Goal: Task Accomplishment & Management: Manage account settings

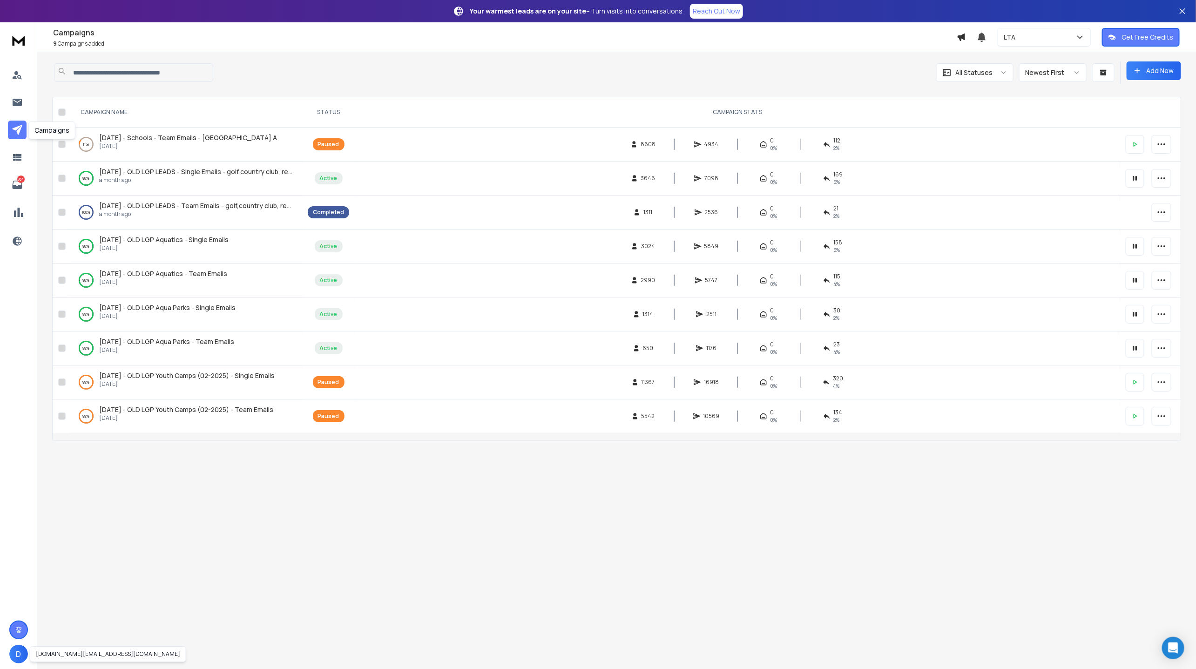
click at [20, 657] on span "D" at bounding box center [18, 654] width 19 height 19
click at [77, 637] on icon at bounding box center [78, 639] width 7 height 7
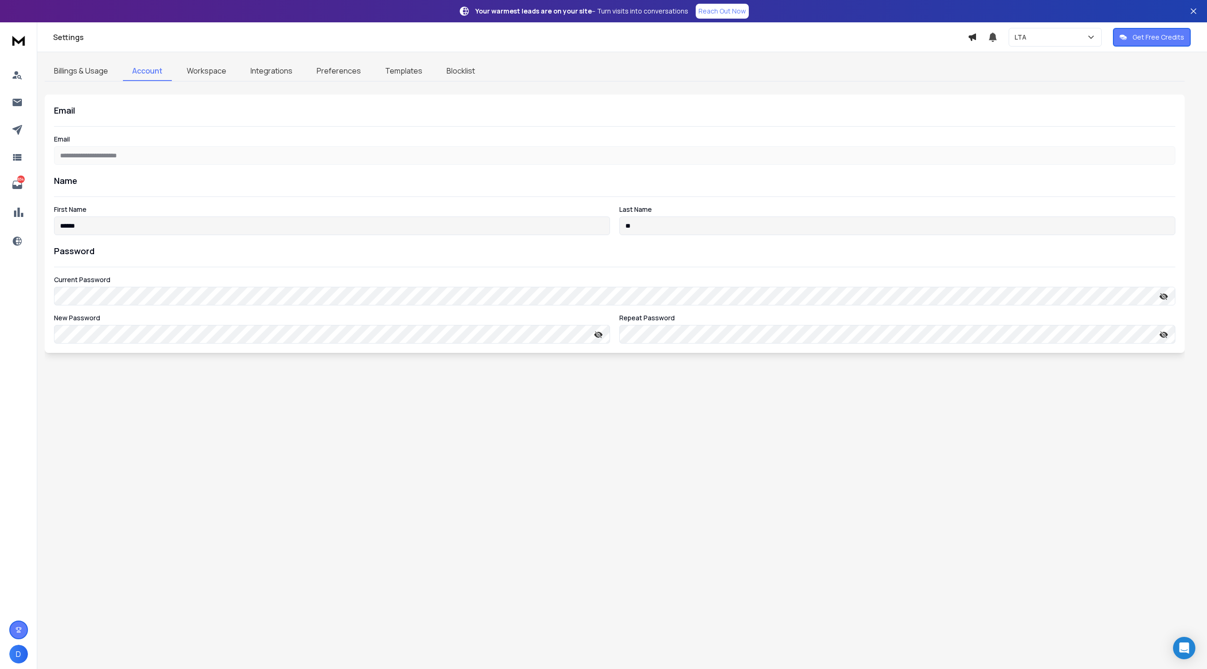
click at [94, 72] on link "Billings & Usage" at bounding box center [81, 71] width 73 height 20
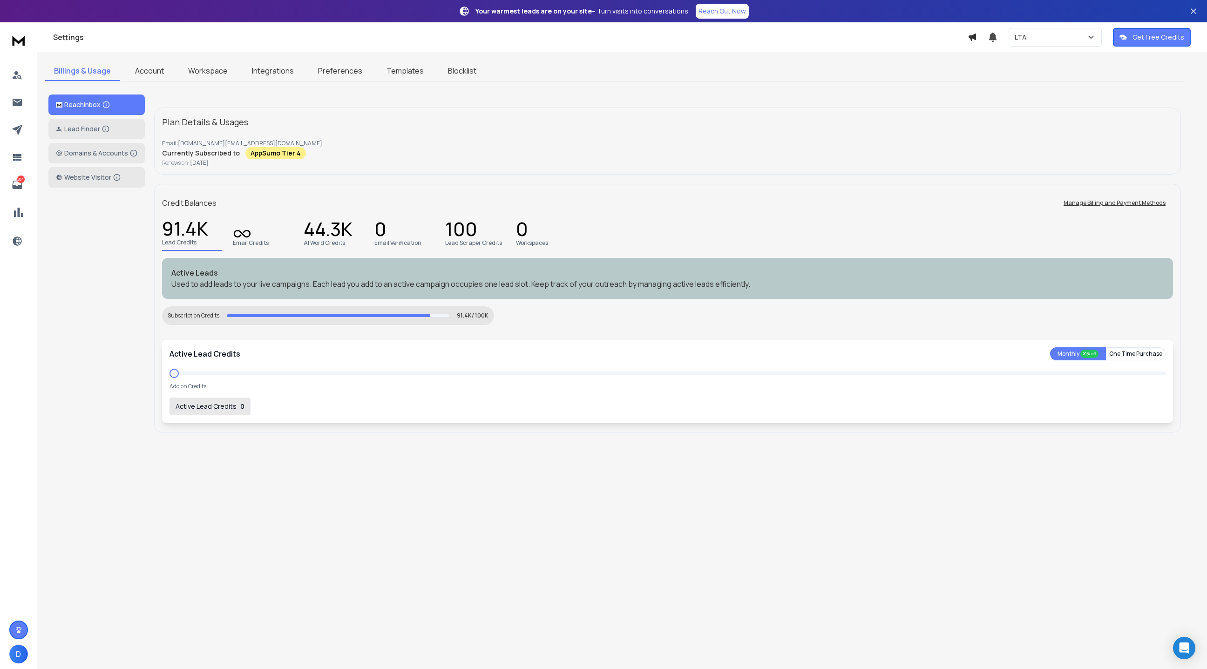
click at [402, 71] on link "Templates" at bounding box center [405, 71] width 56 height 20
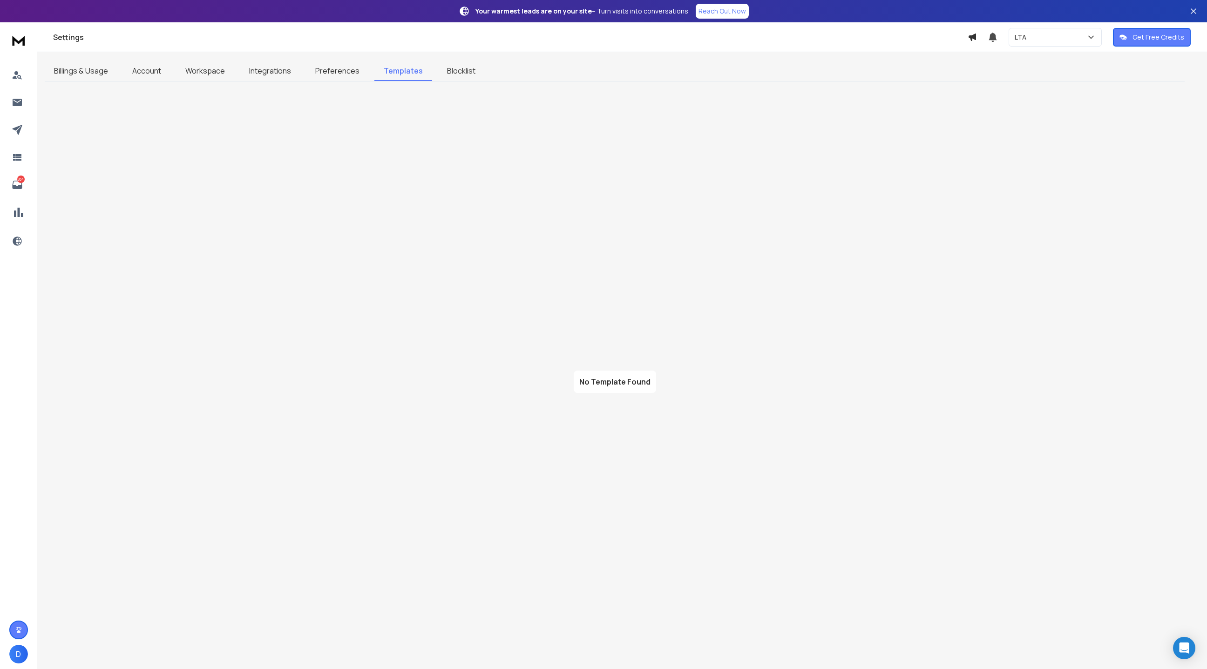
click at [203, 71] on link "Workspace" at bounding box center [205, 71] width 58 height 20
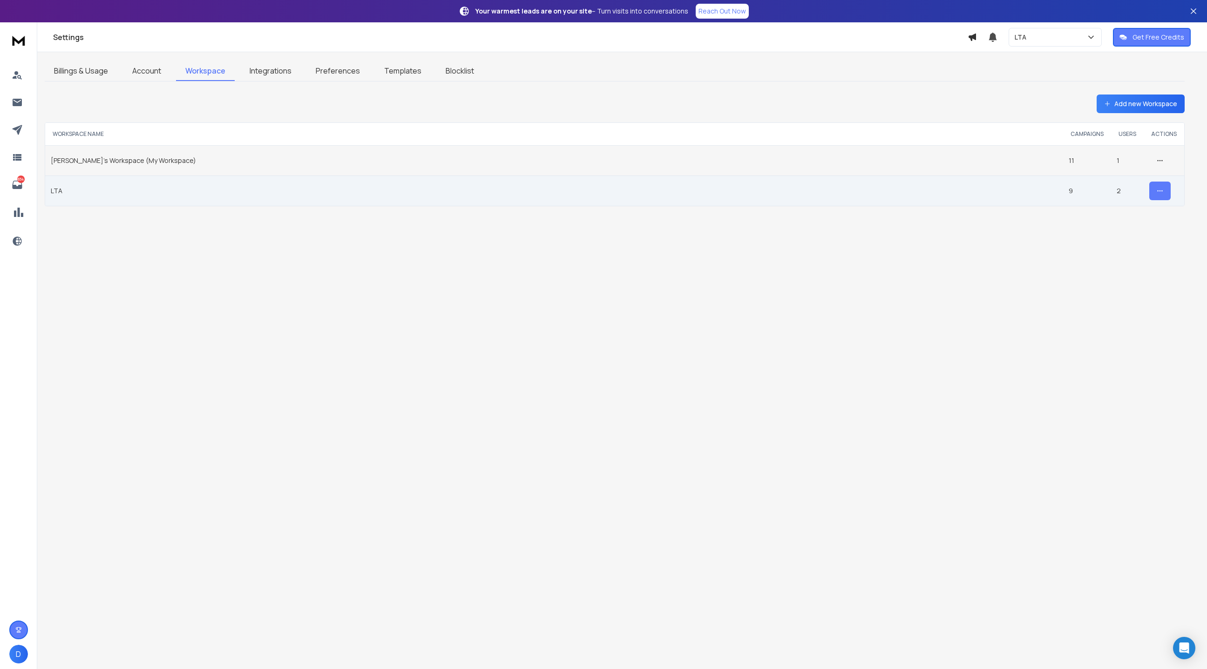
click at [1159, 195] on button "button" at bounding box center [1159, 191] width 21 height 19
click at [1155, 210] on p "Edit Workspace" at bounding box center [1136, 210] width 48 height 9
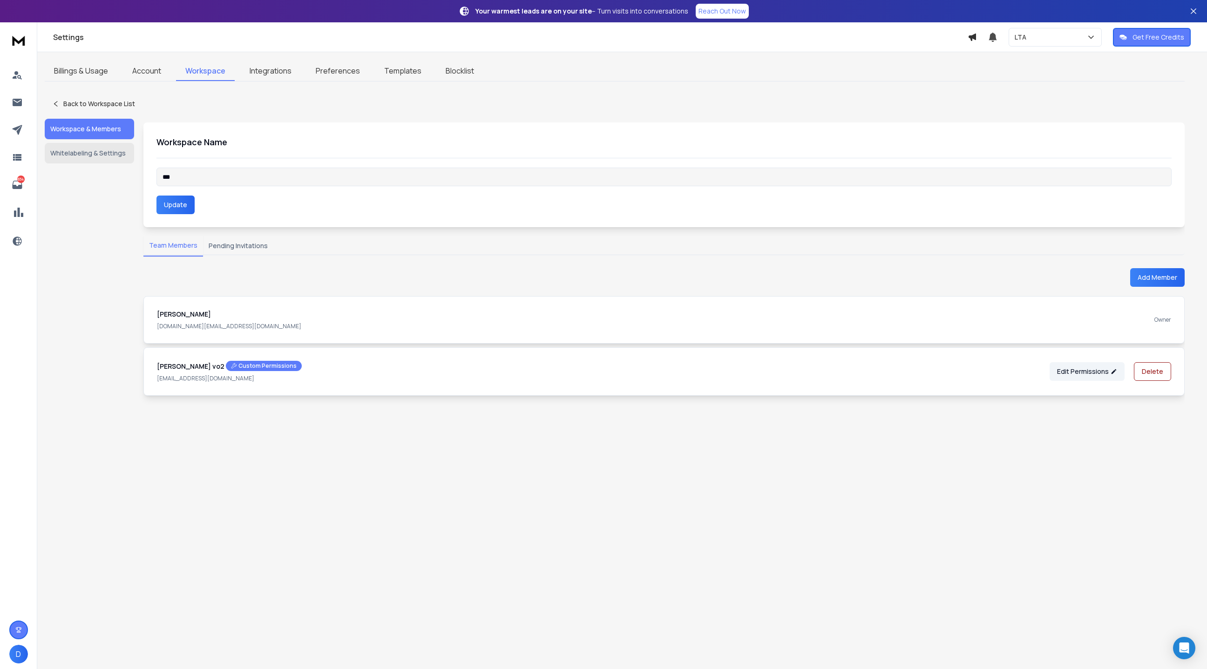
click at [1163, 271] on button "Add Member" at bounding box center [1157, 277] width 54 height 19
click at [588, 351] on input at bounding box center [603, 350] width 183 height 19
click at [569, 324] on input at bounding box center [555, 322] width 87 height 19
type input "******"
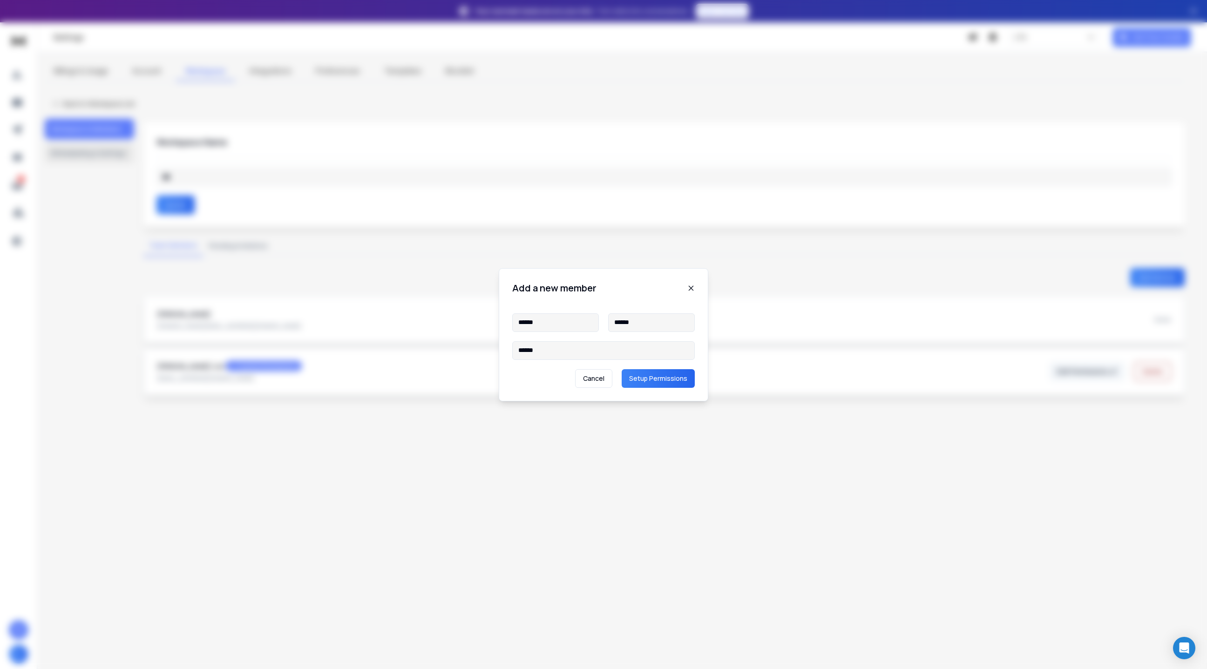
type input "**********"
click at [666, 379] on button "Setup Permissions" at bounding box center [658, 378] width 73 height 19
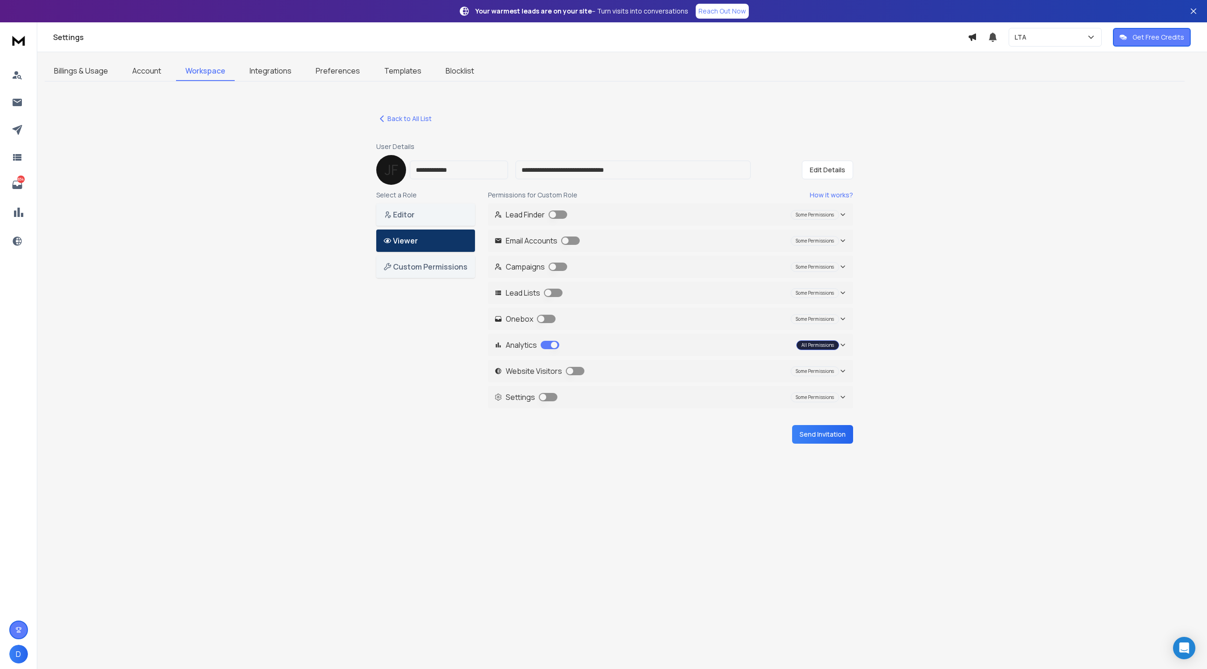
click at [543, 318] on button "button" at bounding box center [546, 319] width 19 height 8
click at [556, 265] on button "button" at bounding box center [558, 267] width 19 height 8
click at [834, 265] on div "All Permissions" at bounding box center [817, 267] width 43 height 10
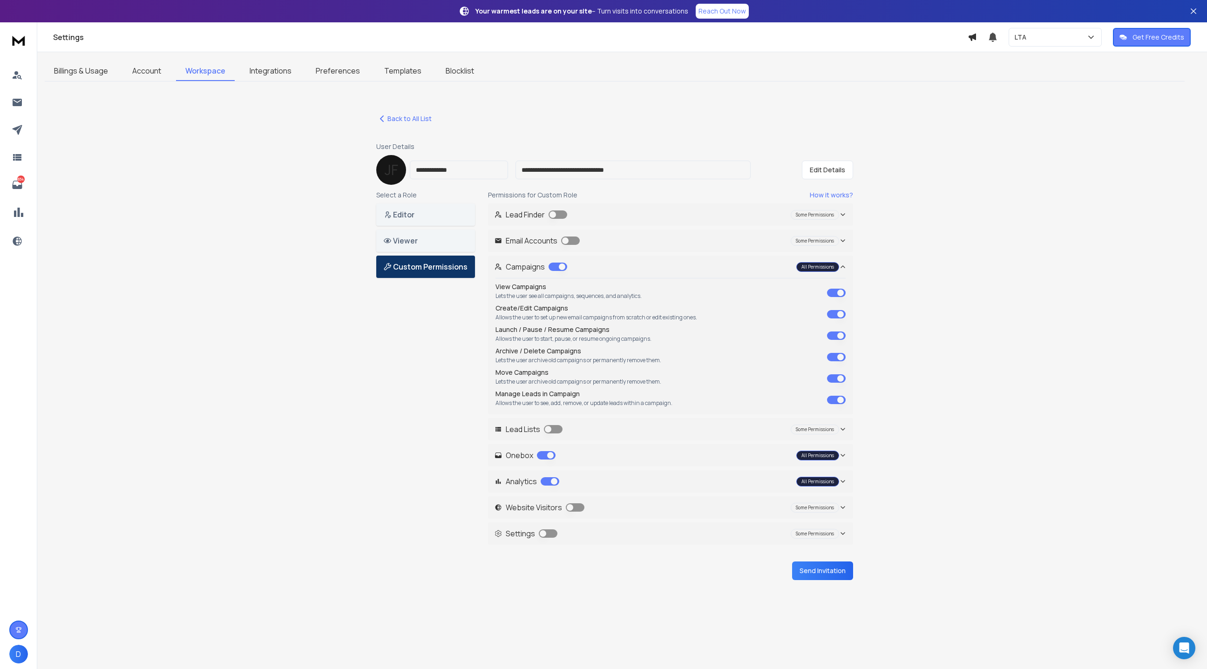
click at [836, 356] on button "Archive / Delete Campaigns" at bounding box center [836, 357] width 19 height 8
click at [832, 313] on button "Create/Edit Campaigns" at bounding box center [836, 314] width 19 height 8
click at [840, 378] on button "Move Campaigns" at bounding box center [836, 378] width 19 height 8
click at [835, 333] on button "Launch / Pause / Resume Campaigns" at bounding box center [836, 336] width 19 height 8
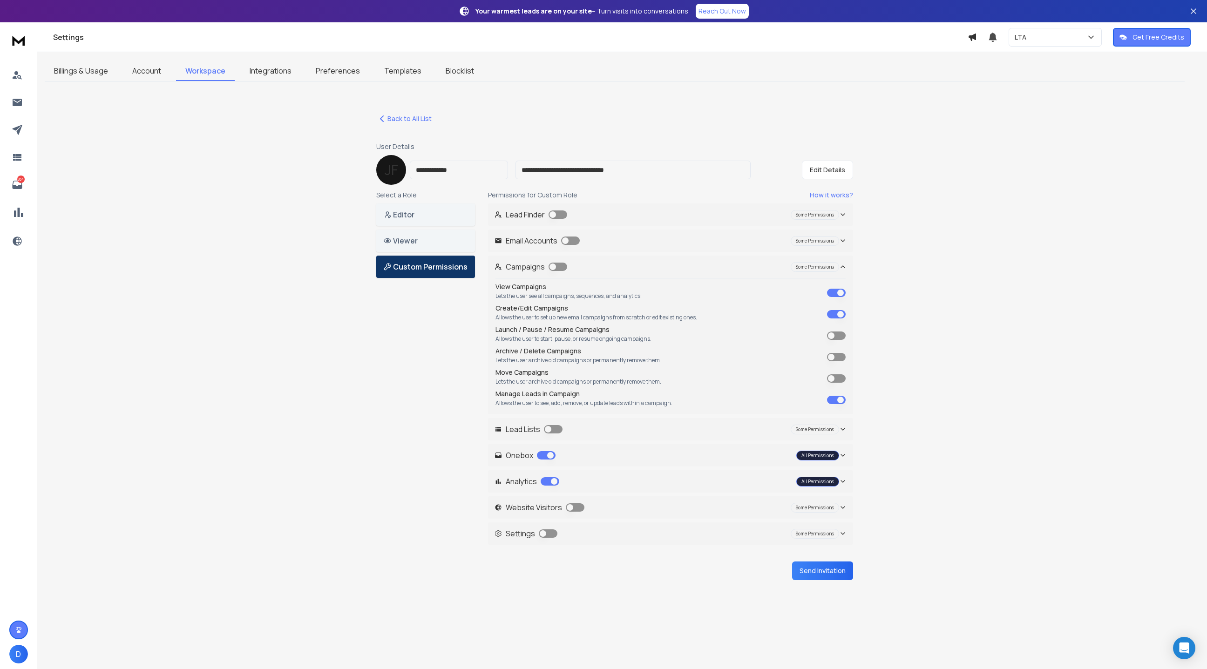
click at [835, 312] on button "Create/Edit Campaigns" at bounding box center [836, 314] width 19 height 8
click at [835, 573] on button "Send Invitation" at bounding box center [822, 571] width 61 height 19
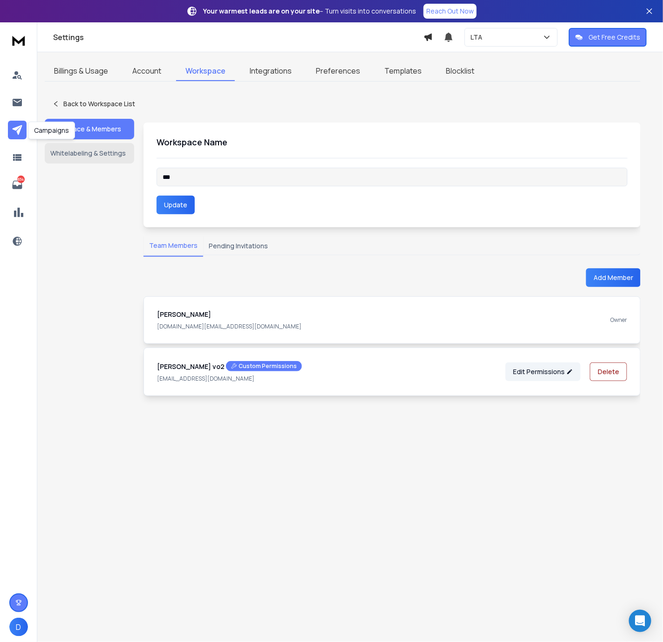
click at [19, 128] on icon at bounding box center [17, 130] width 10 height 10
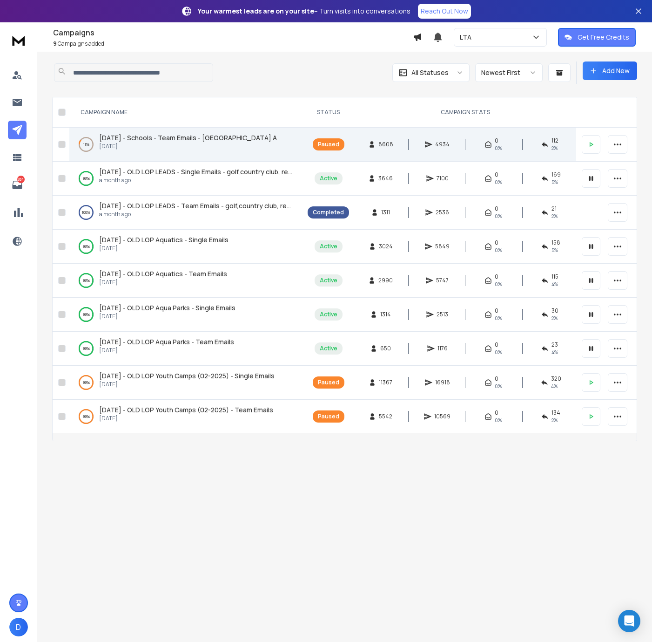
click at [200, 141] on span "[DATE] - Schools - Team Emails - [GEOGRAPHIC_DATA] A" at bounding box center [188, 137] width 178 height 9
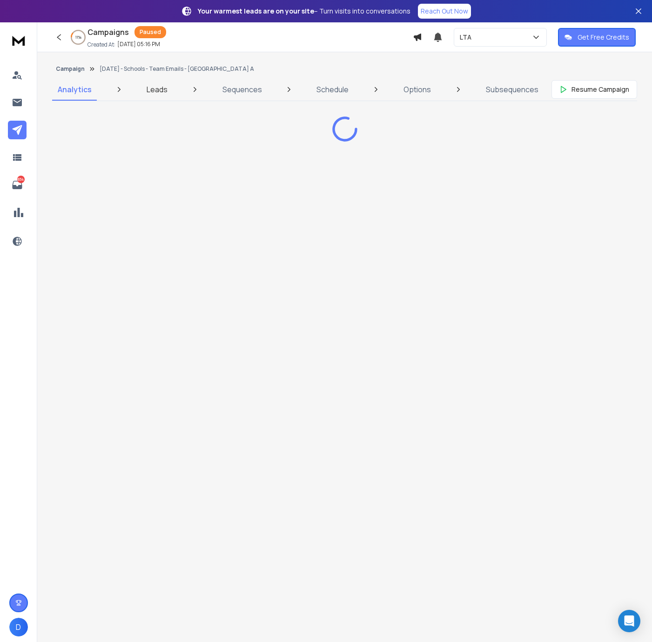
click at [155, 91] on p "Leads" at bounding box center [157, 89] width 21 height 11
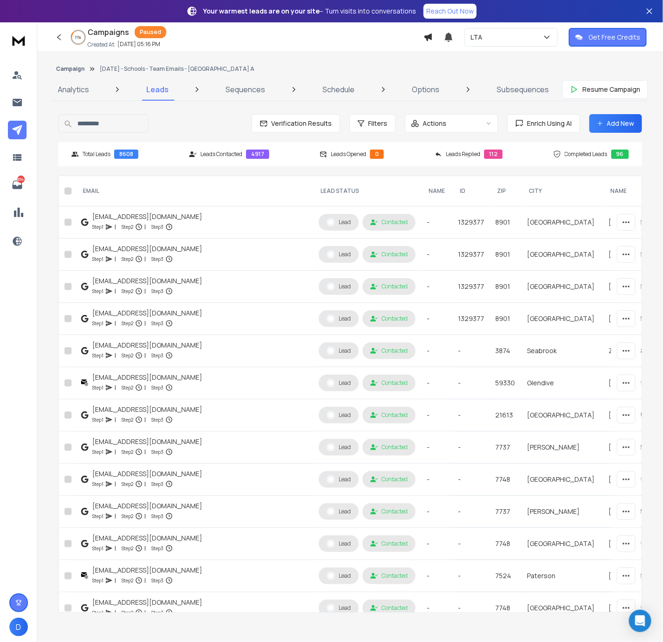
click at [109, 122] on input at bounding box center [103, 123] width 90 height 19
paste input "**********"
type input "**********"
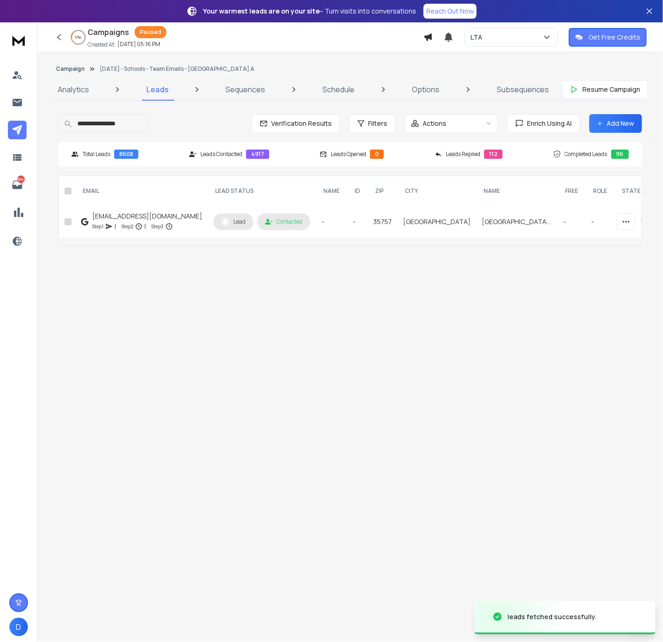
click at [69, 225] on button "button" at bounding box center [67, 221] width 7 height 7
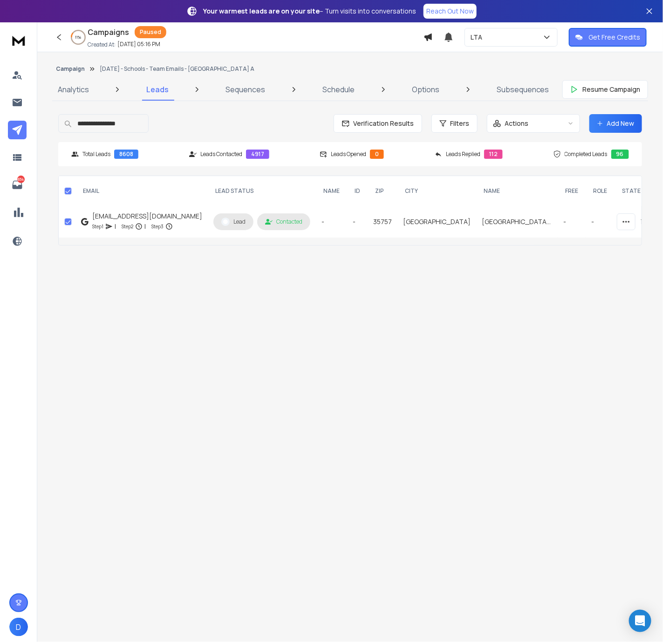
click at [552, 164] on div "Total Leads 8608 Leads Contacted 4917 Leads Opened 0 Leads Replied 112 Complete…" at bounding box center [349, 154] width 583 height 24
click at [531, 129] on button "Actions" at bounding box center [533, 123] width 93 height 19
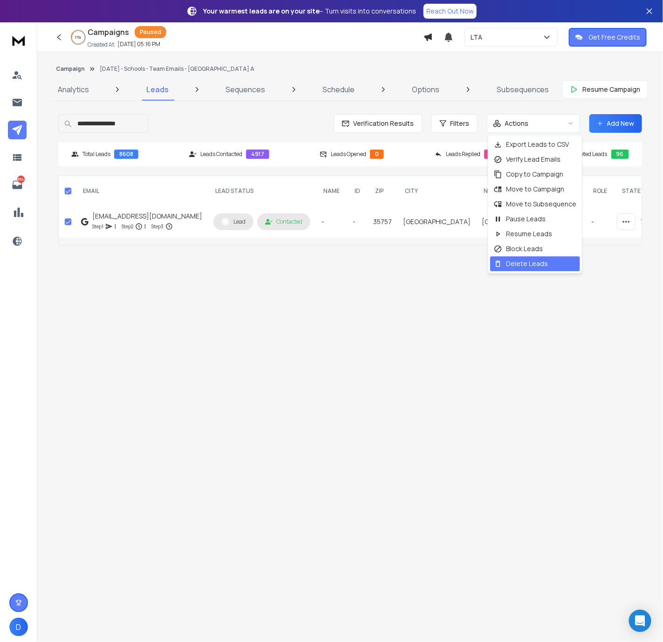
click at [527, 263] on p "Delete Leads" at bounding box center [527, 263] width 42 height 9
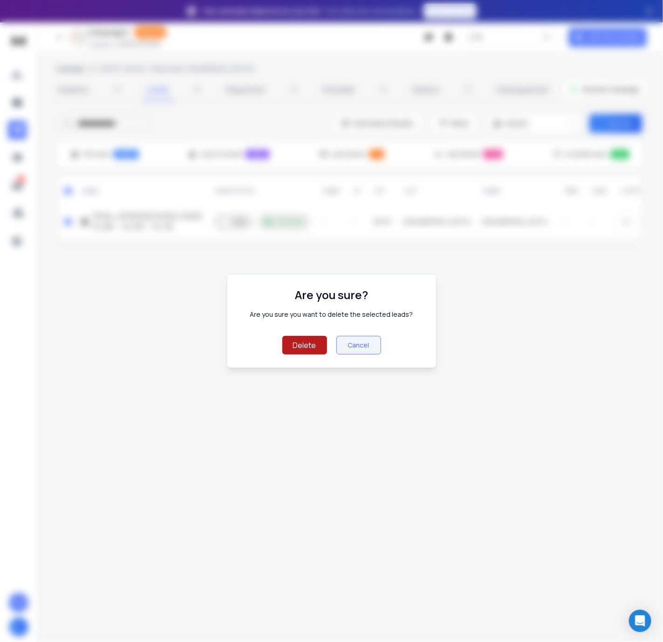
click at [321, 347] on button "Delete" at bounding box center [304, 345] width 45 height 19
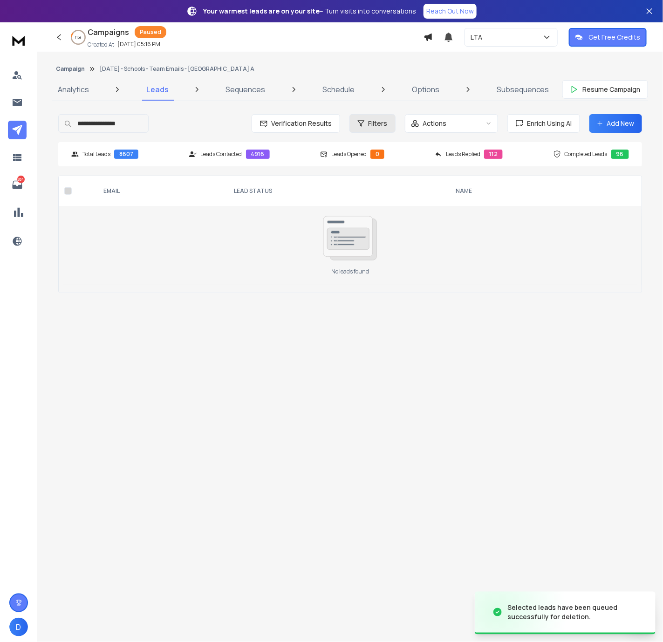
click at [370, 124] on span "Filters" at bounding box center [377, 123] width 19 height 9
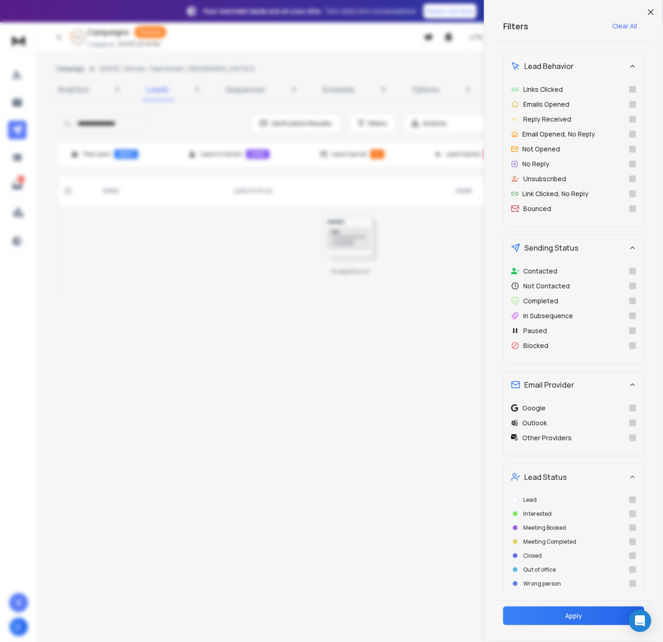
click at [652, 10] on icon "button" at bounding box center [650, 11] width 9 height 9
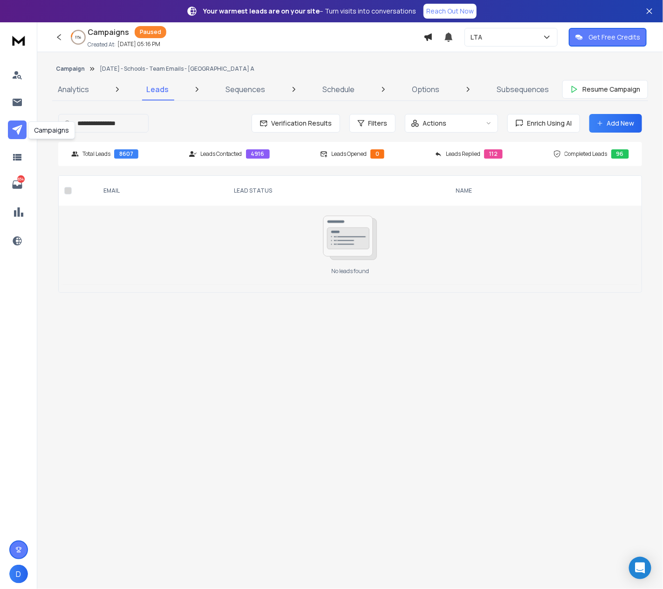
click at [14, 129] on icon at bounding box center [17, 130] width 10 height 10
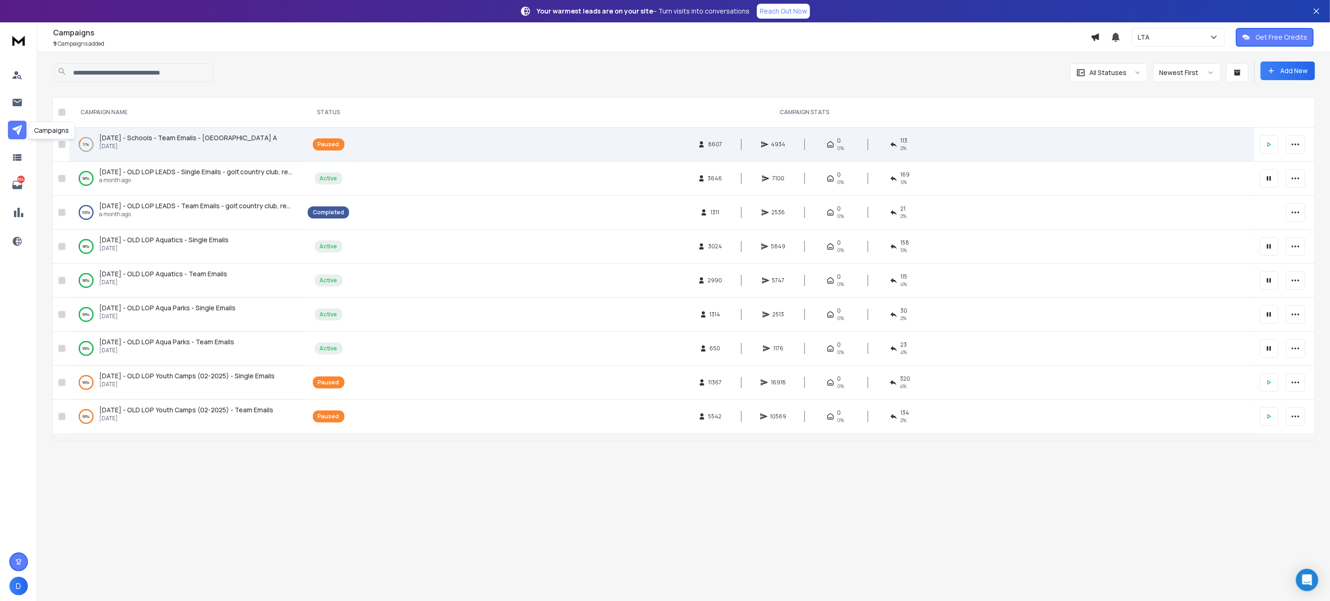
click at [261, 137] on div "11 % 9-05-2025 - Schools - Team Emails - Split A 7 days ago" at bounding box center [186, 144] width 214 height 22
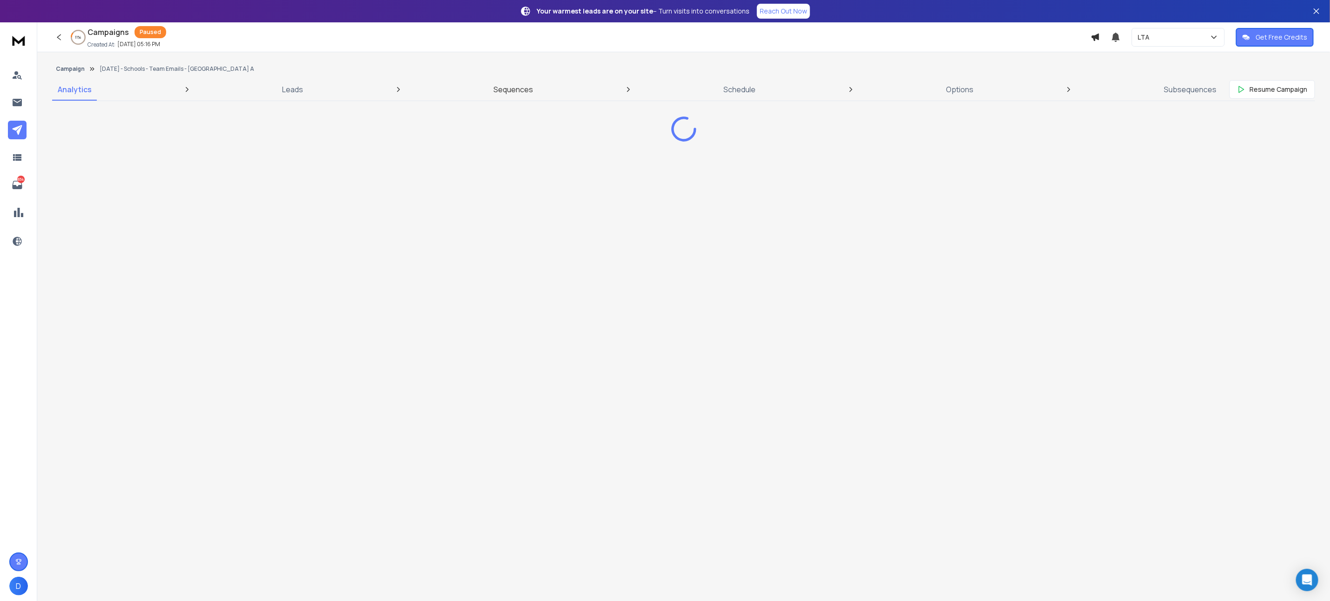
click at [525, 83] on link "Sequences" at bounding box center [513, 89] width 51 height 22
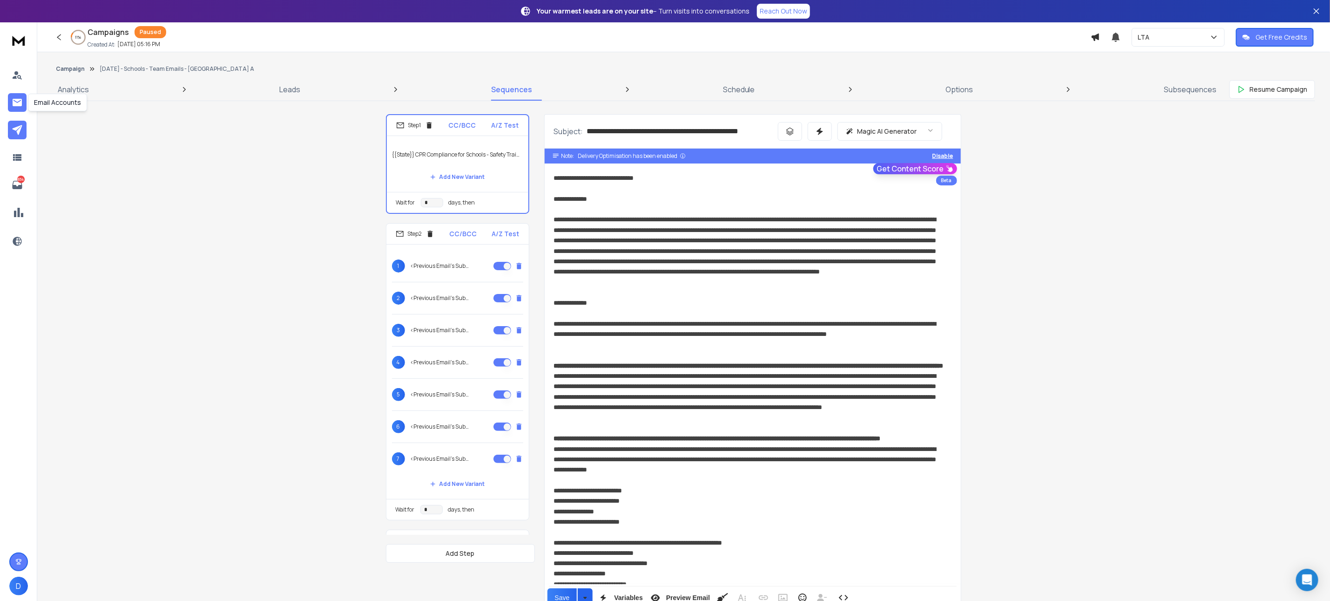
click at [14, 107] on icon at bounding box center [17, 102] width 11 height 11
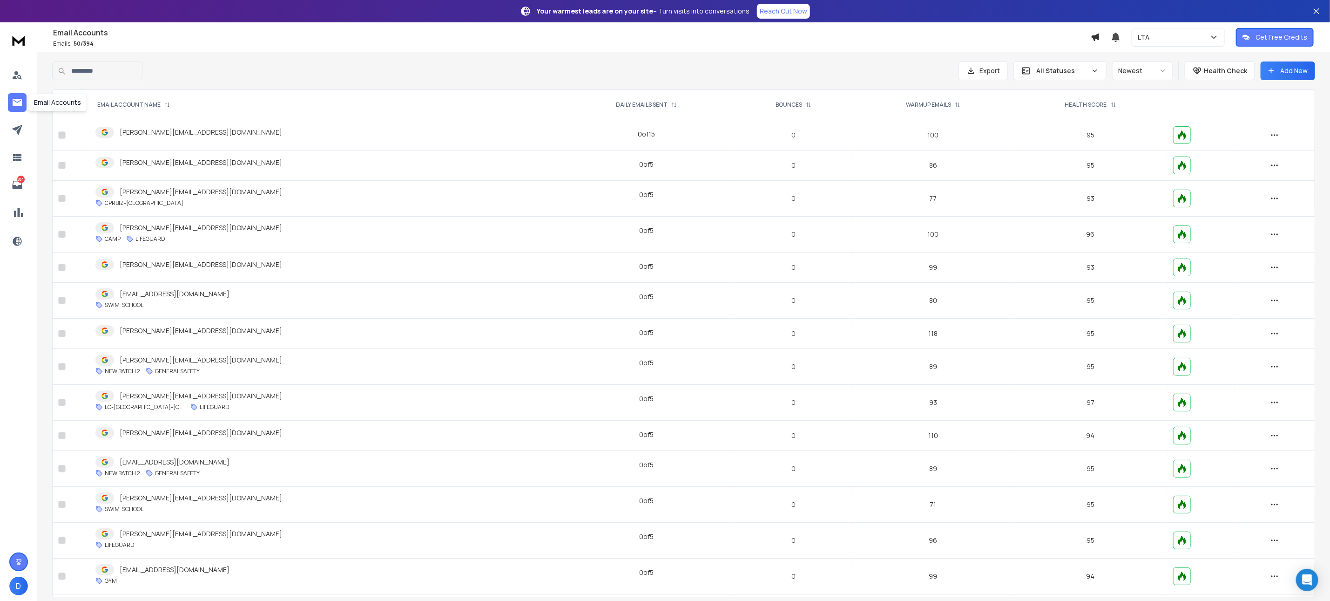
click at [105, 61] on input at bounding box center [97, 70] width 90 height 19
click at [107, 64] on input at bounding box center [97, 70] width 90 height 19
paste input "**********"
type input "**********"
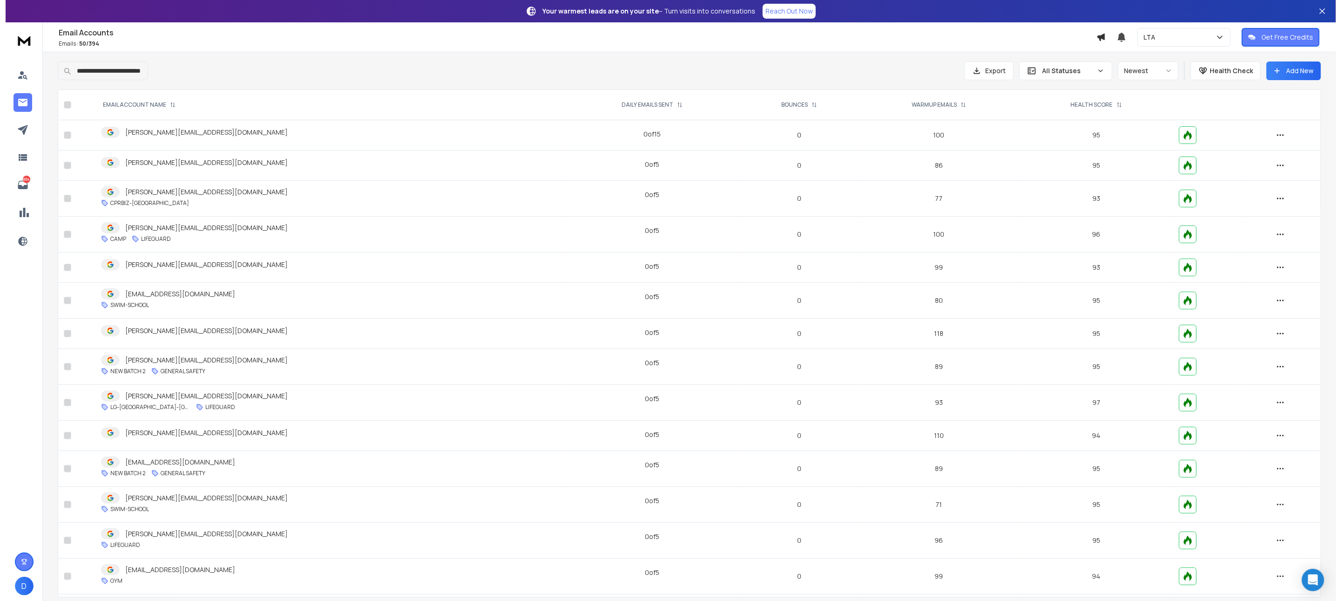
scroll to position [0, 8]
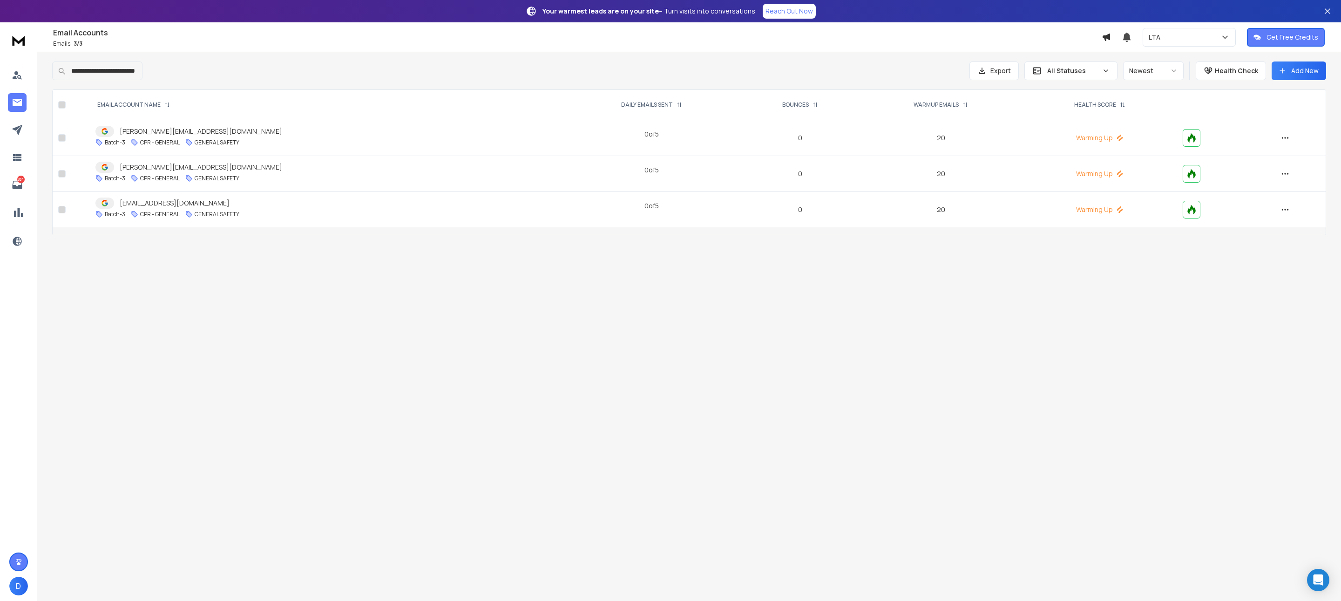
click at [116, 74] on input "**********" at bounding box center [97, 70] width 90 height 19
paste input
type input "**********"
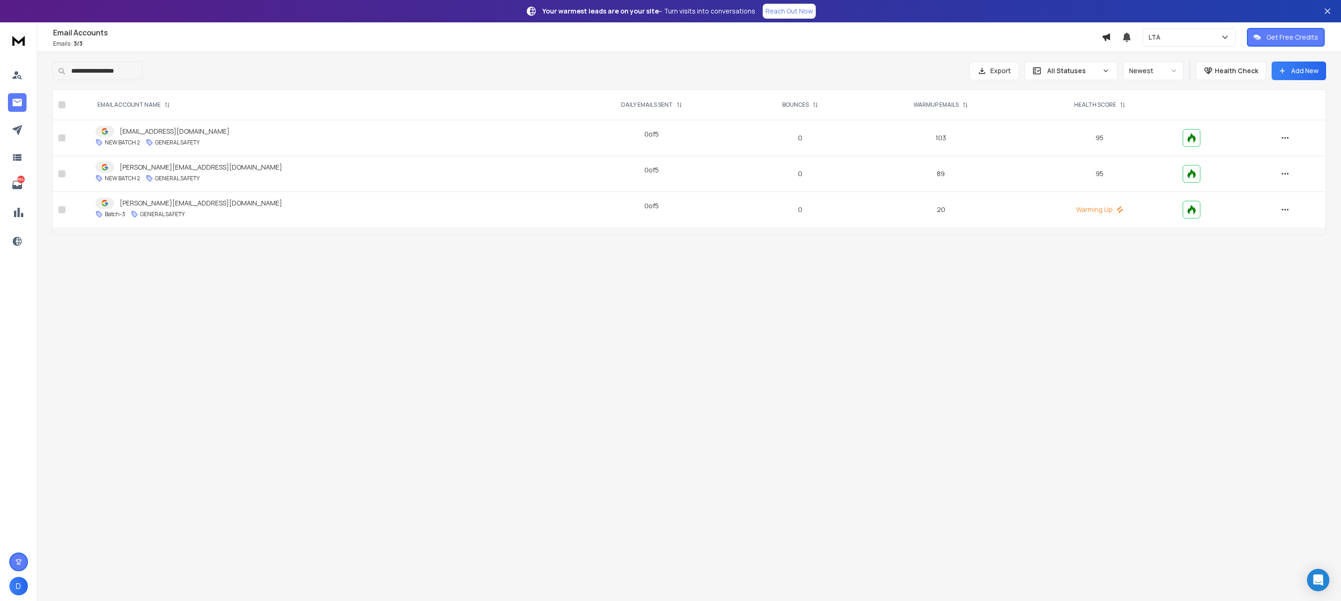
click at [100, 70] on input "**********" at bounding box center [97, 70] width 90 height 19
paste input "*"
type input "**********"
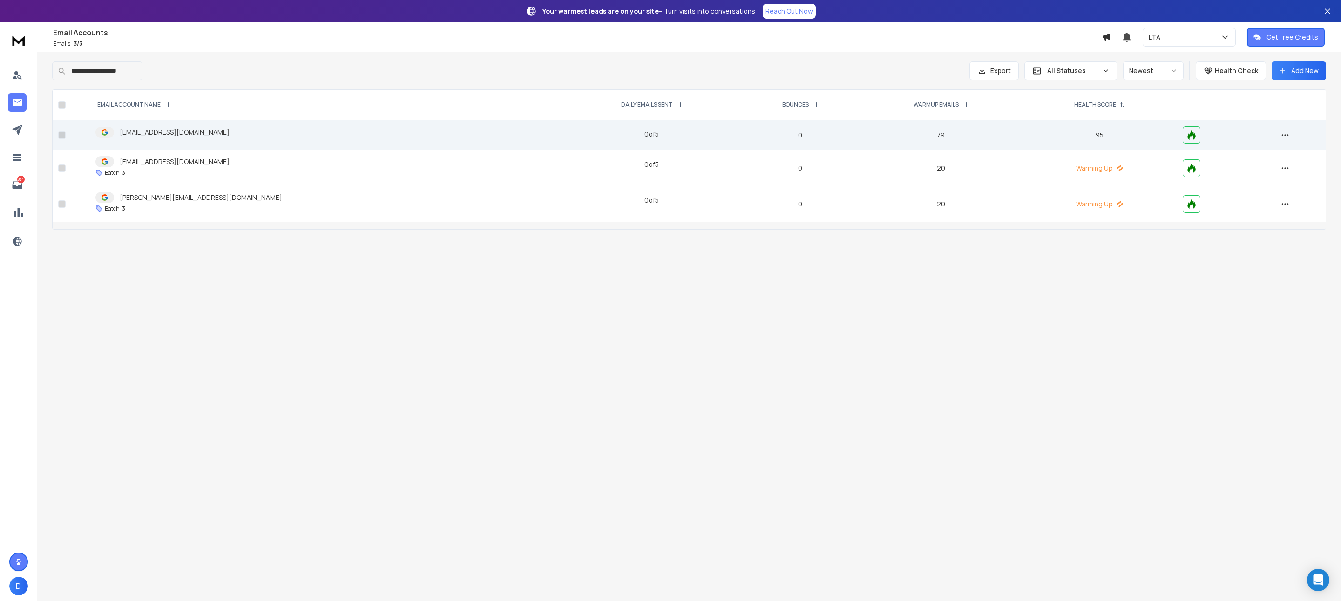
click at [65, 135] on button "button" at bounding box center [61, 134] width 7 height 7
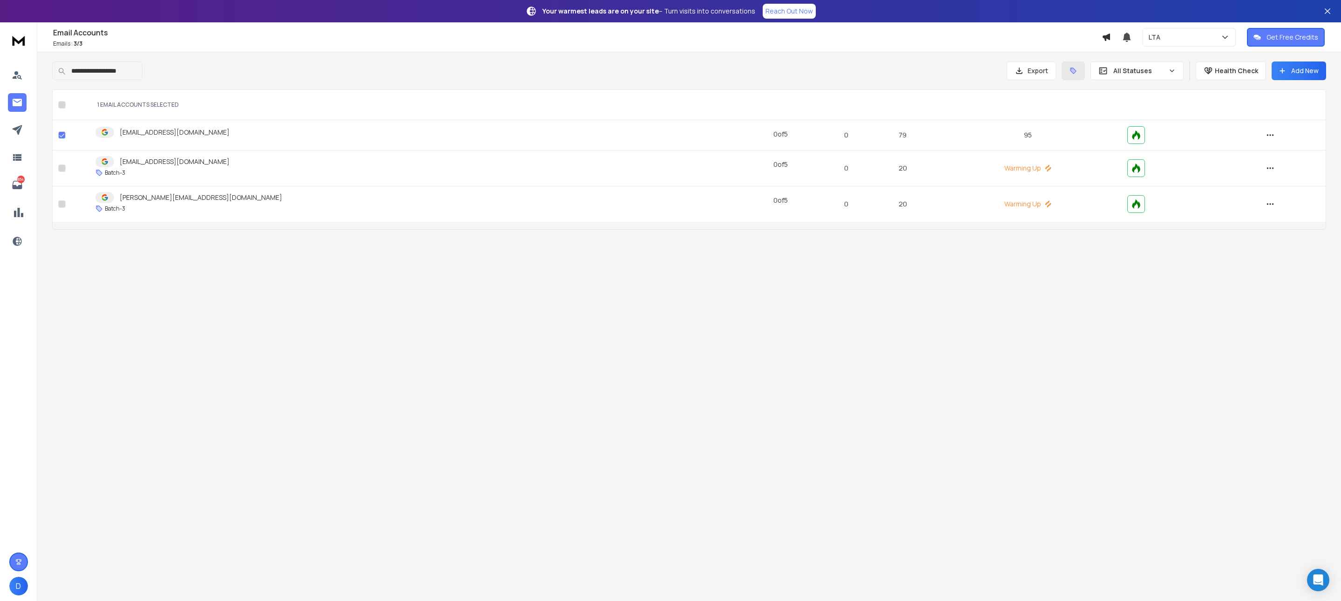
click at [1076, 71] on icon at bounding box center [1073, 70] width 5 height 5
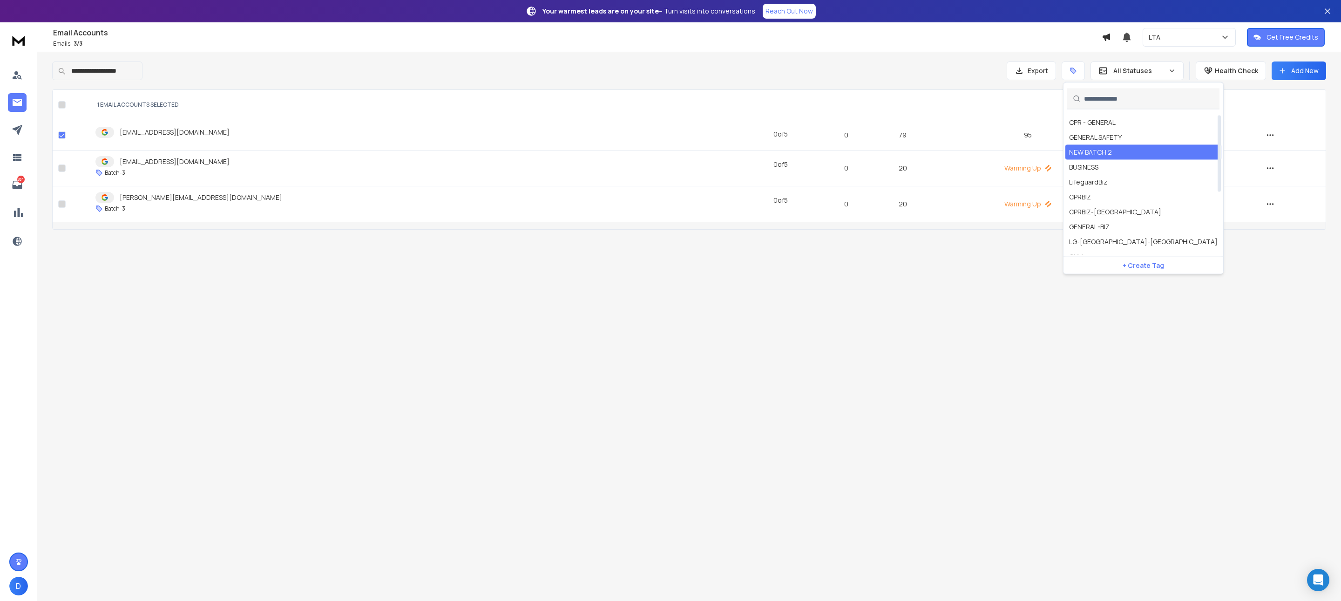
click at [1099, 150] on span "NEW BATCH 2" at bounding box center [1090, 152] width 43 height 9
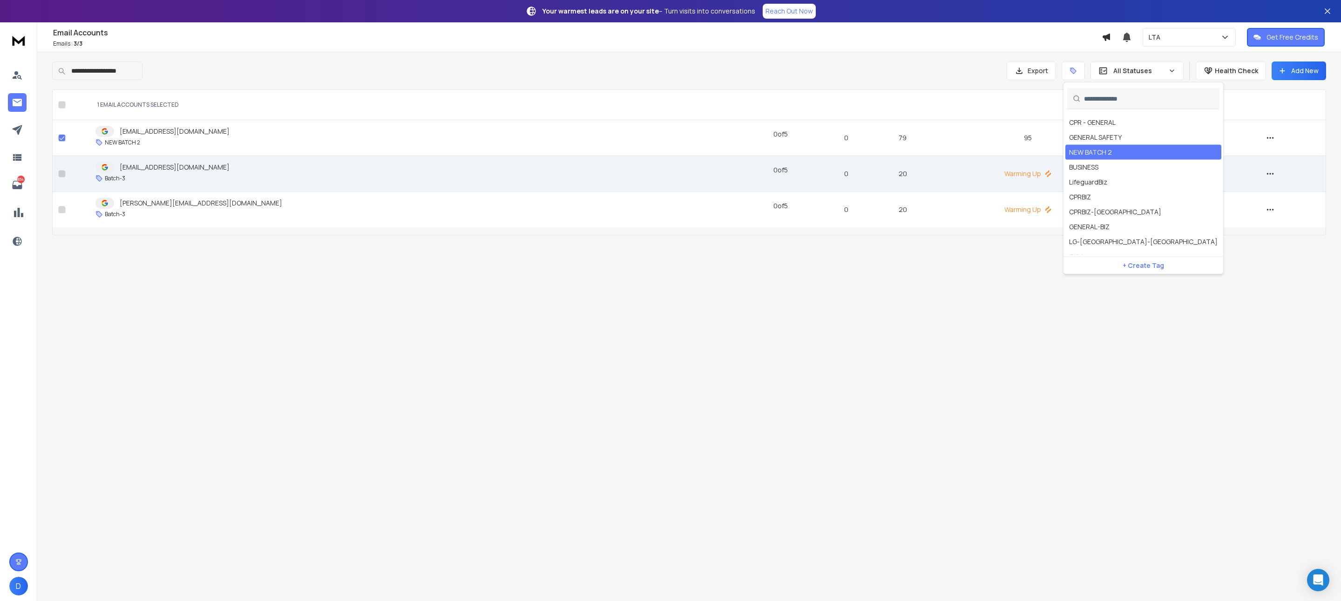
click at [64, 172] on button "button" at bounding box center [61, 173] width 7 height 7
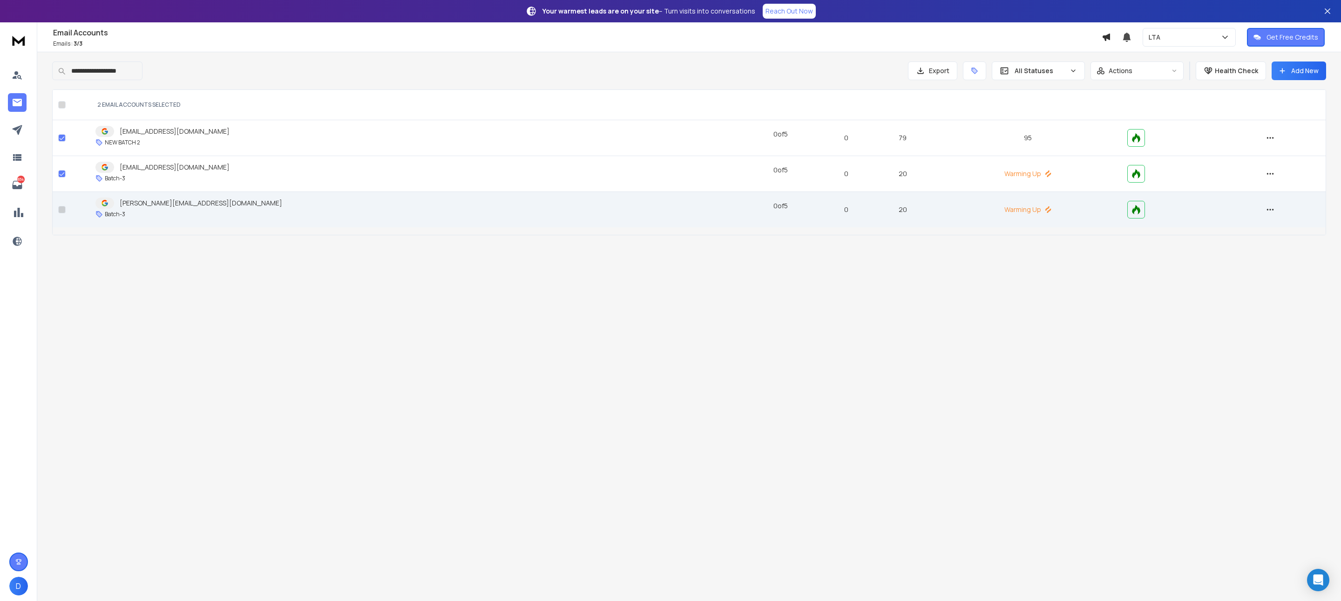
click at [62, 215] on td at bounding box center [71, 210] width 37 height 36
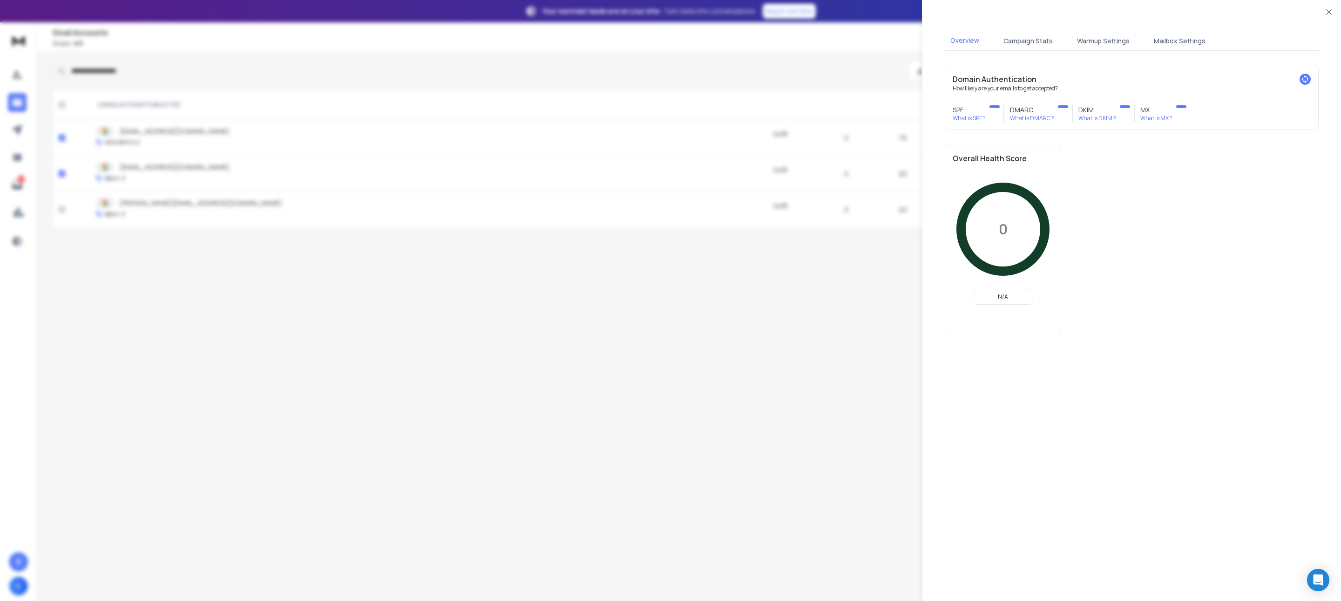
click at [91, 214] on div at bounding box center [670, 300] width 1341 height 601
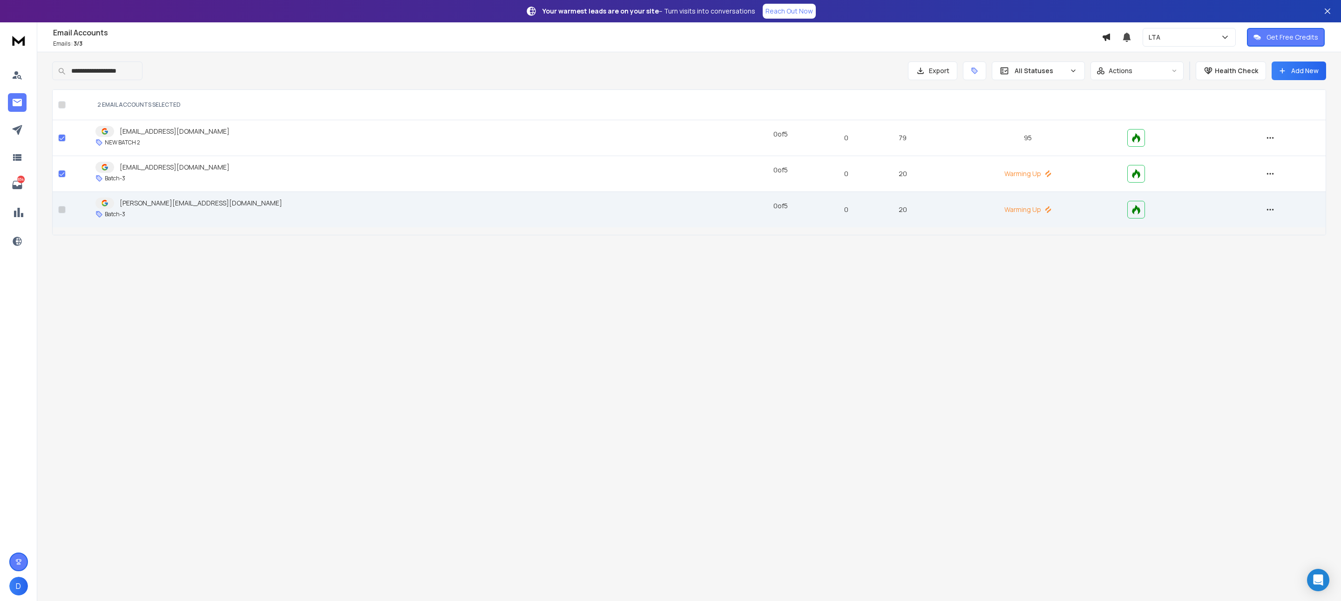
click at [64, 210] on button "button" at bounding box center [61, 209] width 7 height 7
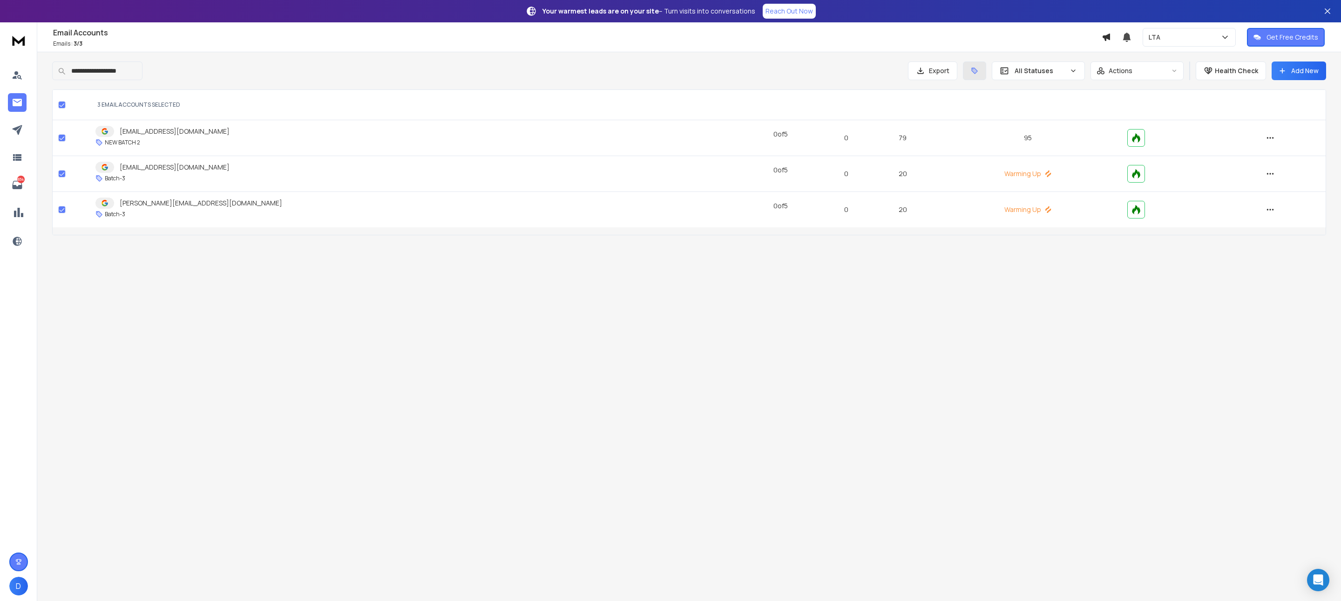
click at [978, 74] on icon at bounding box center [974, 70] width 7 height 7
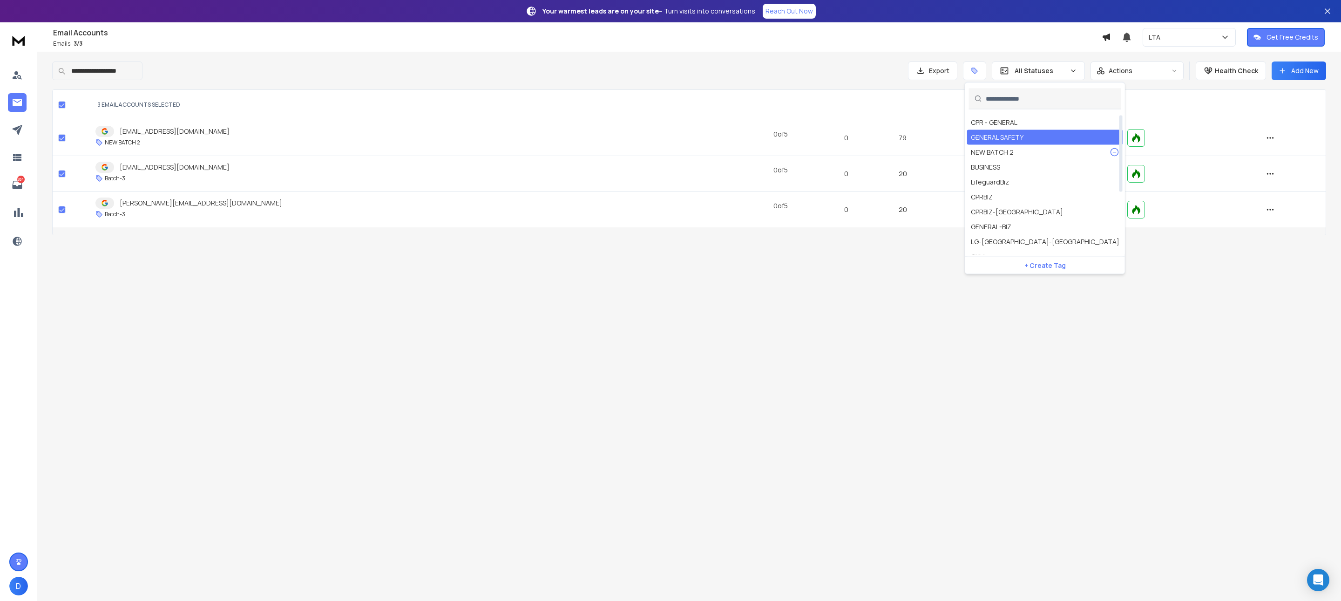
click at [1022, 139] on span "GENERAL SAFETY" at bounding box center [997, 137] width 53 height 9
click at [121, 73] on input "**********" at bounding box center [97, 70] width 90 height 19
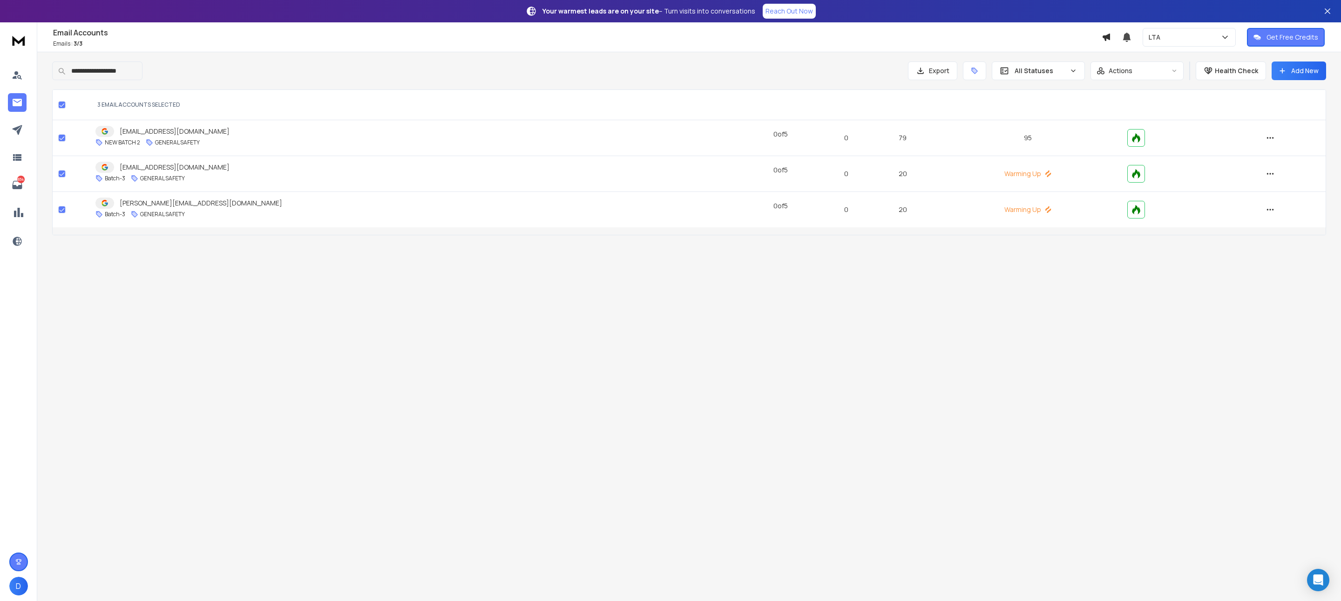
paste input "****"
type input "**********"
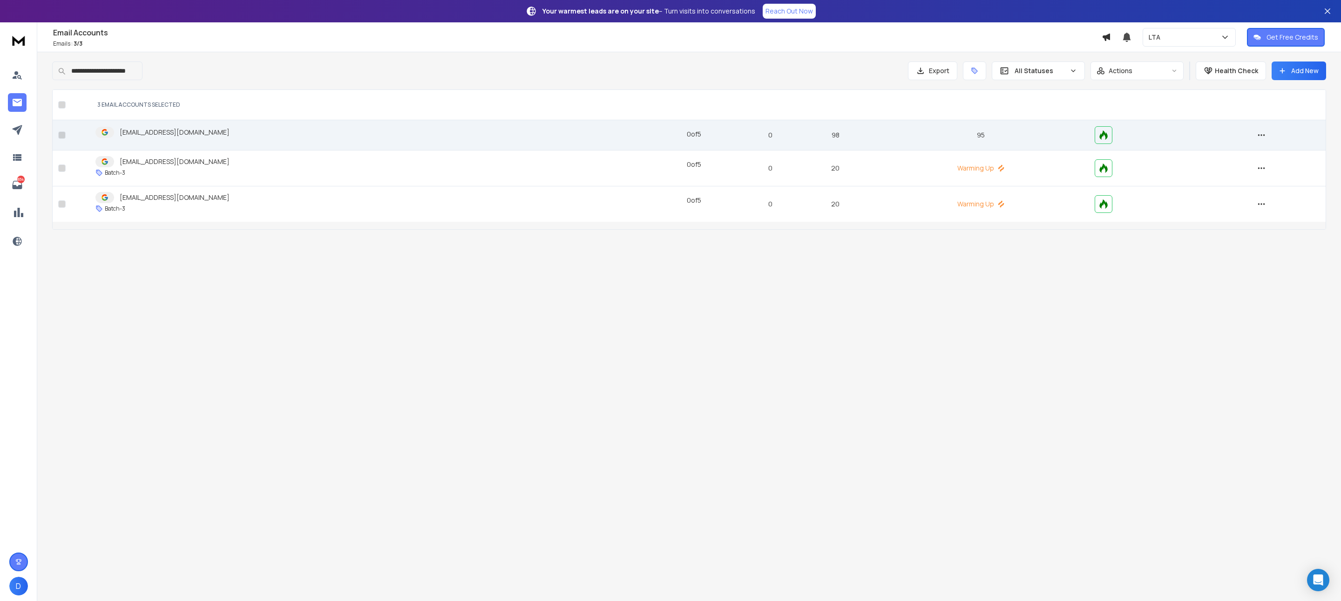
click at [63, 135] on button "button" at bounding box center [61, 134] width 7 height 7
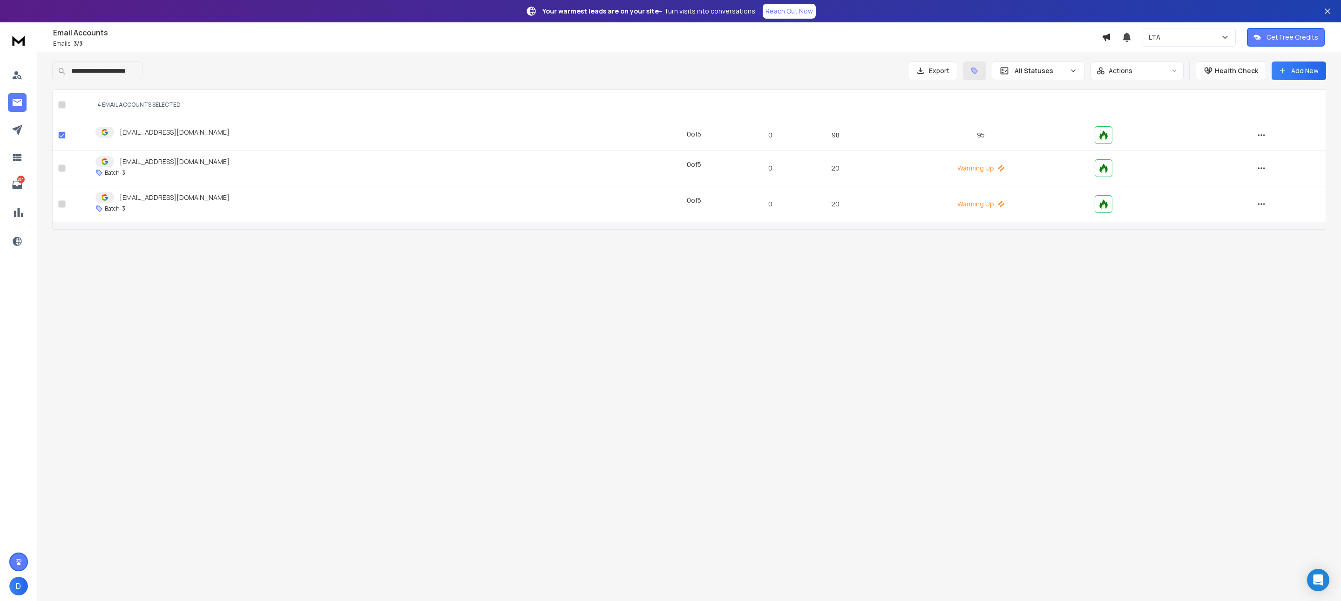
click at [978, 73] on icon at bounding box center [974, 70] width 7 height 7
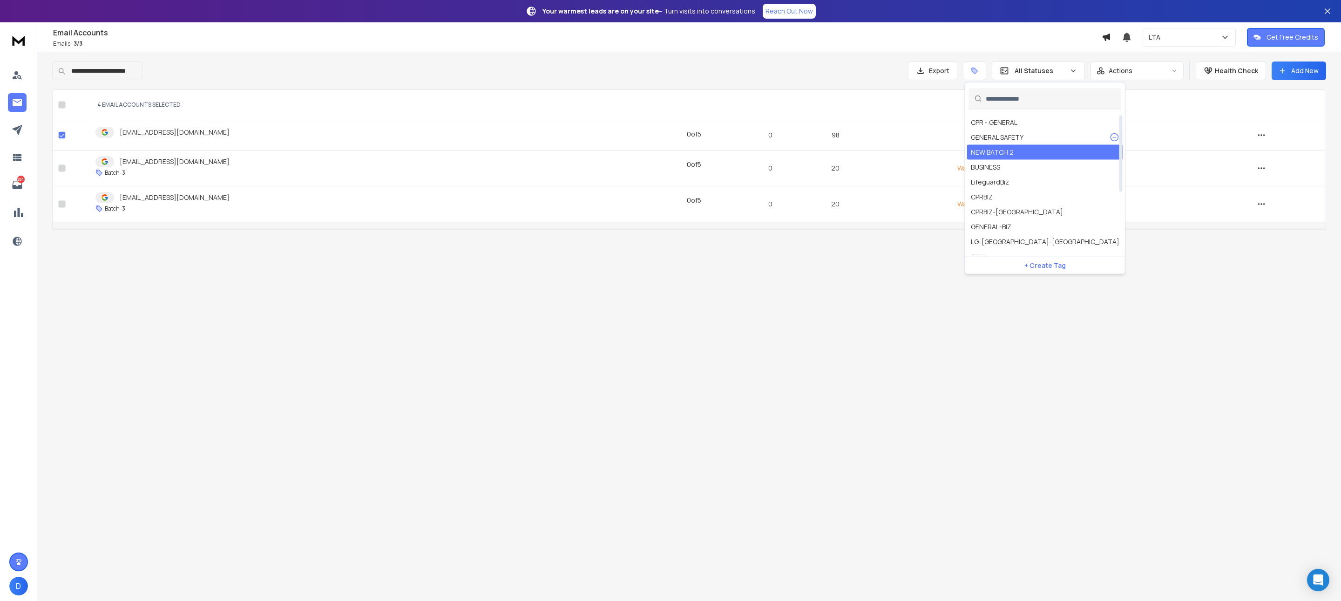
click at [1010, 153] on span "NEW BATCH 2" at bounding box center [992, 152] width 43 height 9
click at [1003, 154] on span "NEW BATCH 2" at bounding box center [992, 152] width 43 height 9
click at [53, 148] on button "Select this Page" at bounding box center [50, 149] width 7 height 7
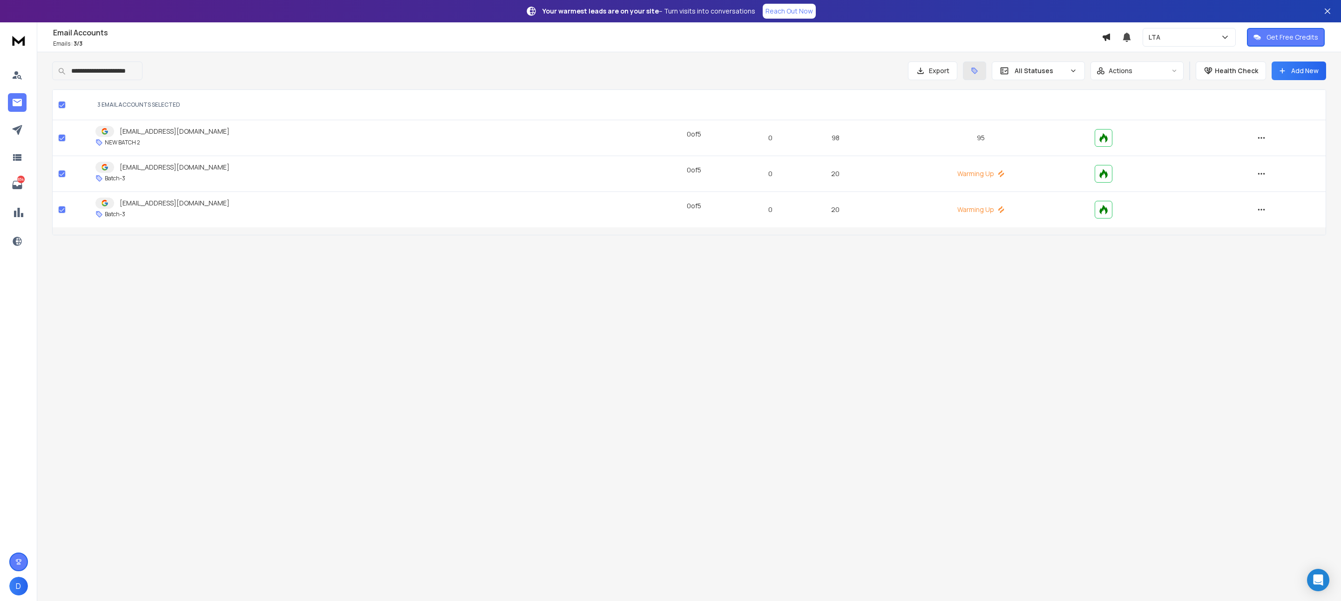
click at [969, 68] on button at bounding box center [974, 70] width 23 height 19
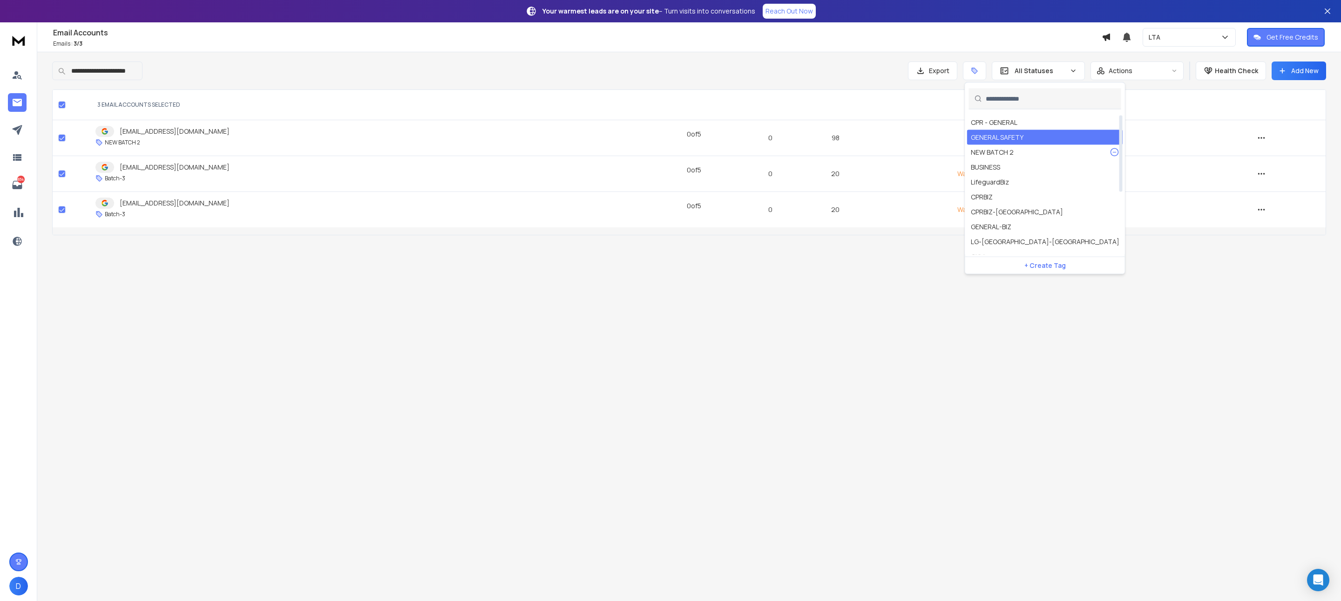
click at [1021, 141] on span "GENERAL SAFETY" at bounding box center [997, 137] width 53 height 9
click at [95, 74] on input "**********" at bounding box center [97, 70] width 90 height 19
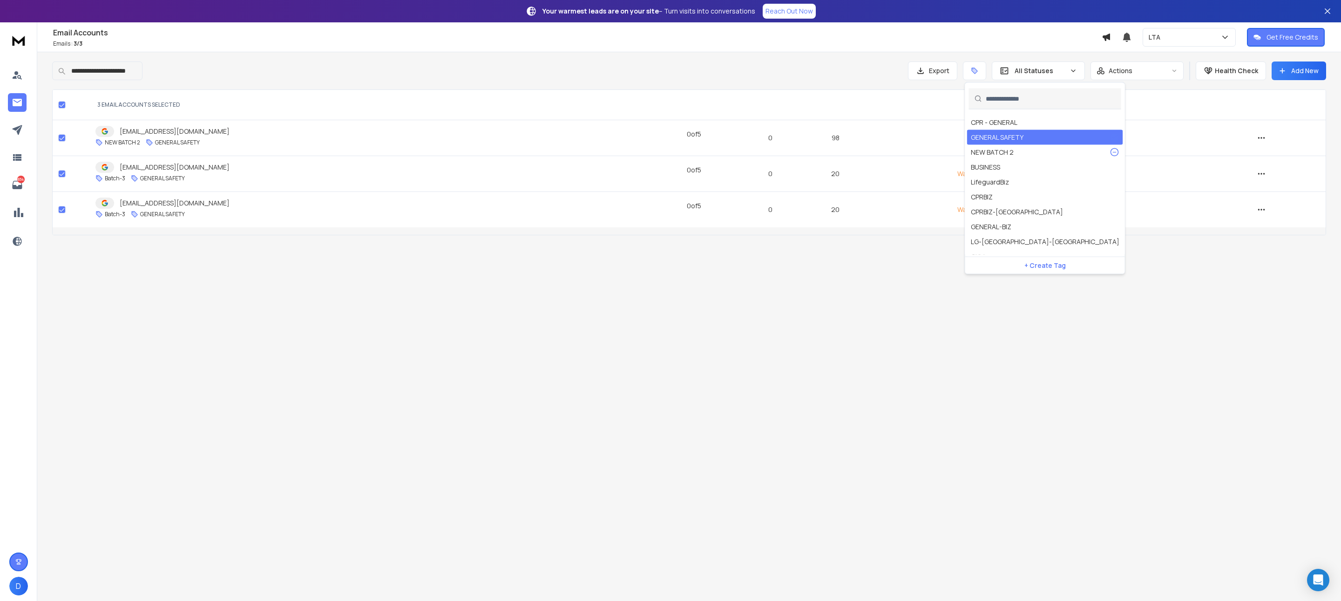
paste input
type input "**********"
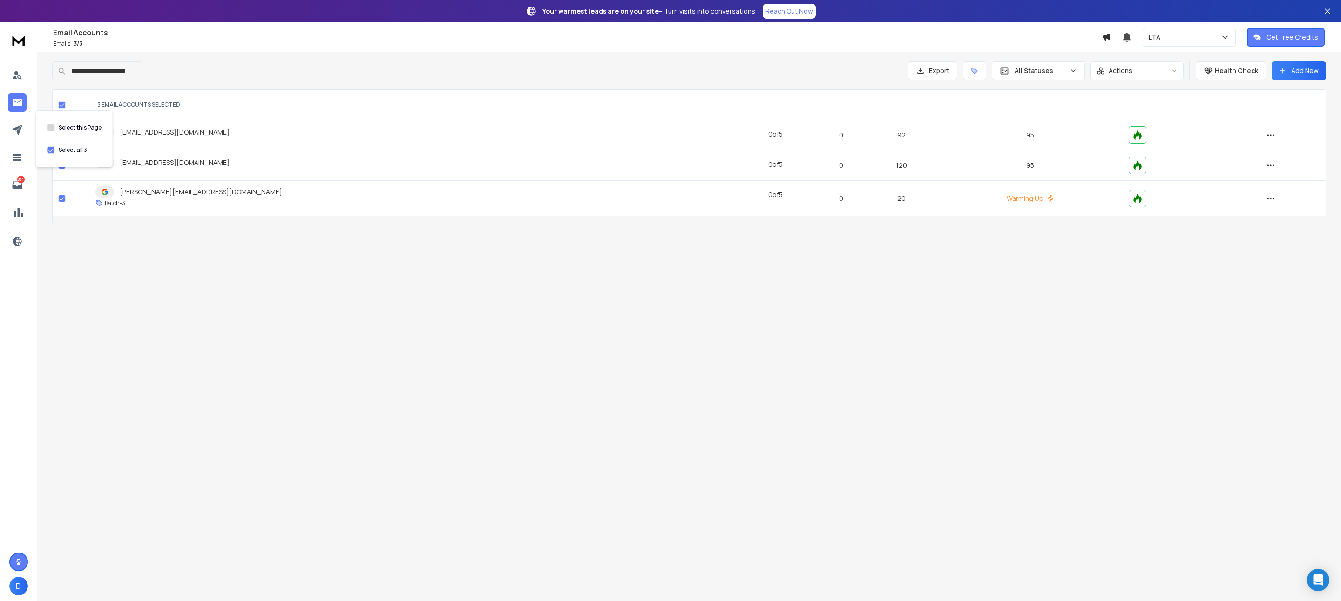
click at [64, 107] on button "Select this Page" at bounding box center [61, 104] width 7 height 7
click at [237, 75] on div "**********" at bounding box center [477, 70] width 850 height 19
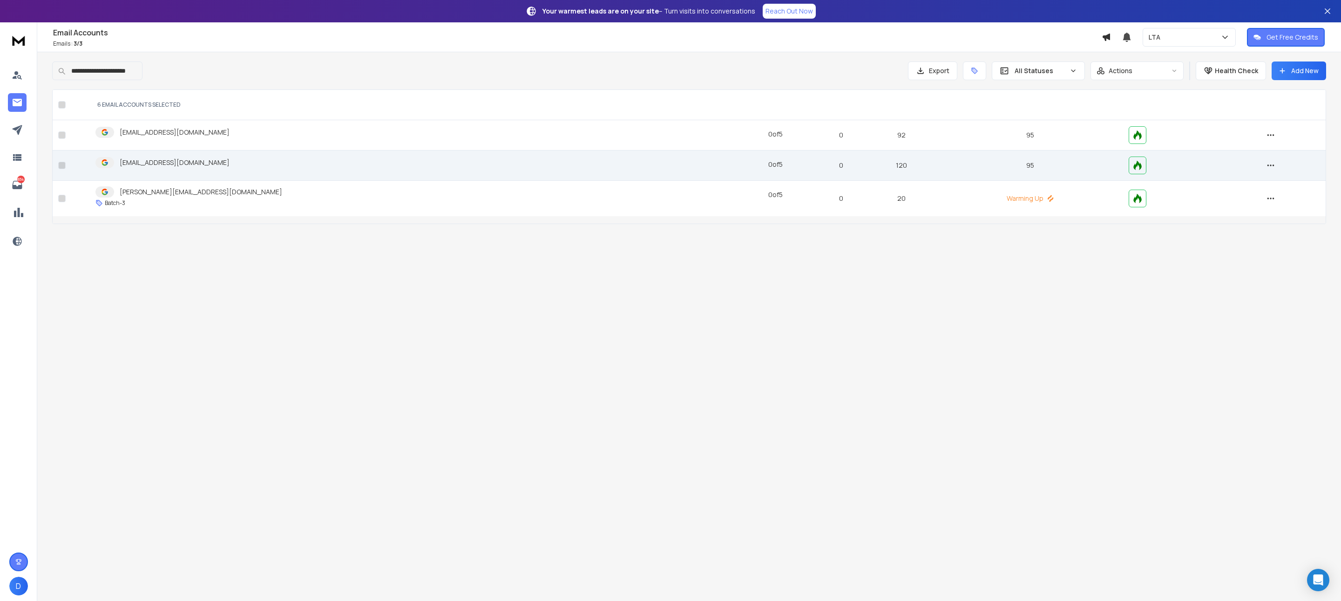
click at [60, 163] on button "button" at bounding box center [61, 165] width 7 height 7
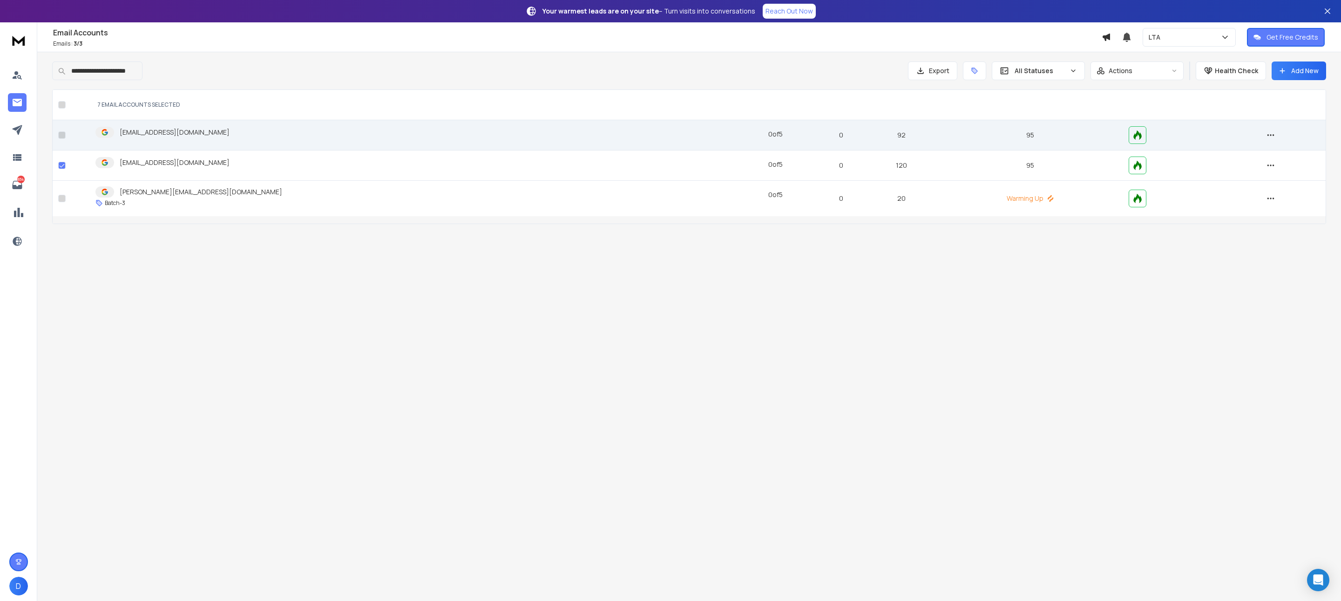
click at [64, 135] on button "button" at bounding box center [61, 134] width 7 height 7
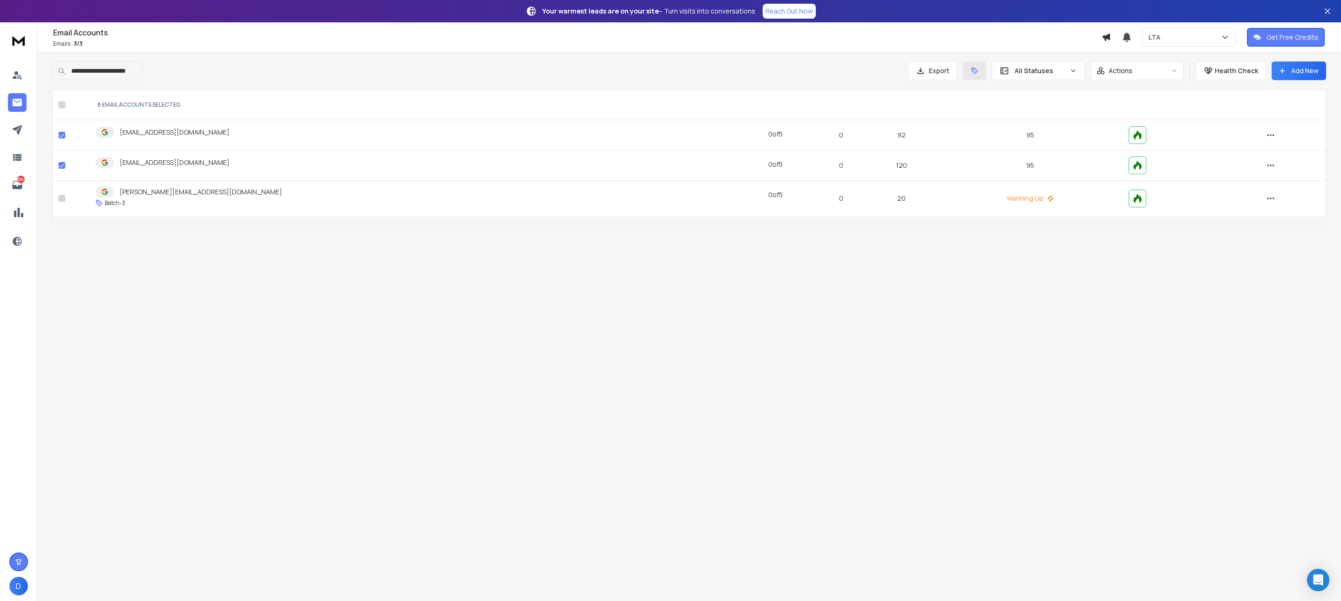
click at [986, 75] on button at bounding box center [974, 70] width 23 height 19
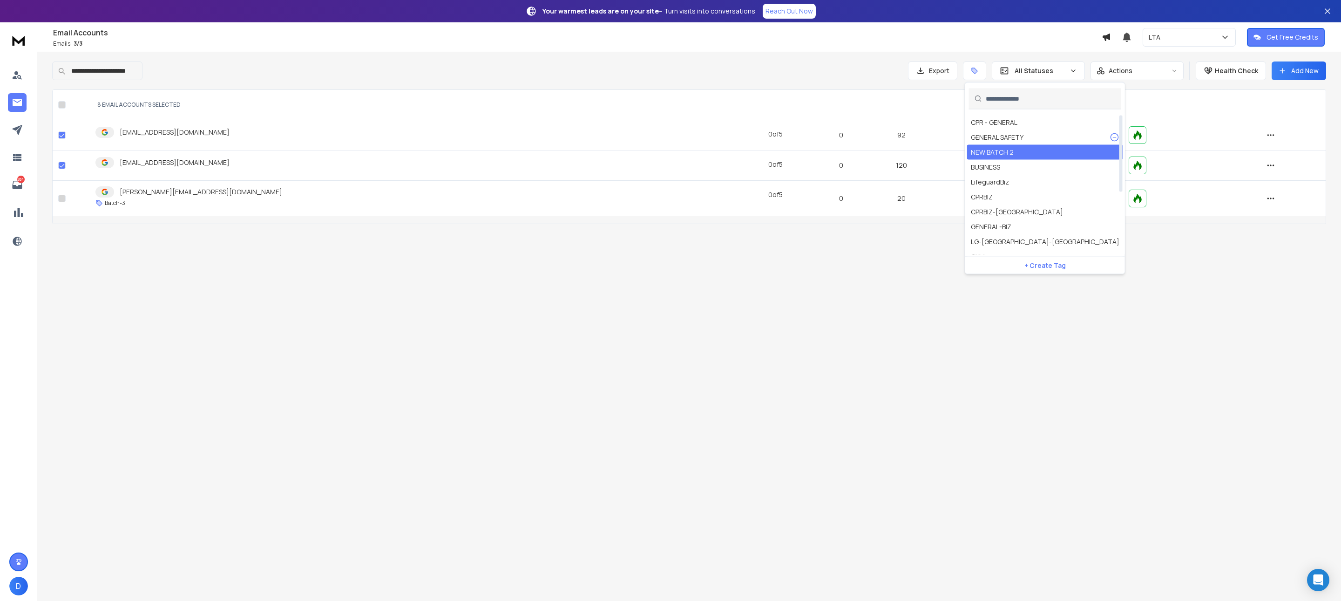
click at [998, 149] on span "NEW BATCH 2" at bounding box center [992, 152] width 43 height 9
click at [999, 149] on span "NEW BATCH 2" at bounding box center [992, 152] width 43 height 9
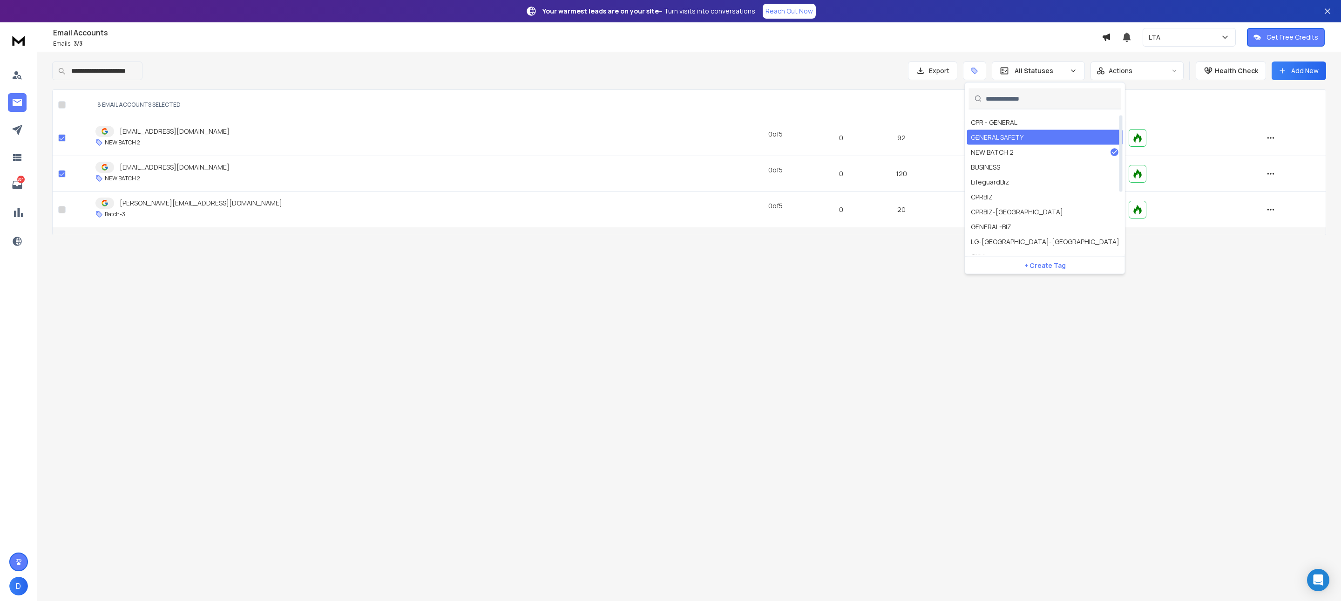
click at [1011, 141] on span "GENERAL SAFETY" at bounding box center [997, 137] width 53 height 9
click at [127, 61] on input "**********" at bounding box center [97, 70] width 90 height 19
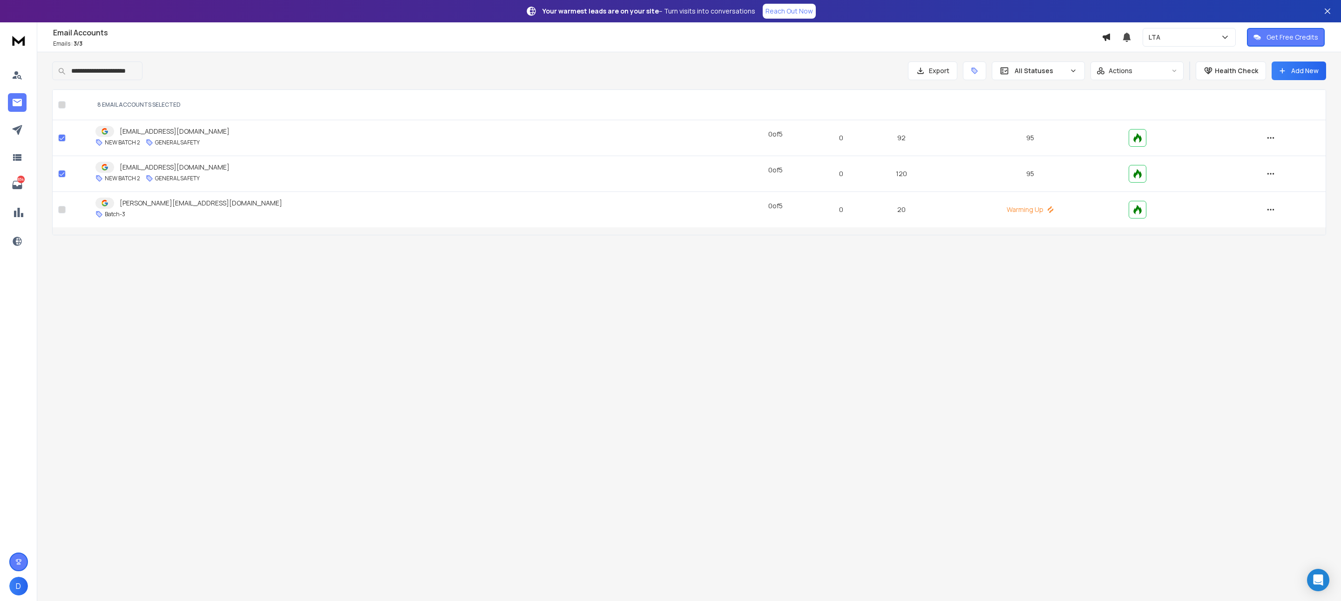
click at [124, 61] on input "**********" at bounding box center [97, 70] width 90 height 19
paste input
type input "**********"
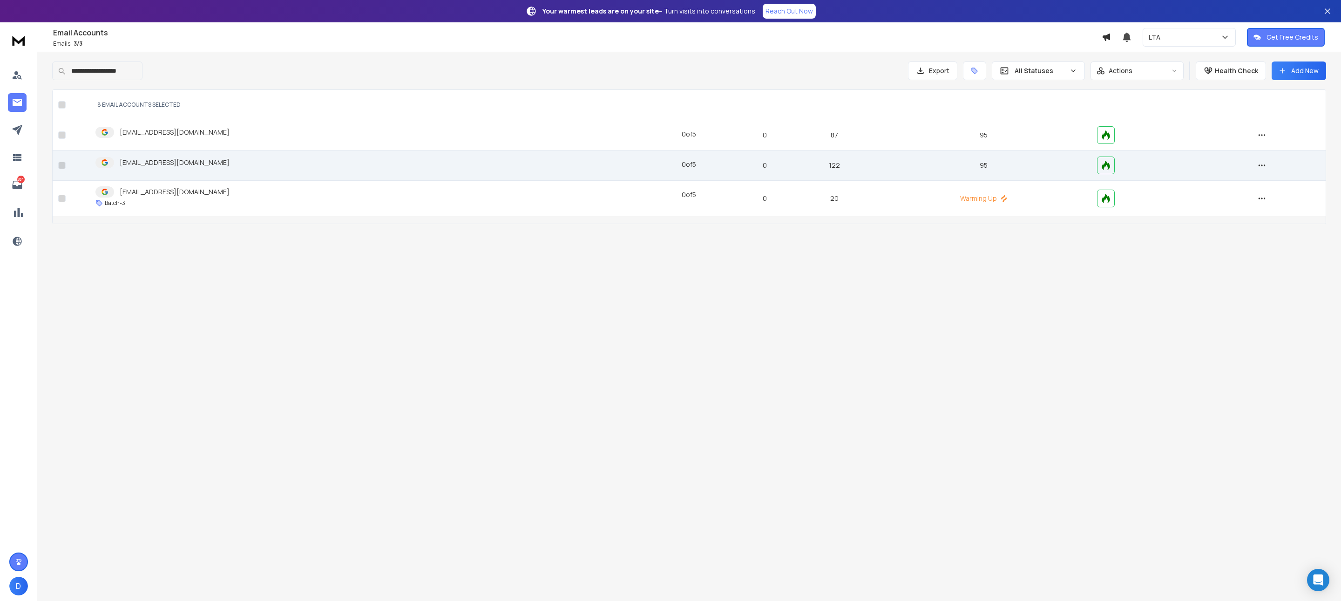
click at [63, 164] on button "button" at bounding box center [61, 165] width 7 height 7
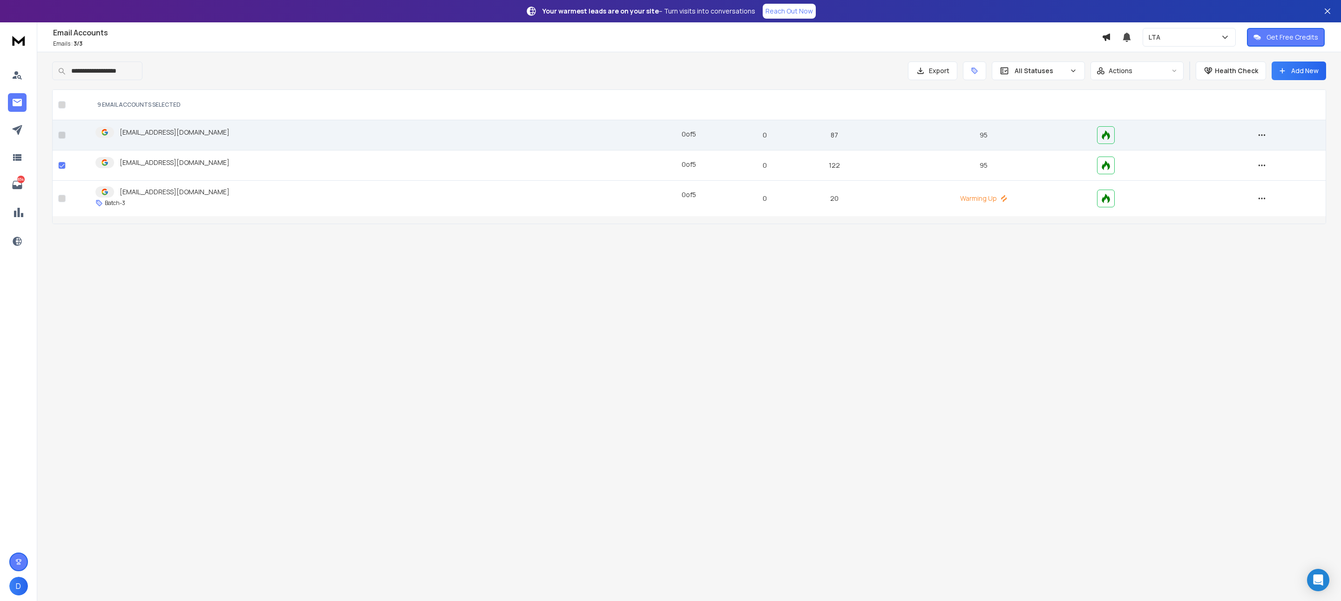
click at [65, 134] on button "button" at bounding box center [61, 134] width 7 height 7
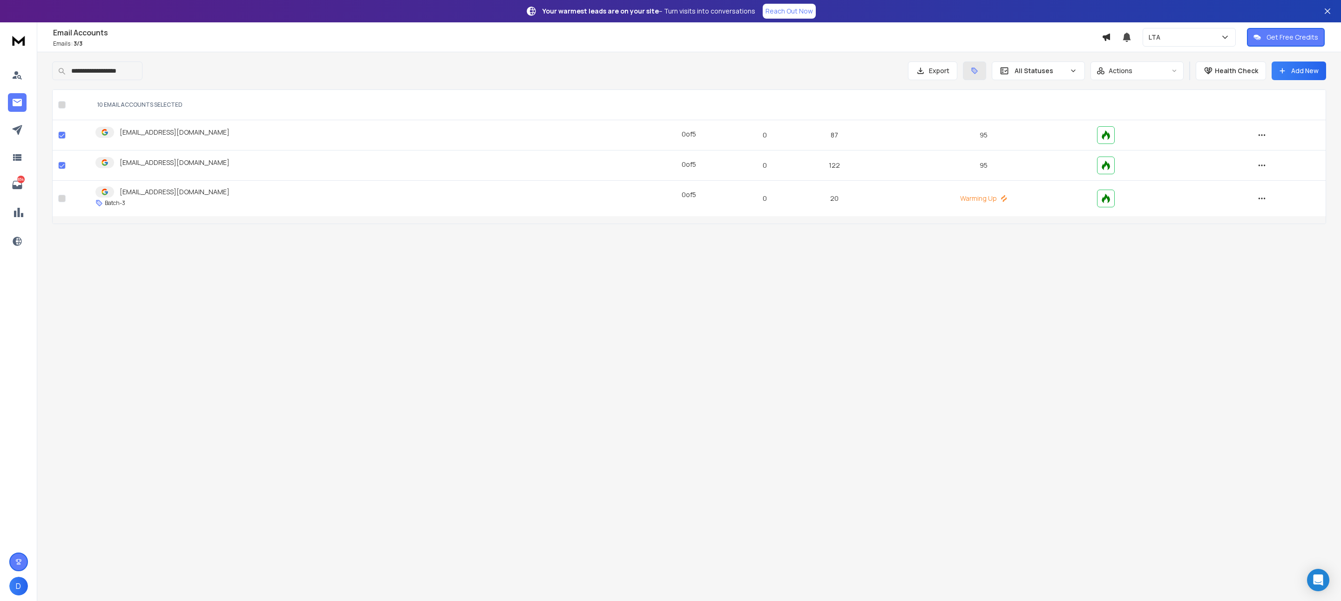
click at [984, 67] on button at bounding box center [974, 70] width 23 height 19
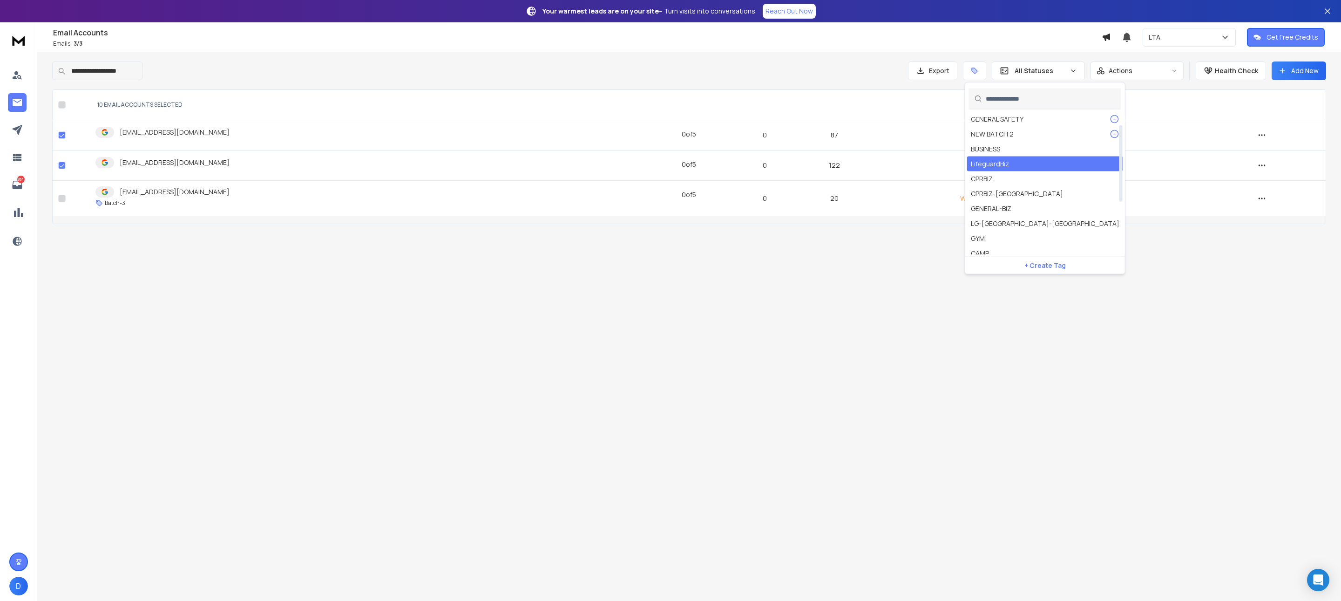
scroll to position [0, 0]
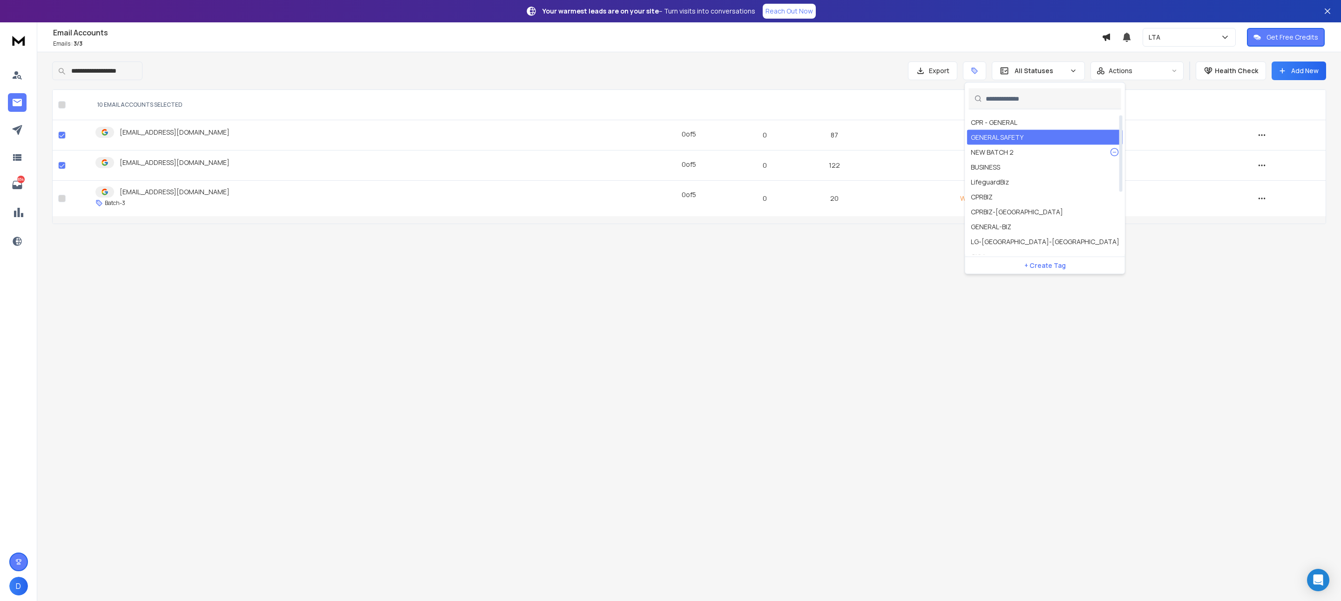
click at [1011, 136] on span "GENERAL SAFETY" at bounding box center [997, 137] width 53 height 9
click at [1006, 136] on span "GENERAL SAFETY" at bounding box center [997, 137] width 53 height 9
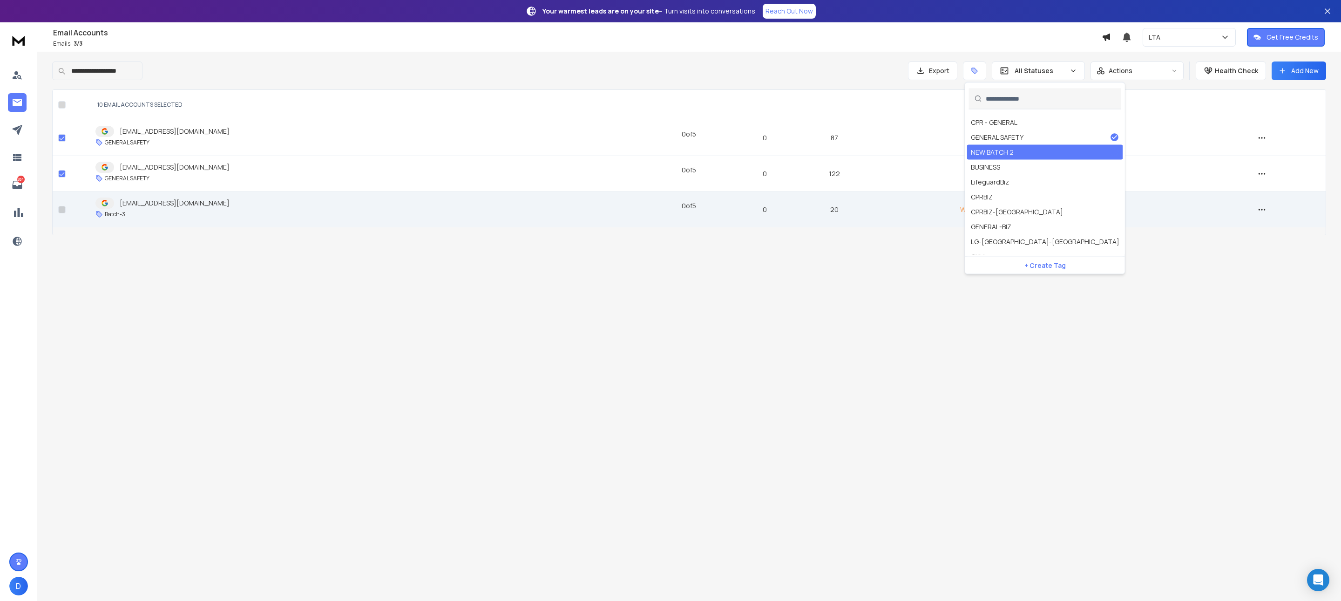
click at [61, 211] on button "button" at bounding box center [61, 209] width 7 height 7
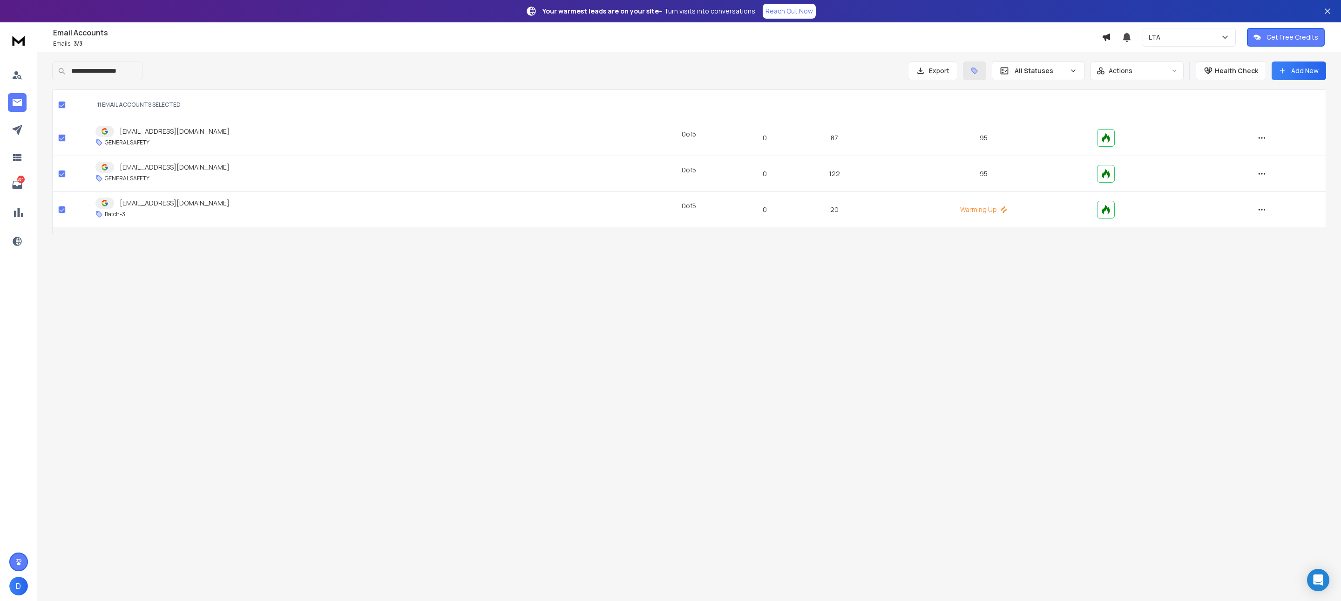
click at [981, 68] on button at bounding box center [974, 70] width 23 height 19
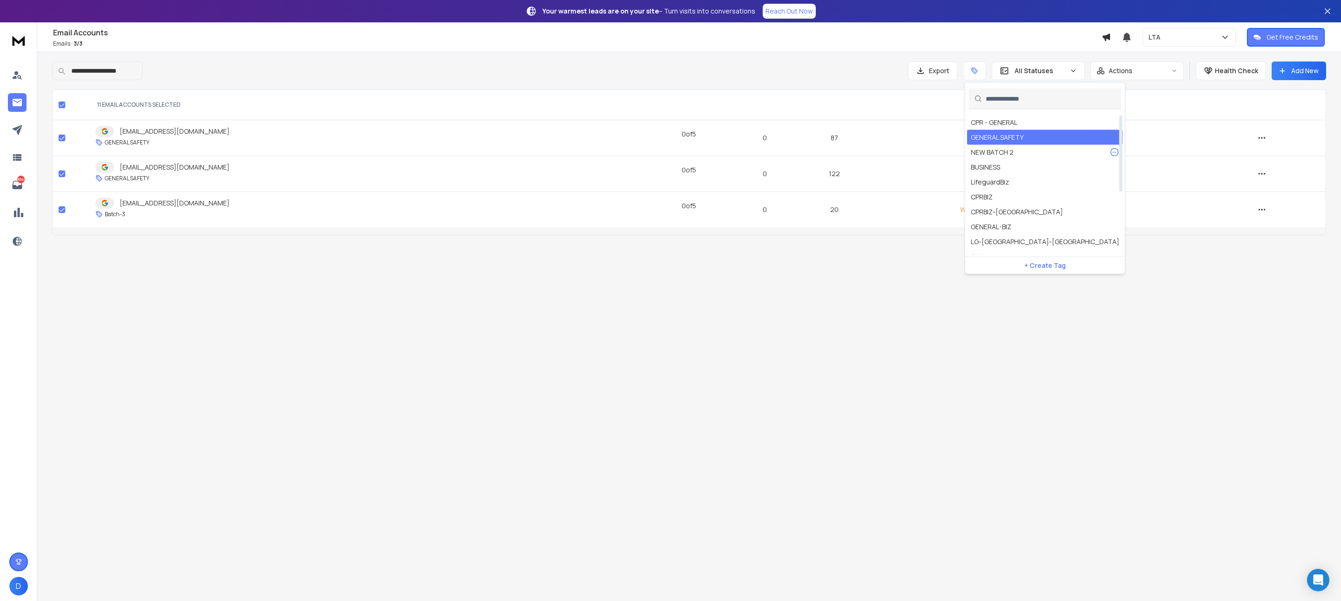
click at [1001, 136] on span "GENERAL SAFETY" at bounding box center [997, 137] width 53 height 9
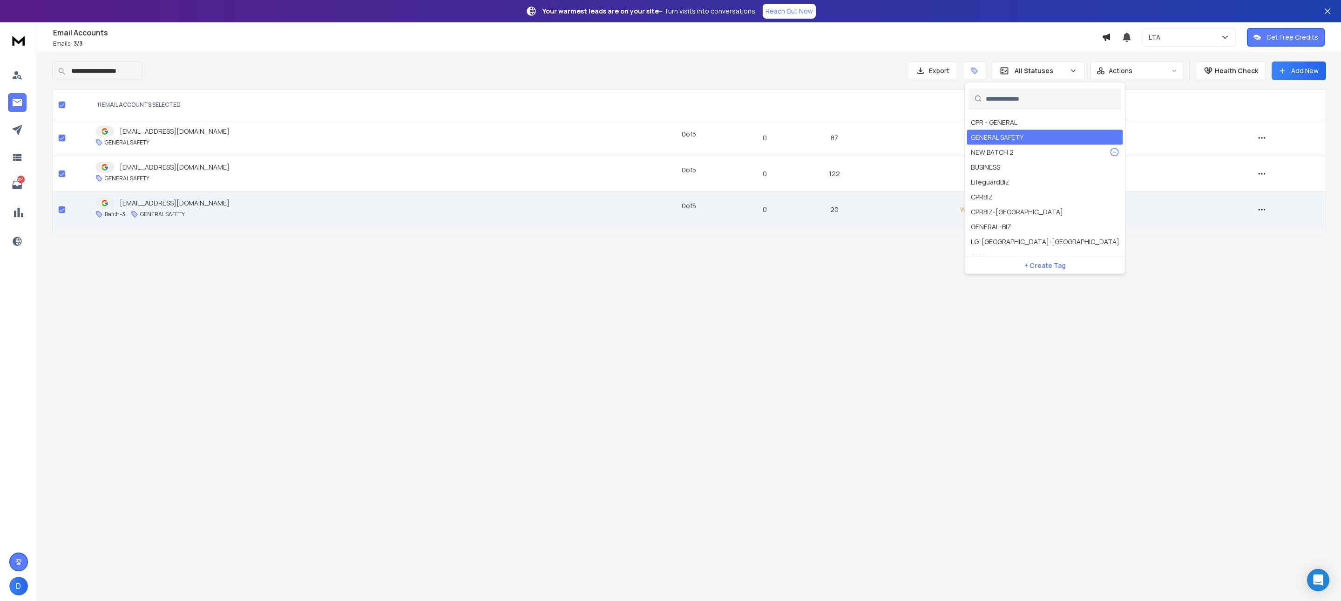
click at [64, 210] on button "button" at bounding box center [61, 209] width 7 height 7
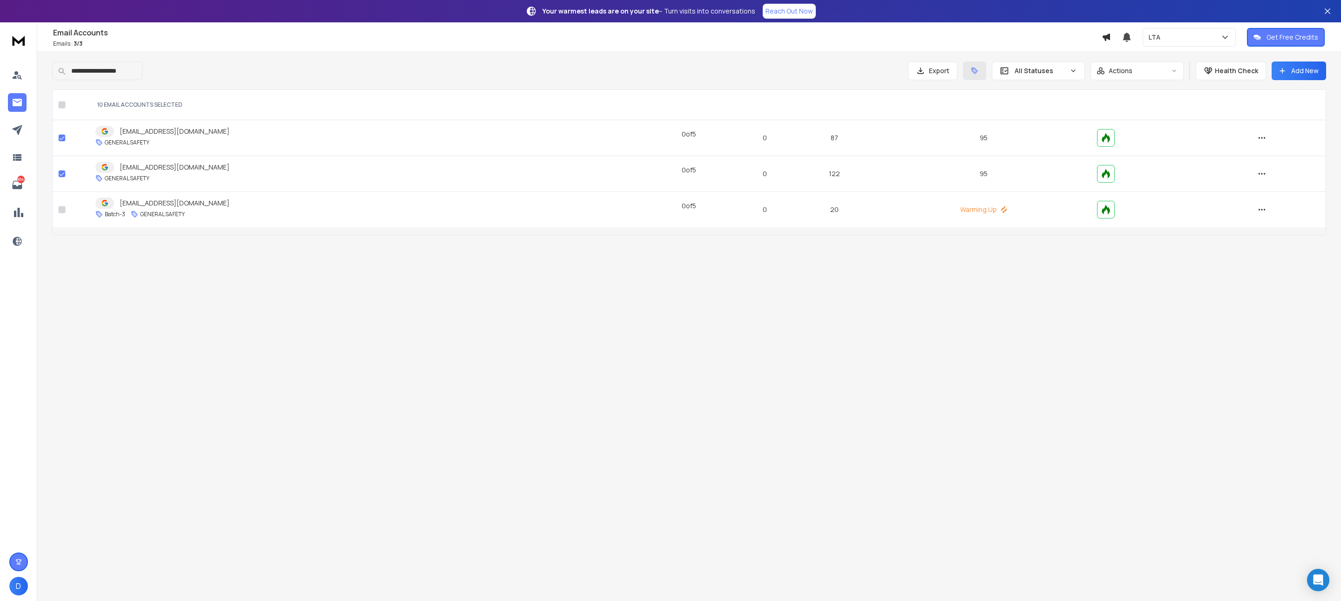
click at [982, 69] on button at bounding box center [974, 70] width 23 height 19
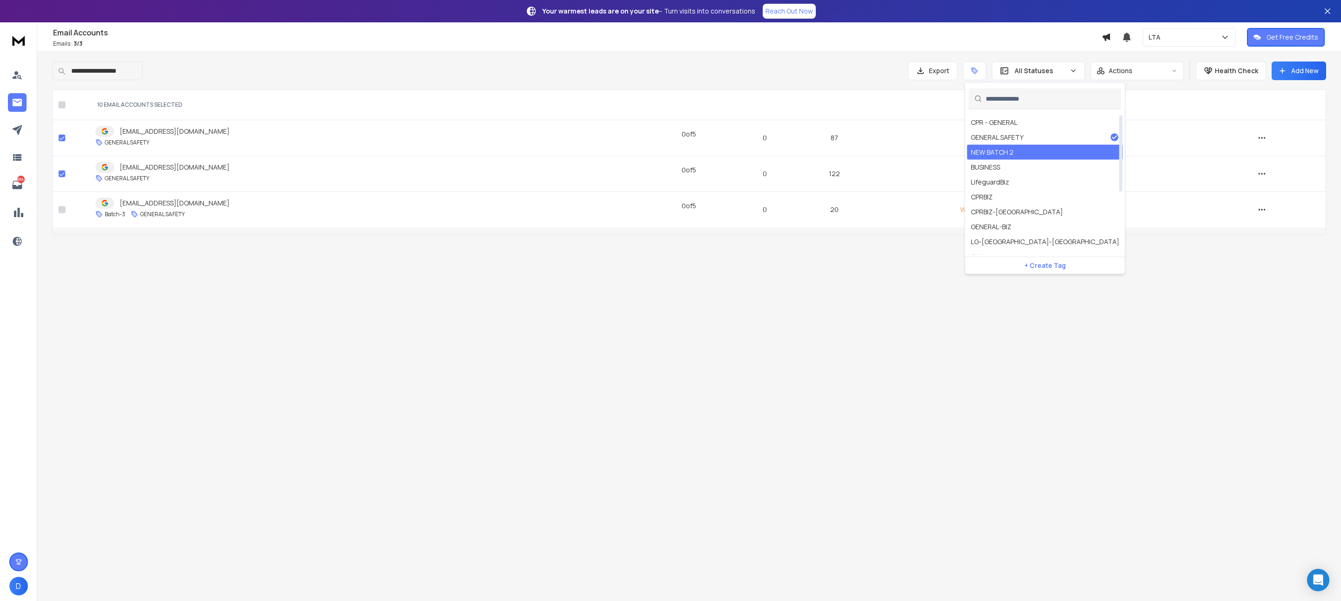
click at [1011, 150] on span "NEW BATCH 2" at bounding box center [992, 152] width 43 height 9
click at [127, 73] on input "**********" at bounding box center [97, 70] width 90 height 19
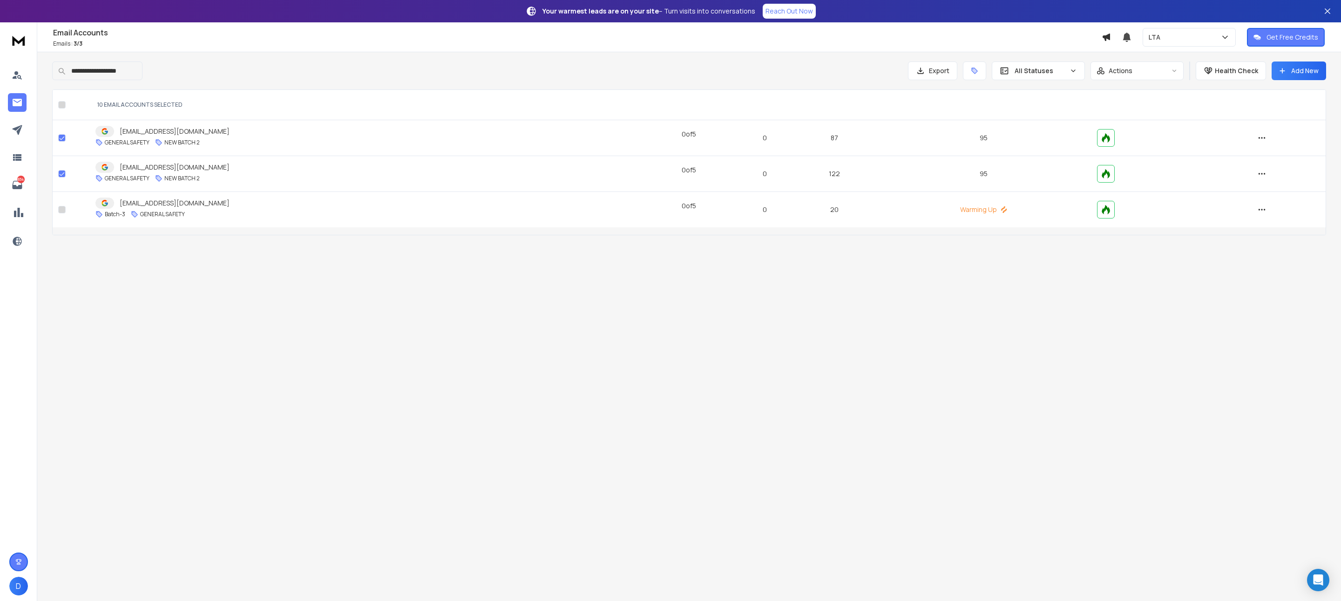
paste input "*****"
type input "**********"
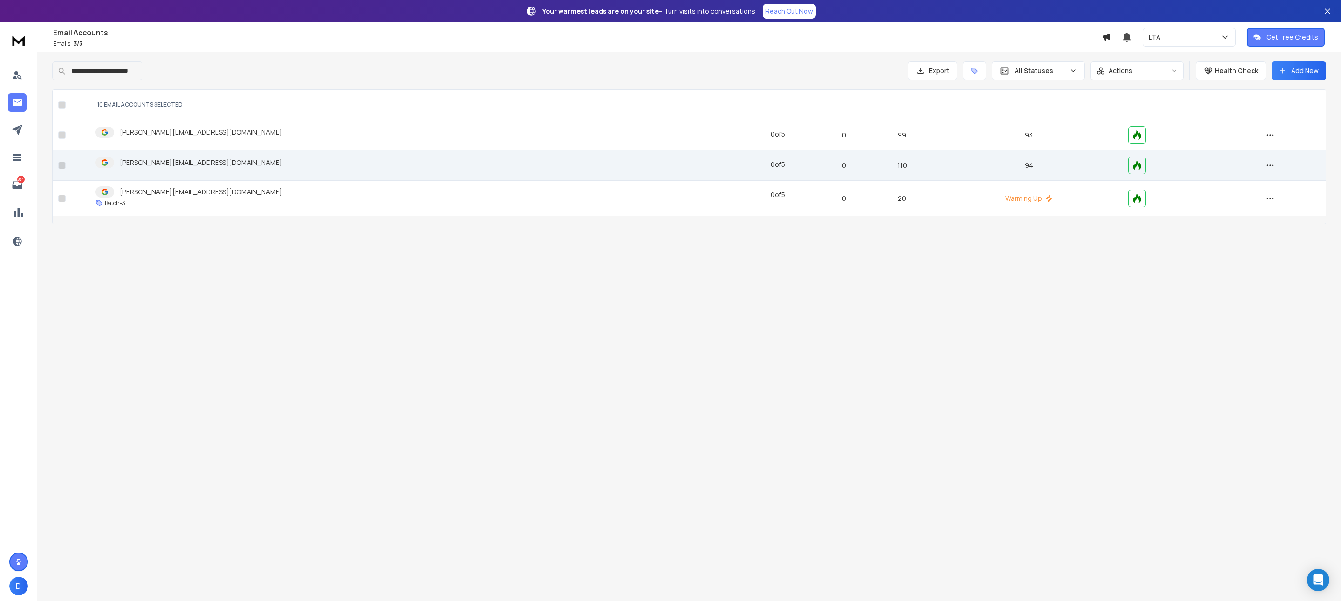
click at [63, 165] on button "button" at bounding box center [61, 165] width 7 height 7
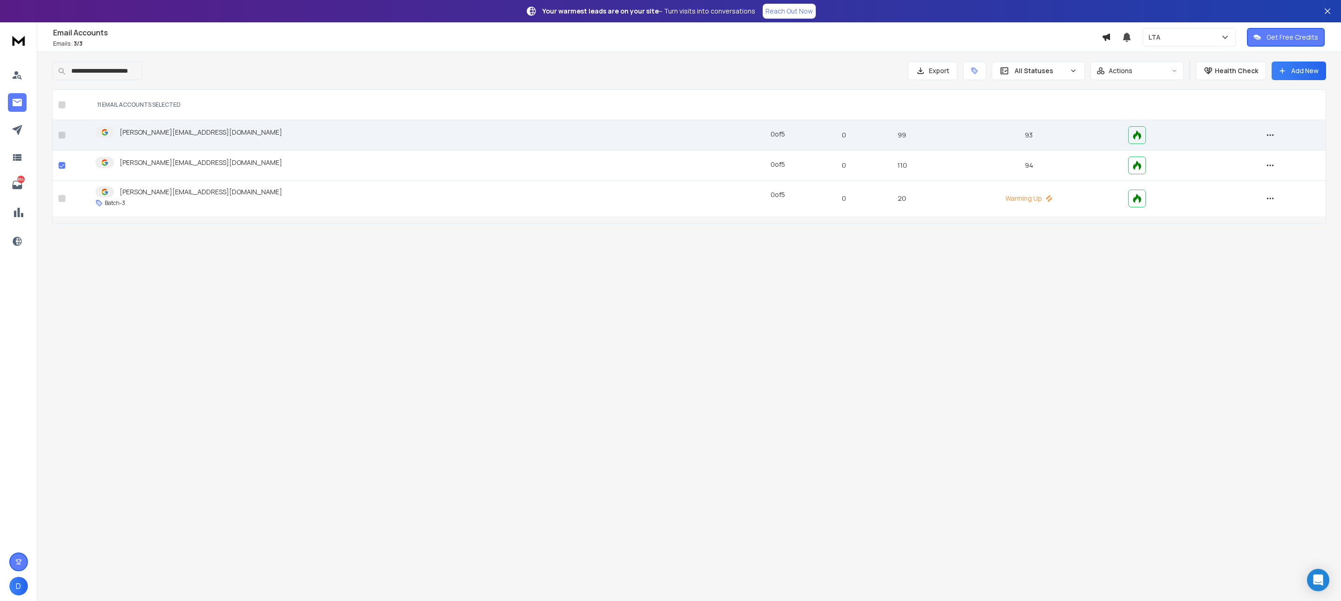
click at [64, 136] on button "button" at bounding box center [61, 134] width 7 height 7
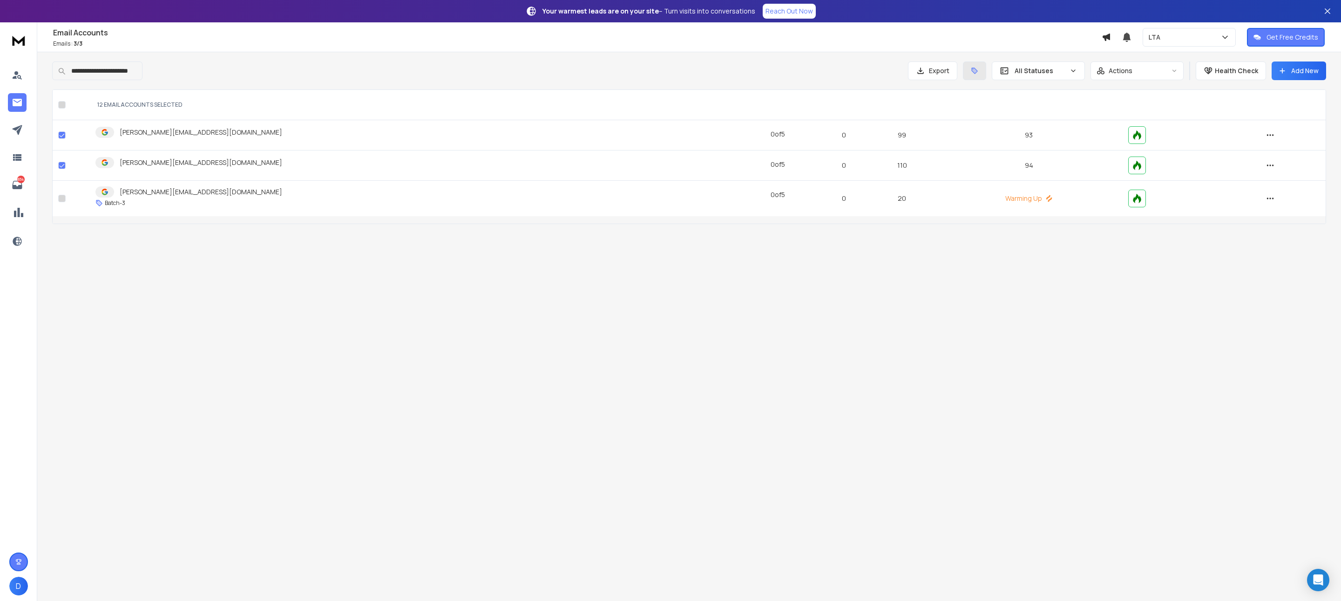
click at [981, 68] on button at bounding box center [974, 70] width 23 height 19
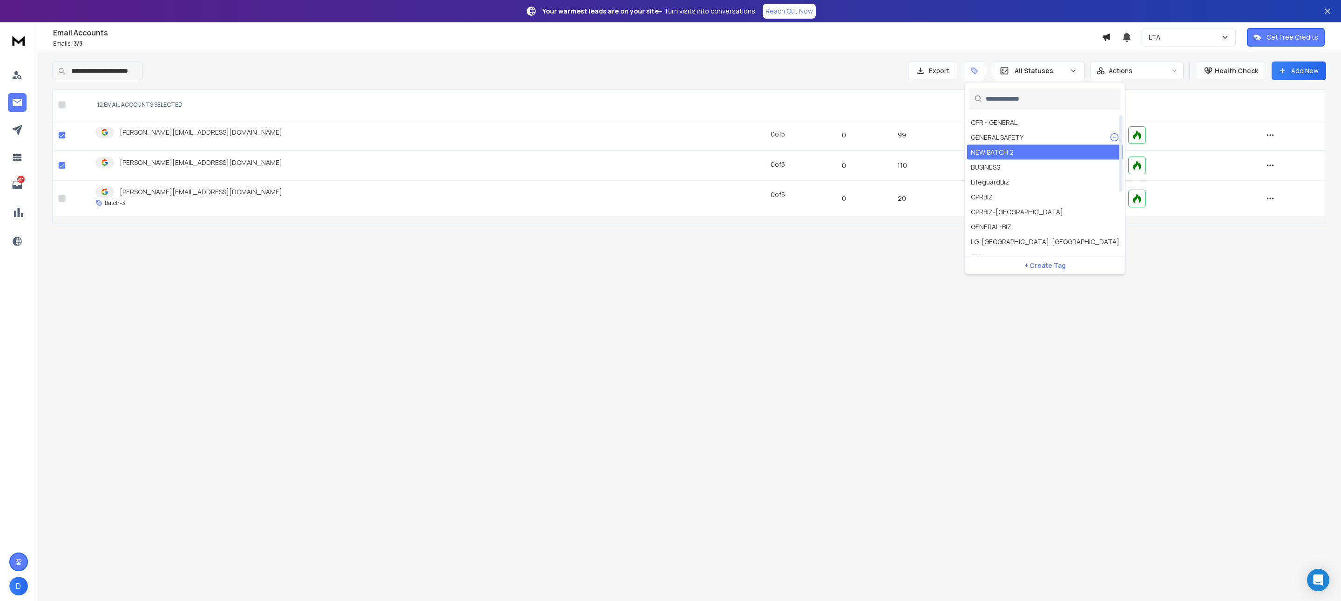
click at [996, 149] on span "NEW BATCH 2" at bounding box center [992, 152] width 43 height 9
click at [994, 151] on span "NEW BATCH 2" at bounding box center [992, 152] width 43 height 9
click at [61, 105] on button "Select this Page" at bounding box center [61, 104] width 7 height 7
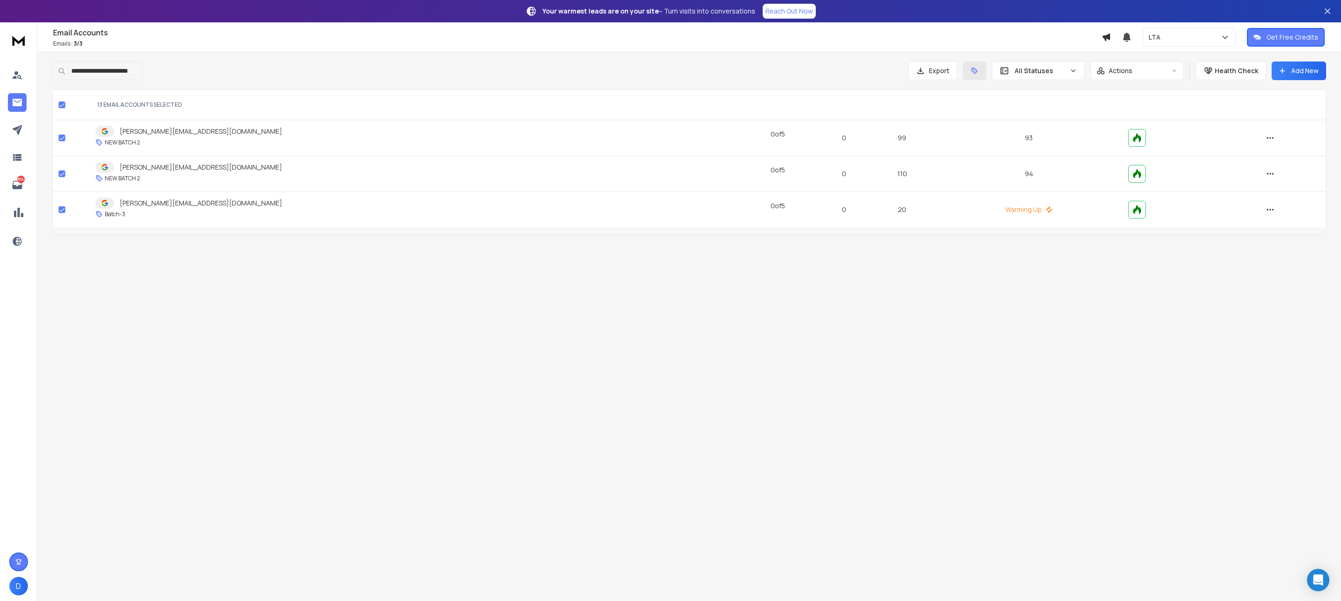
click at [980, 71] on button at bounding box center [974, 70] width 23 height 19
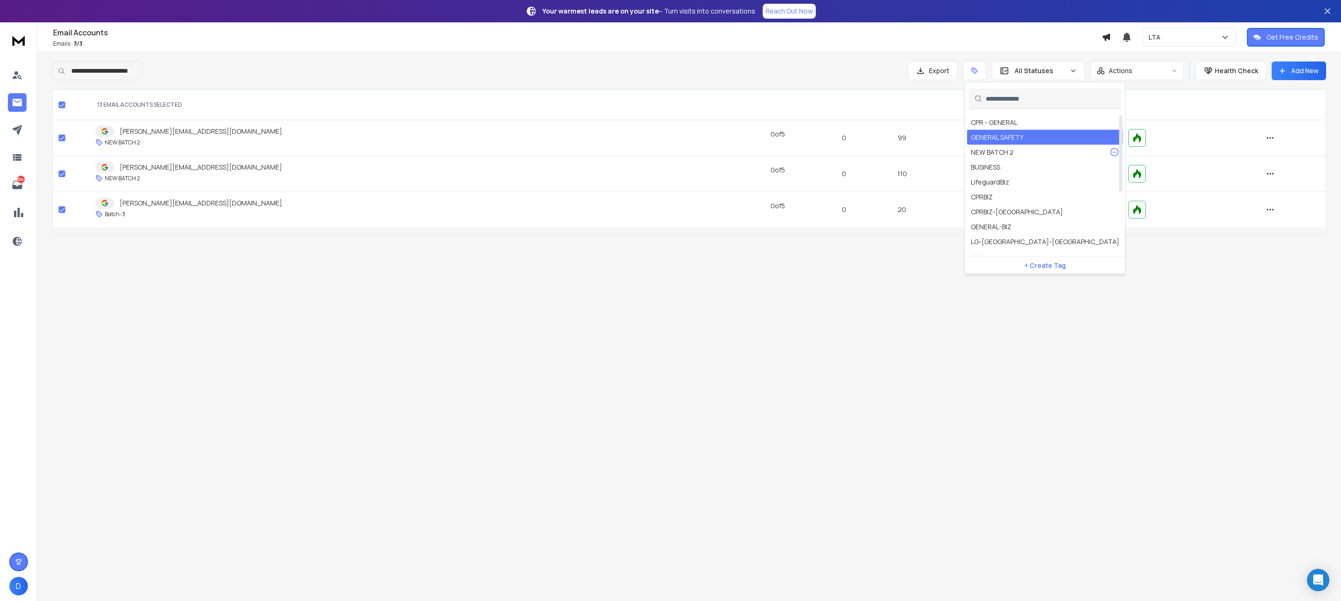
click at [1019, 140] on span "GENERAL SAFETY" at bounding box center [997, 137] width 53 height 9
click at [133, 70] on input "**********" at bounding box center [97, 70] width 90 height 19
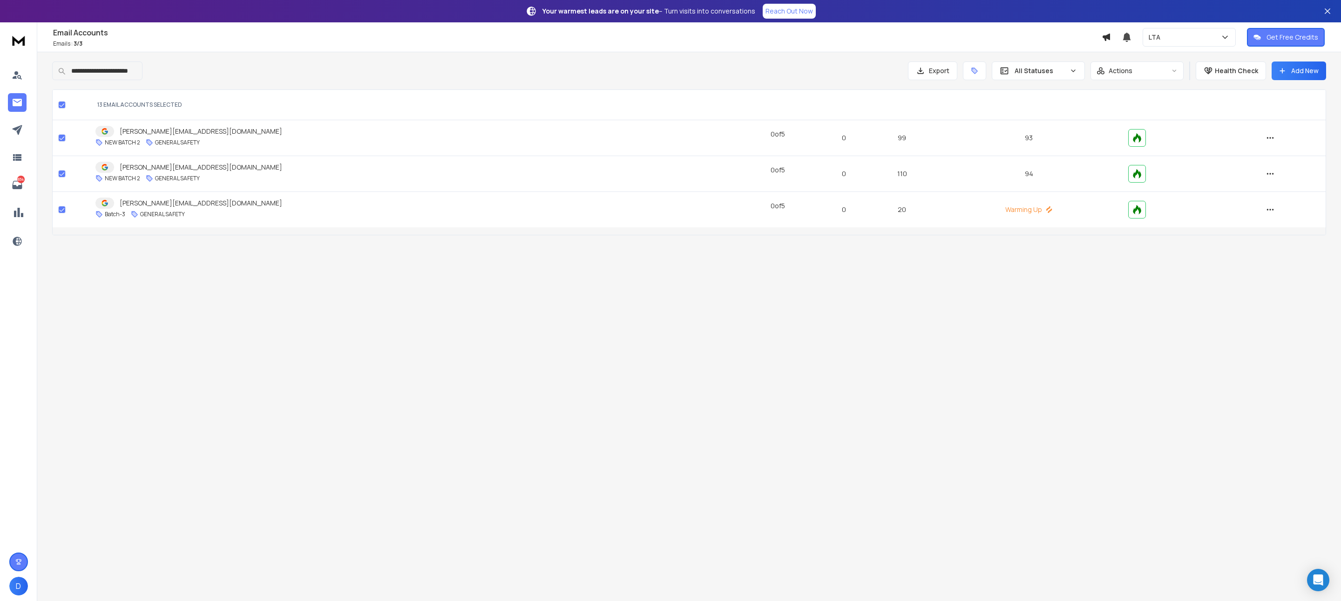
paste input
type input "**********"
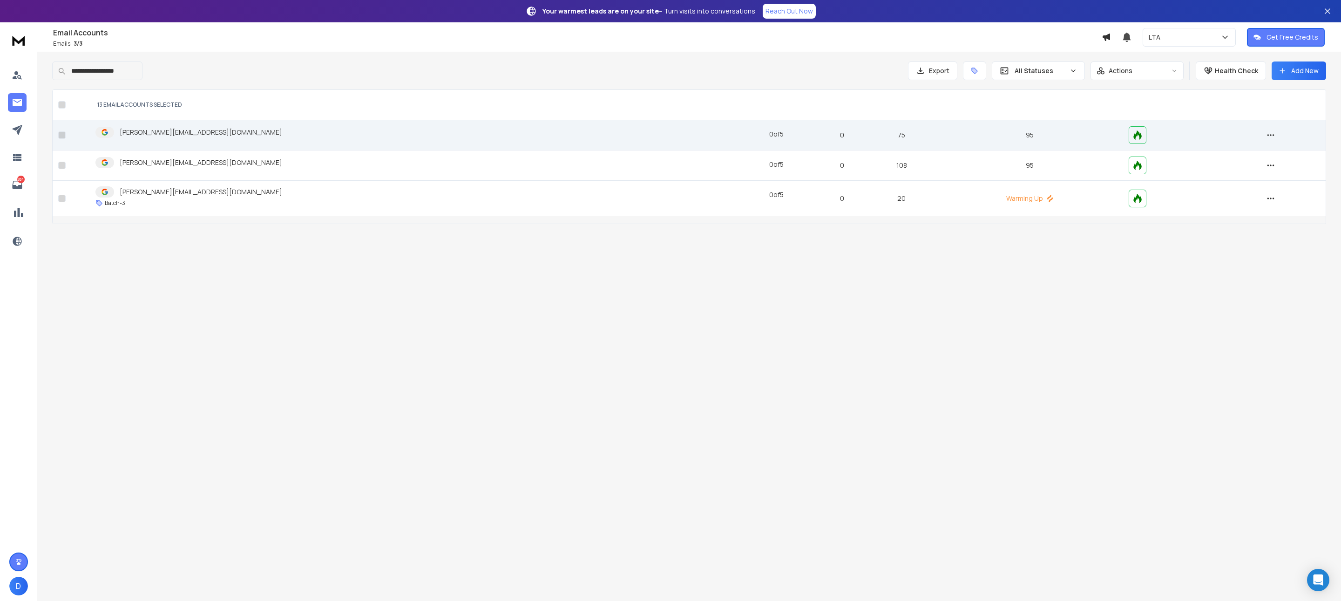
click at [61, 131] on div at bounding box center [74, 134] width 32 height 7
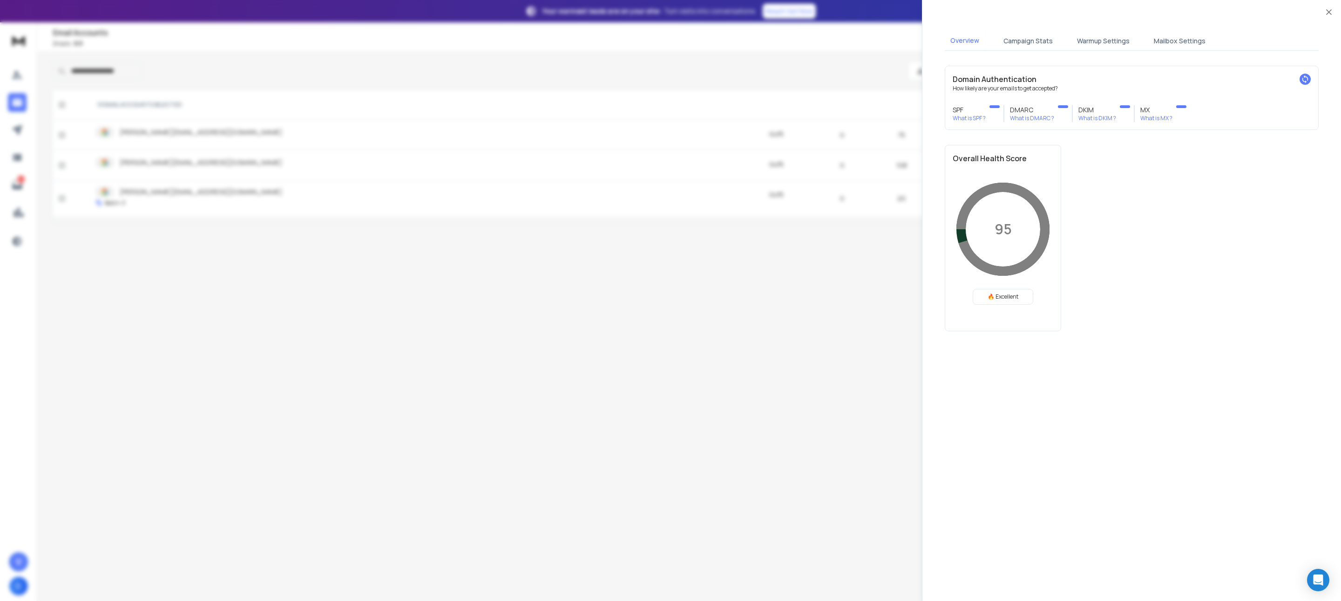
click at [63, 168] on div at bounding box center [670, 300] width 1341 height 601
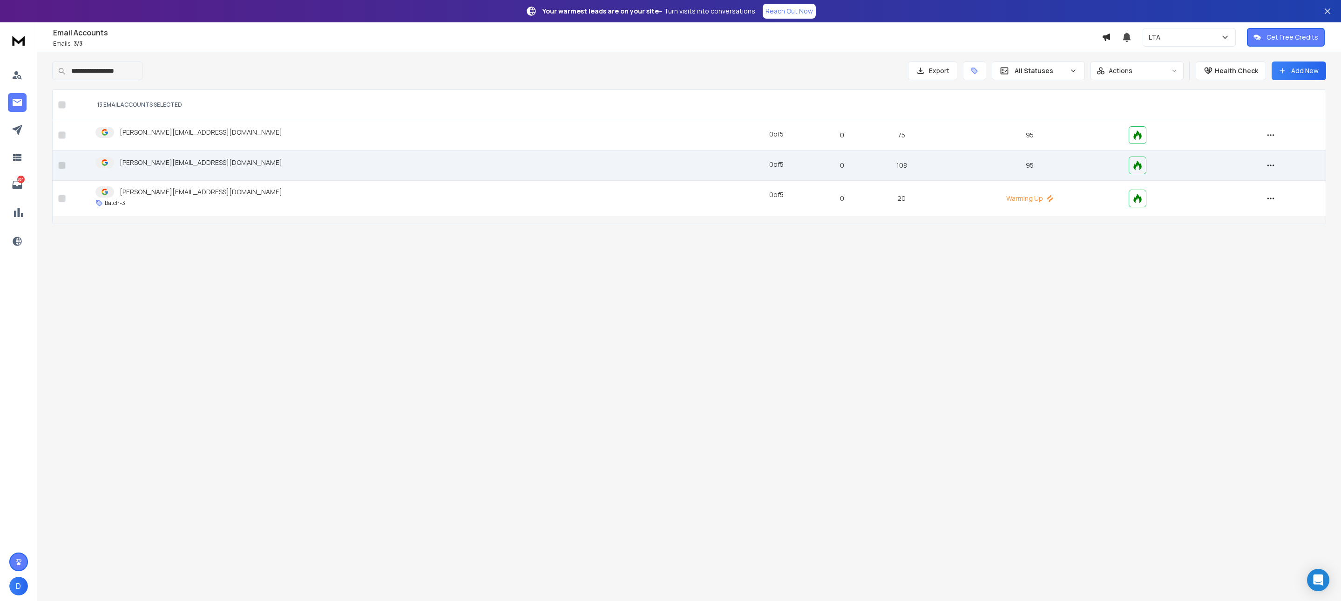
click at [64, 164] on button "button" at bounding box center [61, 165] width 7 height 7
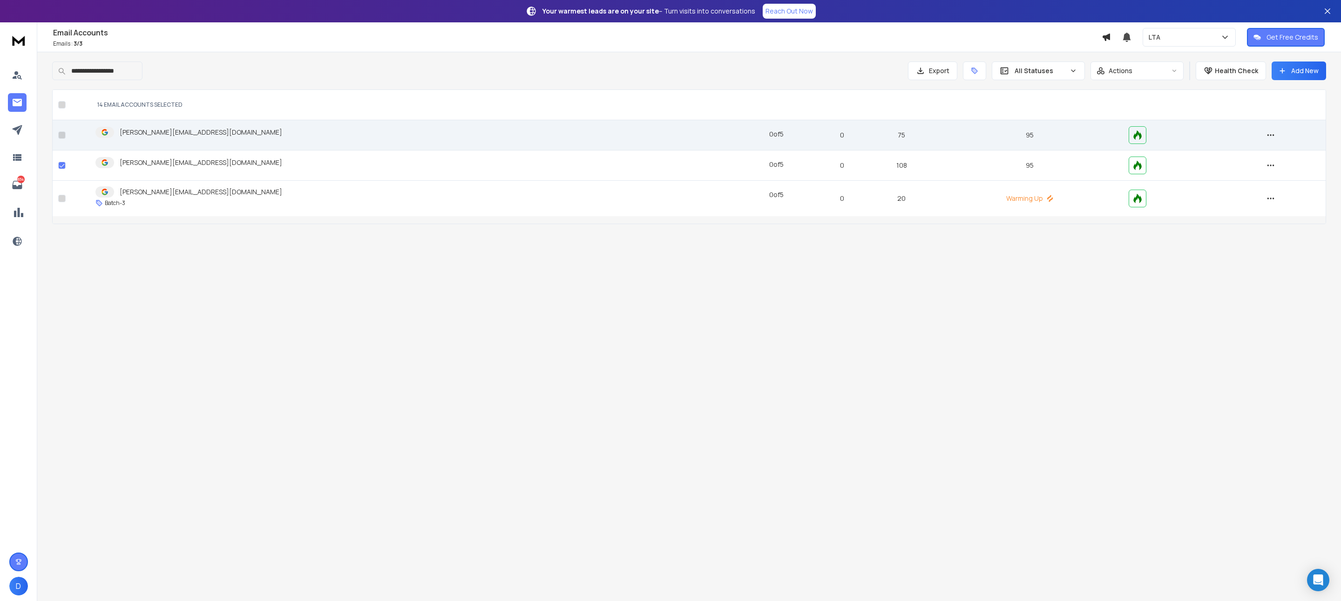
click at [65, 133] on button "button" at bounding box center [61, 134] width 7 height 7
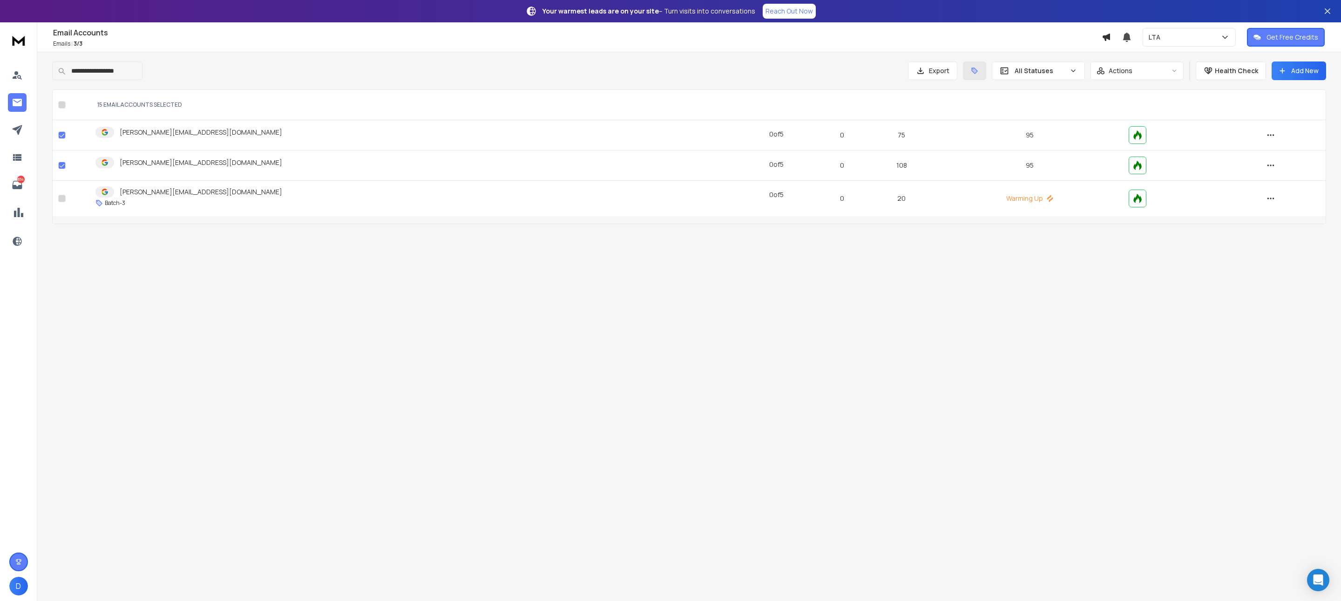
click at [976, 73] on icon at bounding box center [974, 70] width 5 height 5
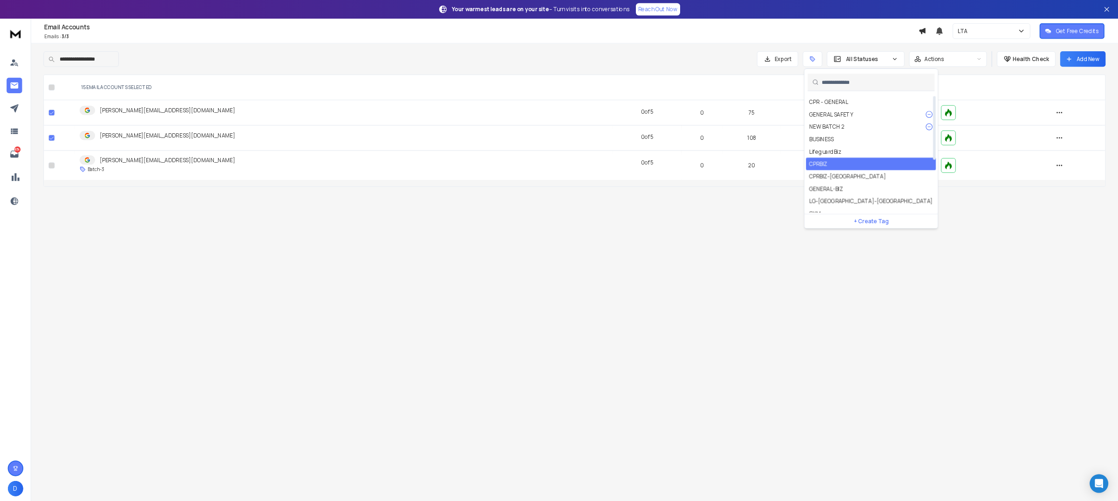
scroll to position [3, 0]
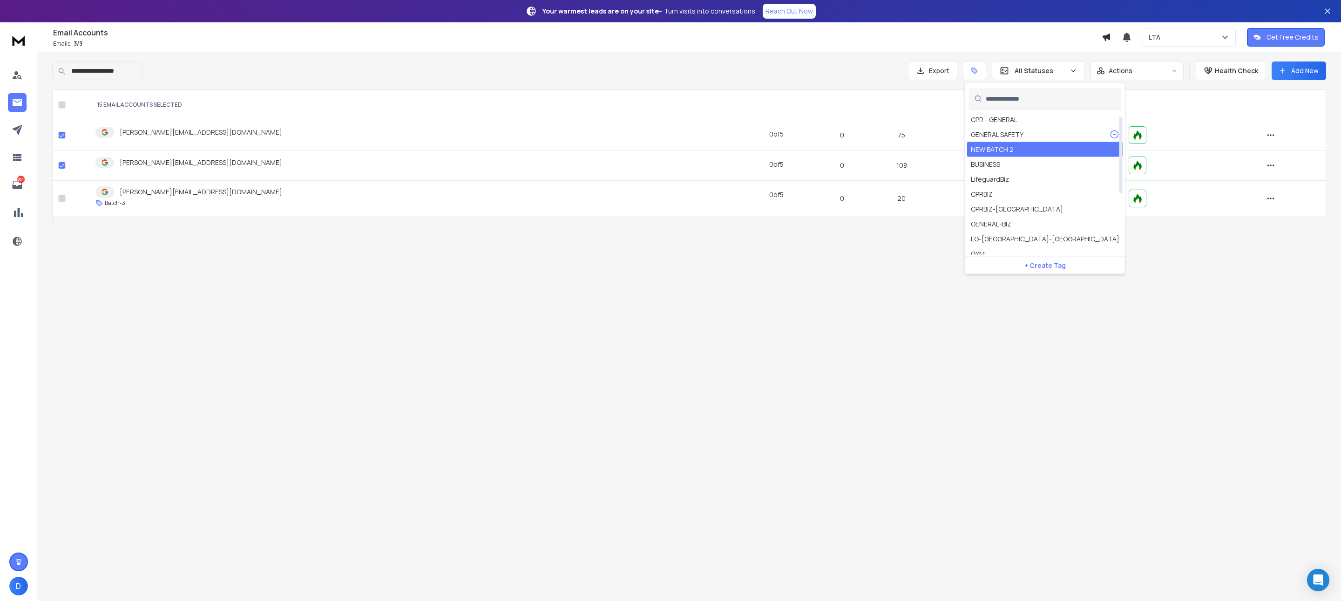
click at [1009, 150] on span "NEW BATCH 2" at bounding box center [992, 149] width 43 height 9
click at [1008, 150] on span "NEW BATCH 2" at bounding box center [992, 149] width 43 height 9
click at [63, 104] on button "Select this Page" at bounding box center [61, 104] width 7 height 7
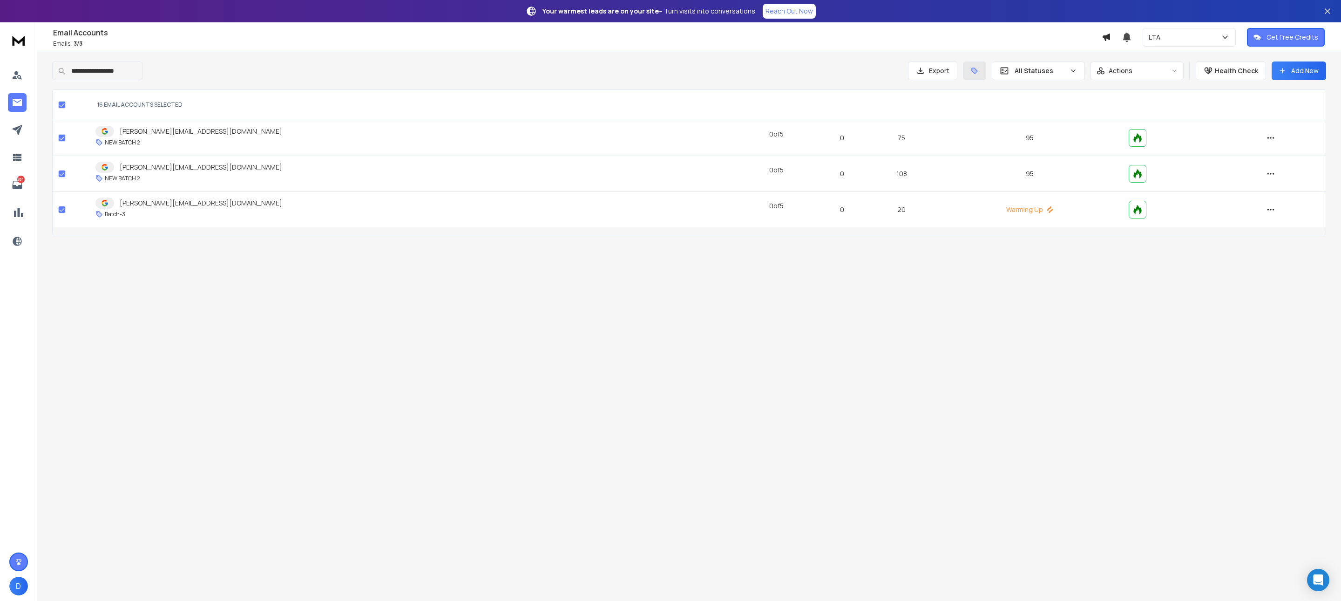
click at [975, 67] on icon at bounding box center [974, 70] width 7 height 7
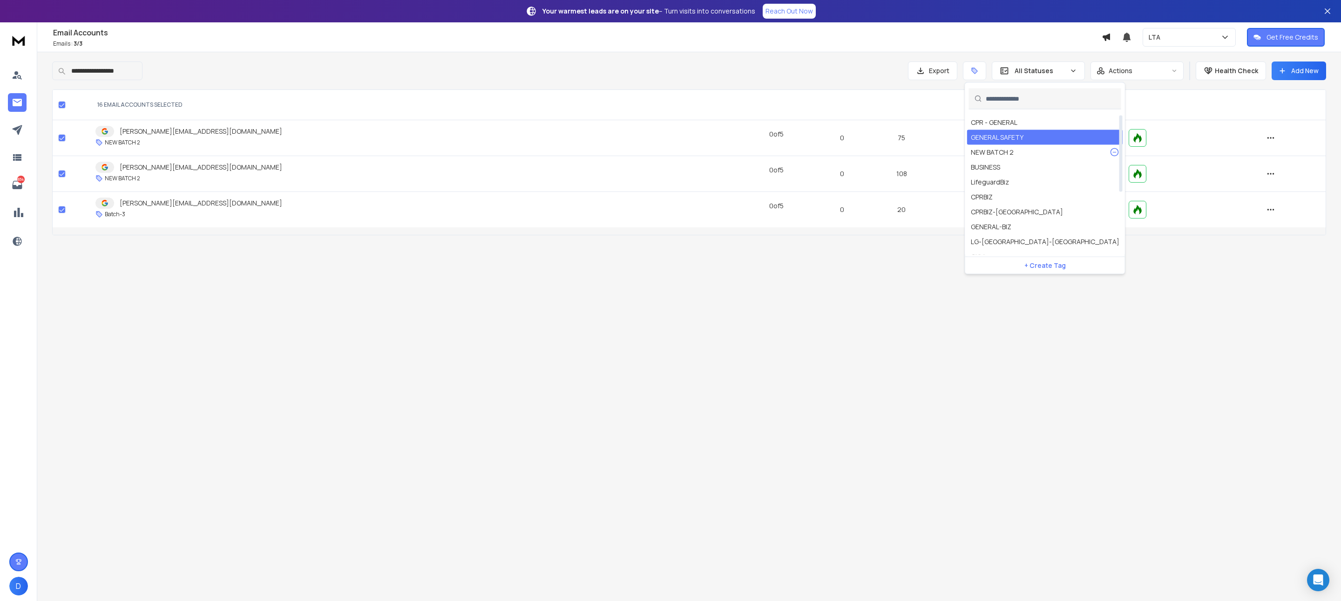
click at [1009, 136] on span "GENERAL SAFETY" at bounding box center [997, 137] width 53 height 9
click at [122, 79] on input "**********" at bounding box center [97, 70] width 90 height 19
click at [123, 78] on input "**********" at bounding box center [97, 70] width 90 height 19
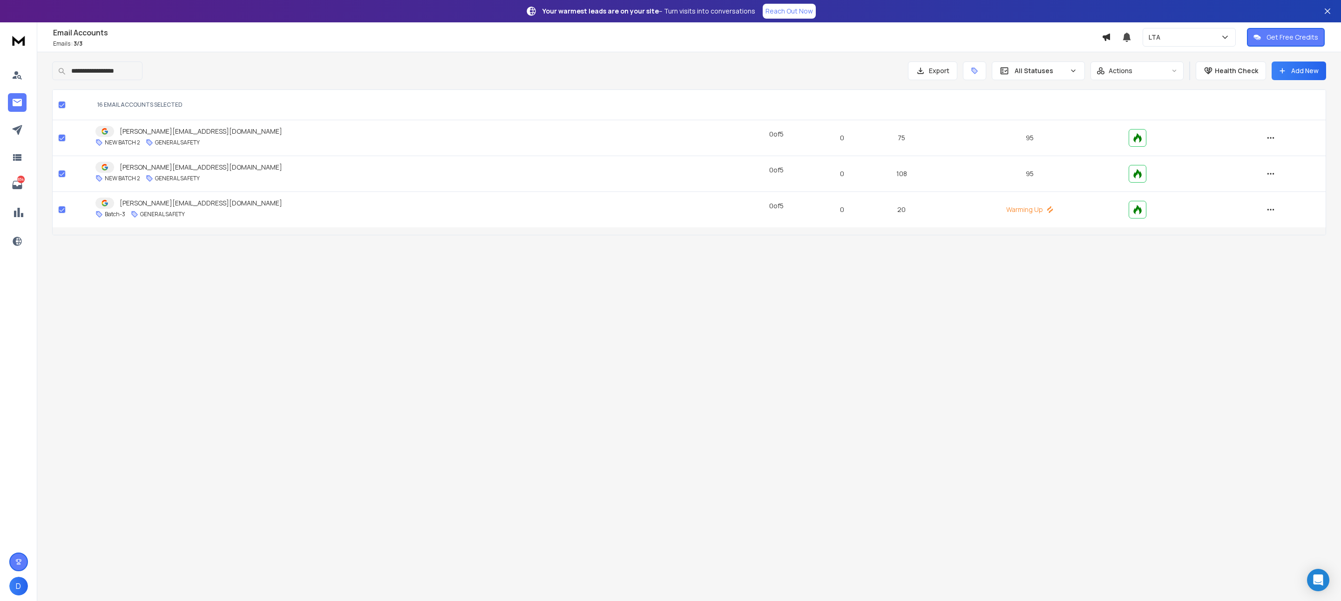
click at [123, 78] on input "**********" at bounding box center [97, 70] width 90 height 19
paste input "***"
type input "**********"
click at [51, 149] on button "Select this Page" at bounding box center [50, 149] width 7 height 7
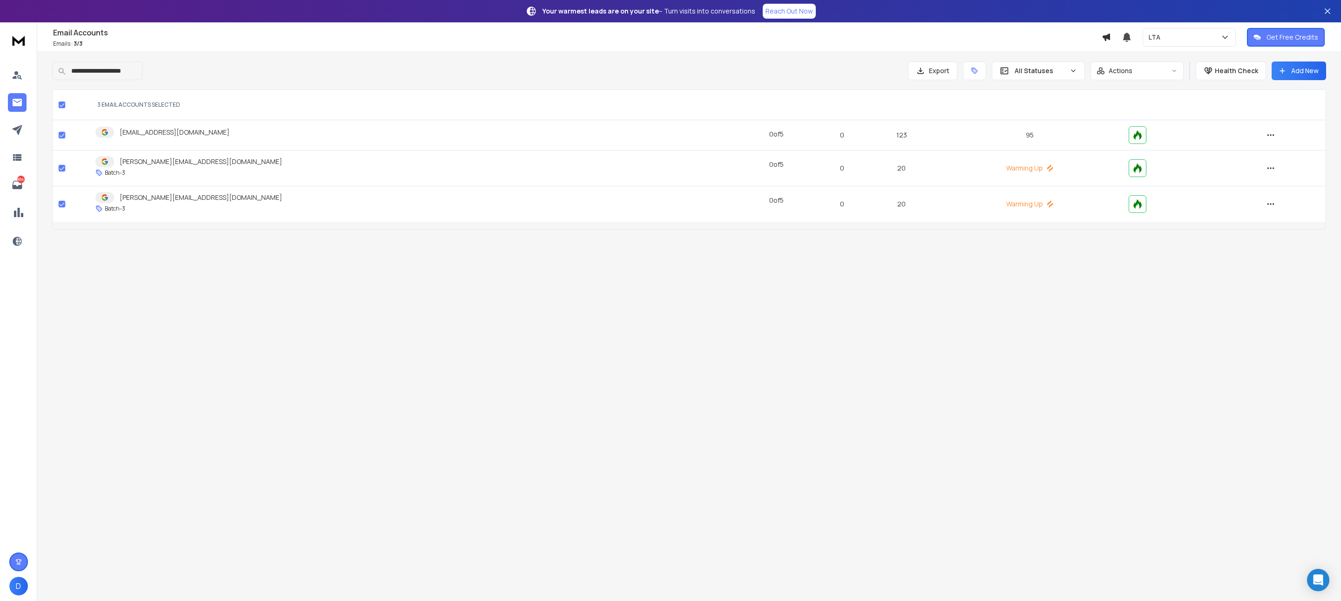
click at [276, 68] on div "**********" at bounding box center [477, 70] width 850 height 19
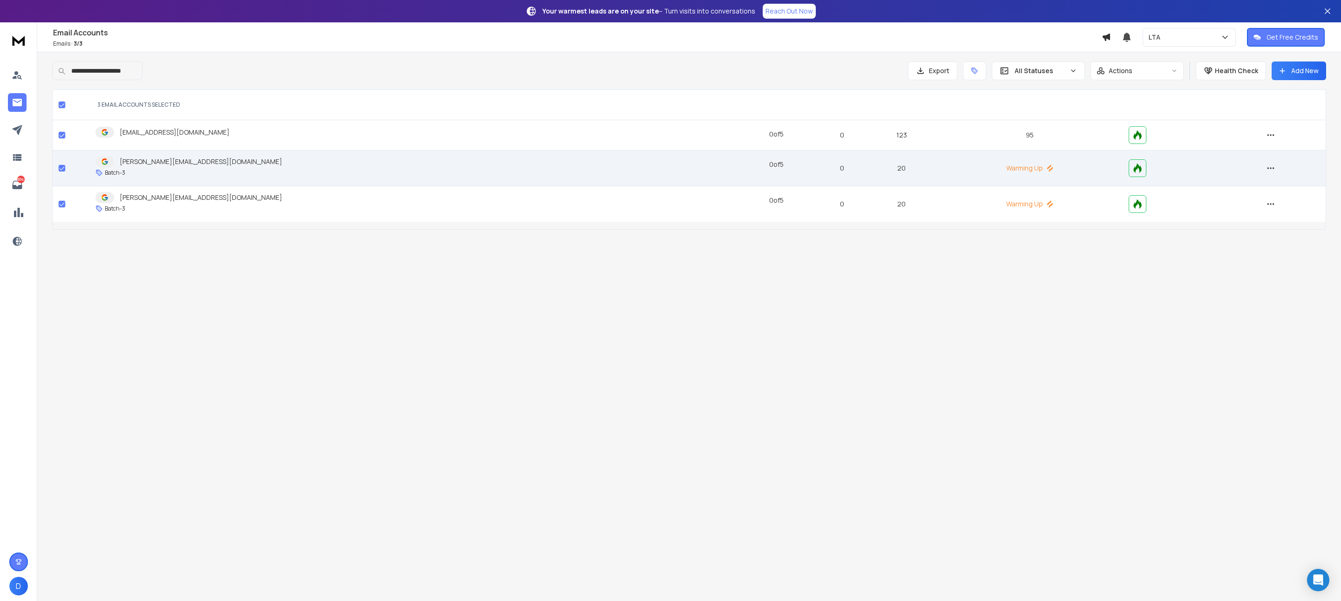
click at [64, 166] on button "button" at bounding box center [61, 167] width 7 height 7
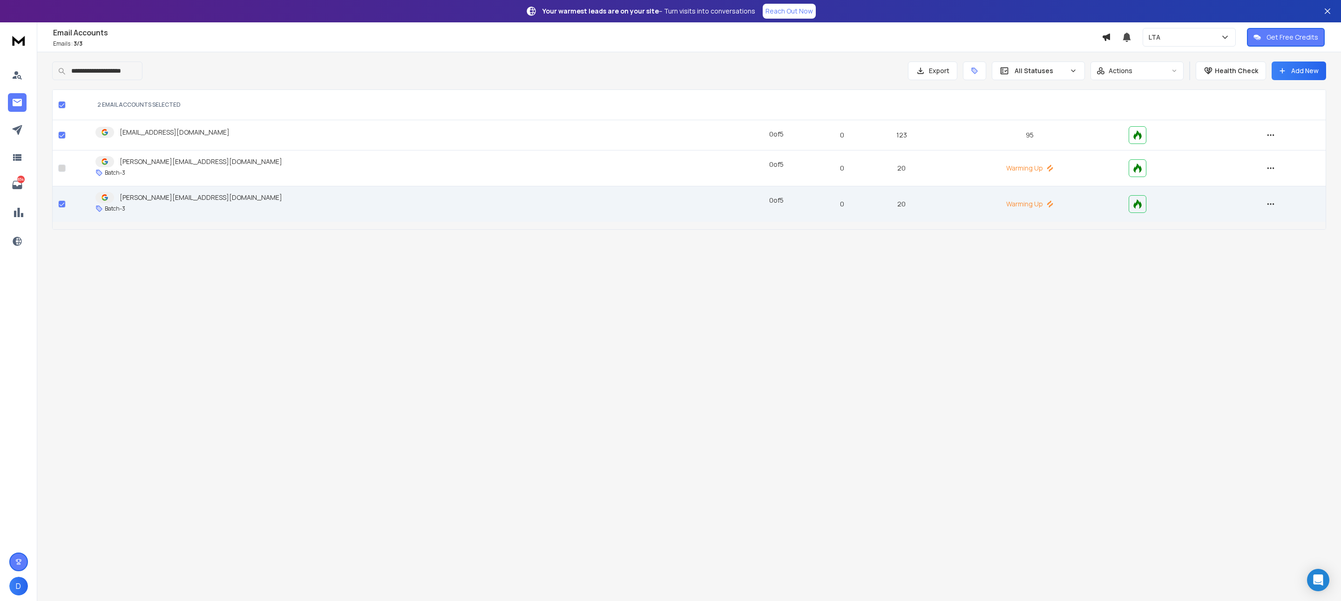
click at [61, 205] on button "button" at bounding box center [61, 203] width 7 height 7
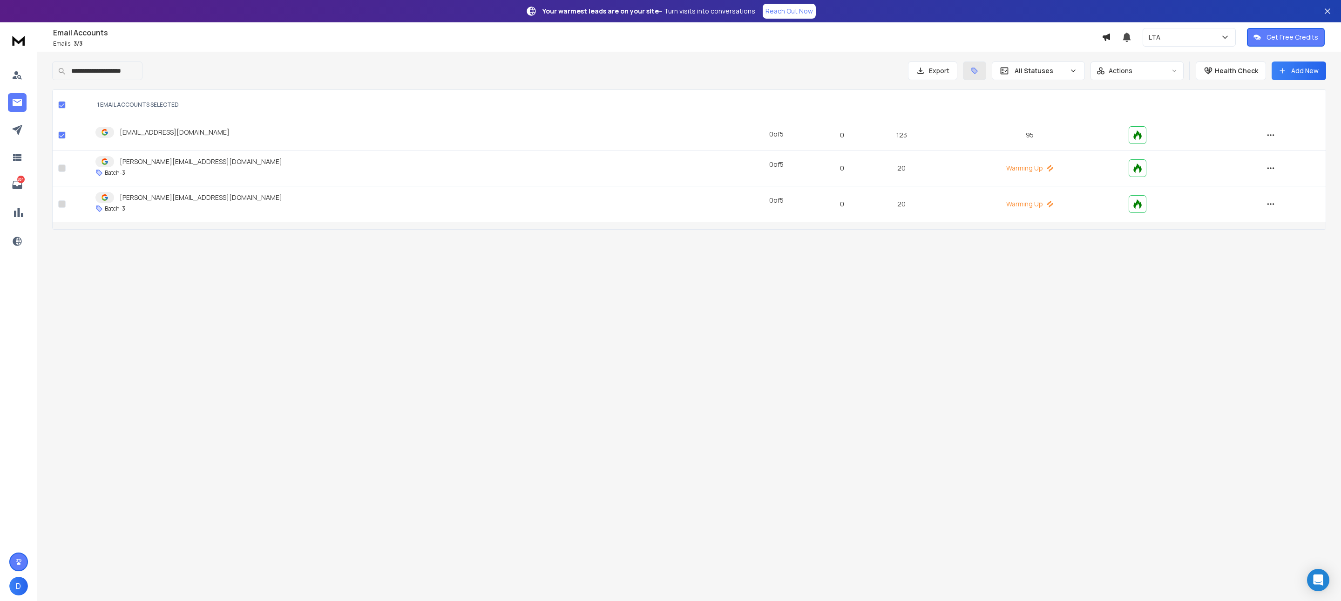
click at [980, 75] on button at bounding box center [974, 70] width 23 height 19
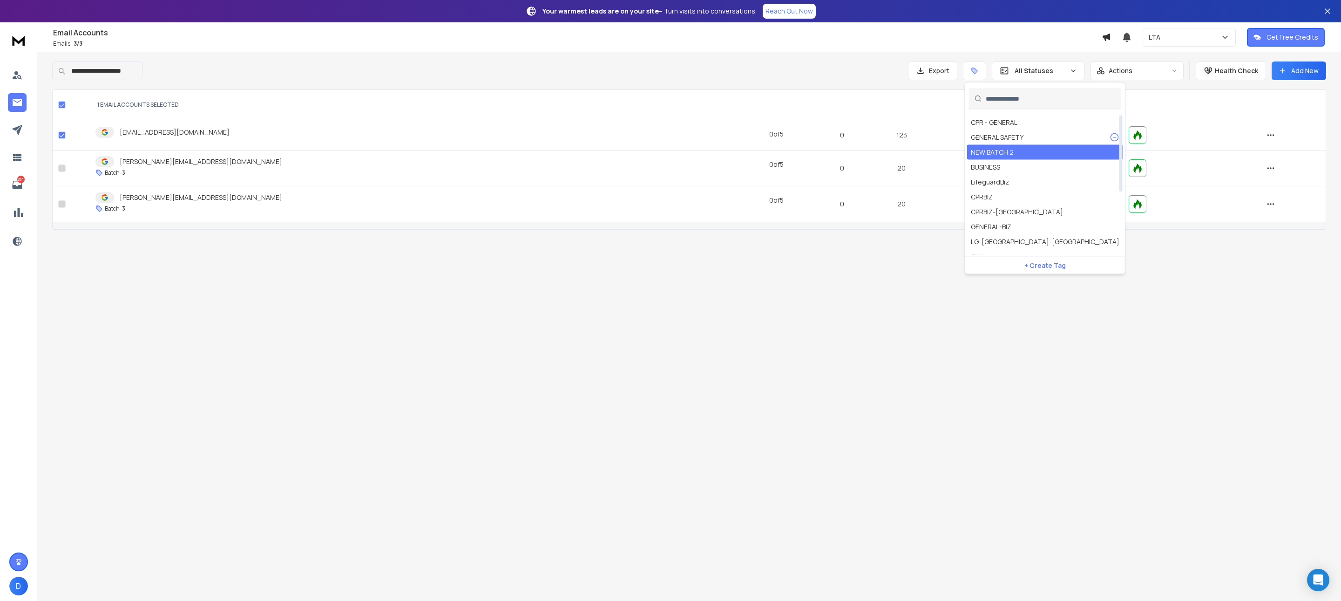
click at [1013, 152] on div "NEW BATCH 2" at bounding box center [1045, 152] width 149 height 9
click at [1011, 152] on span "NEW BATCH 2" at bounding box center [992, 152] width 43 height 9
click at [54, 129] on button "Select this Page" at bounding box center [50, 127] width 7 height 7
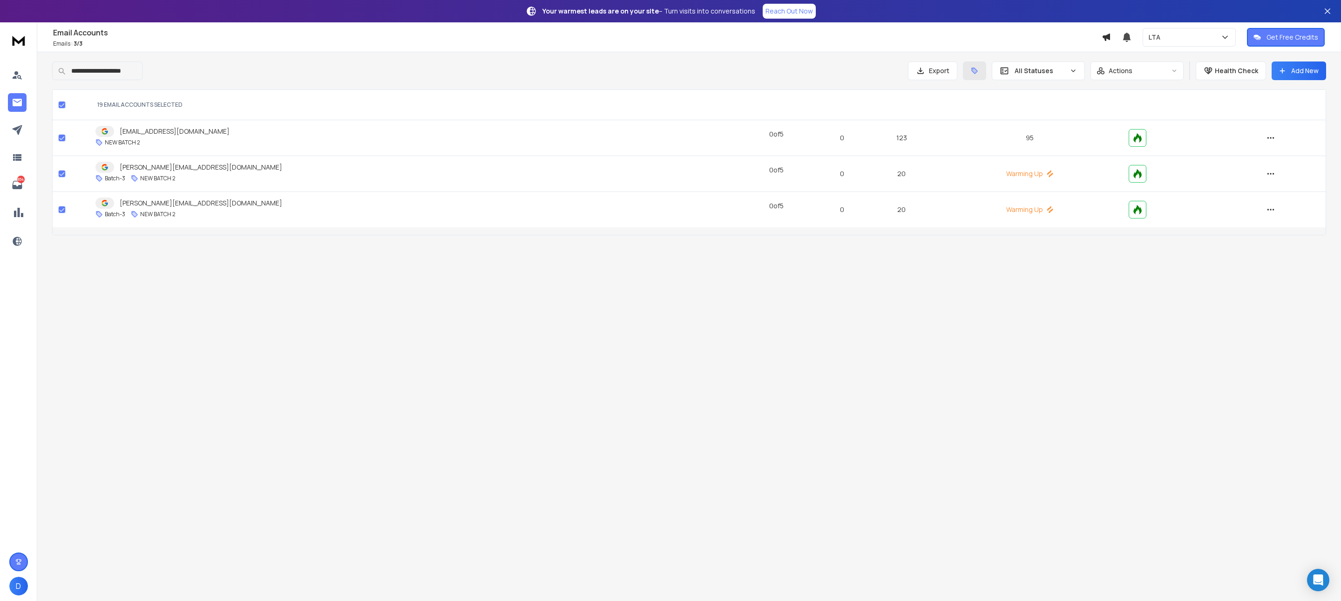
click at [977, 77] on button at bounding box center [974, 70] width 23 height 19
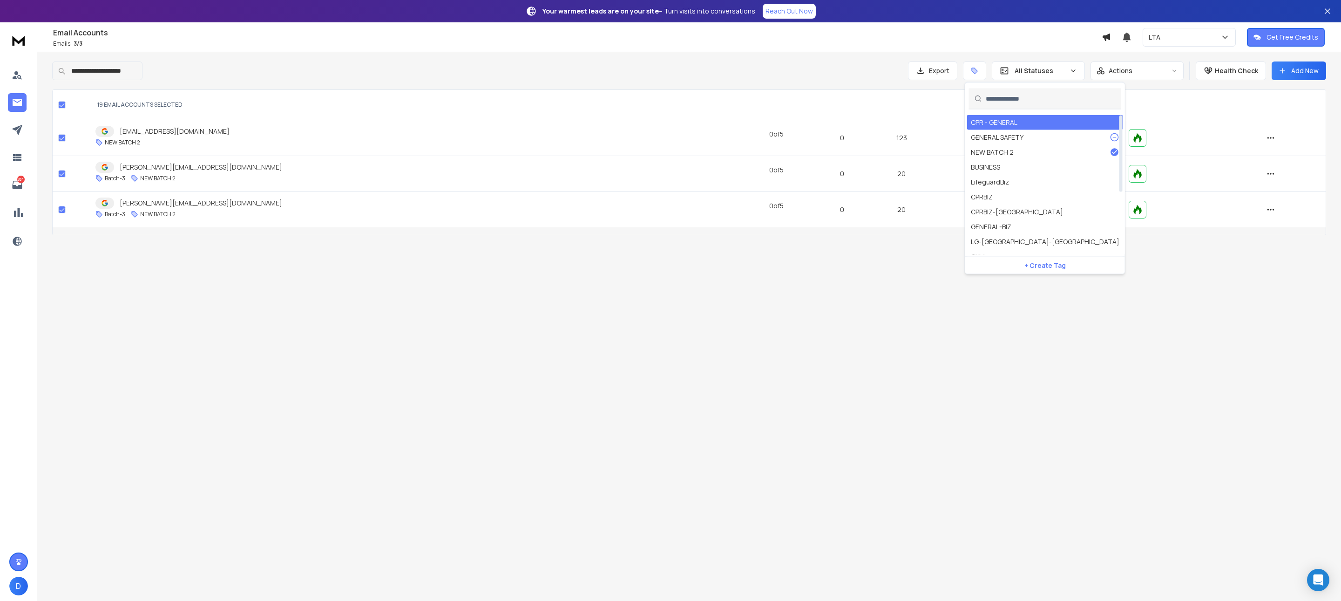
click at [1019, 126] on div "CPR - GENERAL" at bounding box center [1045, 122] width 149 height 9
click at [1016, 135] on span "GENERAL SAFETY" at bounding box center [997, 137] width 53 height 9
click at [840, 81] on div "**********" at bounding box center [689, 148] width 1274 height 174
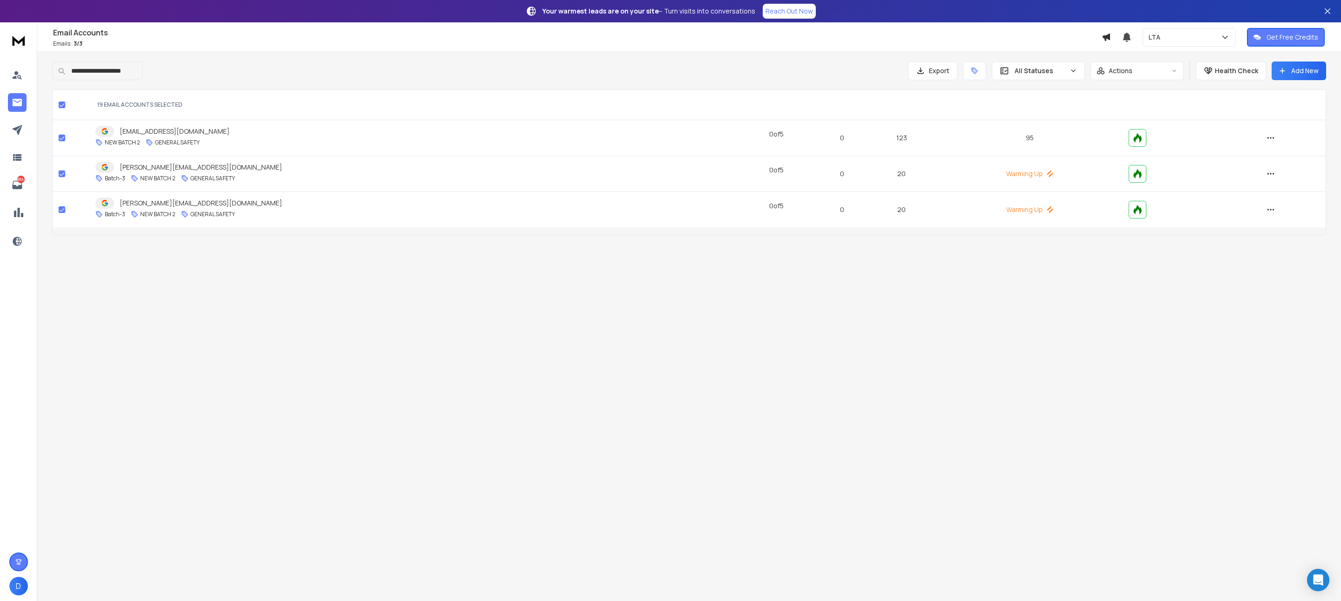
click at [98, 68] on input "**********" at bounding box center [97, 70] width 90 height 19
paste input
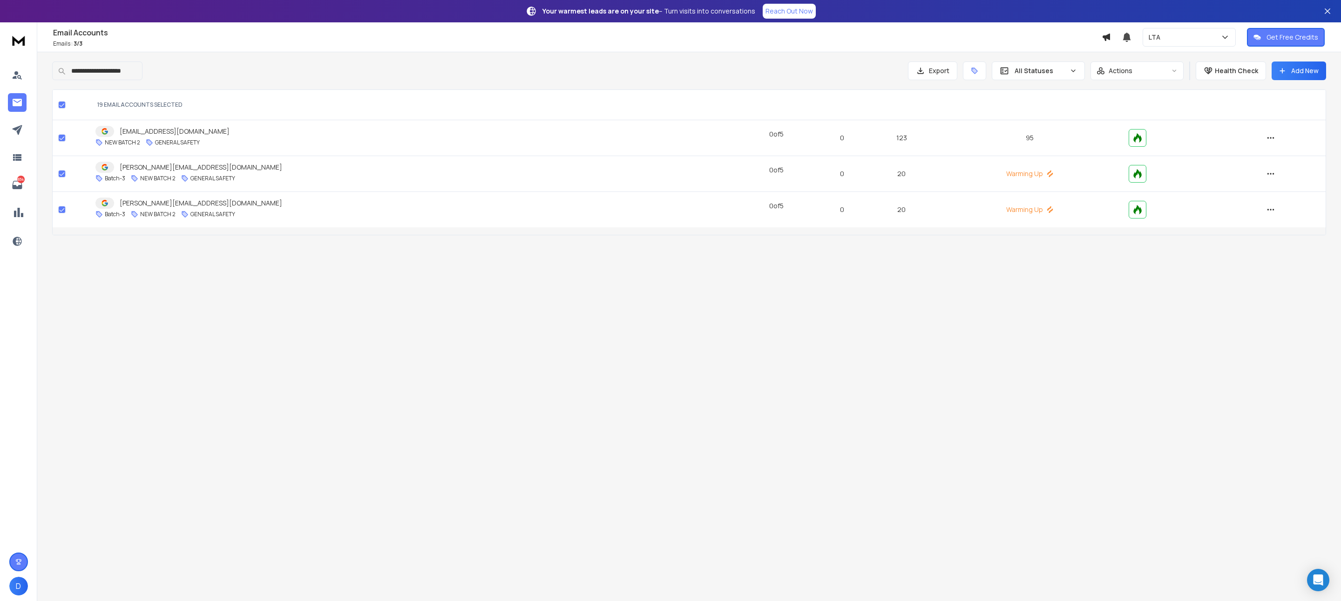
type input "**********"
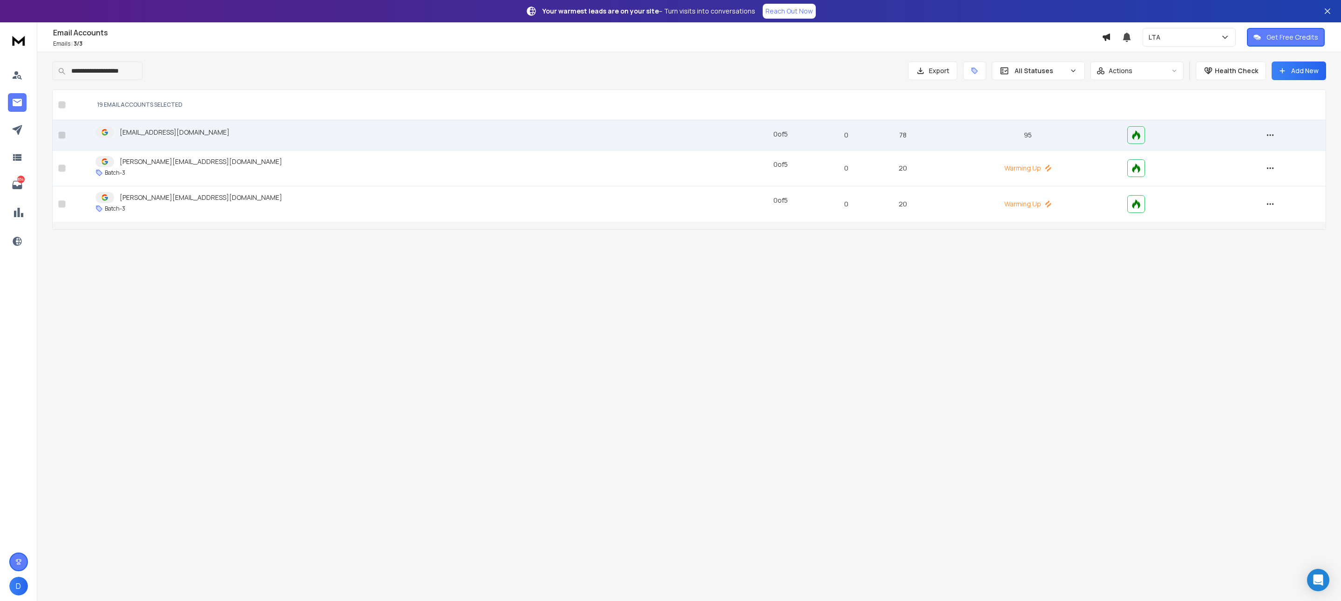
click at [64, 137] on button "button" at bounding box center [61, 134] width 7 height 7
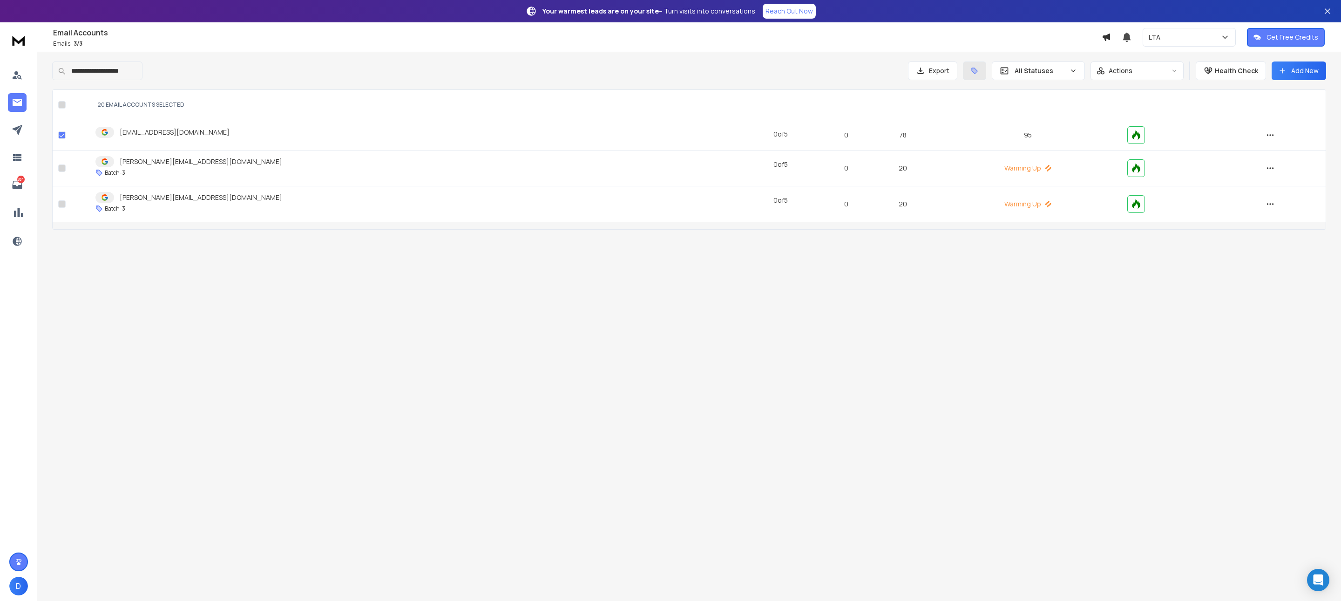
click at [974, 75] on button at bounding box center [974, 70] width 23 height 19
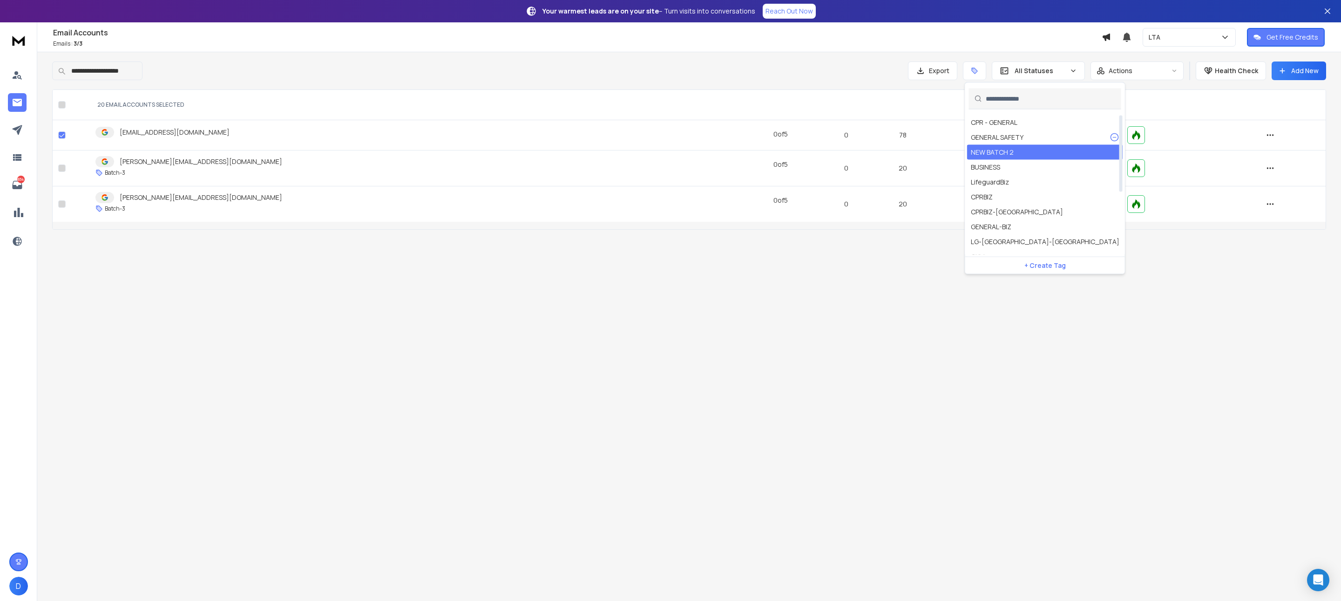
click at [989, 146] on div "NEW BATCH 2" at bounding box center [1045, 152] width 156 height 15
click at [997, 149] on span "NEW BATCH 2" at bounding box center [992, 152] width 43 height 9
click at [54, 150] on button "Select this Page" at bounding box center [50, 149] width 7 height 7
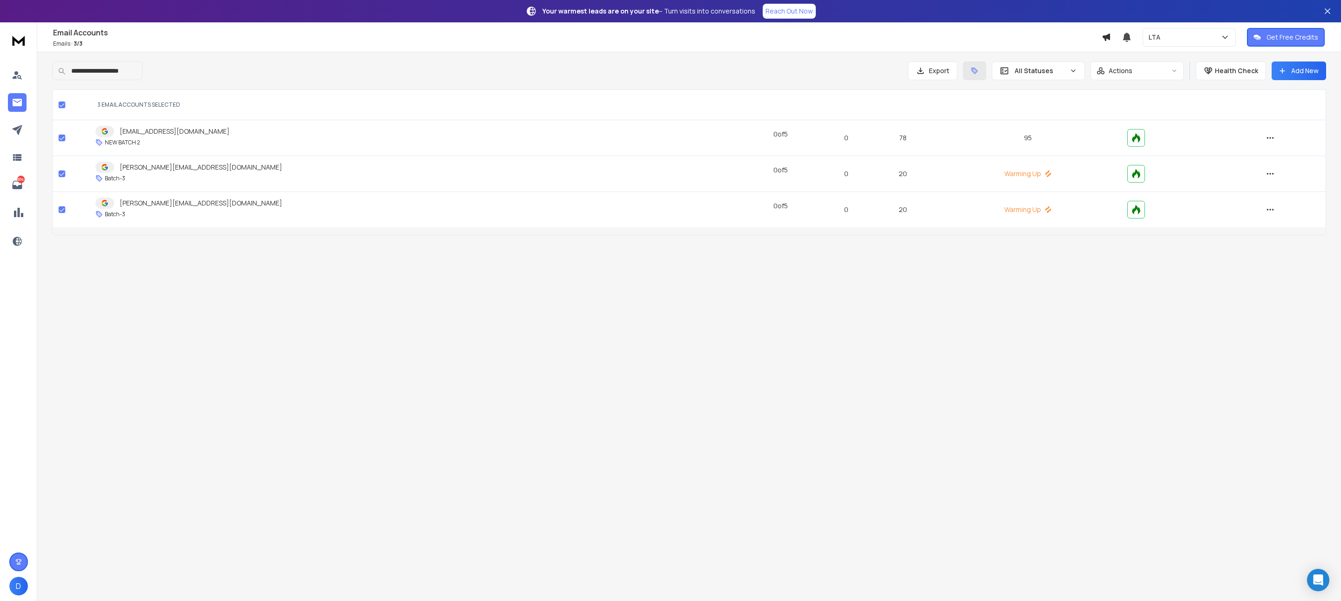
click at [975, 74] on icon at bounding box center [974, 70] width 7 height 7
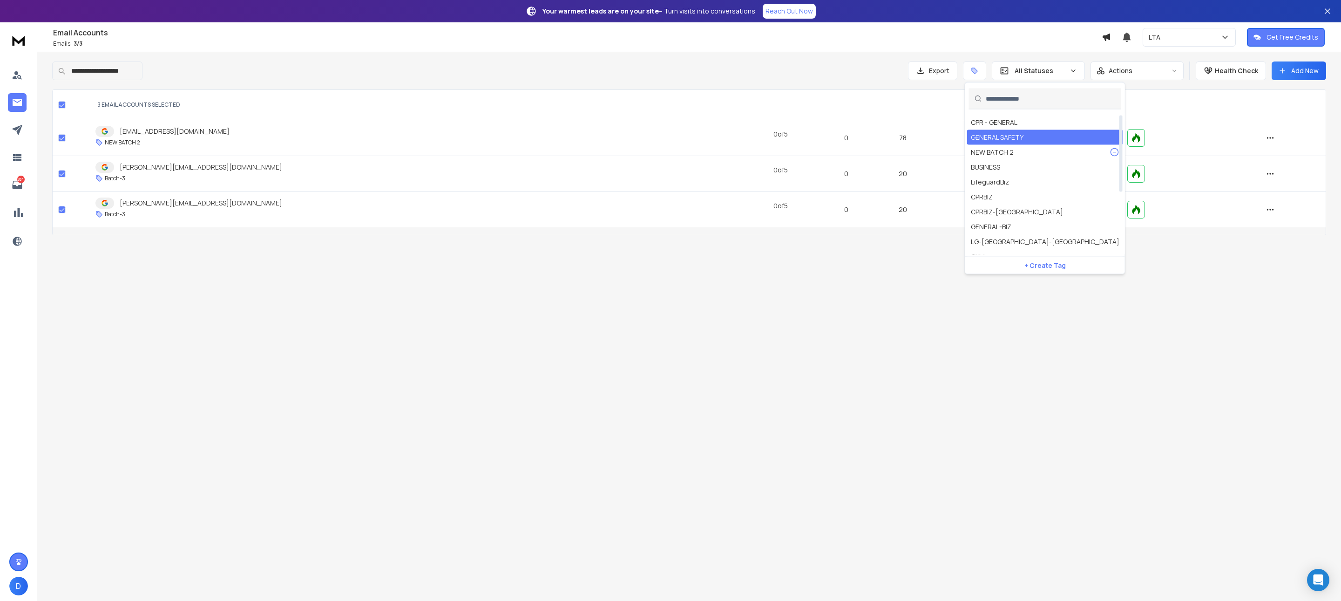
click at [1025, 140] on div "GENERAL SAFETY" at bounding box center [1045, 137] width 149 height 9
click at [1027, 138] on div "GENERAL SAFETY" at bounding box center [1045, 137] width 149 height 9
click at [129, 75] on input "**********" at bounding box center [97, 70] width 90 height 19
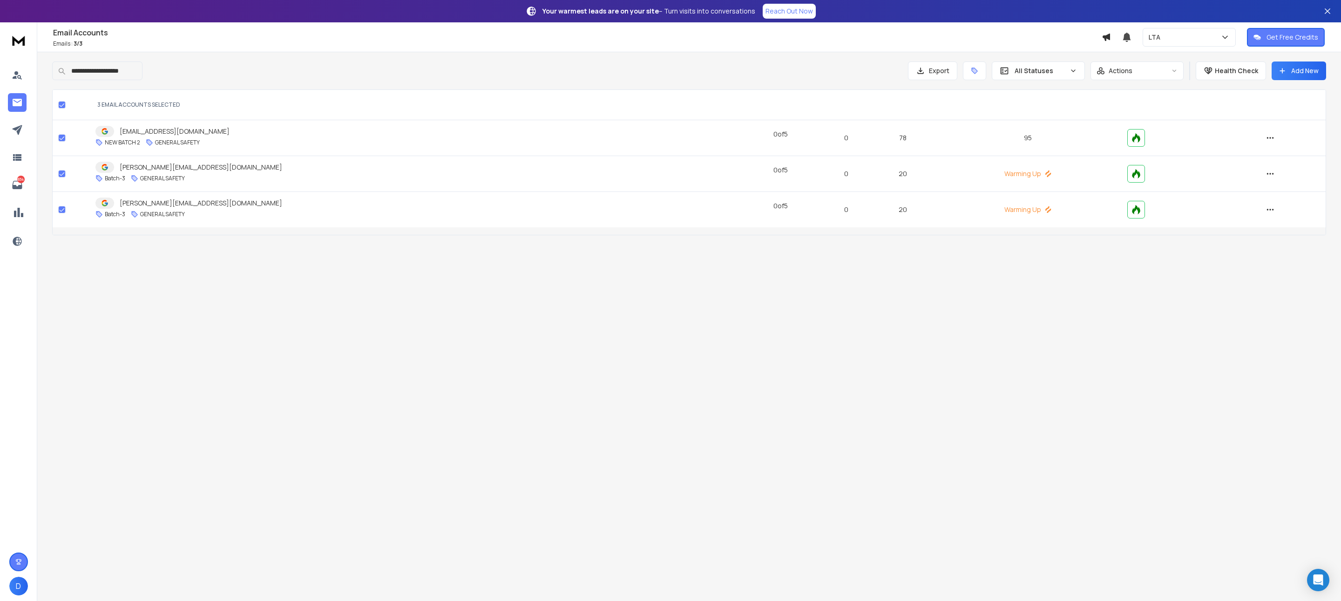
paste input "**"
type input "**********"
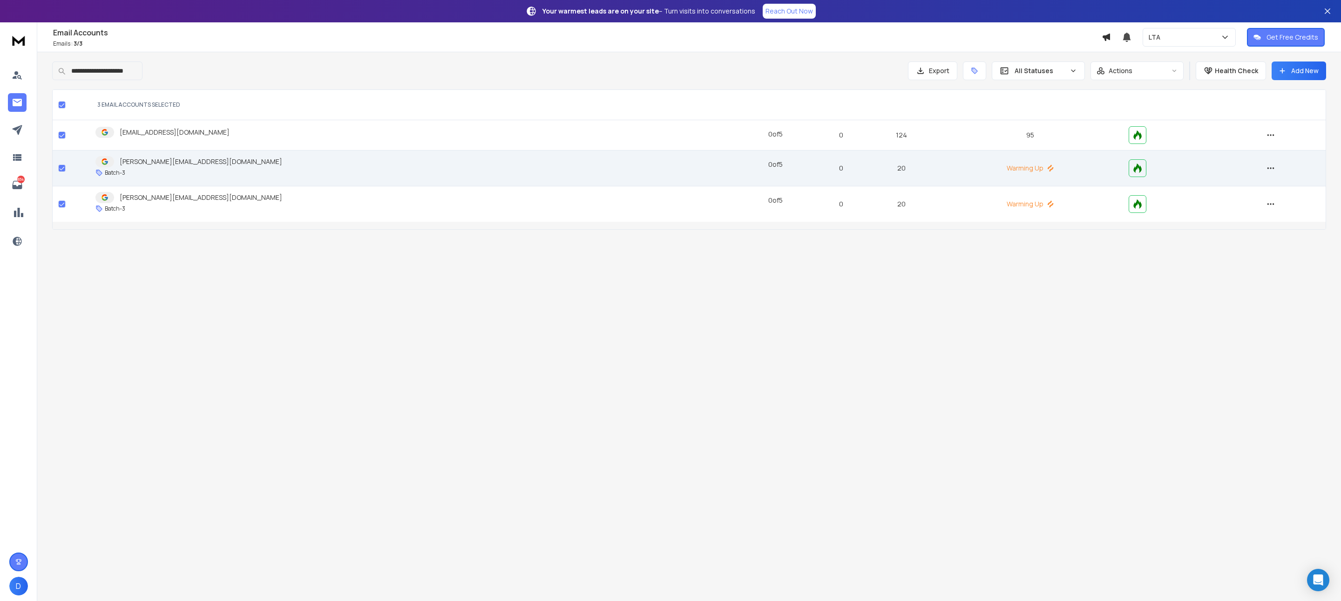
click at [63, 169] on button "button" at bounding box center [61, 167] width 7 height 7
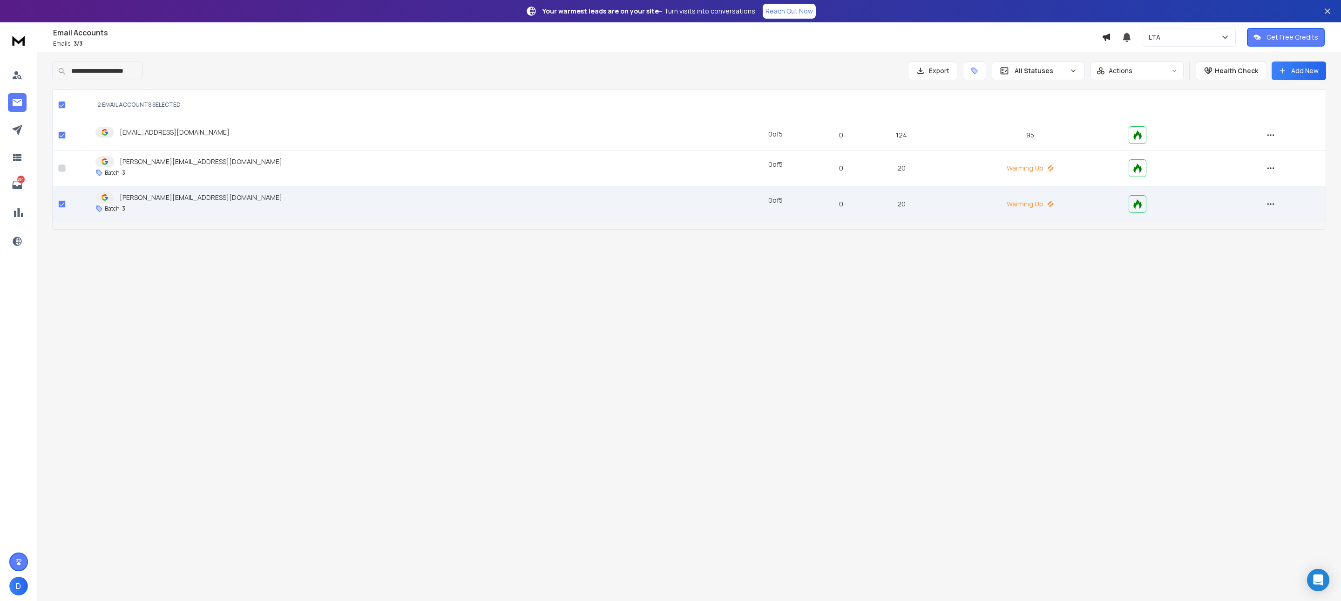
click at [66, 203] on div at bounding box center [74, 203] width 32 height 7
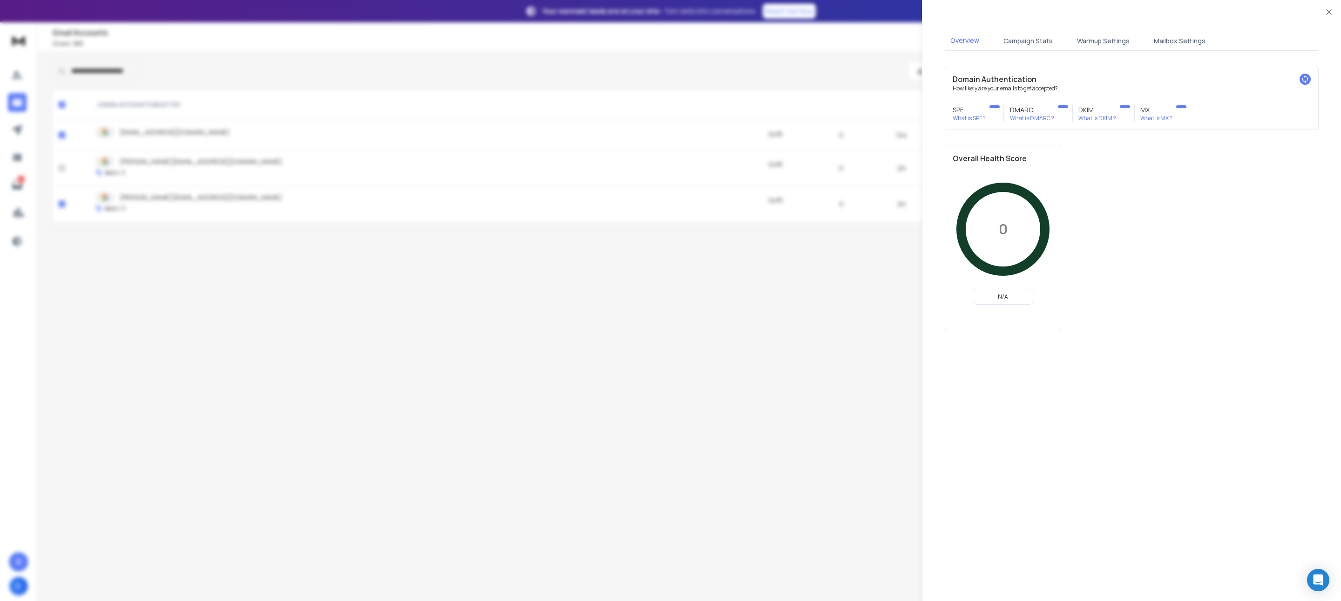
click at [381, 181] on div at bounding box center [670, 300] width 1341 height 601
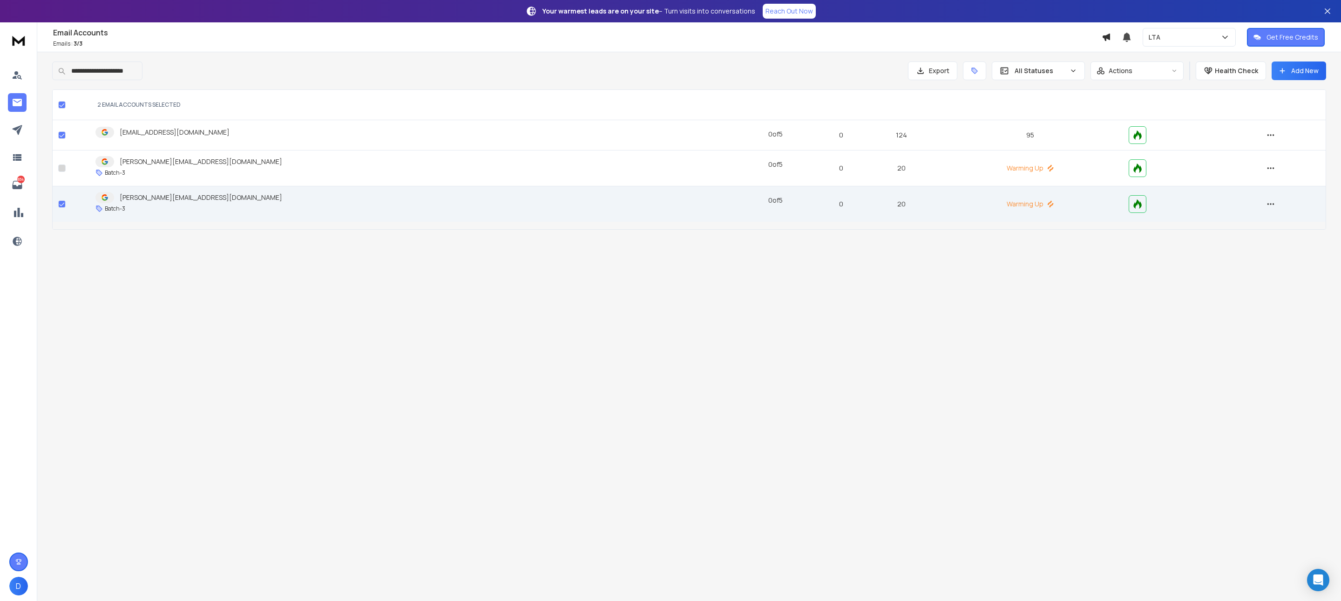
click at [61, 203] on button "button" at bounding box center [61, 203] width 7 height 7
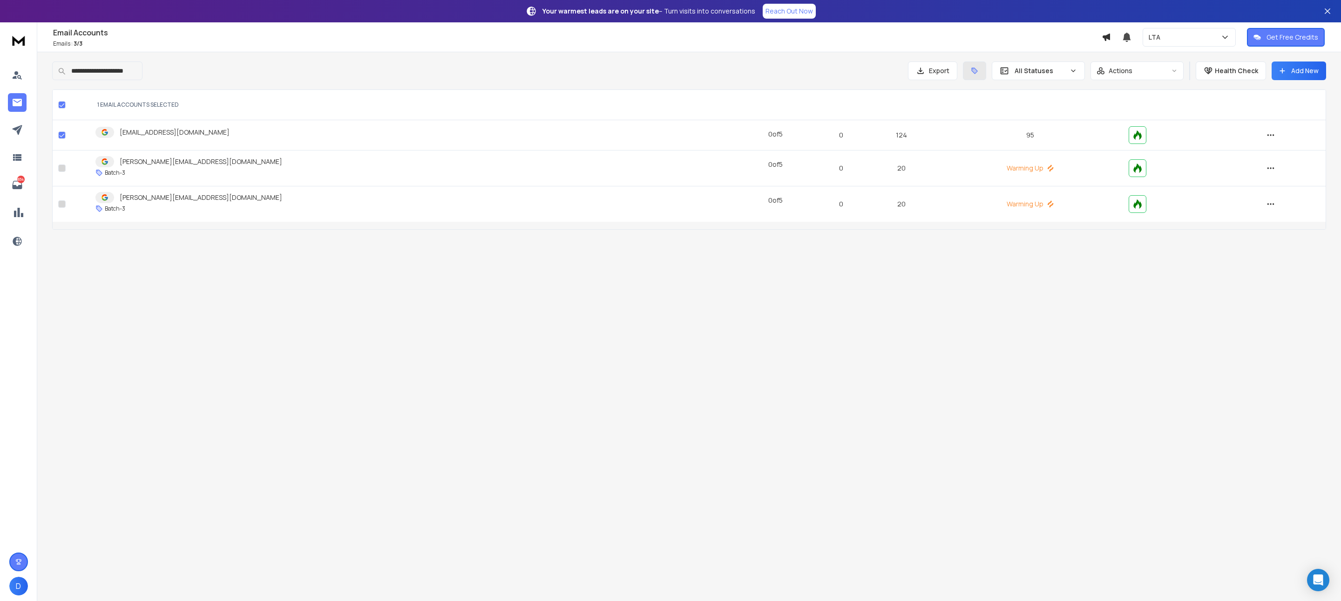
click at [973, 69] on icon at bounding box center [974, 71] width 6 height 6
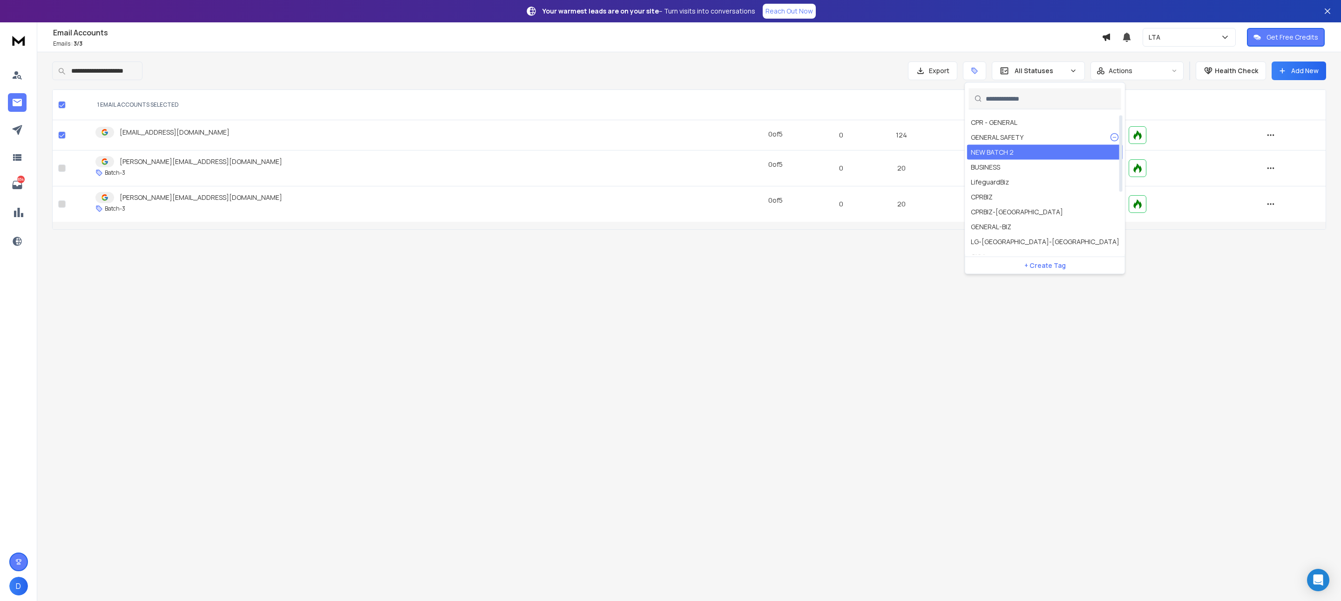
click at [1015, 149] on div "NEW BATCH 2" at bounding box center [1045, 152] width 149 height 9
click at [1014, 149] on div "NEW BATCH 2" at bounding box center [1045, 152] width 149 height 9
click at [52, 149] on button "Select this Page" at bounding box center [50, 149] width 7 height 7
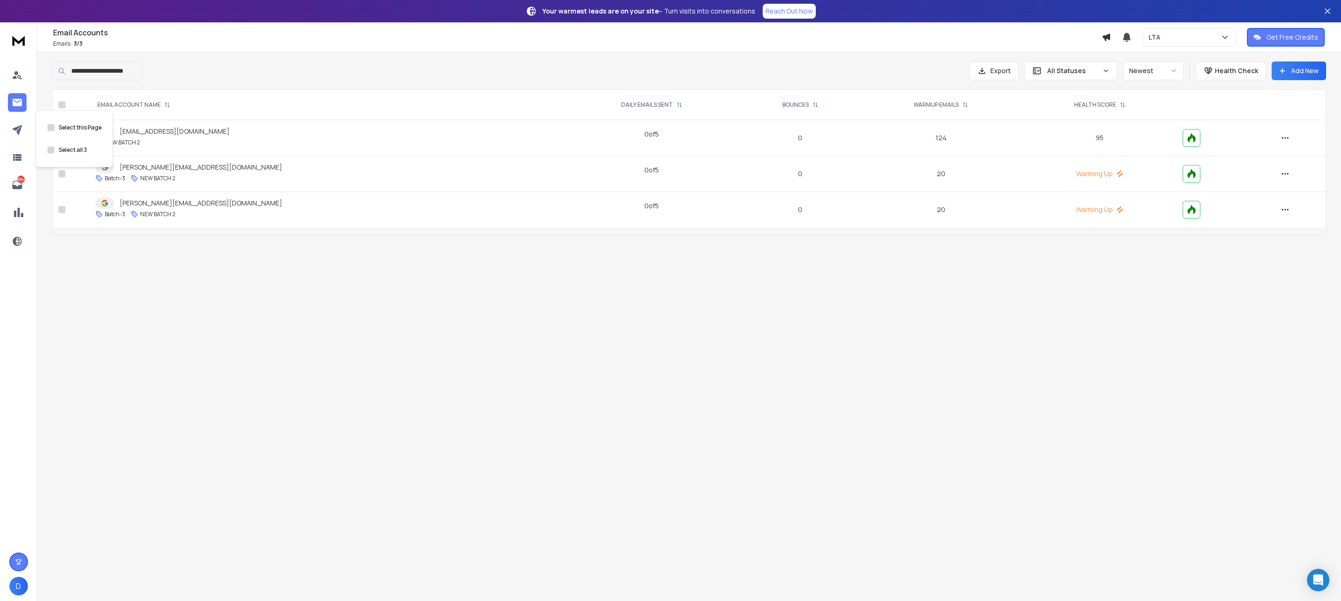
click at [52, 149] on button "Select this Page" at bounding box center [50, 149] width 7 height 7
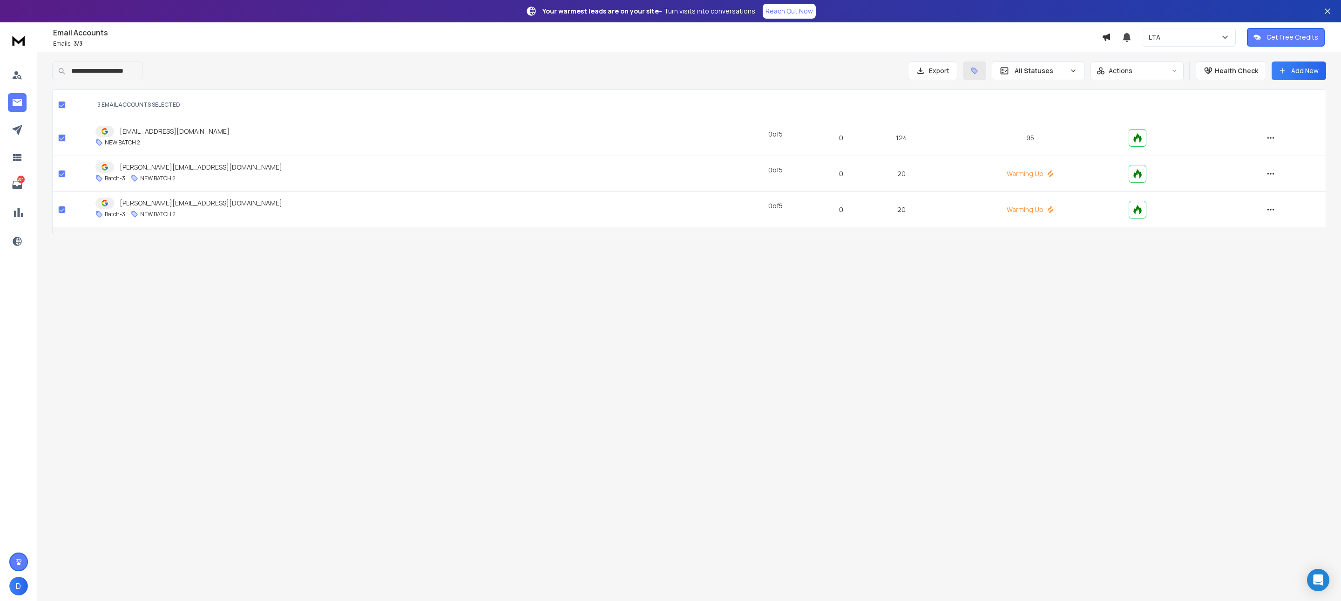
click at [981, 74] on button at bounding box center [974, 70] width 23 height 19
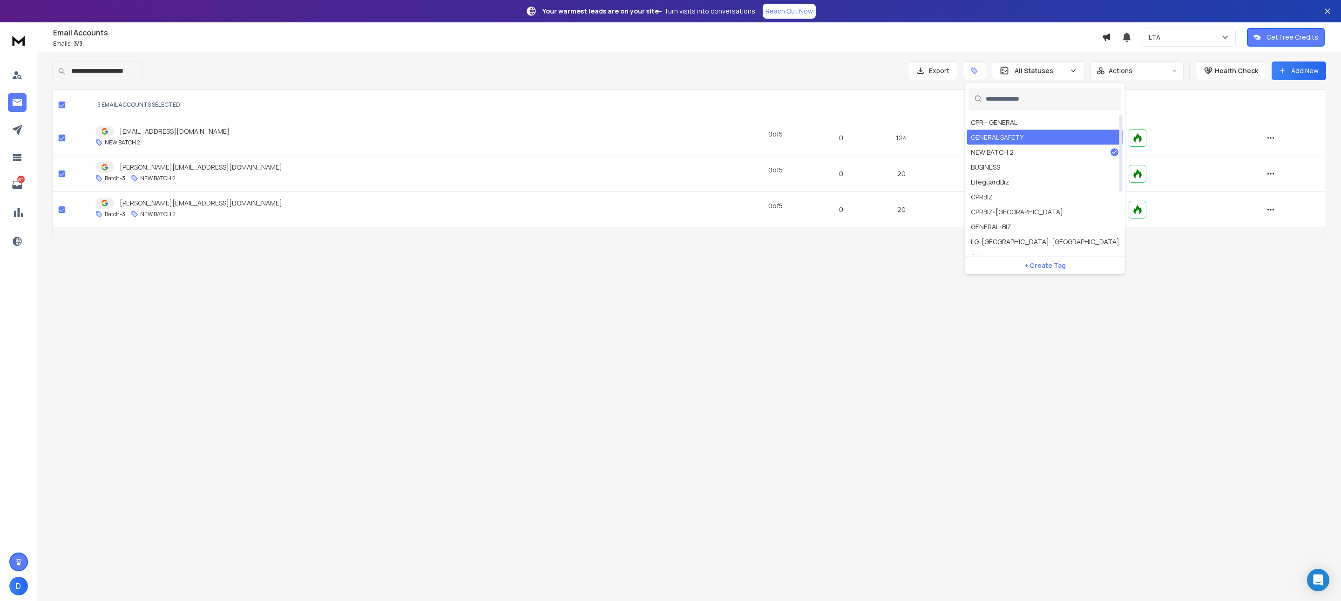
click at [1012, 136] on span "GENERAL SAFETY" at bounding box center [997, 137] width 53 height 9
click at [108, 68] on input "**********" at bounding box center [97, 70] width 90 height 19
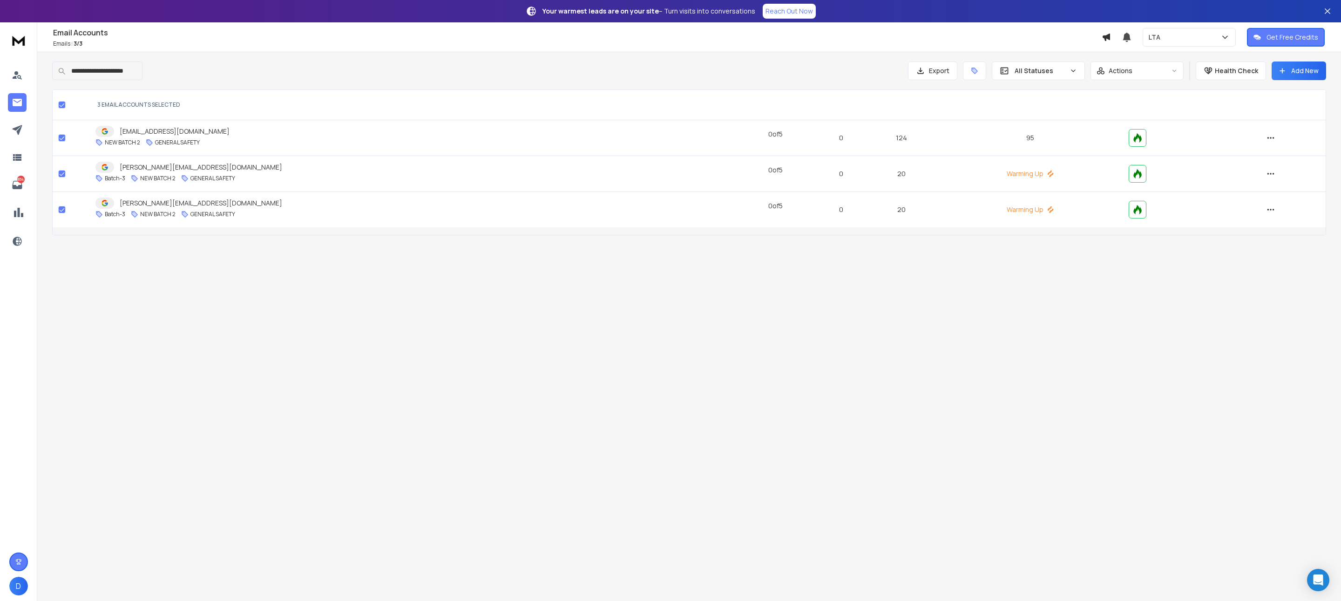
paste input
type input "**********"
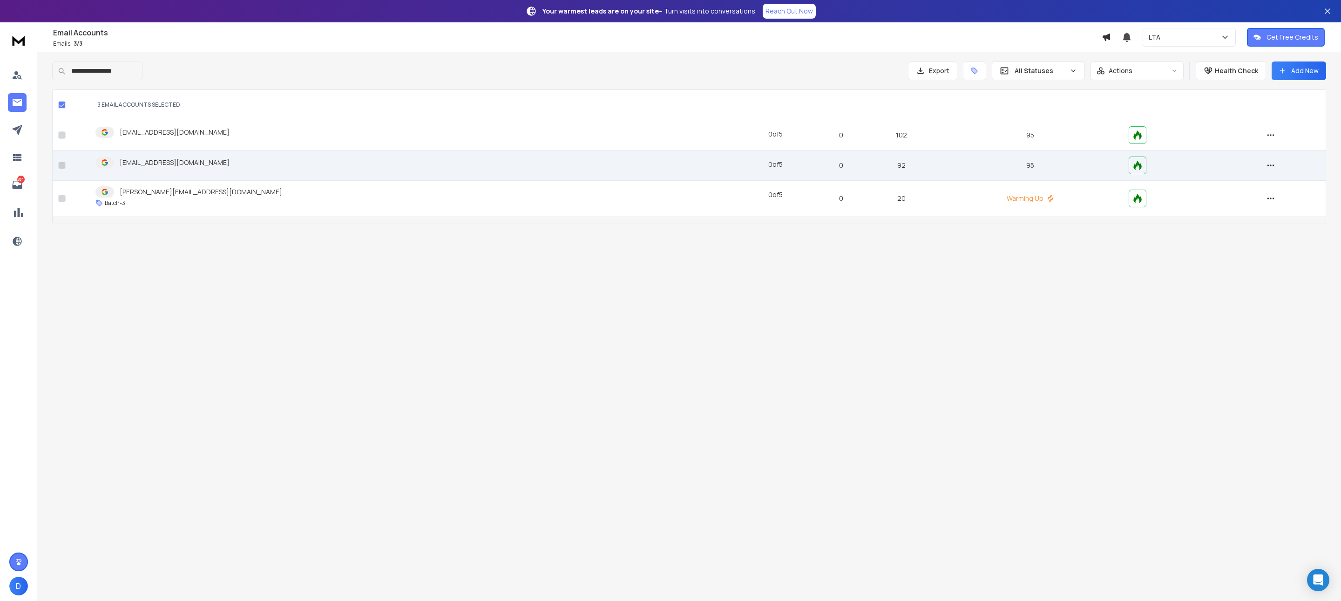
click at [66, 163] on div at bounding box center [74, 165] width 32 height 7
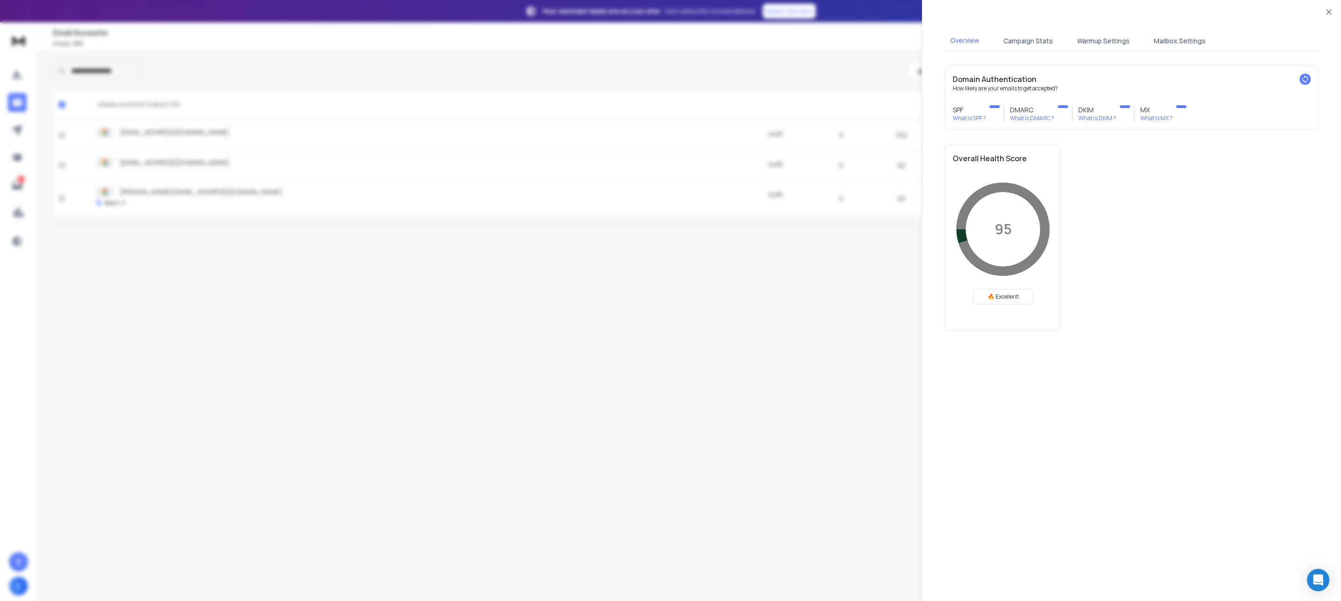
click at [63, 159] on div at bounding box center [670, 300] width 1341 height 601
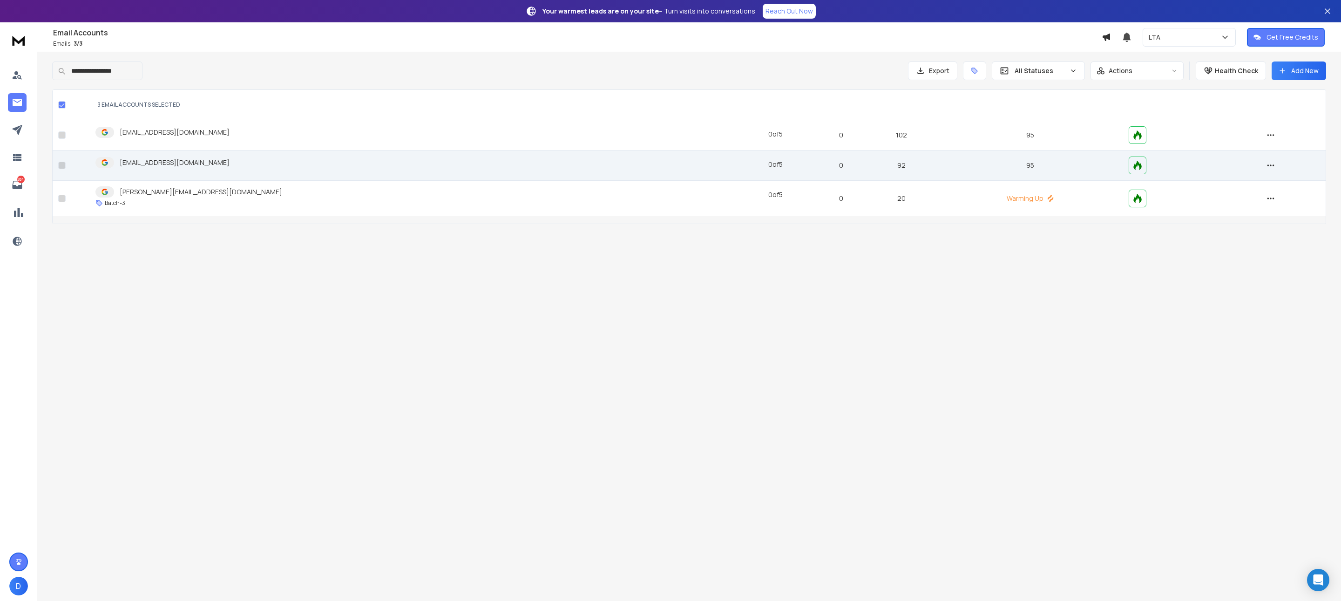
click at [63, 164] on button "button" at bounding box center [61, 165] width 7 height 7
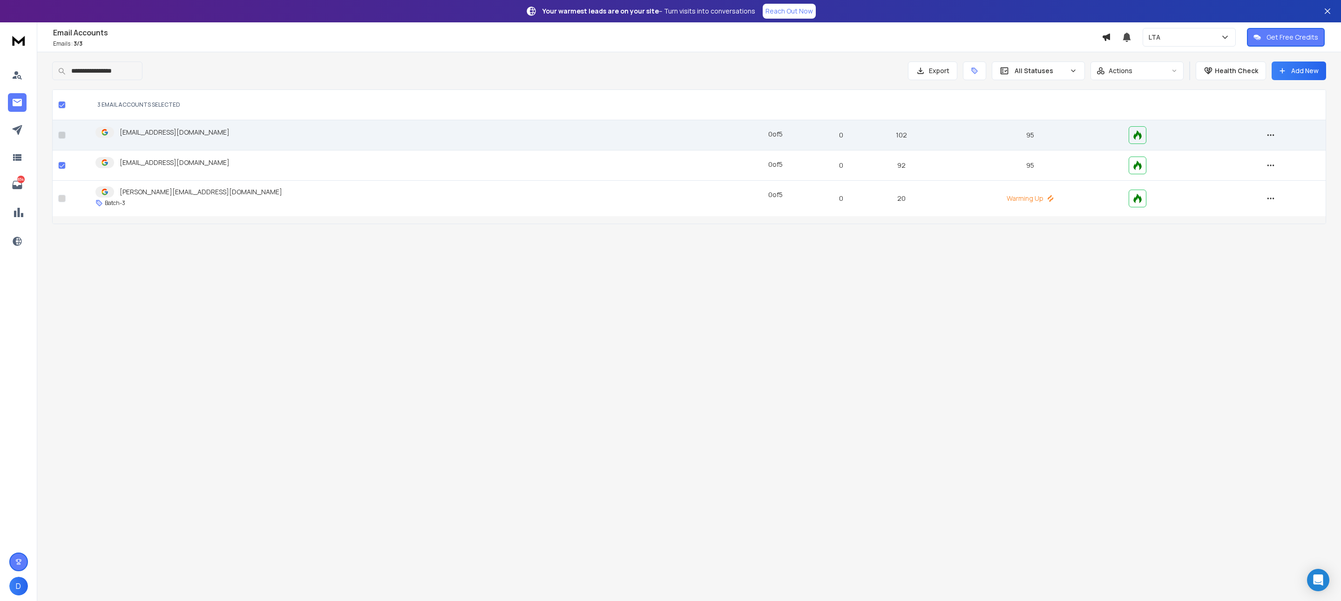
click at [64, 136] on button "button" at bounding box center [61, 134] width 7 height 7
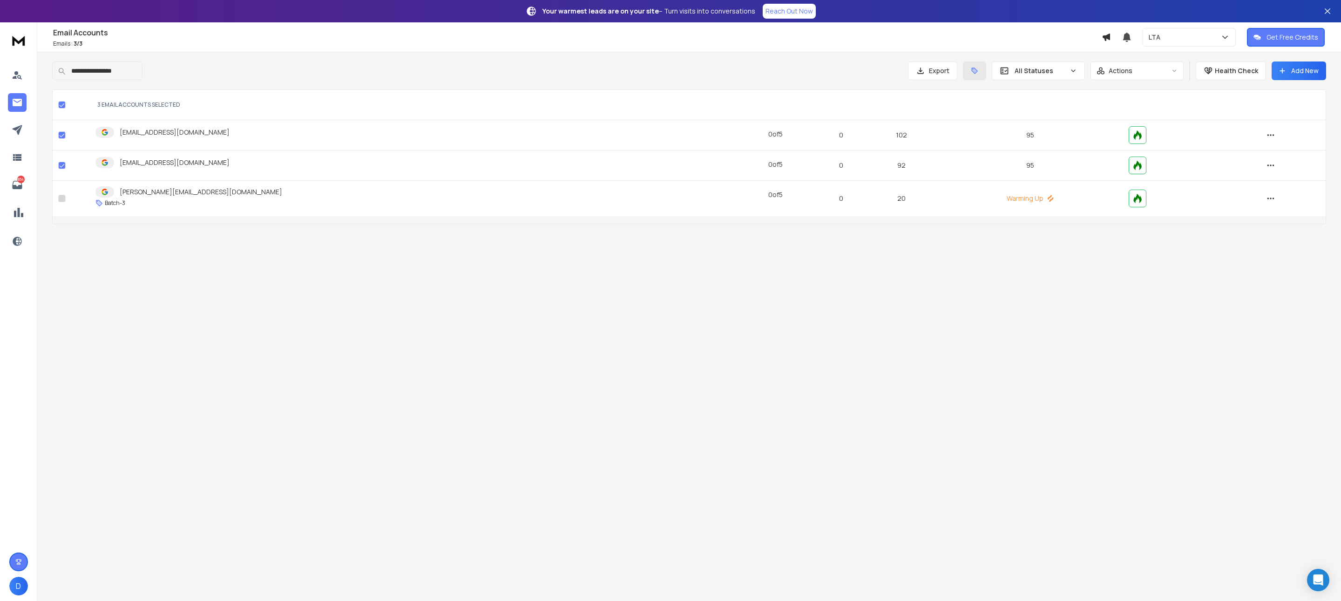
click at [977, 68] on icon at bounding box center [974, 71] width 6 height 6
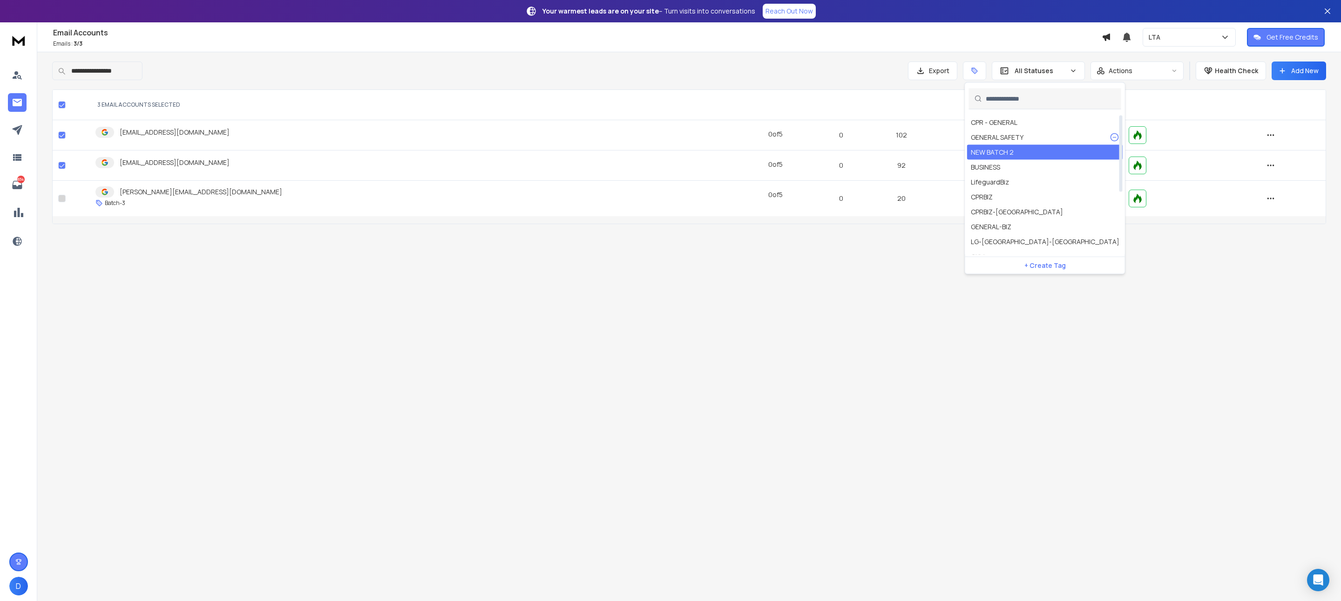
click at [1014, 149] on div "NEW BATCH 2" at bounding box center [1045, 152] width 149 height 9
click at [1012, 149] on div "NEW BATCH 2" at bounding box center [1045, 152] width 149 height 9
click at [48, 149] on button "Select this Page" at bounding box center [50, 149] width 7 height 7
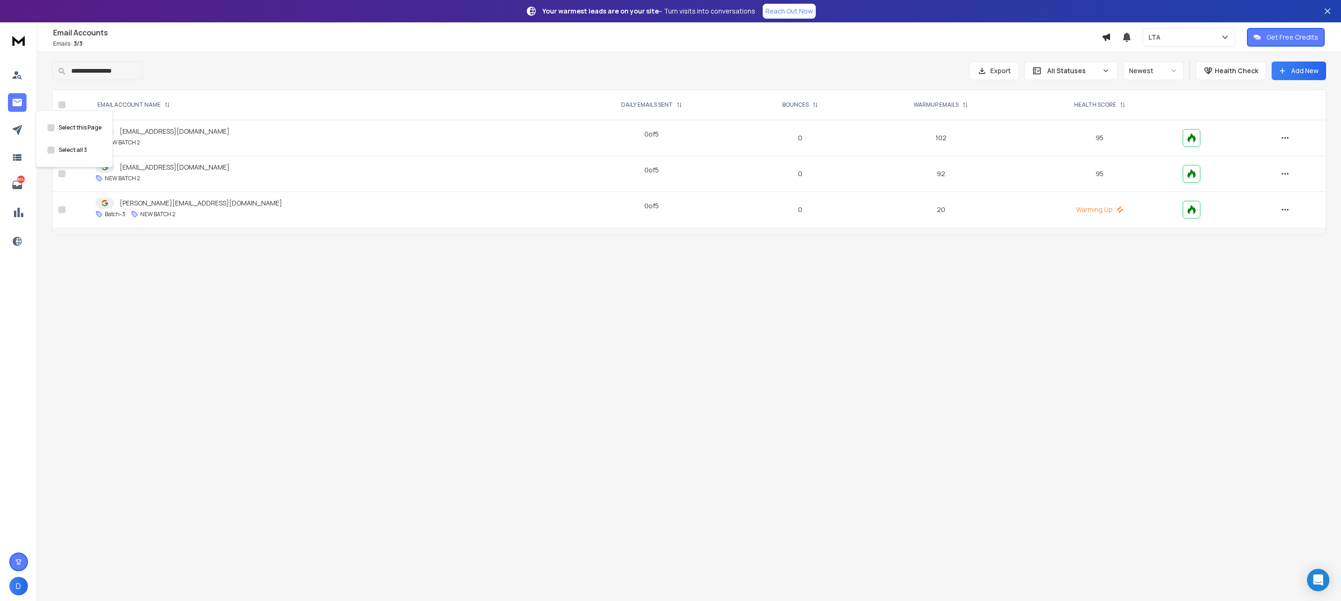
click at [49, 148] on button "Select this Page" at bounding box center [50, 149] width 7 height 7
click at [981, 77] on button at bounding box center [974, 70] width 23 height 19
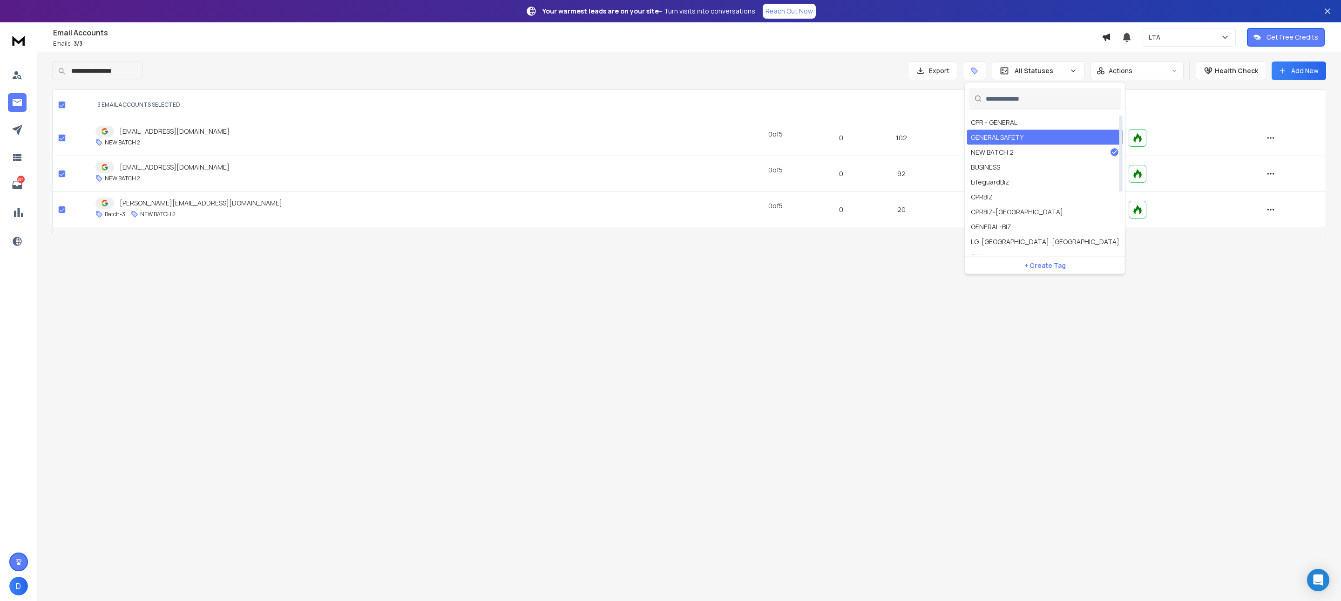
click at [1004, 139] on span "GENERAL SAFETY" at bounding box center [997, 137] width 53 height 9
click at [110, 77] on input "**********" at bounding box center [97, 70] width 90 height 19
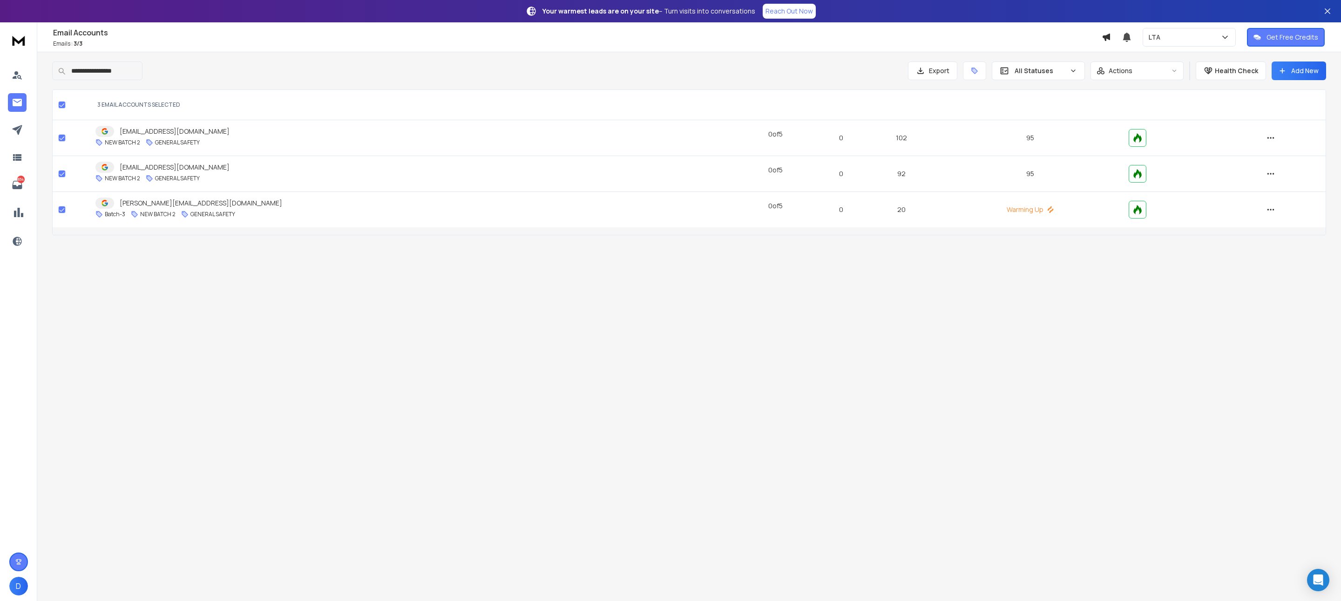
paste input "****"
type input "**********"
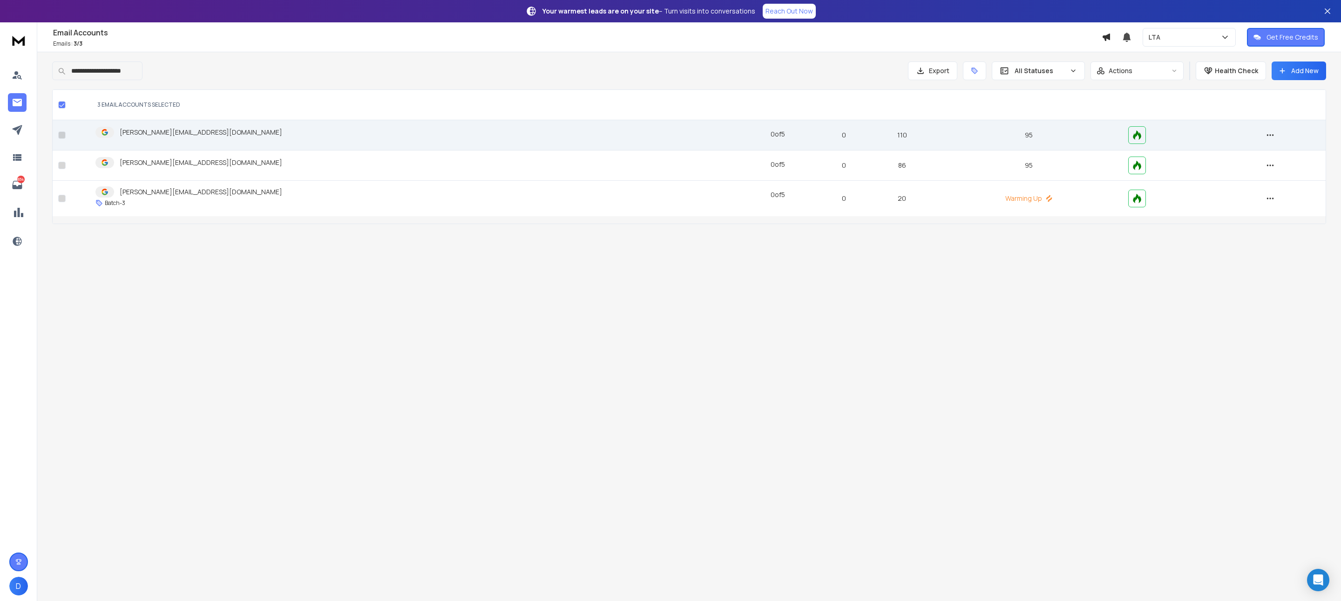
click at [63, 134] on button "button" at bounding box center [61, 134] width 7 height 7
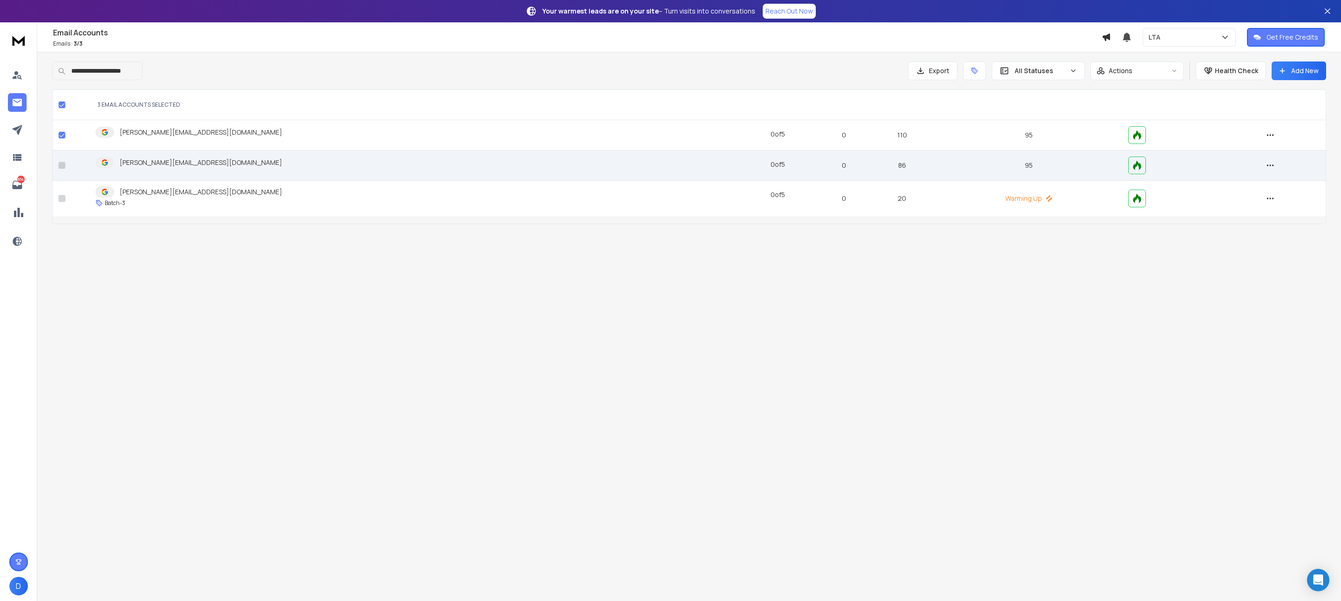
click at [61, 162] on button "button" at bounding box center [61, 165] width 7 height 7
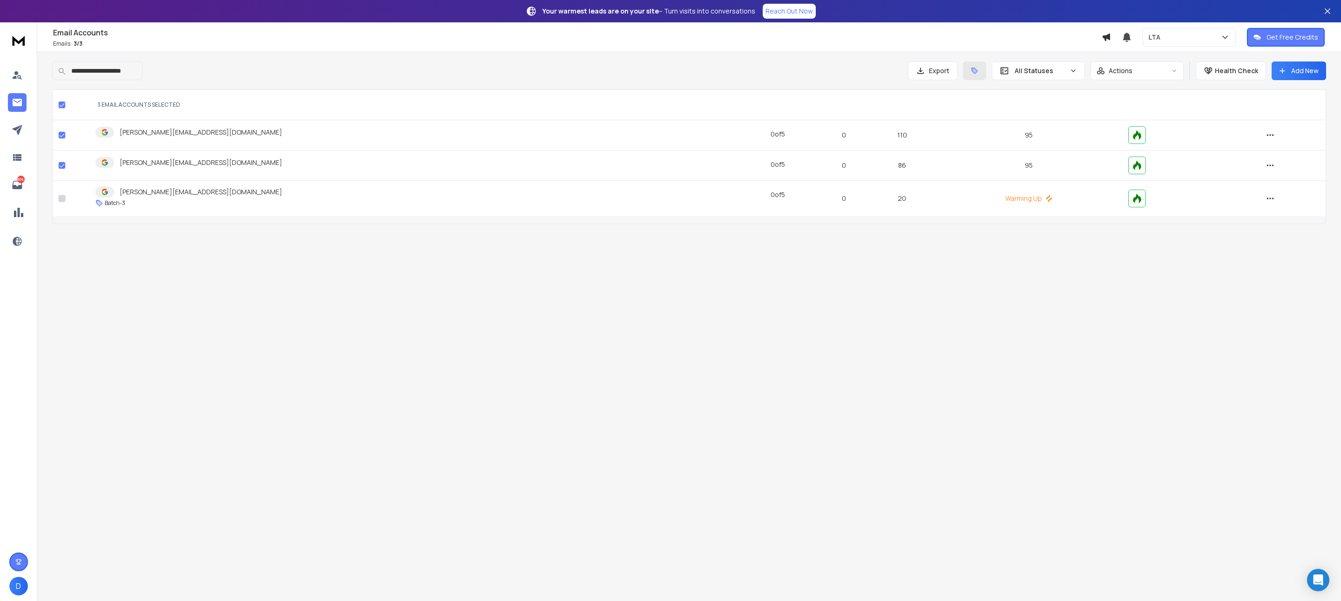
drag, startPoint x: 952, startPoint y: 69, endPoint x: 981, endPoint y: 67, distance: 28.9
click at [981, 67] on div "Export All Statuses Actions Health Check Add New" at bounding box center [1117, 70] width 418 height 19
click at [981, 68] on button at bounding box center [974, 70] width 23 height 19
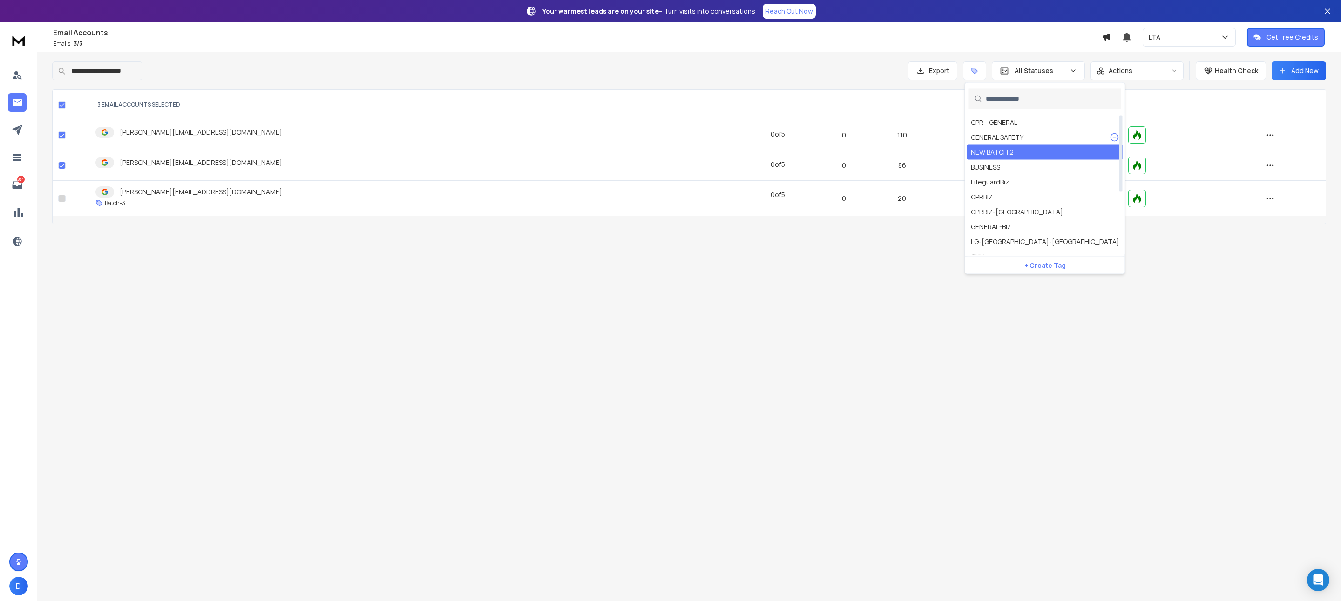
click at [1000, 155] on span "NEW BATCH 2" at bounding box center [992, 152] width 43 height 9
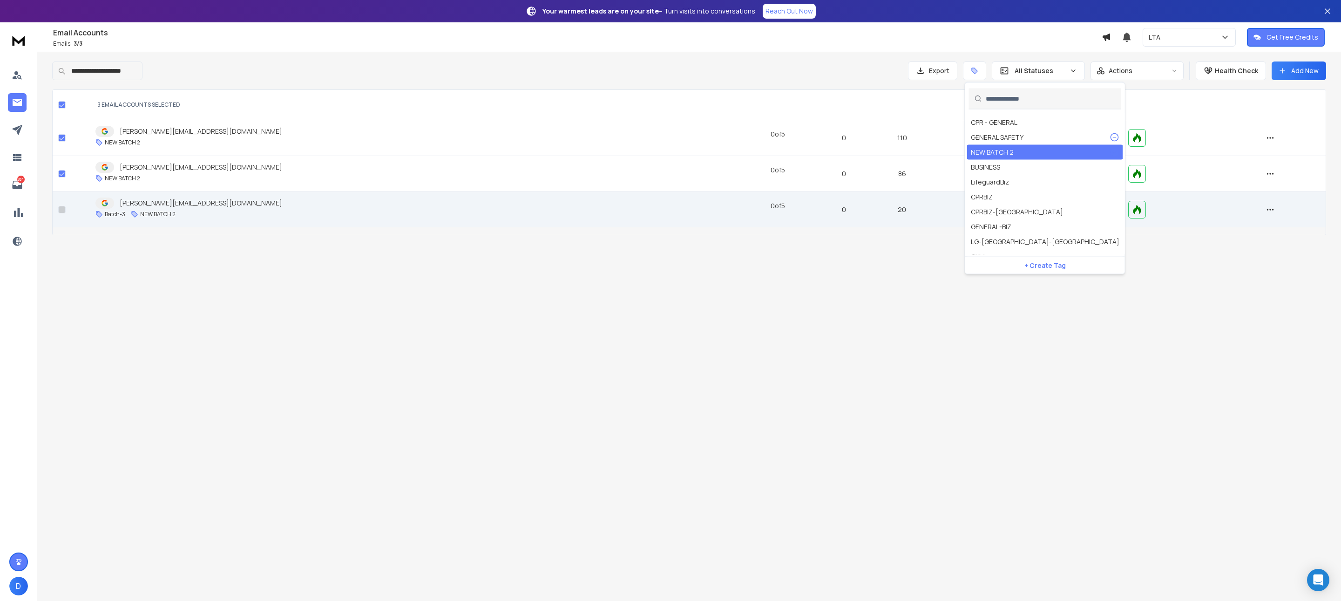
click at [64, 211] on button "button" at bounding box center [61, 209] width 7 height 7
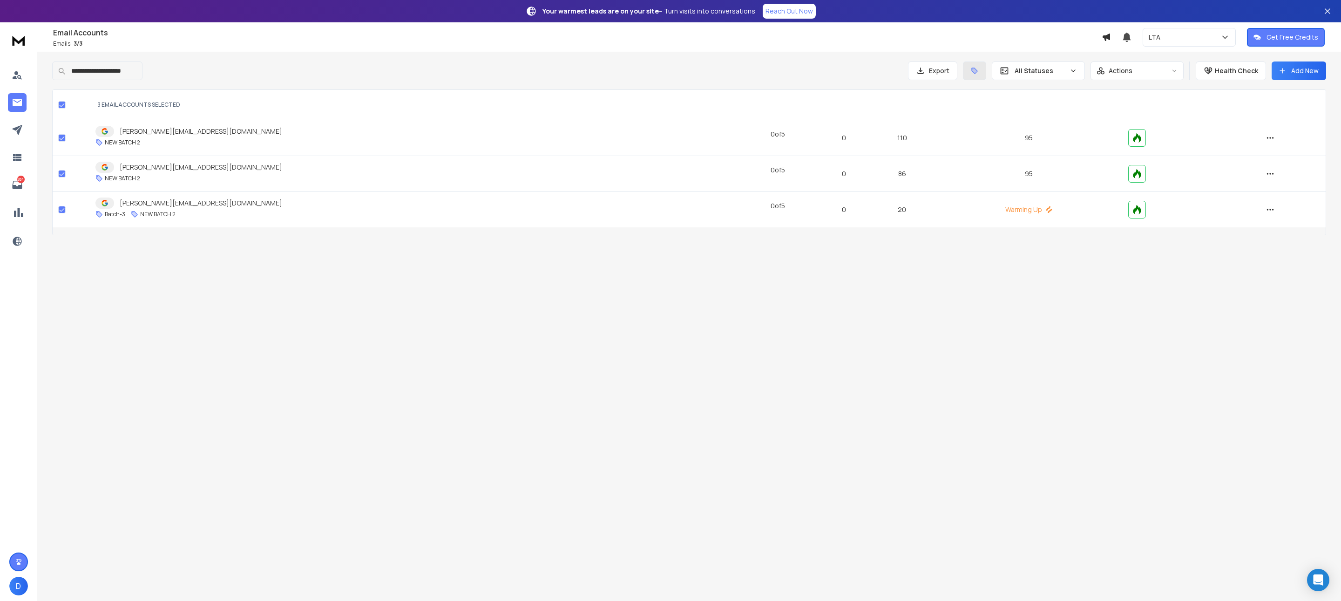
click at [985, 73] on button at bounding box center [974, 70] width 23 height 19
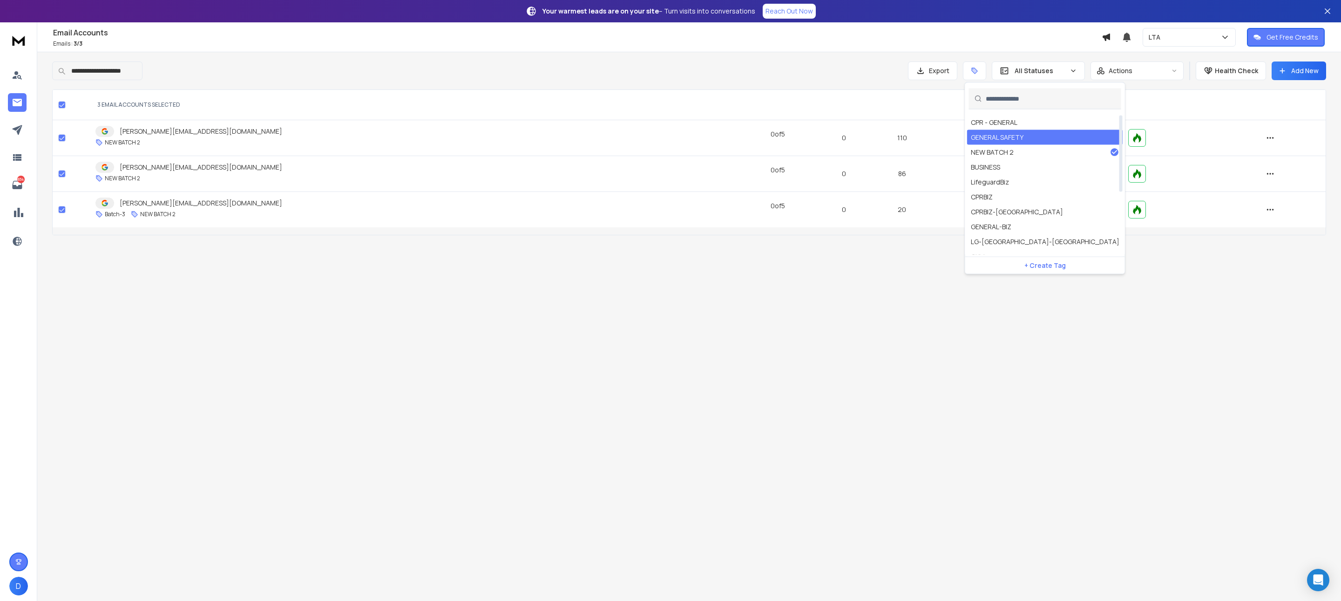
click at [1009, 137] on span "GENERAL SAFETY" at bounding box center [997, 137] width 53 height 9
click at [82, 68] on input "**********" at bounding box center [97, 70] width 90 height 19
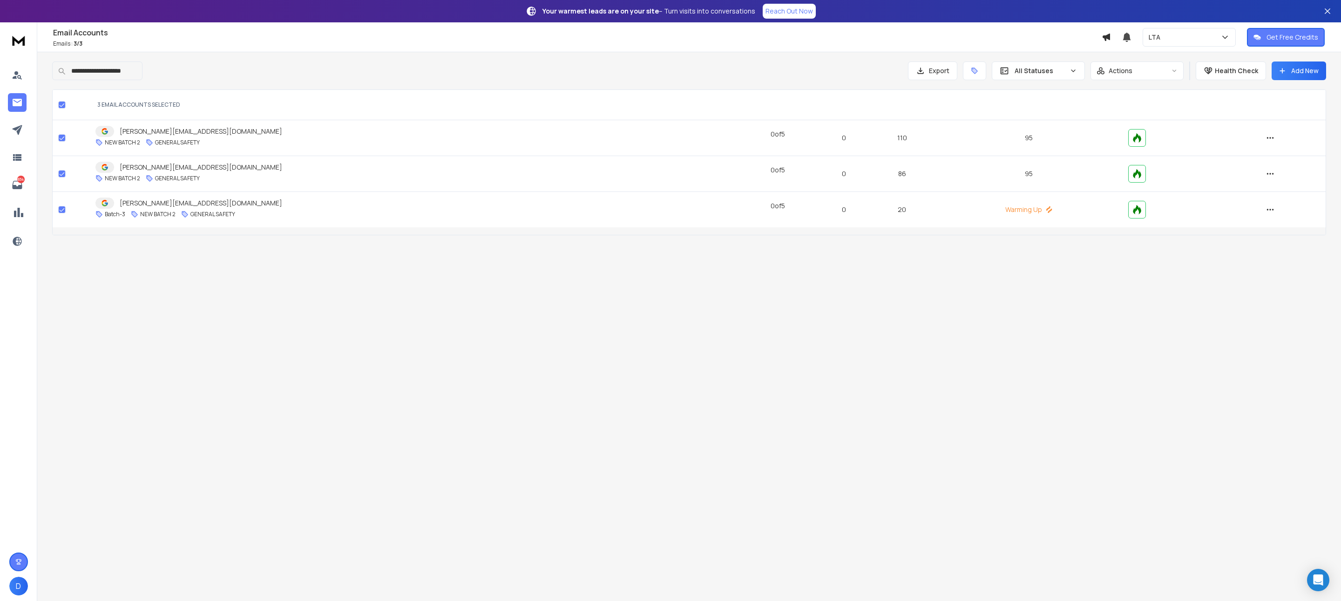
paste input
type input "**********"
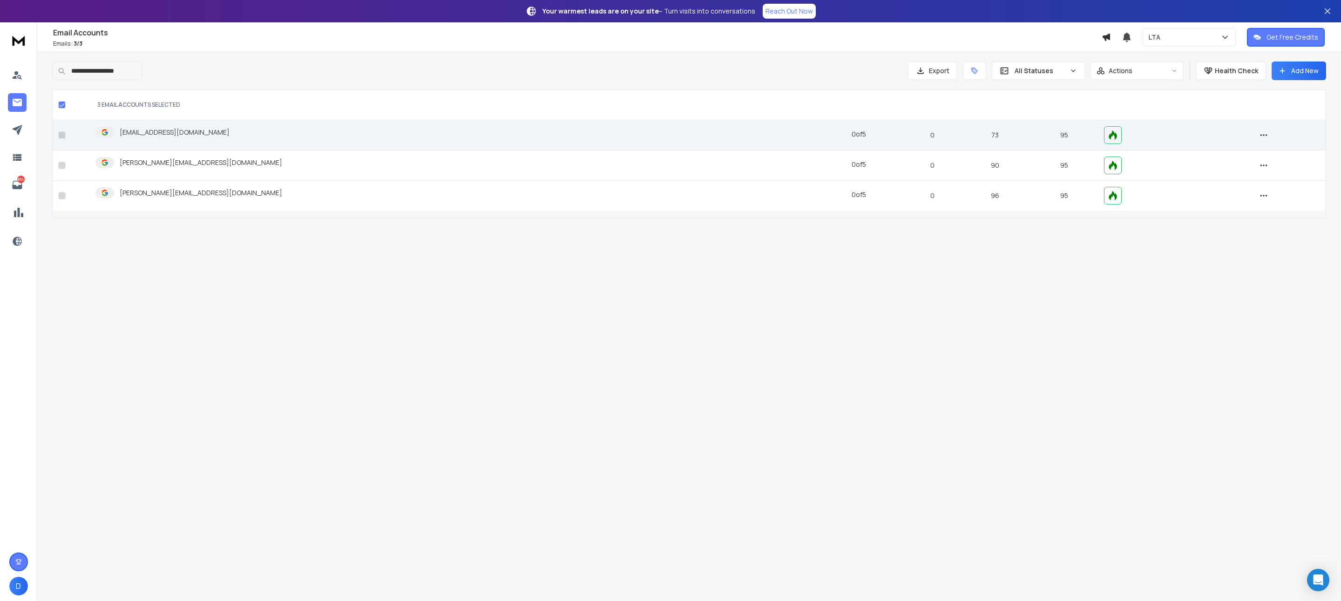
click at [61, 134] on button "button" at bounding box center [61, 134] width 7 height 7
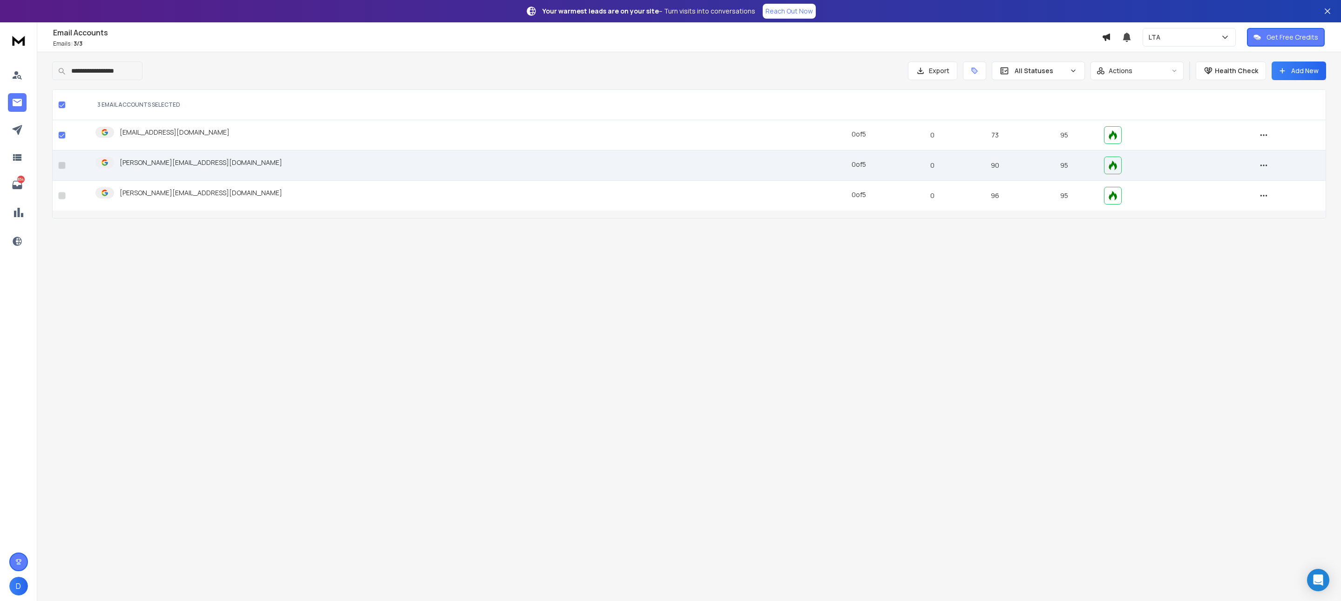
click at [62, 167] on button "button" at bounding box center [61, 165] width 7 height 7
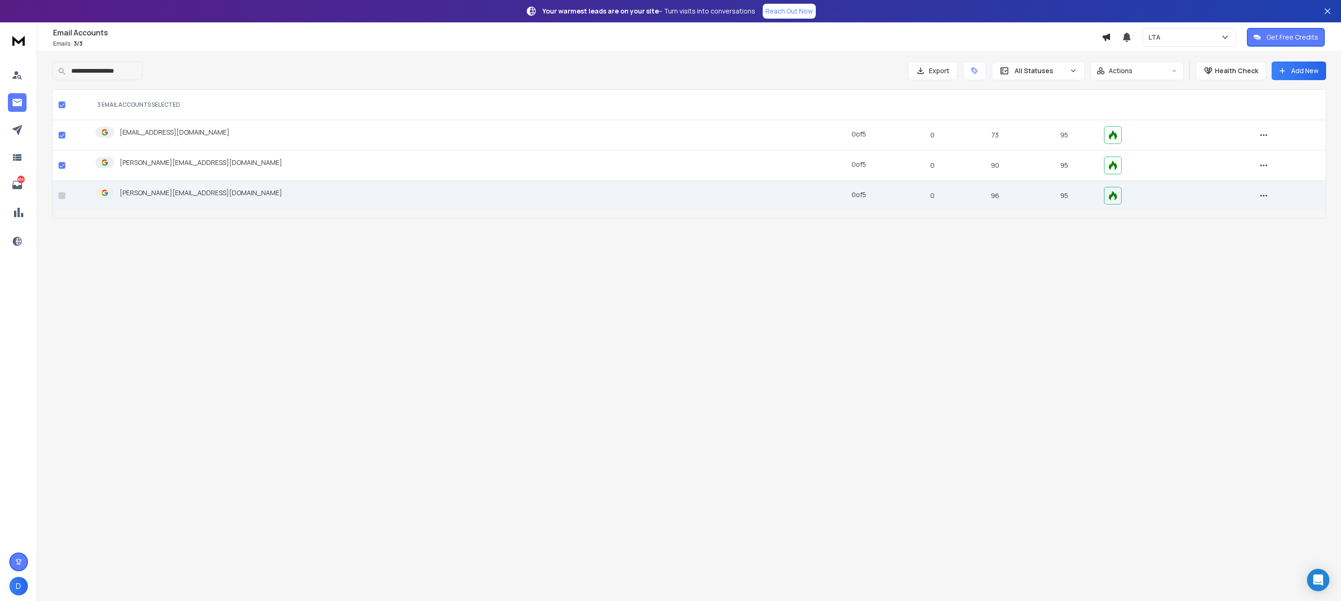
click at [63, 195] on button "button" at bounding box center [61, 195] width 7 height 7
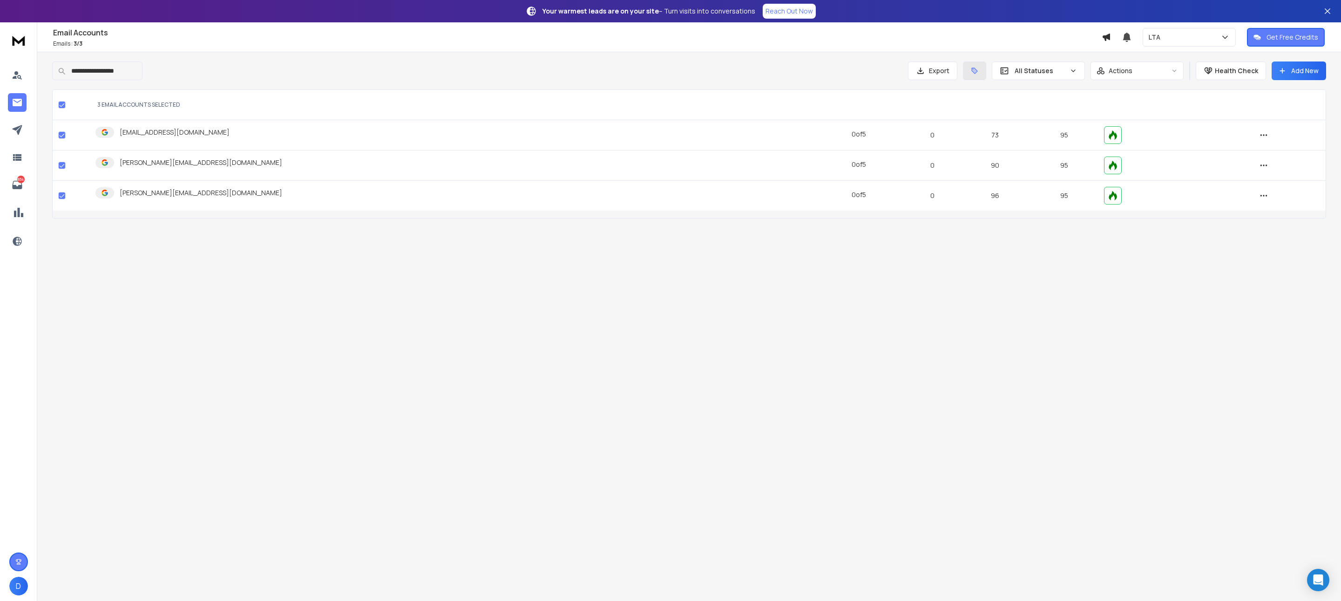
click at [978, 74] on icon at bounding box center [974, 70] width 7 height 7
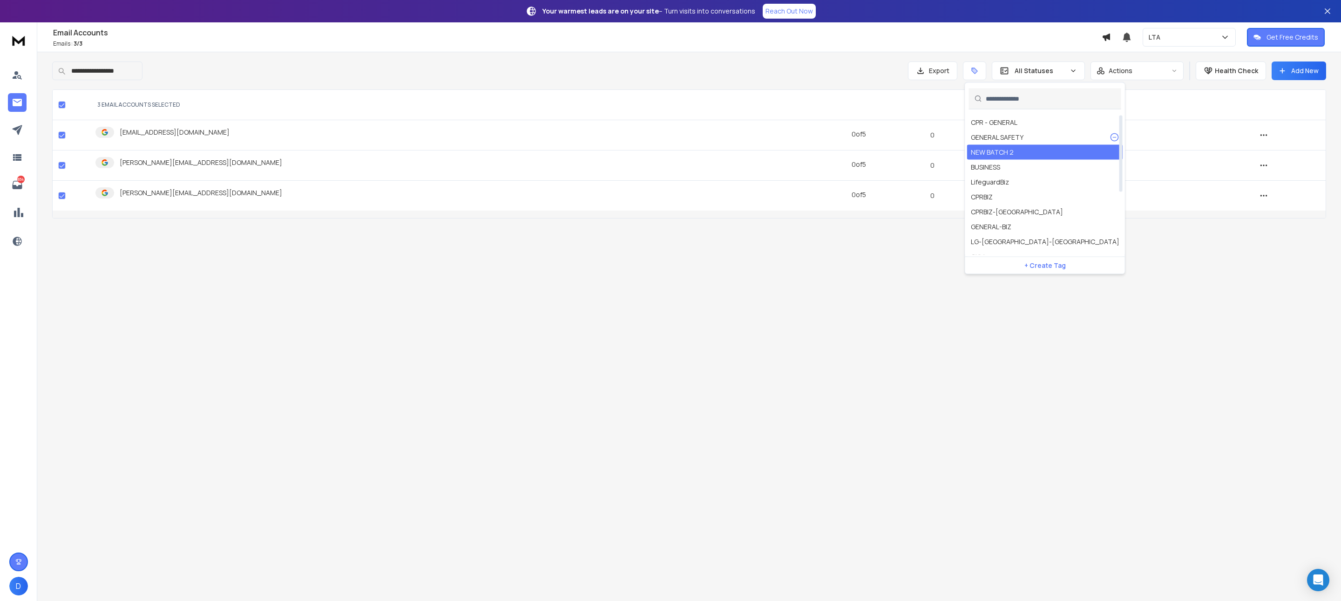
click at [1007, 147] on div "NEW BATCH 2" at bounding box center [1045, 152] width 156 height 15
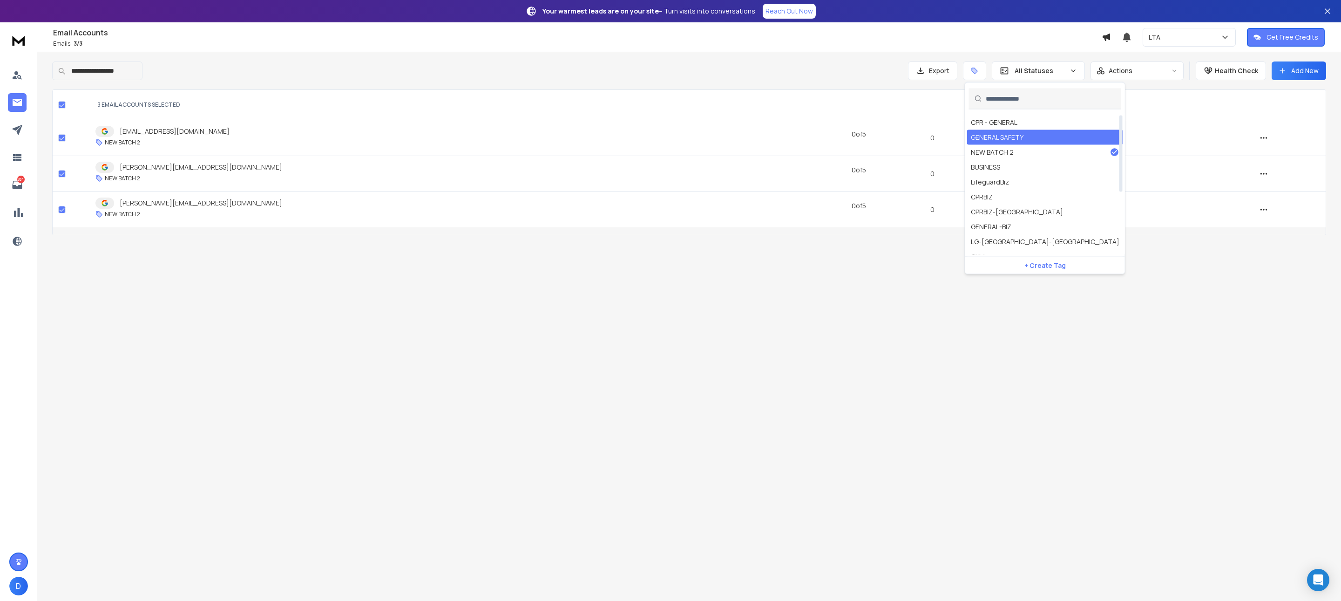
click at [1013, 134] on span "GENERAL SAFETY" at bounding box center [997, 137] width 53 height 9
click at [115, 69] on input "**********" at bounding box center [97, 70] width 90 height 19
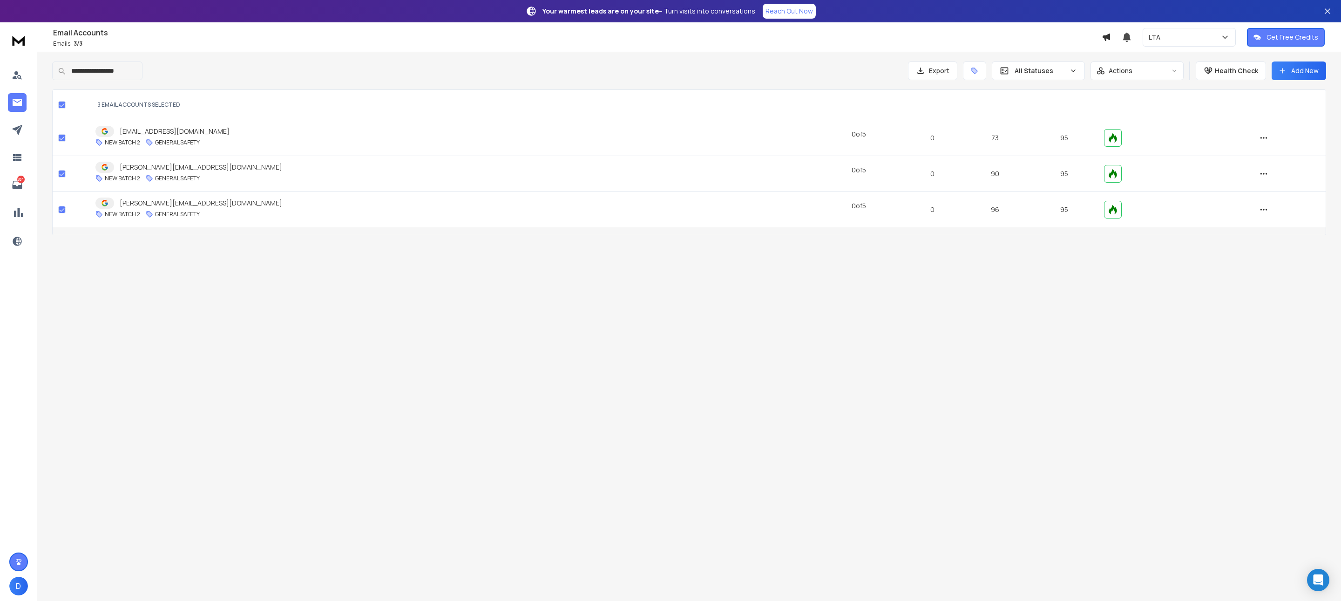
paste input "*"
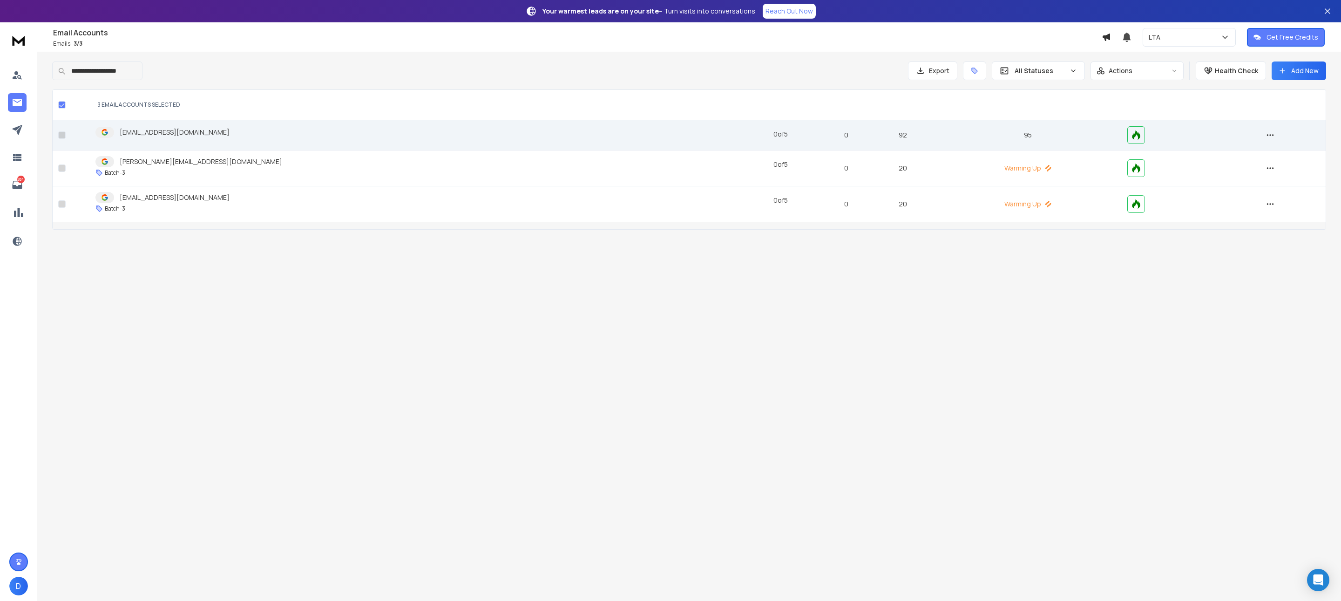
click at [61, 134] on button "button" at bounding box center [61, 134] width 7 height 7
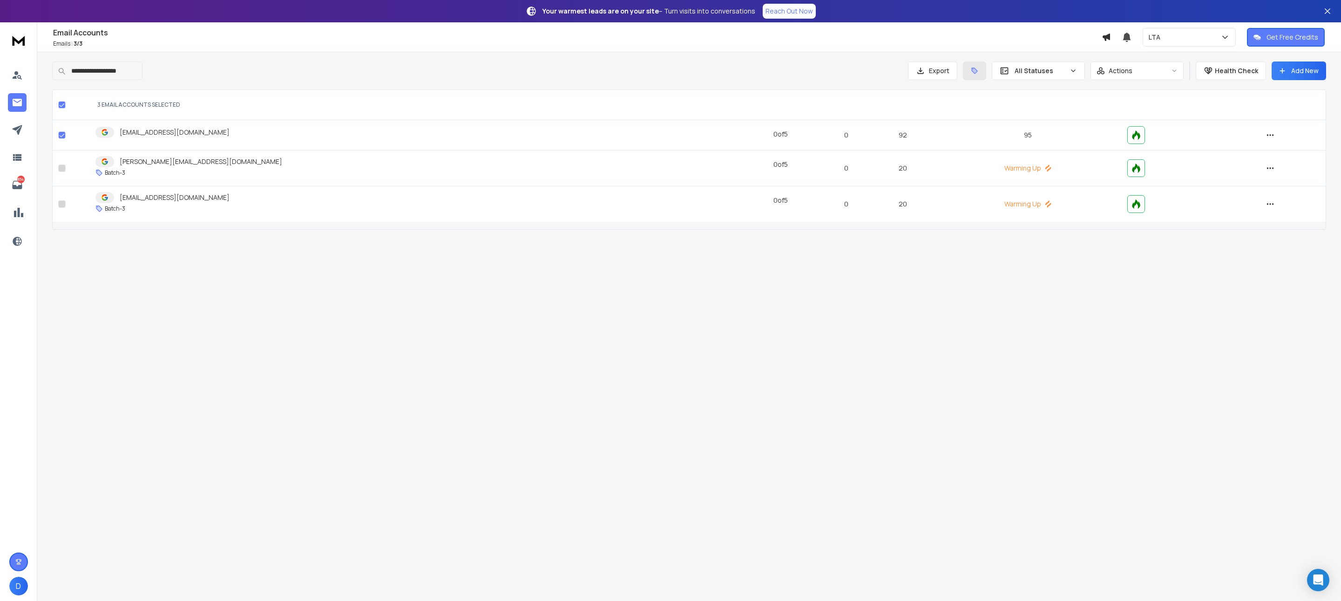
click at [978, 72] on icon at bounding box center [974, 70] width 7 height 7
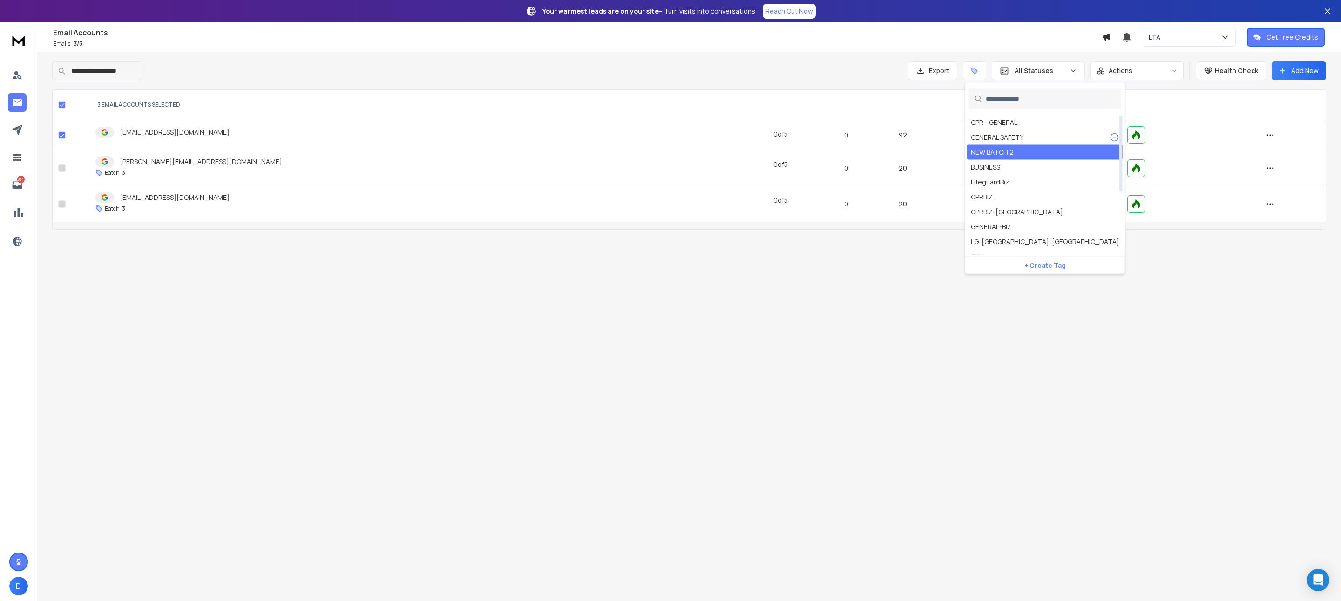
click at [1006, 156] on span "NEW BATCH 2" at bounding box center [992, 152] width 43 height 9
click at [1007, 155] on span "NEW BATCH 2" at bounding box center [992, 152] width 43 height 9
click at [55, 126] on div "Select this Page" at bounding box center [74, 127] width 54 height 7
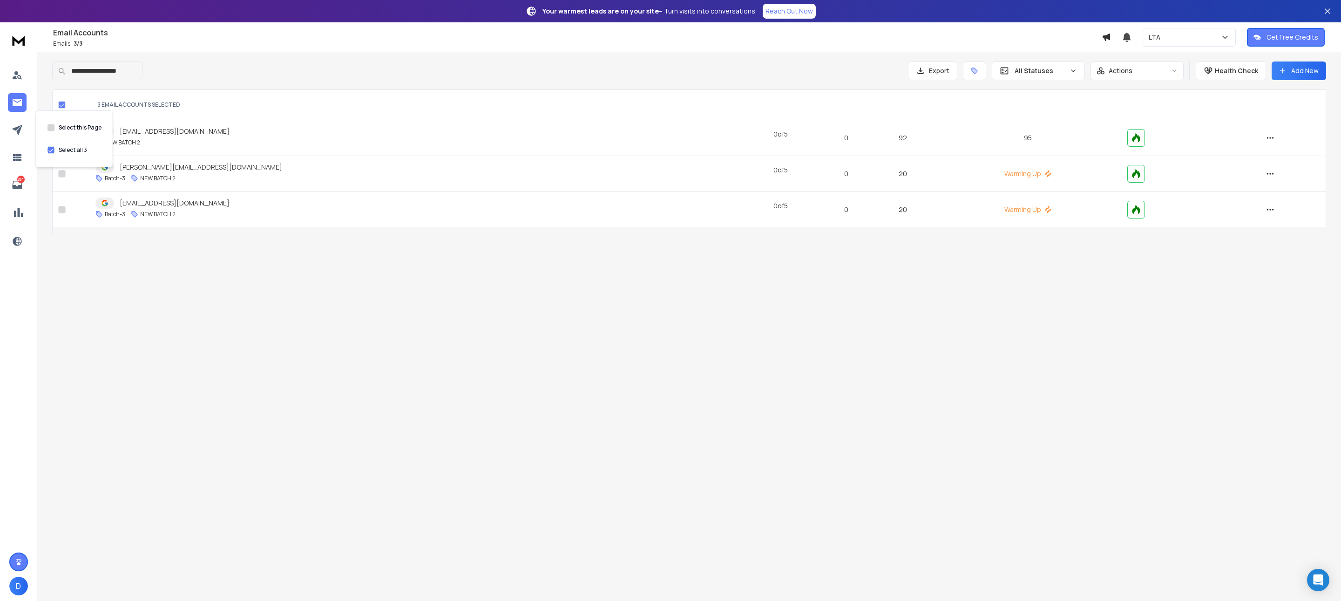
click at [54, 127] on button "Select this Page" at bounding box center [50, 127] width 7 height 7
click at [980, 69] on button at bounding box center [974, 70] width 23 height 19
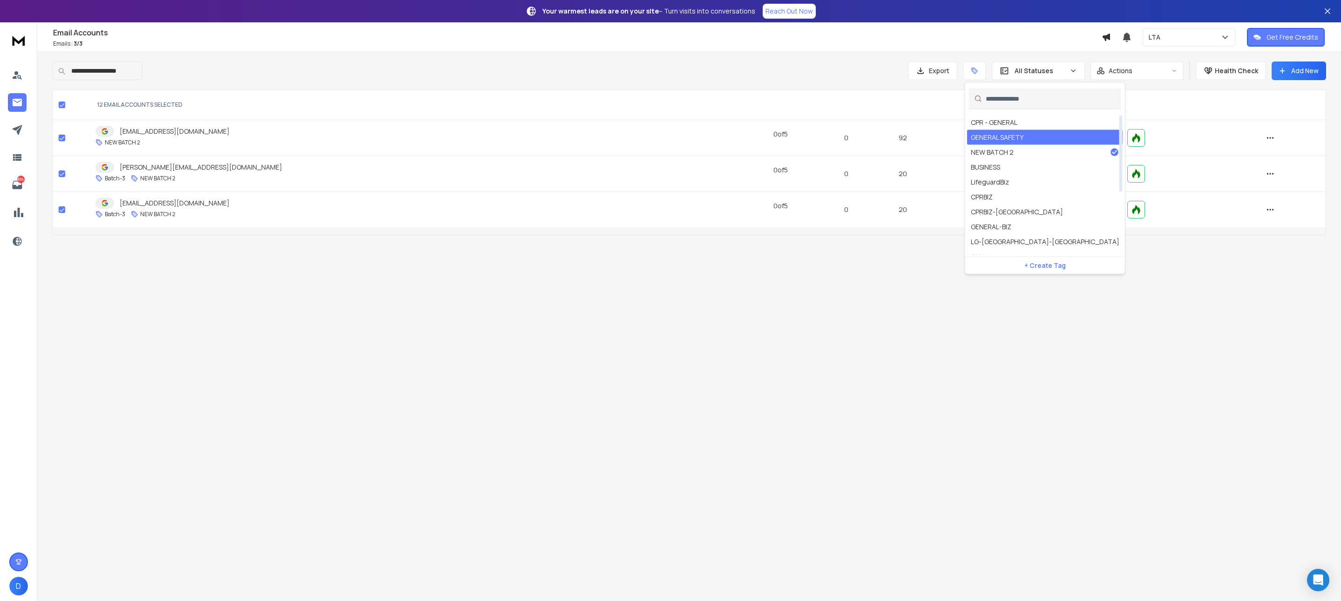
click at [1019, 136] on span "GENERAL SAFETY" at bounding box center [997, 137] width 53 height 9
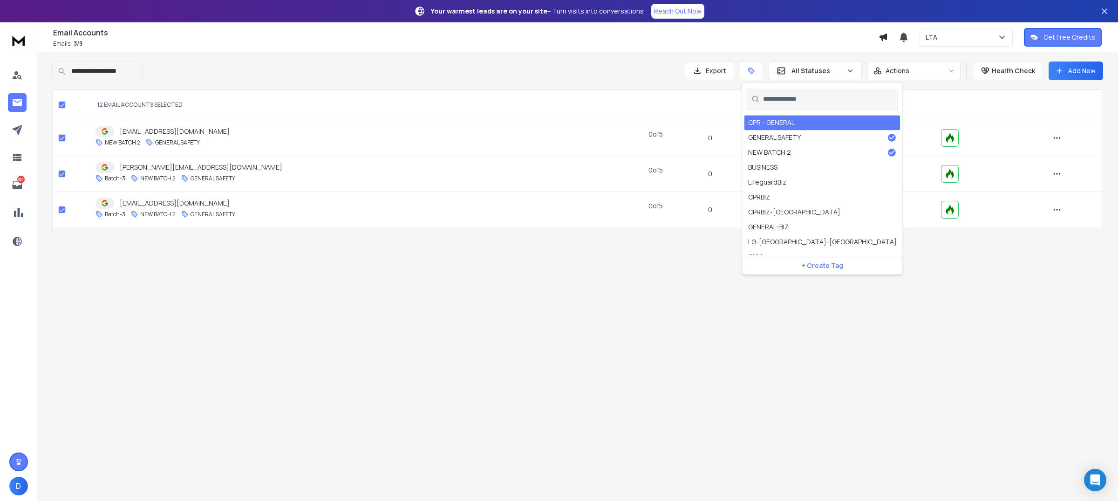
click at [276, 55] on div "**********" at bounding box center [559, 133] width 1118 height 222
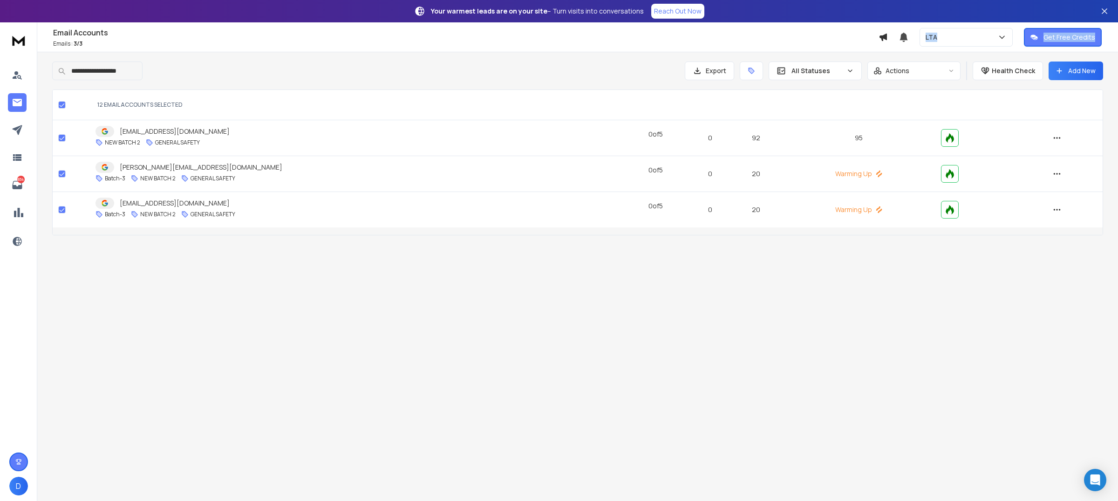
click at [128, 69] on input "**********" at bounding box center [97, 70] width 90 height 19
paste input "********"
type input "**********"
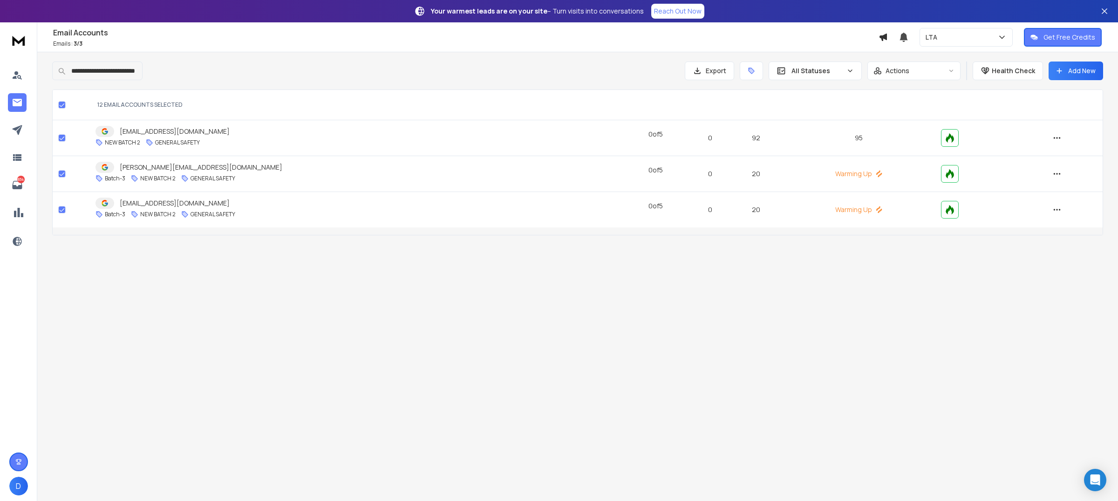
scroll to position [0, 5]
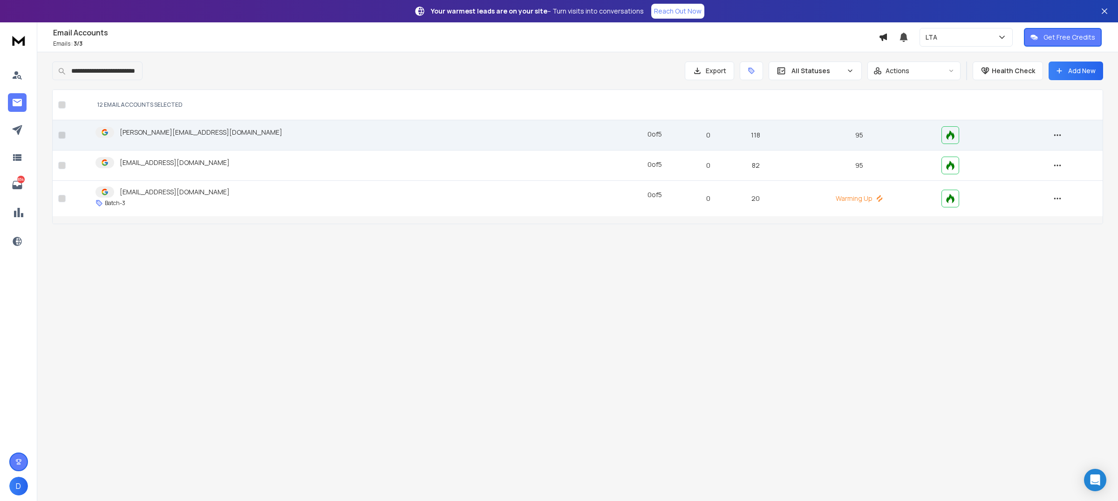
click at [64, 134] on button "button" at bounding box center [61, 134] width 7 height 7
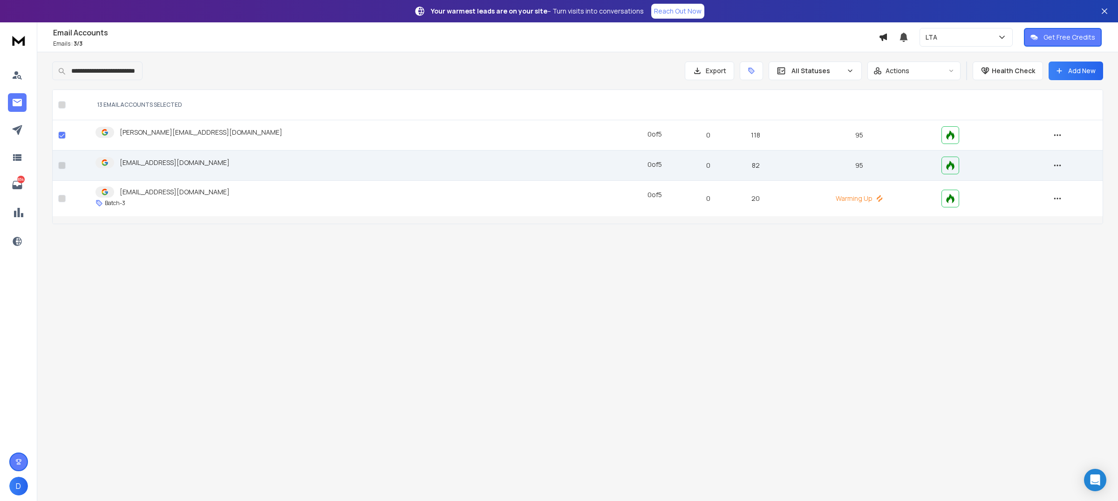
click at [62, 163] on button "button" at bounding box center [61, 165] width 7 height 7
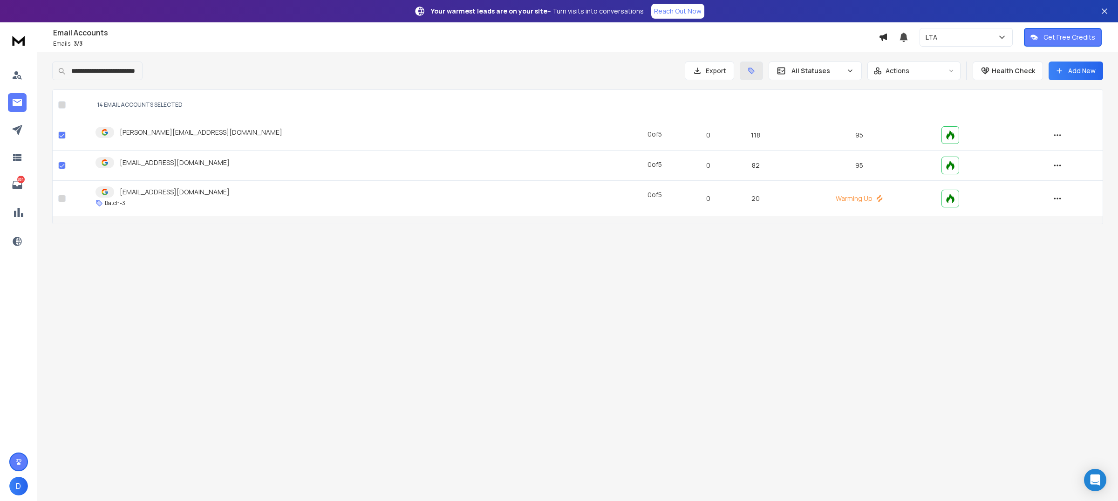
click at [750, 69] on icon at bounding box center [751, 71] width 6 height 6
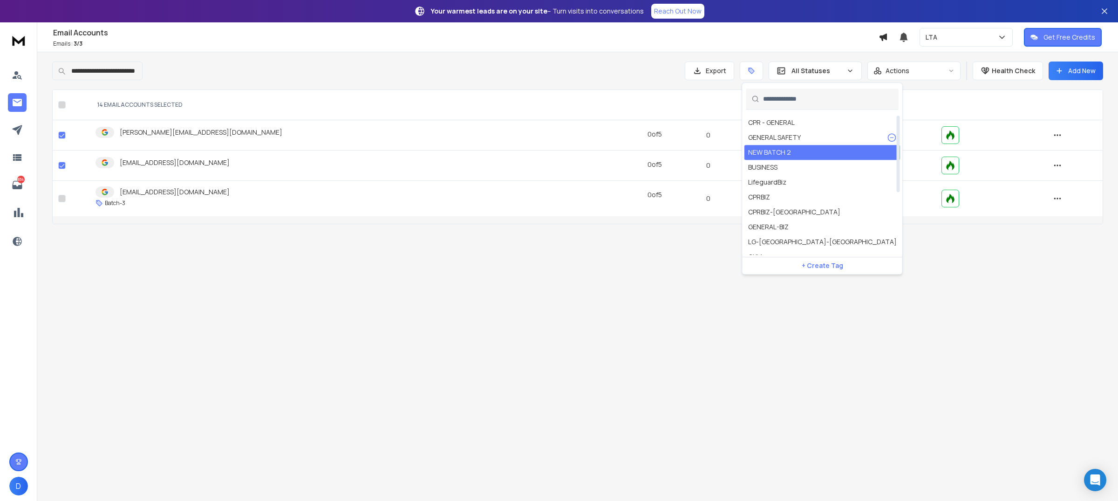
click at [789, 150] on div "NEW BATCH 2" at bounding box center [822, 152] width 149 height 9
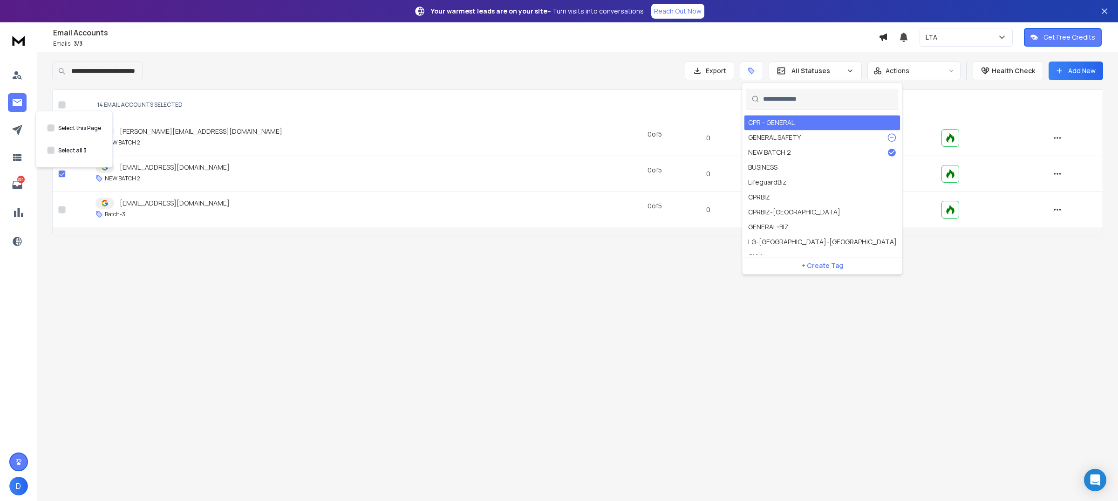
click at [61, 104] on button "Select this Page" at bounding box center [61, 104] width 7 height 7
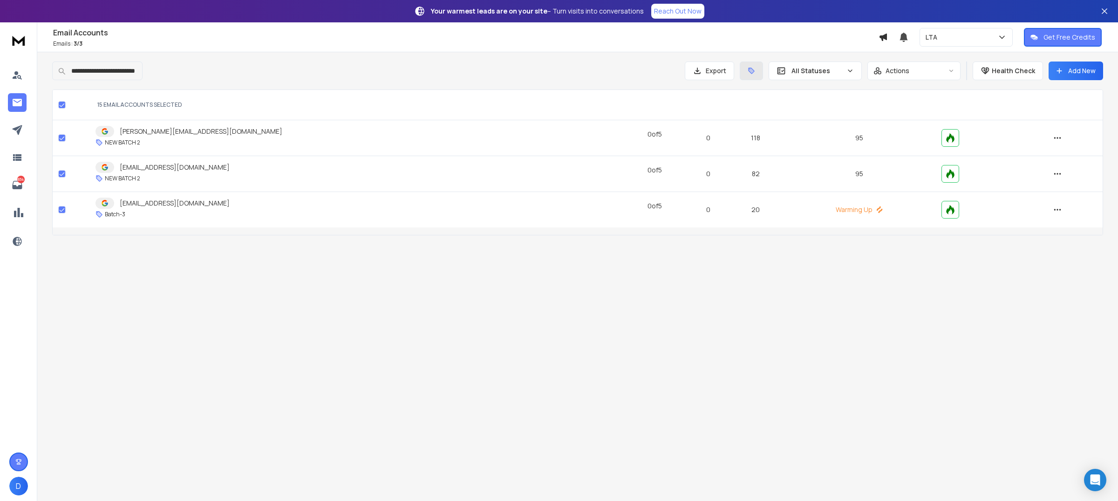
click at [747, 66] on button at bounding box center [750, 70] width 23 height 19
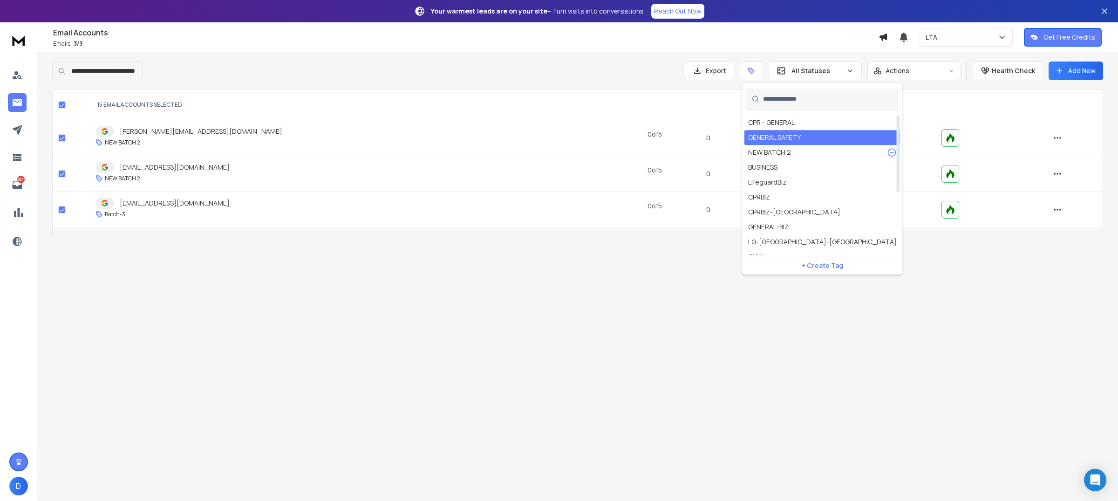
click at [796, 138] on span "GENERAL SAFETY" at bounding box center [774, 137] width 53 height 9
click at [779, 138] on span "GENERAL SAFETY" at bounding box center [774, 137] width 53 height 9
click at [111, 68] on input "**********" at bounding box center [97, 70] width 90 height 19
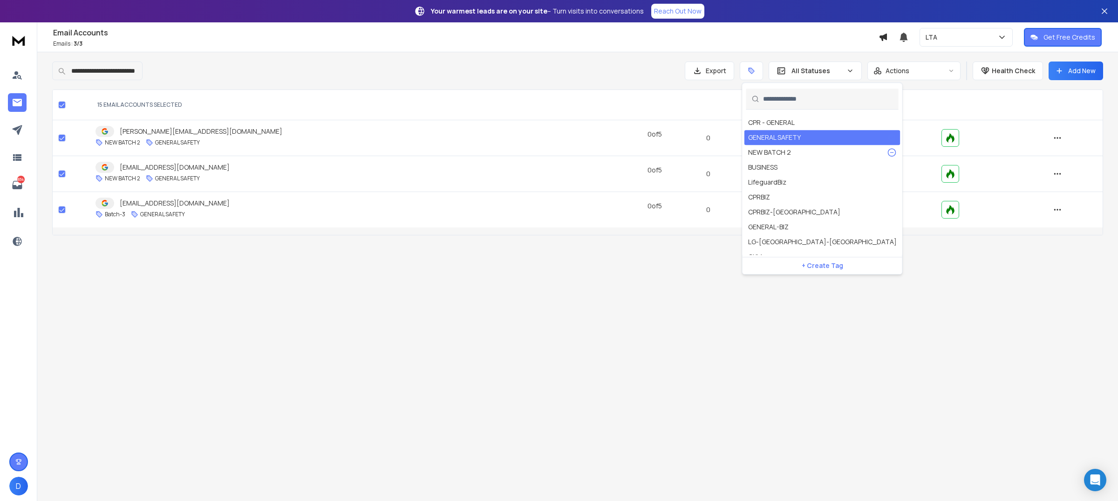
click at [111, 68] on input "**********" at bounding box center [97, 70] width 90 height 19
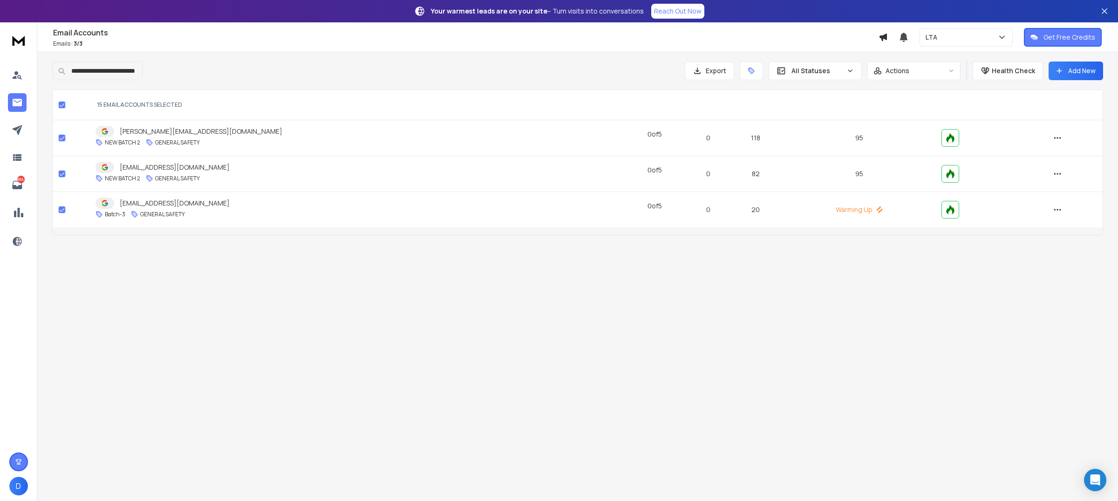
paste input
type input "**********"
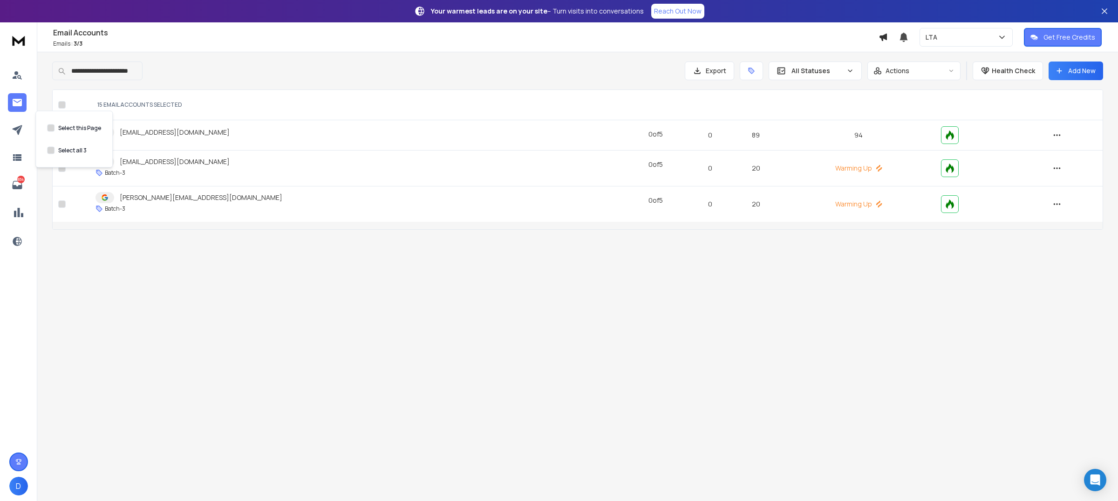
click at [51, 129] on button "Select this Page" at bounding box center [50, 127] width 7 height 7
click at [53, 142] on div "Select all 3" at bounding box center [74, 150] width 54 height 19
click at [54, 147] on button "Select this Page" at bounding box center [50, 150] width 7 height 7
click at [754, 69] on icon at bounding box center [751, 71] width 6 height 6
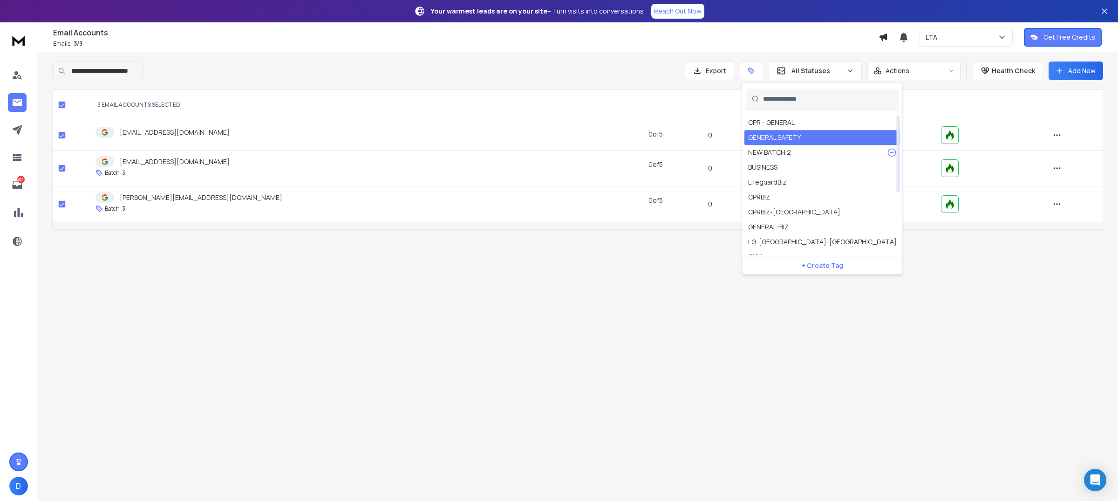
click at [779, 142] on span "GENERAL SAFETY" at bounding box center [774, 137] width 53 height 9
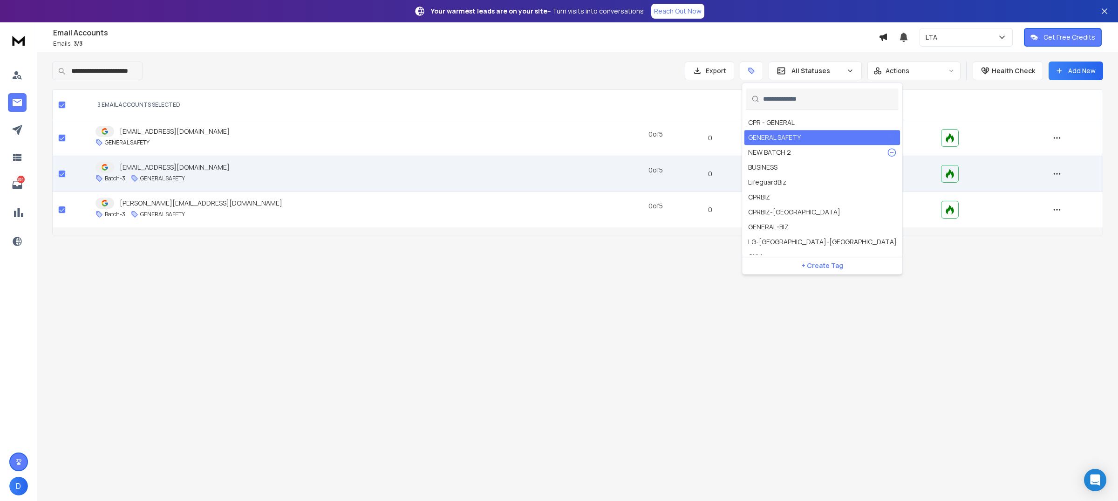
click at [63, 172] on button "button" at bounding box center [61, 173] width 7 height 7
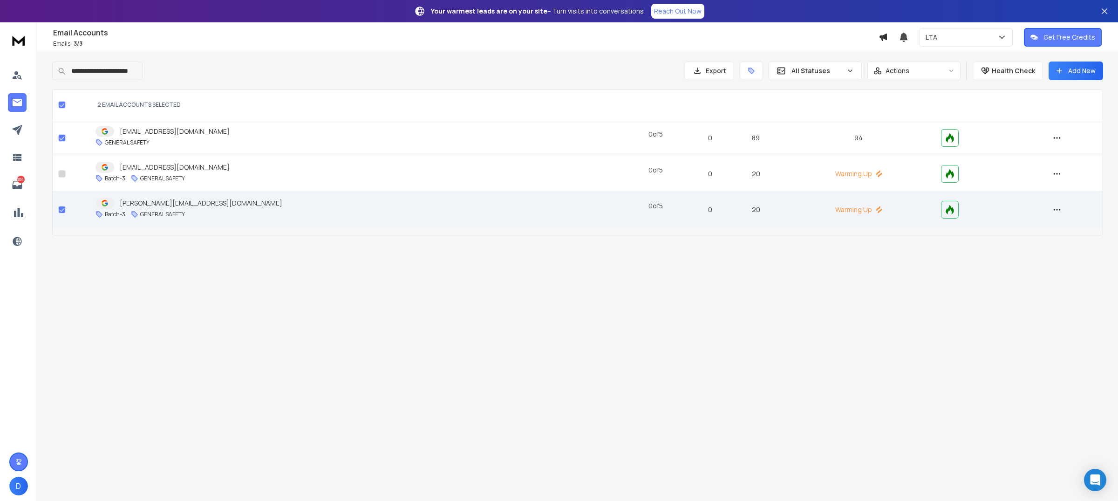
click at [62, 209] on button "button" at bounding box center [61, 209] width 7 height 7
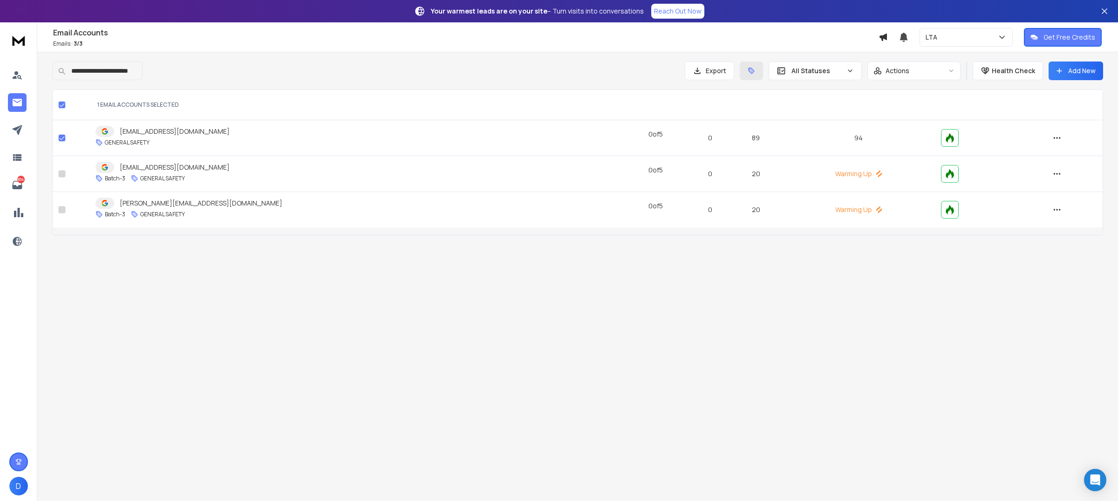
click at [760, 70] on button at bounding box center [750, 70] width 23 height 19
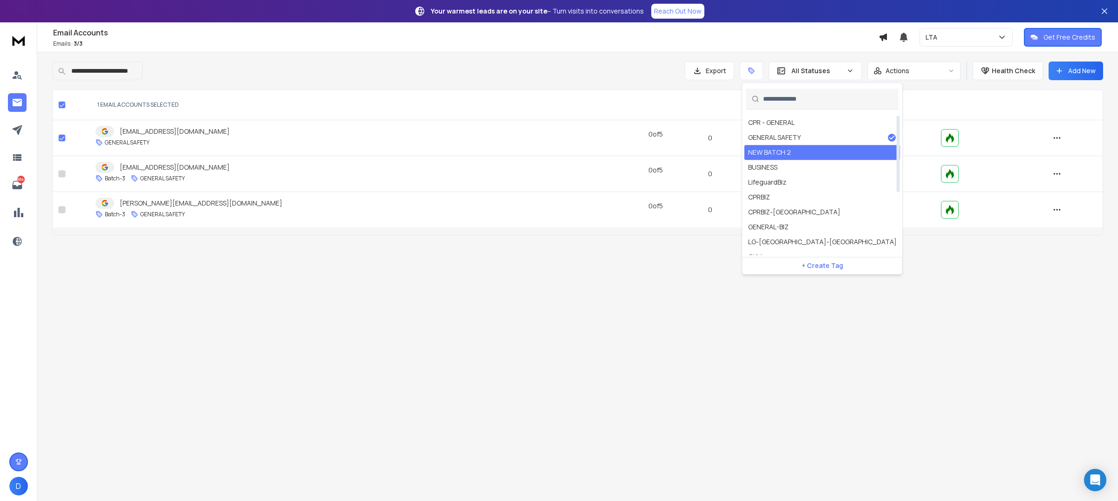
click at [777, 147] on div "NEW BATCH 2" at bounding box center [822, 152] width 156 height 15
click at [778, 149] on span "NEW BATCH 2" at bounding box center [769, 152] width 43 height 9
click at [110, 77] on input "**********" at bounding box center [97, 70] width 90 height 19
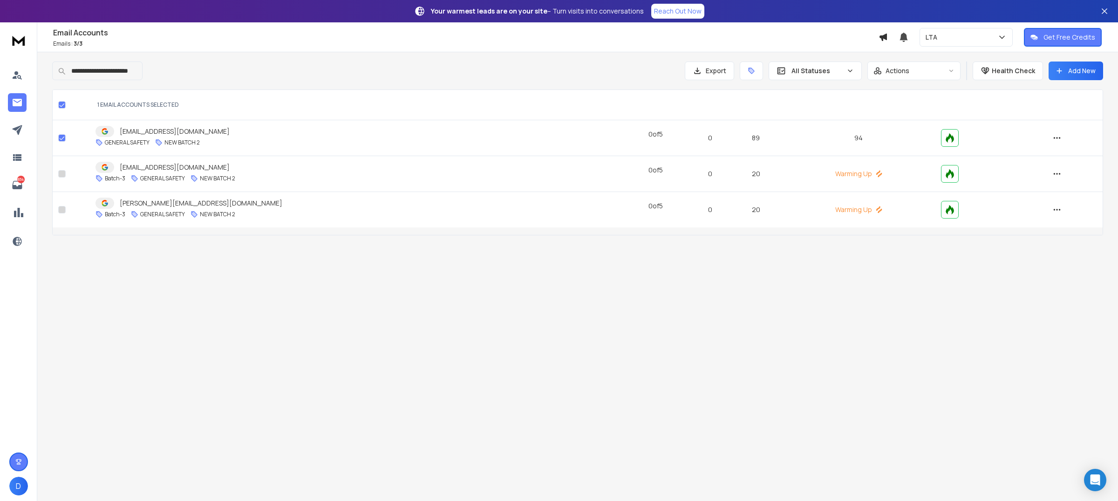
click at [110, 77] on input "**********" at bounding box center [97, 70] width 90 height 19
click at [111, 76] on input "**********" at bounding box center [97, 70] width 90 height 19
click at [114, 74] on input "**********" at bounding box center [97, 70] width 90 height 19
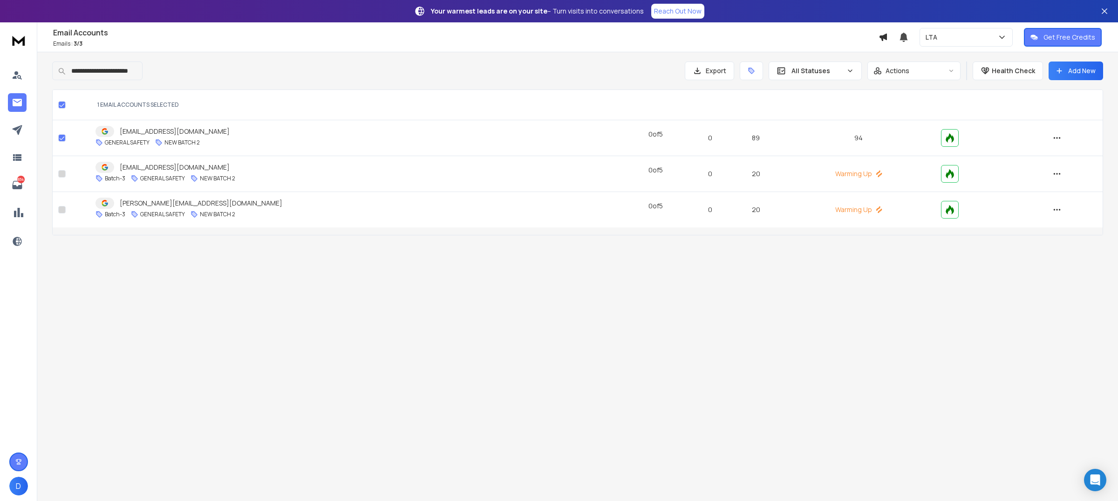
click at [114, 74] on input "**********" at bounding box center [97, 70] width 90 height 19
paste input
type input "**********"
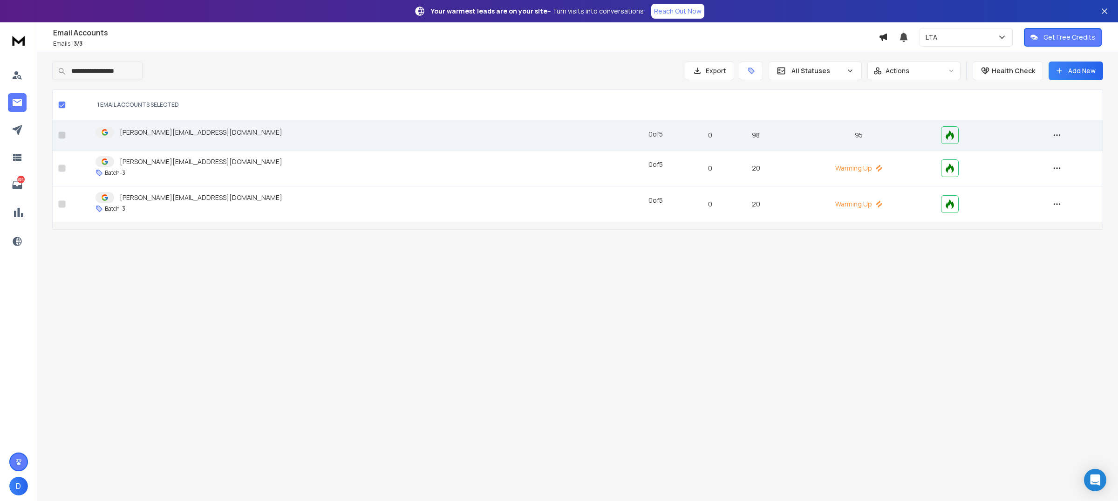
click at [64, 133] on button "button" at bounding box center [61, 134] width 7 height 7
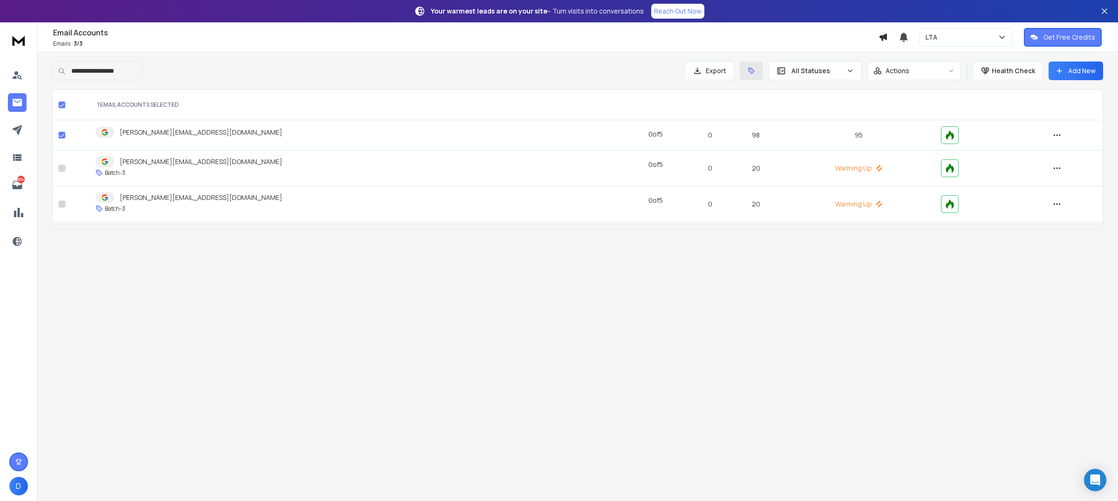
click at [749, 66] on button at bounding box center [750, 70] width 23 height 19
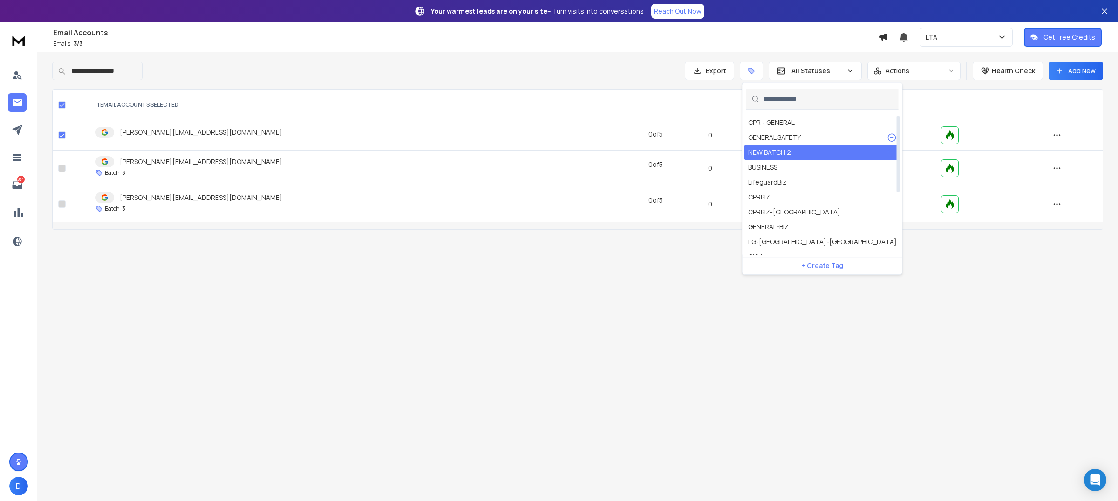
click at [798, 150] on div "NEW BATCH 2" at bounding box center [822, 152] width 149 height 9
click at [796, 151] on div "NEW BATCH 2" at bounding box center [822, 152] width 149 height 9
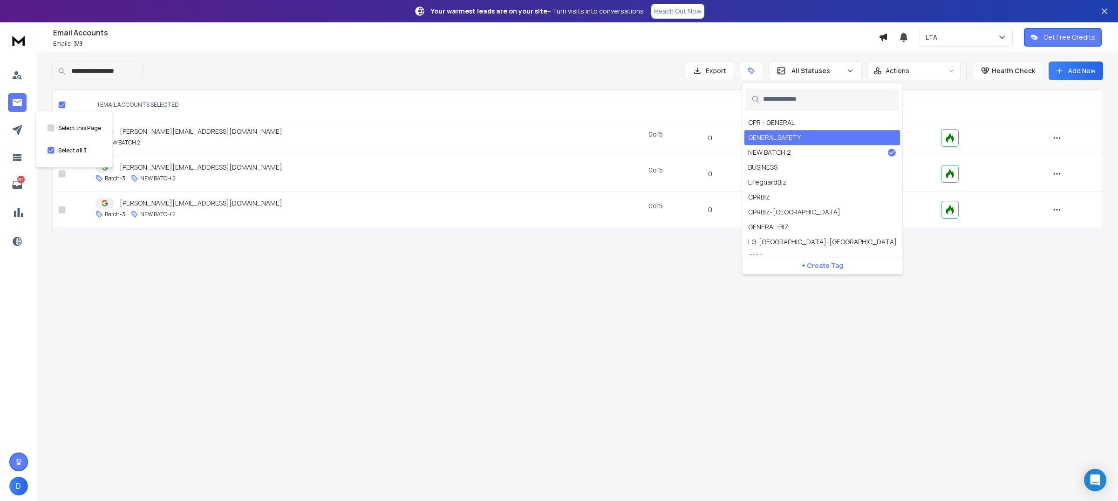
click at [53, 129] on button "Select this Page" at bounding box center [50, 127] width 7 height 7
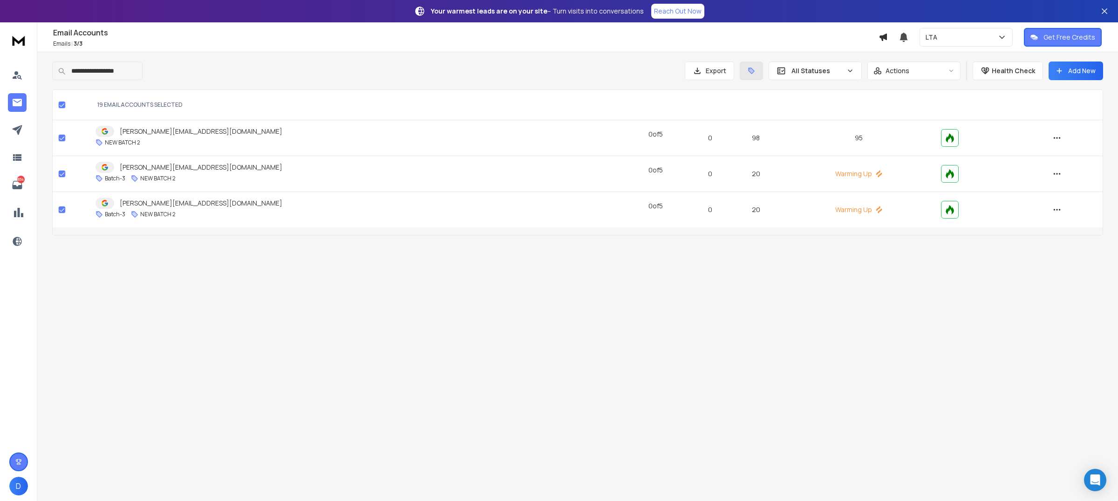
click at [748, 70] on button at bounding box center [750, 70] width 23 height 19
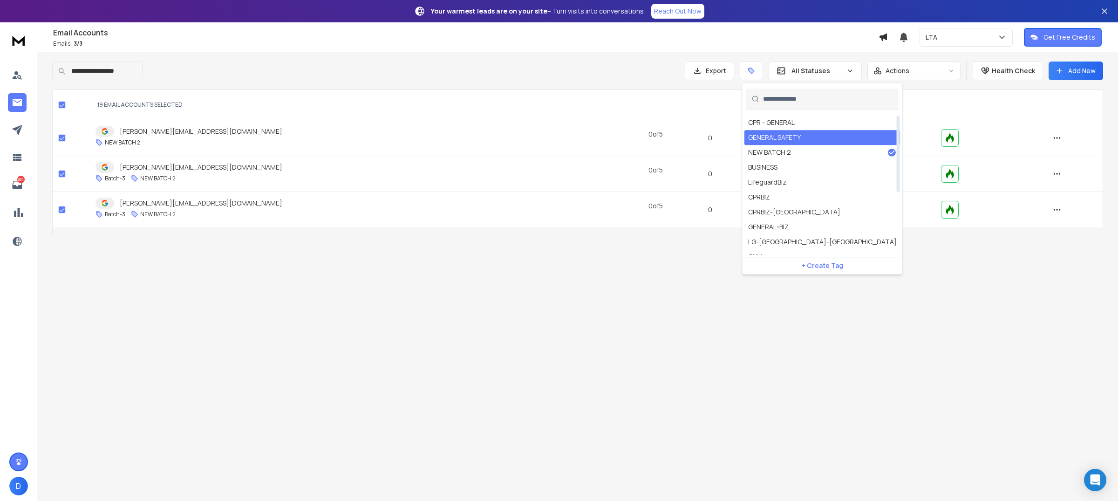
click at [783, 137] on span "GENERAL SAFETY" at bounding box center [774, 137] width 53 height 9
click at [79, 71] on input "**********" at bounding box center [97, 70] width 90 height 19
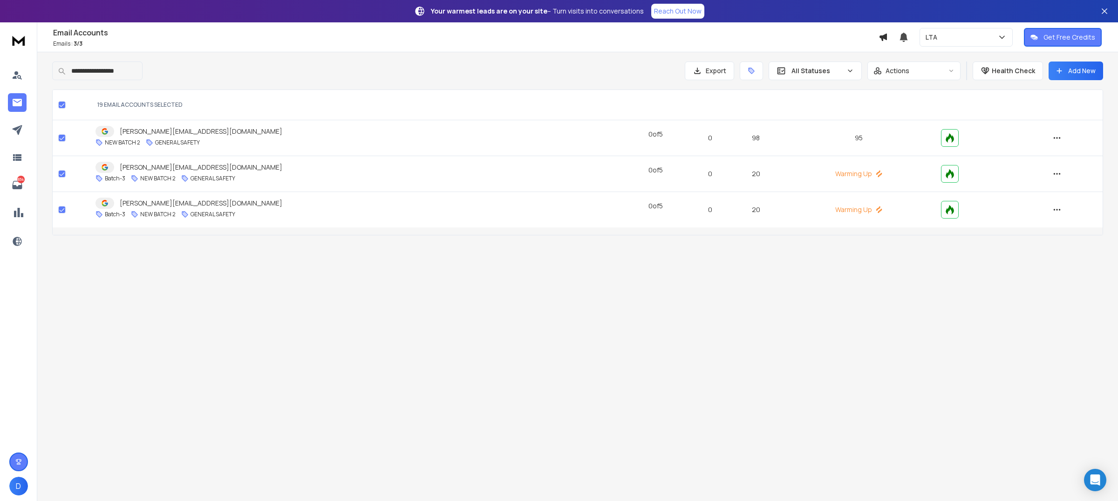
click at [79, 71] on input "**********" at bounding box center [97, 70] width 90 height 19
paste input "***"
type input "**********"
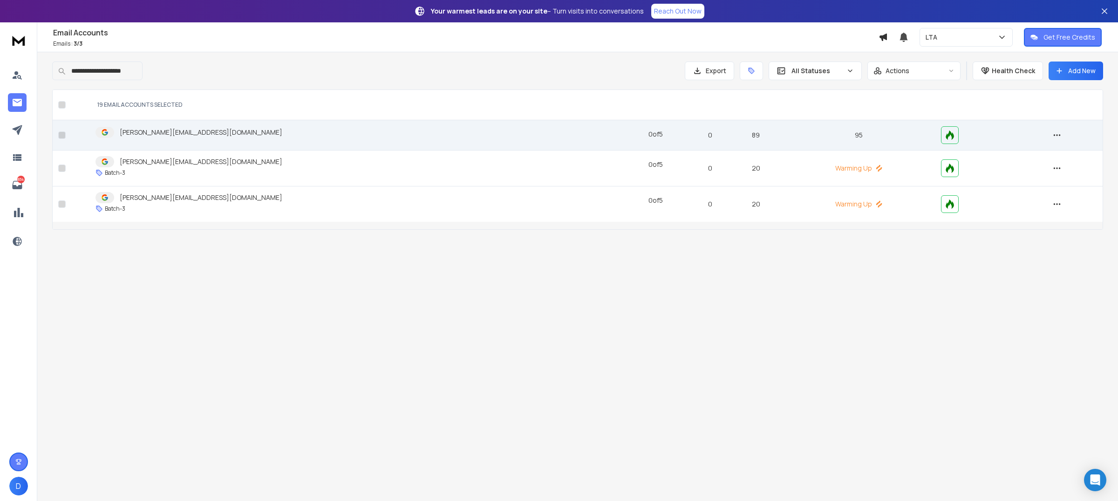
click at [66, 133] on div at bounding box center [74, 134] width 32 height 7
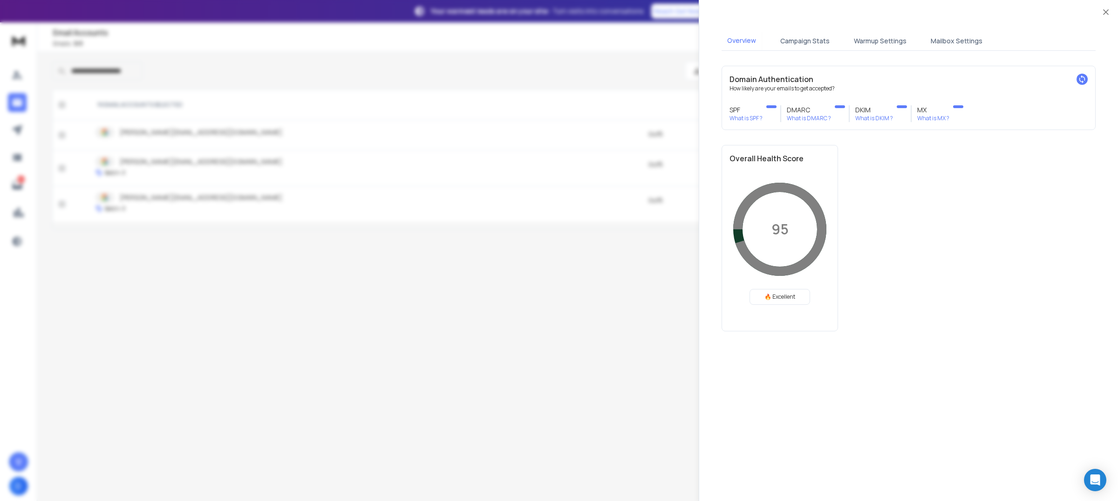
click at [222, 106] on div at bounding box center [559, 250] width 1118 height 501
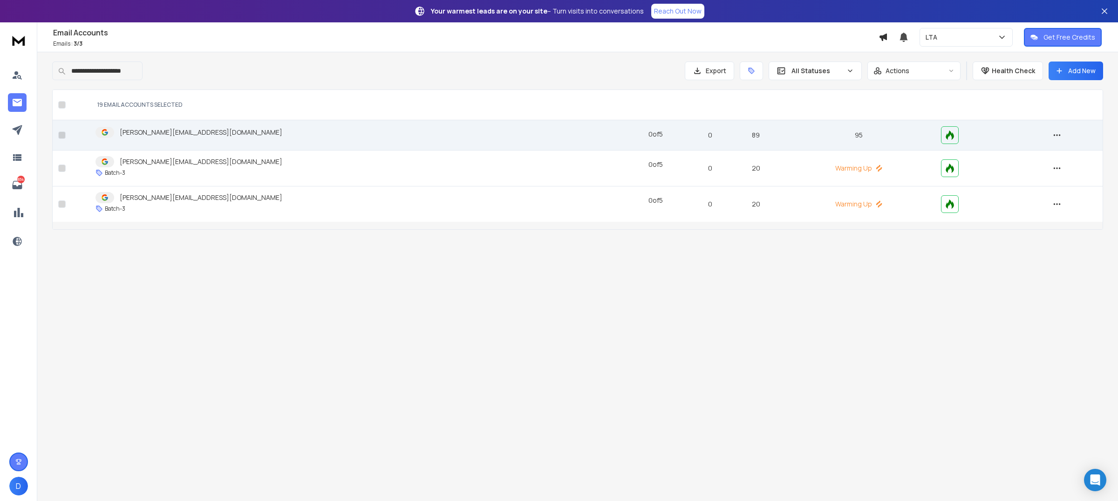
click at [62, 134] on button "button" at bounding box center [61, 134] width 7 height 7
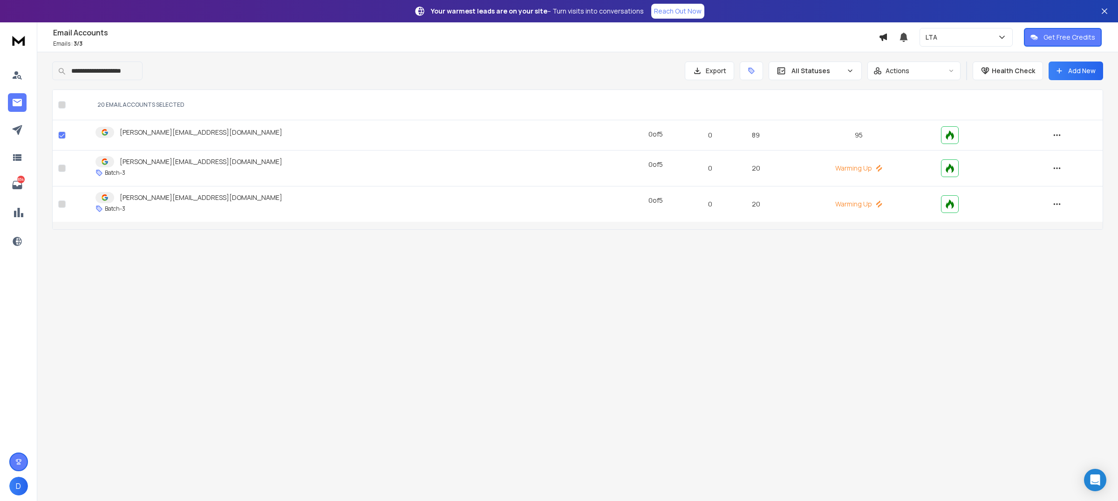
click at [765, 72] on div "Export All Statuses Actions Health Check Add New" at bounding box center [893, 70] width 418 height 19
click at [757, 72] on button at bounding box center [750, 70] width 23 height 19
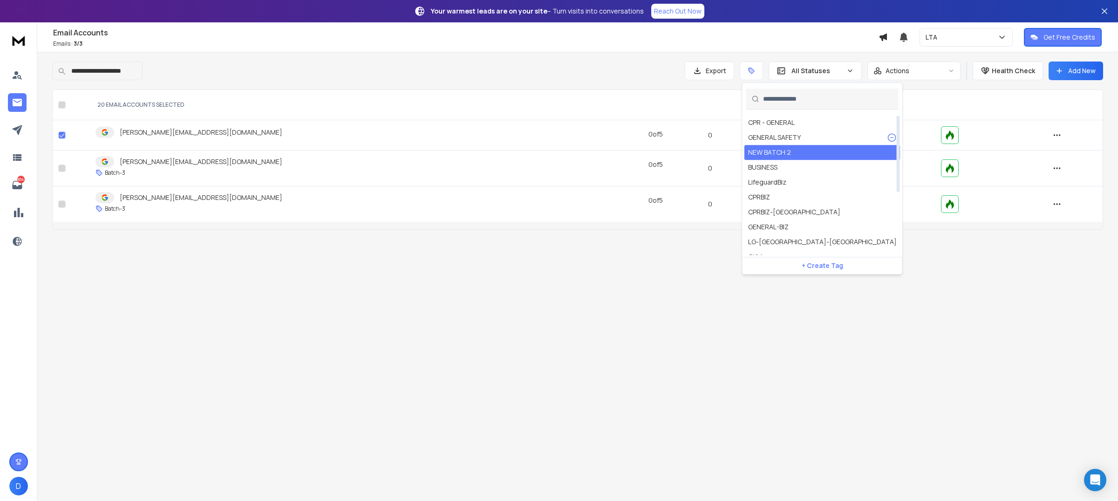
click at [789, 150] on div "NEW BATCH 2" at bounding box center [822, 152] width 149 height 9
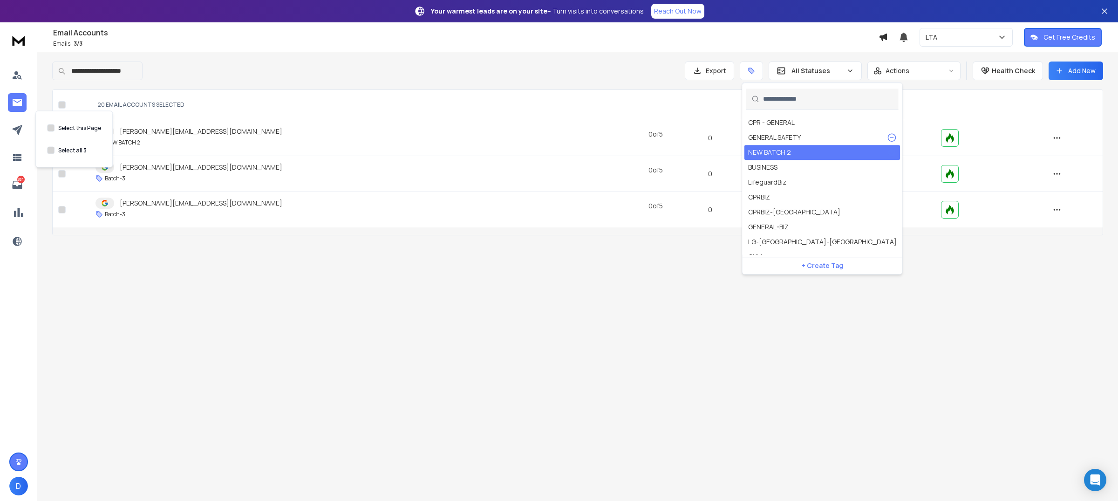
click at [63, 107] on button "Select this Page" at bounding box center [61, 104] width 7 height 7
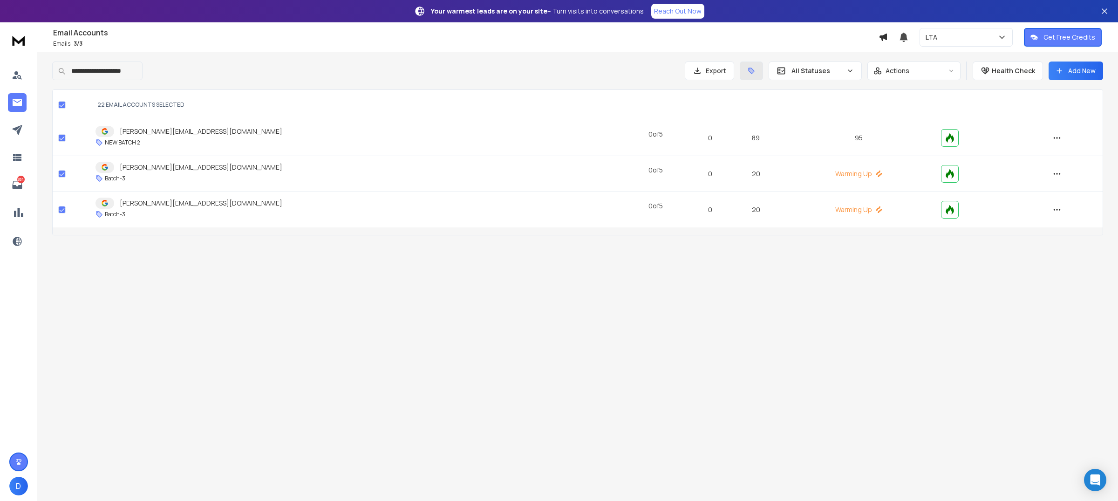
click at [747, 74] on button at bounding box center [750, 70] width 23 height 19
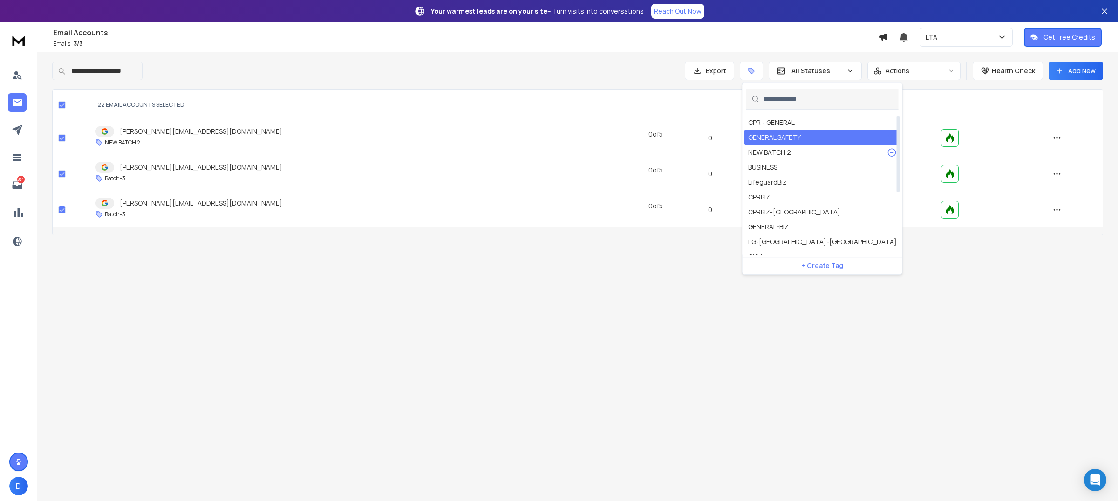
click at [789, 141] on span "GENERAL SAFETY" at bounding box center [774, 137] width 53 height 9
click at [120, 83] on div "**********" at bounding box center [577, 148] width 1050 height 174
click at [129, 67] on input "**********" at bounding box center [97, 70] width 90 height 19
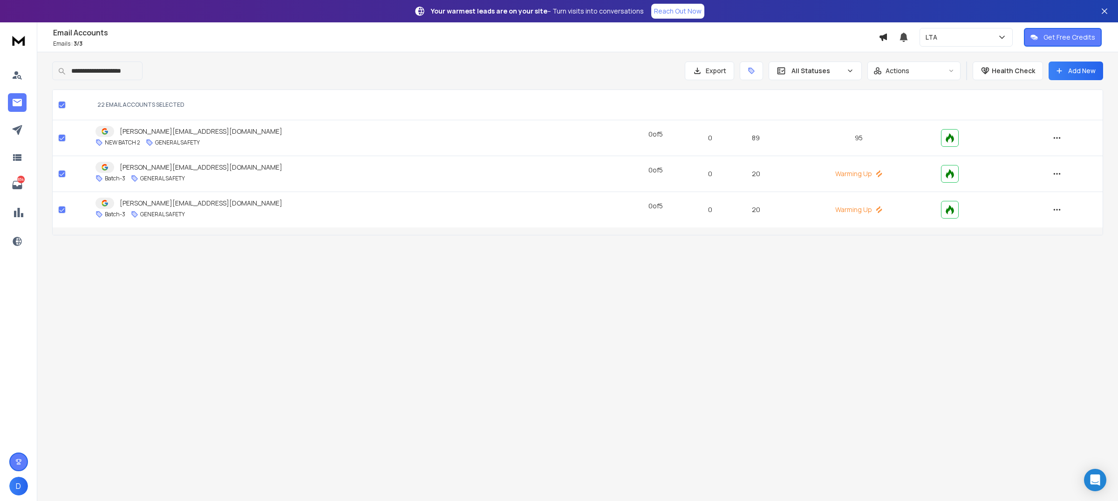
click at [129, 67] on input "**********" at bounding box center [97, 70] width 90 height 19
paste input "*"
type input "**********"
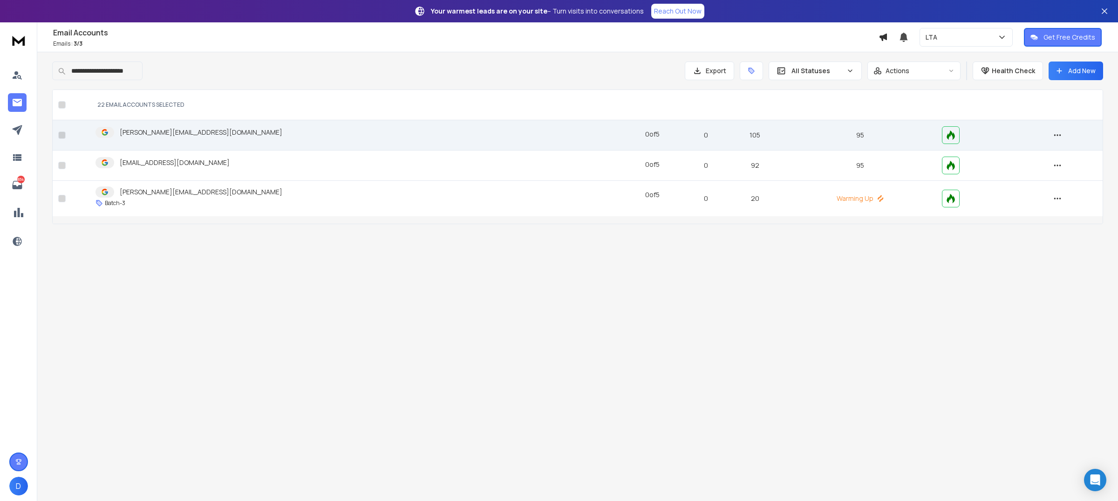
click at [68, 132] on div at bounding box center [74, 134] width 32 height 7
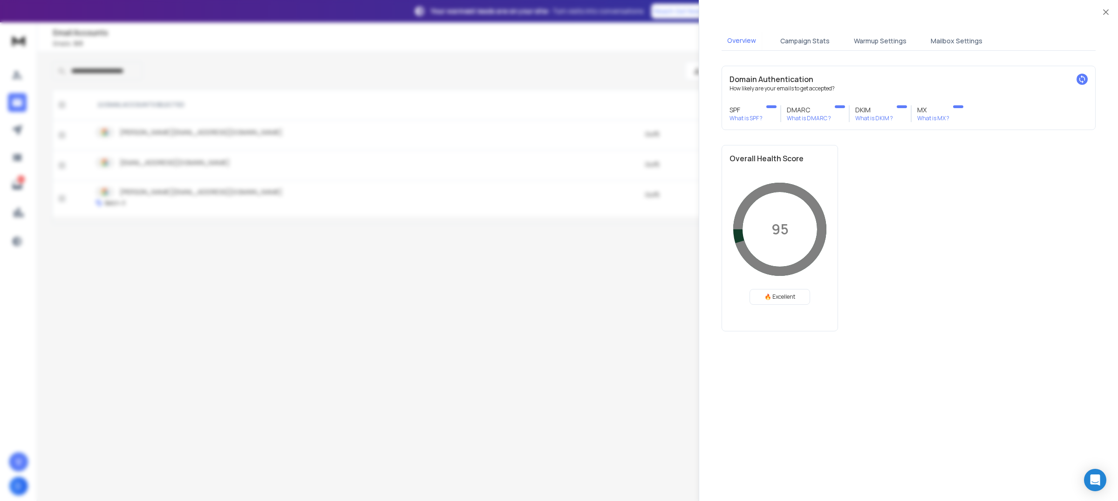
click at [68, 159] on div at bounding box center [559, 250] width 1118 height 501
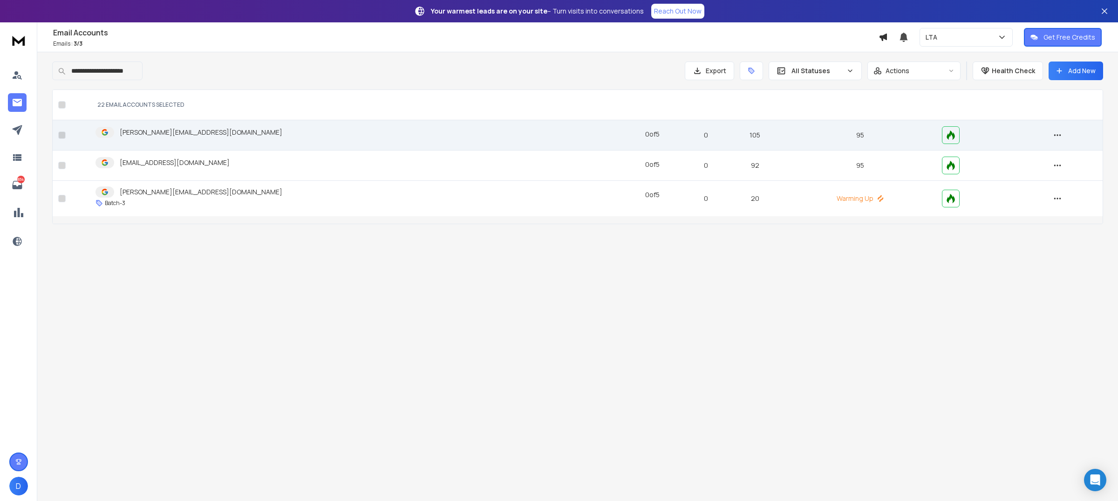
click at [62, 133] on button "button" at bounding box center [61, 134] width 7 height 7
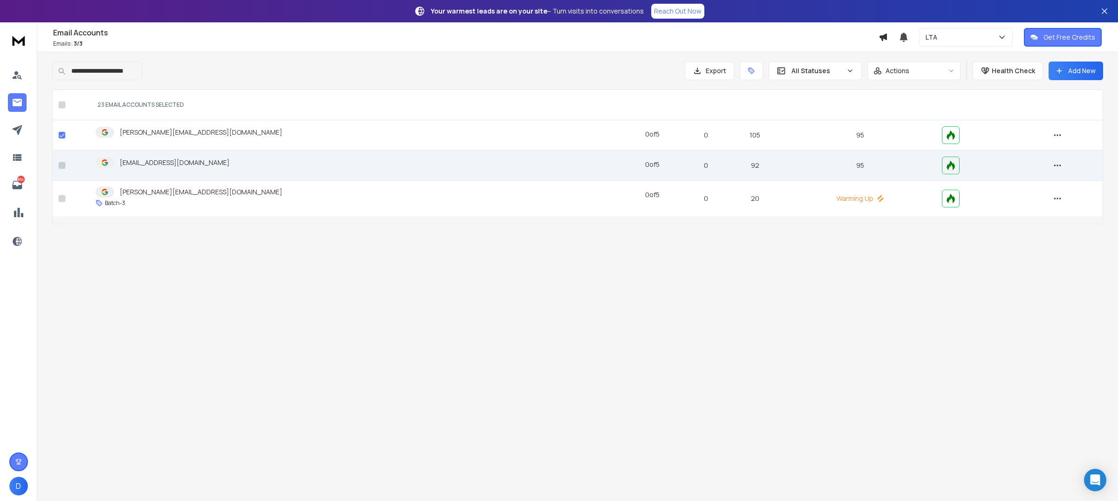
click at [64, 167] on button "button" at bounding box center [61, 165] width 7 height 7
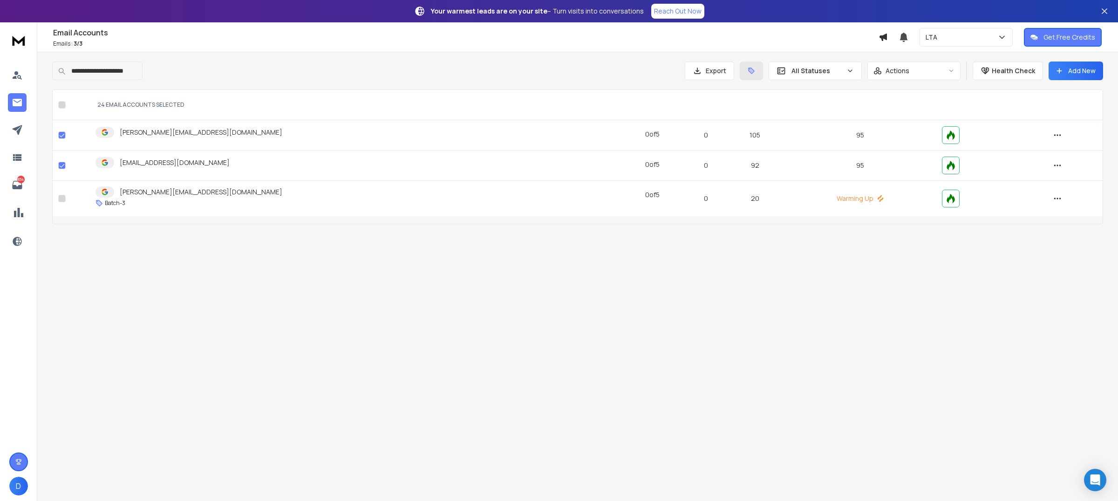
click at [751, 75] on button at bounding box center [750, 70] width 23 height 19
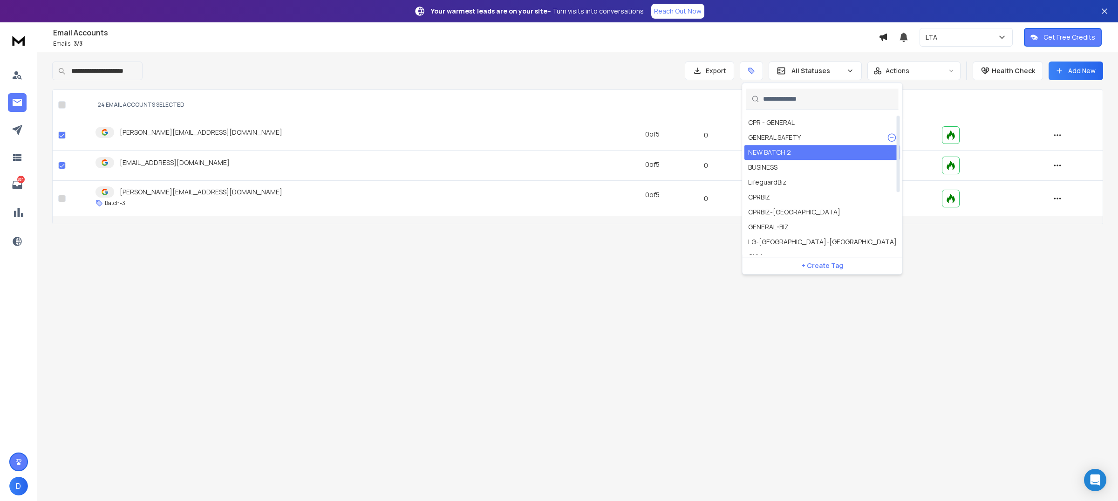
click at [799, 149] on div "NEW BATCH 2" at bounding box center [822, 152] width 149 height 9
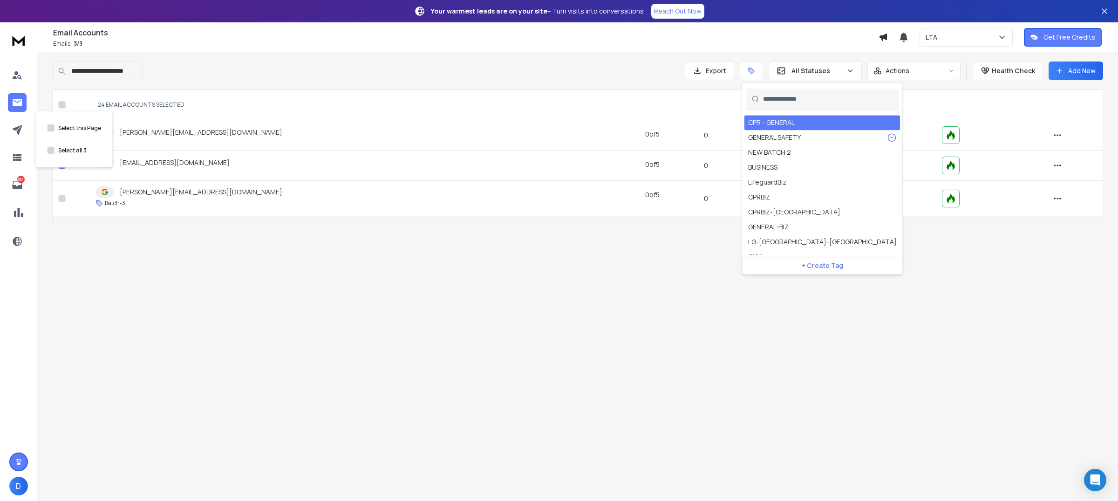
click at [67, 107] on div at bounding box center [74, 104] width 32 height 7
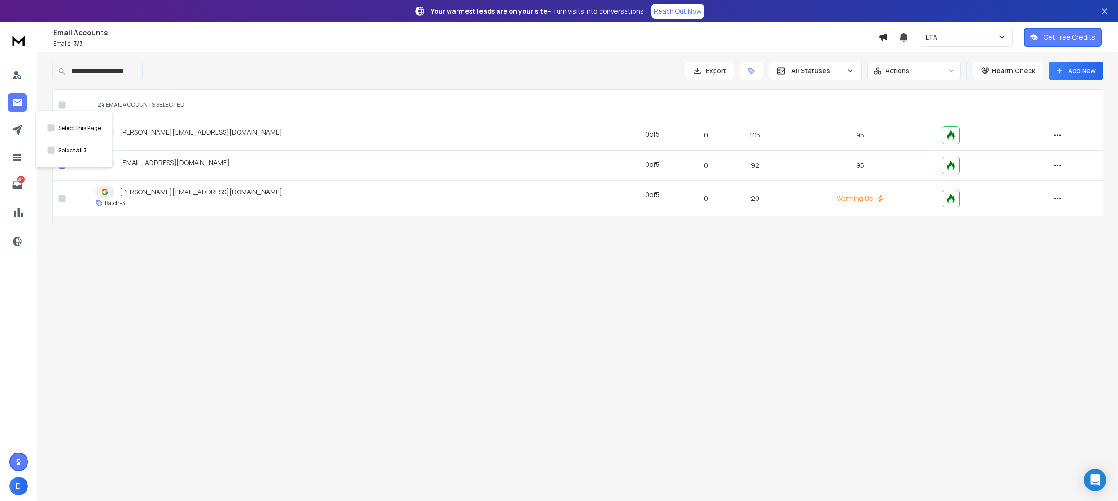
click at [60, 105] on button "Select this Page" at bounding box center [61, 104] width 7 height 7
click at [302, 94] on th "25 EMAIL ACCOUNTS SELECTED" at bounding box center [354, 105] width 529 height 30
click at [55, 103] on th at bounding box center [71, 105] width 37 height 30
click at [60, 102] on button "Select this Page" at bounding box center [61, 104] width 7 height 7
click at [263, 95] on th "22 EMAIL ACCOUNTS SELECTED" at bounding box center [354, 105] width 529 height 30
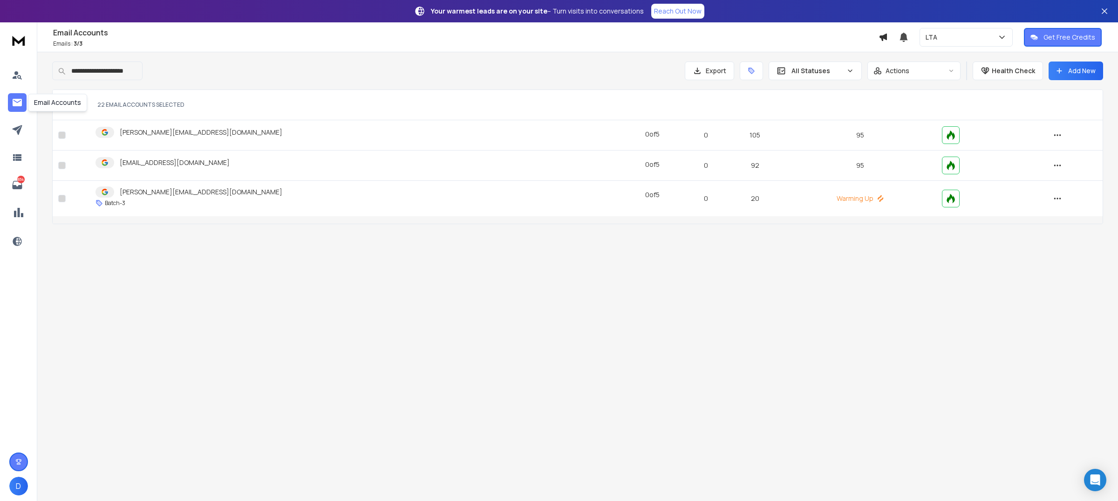
click at [24, 106] on link at bounding box center [17, 102] width 19 height 19
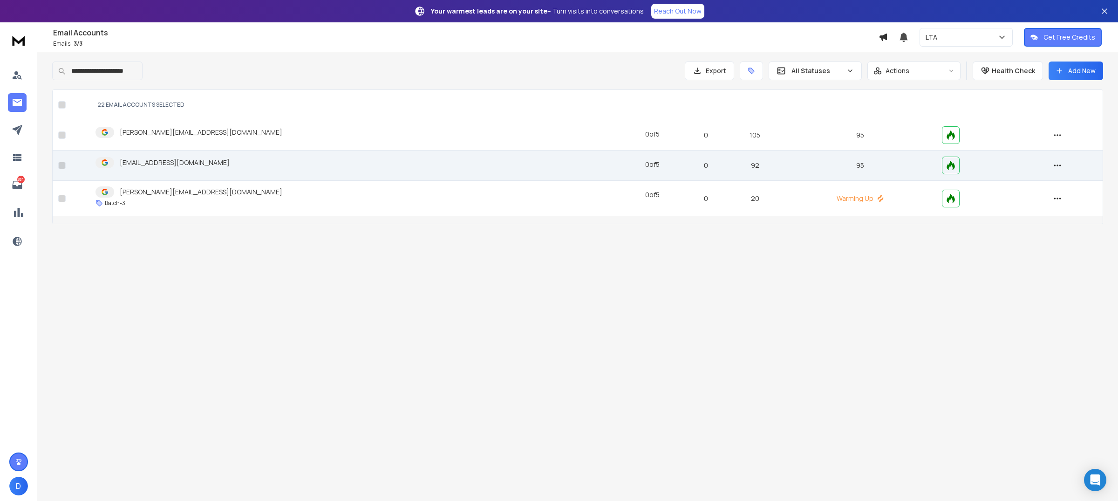
click at [65, 165] on button "button" at bounding box center [61, 165] width 7 height 7
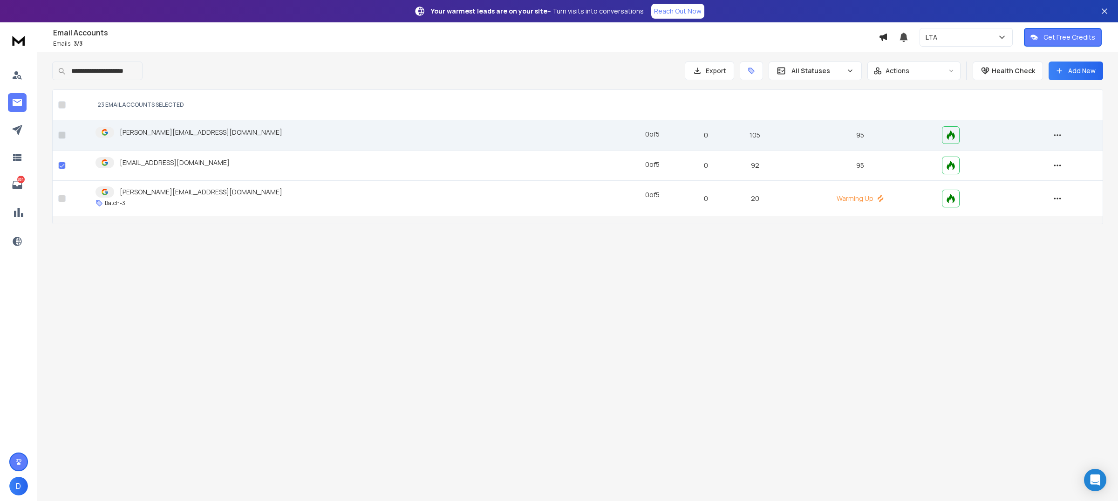
click at [62, 136] on button "button" at bounding box center [61, 134] width 7 height 7
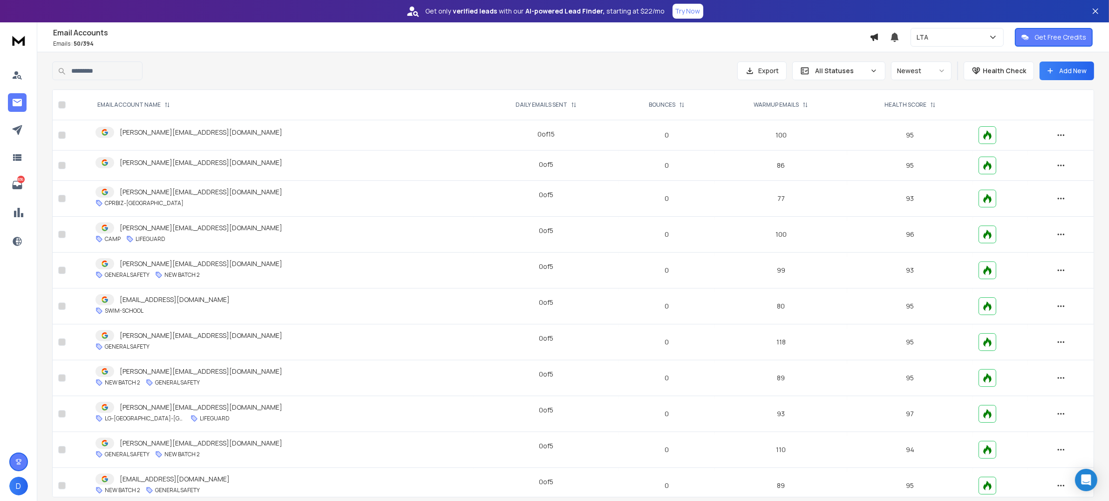
click at [852, 68] on p "All Statuses" at bounding box center [840, 70] width 51 height 9
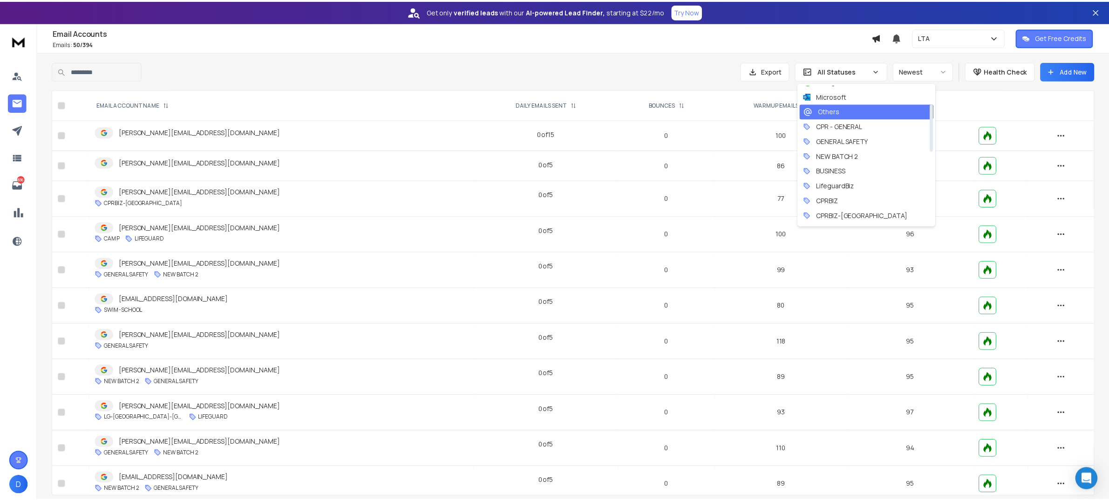
scroll to position [132, 0]
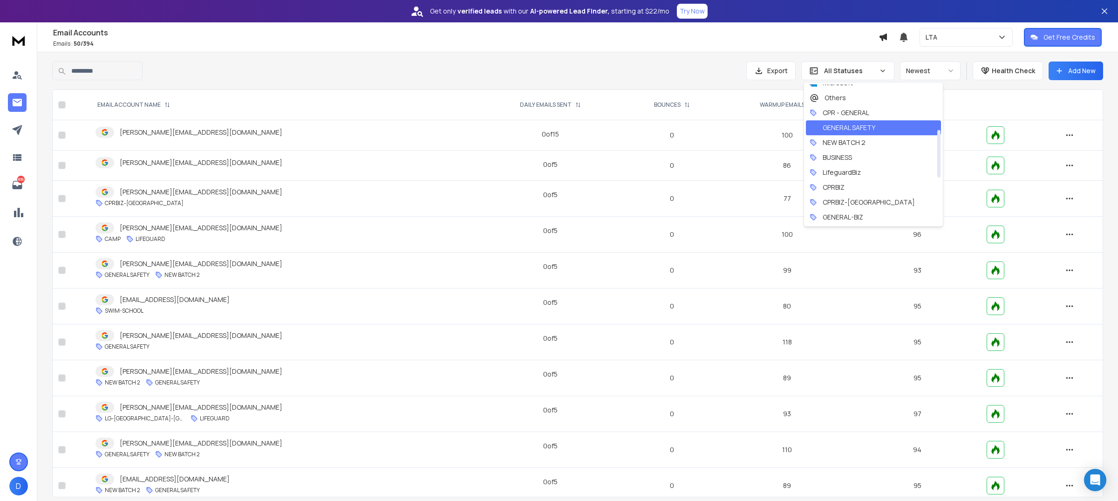
click at [866, 131] on div "GENERAL SAFETY" at bounding box center [842, 127] width 66 height 9
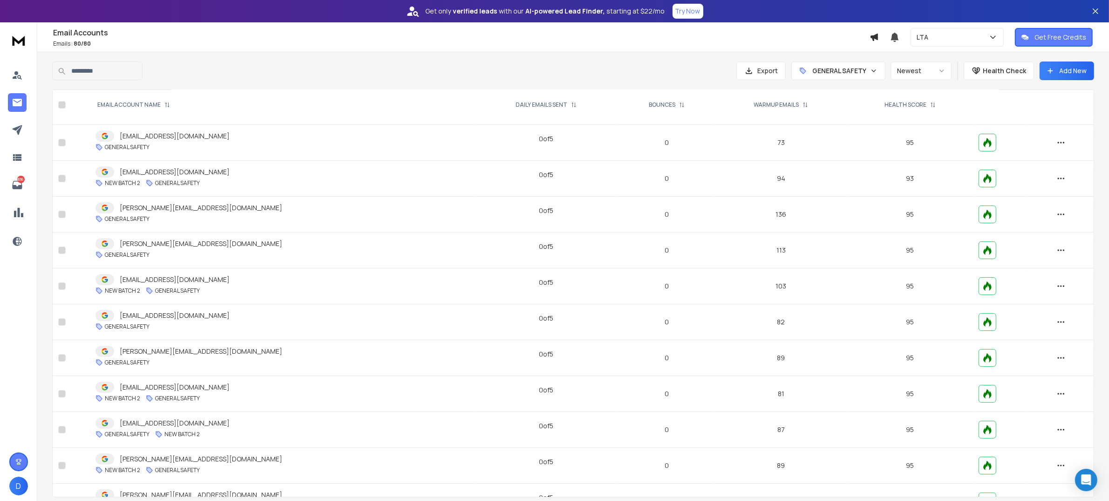
scroll to position [0, 0]
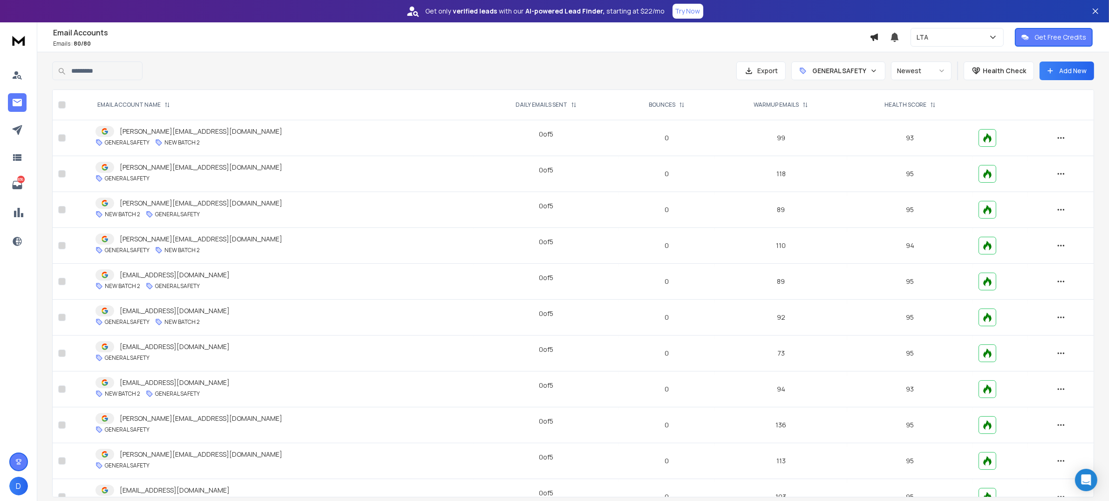
click at [122, 62] on input at bounding box center [97, 70] width 90 height 19
click at [868, 64] on div "GENERAL SAFETY" at bounding box center [838, 70] width 94 height 19
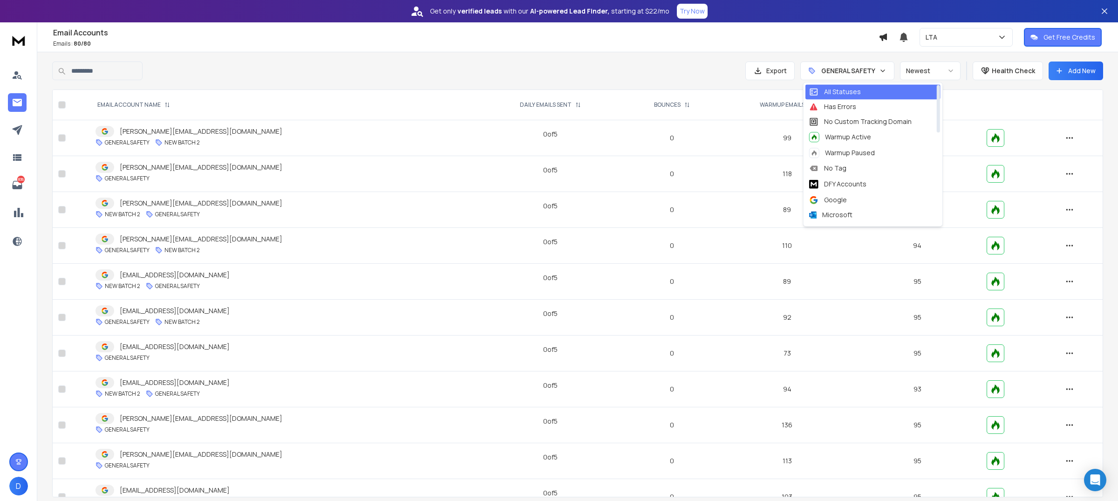
click at [850, 95] on div "All Statuses" at bounding box center [835, 91] width 52 height 9
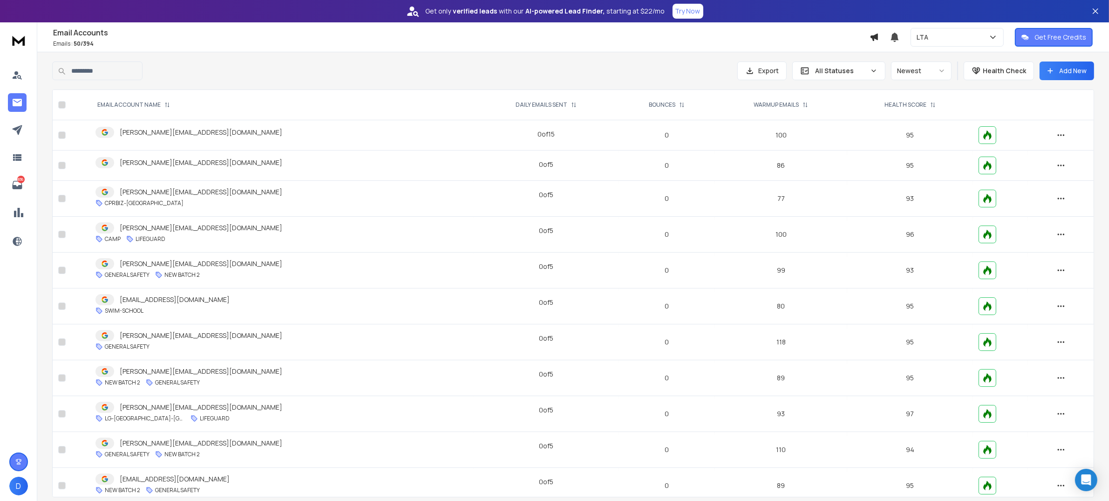
click at [119, 68] on input at bounding box center [97, 70] width 90 height 19
paste input "**********"
type input "**********"
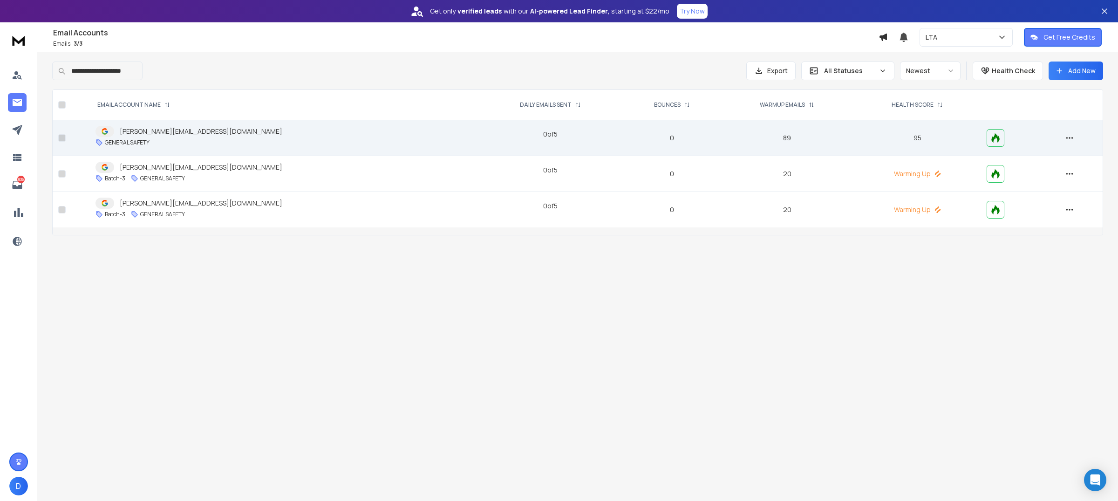
click at [65, 137] on button "button" at bounding box center [61, 137] width 7 height 7
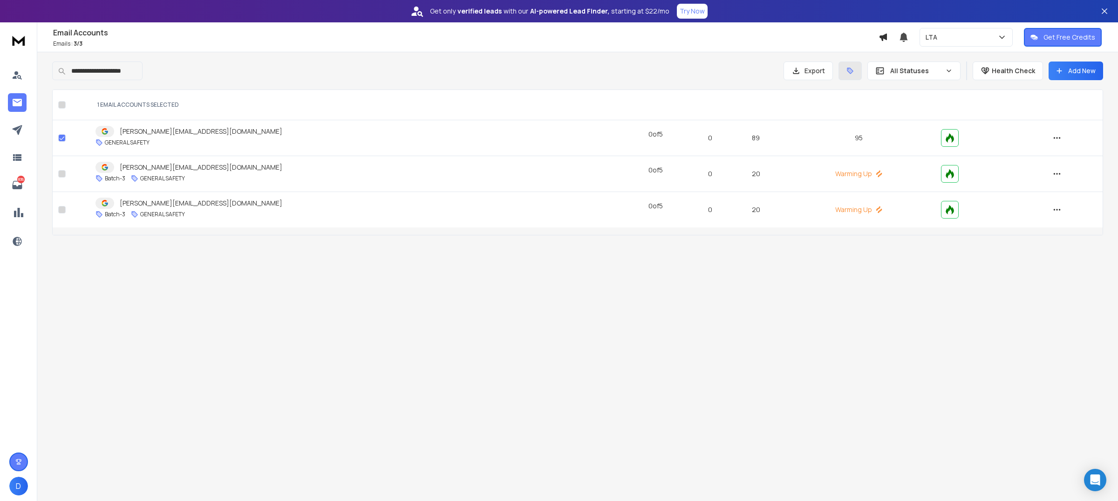
click at [854, 66] on button at bounding box center [849, 70] width 23 height 19
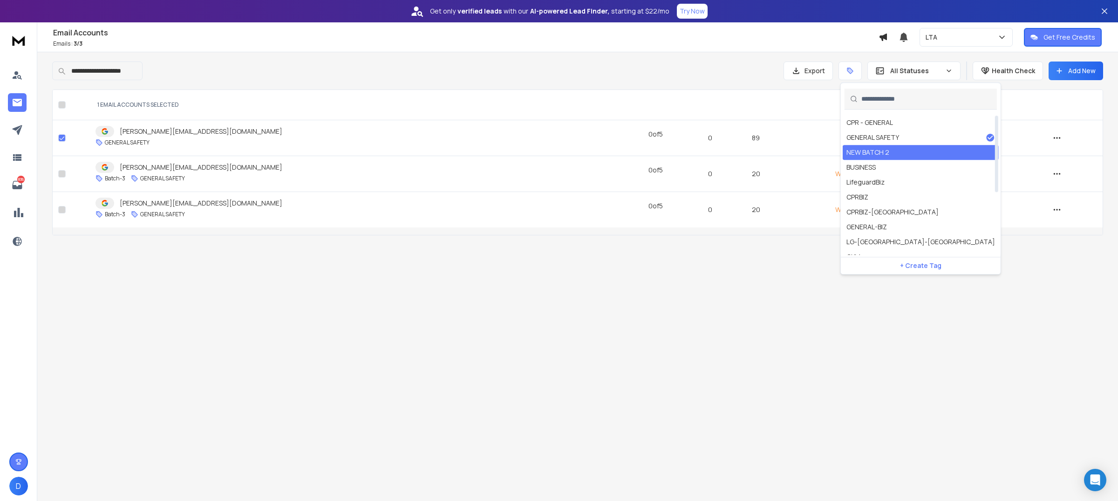
click at [890, 150] on div "NEW BATCH 2" at bounding box center [920, 152] width 149 height 9
click at [95, 77] on input "**********" at bounding box center [97, 70] width 90 height 19
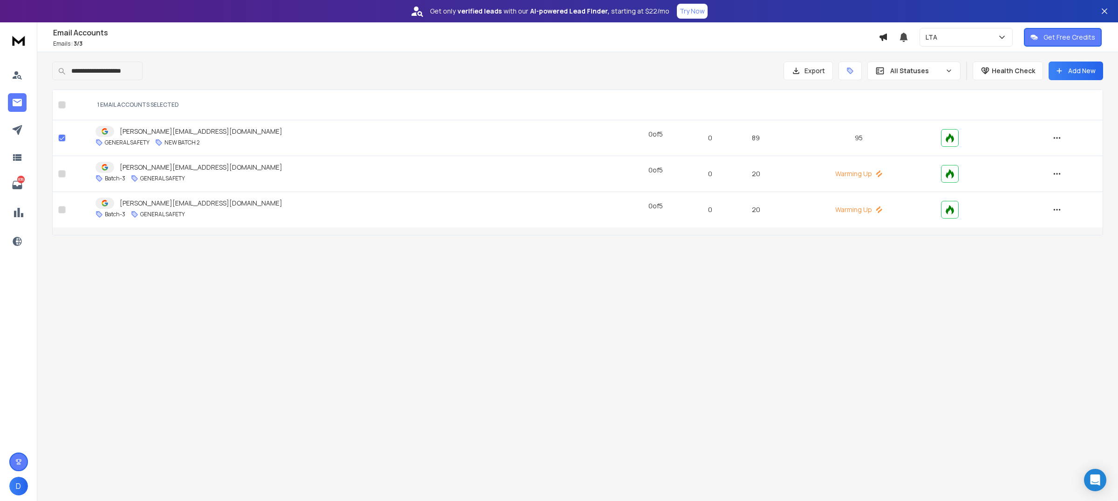
paste input
type input "**********"
click at [22, 106] on icon at bounding box center [17, 102] width 11 height 11
click at [17, 107] on icon at bounding box center [17, 102] width 11 height 11
click at [18, 109] on link at bounding box center [17, 102] width 19 height 19
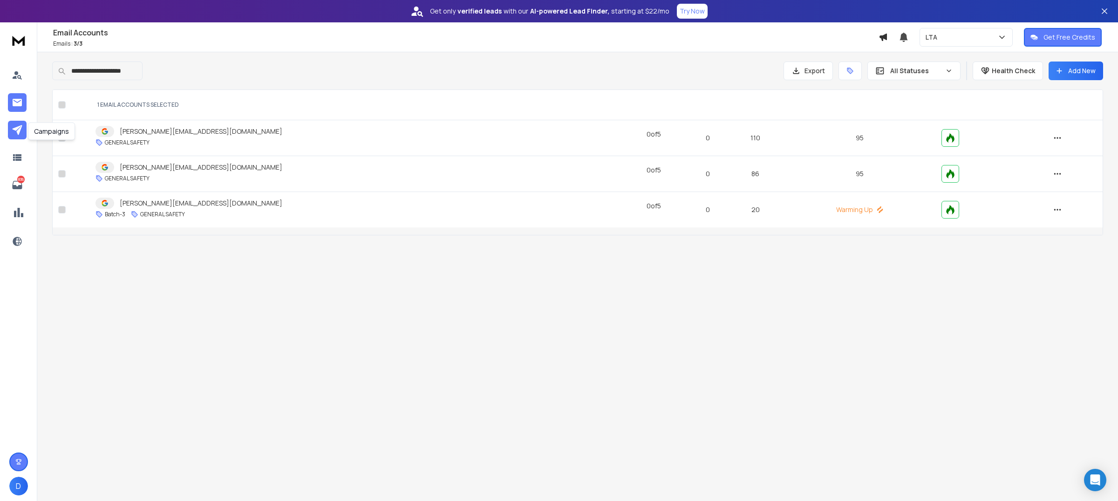
click at [18, 130] on icon at bounding box center [17, 130] width 10 height 10
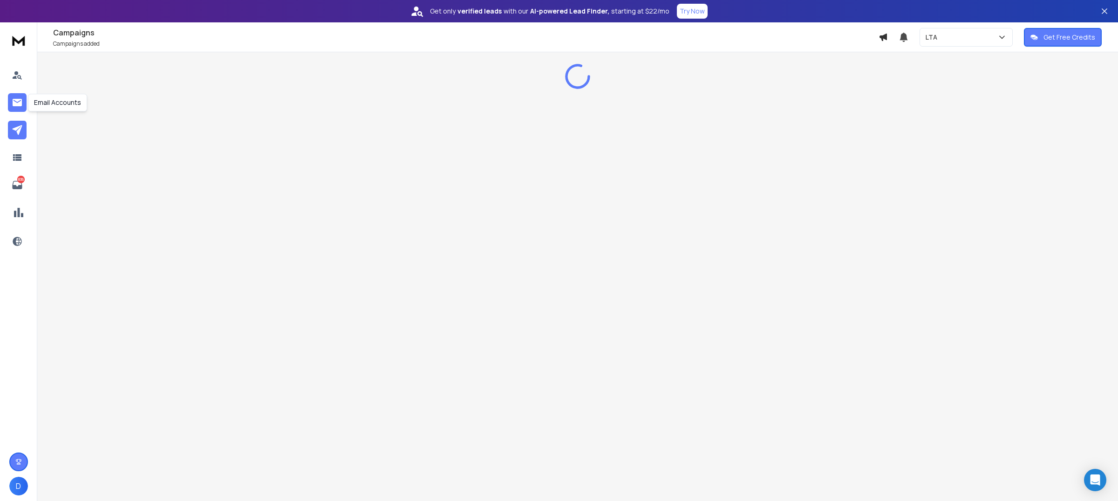
click at [23, 98] on link at bounding box center [17, 102] width 19 height 19
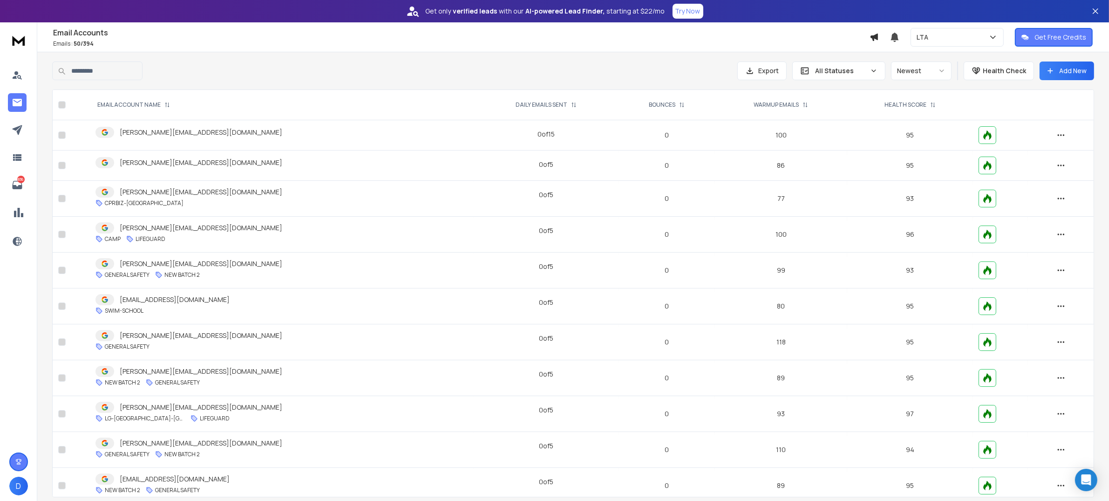
click at [131, 75] on input at bounding box center [97, 70] width 90 height 19
click at [269, 82] on div "Export All Statuses Newest Health Check Add New EMAIL ACCOUNT NAME DAILY EMAILS…" at bounding box center [573, 278] width 1042 height 435
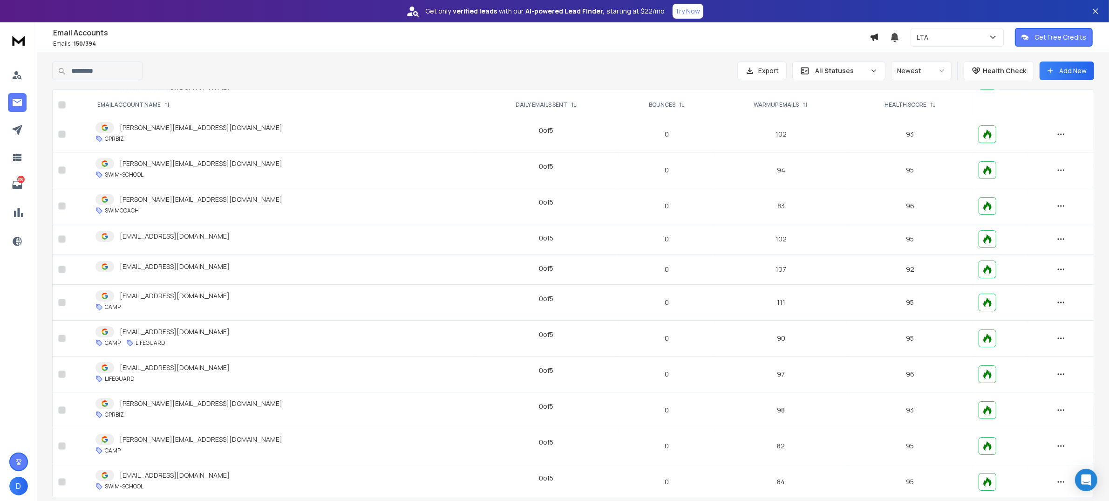
scroll to position [3842, 0]
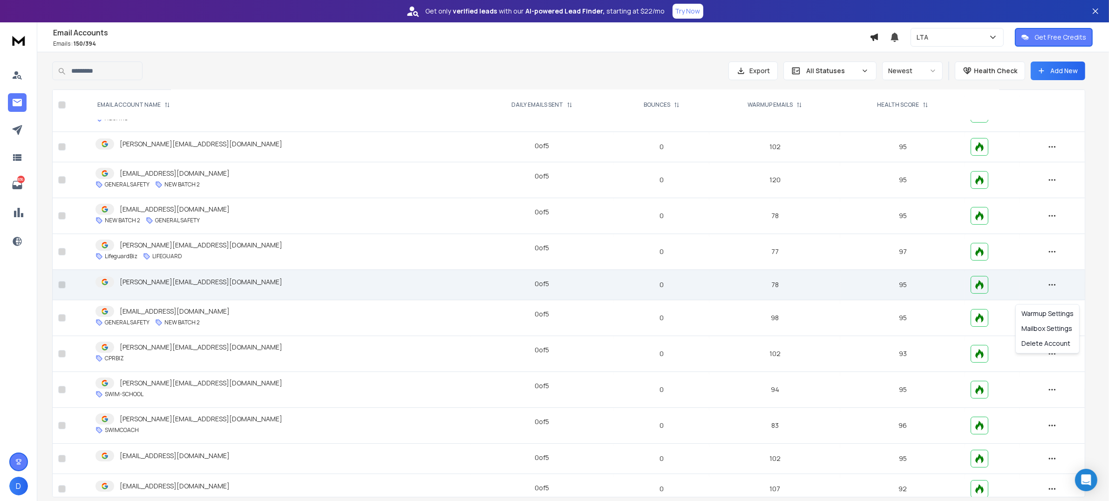
click at [1051, 289] on icon at bounding box center [1052, 284] width 8 height 8
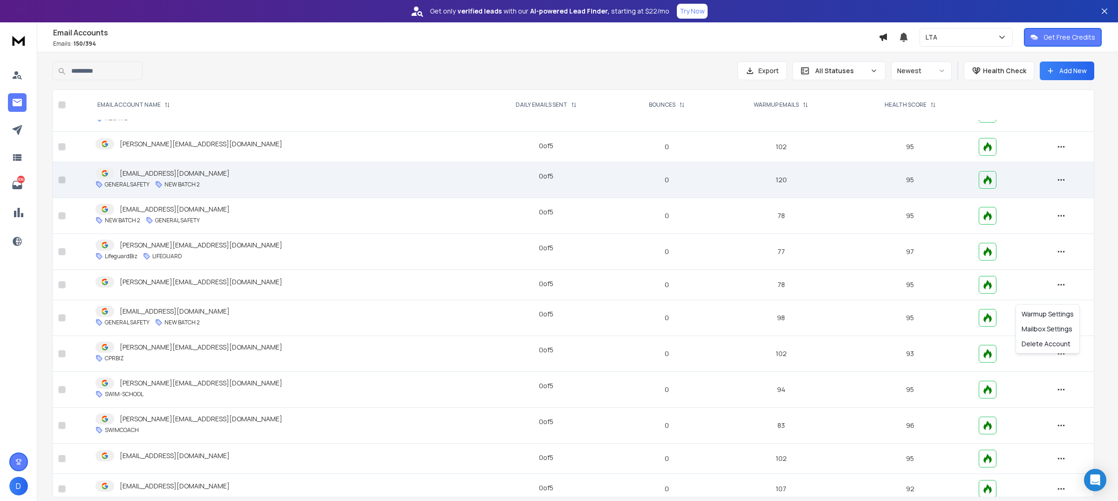
click at [237, 179] on div "faith@staffsafetytraining.org" at bounding box center [281, 173] width 373 height 11
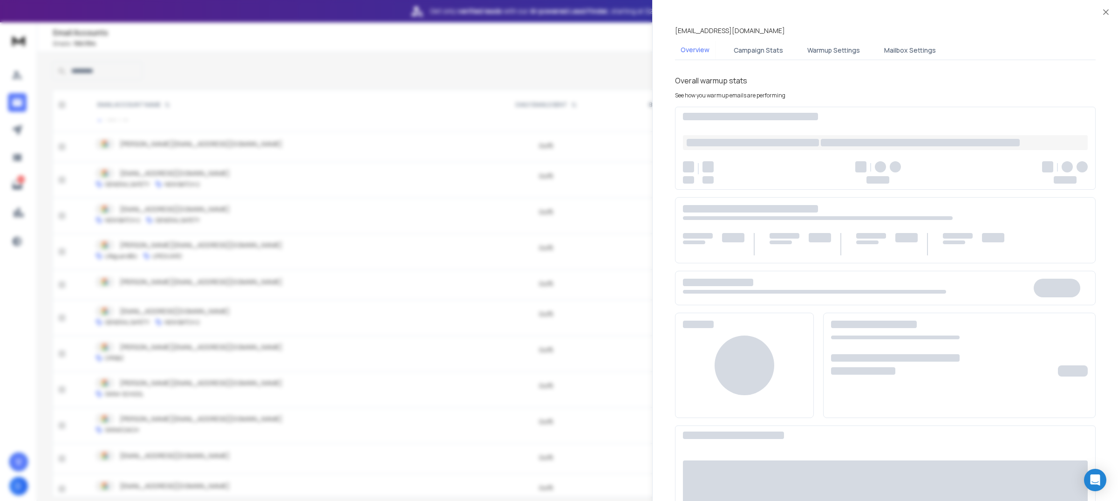
click at [240, 184] on div at bounding box center [559, 250] width 1118 height 501
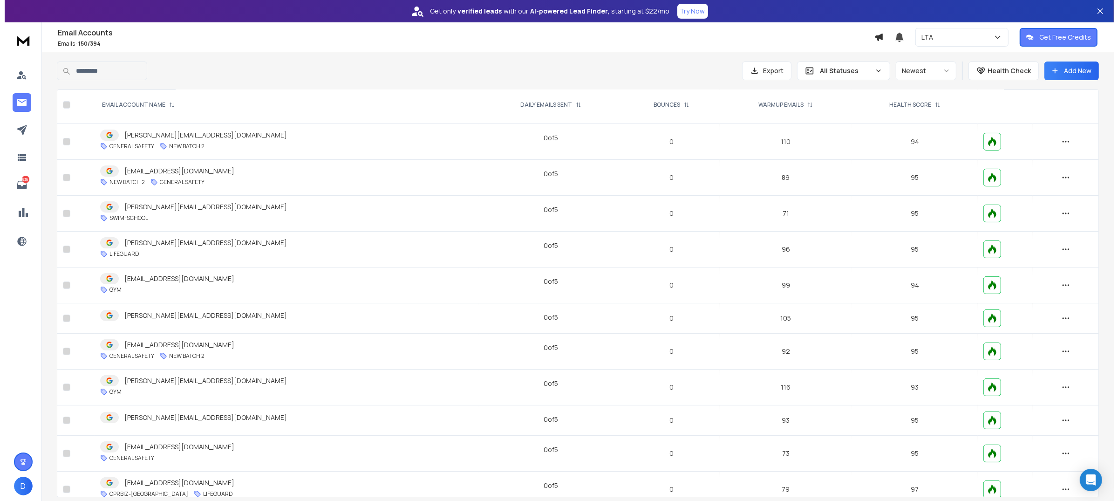
scroll to position [0, 0]
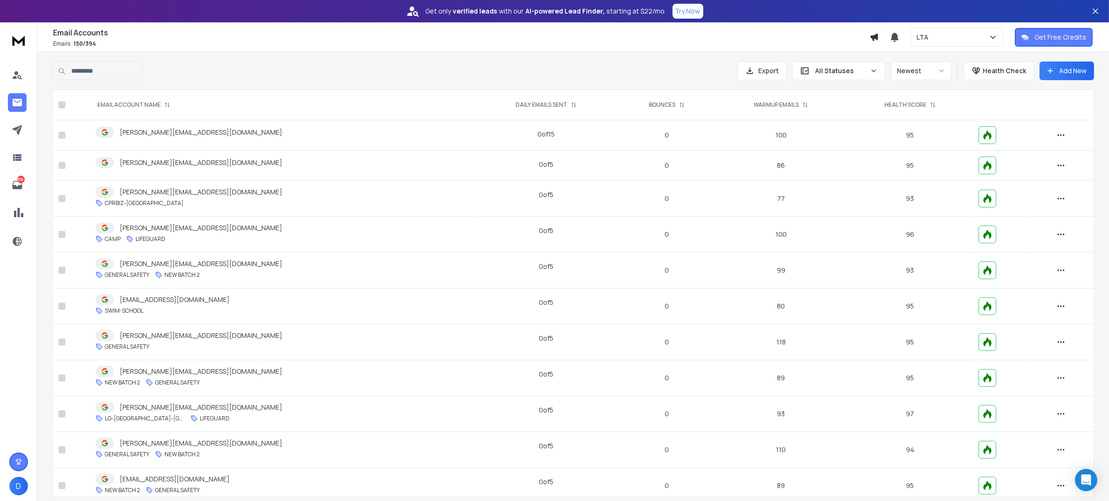
click at [109, 64] on input at bounding box center [97, 70] width 90 height 19
paste input "**********"
type input "**********"
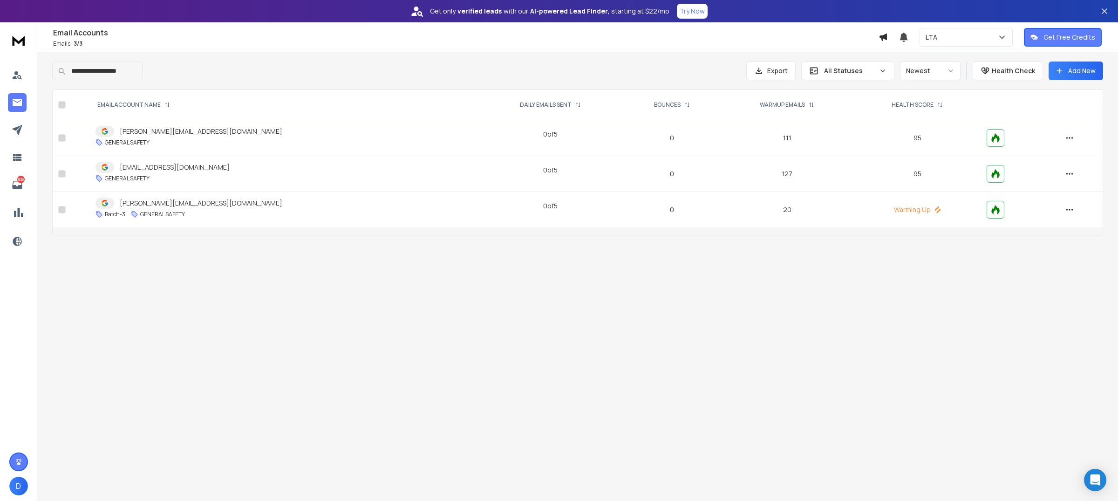
click at [223, 62] on div "**********" at bounding box center [396, 70] width 688 height 19
click at [13, 102] on icon at bounding box center [17, 102] width 9 height 7
click at [16, 102] on icon at bounding box center [17, 102] width 11 height 11
click at [21, 103] on icon at bounding box center [17, 102] width 9 height 7
click at [23, 102] on link at bounding box center [17, 102] width 19 height 19
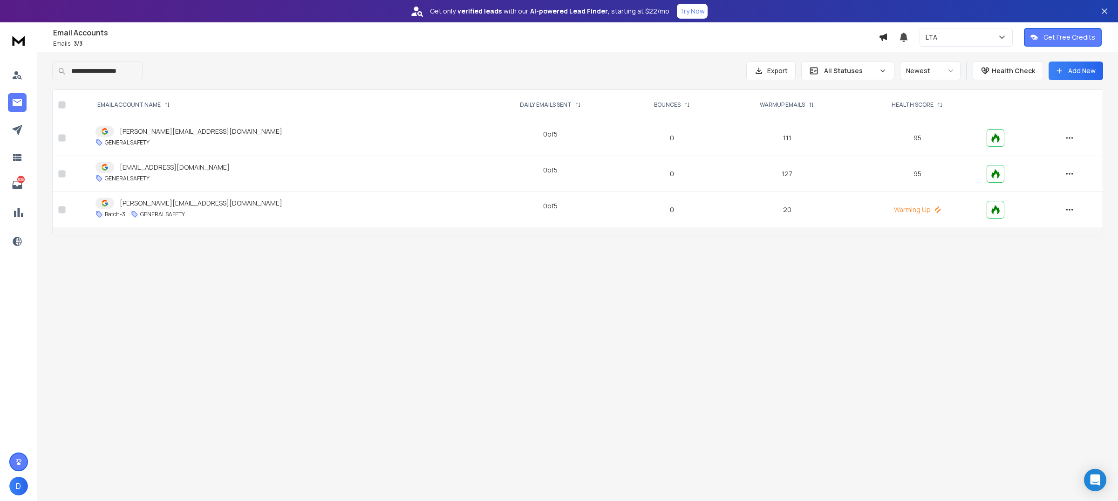
click at [196, 77] on div "**********" at bounding box center [396, 70] width 688 height 19
click at [1100, 487] on div "Open Intercom Messenger" at bounding box center [1095, 479] width 25 height 25
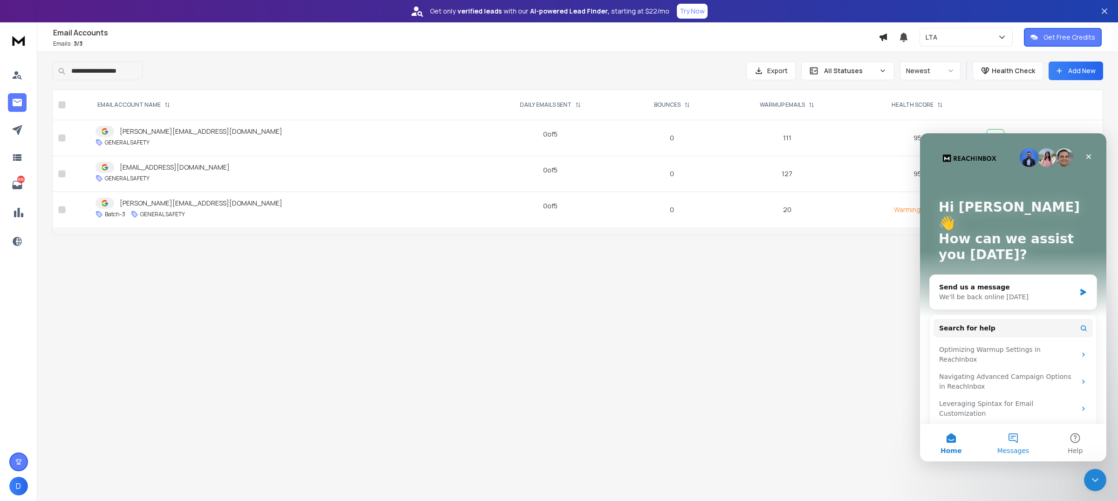
click at [1006, 454] on span "Messages" at bounding box center [1013, 450] width 32 height 7
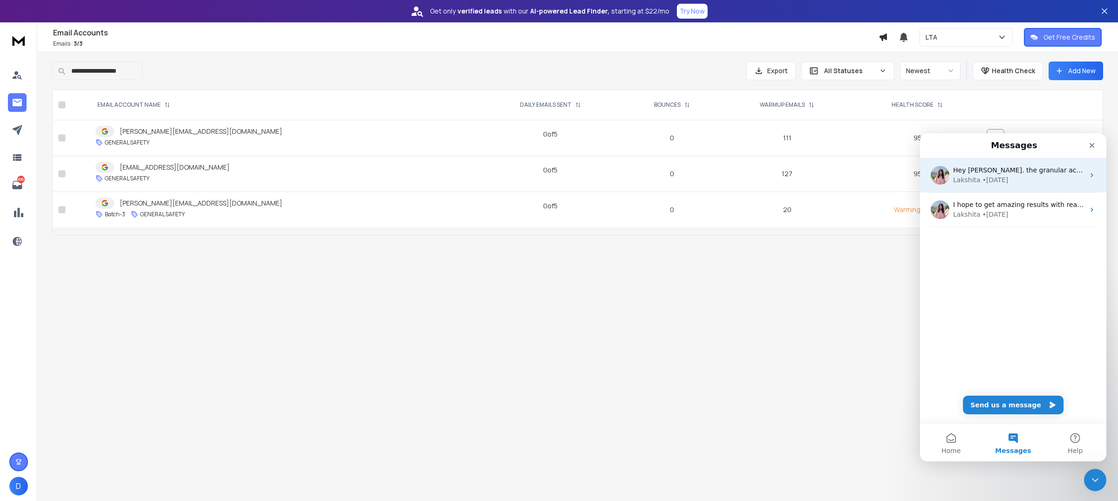
click at [1010, 177] on div "Lakshita • 8w ago" at bounding box center [1018, 180] width 131 height 10
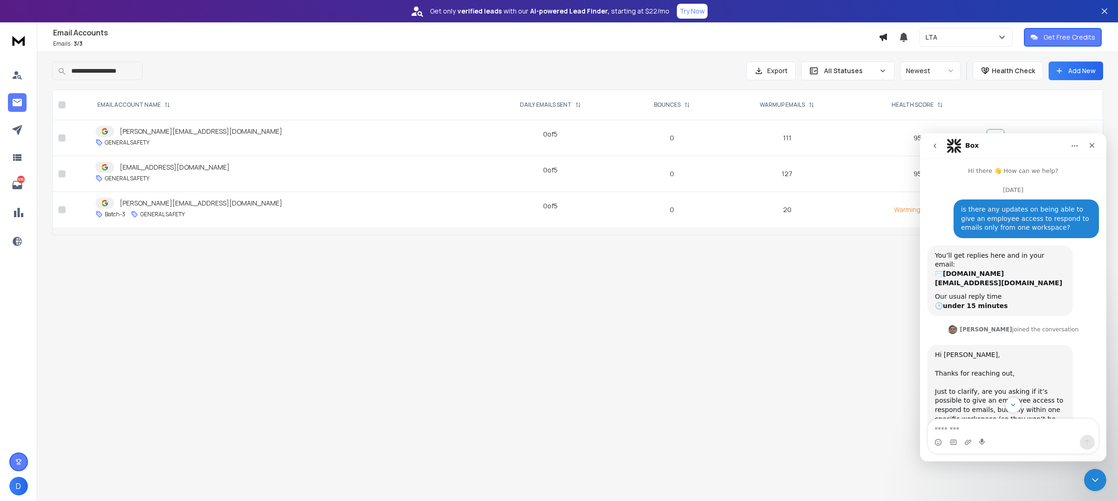
click at [940, 150] on button "go back" at bounding box center [935, 146] width 18 height 18
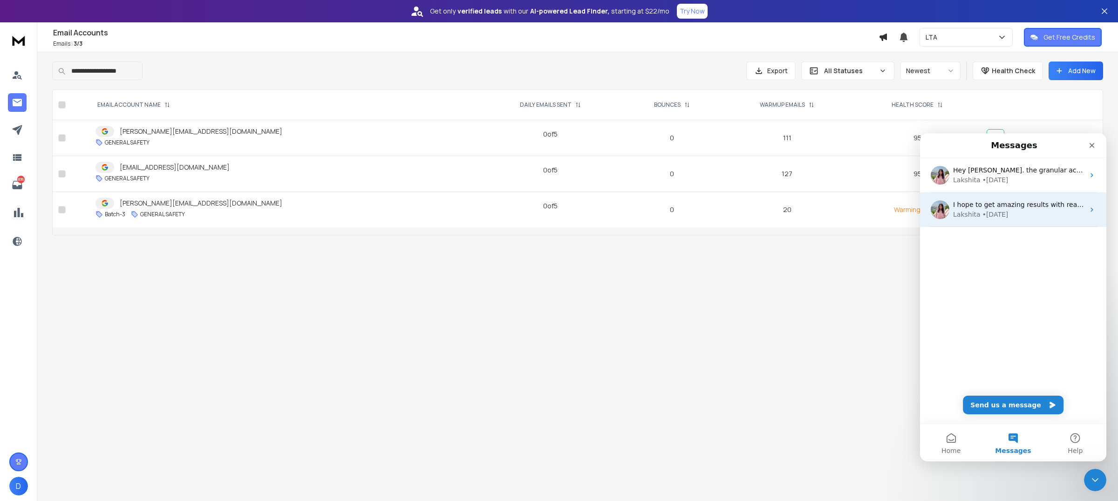
click at [991, 215] on div "• 13w ago" at bounding box center [995, 215] width 26 height 10
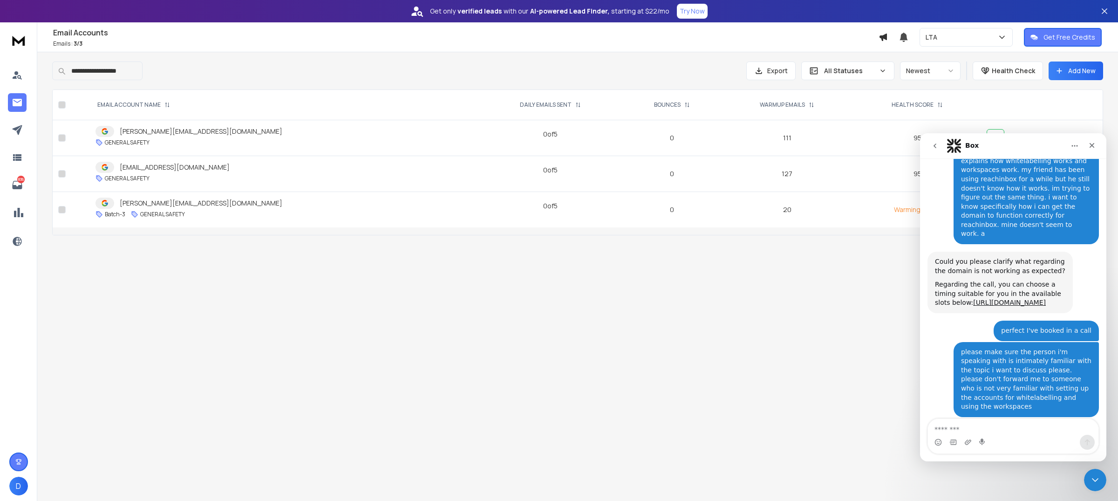
scroll to position [257, 0]
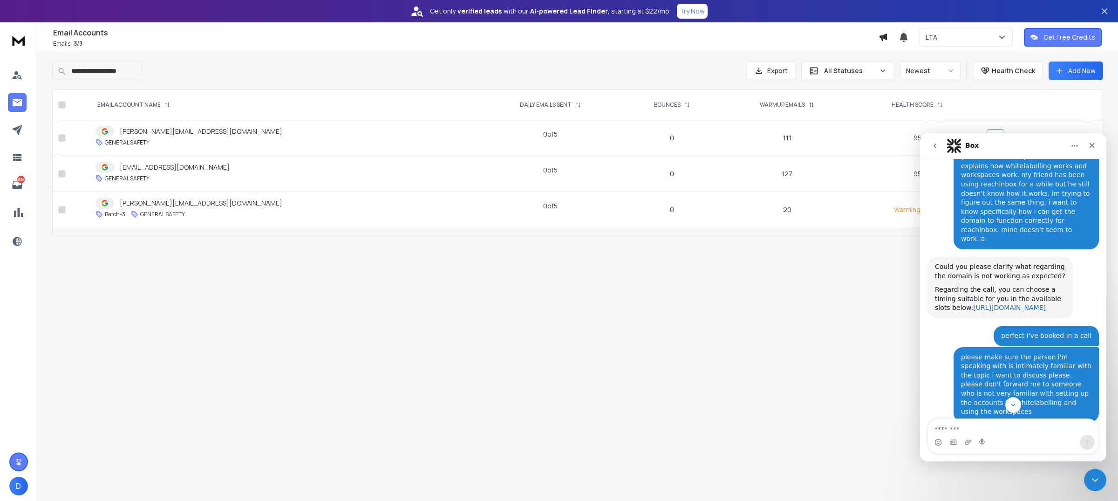
click at [986, 304] on link "https://cal.com/team/outbox/reachinbox-support" at bounding box center [1009, 307] width 73 height 7
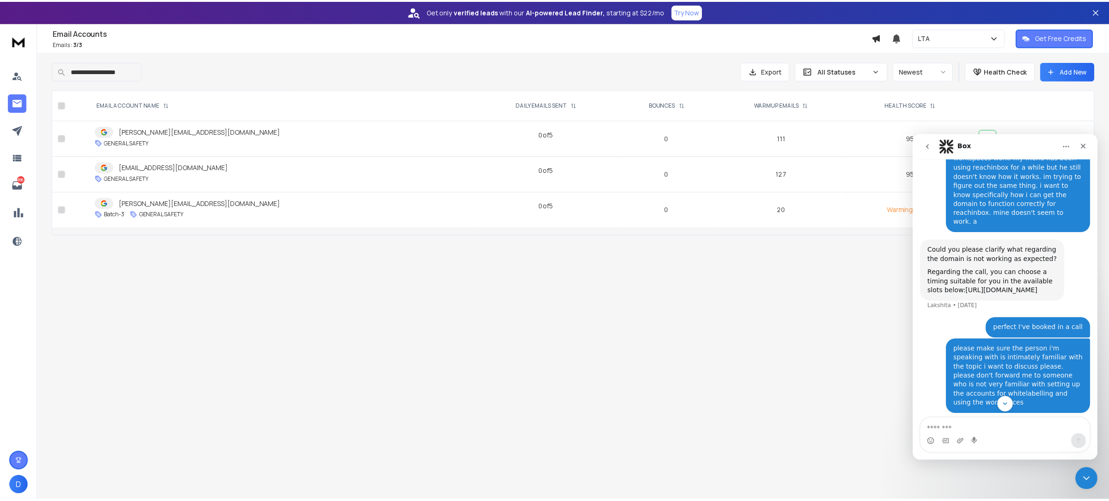
scroll to position [275, 0]
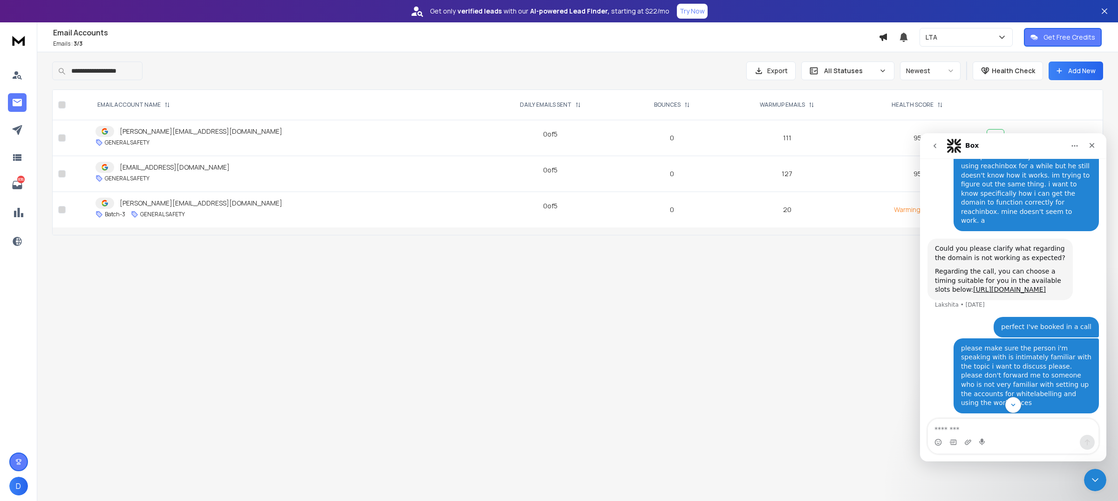
click at [182, 66] on div "**********" at bounding box center [396, 70] width 688 height 19
click at [12, 124] on link at bounding box center [17, 130] width 19 height 19
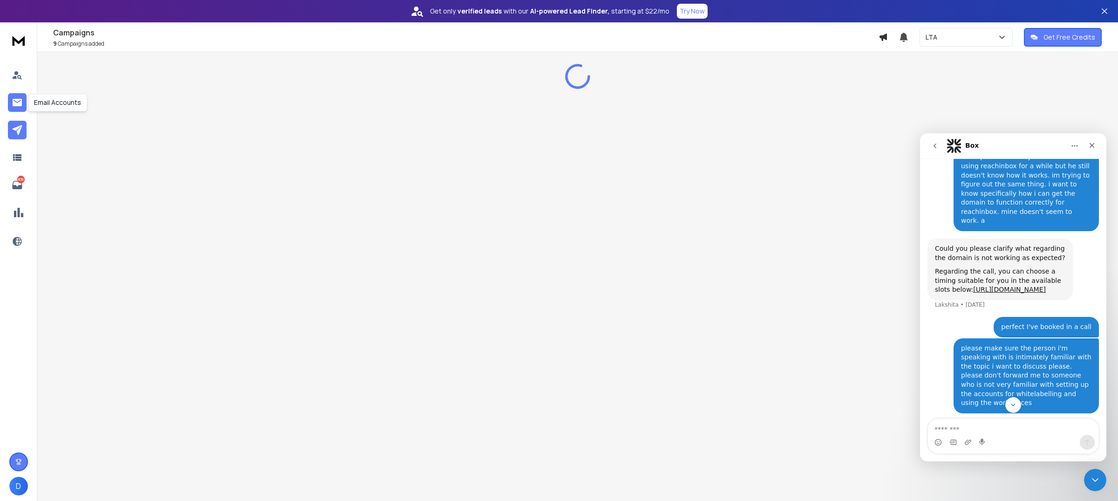
click at [17, 105] on icon at bounding box center [17, 102] width 9 height 7
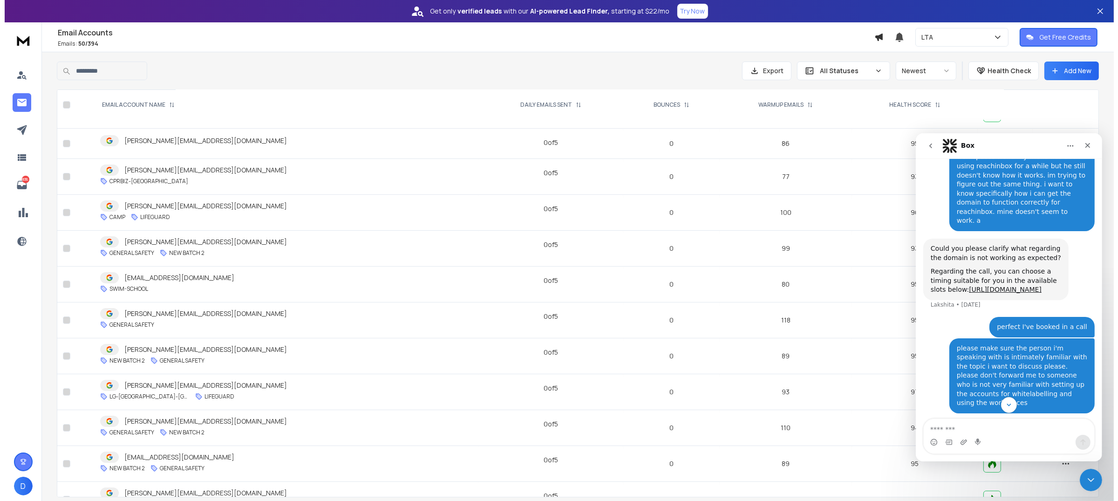
scroll to position [6, 0]
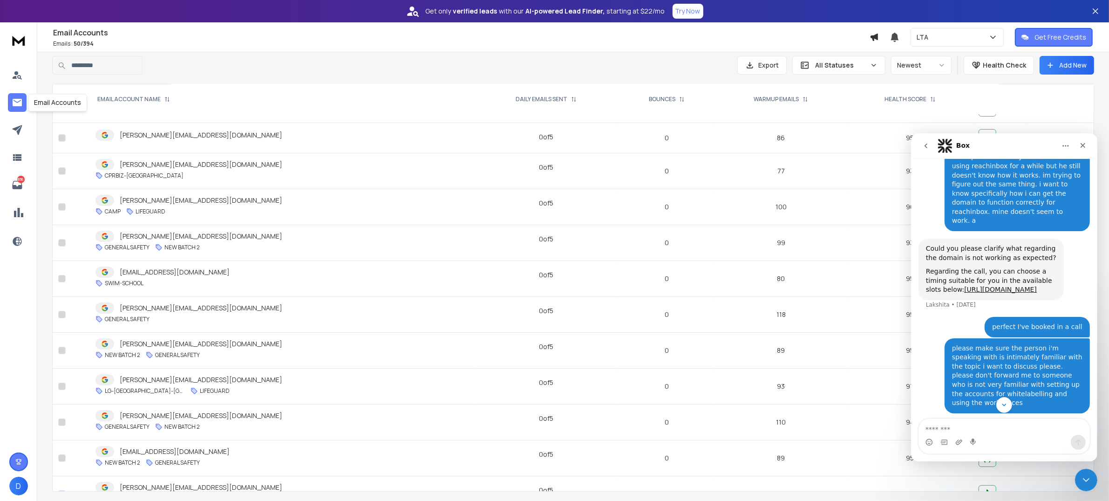
click at [20, 106] on icon at bounding box center [17, 102] width 9 height 7
click at [50, 144] on button "Select this Page" at bounding box center [50, 144] width 7 height 7
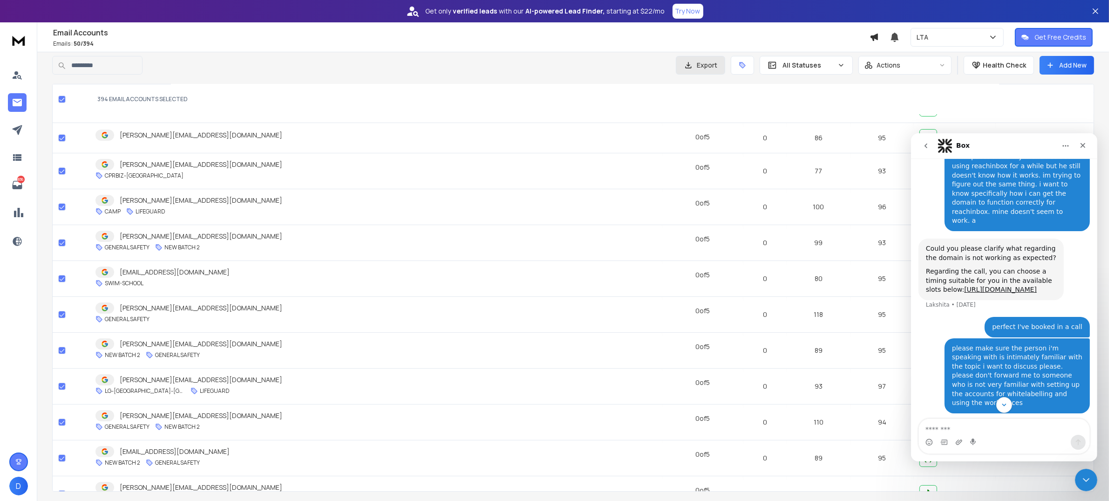
click at [708, 60] on button "Export" at bounding box center [700, 65] width 49 height 19
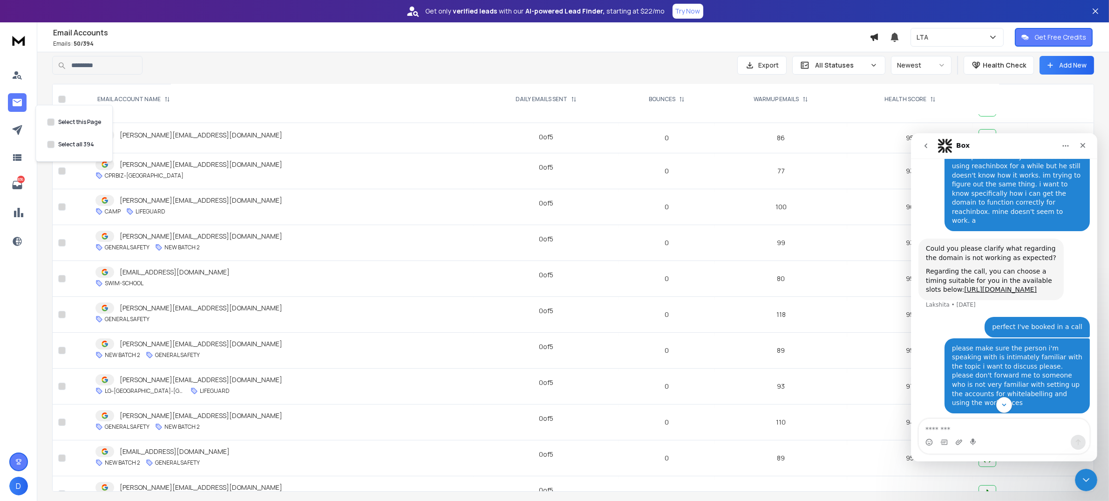
click at [53, 141] on button "Select this Page" at bounding box center [50, 144] width 7 height 7
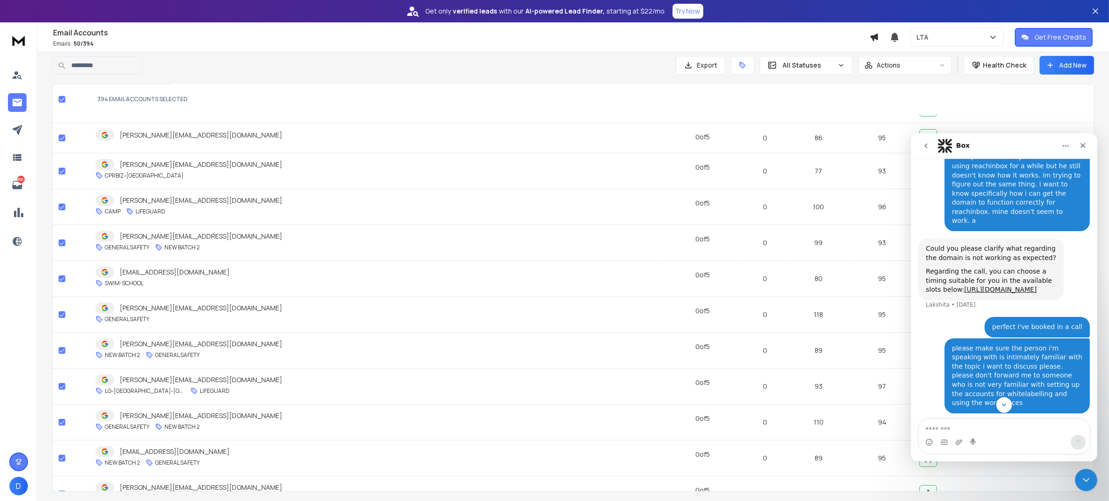
click at [497, 65] on div at bounding box center [361, 65] width 618 height 19
click at [896, 68] on p "Actions" at bounding box center [888, 65] width 24 height 9
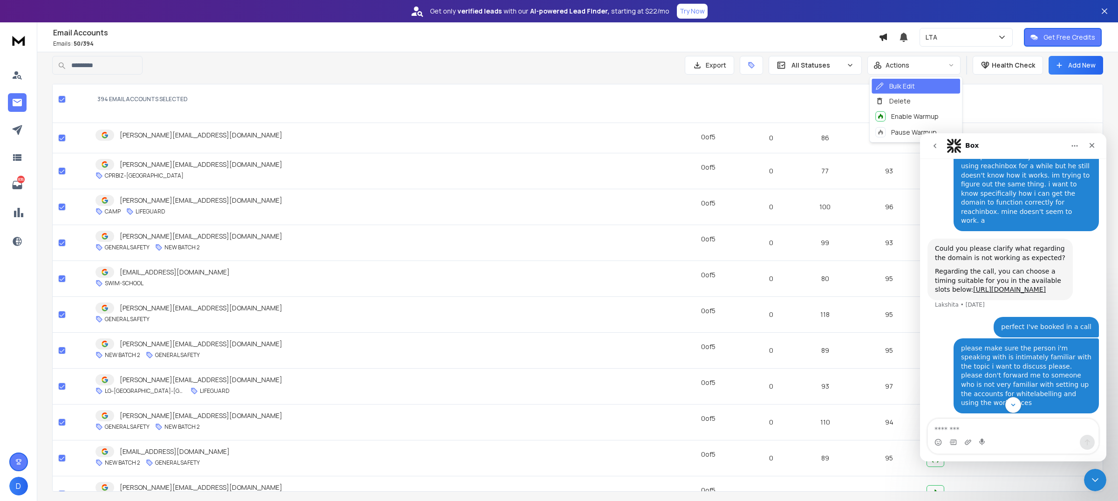
click at [614, 57] on div at bounding box center [365, 65] width 627 height 19
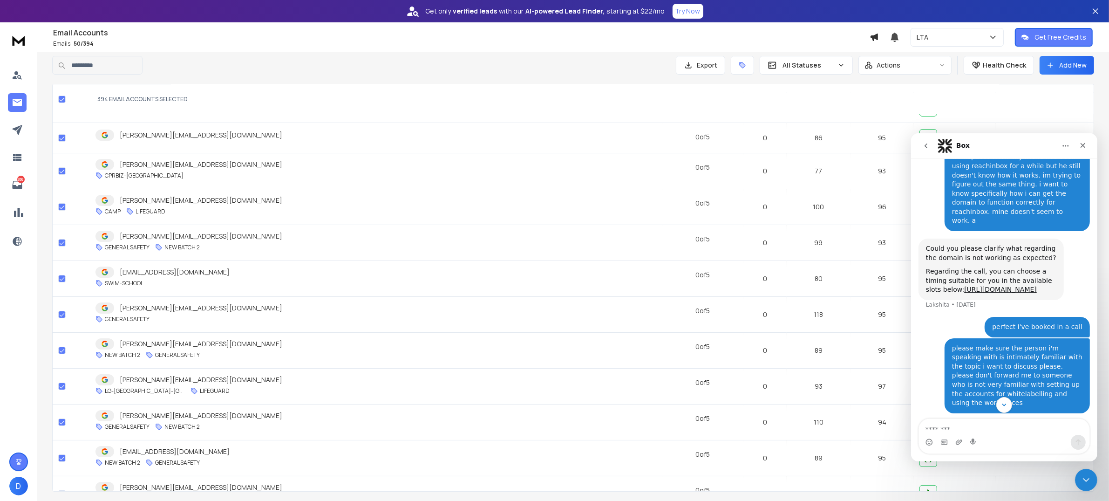
click at [789, 65] on p "All Statuses" at bounding box center [807, 65] width 51 height 9
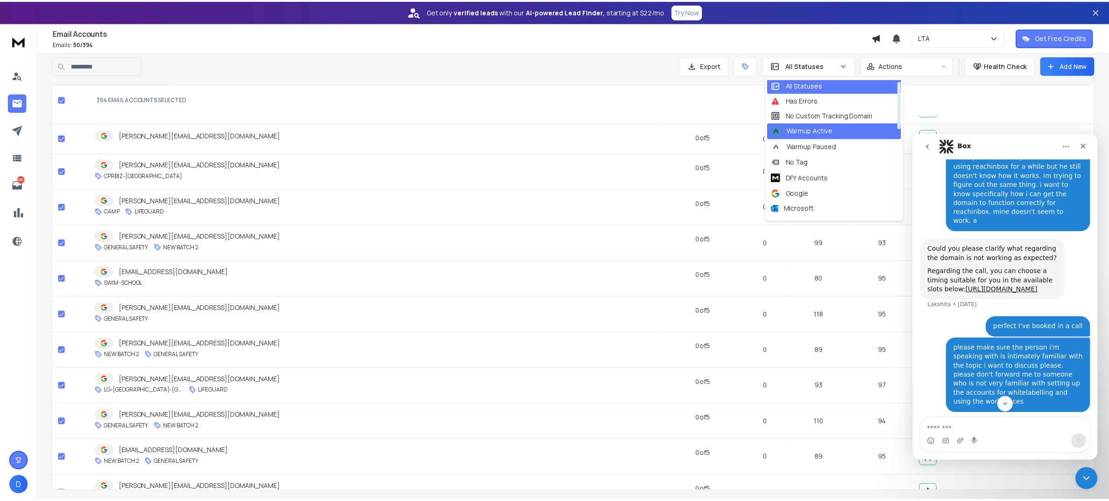
scroll to position [0, 0]
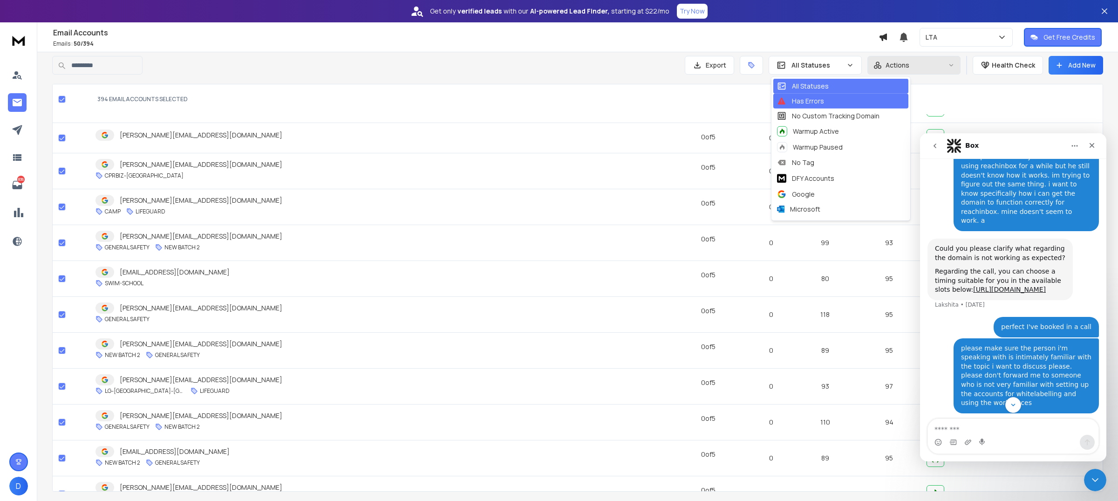
click at [950, 59] on button "Actions" at bounding box center [913, 65] width 93 height 19
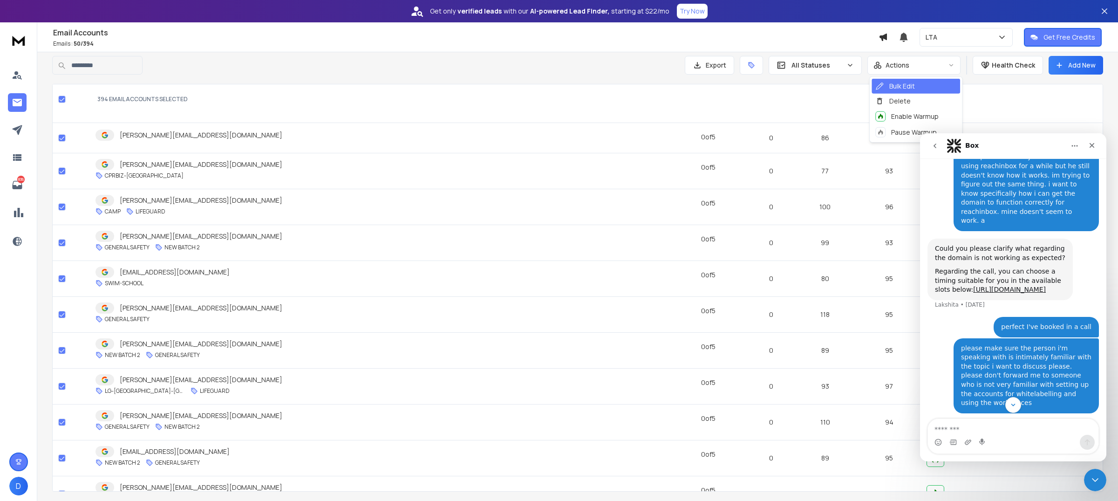
drag, startPoint x: 527, startPoint y: 68, endPoint x: 522, endPoint y: 68, distance: 5.1
click at [527, 68] on div at bounding box center [365, 65] width 627 height 19
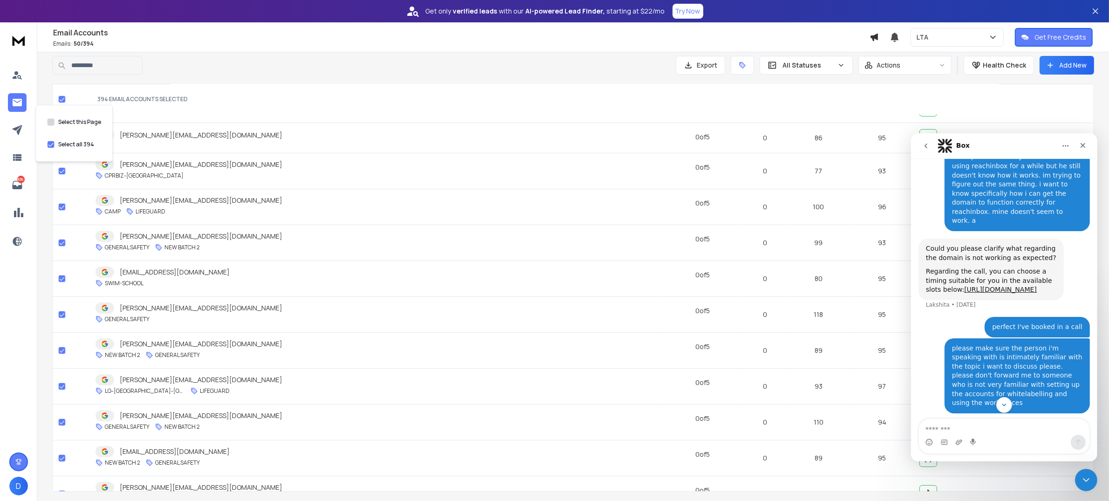
click at [217, 76] on div "Export All Statuses Actions Health Check Add New 394 EMAIL ACCOUNTS SELECTED je…" at bounding box center [573, 273] width 1042 height 435
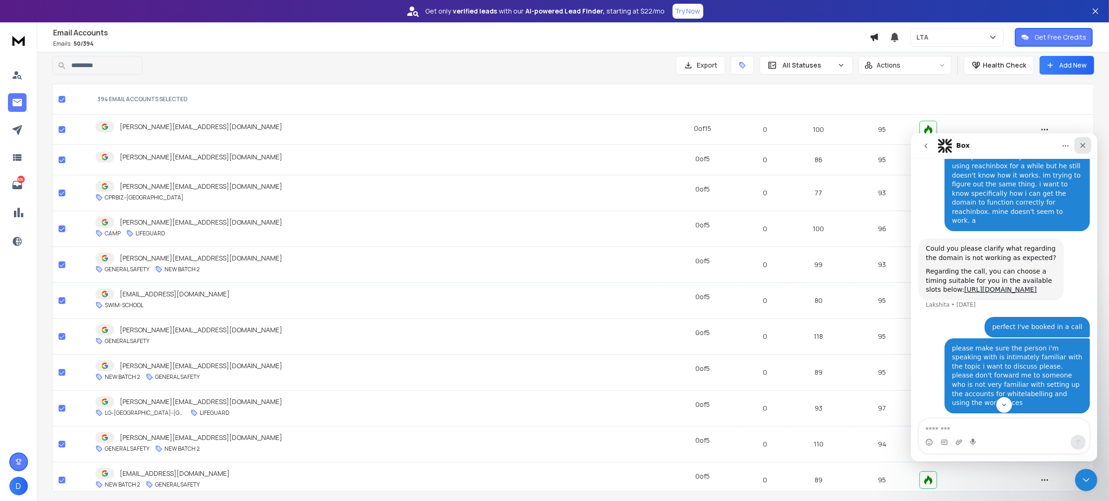
click at [1087, 147] on div "Close" at bounding box center [1082, 144] width 17 height 17
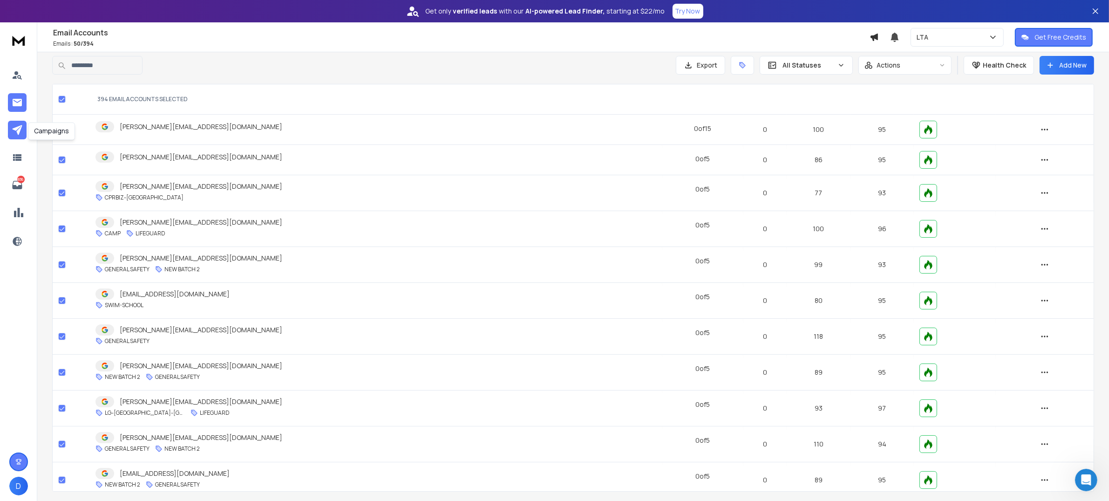
click at [20, 131] on icon at bounding box center [17, 130] width 10 height 10
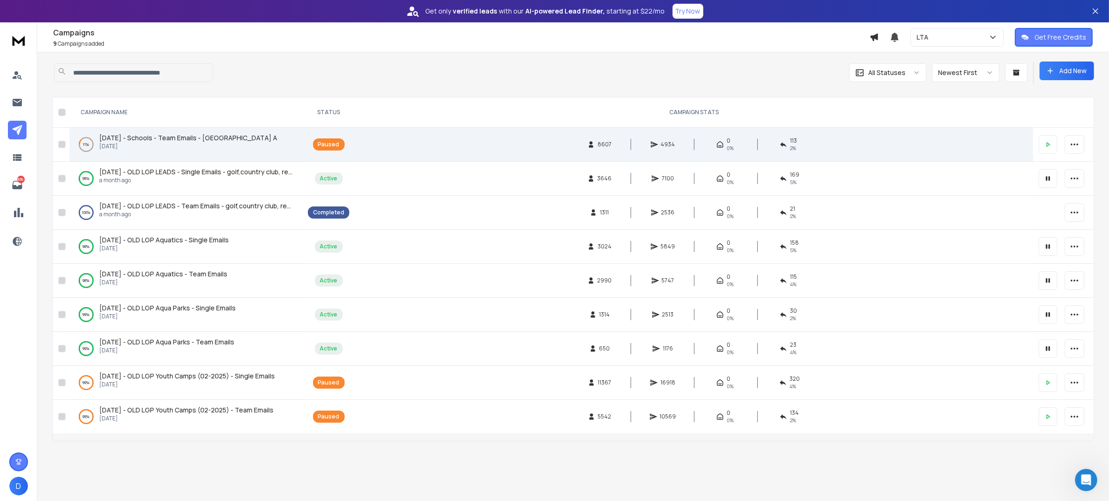
click at [217, 140] on span "[DATE] - Schools - Team Emails - [GEOGRAPHIC_DATA] A" at bounding box center [188, 137] width 178 height 9
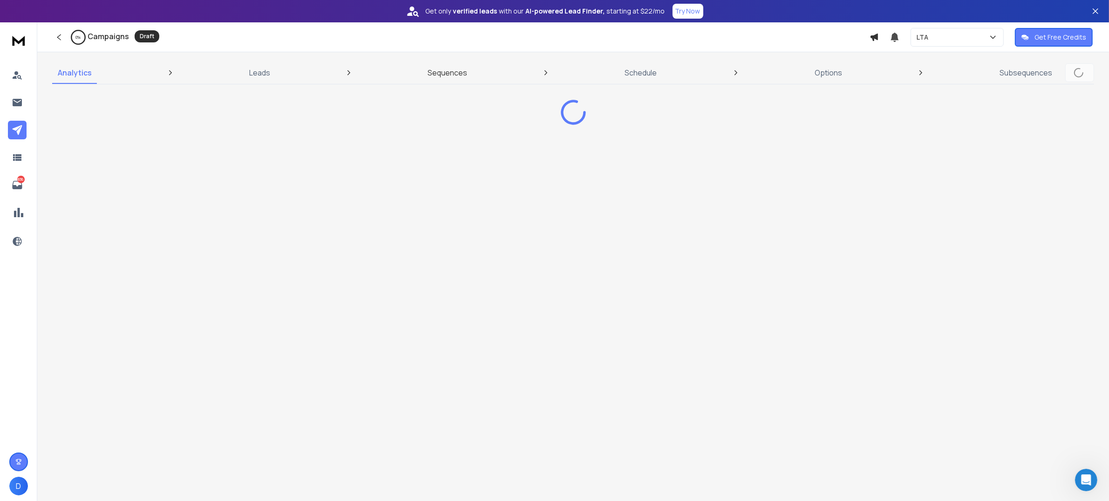
click at [442, 75] on p "Sequences" at bounding box center [447, 72] width 40 height 11
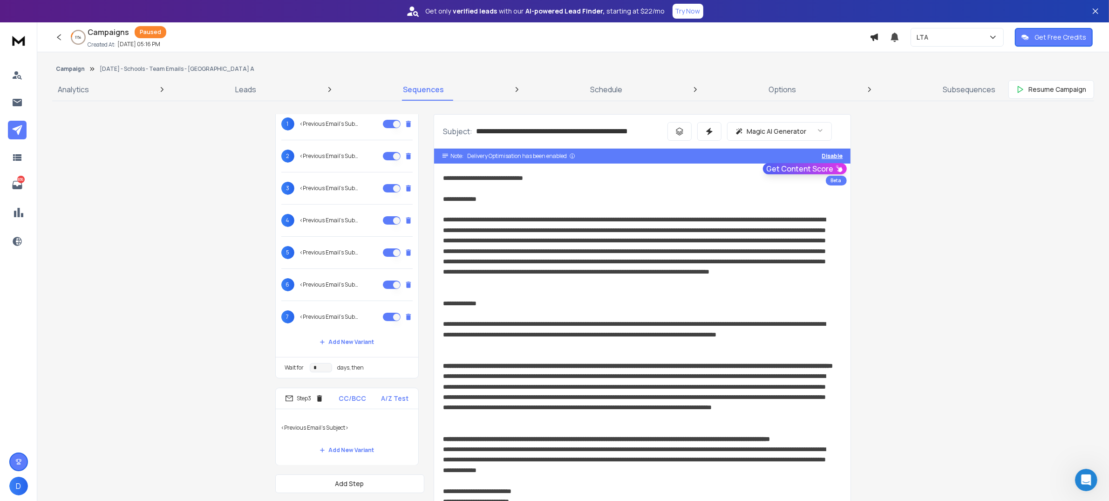
scroll to position [143, 0]
click at [357, 420] on p "<Previous Email's Subject>" at bounding box center [346, 427] width 131 height 26
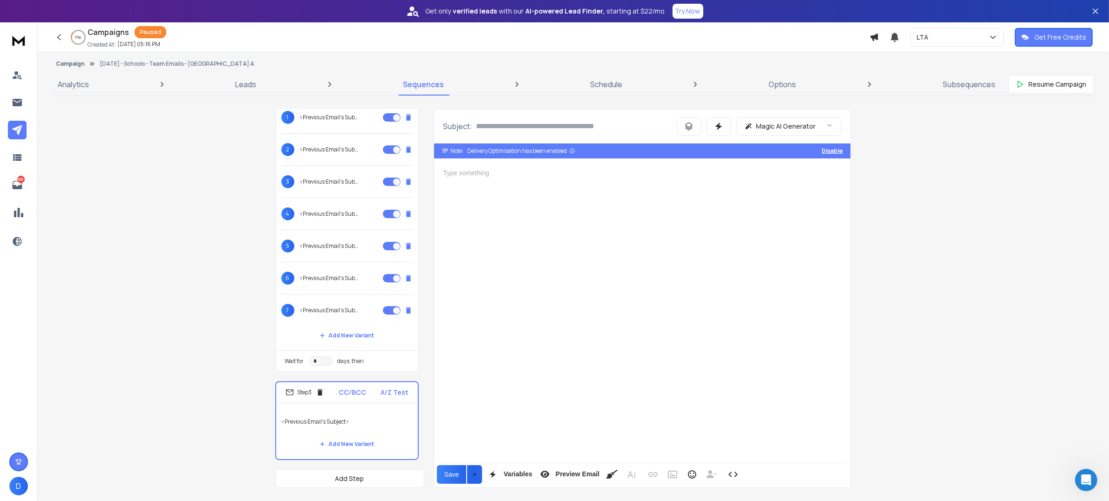
click at [360, 420] on p "<Previous Email's Subject>" at bounding box center [347, 421] width 130 height 26
click at [484, 179] on div at bounding box center [642, 309] width 416 height 302
click at [495, 127] on input at bounding box center [571, 126] width 191 height 11
click at [321, 393] on icon at bounding box center [319, 392] width 5 height 7
type input "**********"
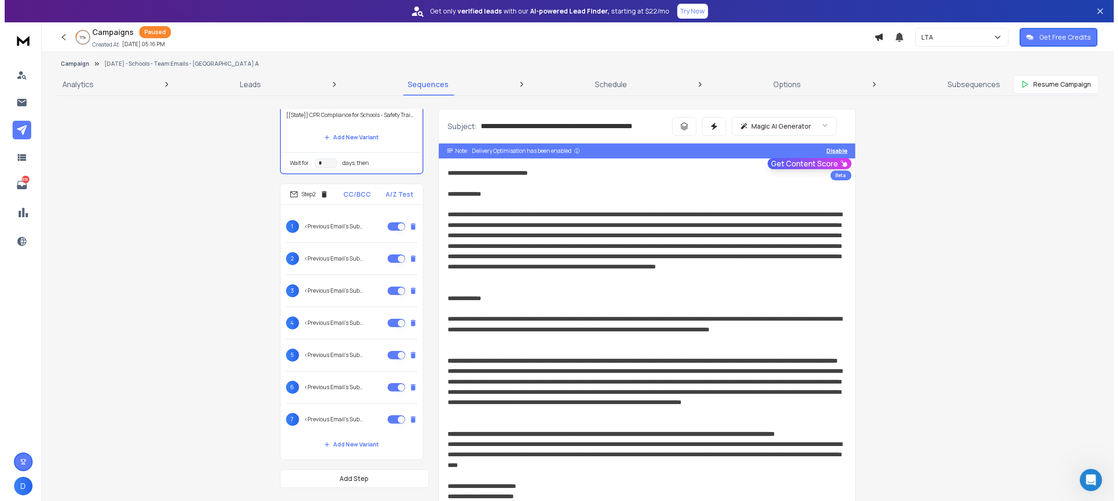
scroll to position [35, 0]
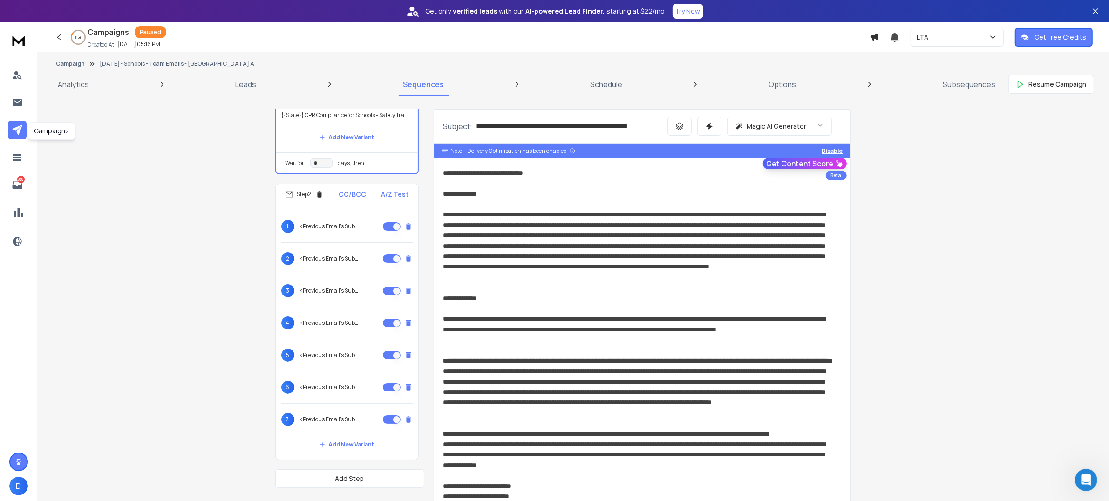
click at [12, 126] on icon at bounding box center [17, 129] width 11 height 11
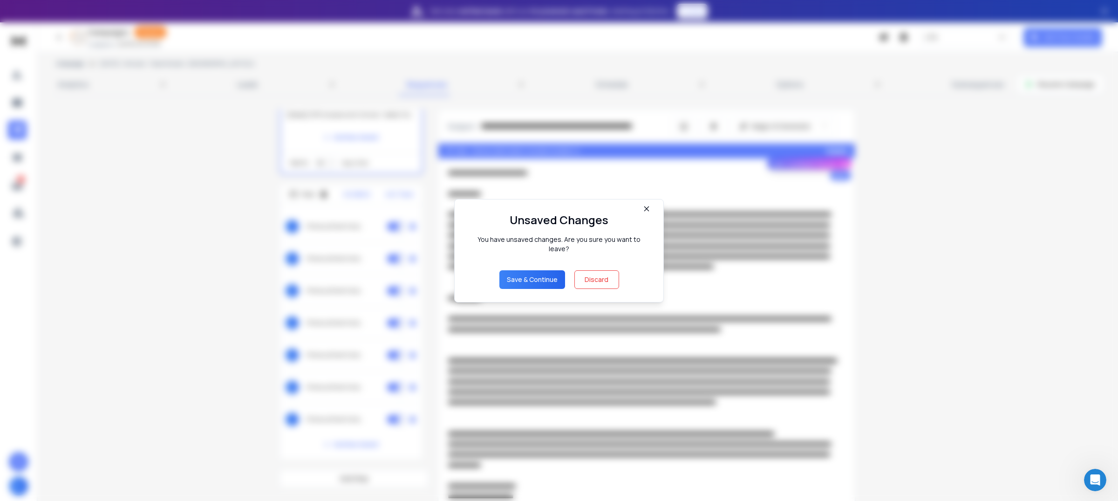
click at [556, 272] on button "Save & Continue" at bounding box center [532, 279] width 66 height 19
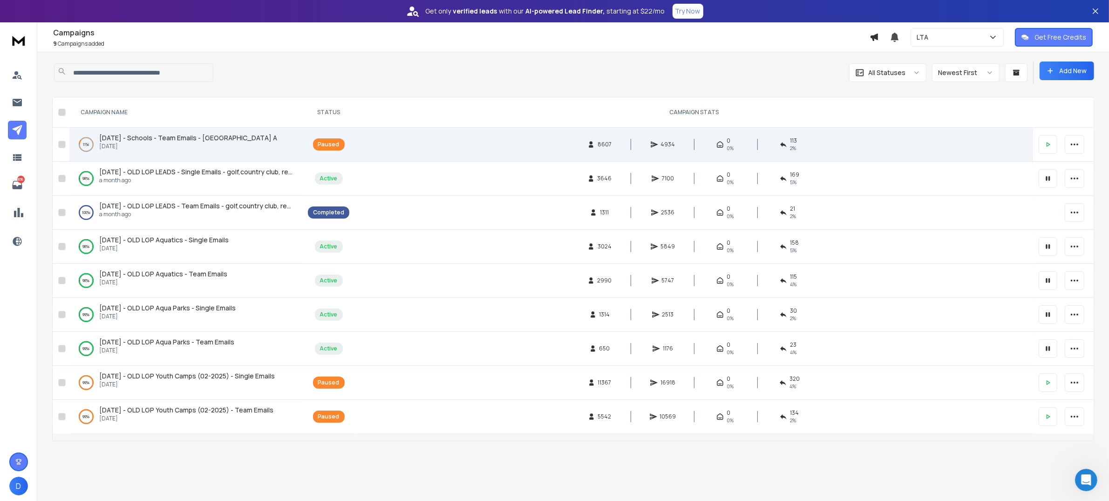
drag, startPoint x: 1072, startPoint y: 138, endPoint x: 1073, endPoint y: 152, distance: 13.5
click at [1072, 138] on button "button" at bounding box center [1074, 144] width 20 height 19
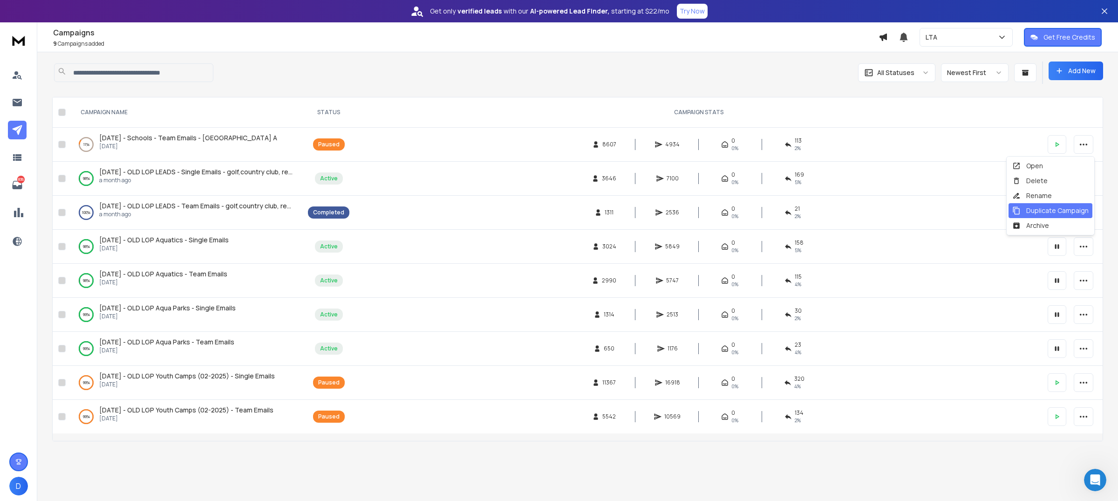
click at [1050, 209] on div "Duplicate Campaign" at bounding box center [1050, 210] width 76 height 9
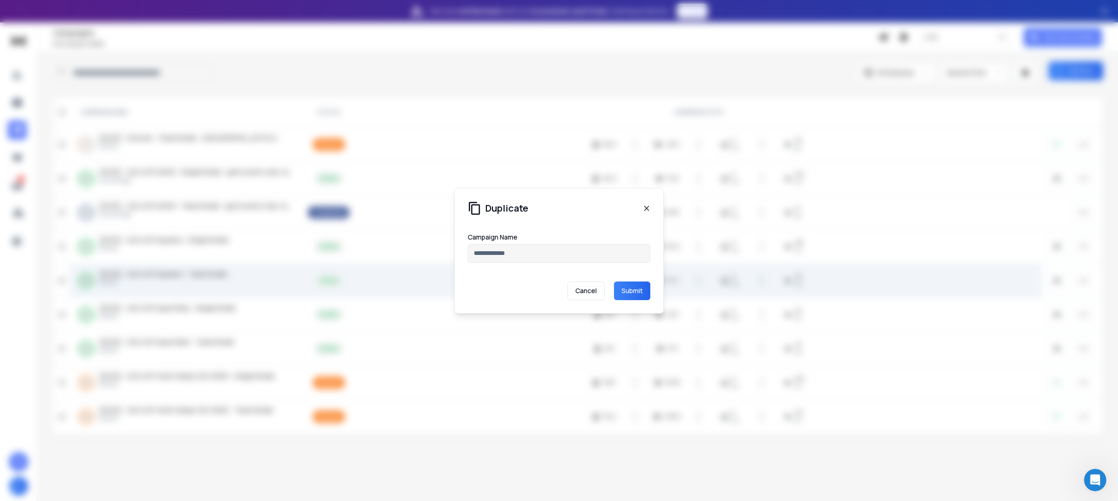
click at [588, 291] on p "Cancel" at bounding box center [585, 290] width 37 height 19
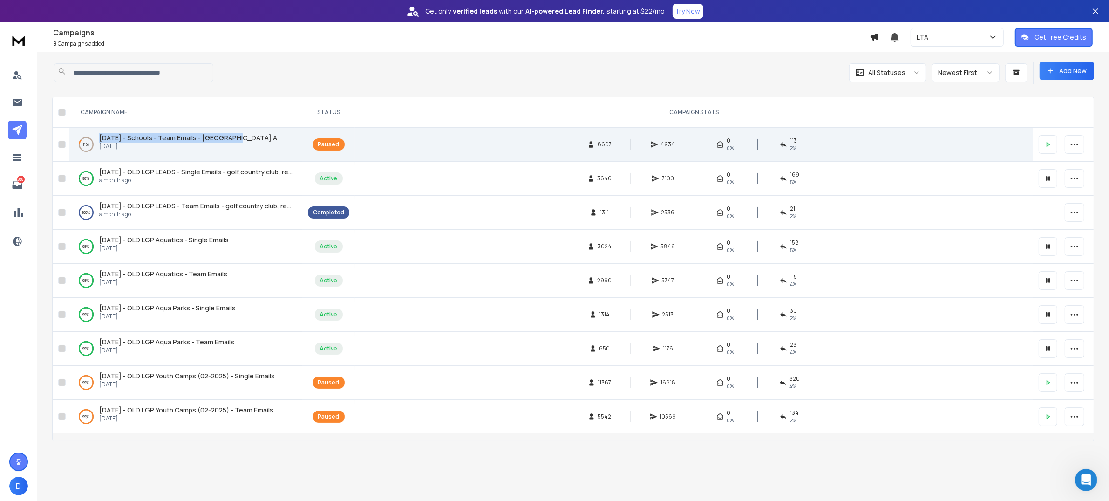
drag, startPoint x: 244, startPoint y: 141, endPoint x: 100, endPoint y: 137, distance: 143.9
click at [100, 137] on div "11 % 9-05-2025 - Schools - Team Emails - Split A 7 days ago" at bounding box center [186, 144] width 214 height 22
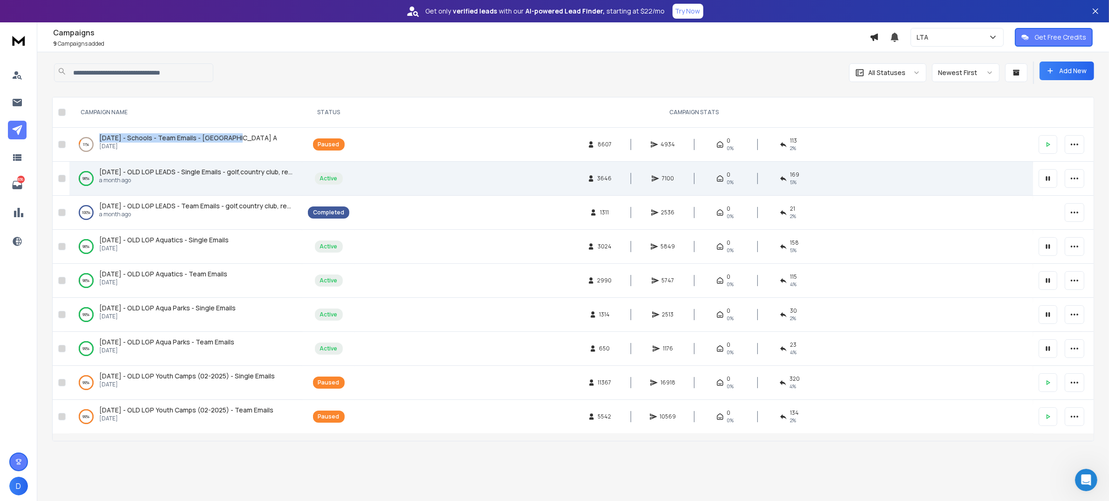
copy span "[DATE] - Schools - Team Emails - [GEOGRAPHIC_DATA] A"
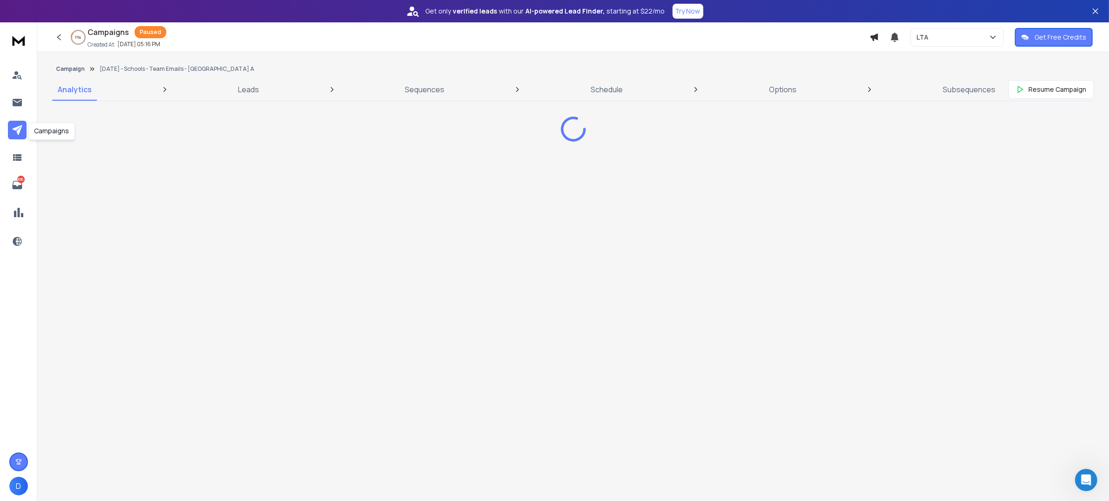
click at [23, 131] on link at bounding box center [17, 130] width 19 height 19
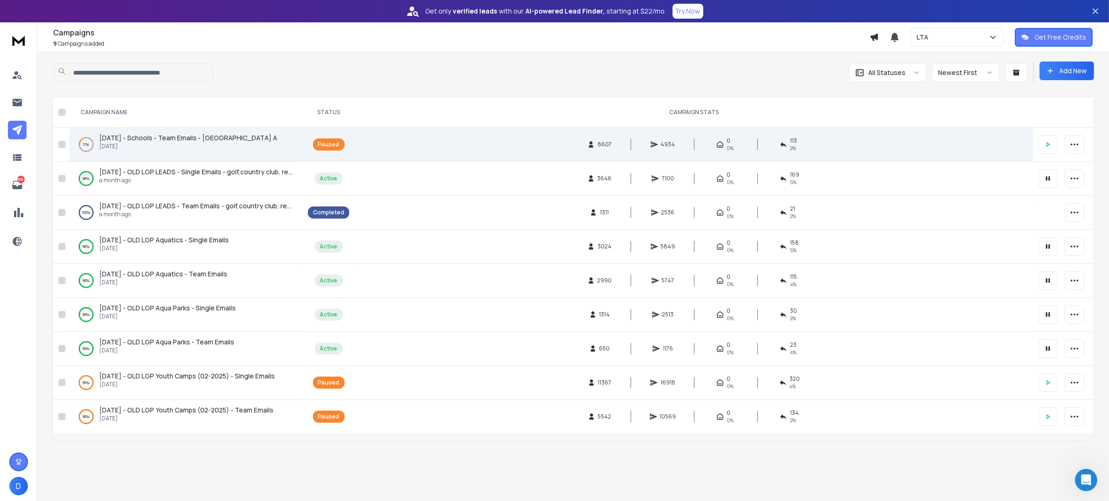
click at [1070, 141] on icon "button" at bounding box center [1074, 144] width 9 height 9
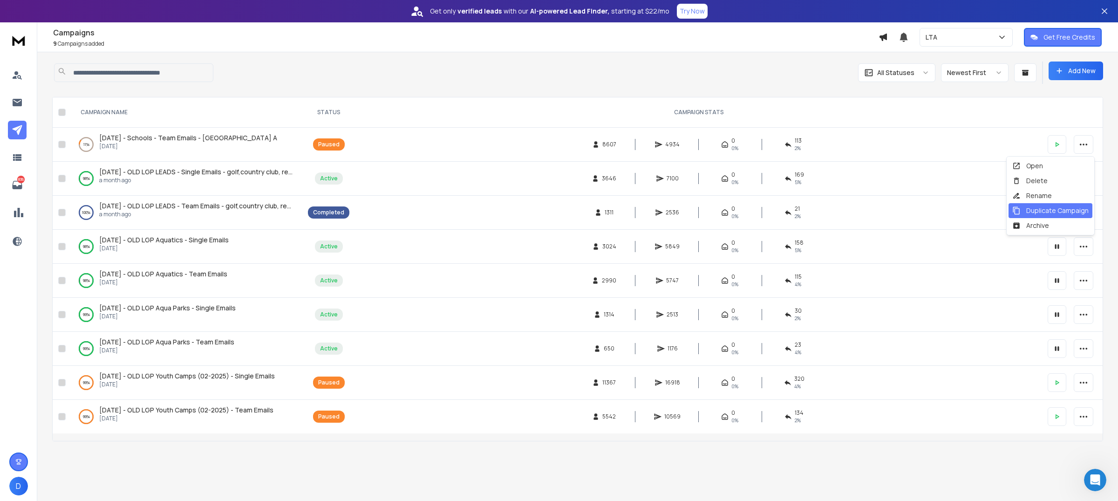
click at [1051, 207] on div "Duplicate Campaign" at bounding box center [1050, 210] width 76 height 9
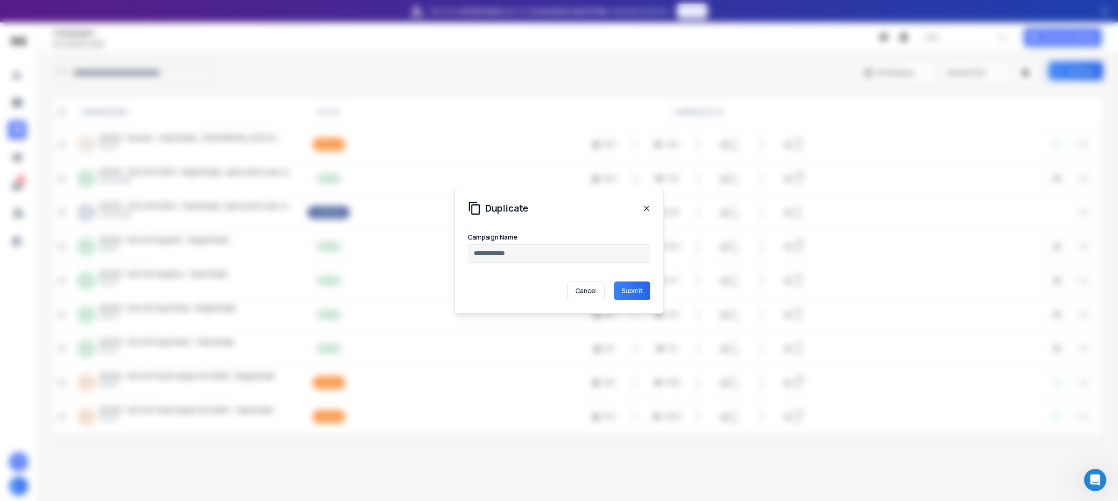
click at [543, 249] on input "text" at bounding box center [558, 253] width 183 height 19
paste input "**********"
click at [556, 254] on input "**********" at bounding box center [558, 253] width 183 height 19
type input "**********"
click at [614, 281] on button "Submit" at bounding box center [632, 290] width 36 height 19
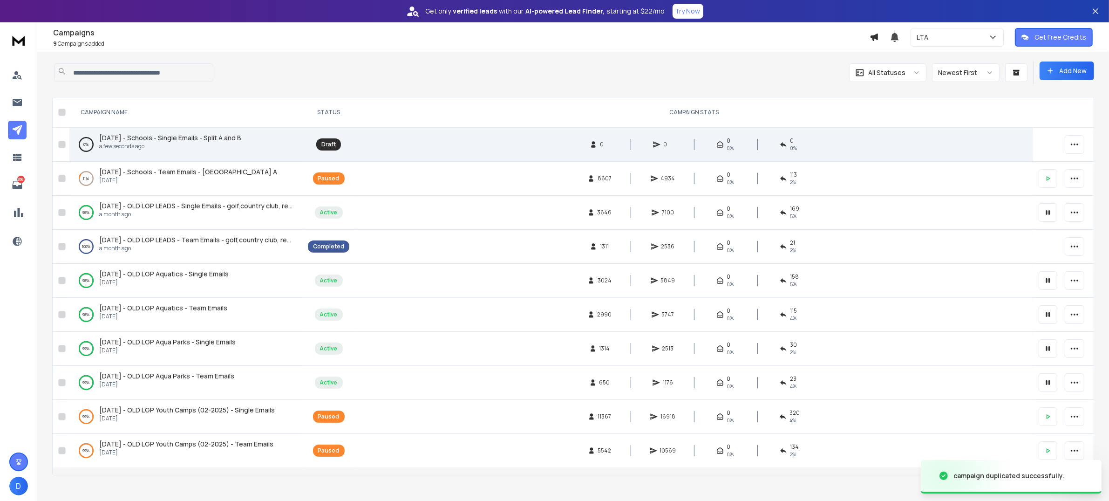
click at [284, 145] on div "0 % 9-05-2025 - Schools - Single Emails - Split A and B a few seconds ago" at bounding box center [186, 144] width 214 height 22
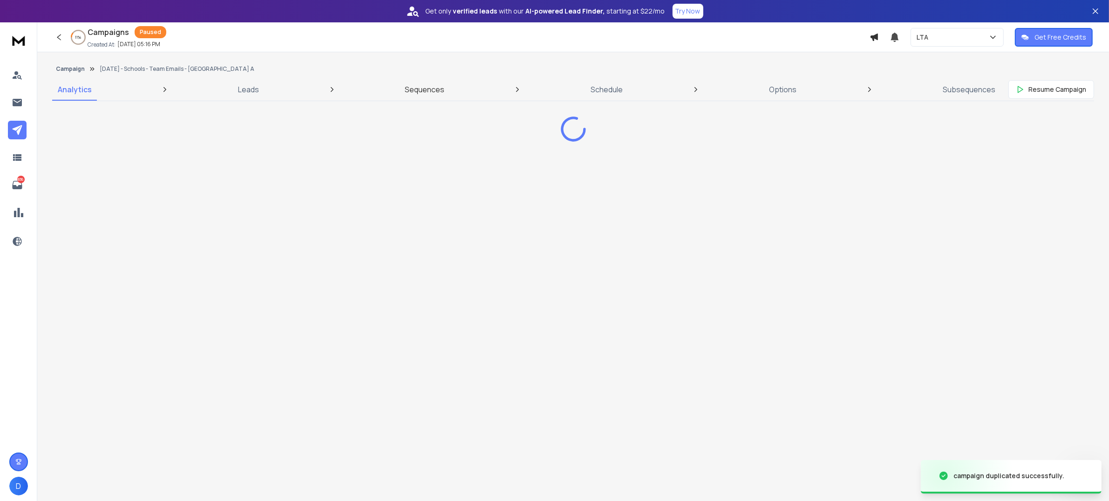
click at [433, 81] on link "Sequences" at bounding box center [425, 89] width 51 height 22
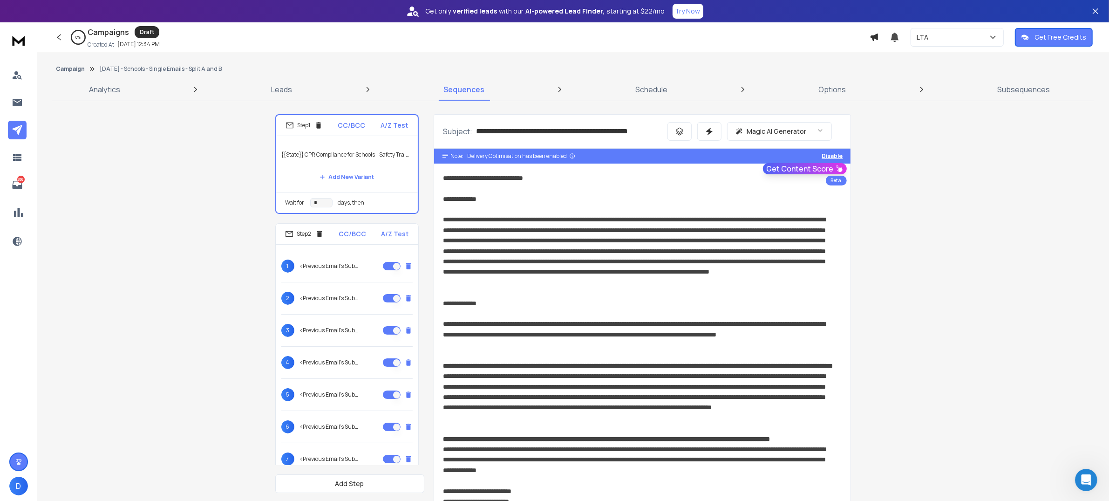
click at [342, 262] on p "<Previous Email's Subject>" at bounding box center [330, 265] width 60 height 7
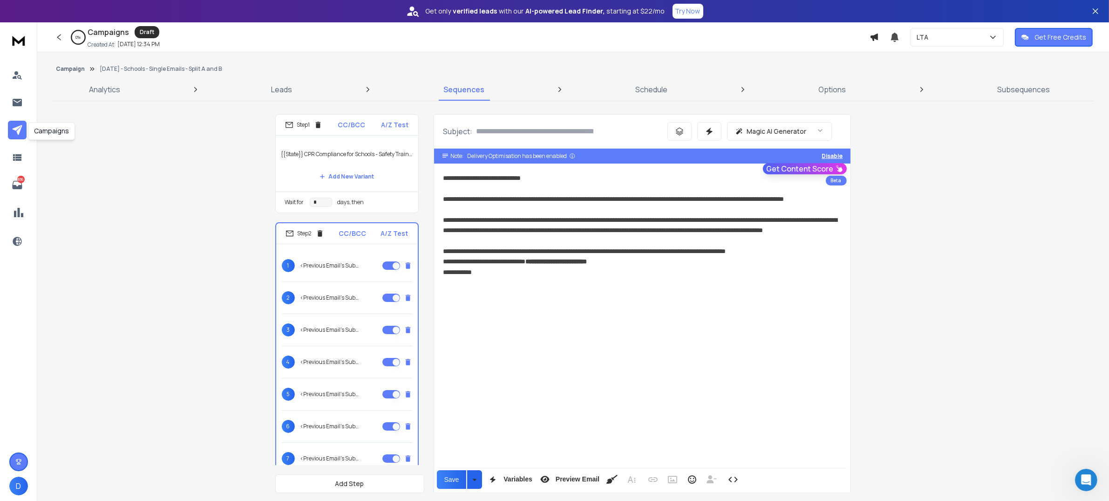
click at [18, 131] on icon at bounding box center [17, 130] width 10 height 10
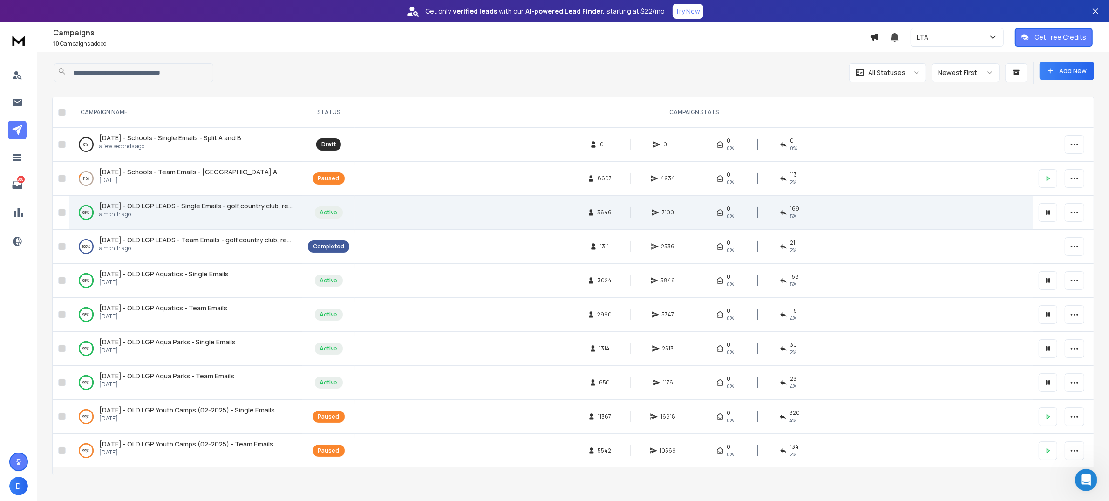
click at [249, 205] on span "[DATE] - OLD LGP LEADS - Single Emails - golf,country club, rehab, therapy, ass…" at bounding box center [275, 205] width 352 height 9
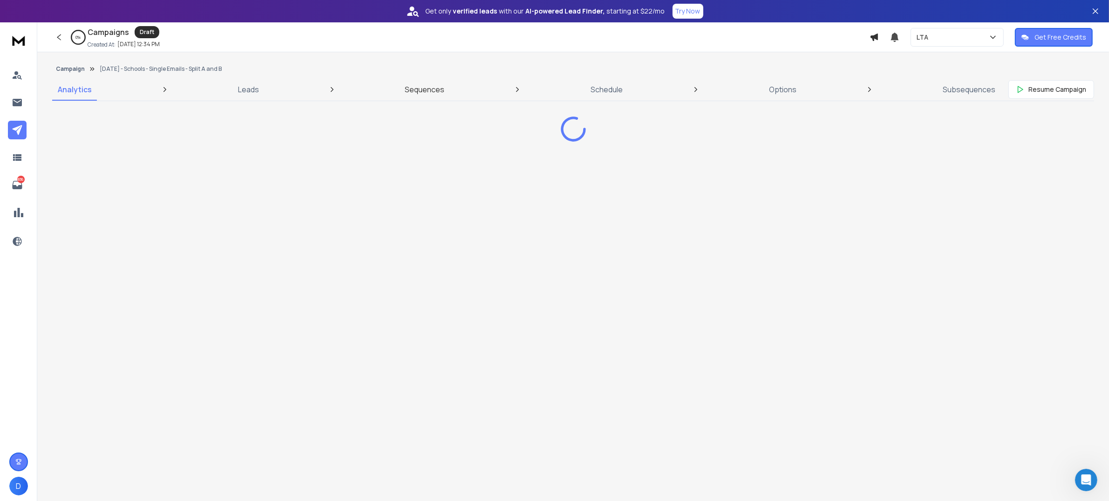
click at [414, 88] on p "Sequences" at bounding box center [425, 89] width 40 height 11
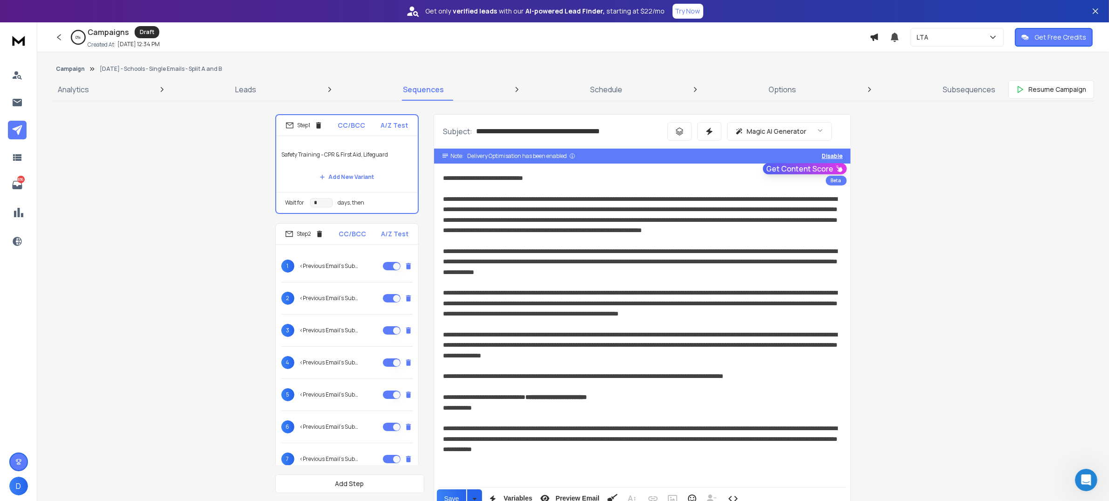
click at [336, 258] on div "1 <Previous Email's Subject>" at bounding box center [346, 266] width 131 height 32
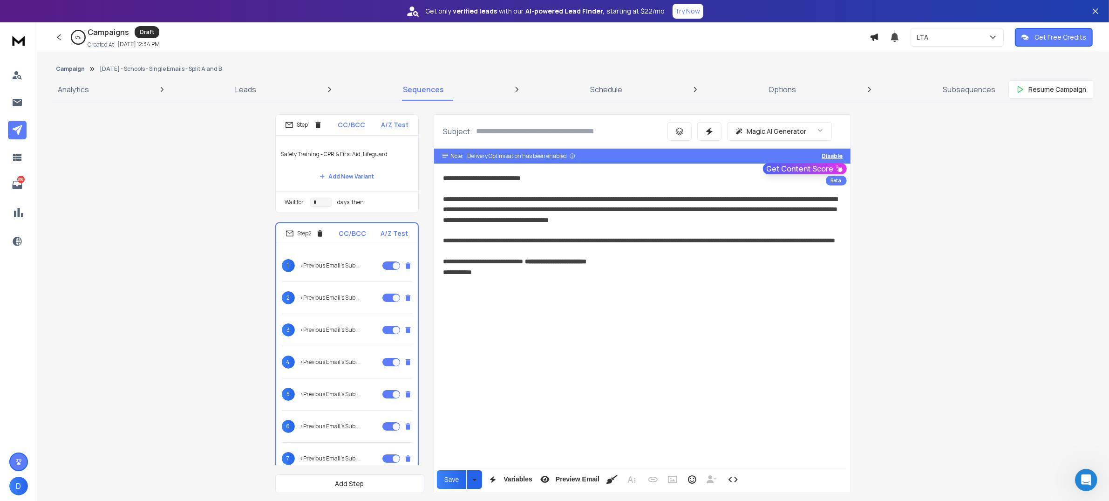
click at [338, 268] on p "<Previous Email's Subject>" at bounding box center [330, 265] width 60 height 7
click at [361, 156] on p "Safety Training - CPR & First Aid, Lifeguard" at bounding box center [346, 154] width 131 height 26
type input "**********"
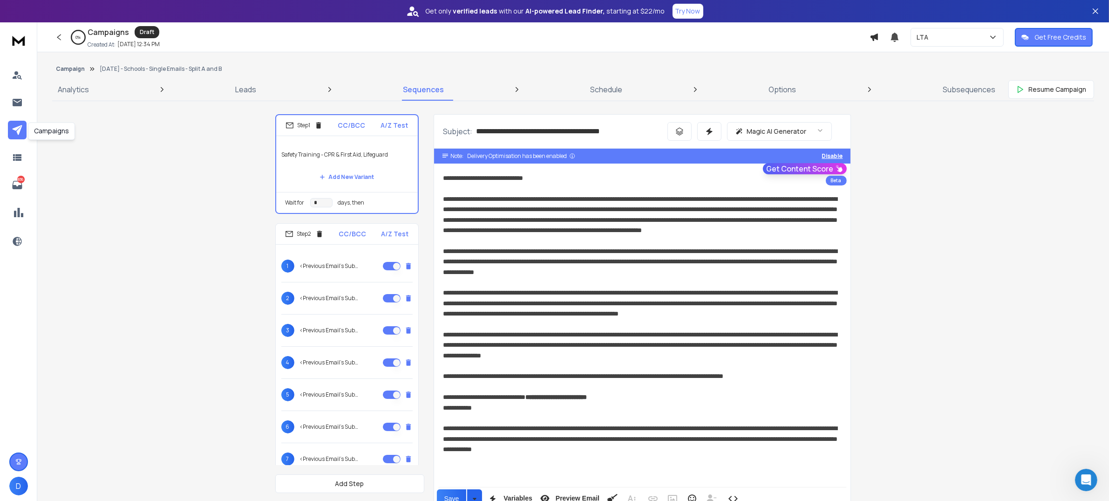
click at [16, 128] on icon at bounding box center [17, 129] width 11 height 11
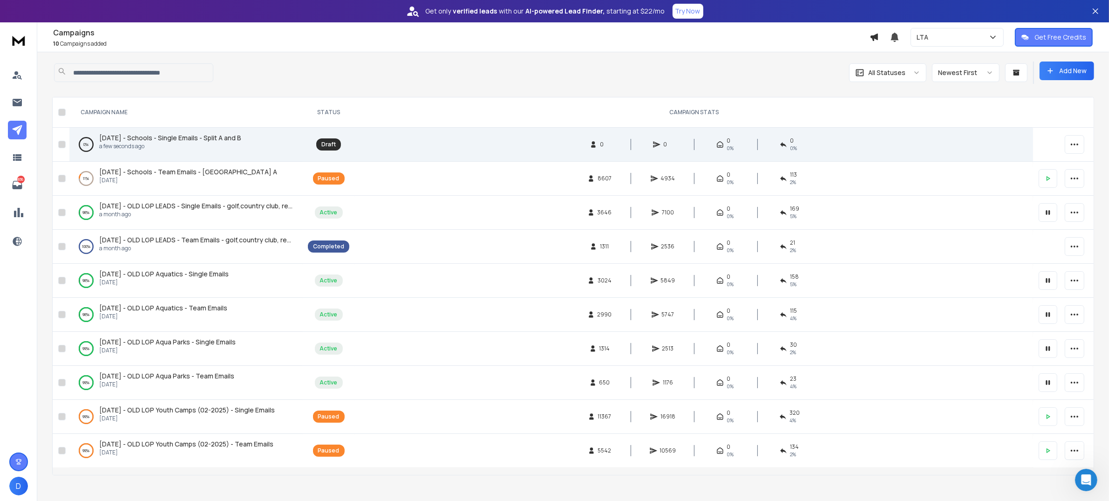
click at [1074, 148] on icon "button" at bounding box center [1074, 144] width 9 height 9
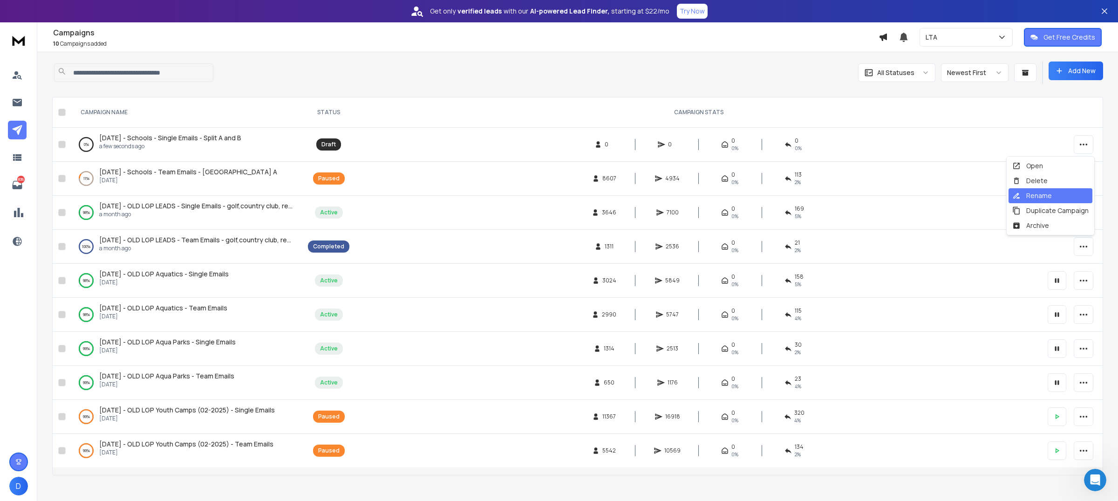
click at [1052, 194] on div "Rename" at bounding box center [1050, 195] width 84 height 15
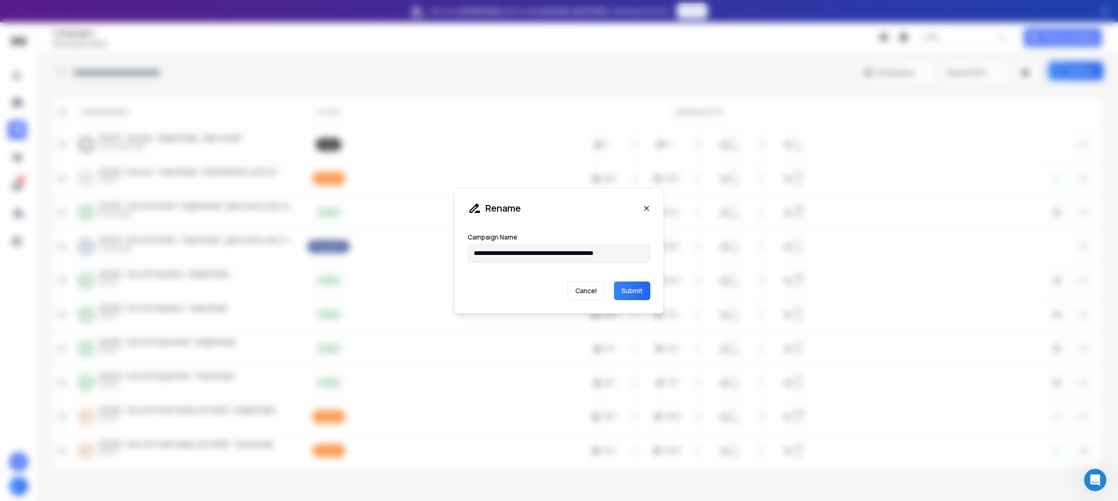
click at [594, 248] on input "**********" at bounding box center [558, 253] width 183 height 19
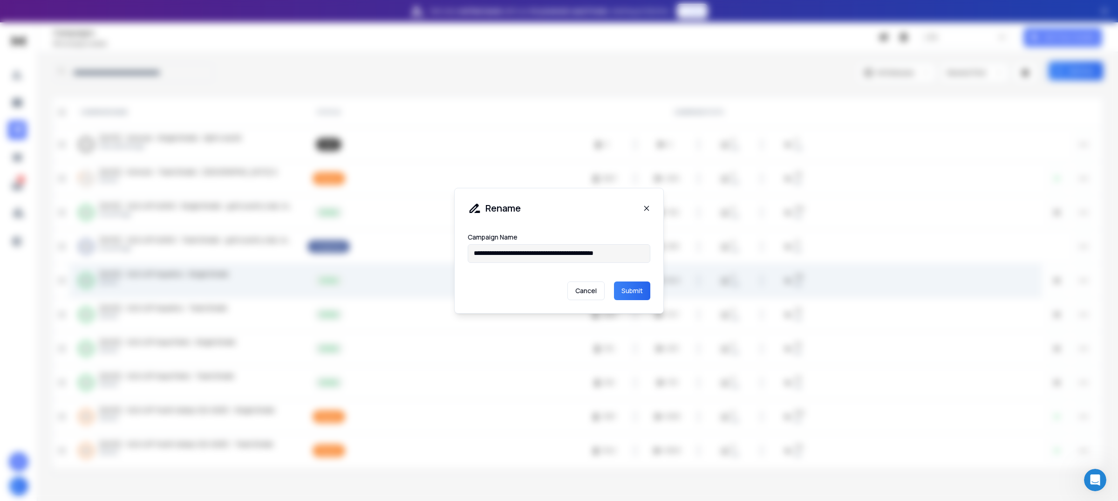
drag, startPoint x: 589, startPoint y: 286, endPoint x: 586, endPoint y: 281, distance: 6.1
click at [588, 286] on p "Cancel" at bounding box center [585, 290] width 37 height 19
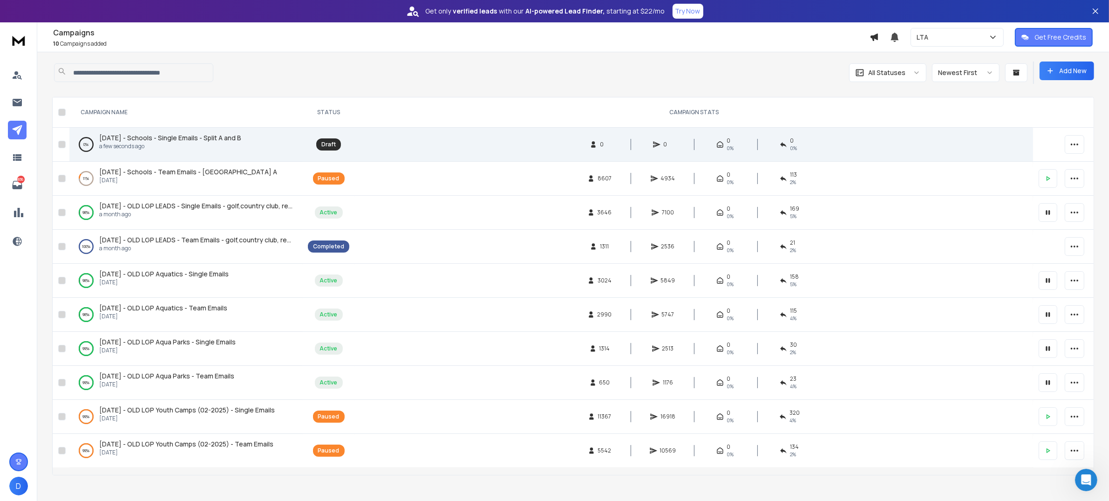
click at [1064, 140] on button "button" at bounding box center [1074, 144] width 20 height 19
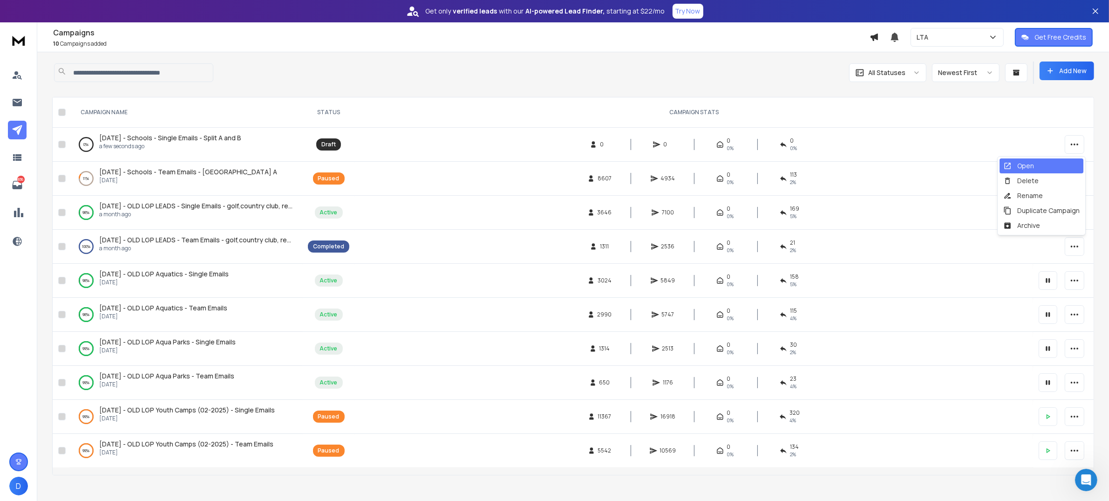
click at [908, 89] on div "Campaigns 10 Campaigns Added All Statuses Newest First Add New CAMPAIGN NAME ST…" at bounding box center [573, 311] width 1042 height 501
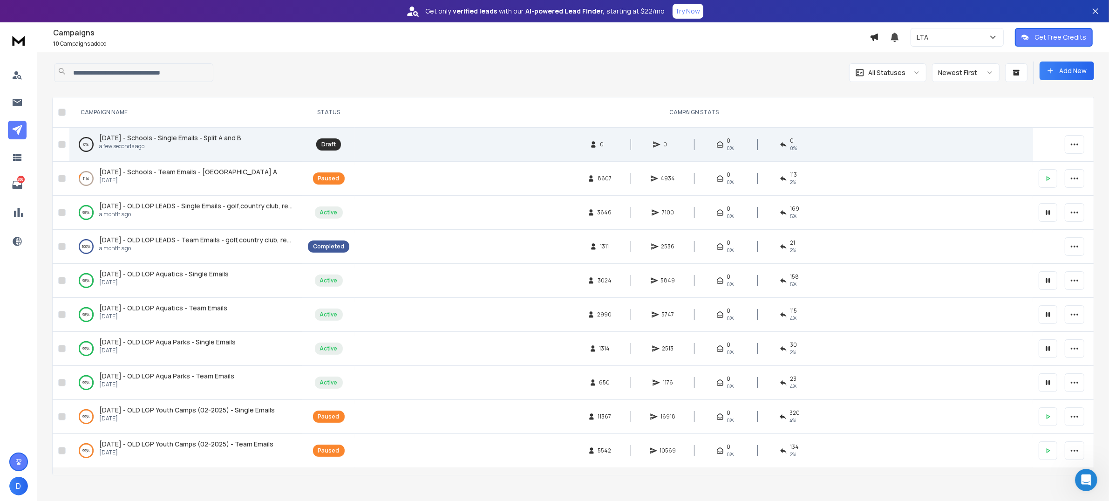
click at [1073, 141] on icon "button" at bounding box center [1074, 144] width 9 height 9
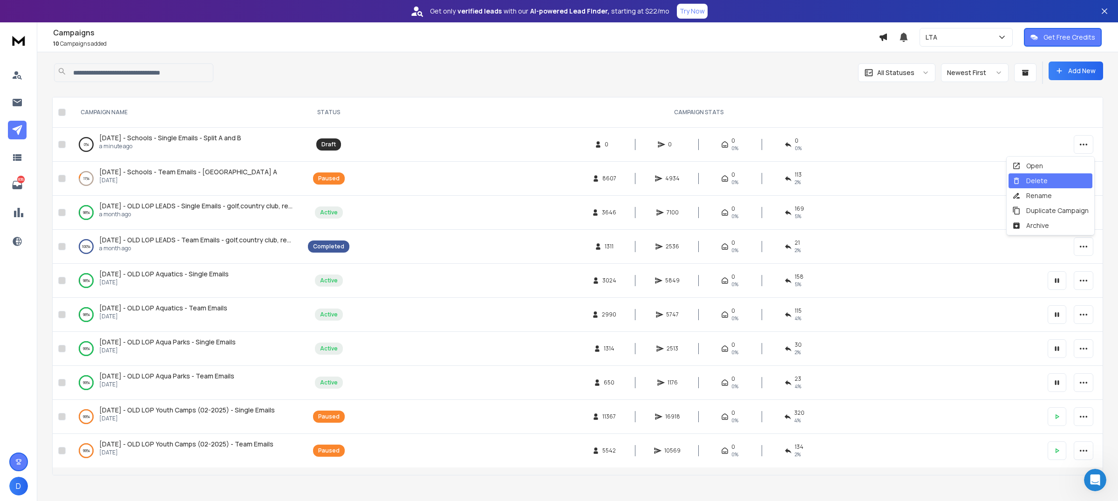
click at [1057, 182] on div "Delete" at bounding box center [1050, 180] width 84 height 15
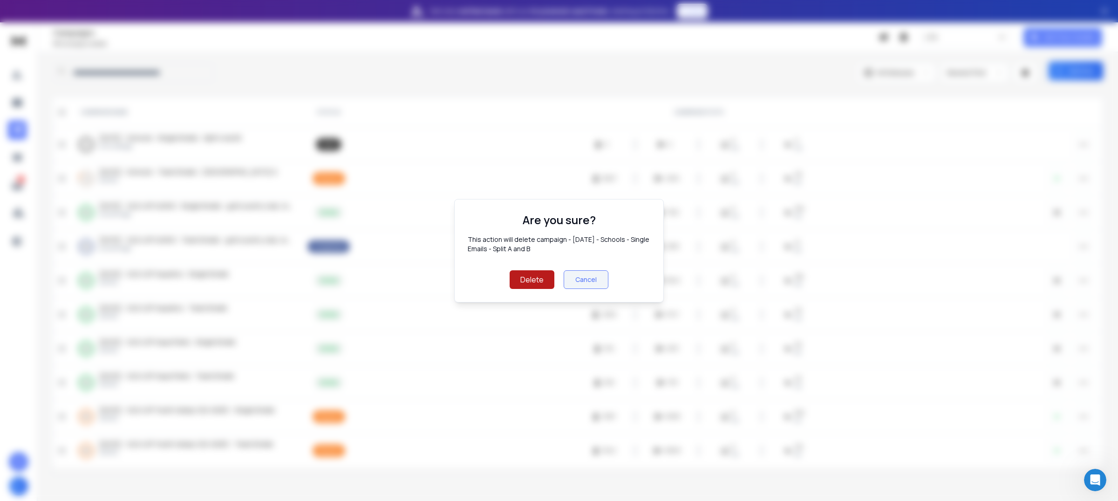
click at [531, 275] on button "Delete" at bounding box center [531, 279] width 45 height 19
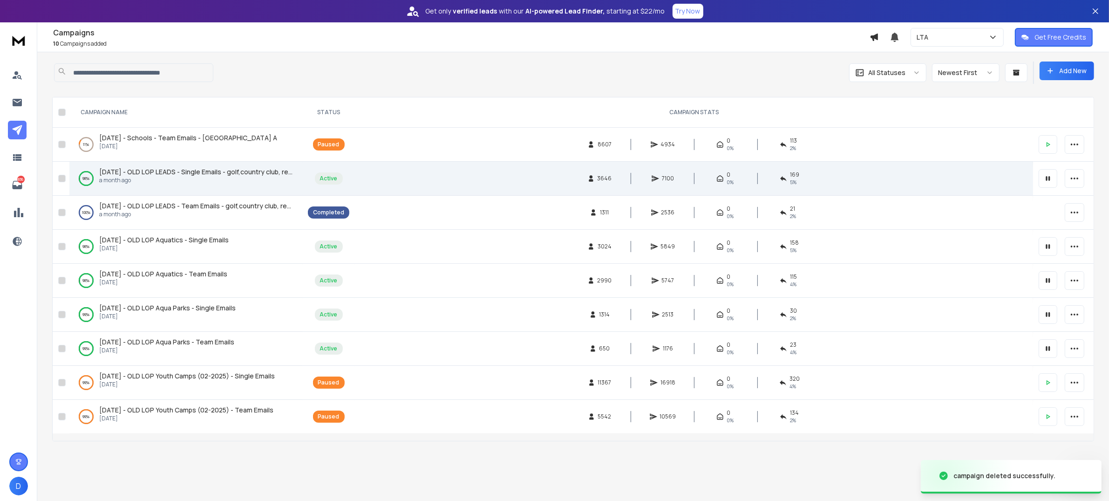
click at [1069, 171] on button "button" at bounding box center [1074, 178] width 20 height 19
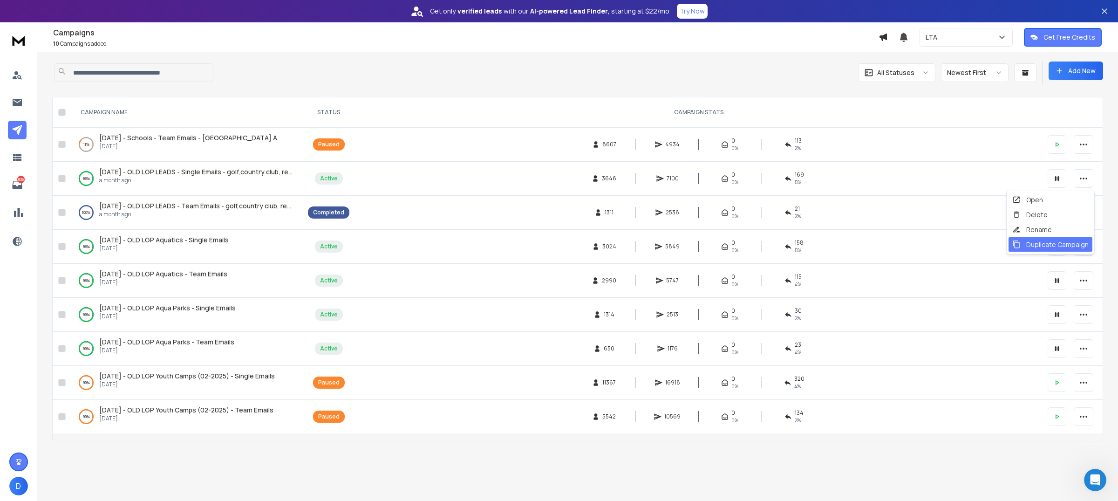
click at [1052, 238] on div "Duplicate Campaign" at bounding box center [1050, 244] width 84 height 15
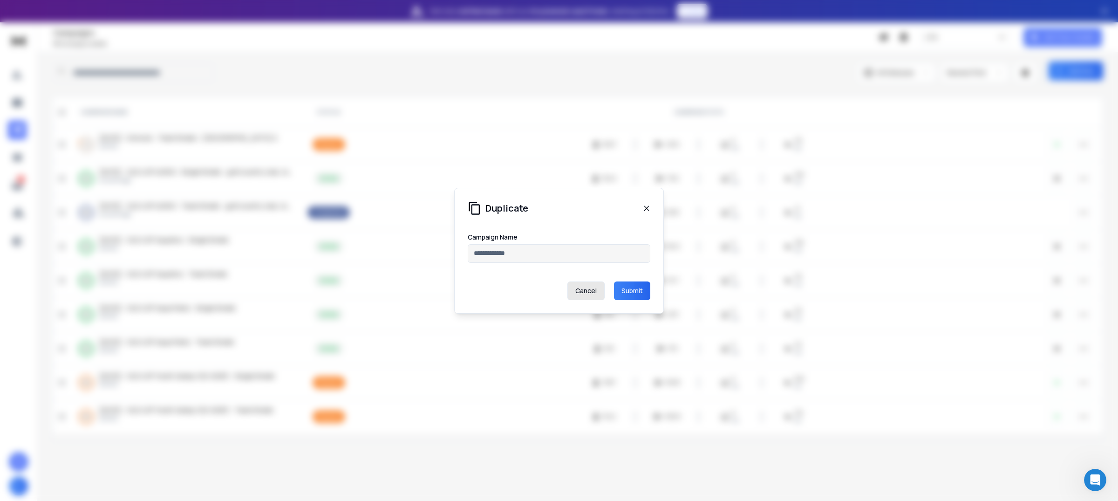
click at [592, 289] on p "Cancel" at bounding box center [585, 290] width 37 height 19
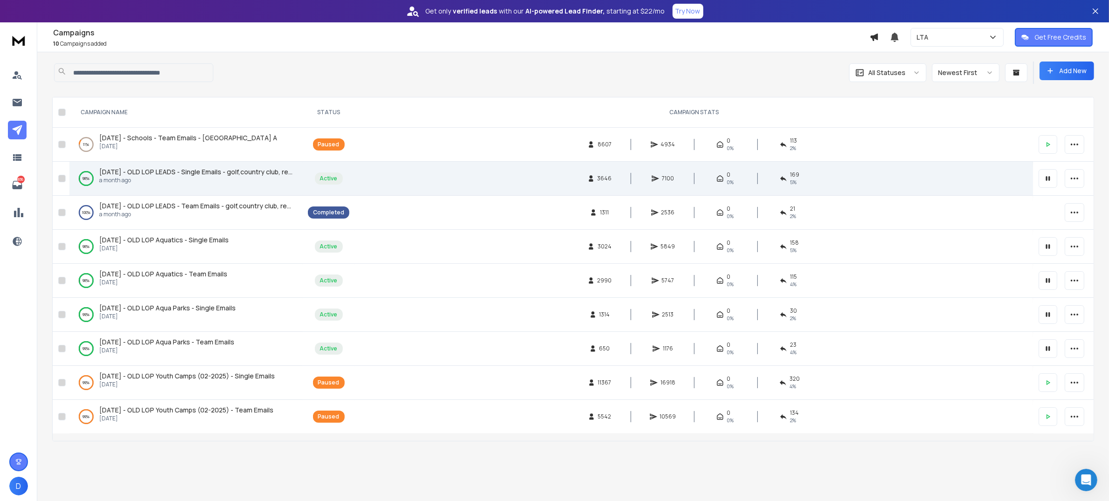
click at [1070, 175] on icon "button" at bounding box center [1074, 178] width 9 height 9
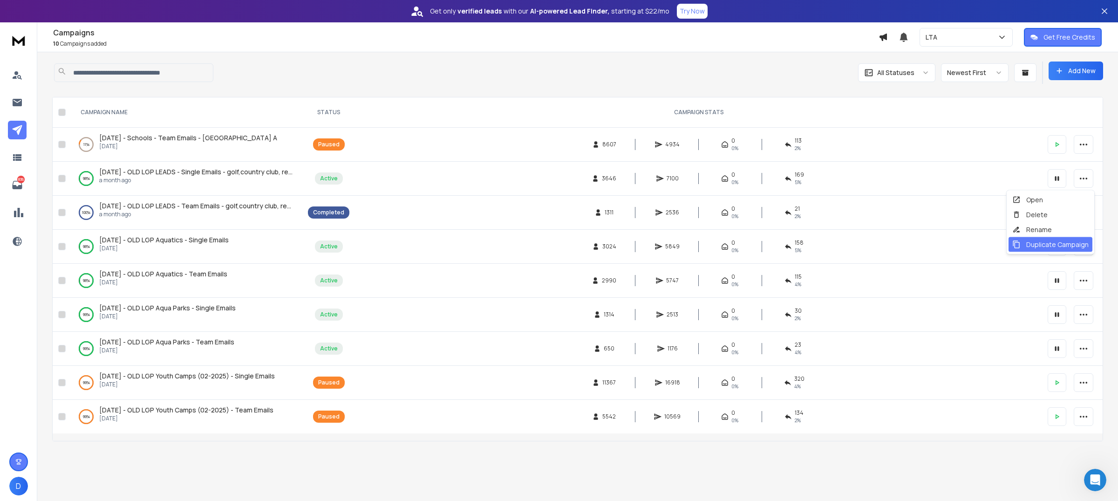
click at [1059, 237] on div "Duplicate Campaign" at bounding box center [1050, 244] width 84 height 15
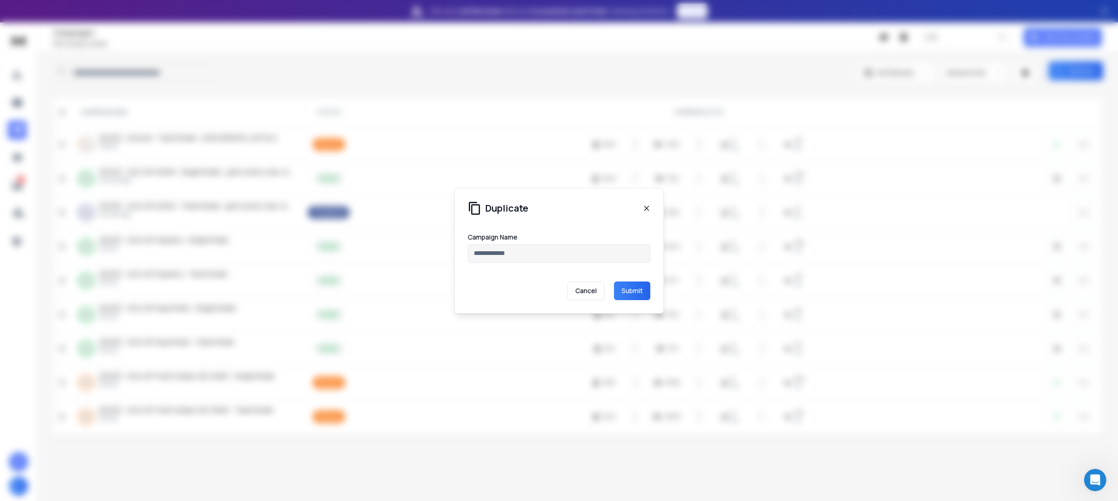
click at [508, 242] on div "Campaign Name" at bounding box center [558, 248] width 183 height 29
click at [510, 250] on input "text" at bounding box center [558, 253] width 183 height 19
paste input "**********"
type input "**********"
click at [631, 287] on button "Submit" at bounding box center [632, 290] width 36 height 19
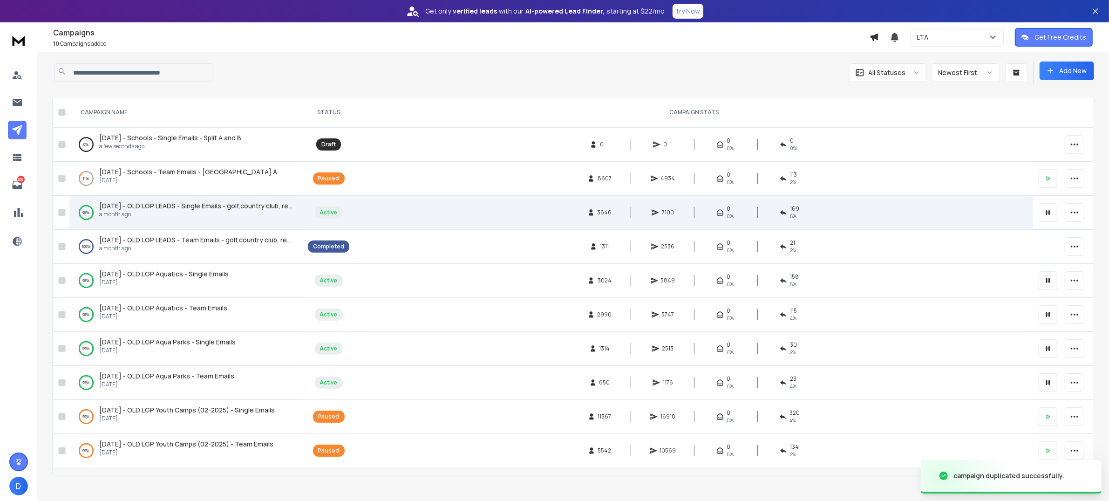
click at [271, 210] on span "[DATE] - OLD LGP LEADS - Single Emails - golf,country club, rehab, therapy, ass…" at bounding box center [275, 205] width 352 height 9
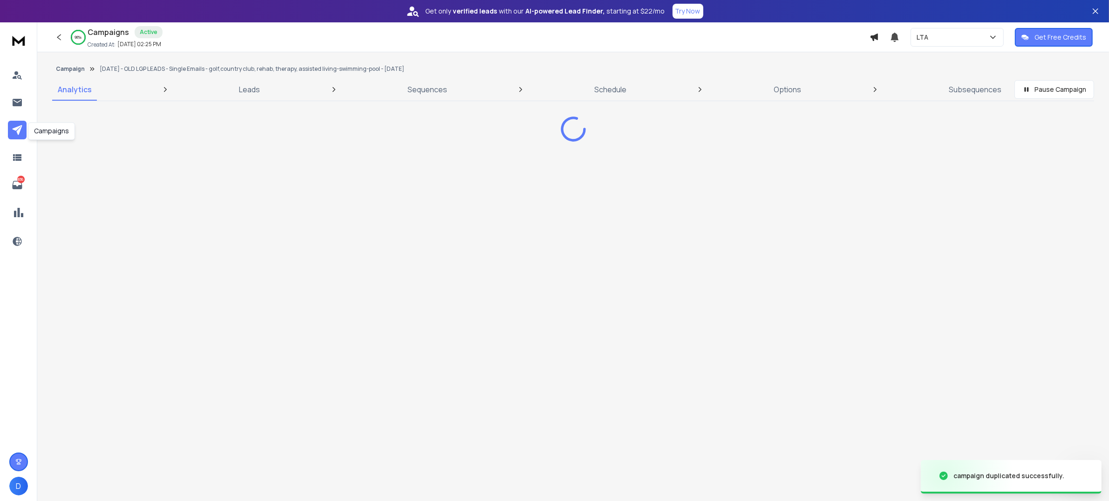
click at [17, 131] on icon at bounding box center [17, 129] width 11 height 11
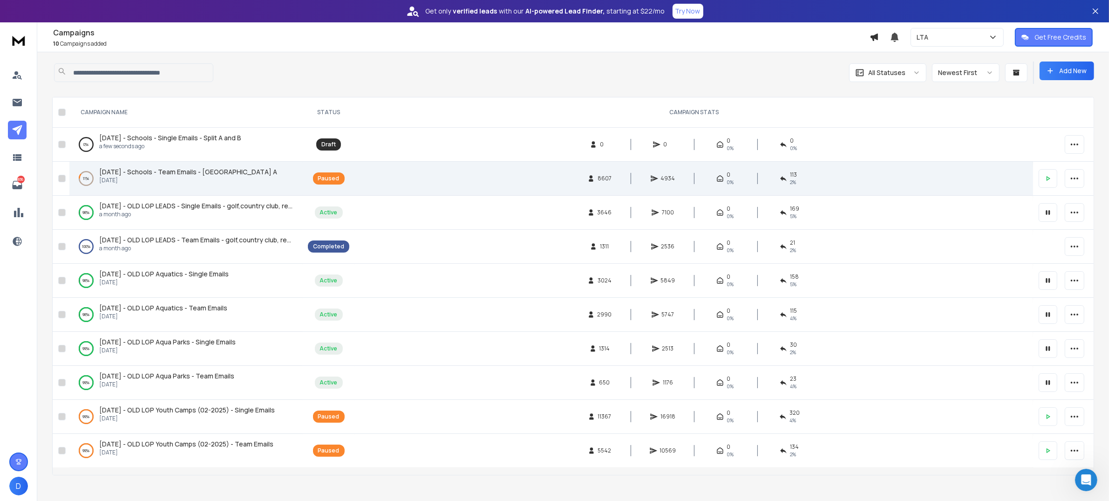
click at [283, 183] on div "11 % 9-05-2025 - Schools - Team Emails - Split A 7 days ago" at bounding box center [186, 178] width 214 height 22
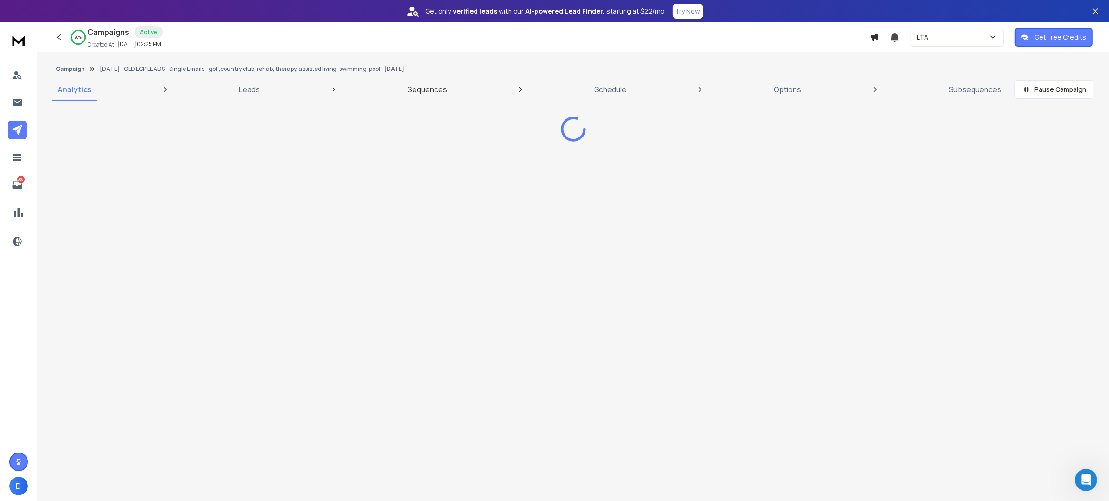
click at [434, 82] on link "Sequences" at bounding box center [427, 89] width 51 height 22
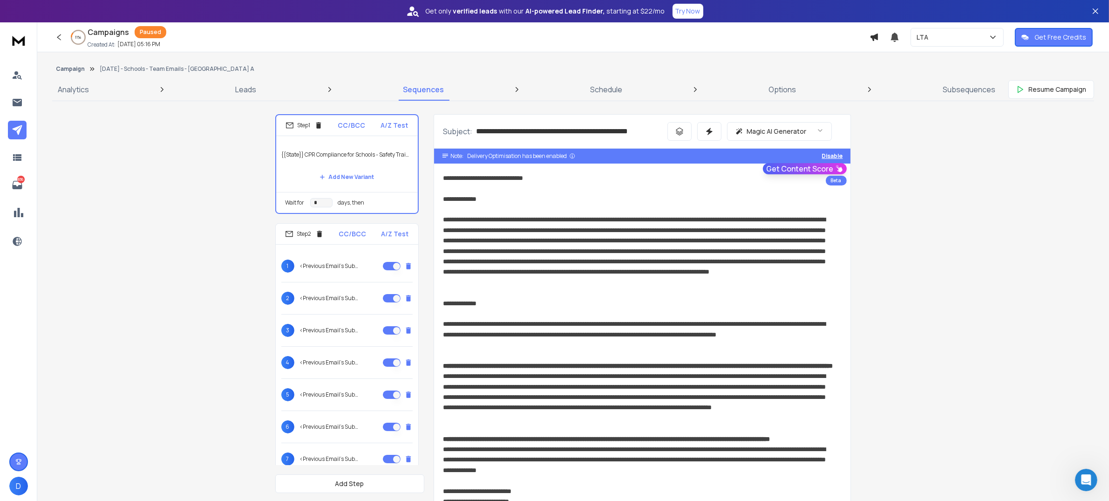
click at [503, 225] on div "**********" at bounding box center [637, 255] width 389 height 83
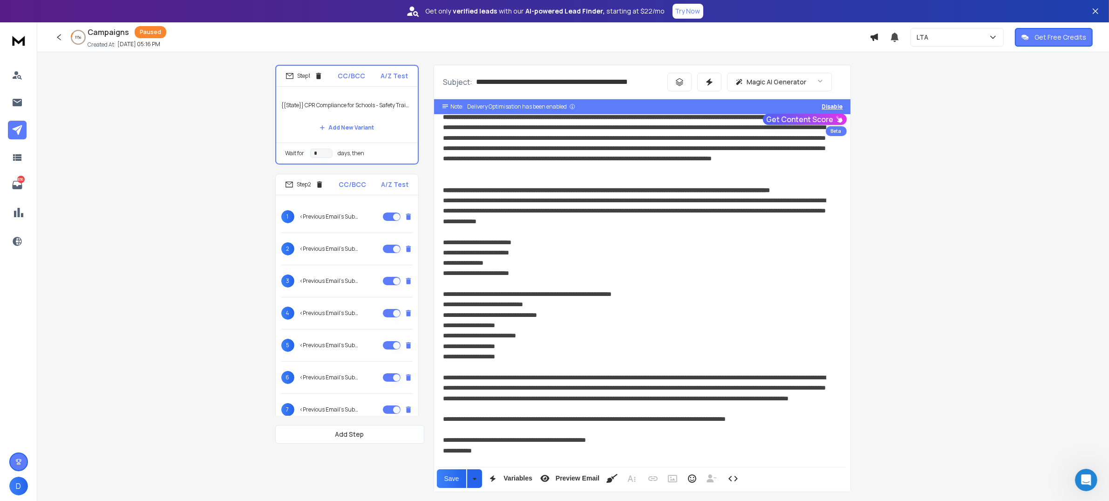
scroll to position [54, 0]
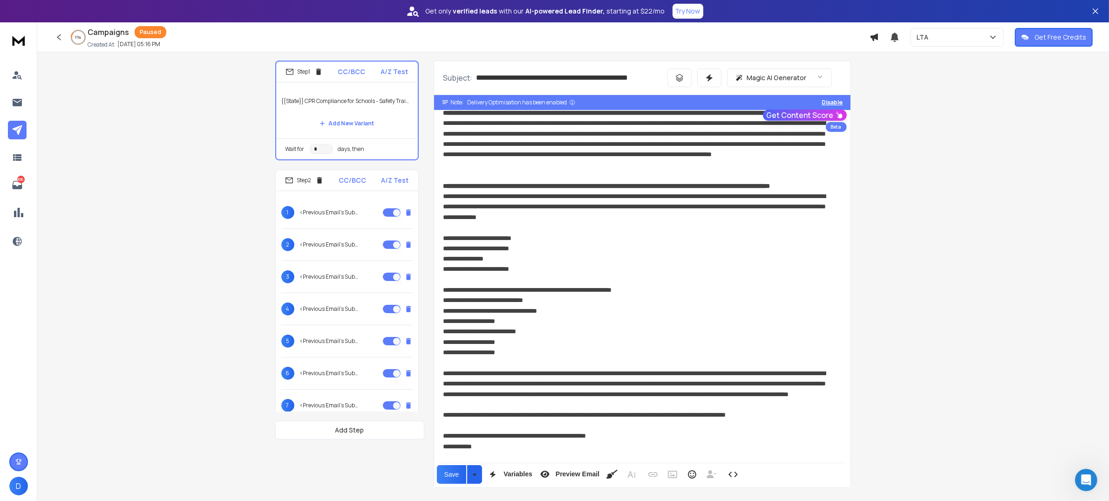
click at [553, 342] on div "**********" at bounding box center [637, 342] width 389 height 10
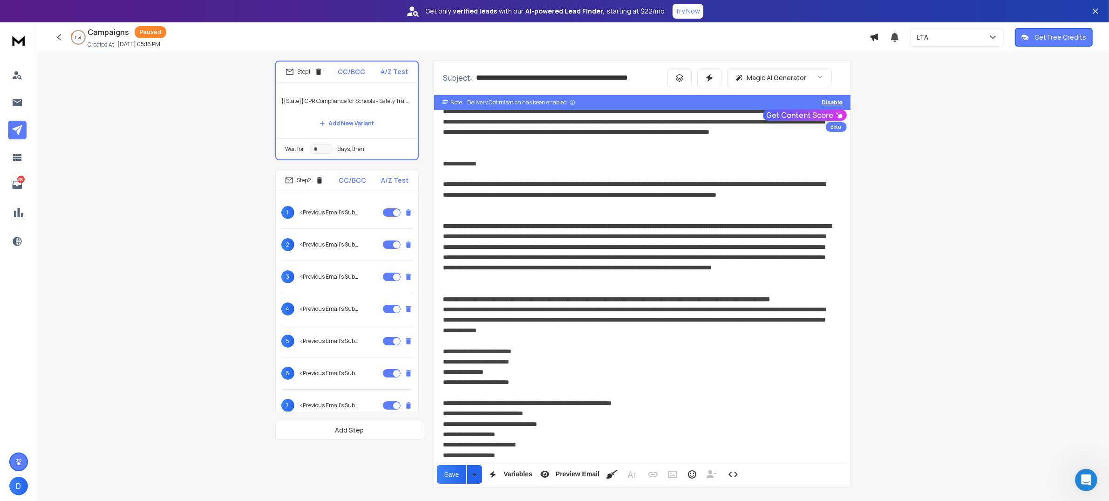
scroll to position [0, 0]
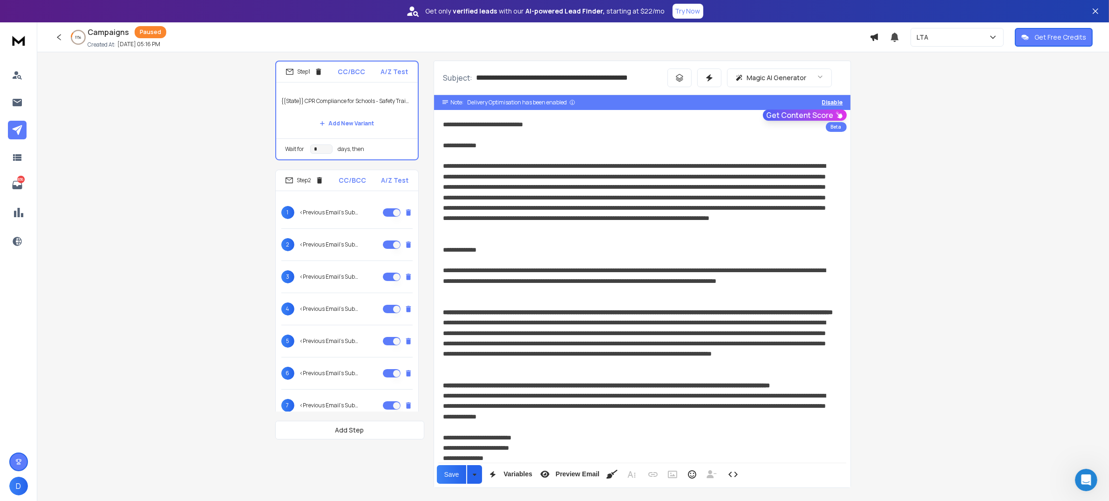
click at [475, 474] on icon "button" at bounding box center [475, 474] width 4 height 2
click at [498, 452] on link "Save as Template" at bounding box center [504, 454] width 74 height 14
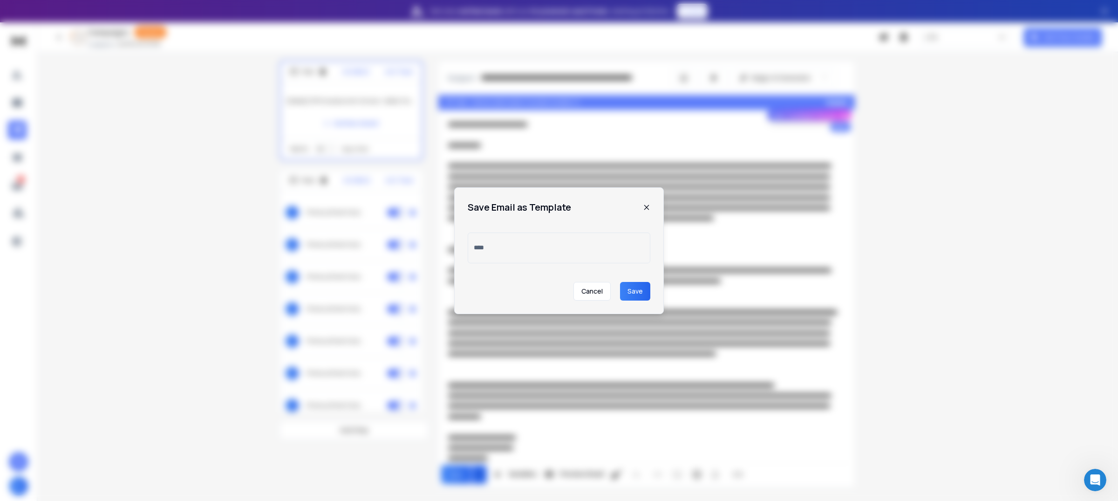
click at [502, 253] on input at bounding box center [558, 247] width 183 height 31
type input "**********"
click at [620, 282] on button "Save" at bounding box center [635, 291] width 30 height 19
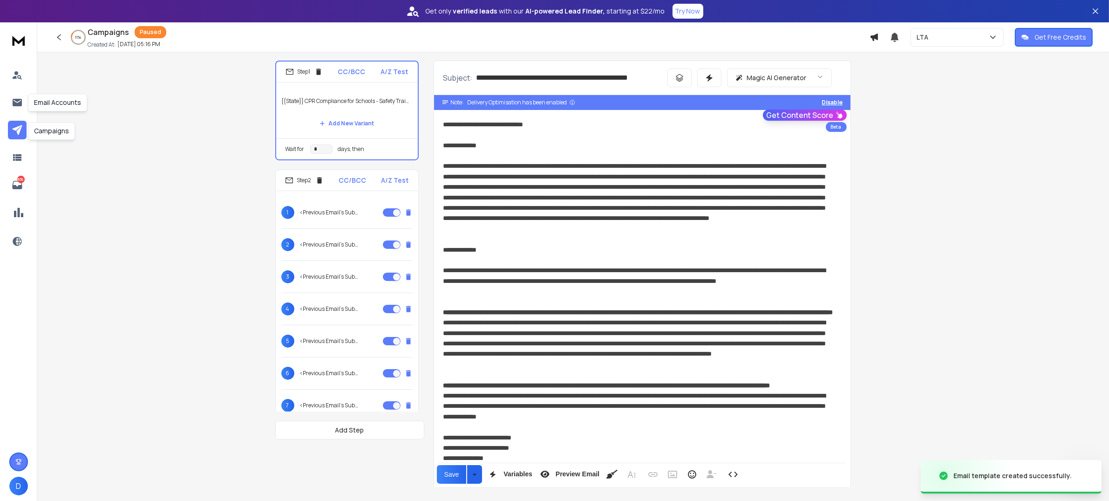
click at [22, 128] on icon at bounding box center [17, 129] width 11 height 11
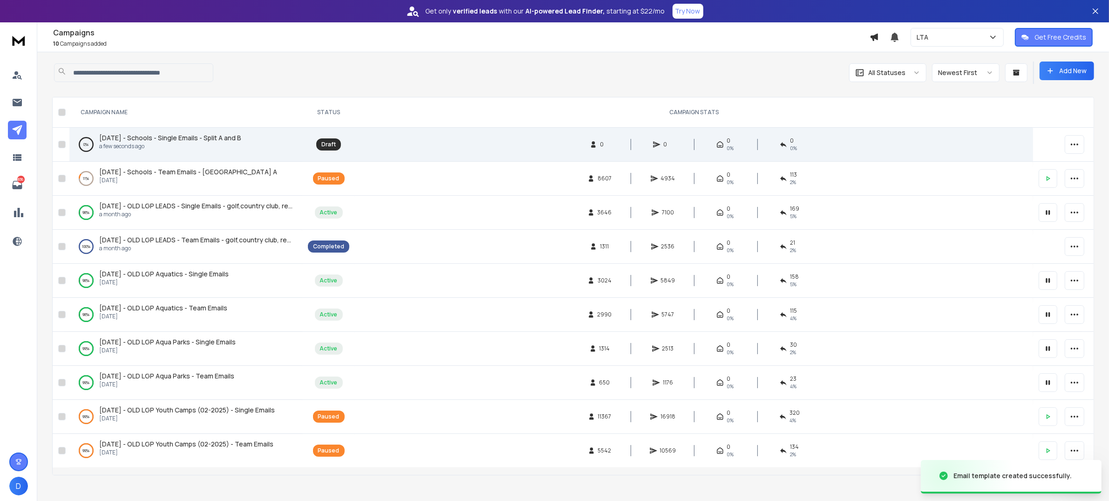
click at [211, 146] on p "a few seconds ago" at bounding box center [170, 145] width 142 height 7
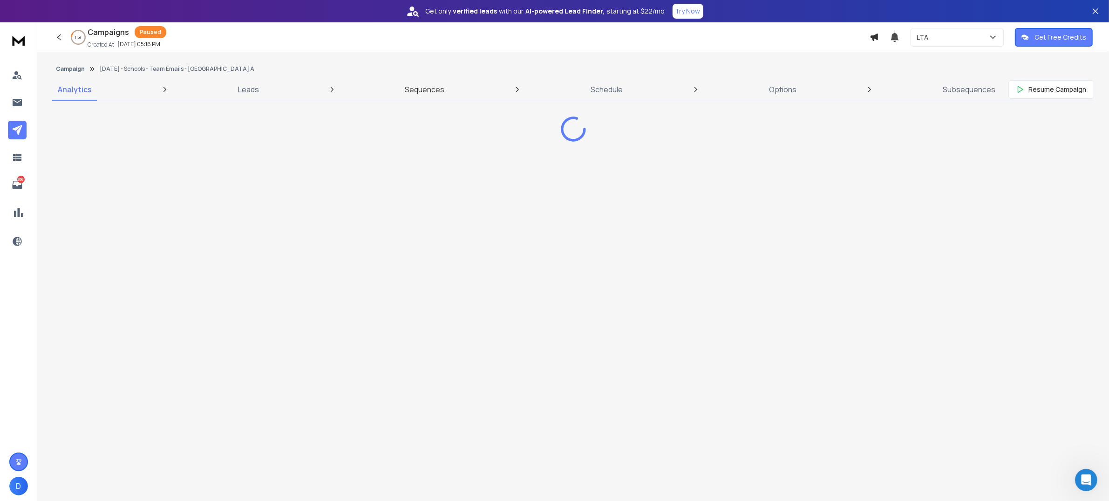
click at [437, 98] on div "Campaign 9-05-2025 - Schools - Team Emails - Split A Analytics Leads Sequences …" at bounding box center [573, 339] width 1042 height 557
click at [432, 93] on p "Sequences" at bounding box center [425, 89] width 40 height 11
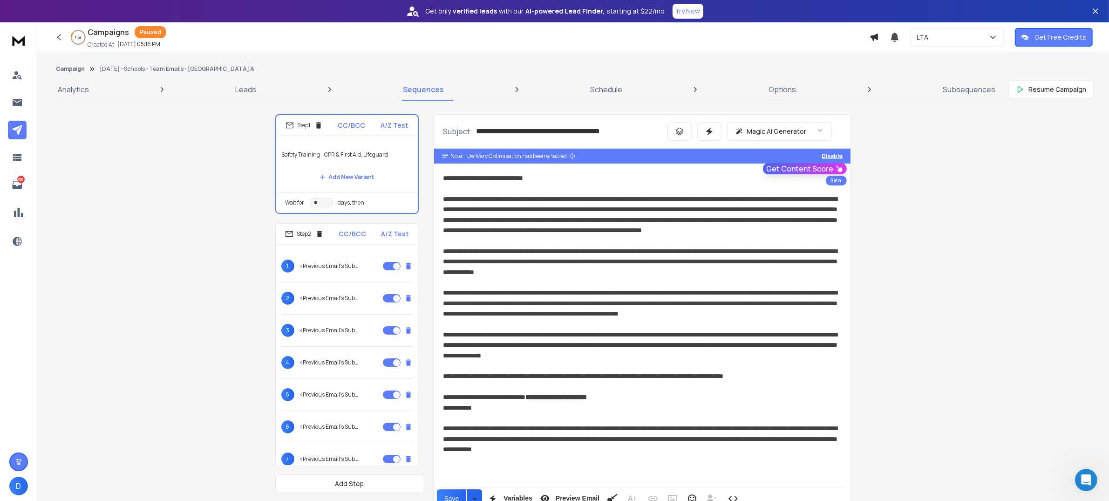
click at [359, 155] on p "Safety Training - CPR & First Aid, Lifeguard" at bounding box center [347, 155] width 130 height 26
click at [554, 247] on div "**********" at bounding box center [641, 324] width 397 height 303
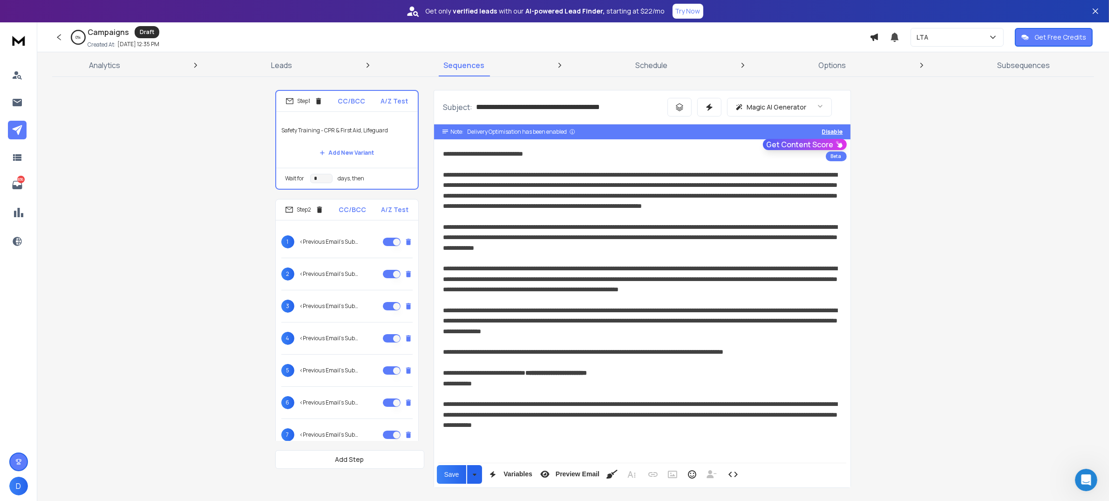
click at [475, 473] on icon "button" at bounding box center [474, 474] width 11 height 6
click at [643, 405] on div "**********" at bounding box center [641, 300] width 397 height 303
click at [575, 405] on div "**********" at bounding box center [641, 300] width 397 height 303
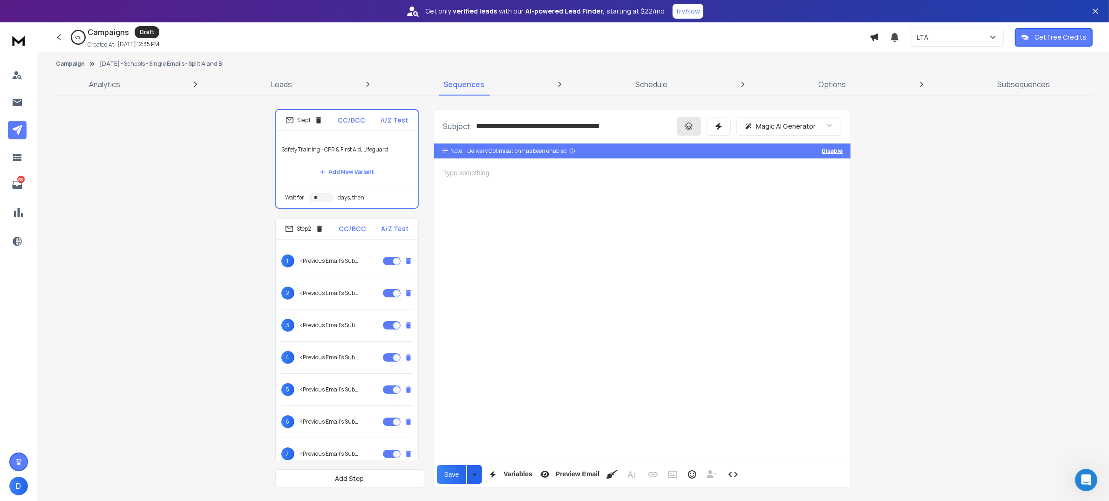
click at [688, 122] on icon at bounding box center [688, 124] width 7 height 5
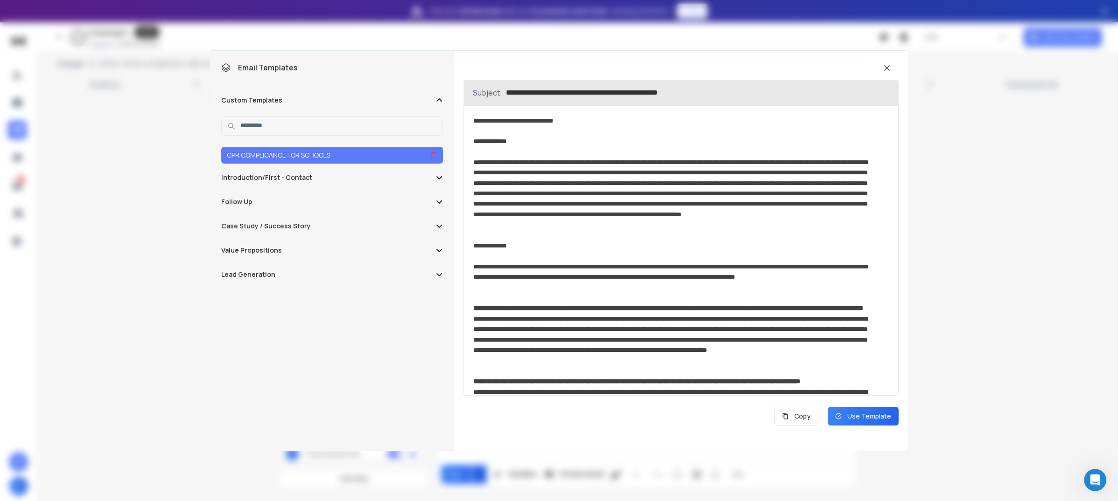
click at [849, 412] on button "Use Template" at bounding box center [862, 415] width 71 height 19
type input "**********"
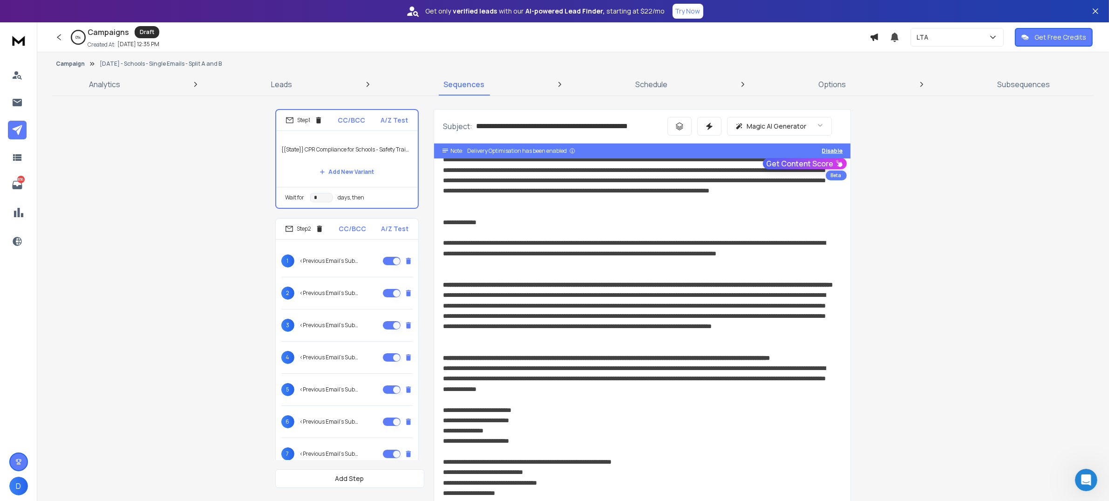
scroll to position [221, 0]
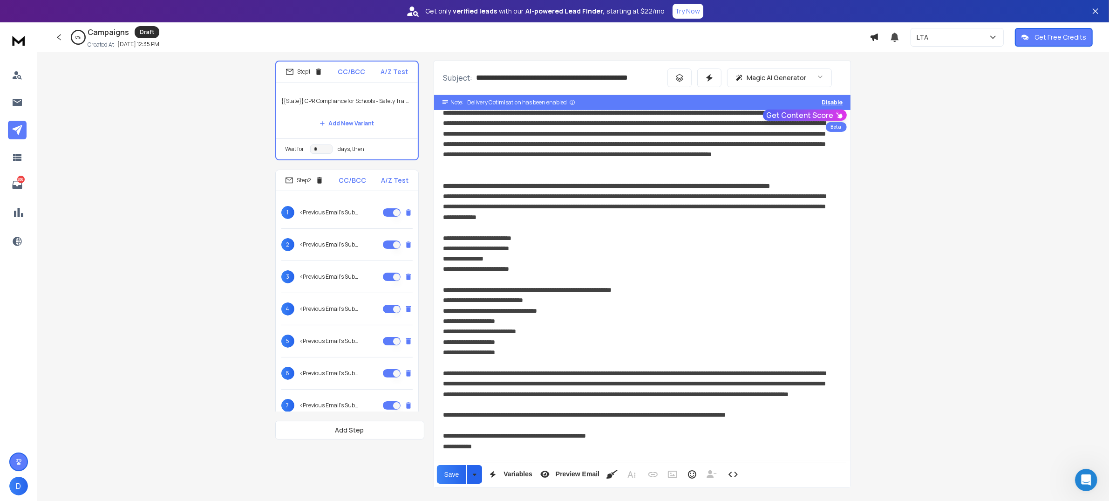
click at [337, 204] on div "1 <Previous Email's Subject>" at bounding box center [346, 212] width 131 height 32
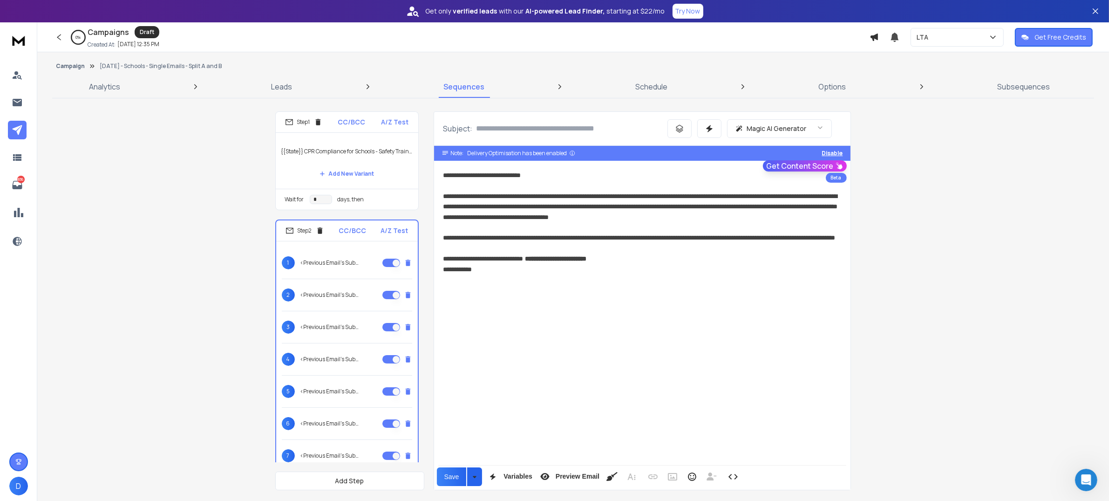
scroll to position [0, 0]
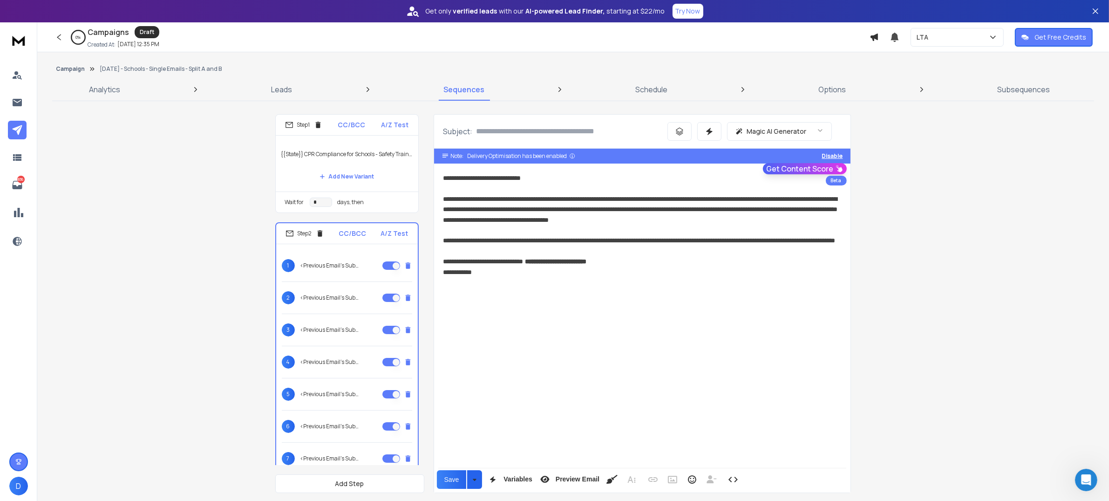
click at [339, 263] on p "<Previous Email's Subject>" at bounding box center [330, 265] width 60 height 7
click at [711, 198] on div "**********" at bounding box center [641, 230] width 397 height 115
click at [803, 208] on div "**********" at bounding box center [641, 230] width 397 height 115
click at [506, 166] on div "**********" at bounding box center [642, 314] width 416 height 302
click at [523, 197] on div "**********" at bounding box center [641, 230] width 397 height 115
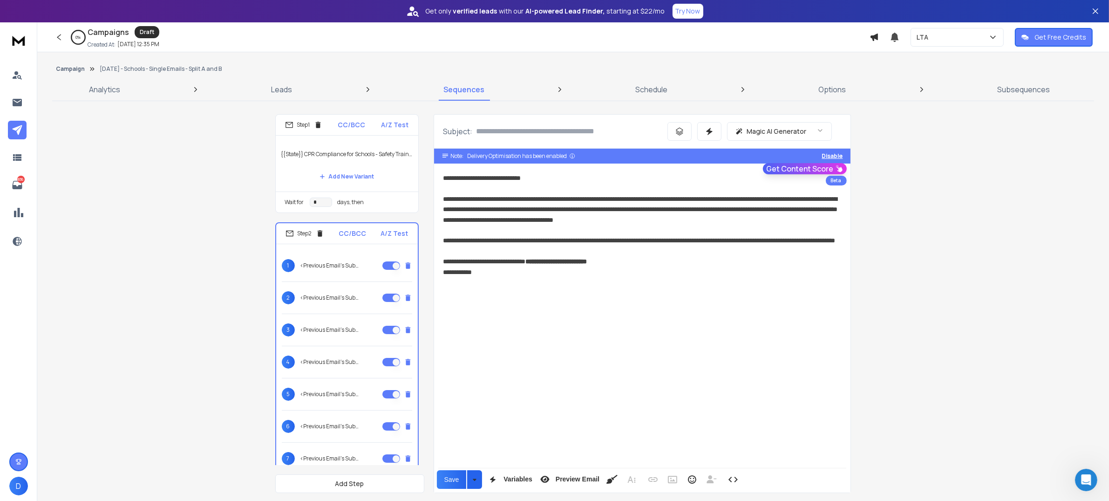
click at [509, 210] on div "**********" at bounding box center [641, 230] width 397 height 115
click at [592, 219] on div "**********" at bounding box center [641, 230] width 397 height 115
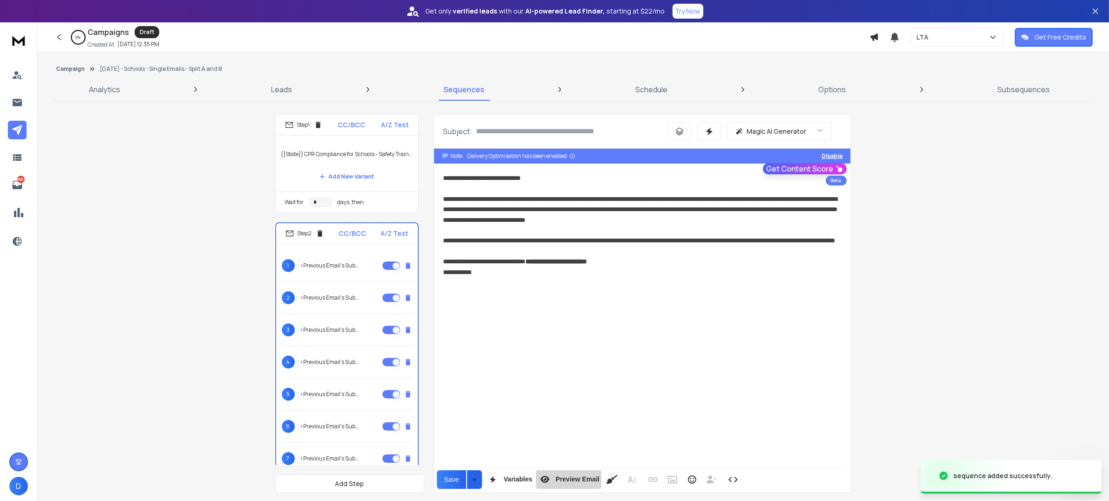
click at [577, 472] on div "Preview Email" at bounding box center [568, 478] width 65 height 15
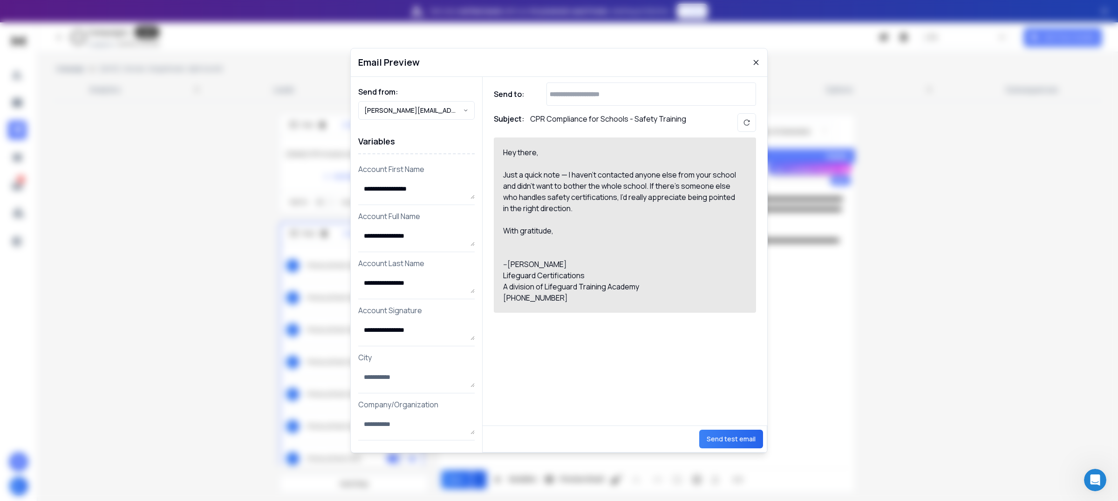
click at [754, 60] on icon at bounding box center [755, 62] width 7 height 7
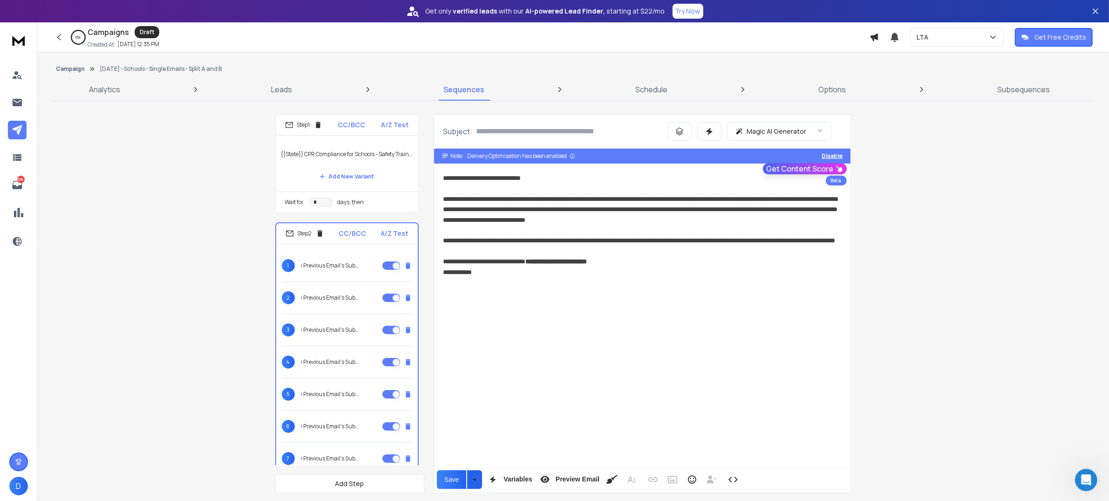
click at [712, 196] on div "**********" at bounding box center [641, 230] width 397 height 115
click at [571, 477] on span "Preview Email" at bounding box center [577, 479] width 47 height 8
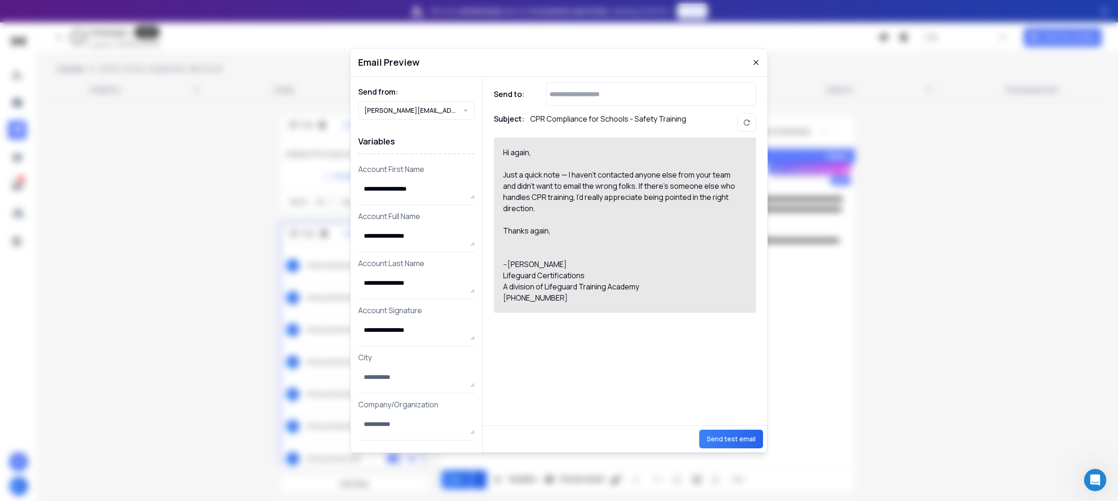
click at [756, 57] on div "Email Preview" at bounding box center [559, 62] width 416 height 28
click at [757, 62] on icon at bounding box center [755, 62] width 7 height 7
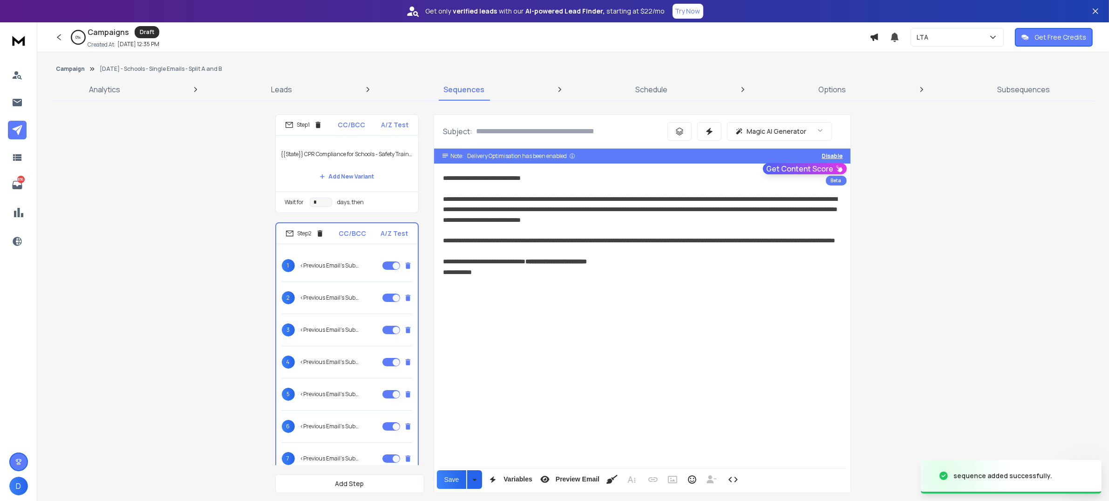
click at [337, 293] on div "2 <Previous Email's Subject>" at bounding box center [321, 297] width 78 height 13
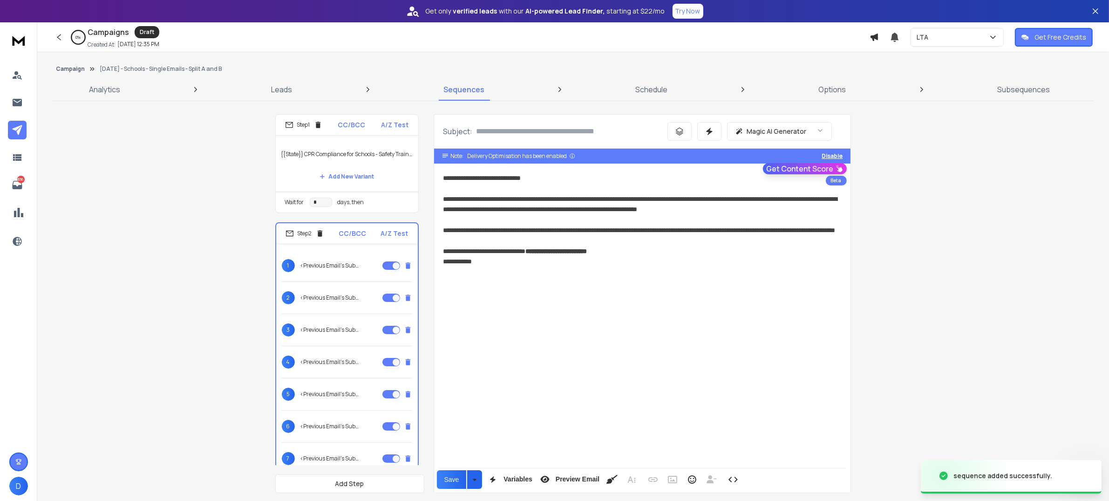
drag, startPoint x: 717, startPoint y: 197, endPoint x: 721, endPoint y: 196, distance: 4.7
click at [717, 197] on div "**********" at bounding box center [641, 225] width 397 height 104
drag, startPoint x: 621, startPoint y: 209, endPoint x: 552, endPoint y: 209, distance: 68.4
click at [552, 209] on div "**********" at bounding box center [641, 225] width 397 height 104
click at [587, 482] on span "Preview Email" at bounding box center [577, 479] width 47 height 8
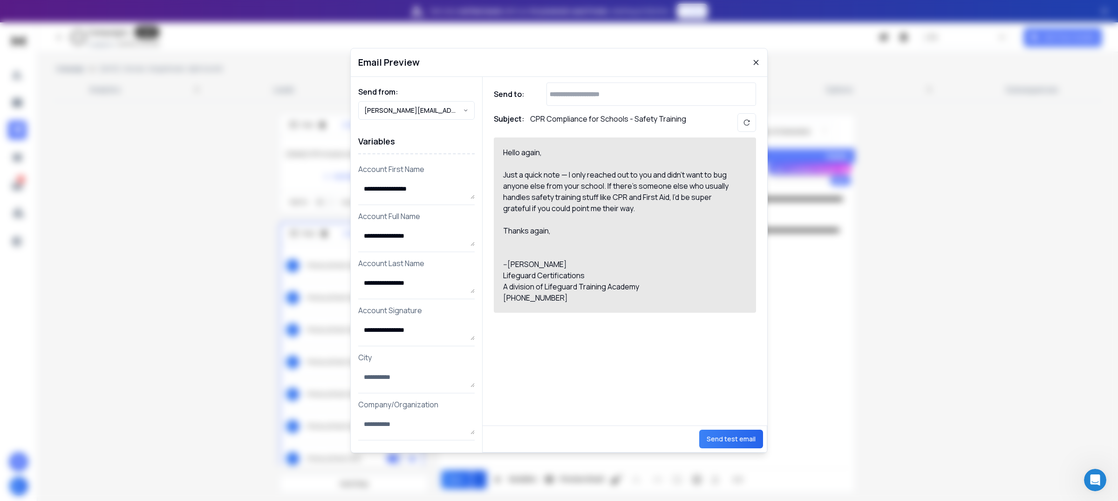
click at [758, 63] on icon at bounding box center [755, 62] width 7 height 7
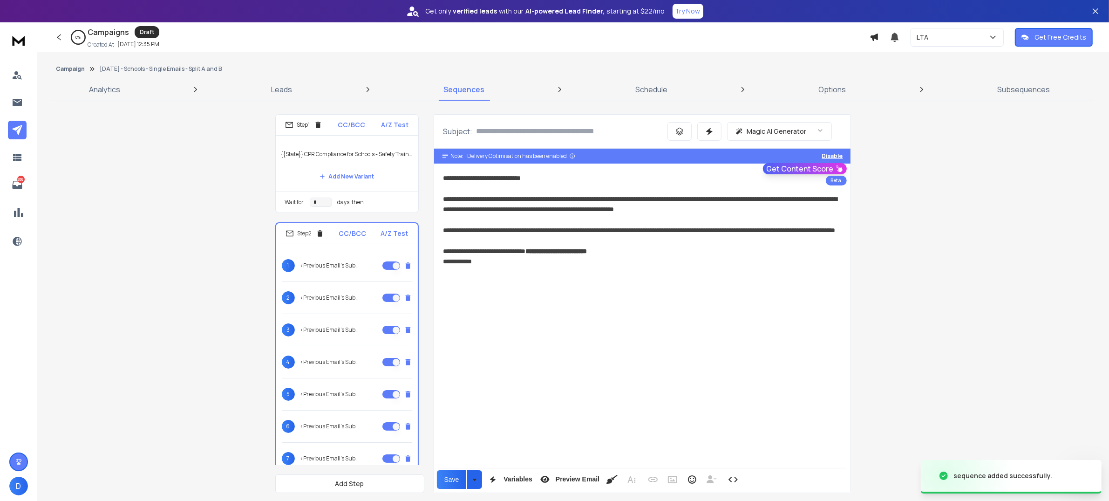
click at [342, 331] on p "<Previous Email's Subject>" at bounding box center [330, 329] width 60 height 7
click at [517, 210] on div "**********" at bounding box center [641, 230] width 397 height 115
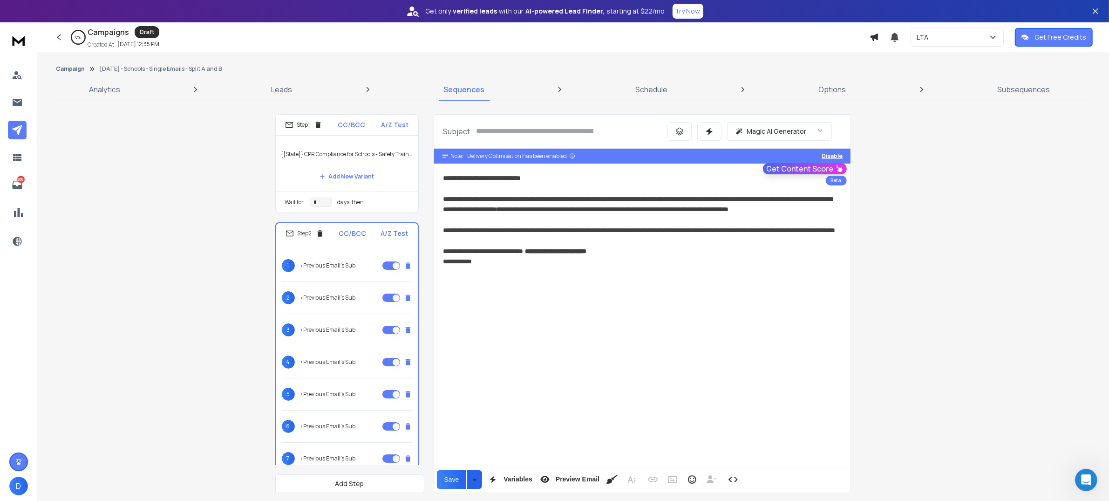
click at [677, 211] on div "**********" at bounding box center [641, 230] width 397 height 115
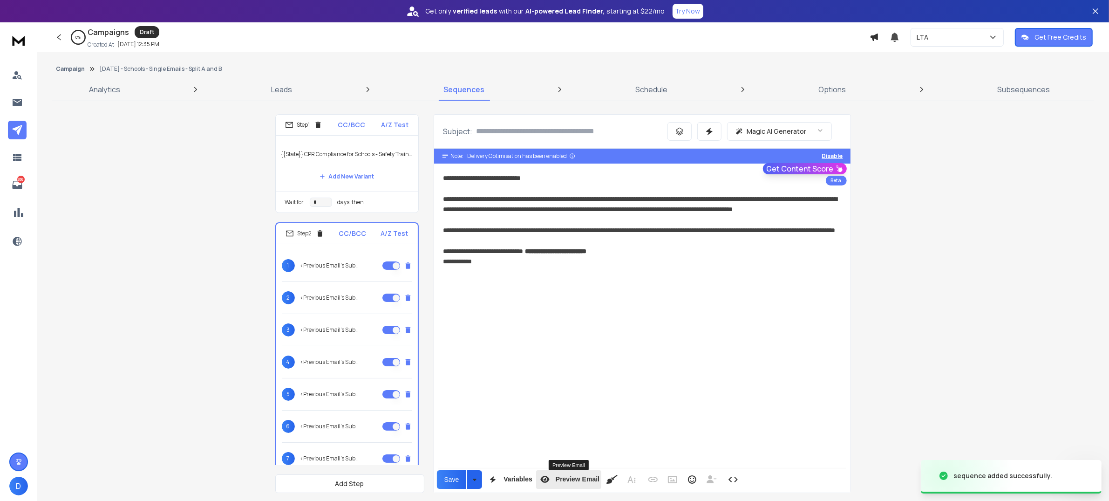
click at [586, 482] on span "Preview Email" at bounding box center [577, 479] width 47 height 8
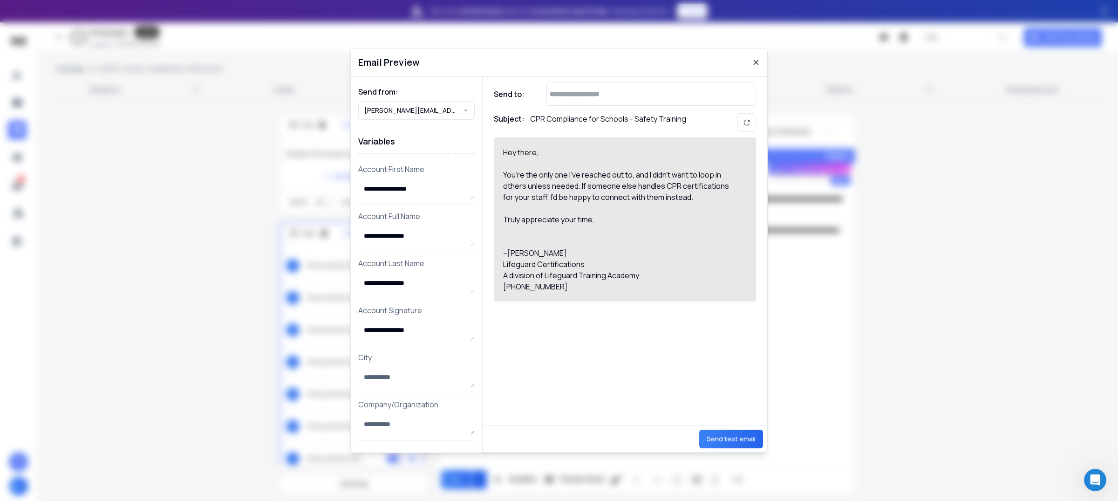
click at [758, 60] on icon at bounding box center [755, 62] width 5 height 5
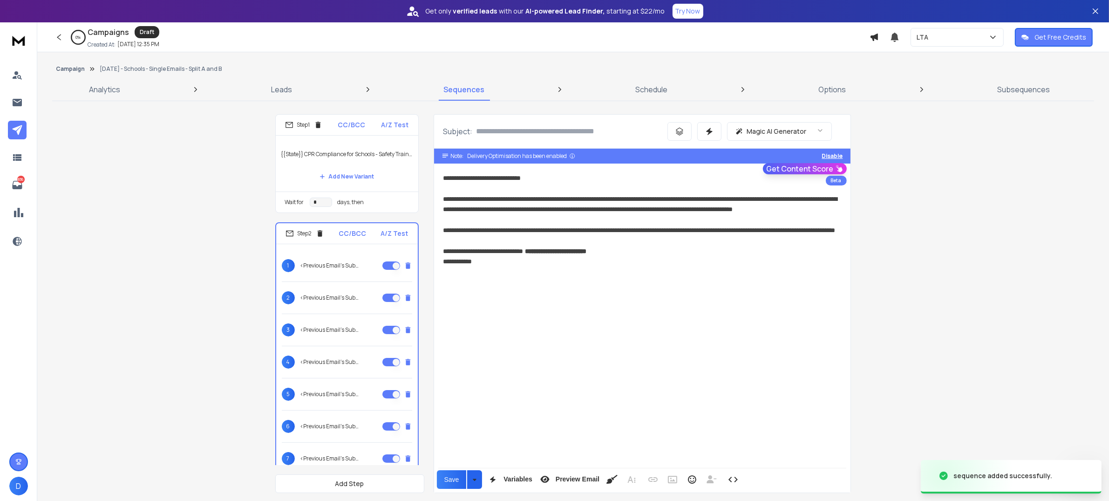
click at [335, 330] on p "<Previous Email's Subject>" at bounding box center [330, 329] width 60 height 7
click at [325, 358] on div "4 <Previous Email's Subject>" at bounding box center [321, 361] width 78 height 13
click at [511, 206] on div "**********" at bounding box center [641, 225] width 397 height 104
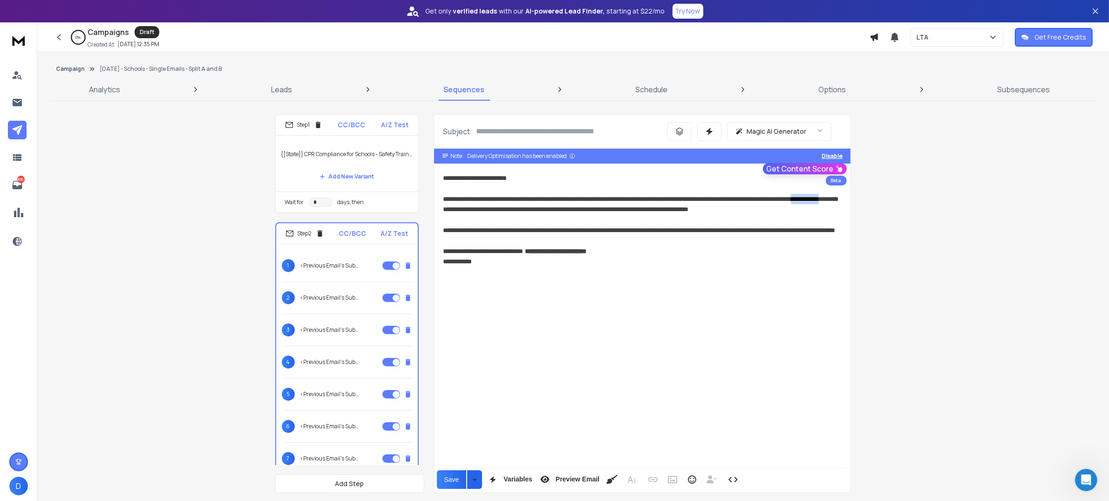
drag, startPoint x: 513, startPoint y: 209, endPoint x: 480, endPoint y: 210, distance: 33.1
click at [480, 210] on div "**********" at bounding box center [641, 225] width 397 height 104
click at [530, 210] on div "**********" at bounding box center [641, 225] width 397 height 104
click at [589, 209] on div "**********" at bounding box center [641, 225] width 397 height 104
click at [727, 210] on div "**********" at bounding box center [641, 225] width 397 height 104
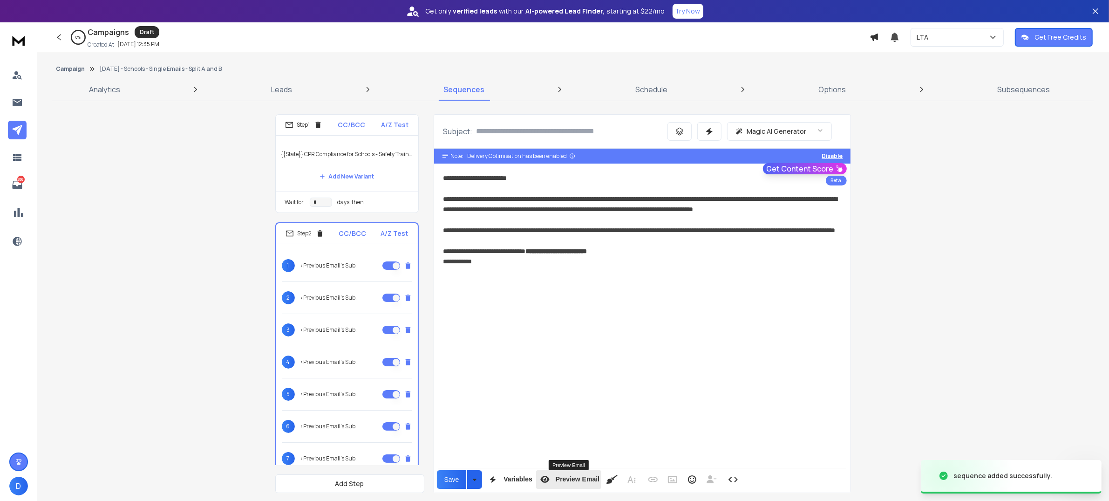
click at [585, 477] on span "Preview Email" at bounding box center [577, 479] width 47 height 8
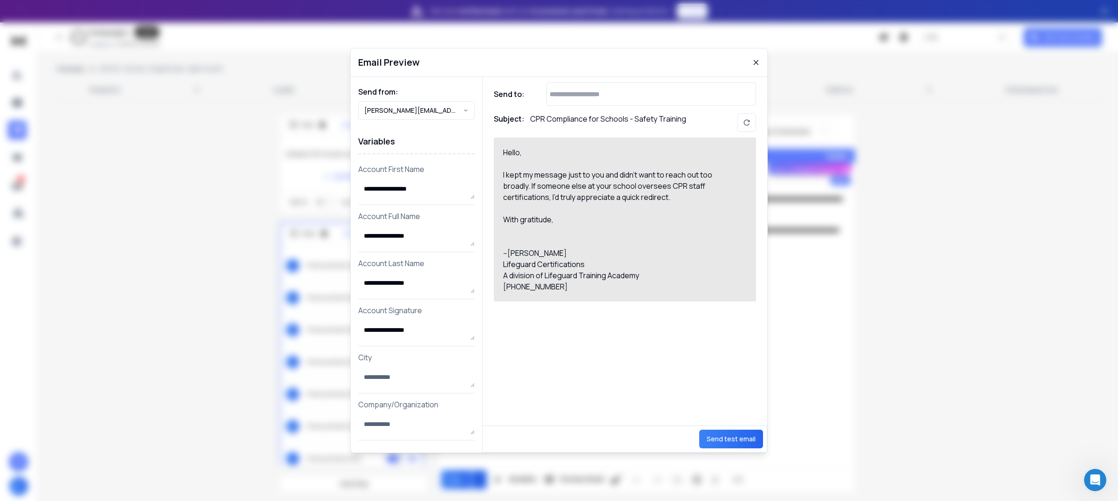
click at [758, 60] on icon at bounding box center [755, 62] width 5 height 5
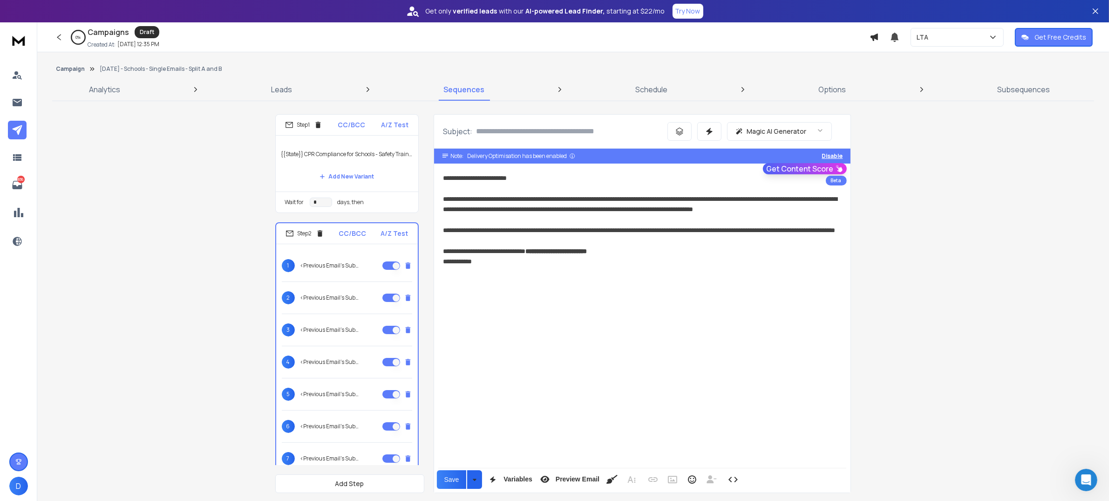
click at [321, 363] on p "<Previous Email's Subject>" at bounding box center [330, 361] width 60 height 7
click at [324, 390] on div "5 <Previous Email's Subject>" at bounding box center [321, 393] width 78 height 13
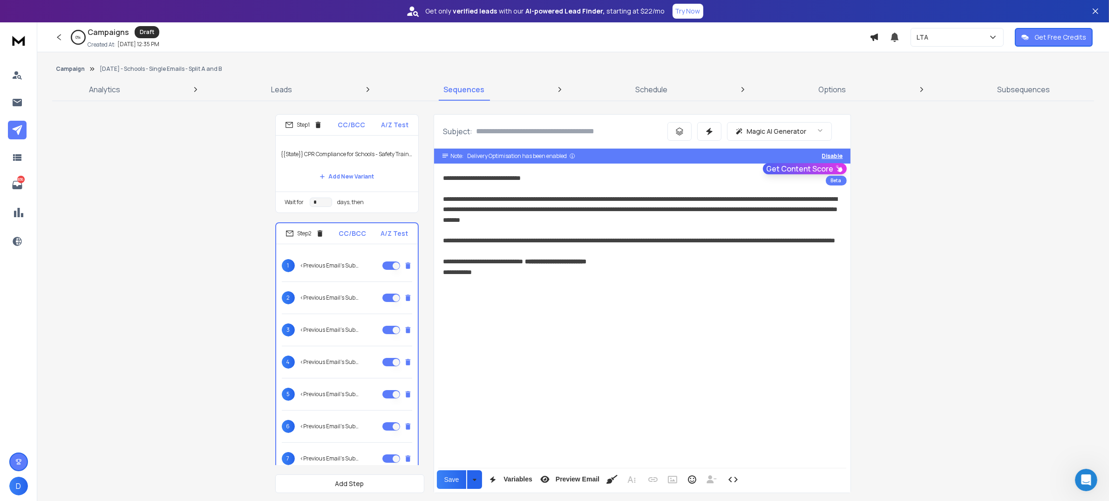
click at [650, 196] on div "**********" at bounding box center [641, 230] width 397 height 115
click at [459, 210] on div "**********" at bounding box center [641, 230] width 397 height 115
drag, startPoint x: 747, startPoint y: 208, endPoint x: 728, endPoint y: 210, distance: 19.1
click at [728, 210] on div "**********" at bounding box center [641, 230] width 397 height 115
drag, startPoint x: 601, startPoint y: 219, endPoint x: 535, endPoint y: 218, distance: 66.1
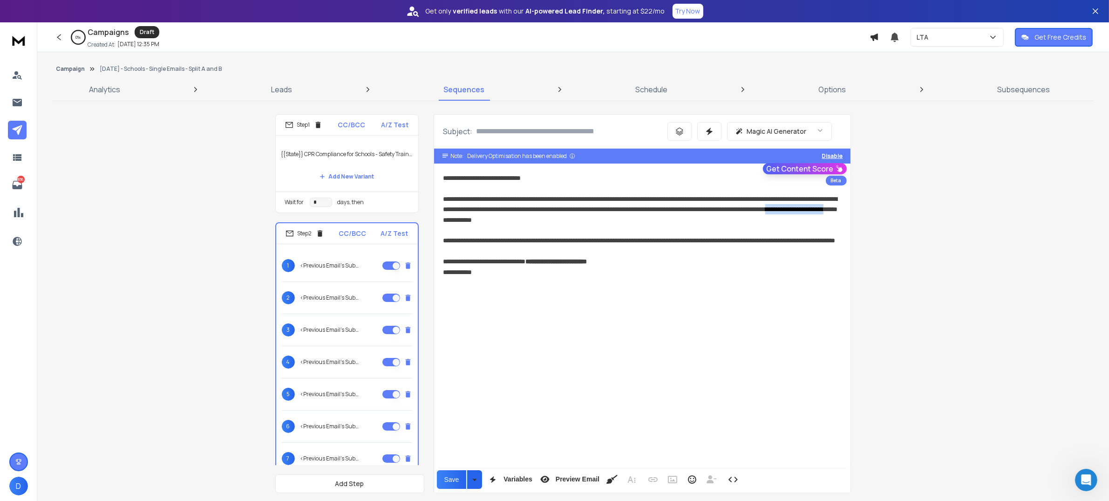
click at [535, 218] on div "**********" at bounding box center [641, 230] width 397 height 115
click at [537, 216] on div "**********" at bounding box center [641, 230] width 397 height 115
drag, startPoint x: 529, startPoint y: 217, endPoint x: 506, endPoint y: 215, distance: 22.9
click at [506, 215] on div "**********" at bounding box center [641, 230] width 397 height 115
drag, startPoint x: 617, startPoint y: 217, endPoint x: 559, endPoint y: 218, distance: 57.7
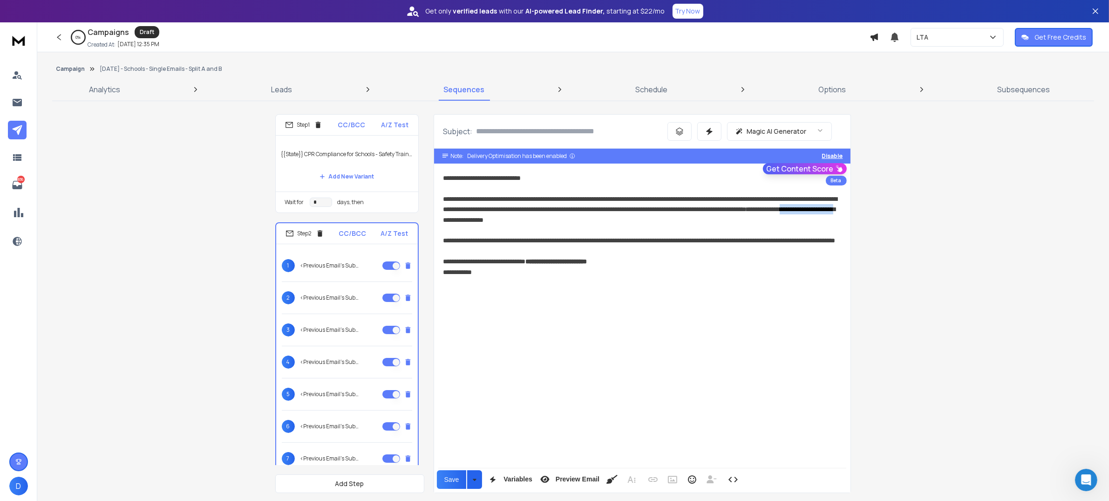
click at [558, 218] on div "**********" at bounding box center [641, 230] width 397 height 115
click at [770, 204] on div "**********" at bounding box center [641, 230] width 397 height 115
click at [752, 208] on div "**********" at bounding box center [641, 230] width 397 height 115
click at [481, 220] on div "**********" at bounding box center [641, 230] width 397 height 115
click at [613, 218] on div "**********" at bounding box center [641, 230] width 397 height 115
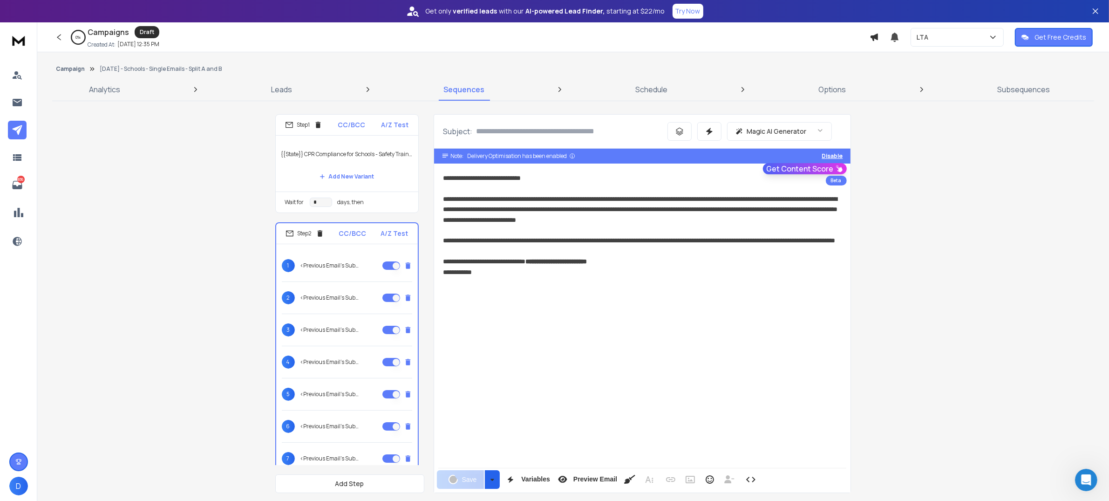
click at [449, 472] on button "Save" at bounding box center [460, 479] width 47 height 19
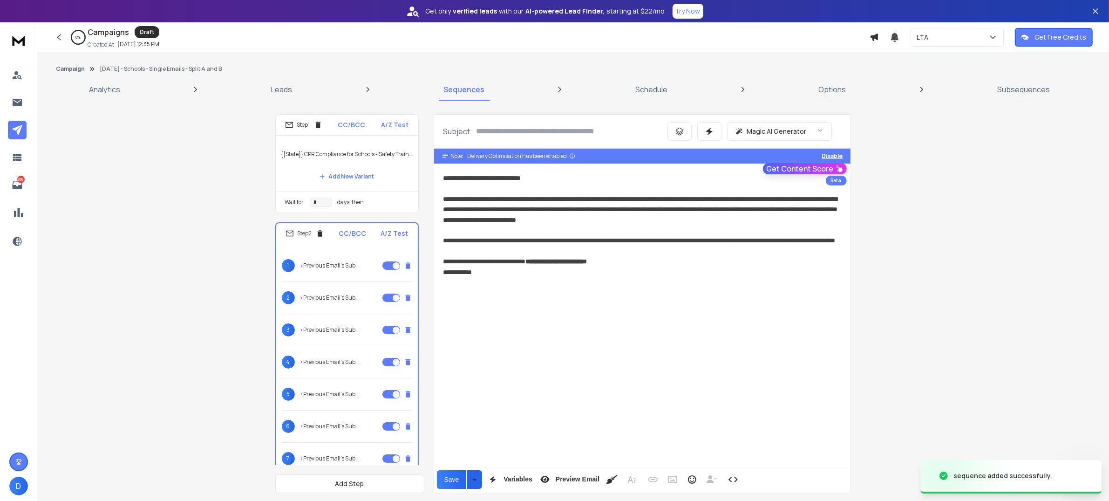
click at [332, 394] on p "<Previous Email's Subject>" at bounding box center [330, 393] width 60 height 7
click at [567, 474] on div "Preview Email" at bounding box center [568, 478] width 65 height 15
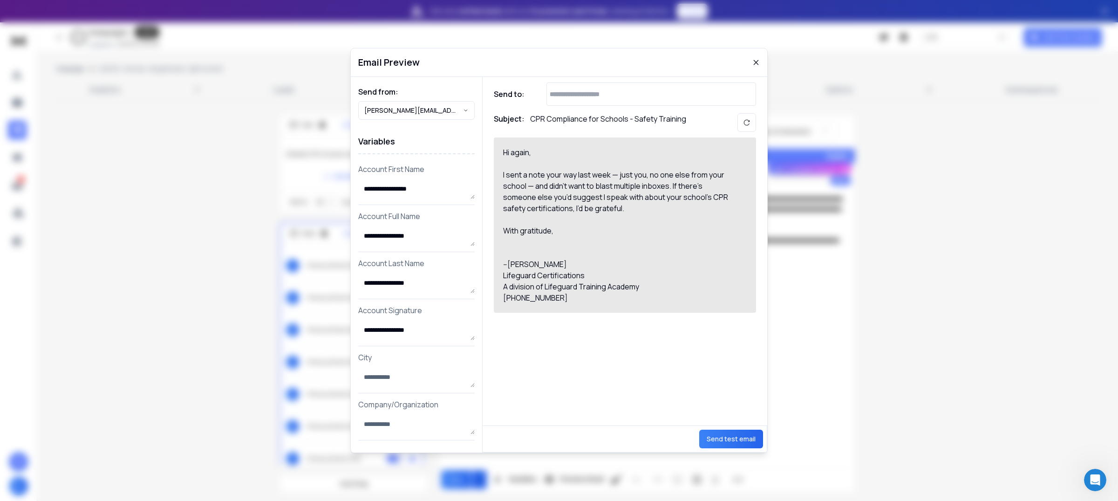
click at [755, 65] on icon at bounding box center [755, 62] width 7 height 7
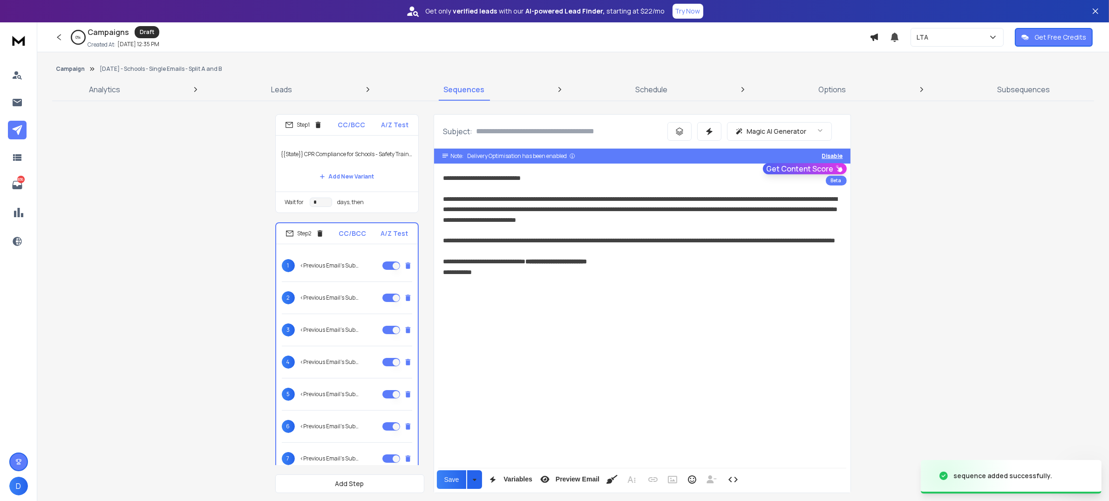
click at [327, 396] on p "<Previous Email's Subject>" at bounding box center [330, 393] width 60 height 7
click at [328, 422] on div "6 <Previous Email's Subject>" at bounding box center [321, 426] width 78 height 13
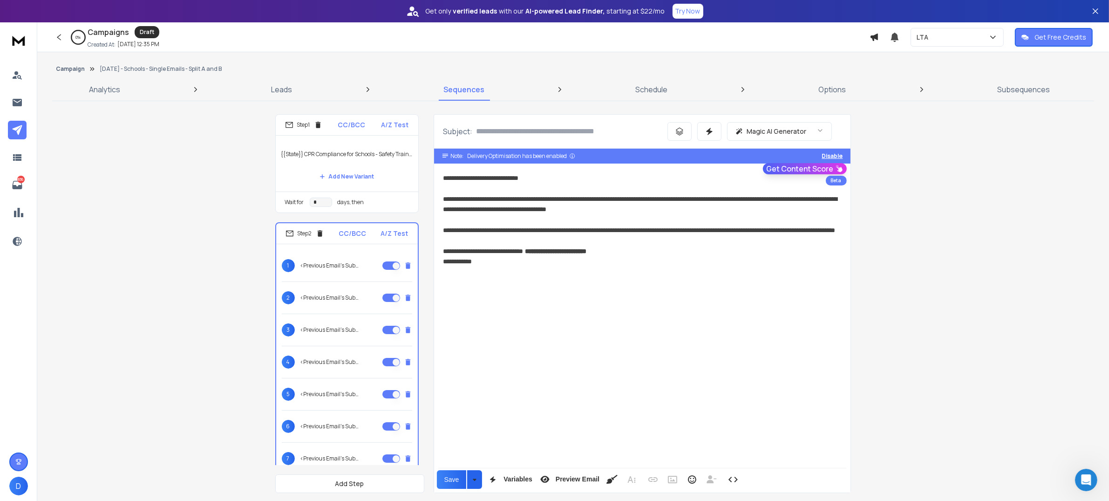
click at [608, 199] on div "**********" at bounding box center [641, 225] width 397 height 104
click at [702, 200] on div "**********" at bounding box center [641, 225] width 397 height 104
click at [462, 208] on div "**********" at bounding box center [641, 225] width 397 height 104
drag, startPoint x: 547, startPoint y: 207, endPoint x: 562, endPoint y: 209, distance: 15.0
click at [547, 207] on div "**********" at bounding box center [641, 225] width 397 height 104
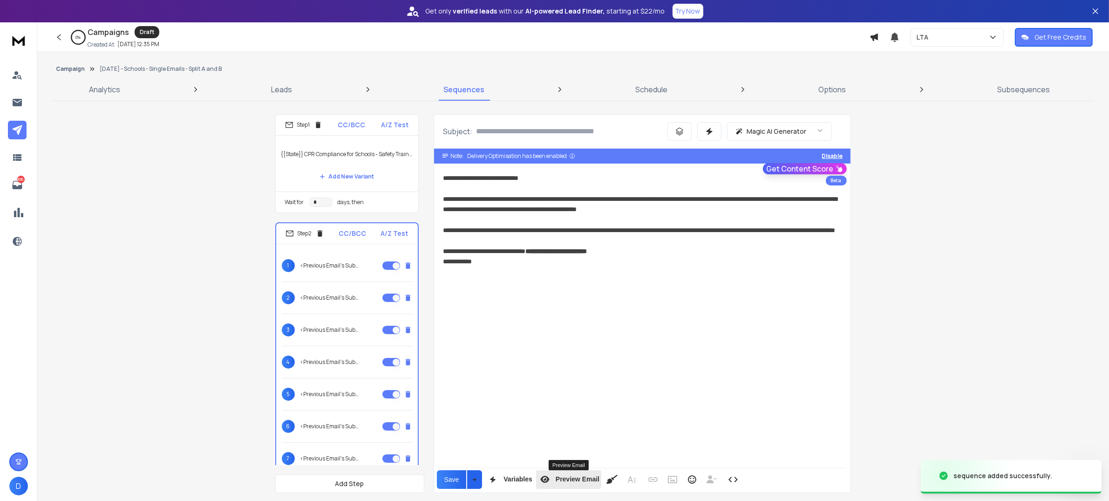
click at [565, 477] on span "Preview Email" at bounding box center [577, 479] width 47 height 8
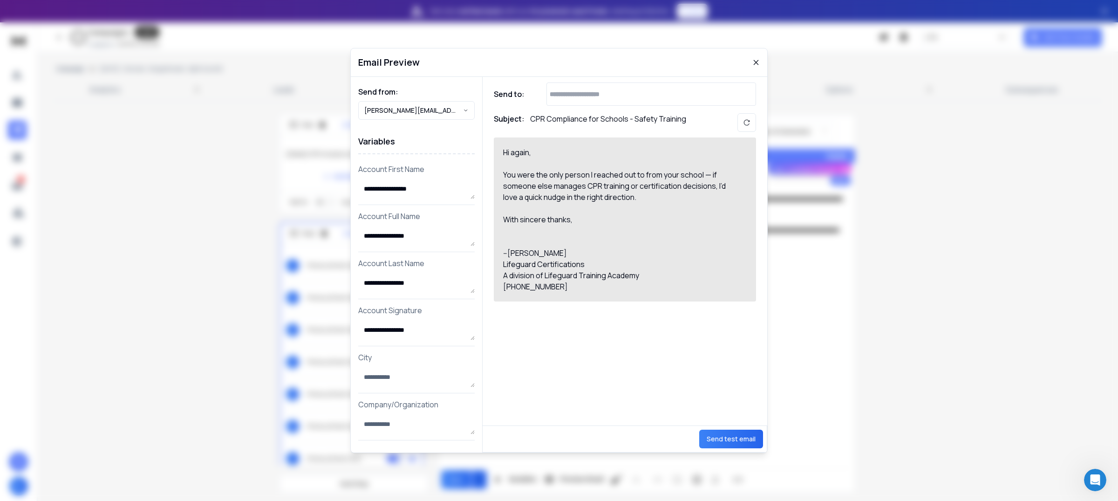
click at [755, 64] on icon at bounding box center [755, 62] width 7 height 7
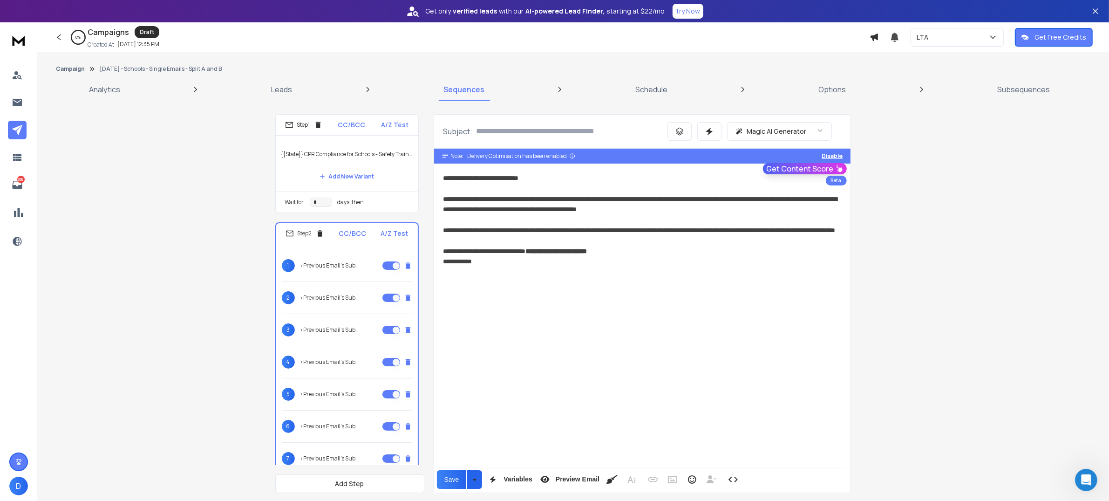
click at [345, 427] on p "<Previous Email's Subject>" at bounding box center [330, 425] width 60 height 7
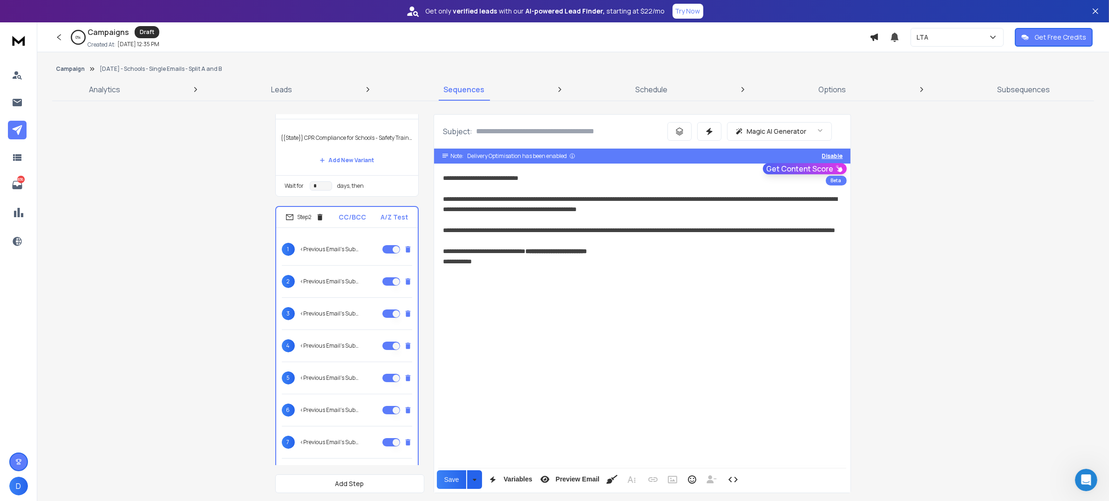
scroll to position [17, 0]
click at [334, 438] on p "<Previous Email's Subject>" at bounding box center [330, 440] width 60 height 7
click at [562, 207] on div "**********" at bounding box center [641, 230] width 397 height 115
click at [549, 210] on div "**********" at bounding box center [641, 225] width 397 height 104
click at [620, 208] on div "**********" at bounding box center [641, 225] width 397 height 104
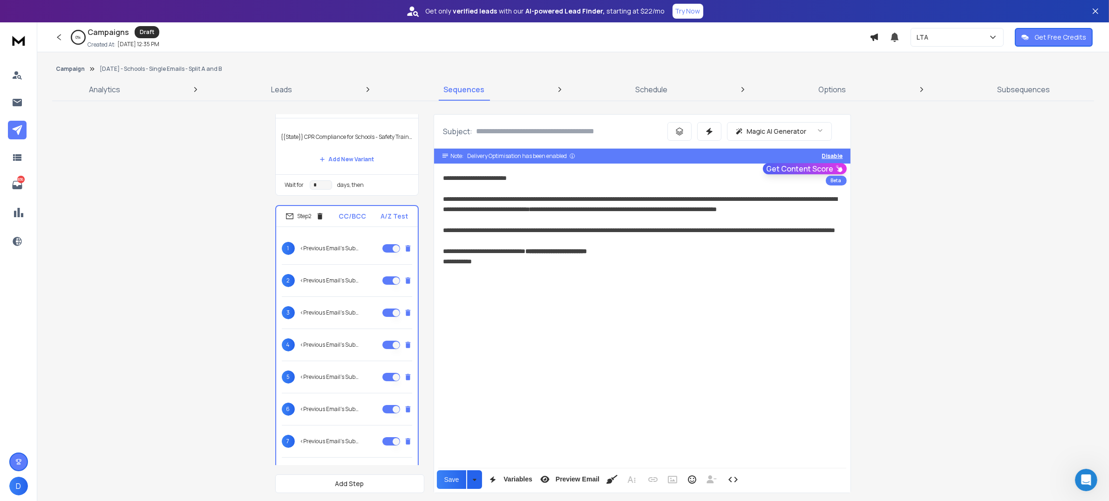
click at [696, 208] on div "**********" at bounding box center [641, 230] width 397 height 115
click at [456, 477] on icon "button" at bounding box center [452, 478] width 9 height 9
click at [456, 477] on icon "button" at bounding box center [453, 478] width 8 height 8
click at [457, 477] on icon "button" at bounding box center [453, 478] width 8 height 8
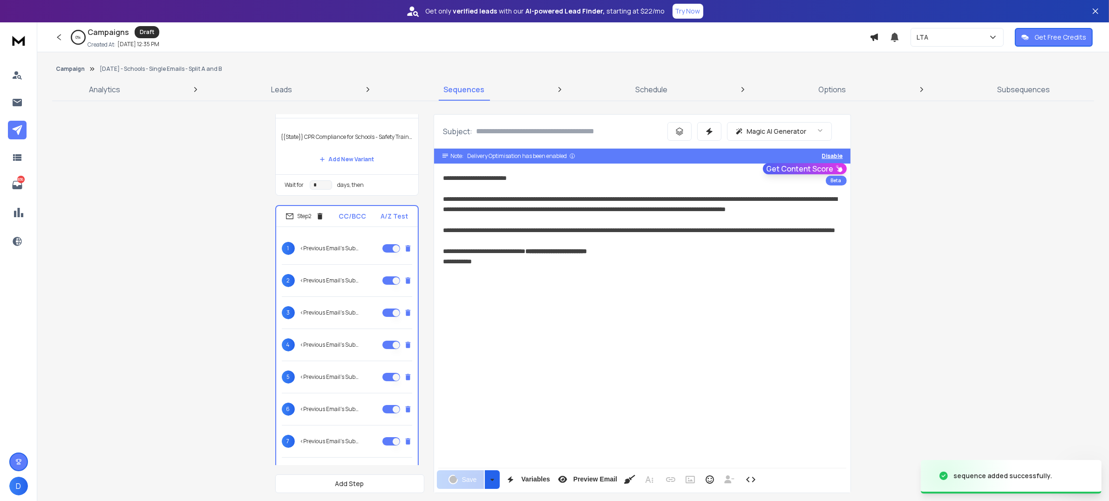
click at [455, 478] on icon "button" at bounding box center [453, 478] width 8 height 8
click at [572, 479] on span "Preview Email" at bounding box center [577, 479] width 47 height 8
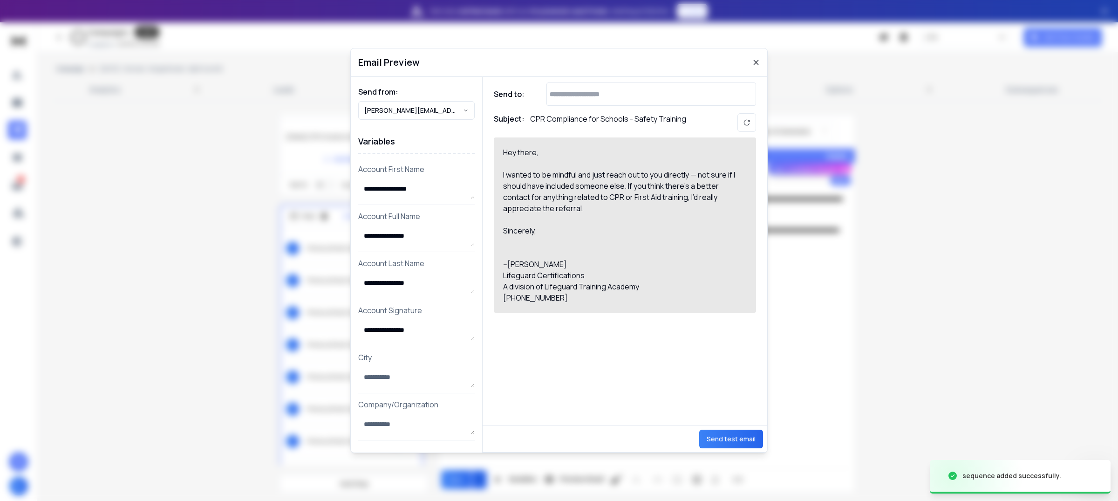
click at [755, 61] on icon at bounding box center [755, 62] width 7 height 7
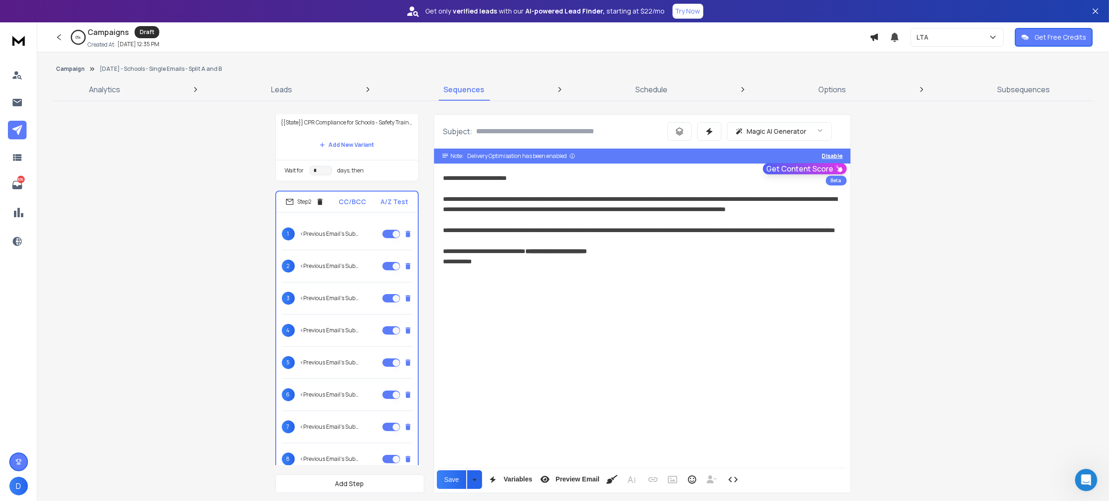
scroll to position [34, 0]
click at [324, 416] on div "7 <Previous Email's Subject>" at bounding box center [347, 425] width 130 height 32
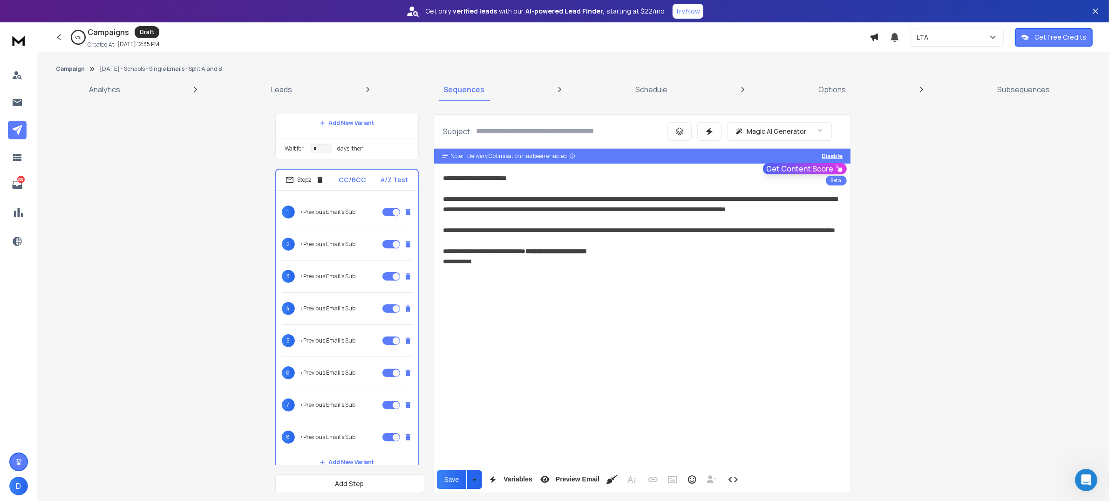
scroll to position [55, 0]
click at [321, 430] on div "8 <Previous Email's Subject>" at bounding box center [321, 435] width 78 height 13
drag, startPoint x: 661, startPoint y: 198, endPoint x: 668, endPoint y: 197, distance: 7.0
click at [661, 198] on div "**********" at bounding box center [641, 225] width 397 height 104
click at [762, 196] on div "**********" at bounding box center [641, 225] width 397 height 104
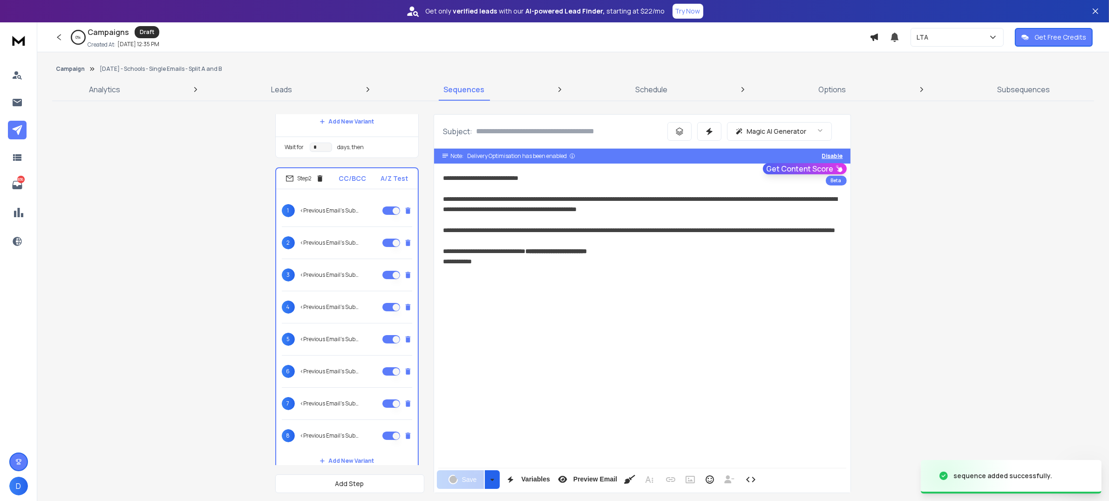
click at [452, 480] on icon "button" at bounding box center [453, 478] width 8 height 8
click at [588, 477] on span "Preview Email" at bounding box center [577, 479] width 47 height 8
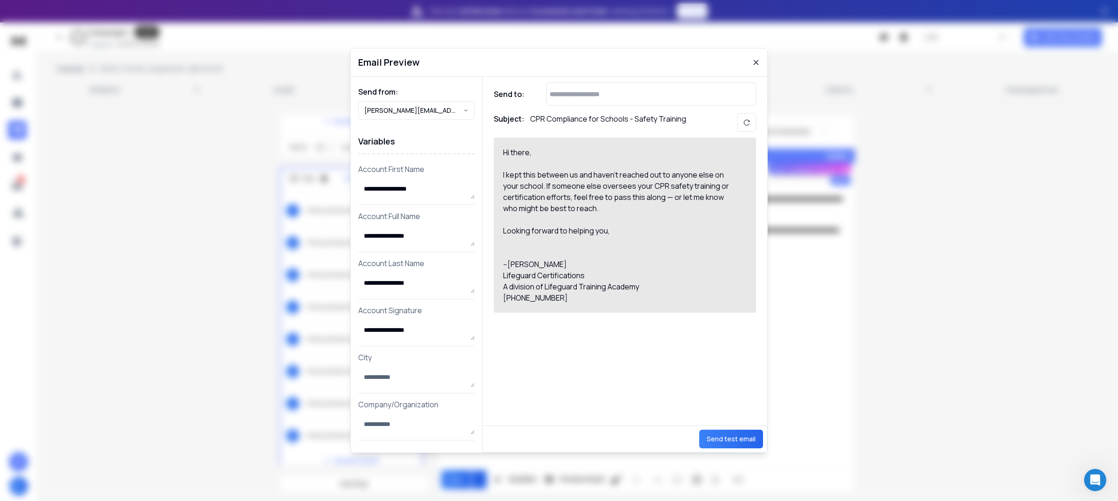
click at [758, 59] on icon at bounding box center [755, 62] width 7 height 7
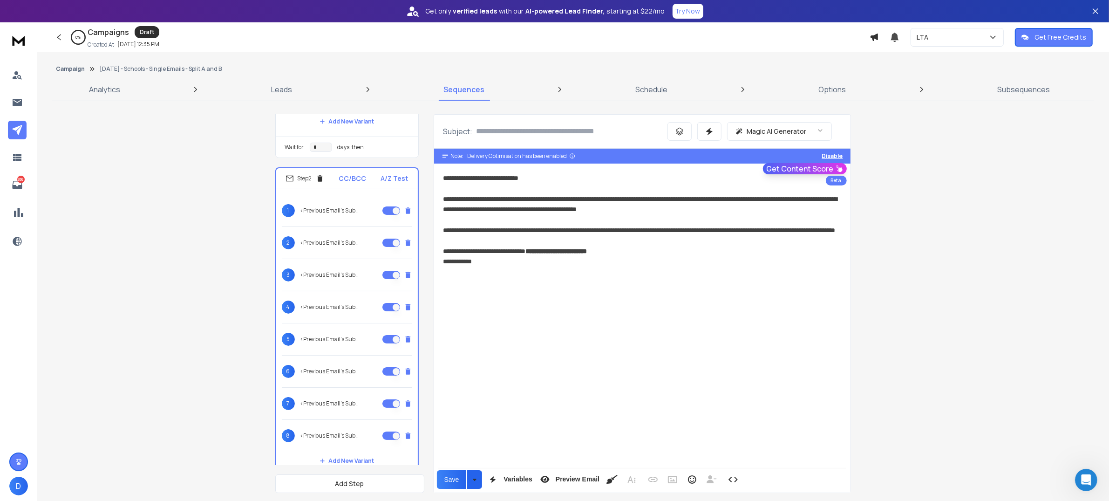
click at [630, 197] on div "**********" at bounding box center [641, 225] width 397 height 104
click at [581, 474] on div "Preview Email" at bounding box center [568, 478] width 65 height 15
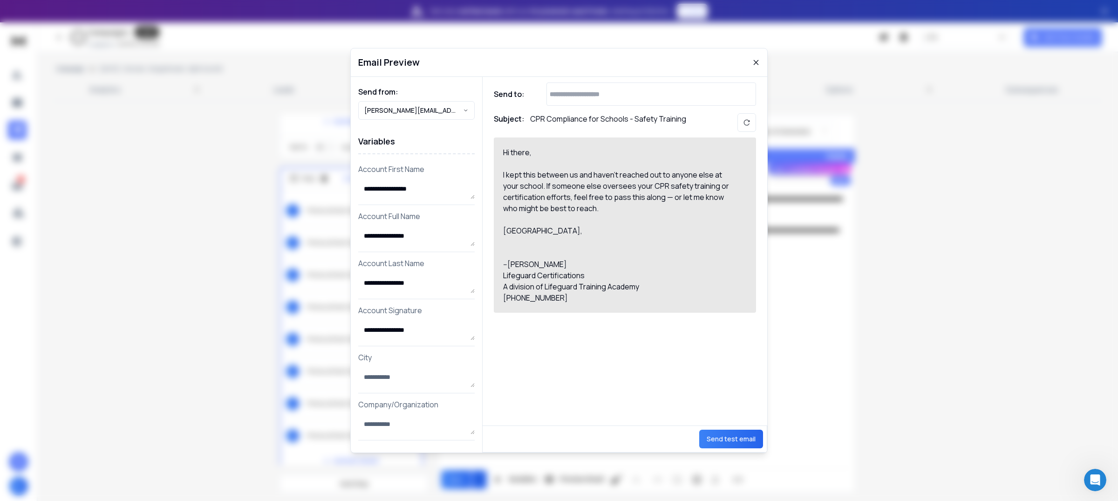
click at [757, 62] on icon at bounding box center [755, 62] width 7 height 7
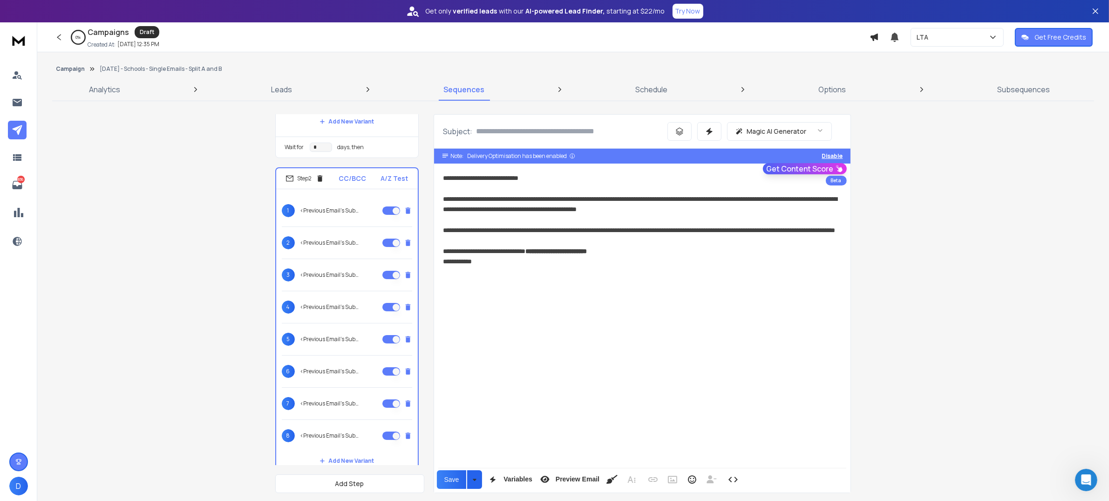
scroll to position [53, 0]
click at [315, 212] on p "<Previous Email's Subject>" at bounding box center [330, 212] width 60 height 7
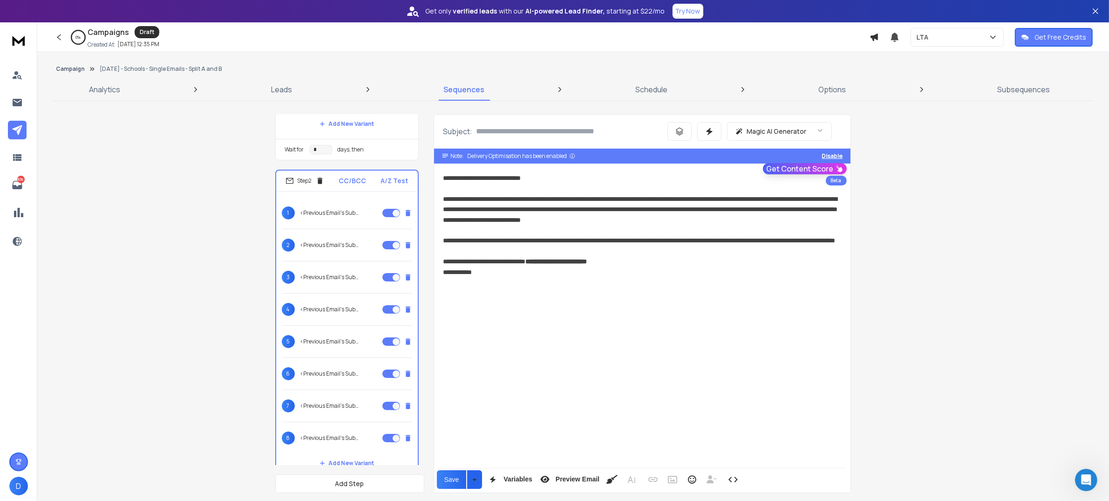
click at [342, 244] on p "<Previous Email's Subject>" at bounding box center [330, 244] width 60 height 7
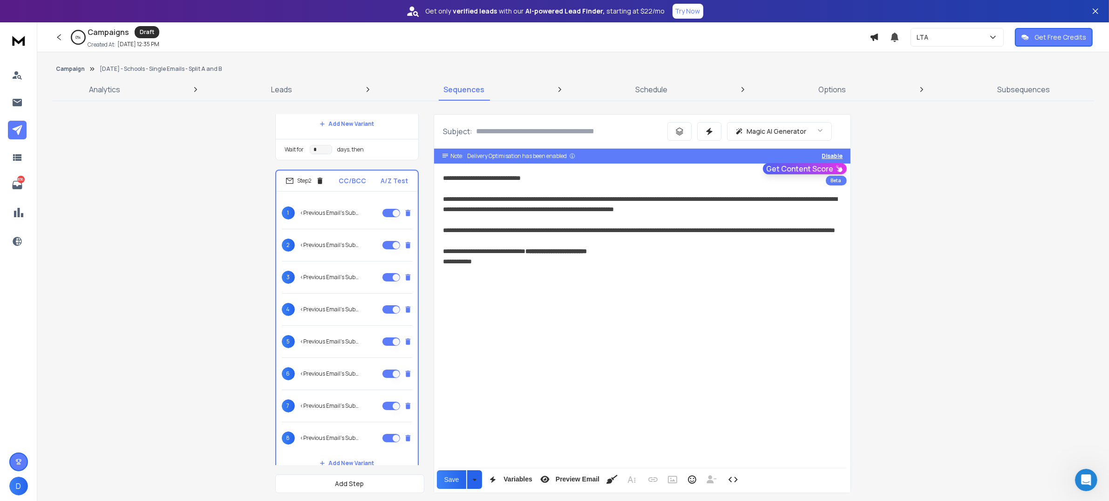
click at [341, 216] on p "<Previous Email's Subject>" at bounding box center [330, 212] width 60 height 7
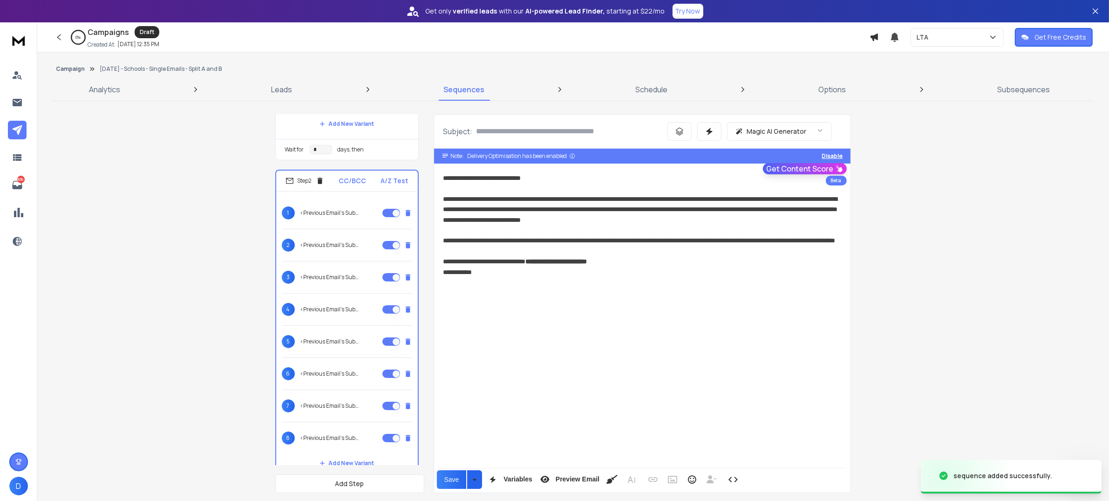
click at [329, 247] on p "<Previous Email's Subject>" at bounding box center [330, 244] width 60 height 7
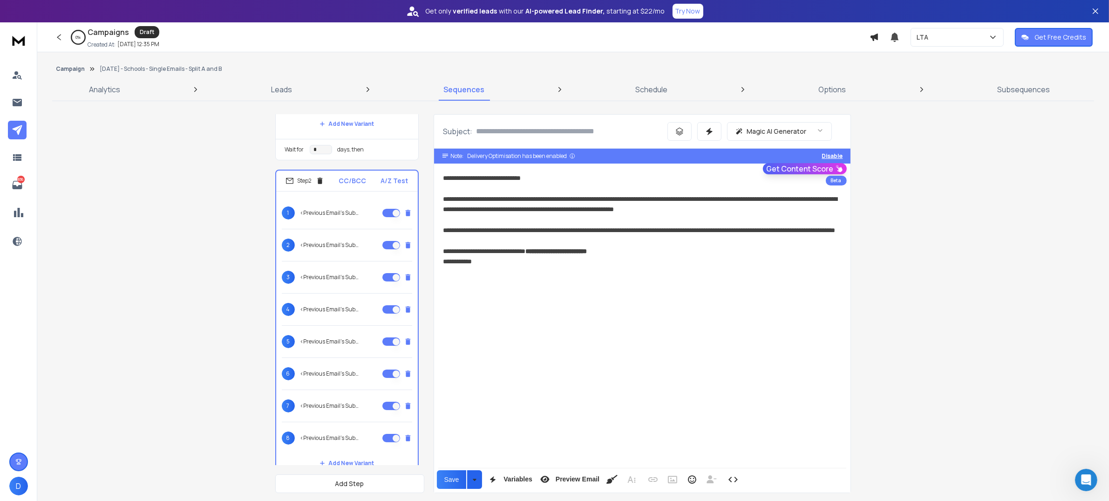
click at [324, 274] on p "<Previous Email's Subject>" at bounding box center [330, 276] width 60 height 7
click at [324, 245] on p "<Previous Email's Subject>" at bounding box center [330, 244] width 60 height 7
click at [318, 274] on p "<Previous Email's Subject>" at bounding box center [330, 276] width 60 height 7
click at [678, 196] on div "**********" at bounding box center [641, 230] width 397 height 115
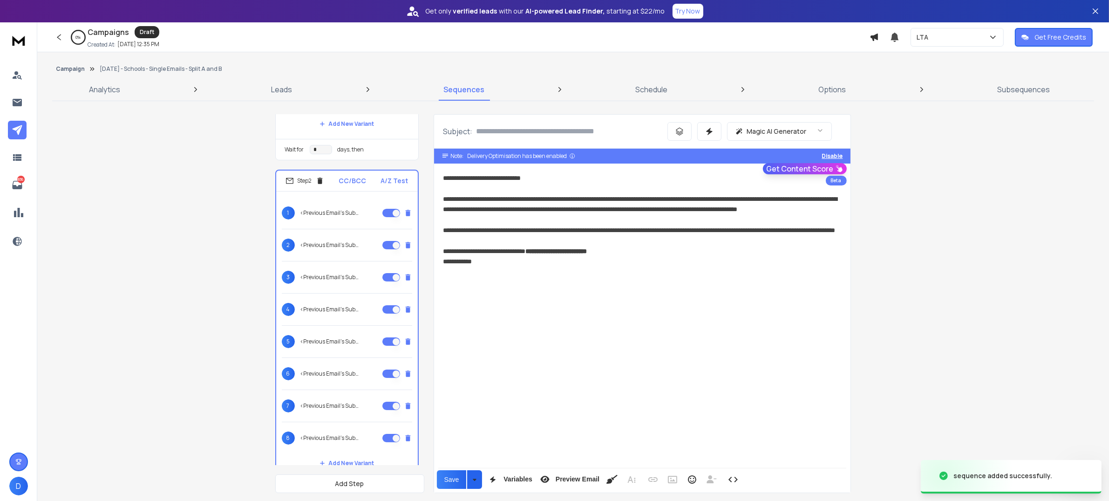
click at [325, 276] on p "<Previous Email's Subject>" at bounding box center [330, 276] width 60 height 7
click at [326, 275] on p "<Previous Email's Subject>" at bounding box center [330, 276] width 60 height 7
click at [576, 472] on div "Preview Email" at bounding box center [568, 478] width 65 height 15
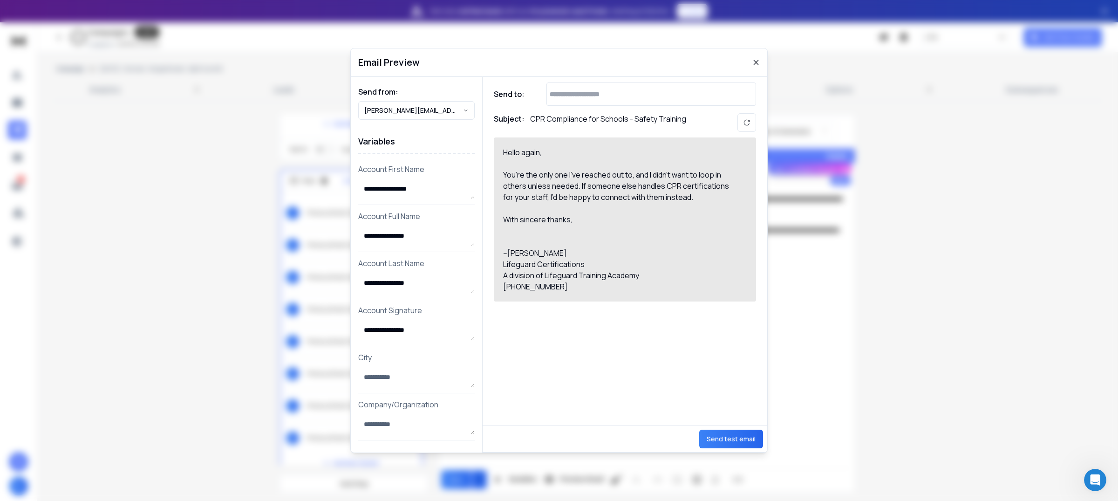
click at [757, 58] on div "Email Preview" at bounding box center [559, 62] width 416 height 28
click at [755, 63] on icon at bounding box center [755, 62] width 7 height 7
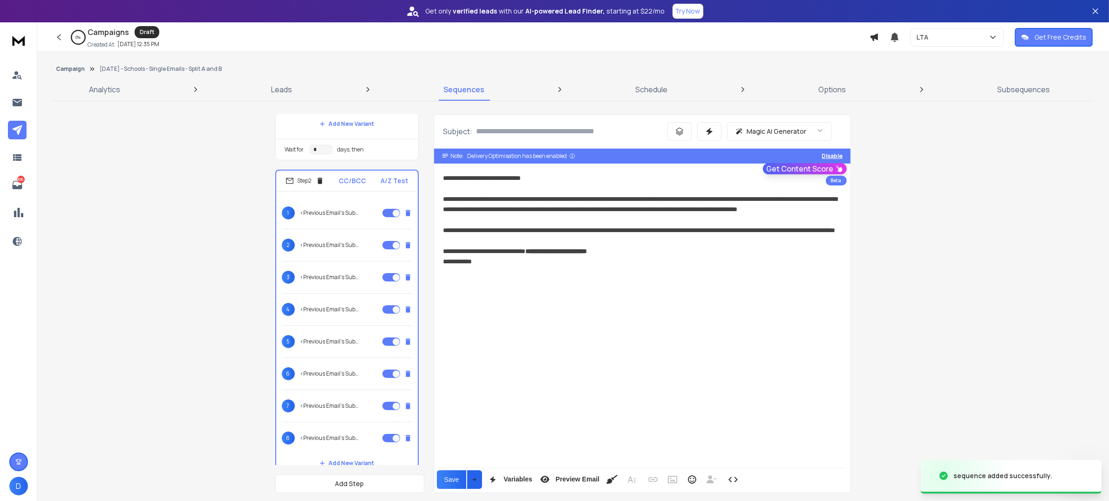
click at [331, 309] on p "<Previous Email's Subject>" at bounding box center [330, 308] width 60 height 7
click at [331, 273] on p "<Previous Email's Subject>" at bounding box center [330, 276] width 60 height 7
click at [326, 308] on p "<Previous Email's Subject>" at bounding box center [330, 308] width 60 height 7
click at [318, 339] on p "<Previous Email's Subject>" at bounding box center [330, 341] width 60 height 7
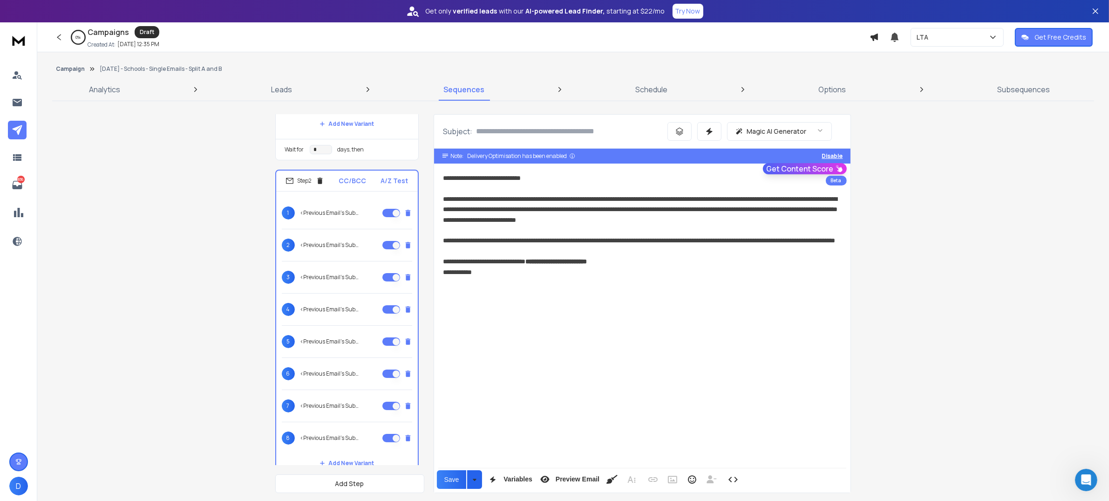
click at [319, 373] on p "<Previous Email's Subject>" at bounding box center [330, 373] width 60 height 7
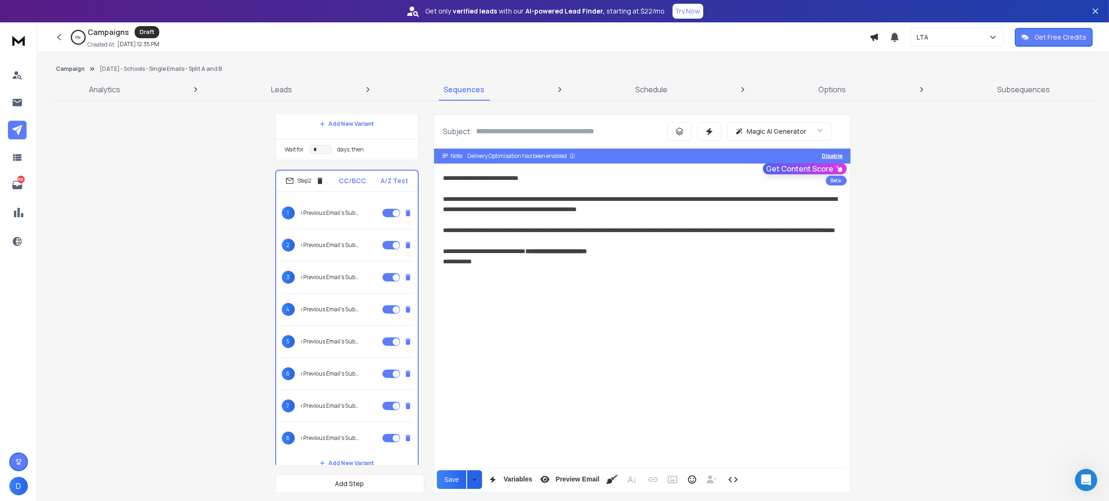
click at [323, 401] on div "7 <Previous Email's Subject>" at bounding box center [321, 405] width 78 height 13
click at [333, 372] on p "<Previous Email's Subject>" at bounding box center [330, 373] width 60 height 7
click at [335, 343] on p "<Previous Email's Subject>" at bounding box center [330, 341] width 60 height 7
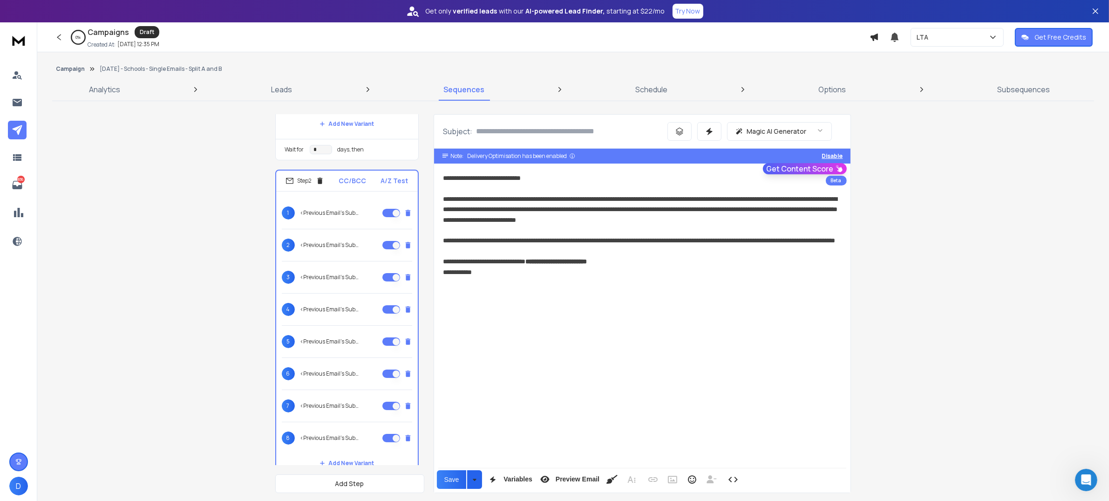
click at [326, 367] on div "6 <Previous Email's Subject>" at bounding box center [321, 373] width 78 height 13
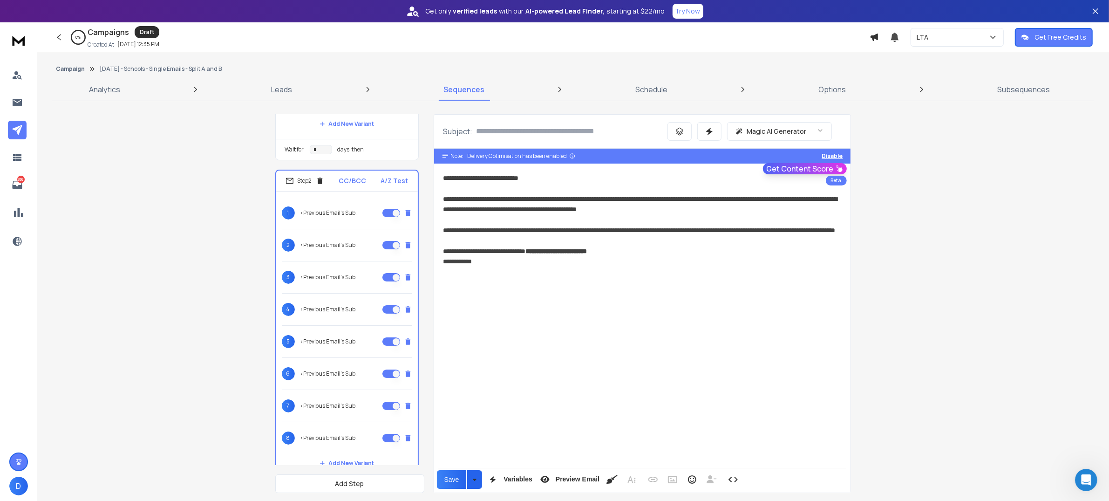
click at [318, 401] on div "7 <Previous Email's Subject>" at bounding box center [321, 405] width 78 height 13
click at [320, 406] on p "<Previous Email's Subject>" at bounding box center [330, 405] width 60 height 7
click at [319, 429] on div "8 <Previous Email's Subject>" at bounding box center [347, 438] width 130 height 32
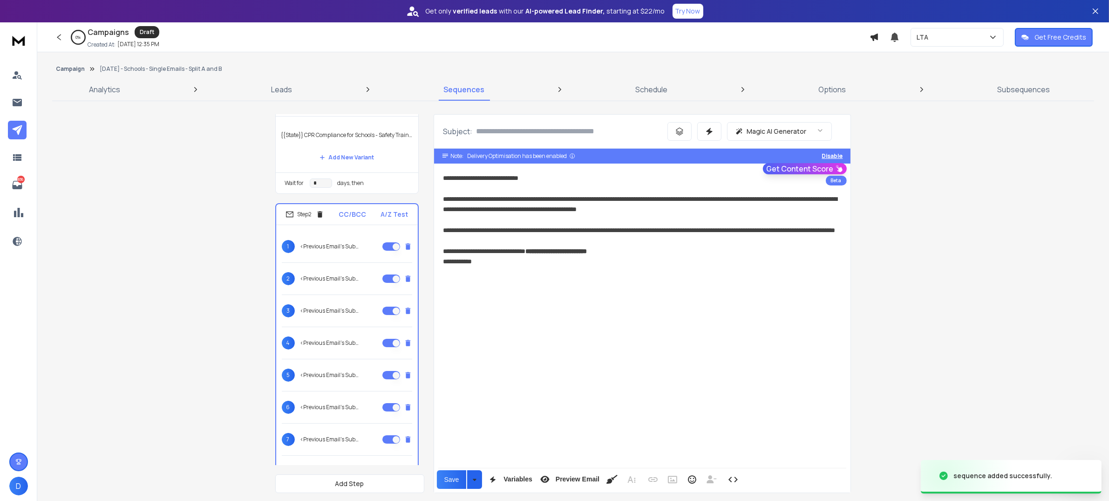
scroll to position [0, 0]
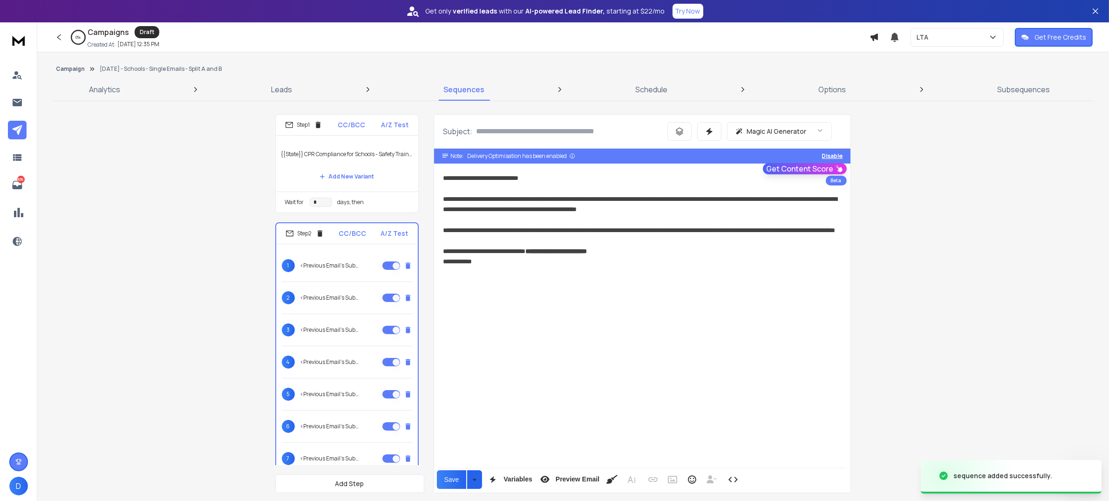
click at [369, 154] on p "{{State}} CPR Compliance for Schools - Safety Training" at bounding box center [346, 154] width 131 height 26
type input "**********"
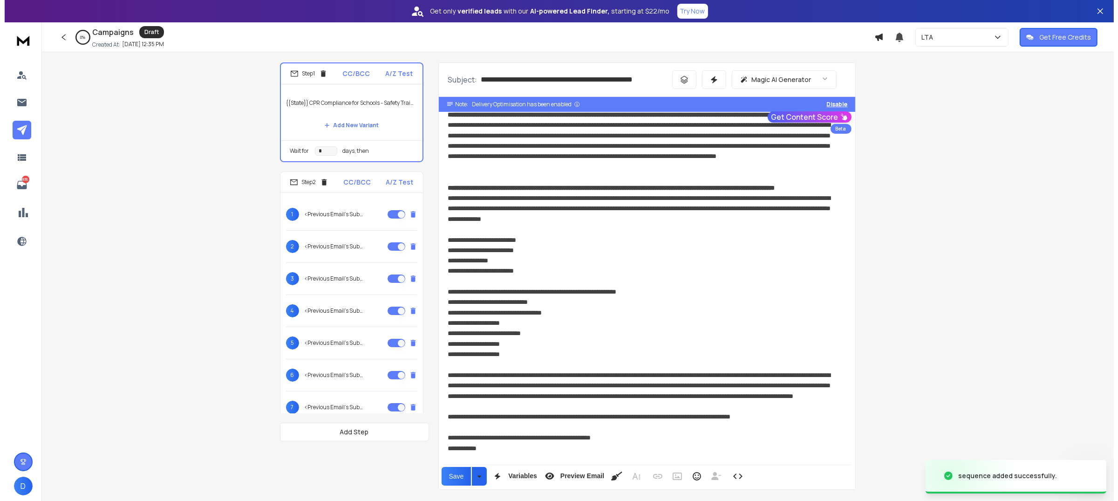
scroll to position [54, 0]
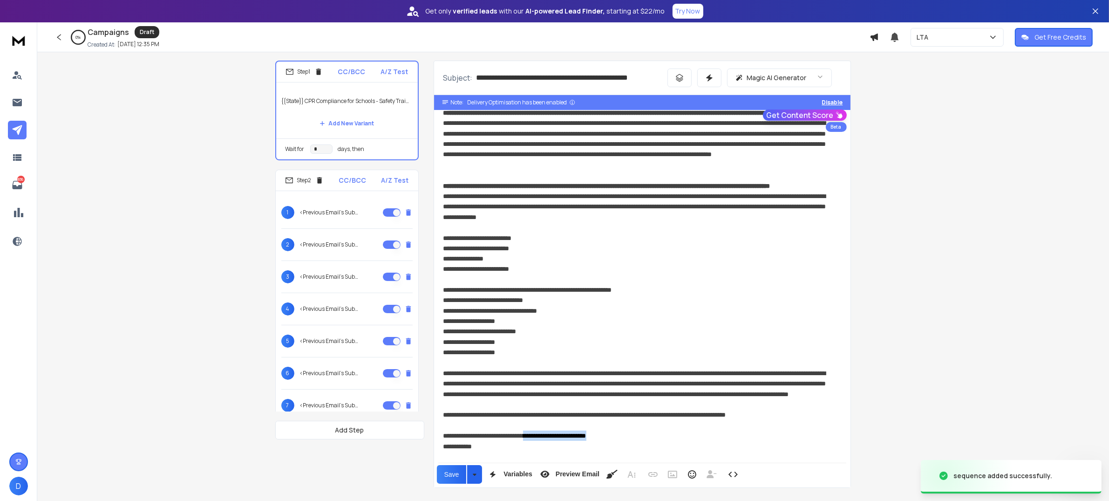
drag, startPoint x: 621, startPoint y: 433, endPoint x: 540, endPoint y: 432, distance: 81.0
click at [540, 432] on div "**********" at bounding box center [637, 440] width 389 height 21
click at [566, 474] on span "Preview Email" at bounding box center [577, 474] width 47 height 8
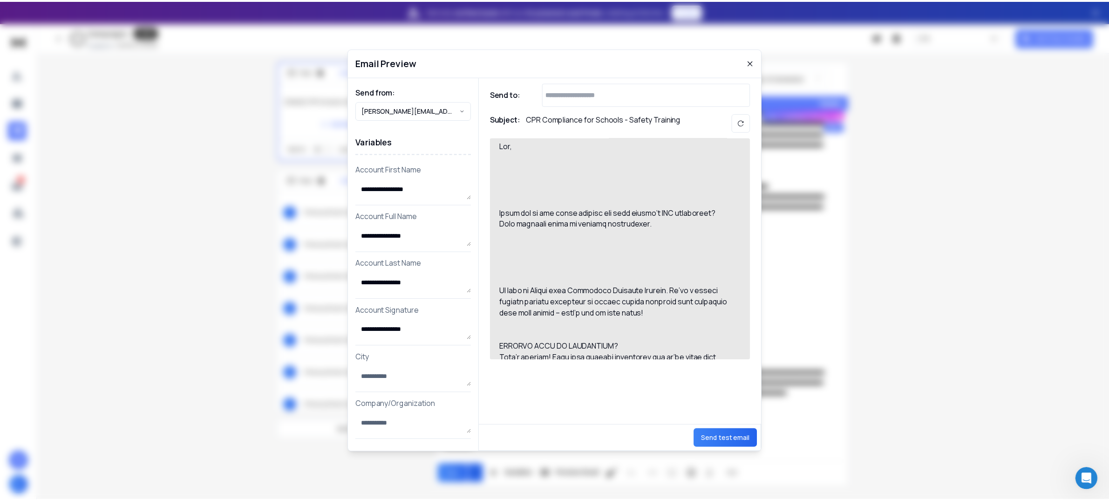
scroll to position [0, 0]
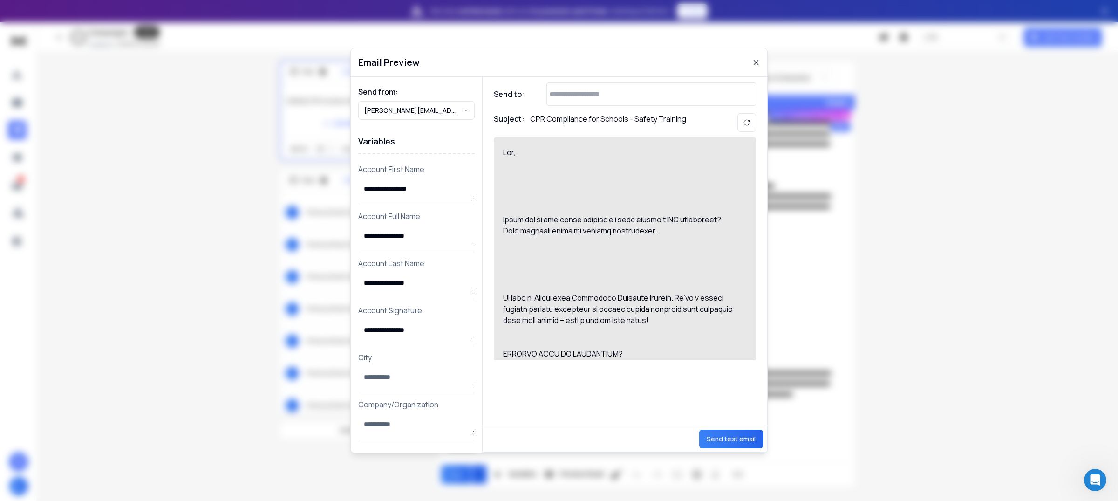
click at [759, 63] on div "Email Preview" at bounding box center [559, 62] width 416 height 28
click at [757, 62] on icon at bounding box center [755, 62] width 7 height 7
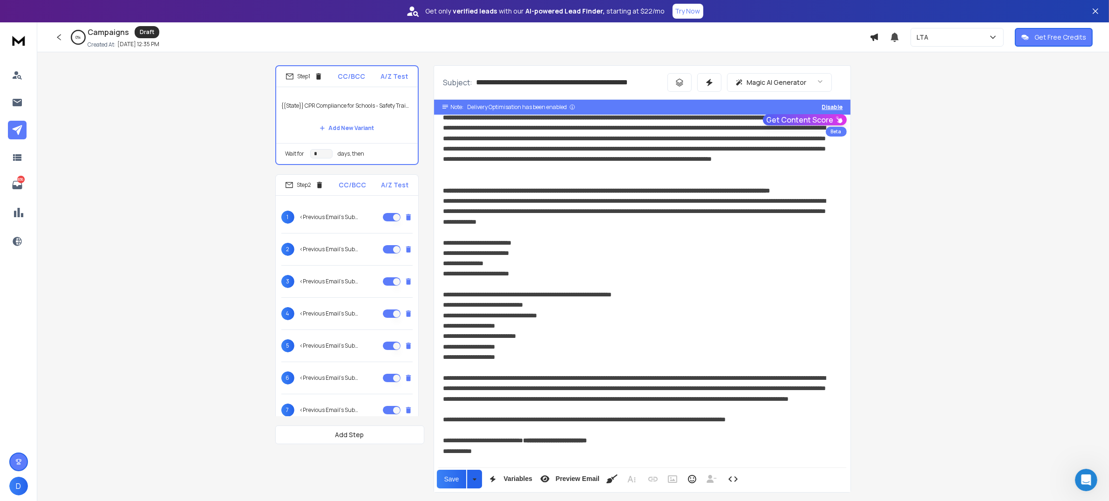
scroll to position [54, 0]
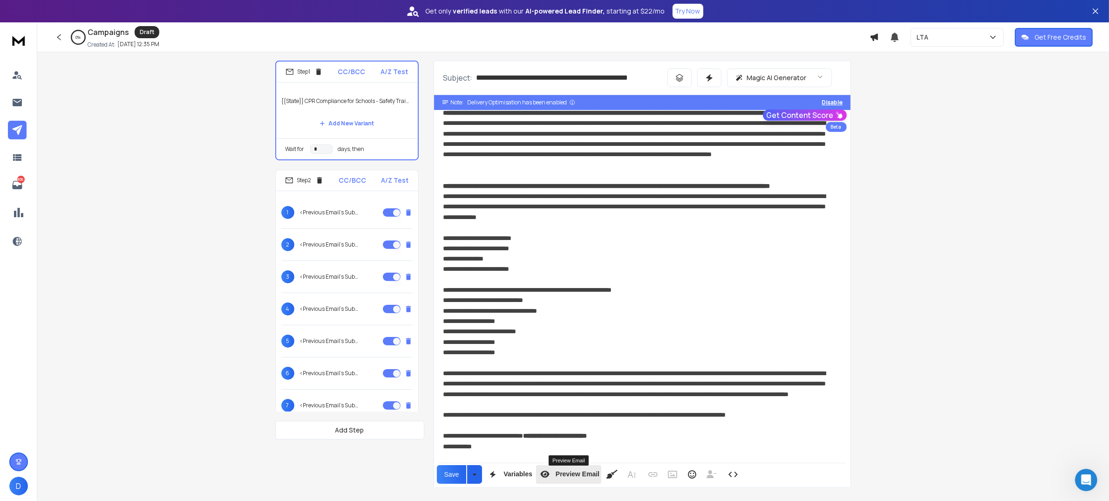
click at [590, 474] on span "Preview Email" at bounding box center [577, 474] width 47 height 8
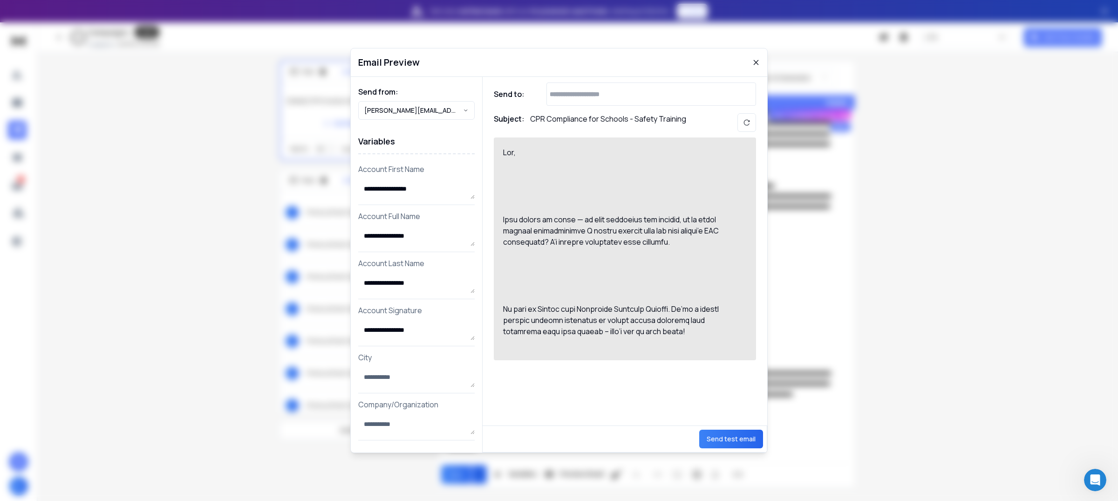
click at [600, 95] on input at bounding box center [650, 94] width 203 height 17
click at [755, 64] on icon at bounding box center [755, 62] width 7 height 7
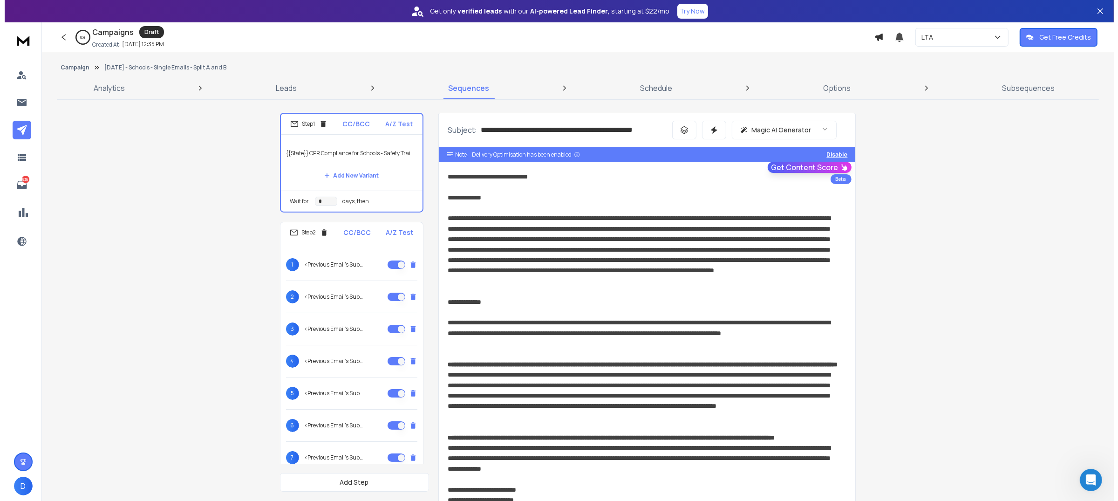
scroll to position [0, 0]
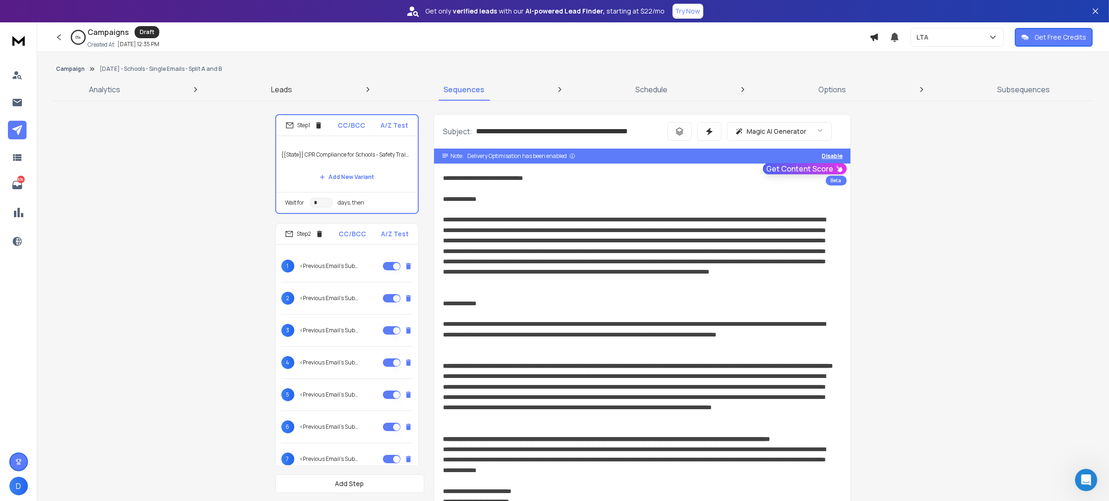
click at [282, 88] on p "Leads" at bounding box center [281, 89] width 21 height 11
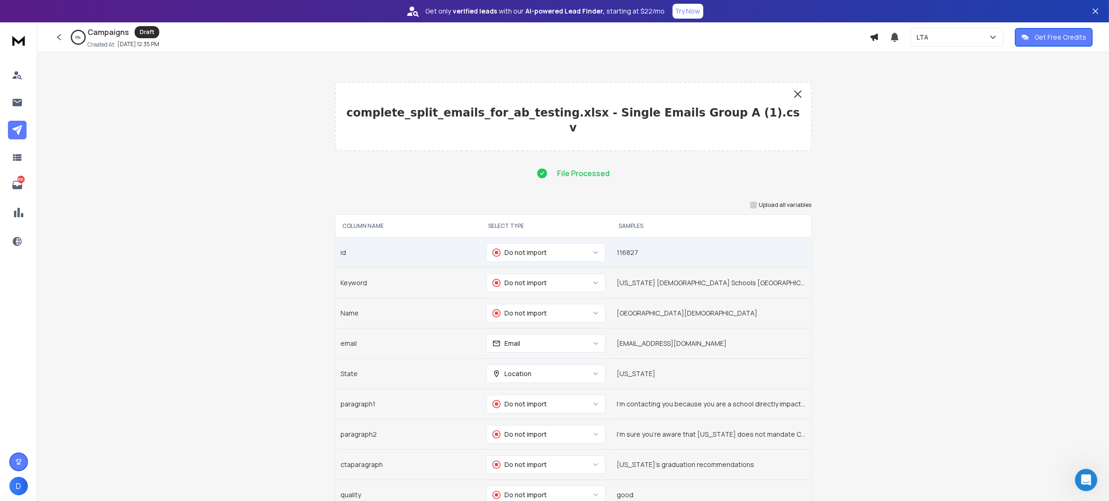
click at [554, 243] on button "Do not import" at bounding box center [545, 252] width 119 height 19
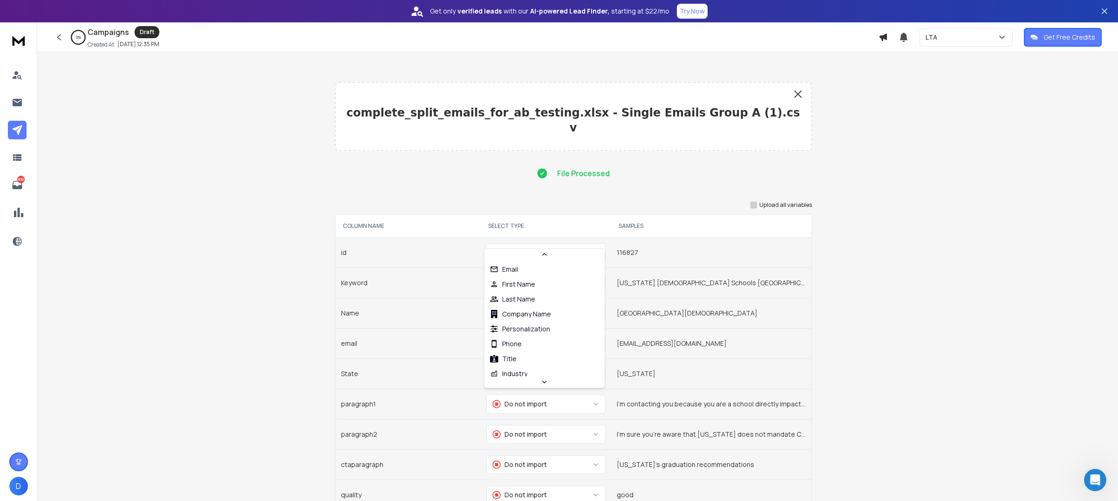
scroll to position [94, 0]
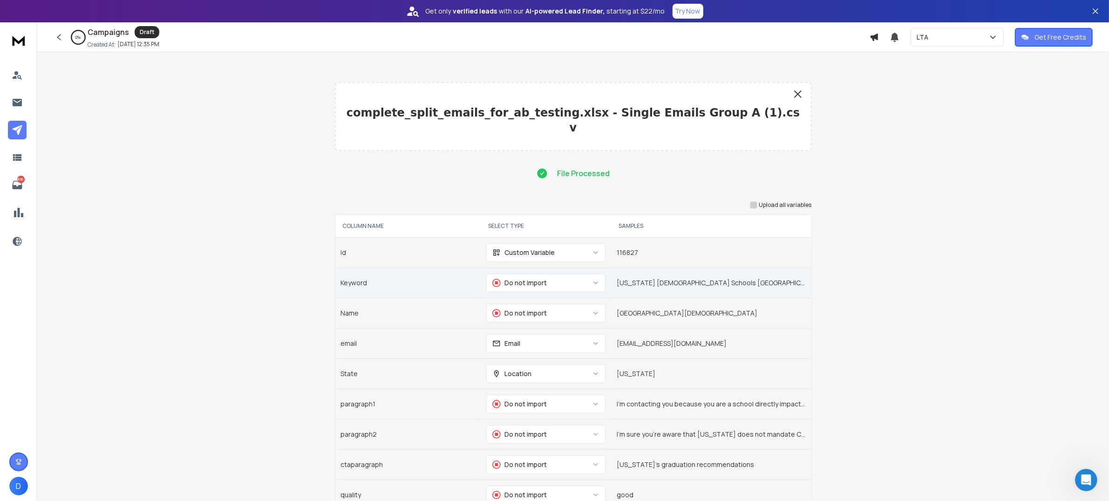
click at [563, 273] on button "Do not import" at bounding box center [545, 282] width 119 height 19
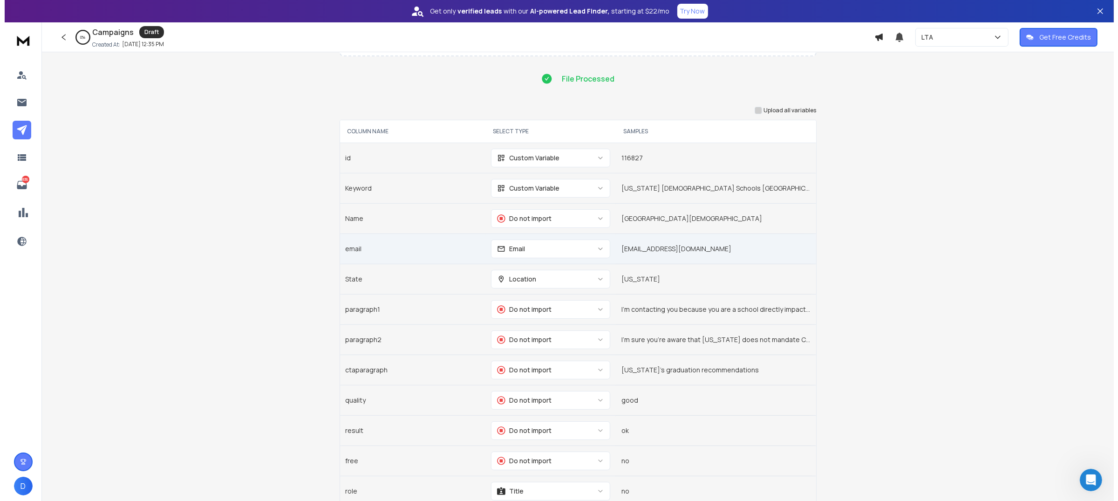
scroll to position [96, 0]
click at [543, 207] on button "Do not import" at bounding box center [545, 216] width 119 height 19
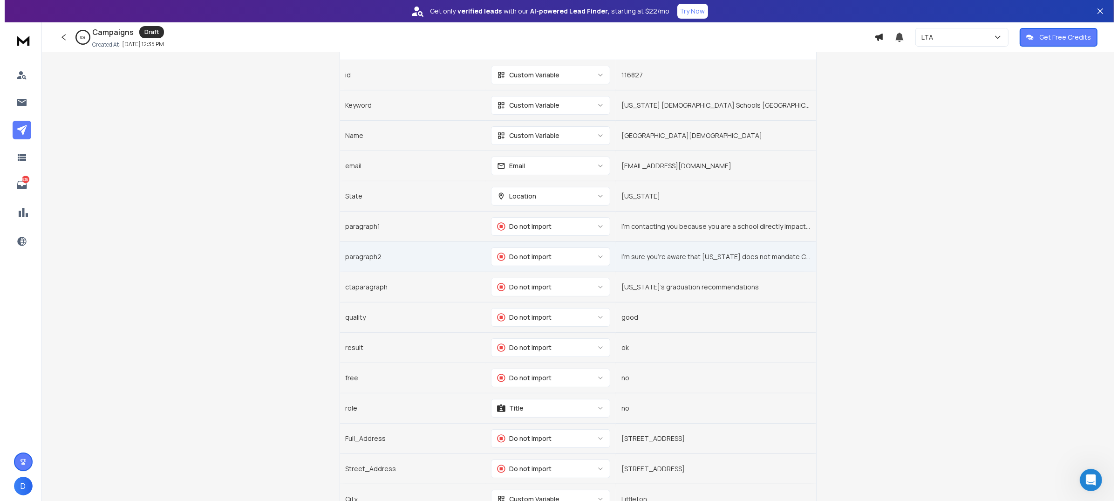
scroll to position [189, 0]
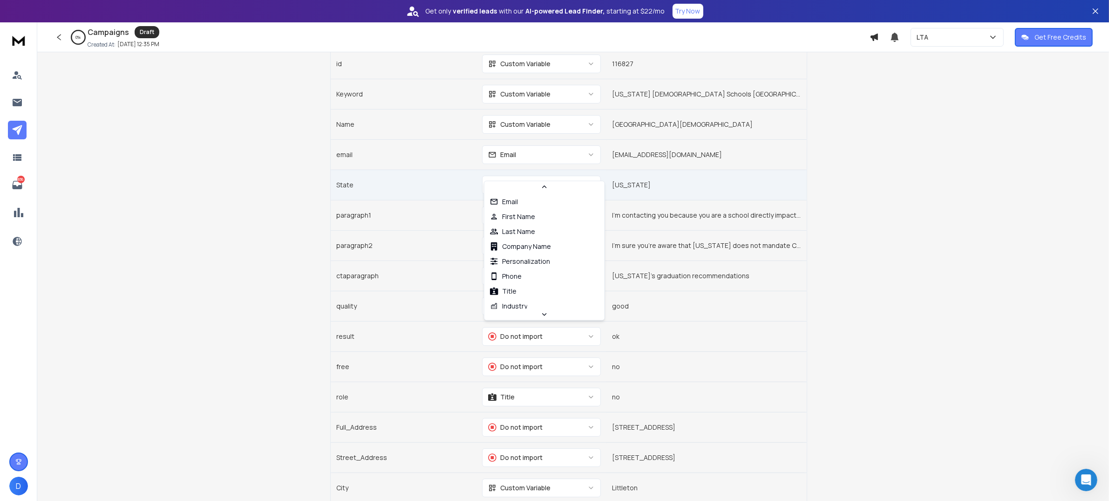
click at [568, 176] on button "Location" at bounding box center [541, 185] width 119 height 19
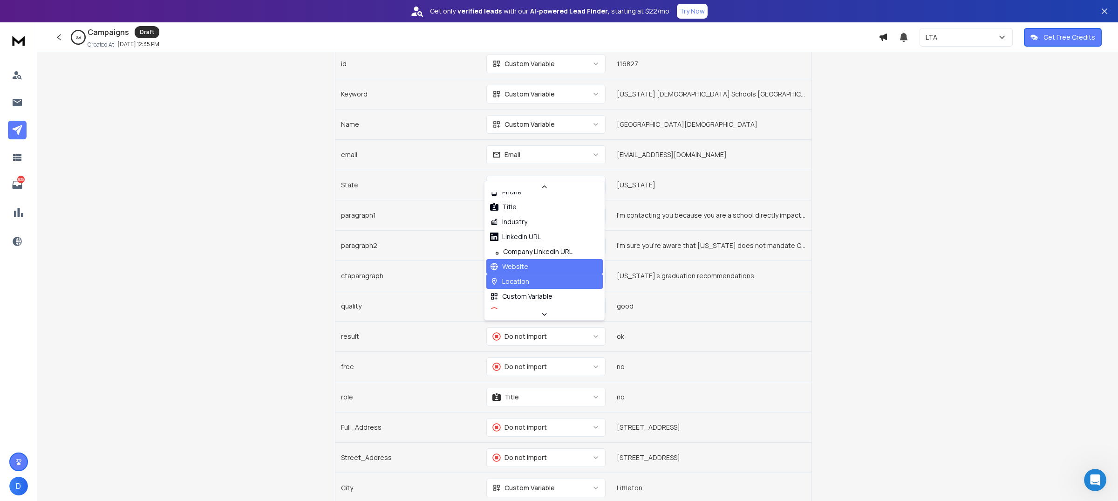
scroll to position [86, 0]
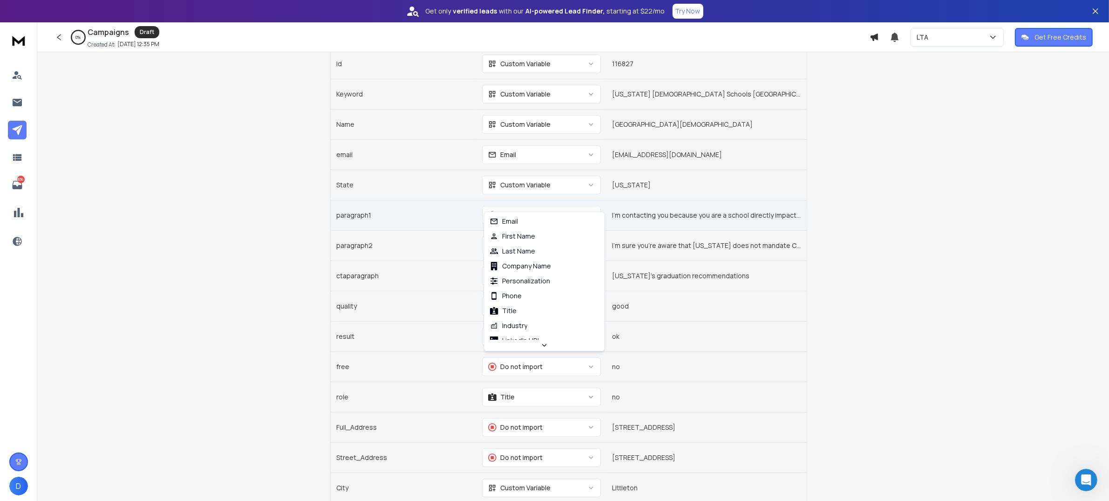
click at [552, 206] on button "Do not import" at bounding box center [541, 215] width 119 height 19
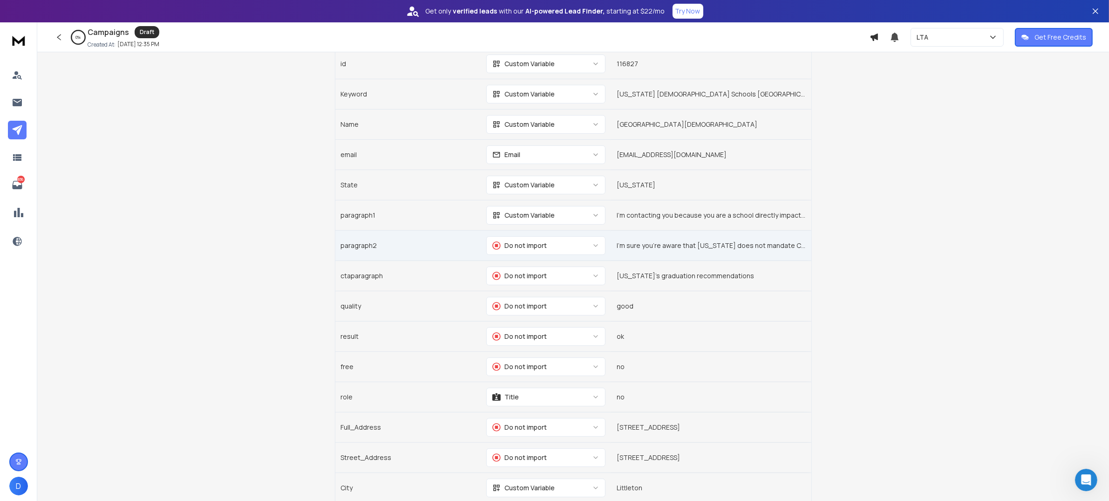
click at [535, 241] on div "Do not import" at bounding box center [519, 245] width 54 height 9
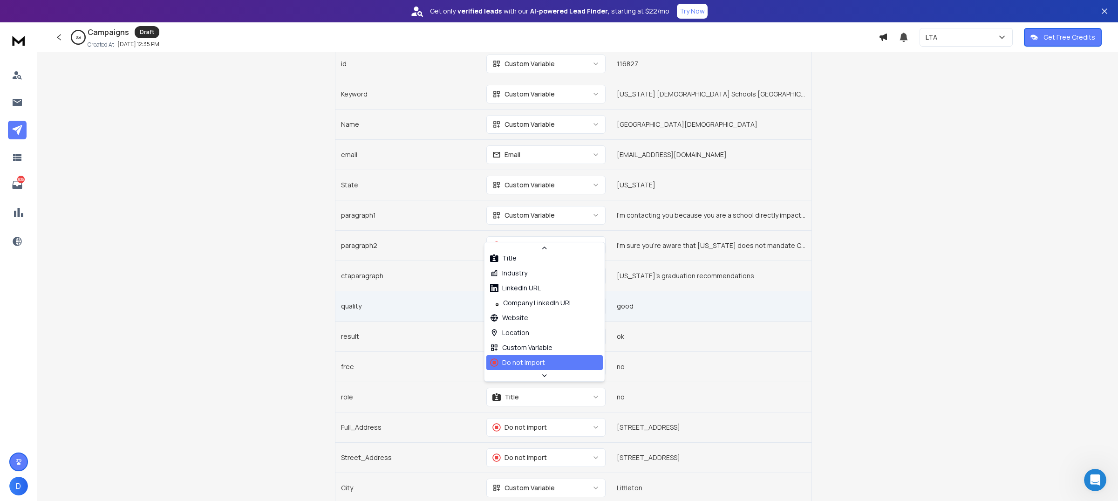
drag, startPoint x: 545, startPoint y: 342, endPoint x: 556, endPoint y: 298, distance: 44.7
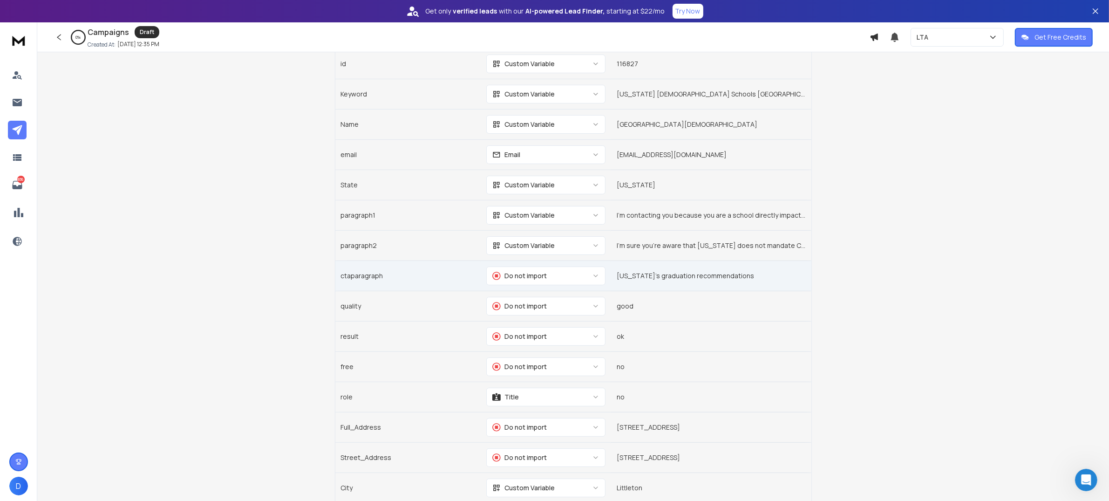
click at [539, 271] on div "Do not import" at bounding box center [519, 275] width 54 height 9
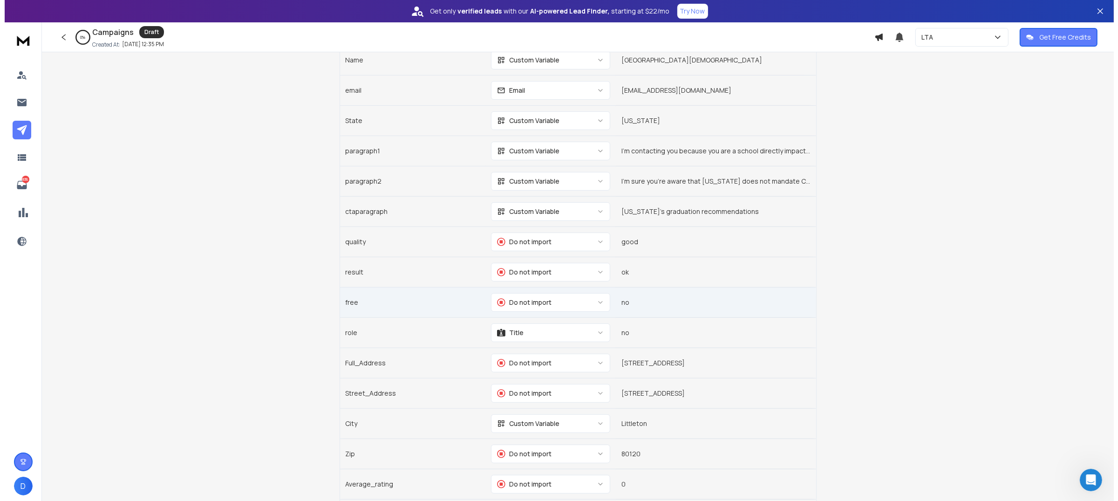
scroll to position [254, 0]
click at [562, 231] on button "Do not import" at bounding box center [545, 240] width 119 height 19
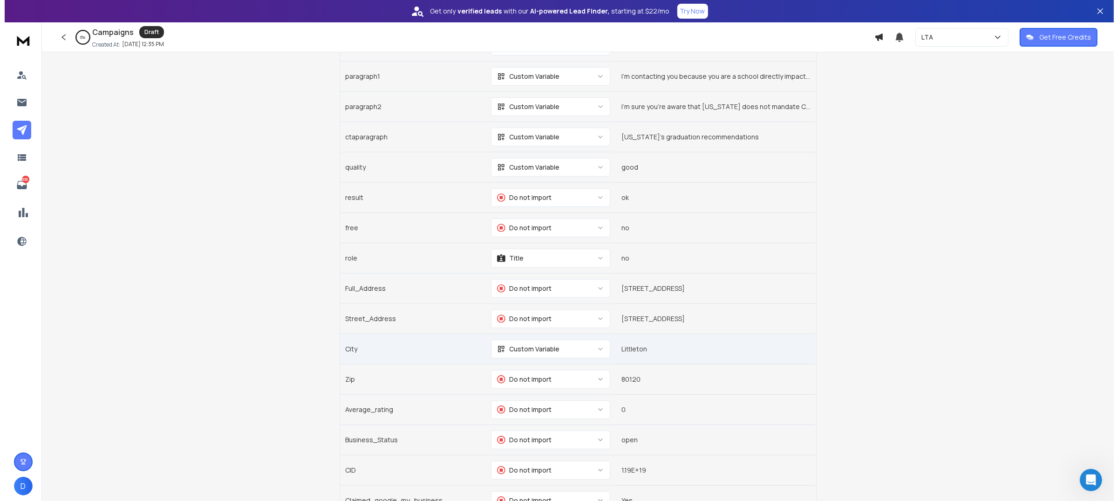
scroll to position [331, 0]
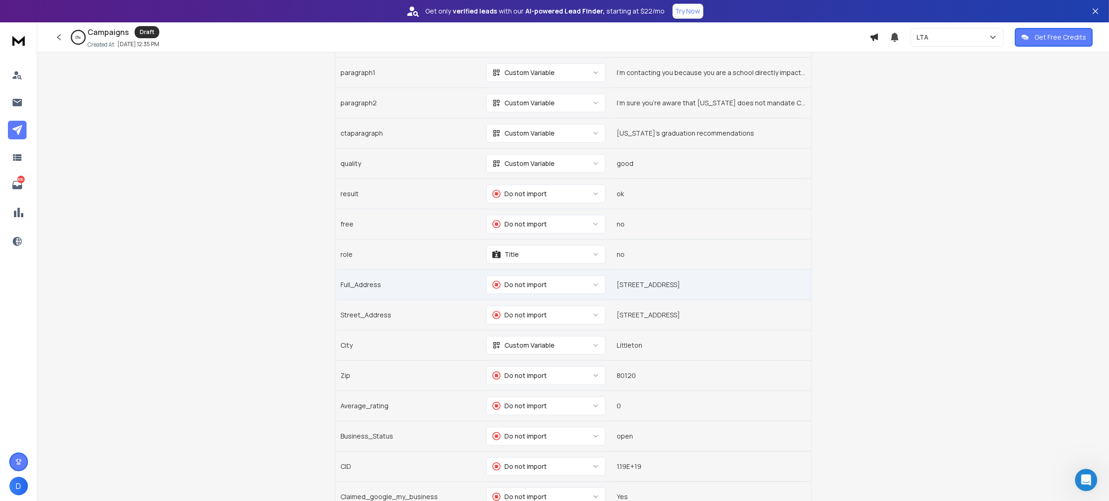
click at [551, 275] on button "Do not import" at bounding box center [545, 284] width 119 height 19
click at [544, 305] on button "Do not import" at bounding box center [545, 314] width 119 height 19
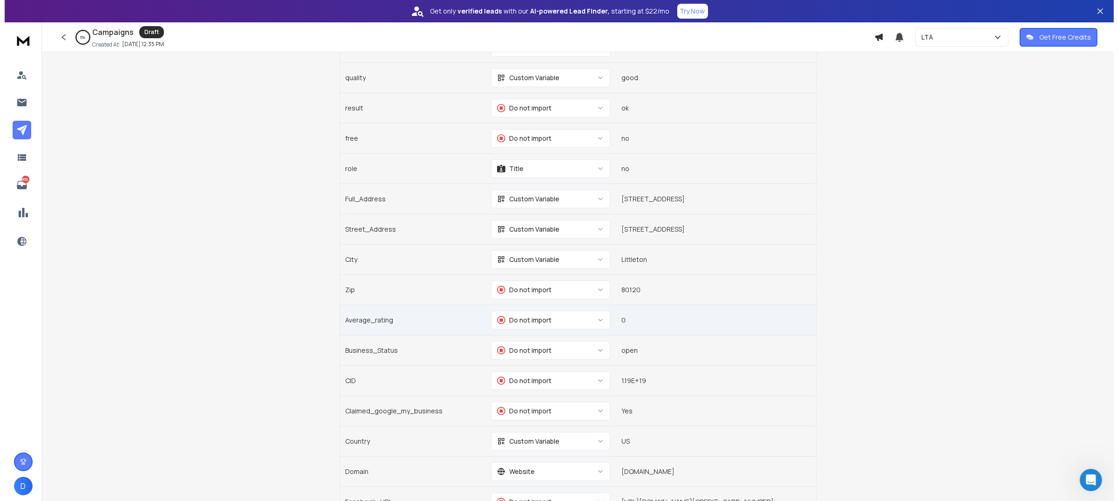
scroll to position [425, 0]
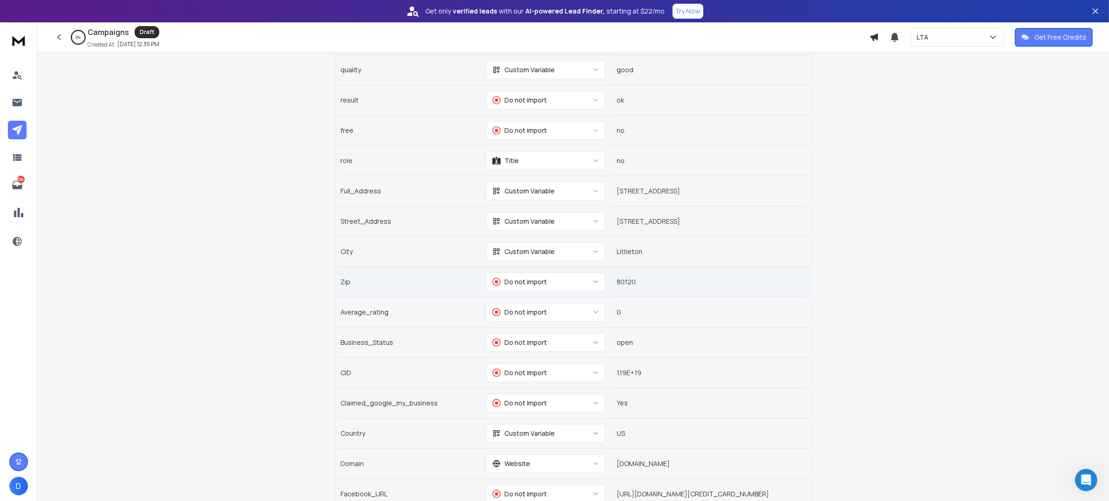
click at [556, 272] on button "Do not import" at bounding box center [545, 281] width 119 height 19
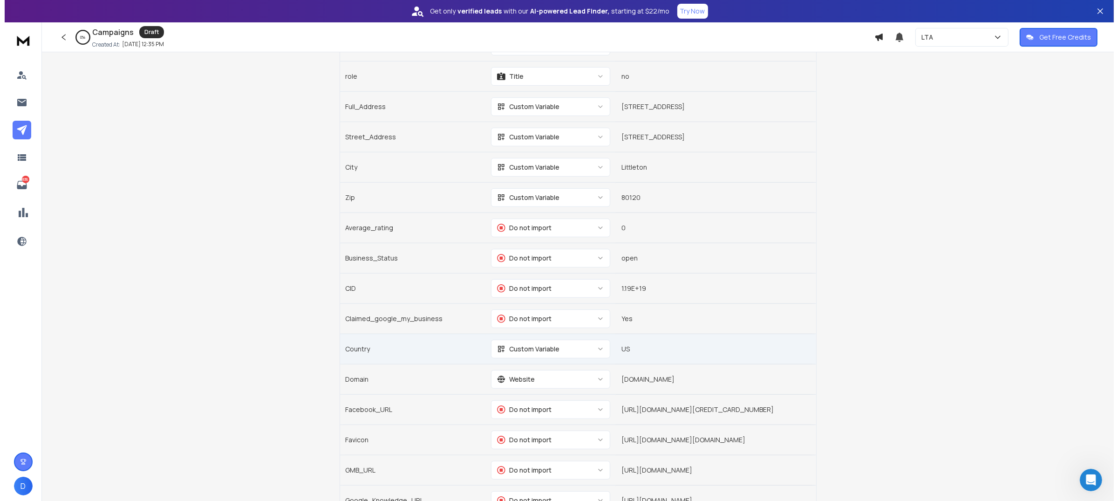
scroll to position [568, 0]
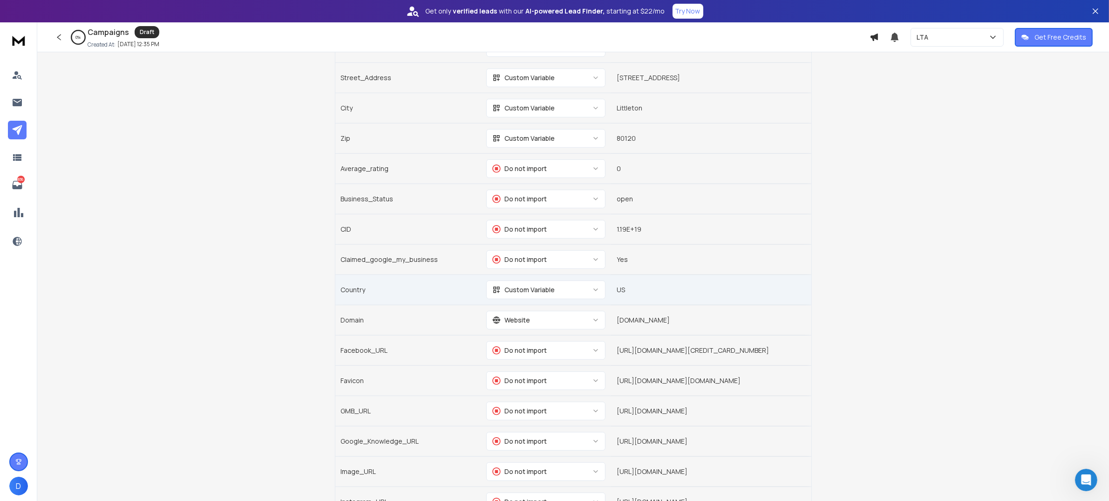
click at [559, 280] on button "Custom Variable" at bounding box center [545, 289] width 119 height 19
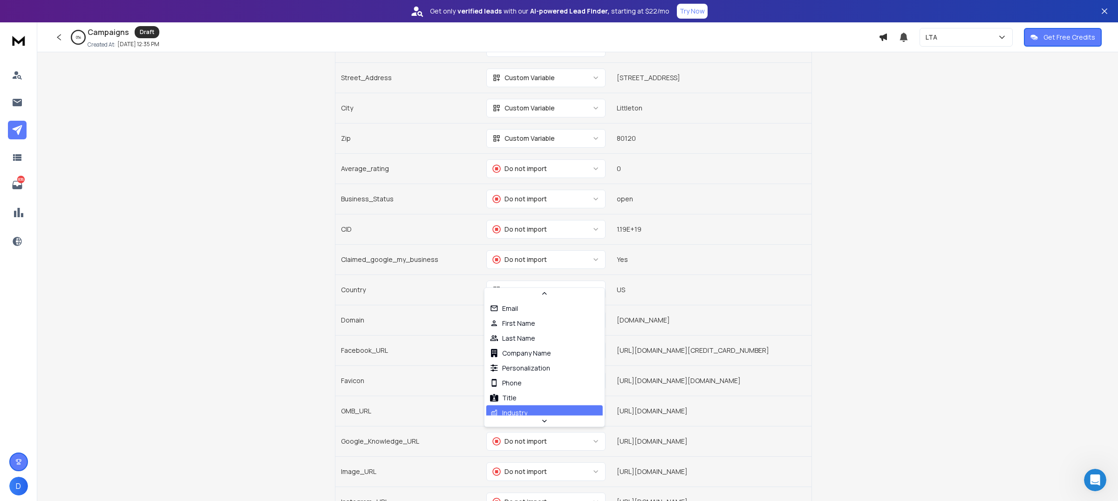
scroll to position [79, 0]
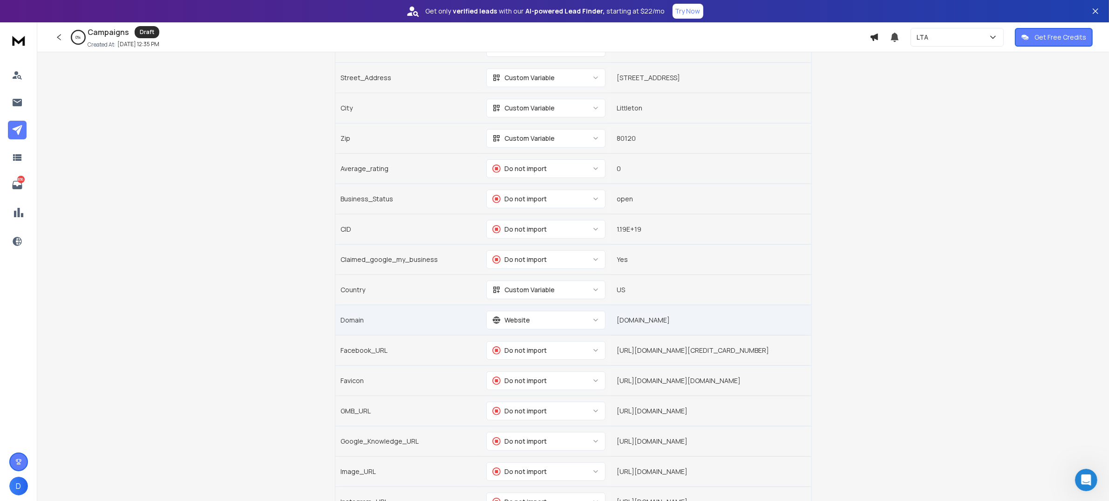
click at [576, 311] on button "Website" at bounding box center [545, 320] width 119 height 19
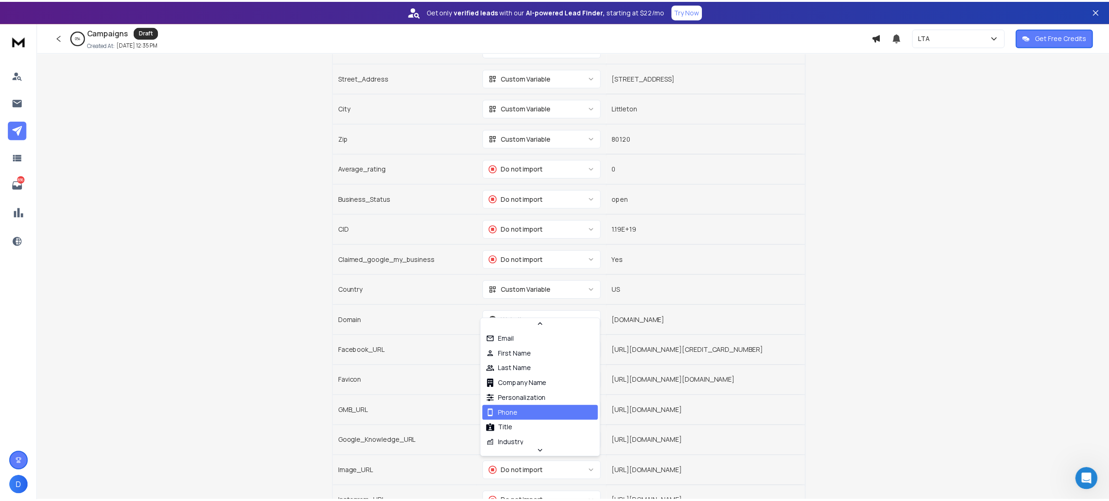
scroll to position [49, 0]
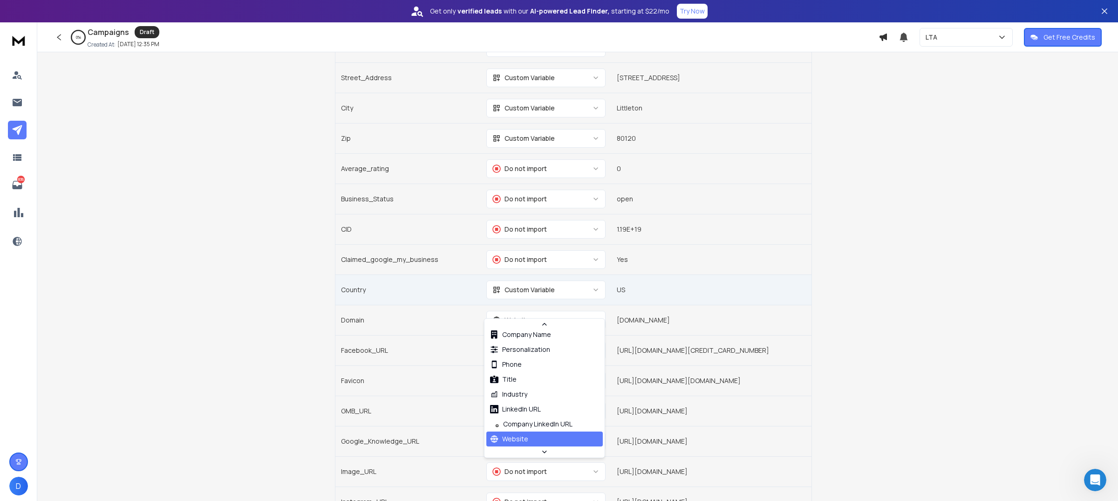
click at [772, 274] on td "US" at bounding box center [711, 289] width 200 height 30
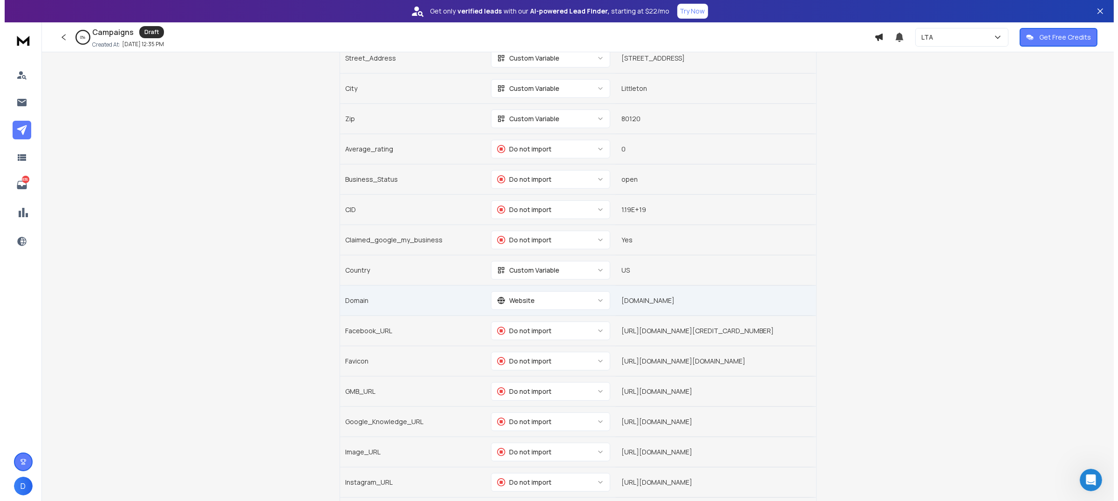
scroll to position [588, 0]
click at [567, 321] on button "Do not import" at bounding box center [550, 330] width 119 height 19
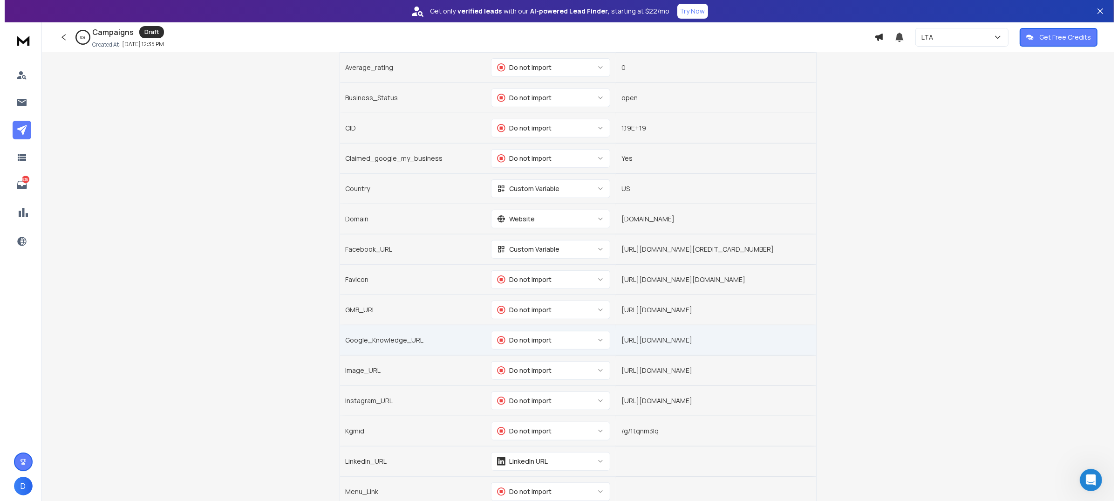
scroll to position [683, 0]
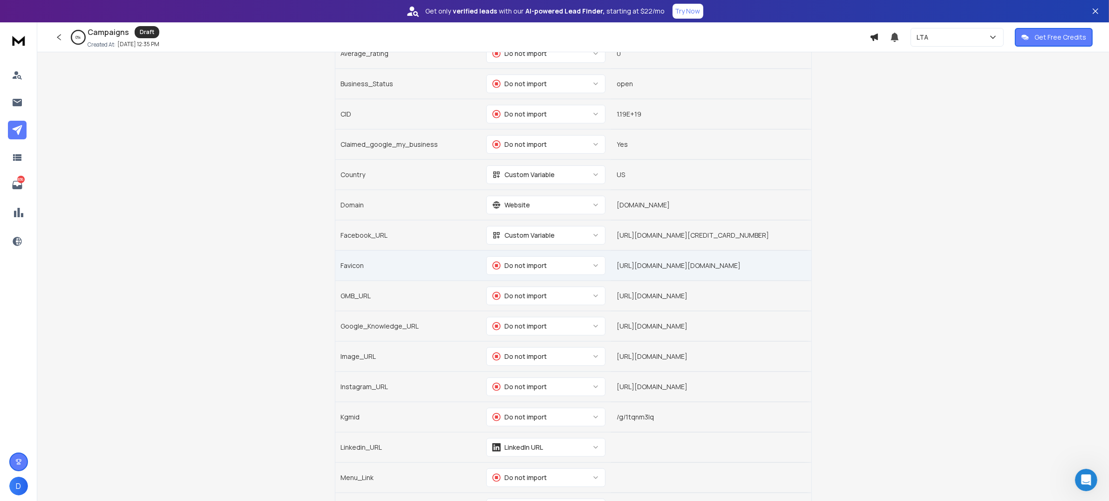
click at [540, 261] on div "Do not import" at bounding box center [519, 265] width 54 height 9
click at [569, 286] on button "Do not import" at bounding box center [545, 295] width 119 height 19
click at [564, 317] on button "Do not import" at bounding box center [550, 326] width 119 height 19
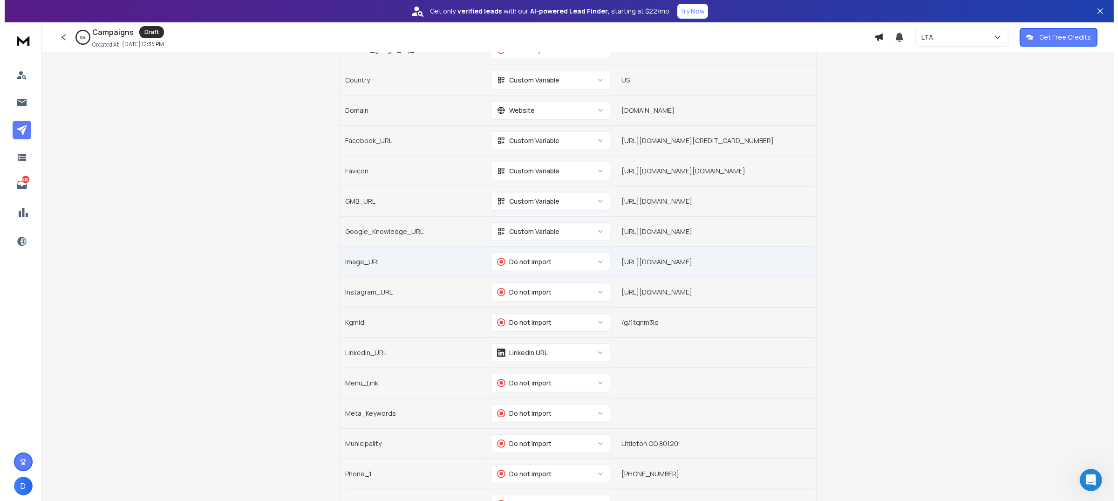
scroll to position [786, 0]
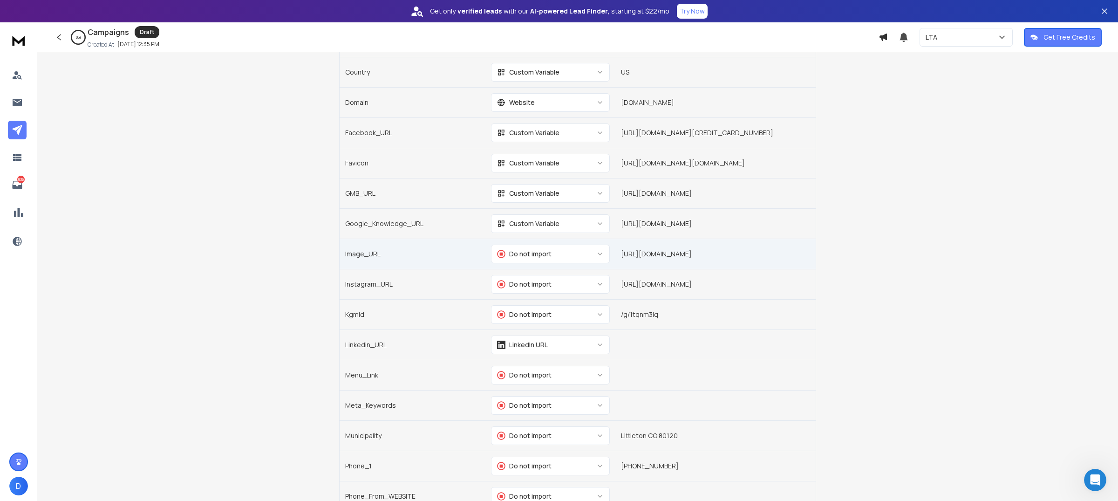
click at [563, 244] on button "Do not import" at bounding box center [550, 253] width 119 height 19
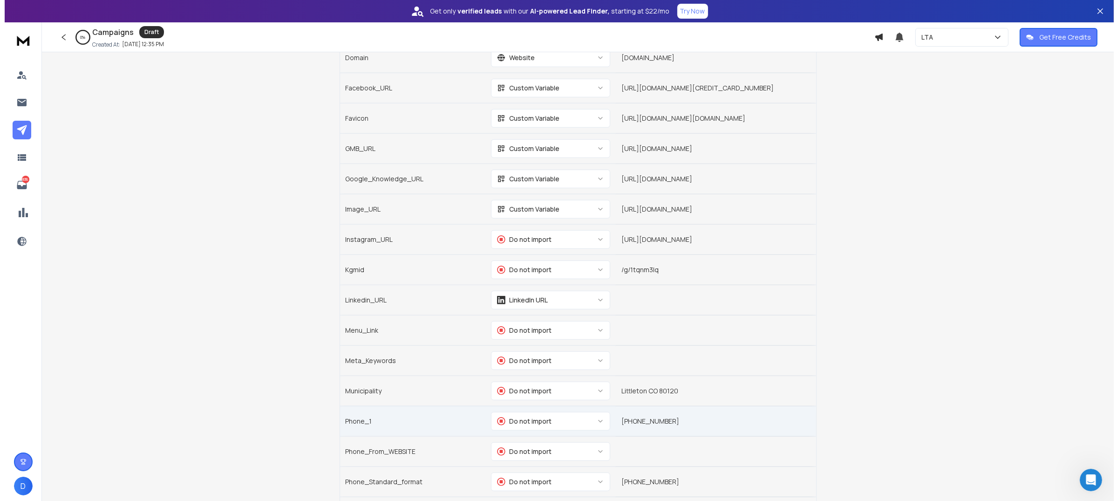
scroll to position [892, 0]
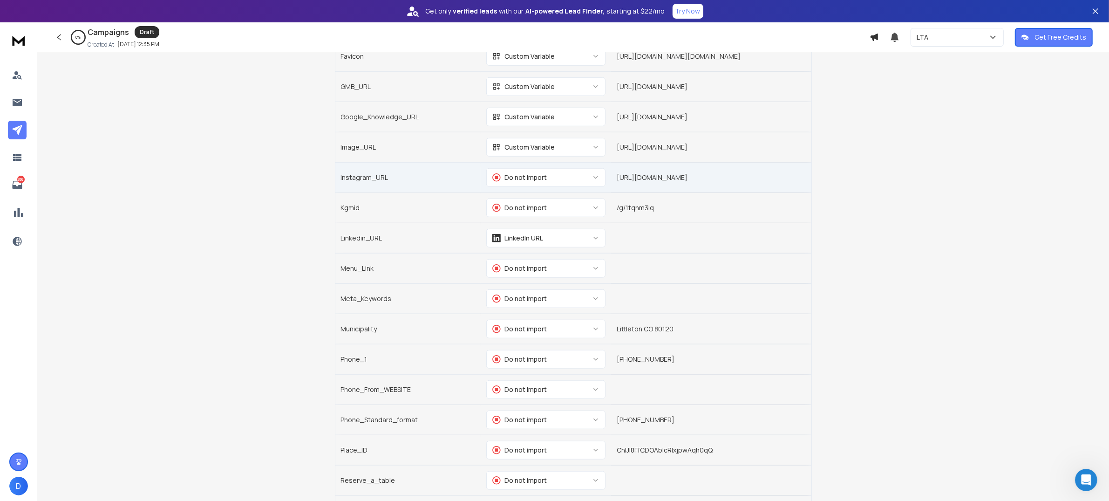
click at [544, 168] on button "Do not import" at bounding box center [545, 177] width 119 height 19
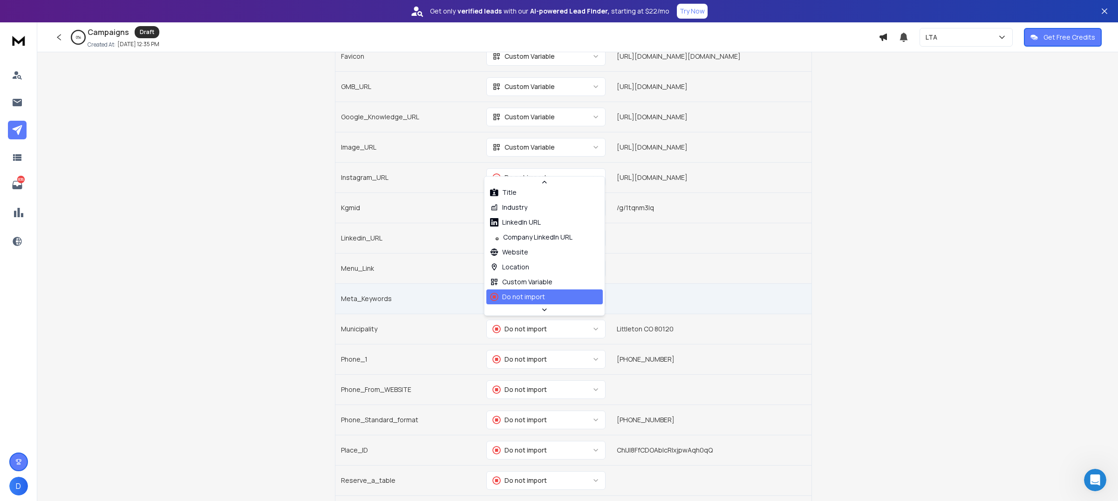
drag, startPoint x: 551, startPoint y: 282, endPoint x: 556, endPoint y: 273, distance: 10.1
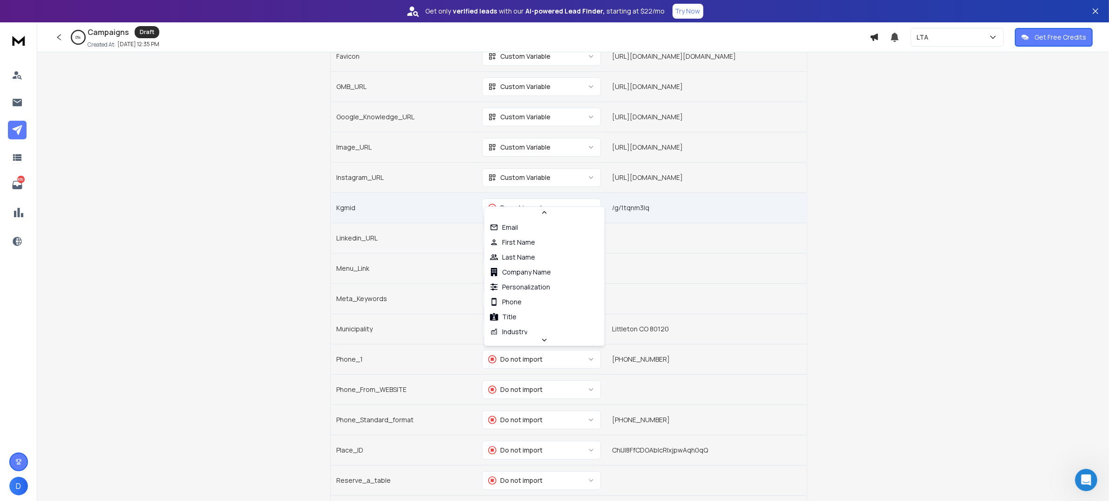
click at [557, 198] on button "Do not import" at bounding box center [541, 207] width 119 height 19
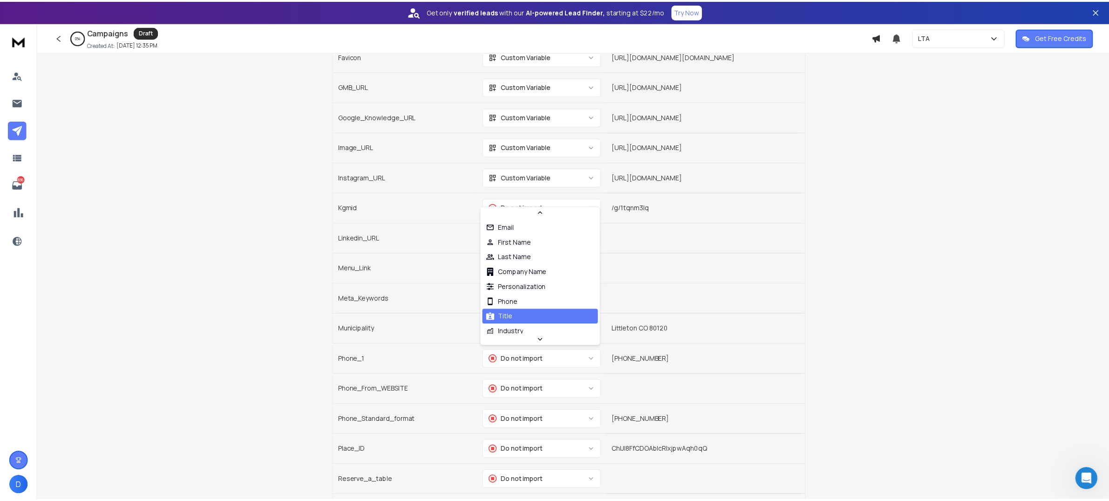
scroll to position [0, 0]
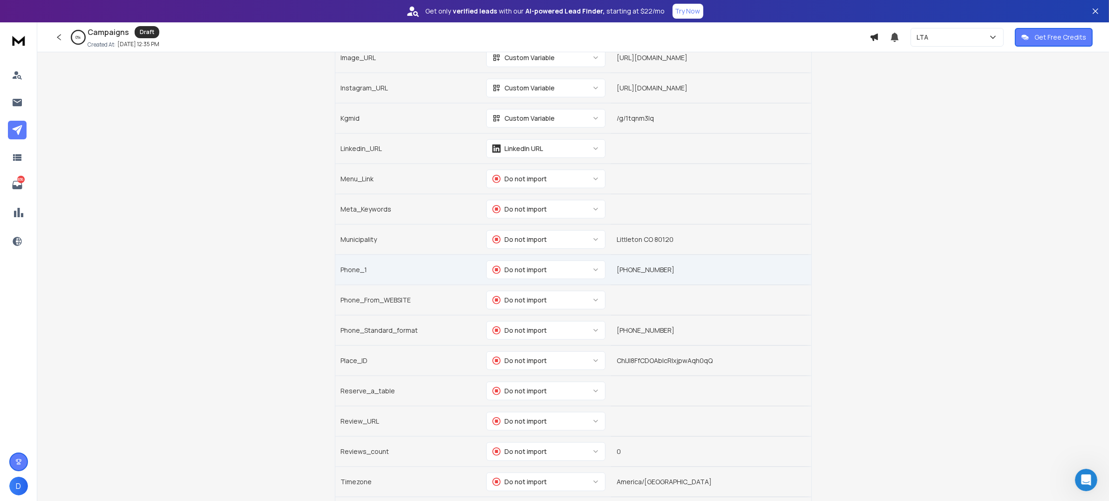
click at [560, 260] on button "Do not import" at bounding box center [545, 269] width 119 height 19
click at [547, 291] on button "Do not import" at bounding box center [545, 300] width 119 height 19
click at [548, 321] on button "Do not import" at bounding box center [545, 330] width 119 height 19
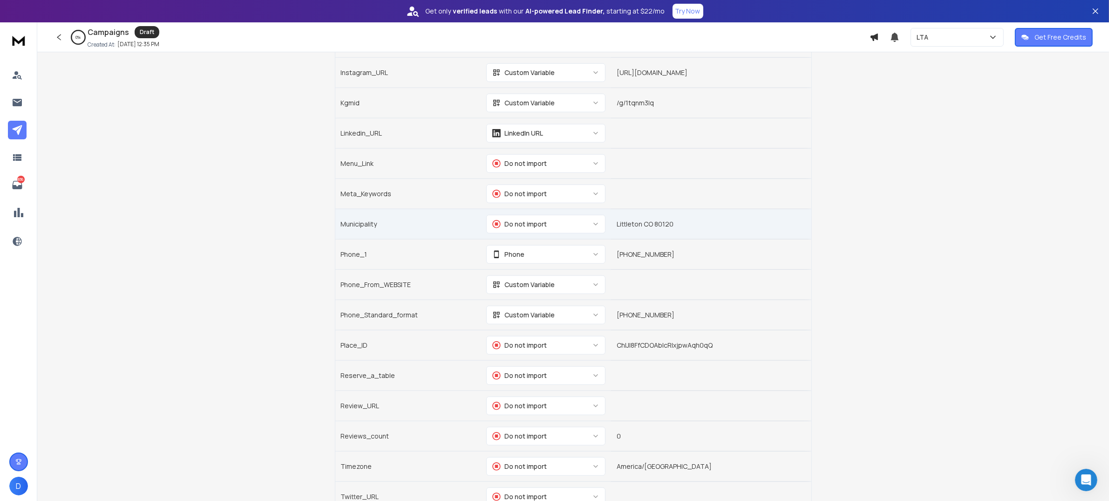
click at [576, 215] on button "Do not import" at bounding box center [545, 224] width 119 height 19
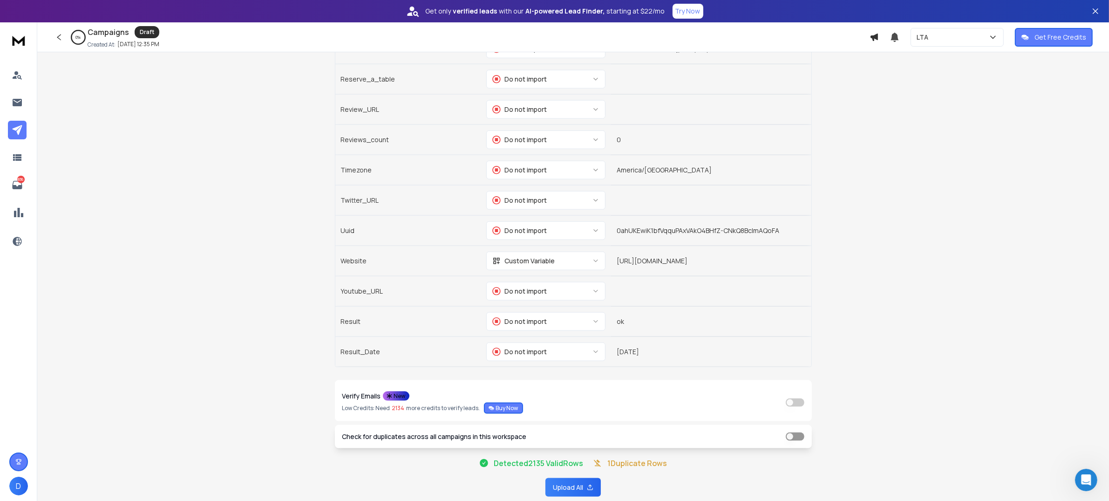
click at [798, 432] on button "Check for duplicates across all campaigns in this workspace" at bounding box center [795, 436] width 19 height 8
click at [589, 478] on button "Upload All" at bounding box center [572, 487] width 55 height 19
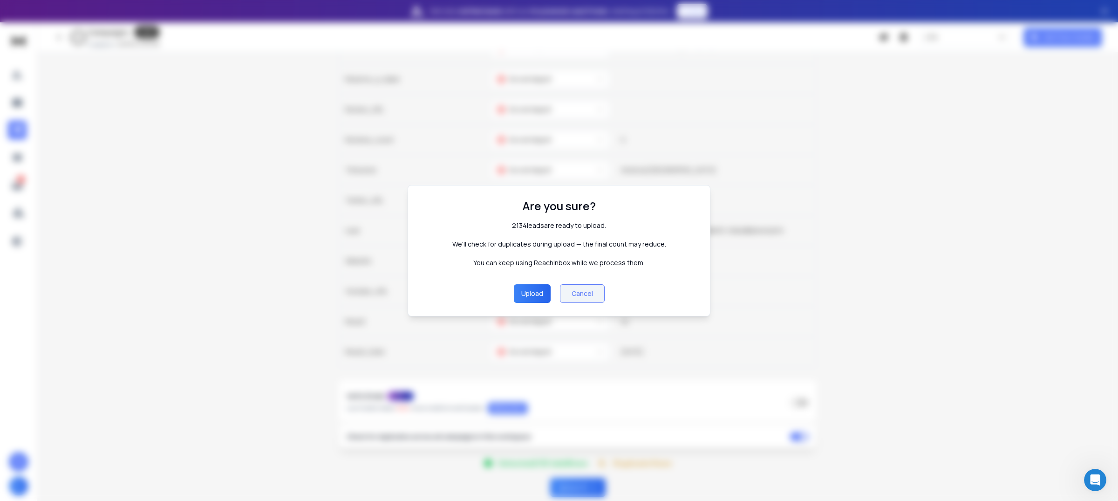
click at [518, 292] on button "Upload" at bounding box center [532, 293] width 37 height 19
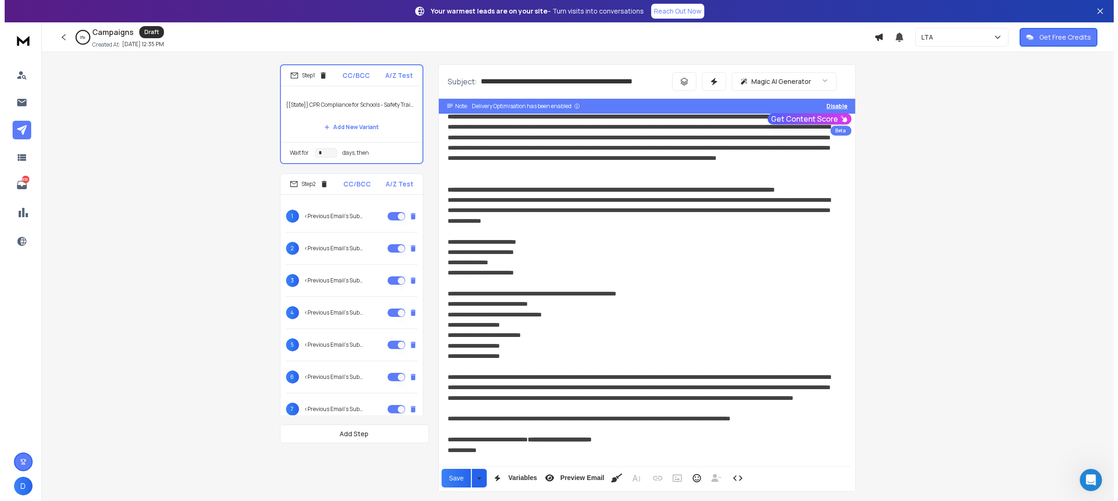
scroll to position [54, 0]
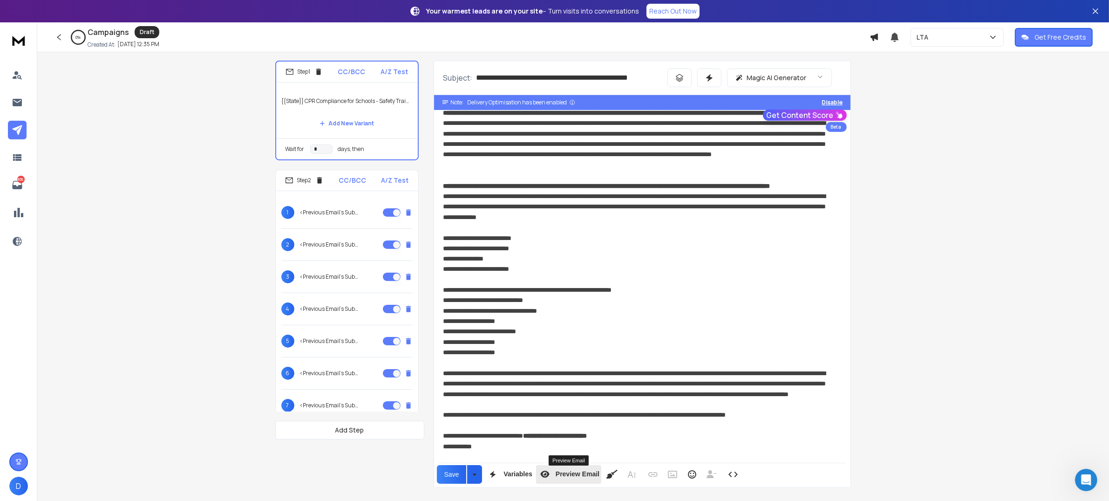
click at [589, 472] on span "Preview Email" at bounding box center [577, 474] width 47 height 8
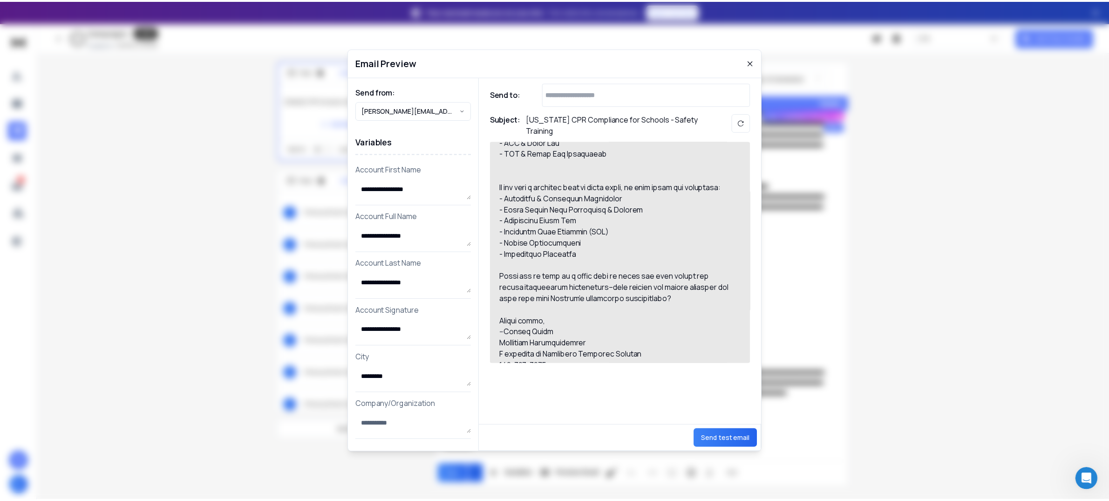
scroll to position [446, 0]
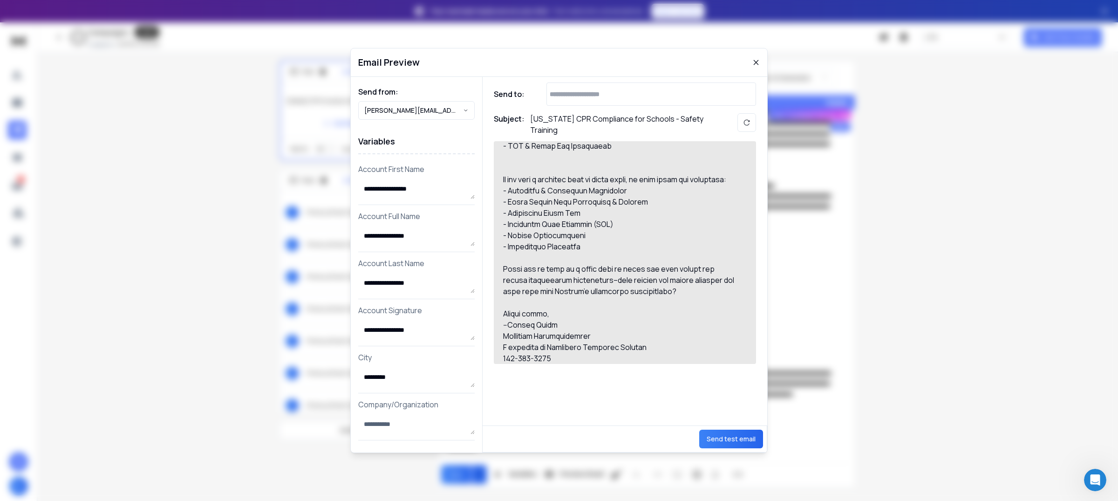
click at [758, 60] on icon at bounding box center [755, 62] width 5 height 5
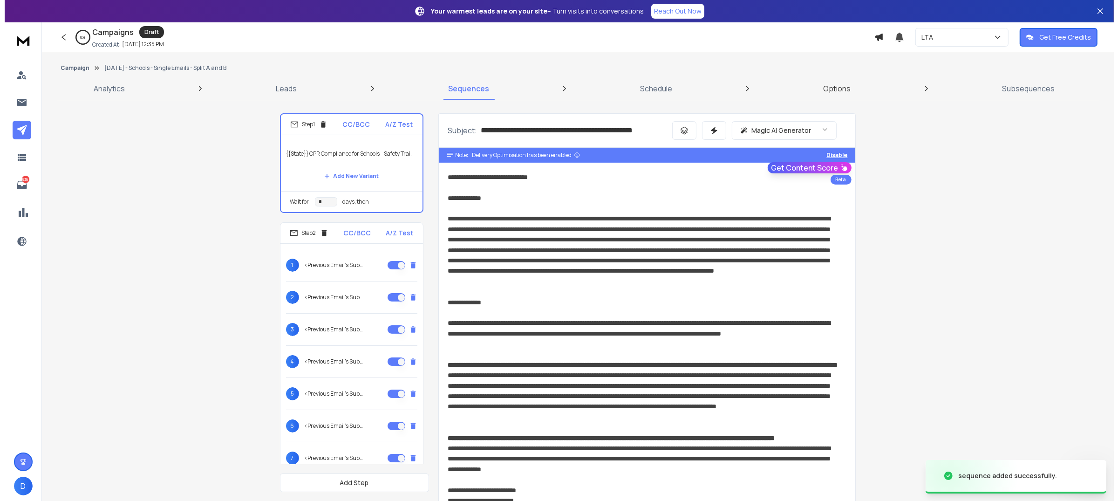
scroll to position [0, 0]
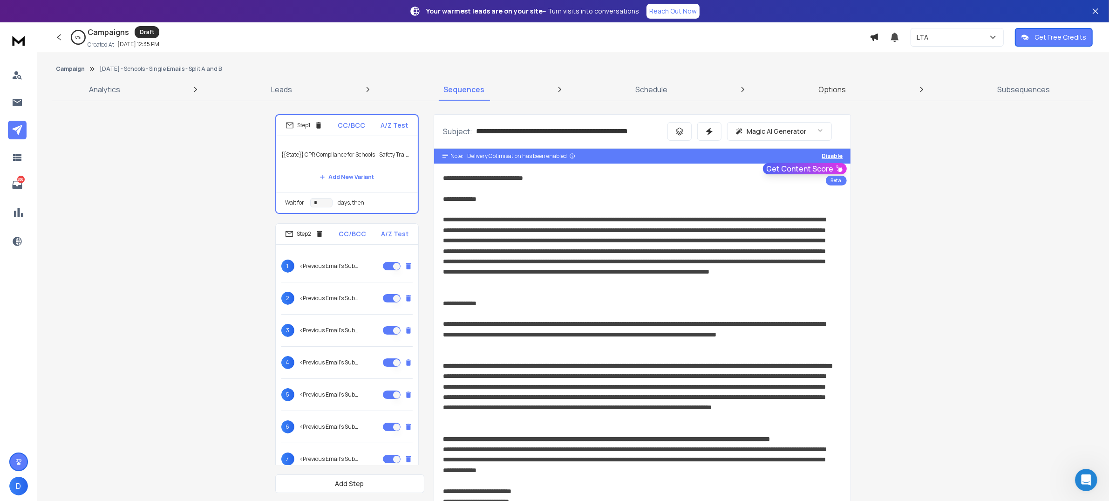
click at [847, 88] on link "Options" at bounding box center [832, 89] width 39 height 22
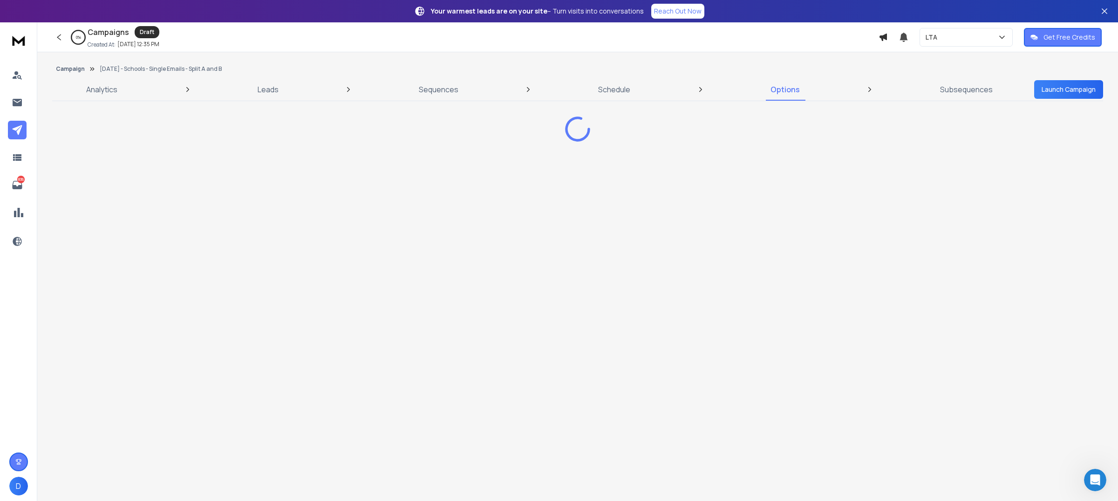
select select "*"
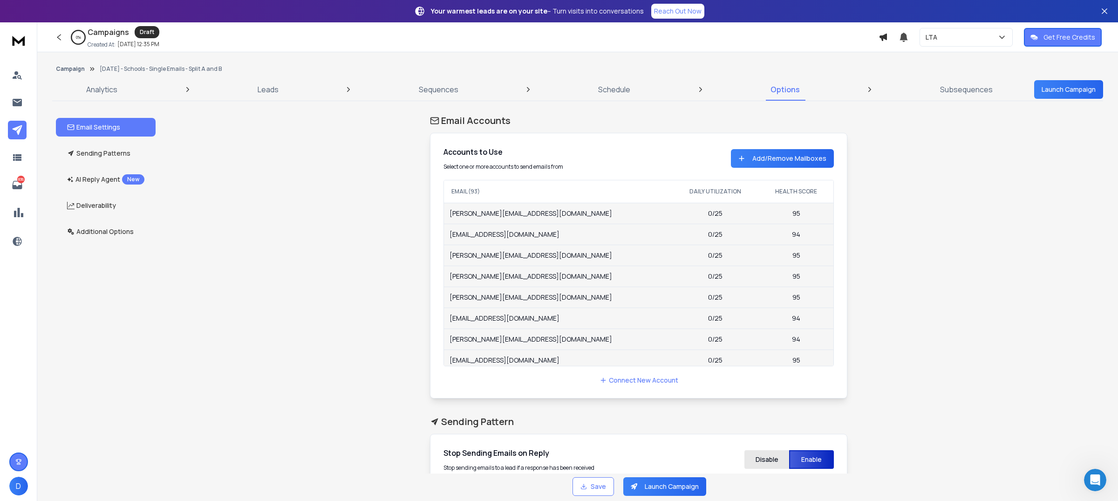
click at [1058, 87] on button "Launch Campaign" at bounding box center [1068, 89] width 69 height 19
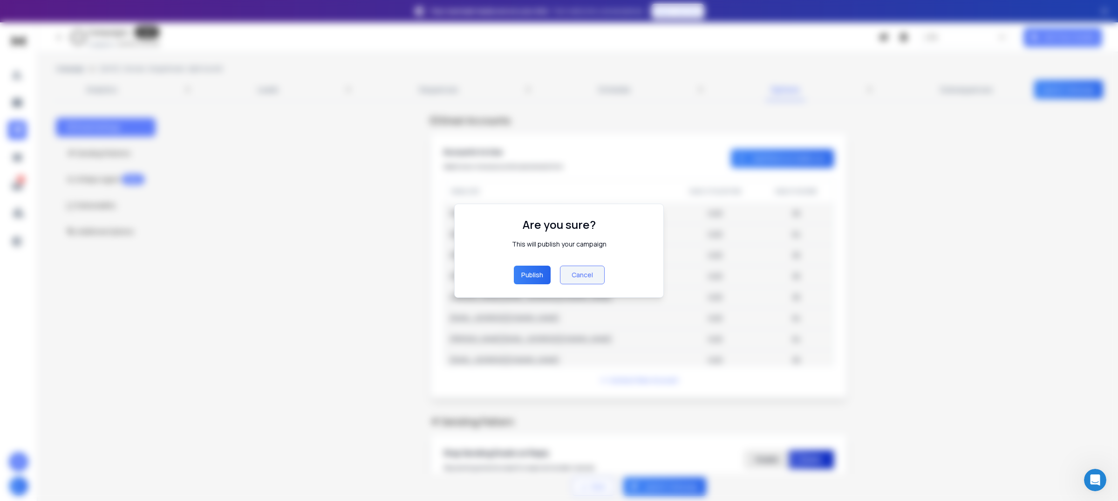
click at [542, 273] on button "Publish" at bounding box center [532, 274] width 37 height 19
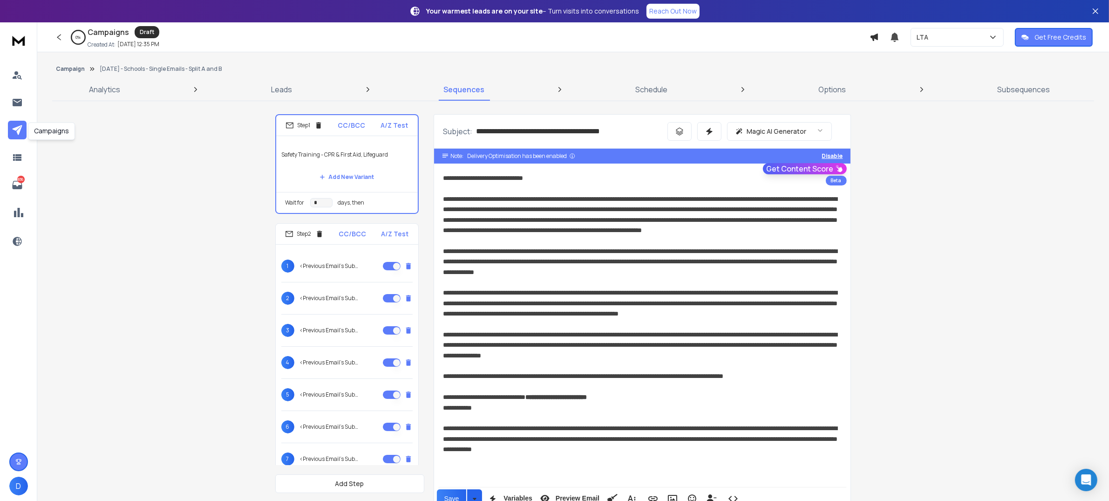
click at [25, 124] on link at bounding box center [17, 130] width 19 height 19
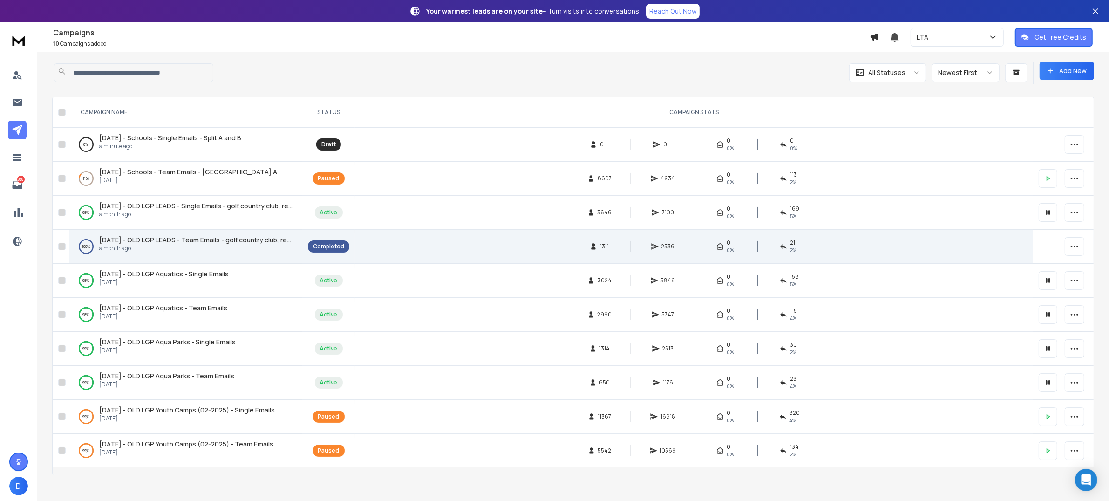
click at [241, 244] on link "[DATE] - OLD LGP LEADS - Team Emails - golf,country club, rehab, therapy, assis…" at bounding box center [196, 239] width 194 height 9
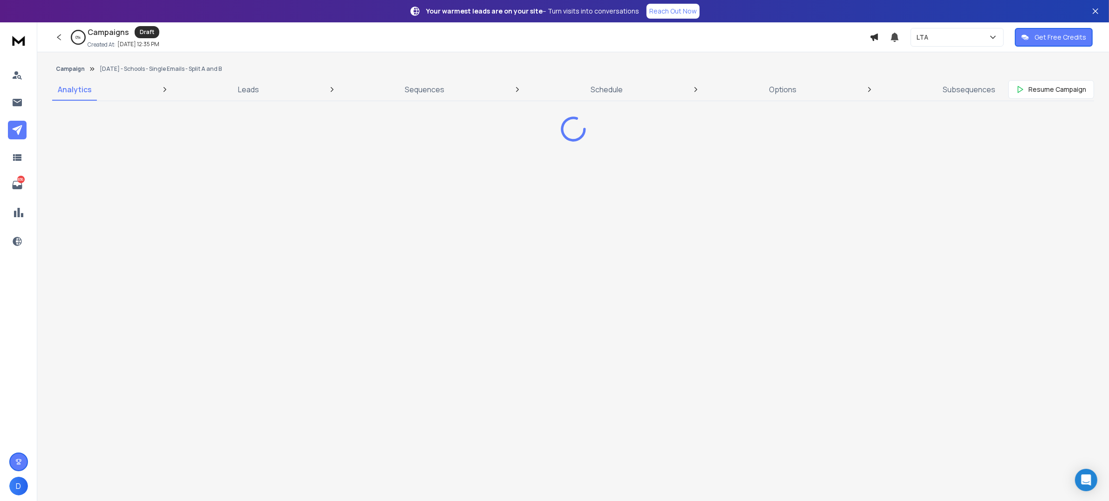
click at [13, 135] on icon at bounding box center [17, 129] width 11 height 11
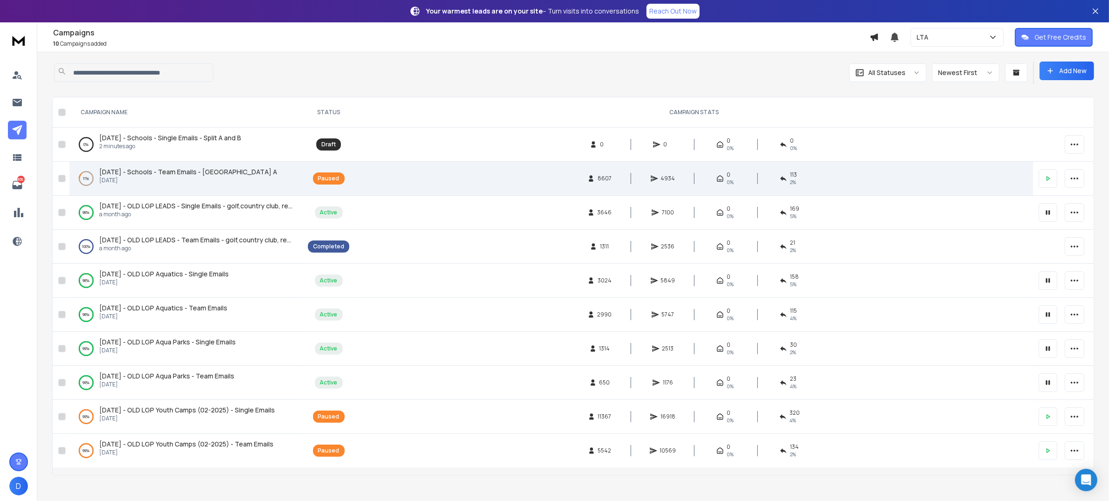
click at [222, 175] on span "[DATE] - Schools - Team Emails - [GEOGRAPHIC_DATA] A" at bounding box center [188, 171] width 178 height 9
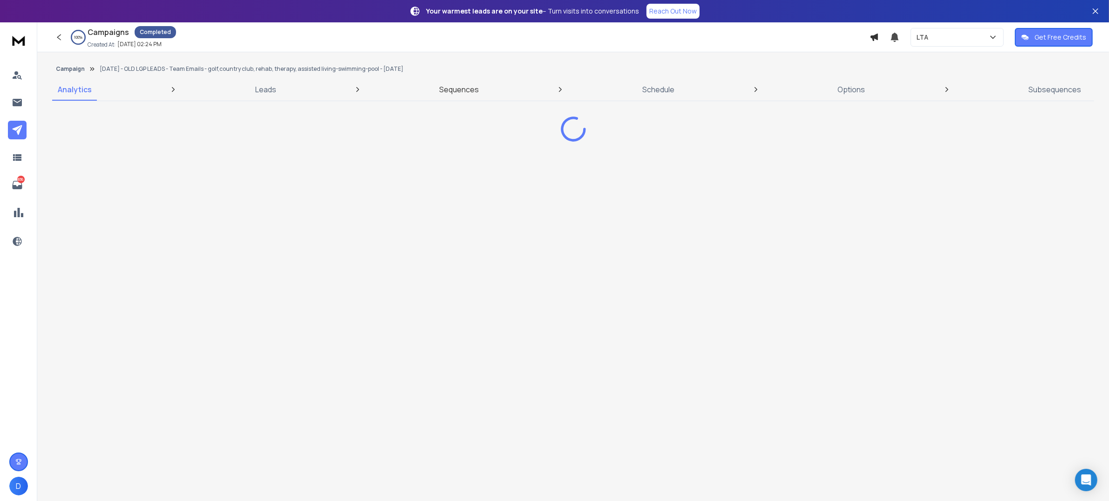
click at [465, 92] on p "Sequences" at bounding box center [459, 89] width 40 height 11
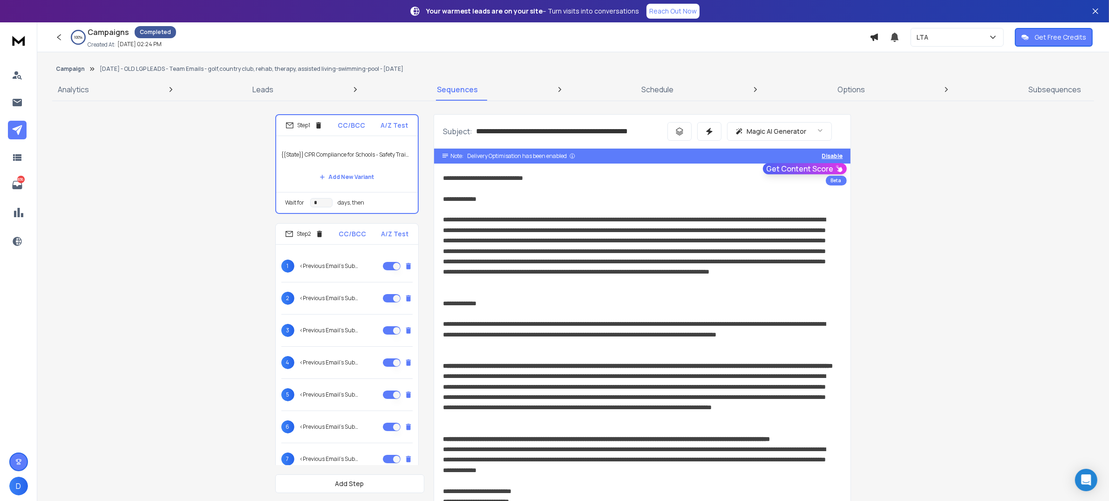
click at [336, 262] on p "<Previous Email's Subject>" at bounding box center [330, 265] width 60 height 7
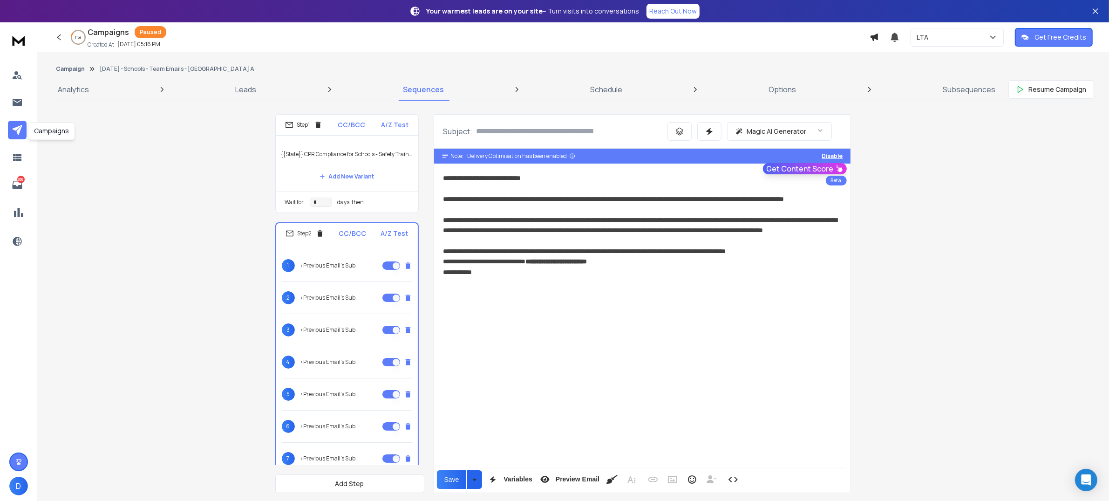
click at [16, 130] on icon at bounding box center [17, 130] width 10 height 10
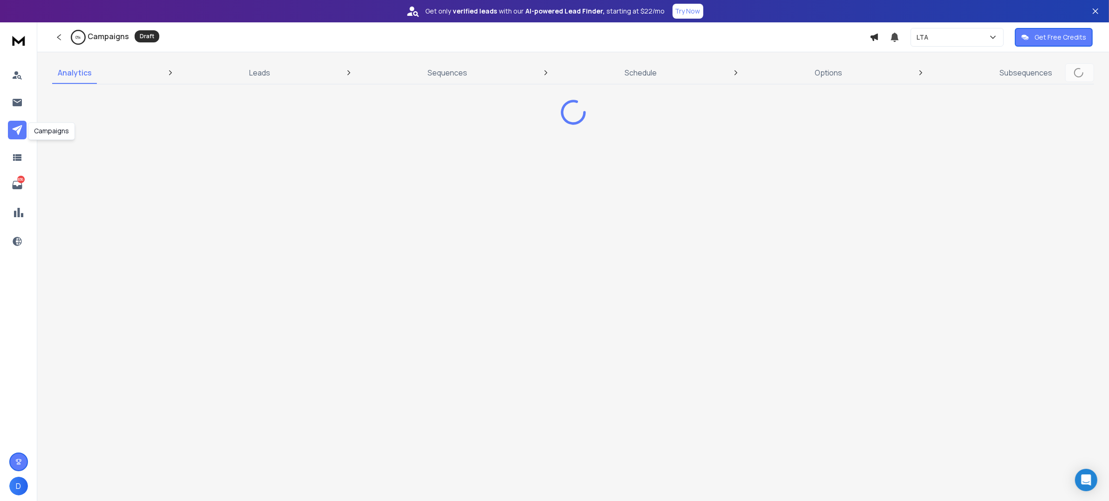
click at [20, 134] on icon at bounding box center [17, 129] width 11 height 11
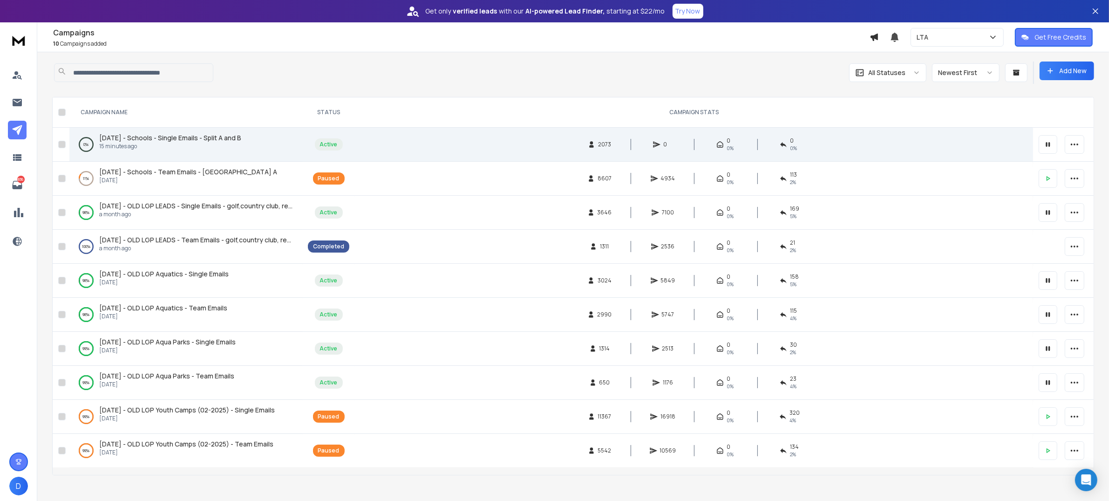
click at [178, 135] on span "[DATE] - Schools - Single Emails - Split A and B" at bounding box center [170, 137] width 142 height 9
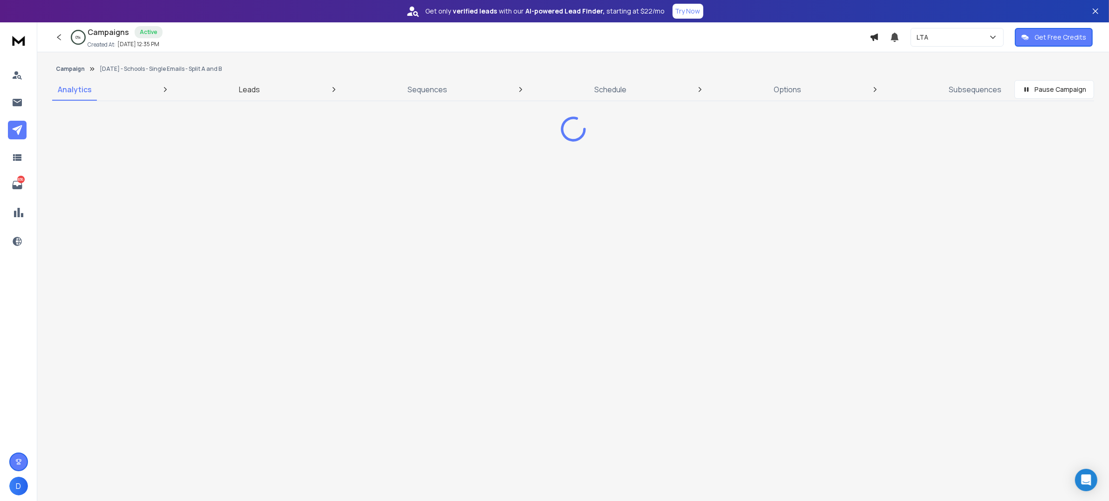
click at [249, 86] on p "Leads" at bounding box center [249, 89] width 21 height 11
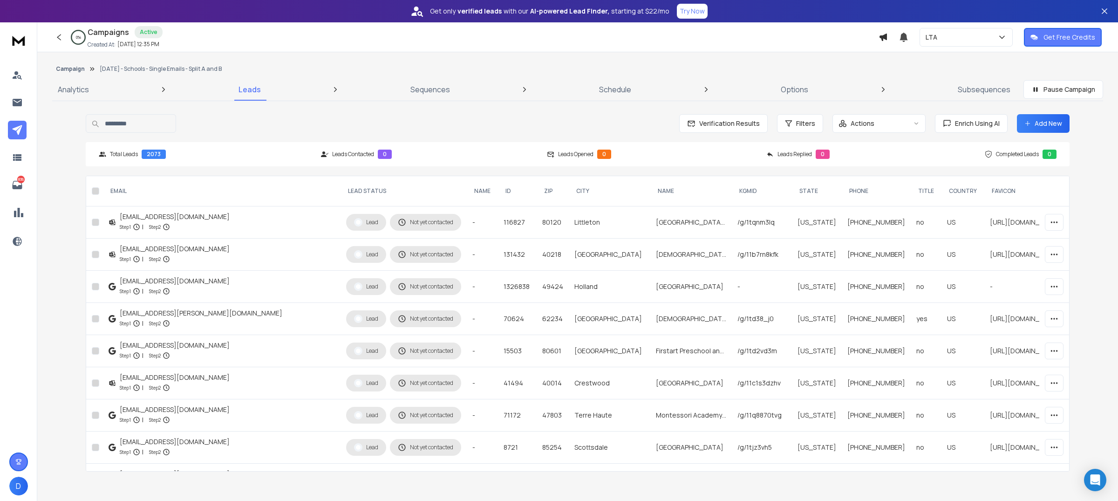
click at [1041, 124] on button "Add New" at bounding box center [1042, 123] width 53 height 19
click at [1053, 119] on button "Add New" at bounding box center [1042, 123] width 53 height 19
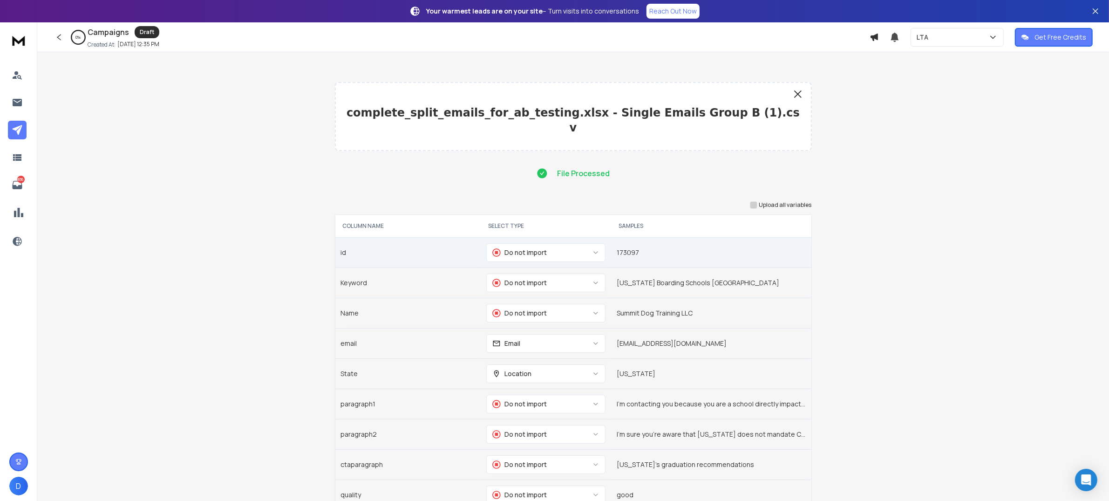
click at [573, 243] on button "Do not import" at bounding box center [545, 252] width 119 height 19
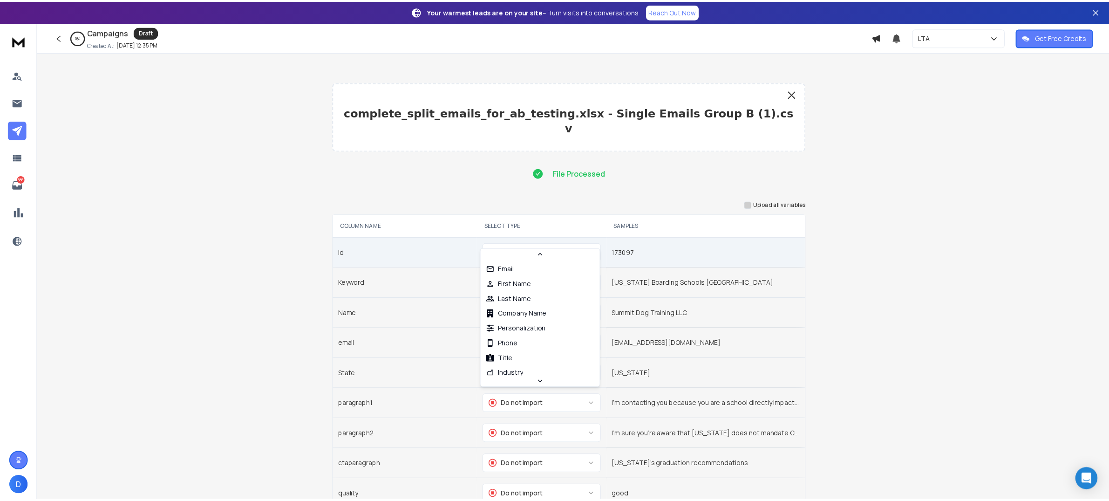
scroll to position [94, 0]
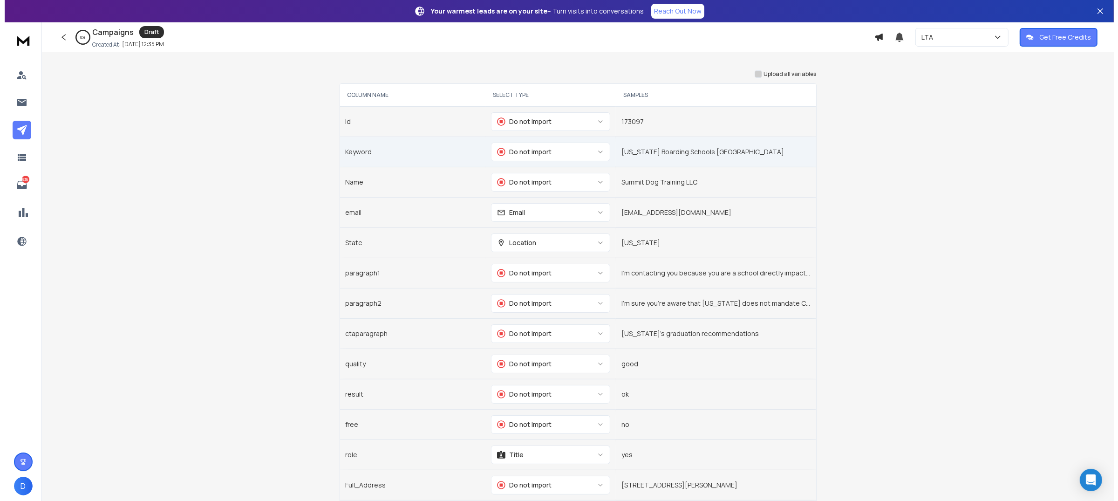
scroll to position [127, 0]
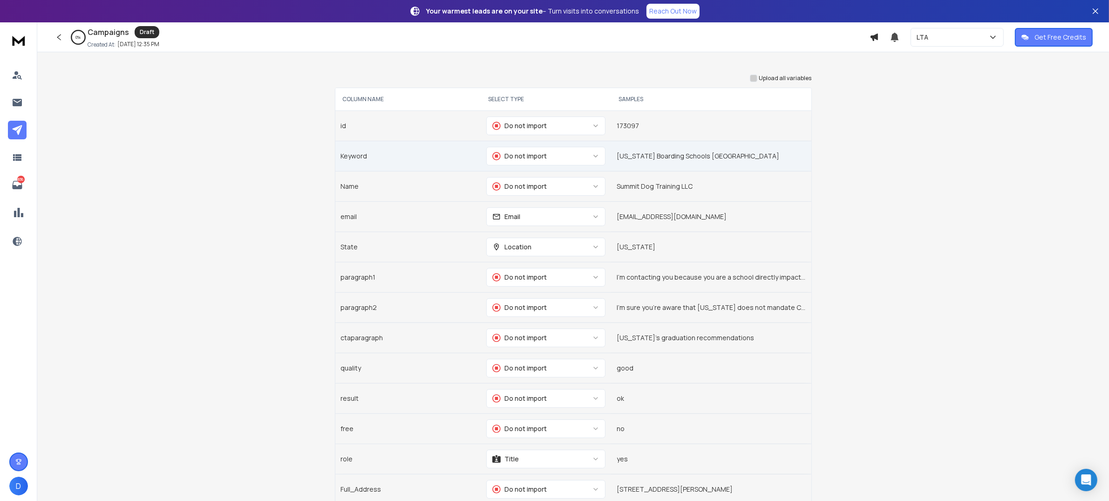
click at [572, 147] on button "Do not import" at bounding box center [545, 156] width 119 height 19
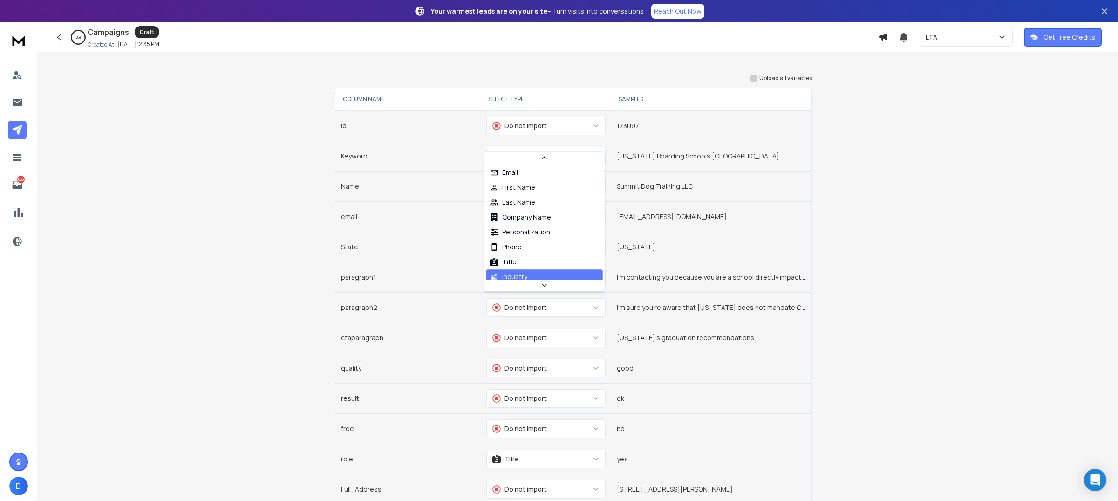
scroll to position [94, 0]
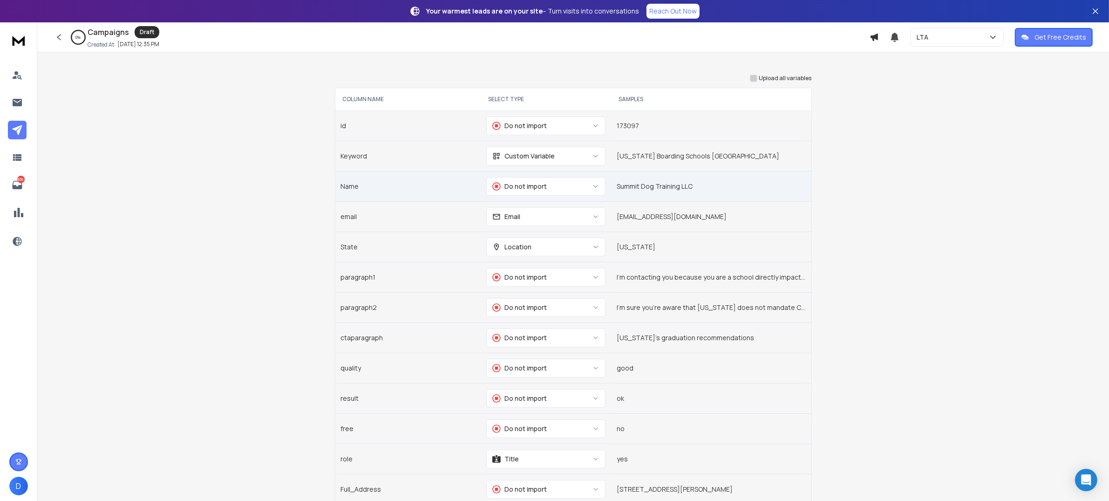
click at [562, 177] on button "Do not import" at bounding box center [545, 186] width 119 height 19
click at [572, 116] on button "Do not import" at bounding box center [545, 125] width 119 height 19
click at [558, 237] on button "Location" at bounding box center [545, 246] width 119 height 19
click at [563, 268] on button "Do not import" at bounding box center [545, 277] width 119 height 19
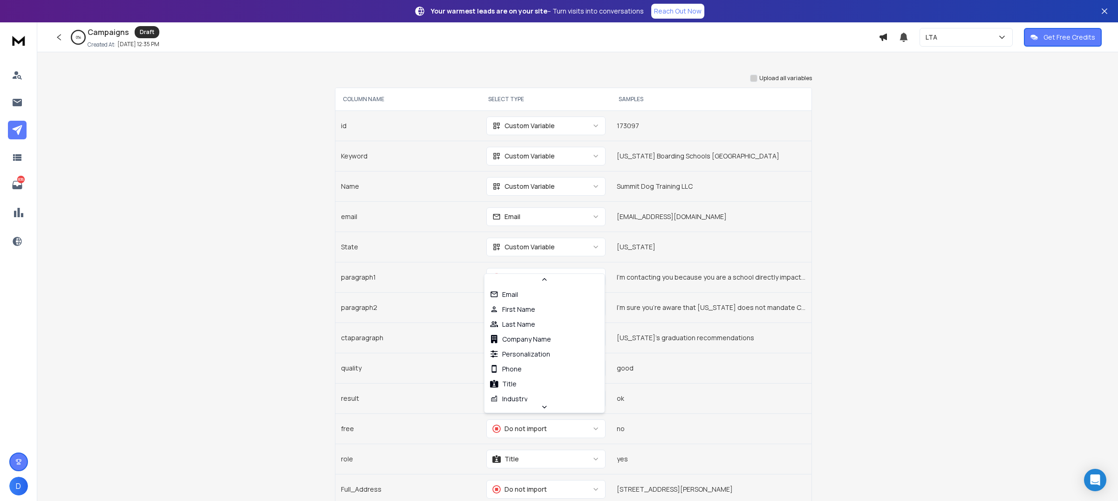
scroll to position [94, 0]
click at [570, 298] on button "Do not import" at bounding box center [545, 307] width 119 height 19
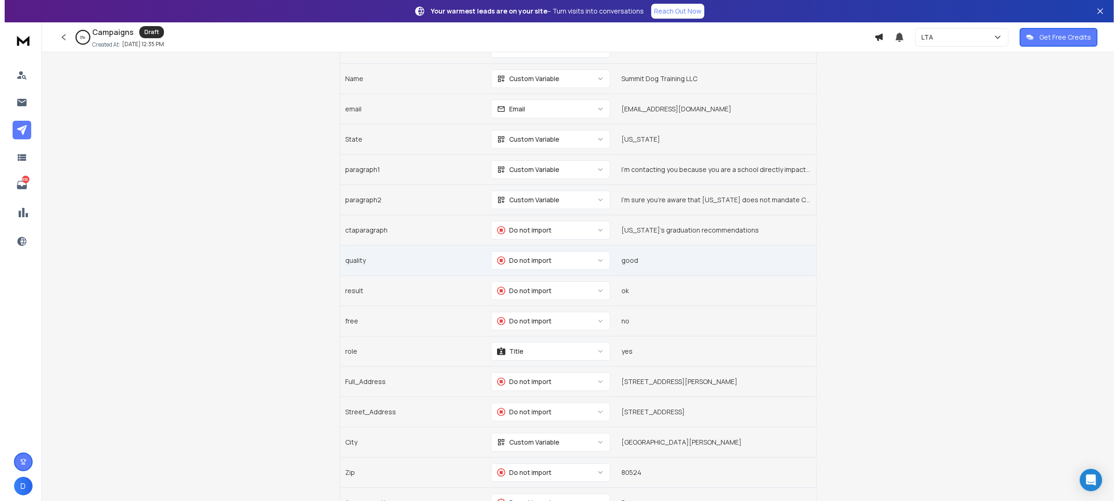
scroll to position [236, 0]
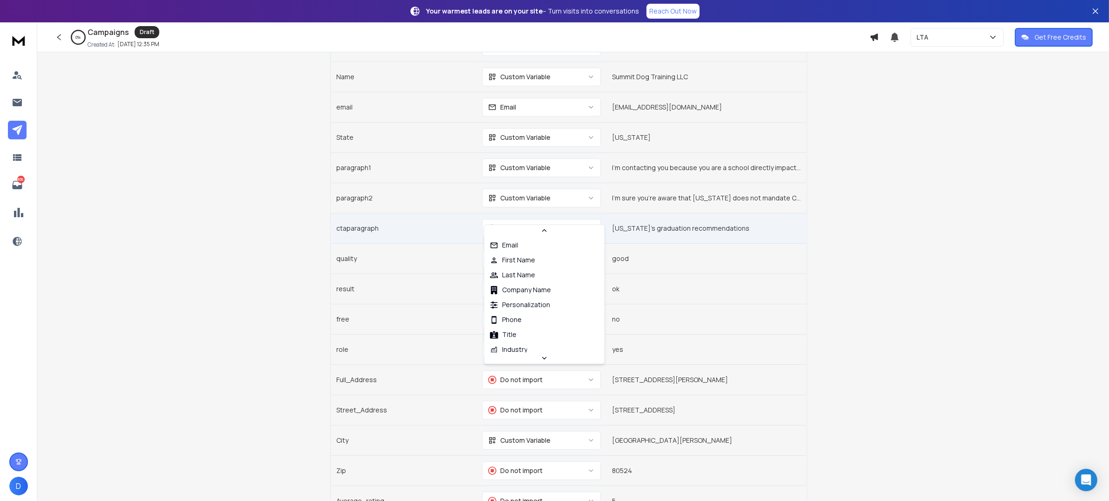
click at [566, 219] on button "Do not import" at bounding box center [541, 228] width 119 height 19
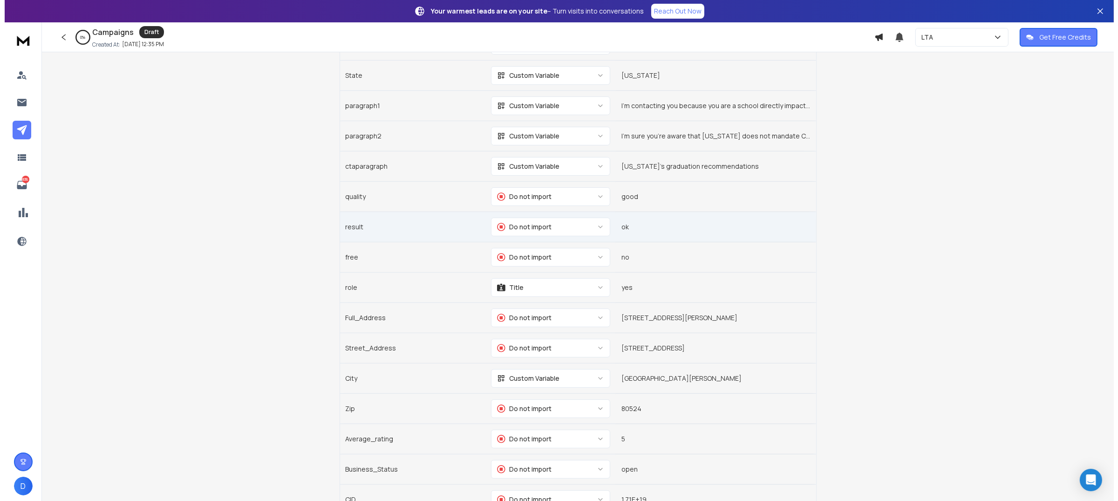
scroll to position [298, 0]
click at [569, 187] on button "Do not import" at bounding box center [545, 196] width 119 height 19
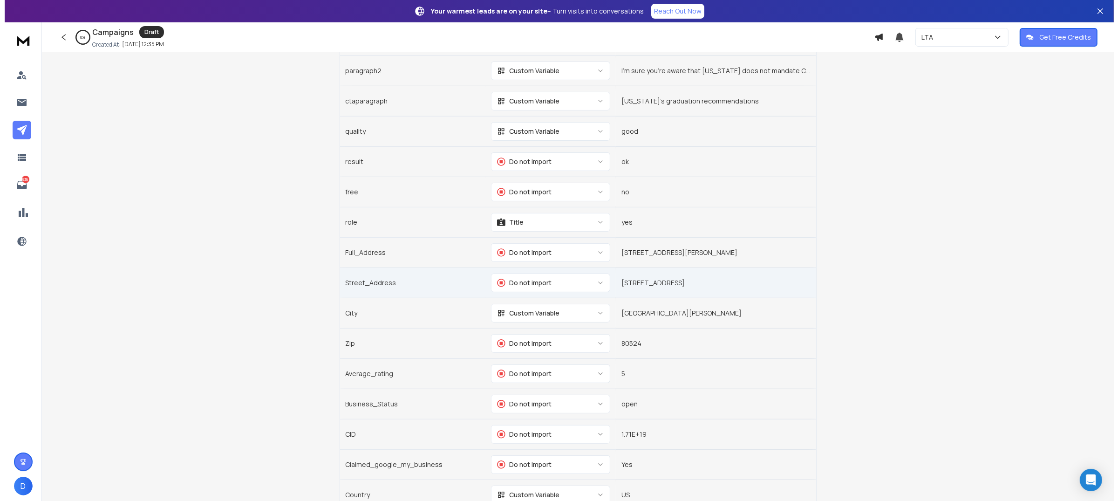
scroll to position [385, 0]
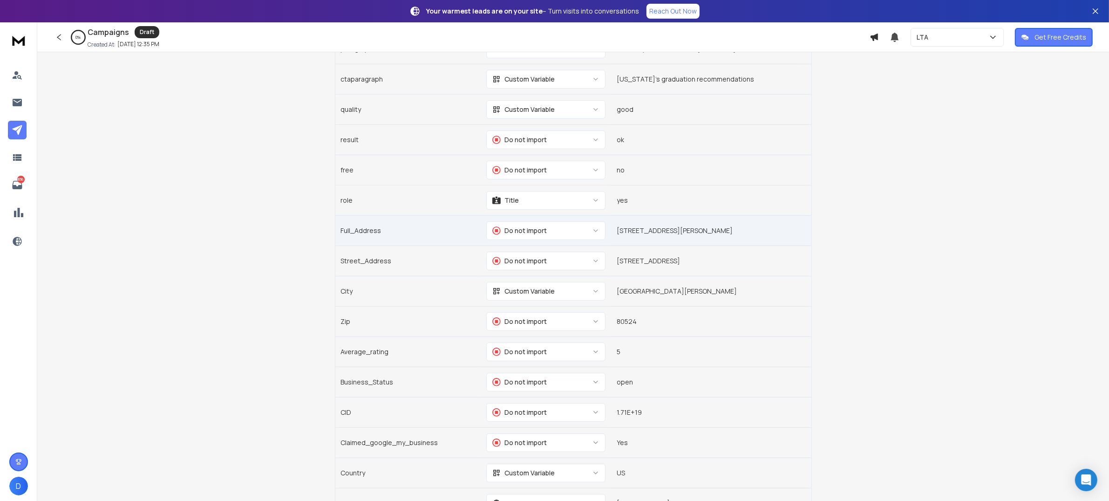
click at [571, 221] on button "Do not import" at bounding box center [545, 230] width 119 height 19
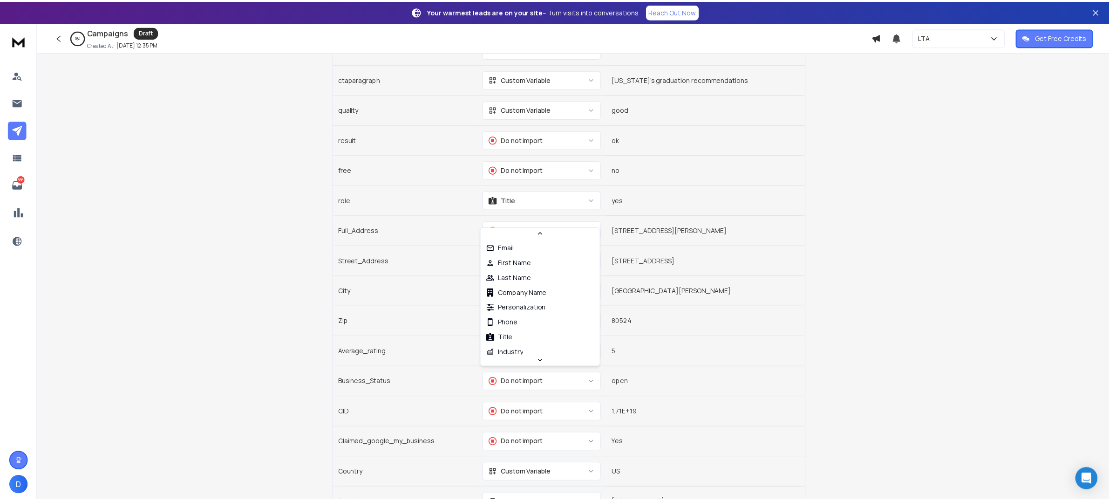
scroll to position [94, 0]
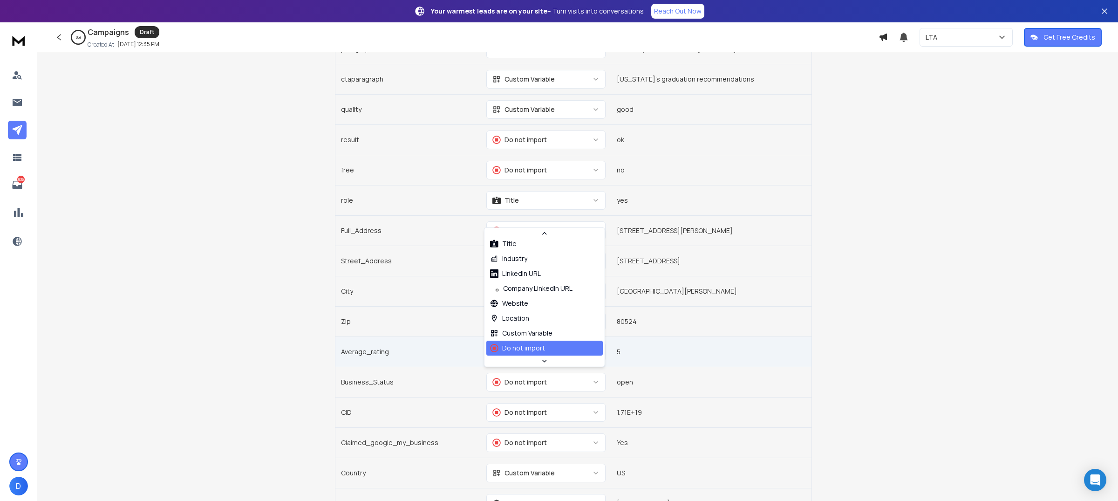
drag, startPoint x: 564, startPoint y: 331, endPoint x: 596, endPoint y: 346, distance: 34.8
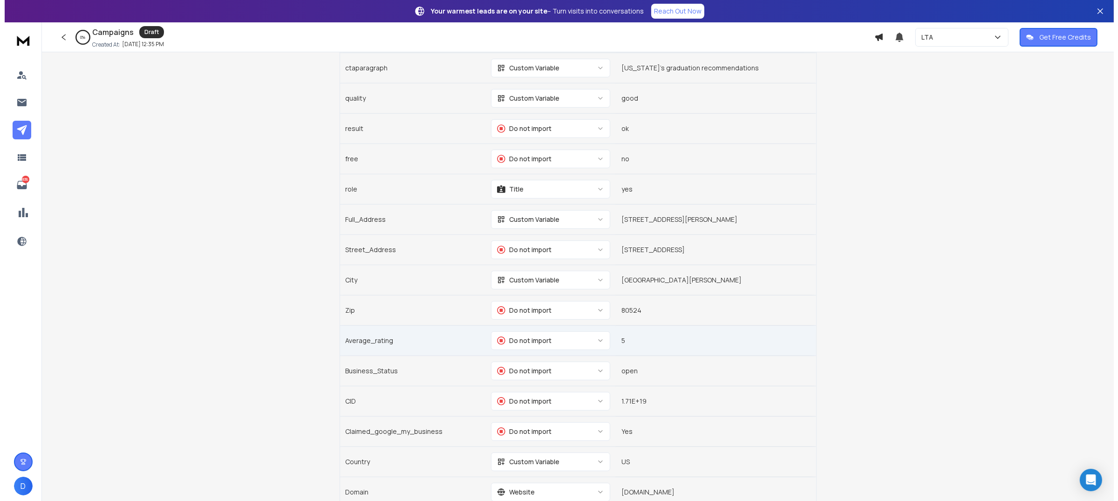
scroll to position [445, 0]
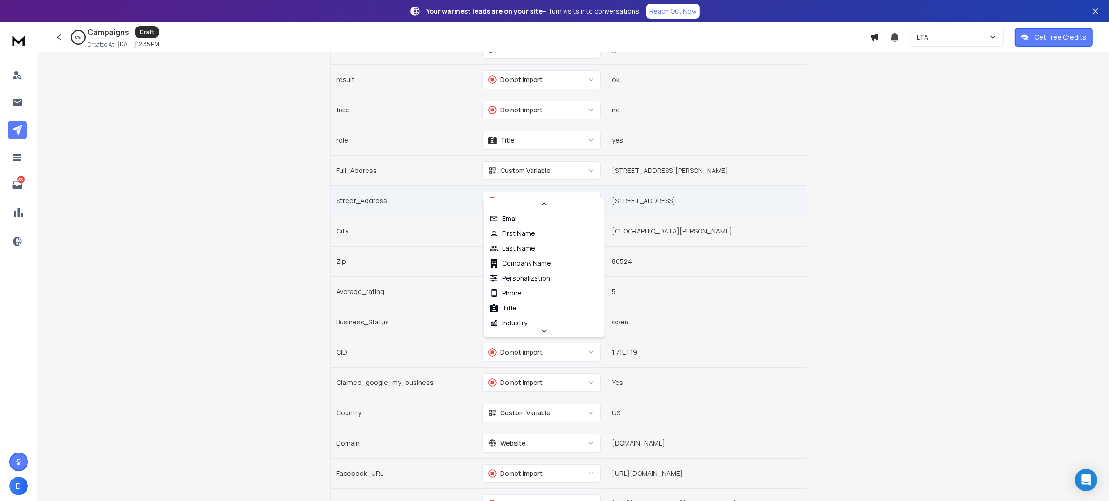
click at [554, 191] on button "Do not import" at bounding box center [541, 200] width 119 height 19
click at [556, 222] on button "Custom Variable" at bounding box center [545, 231] width 119 height 19
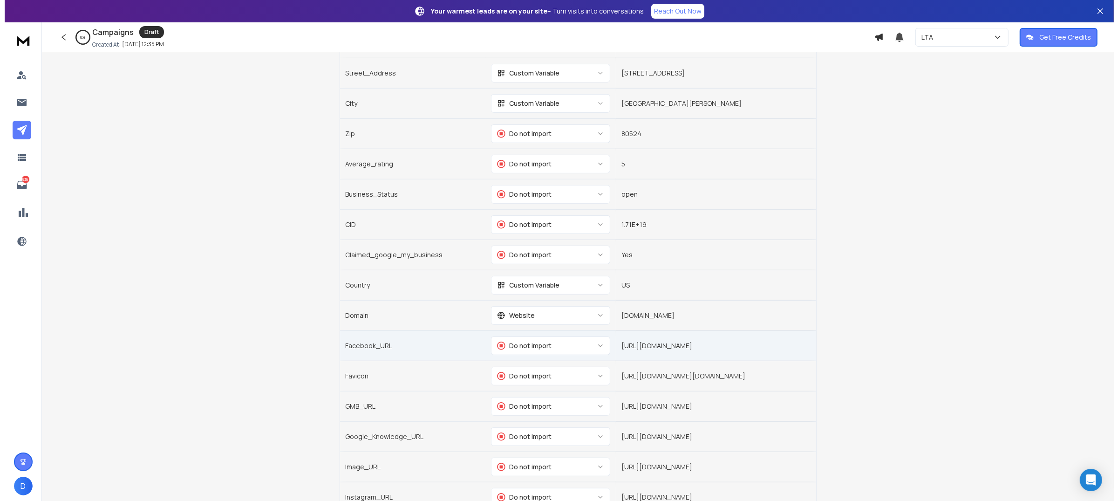
scroll to position [585, 0]
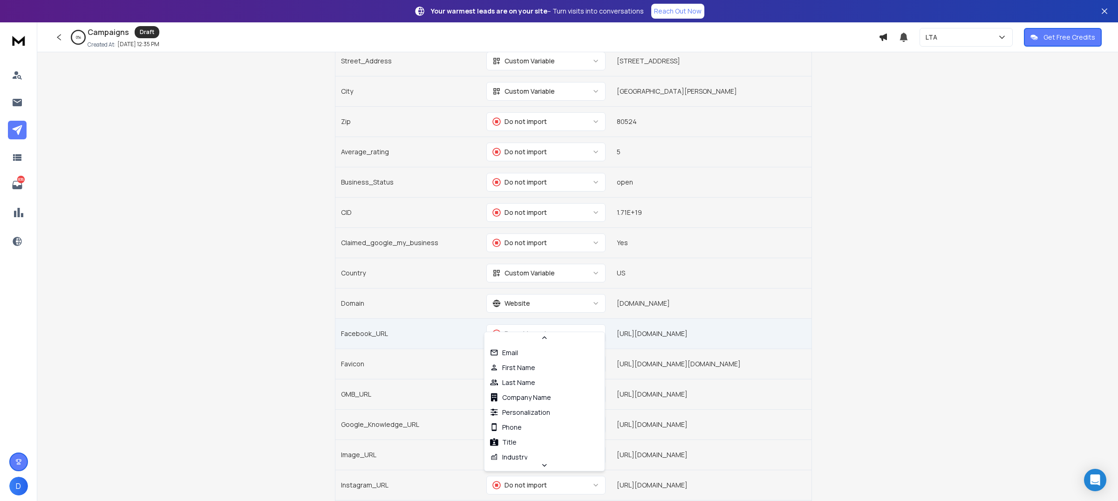
click at [558, 324] on button "Do not import" at bounding box center [545, 333] width 119 height 19
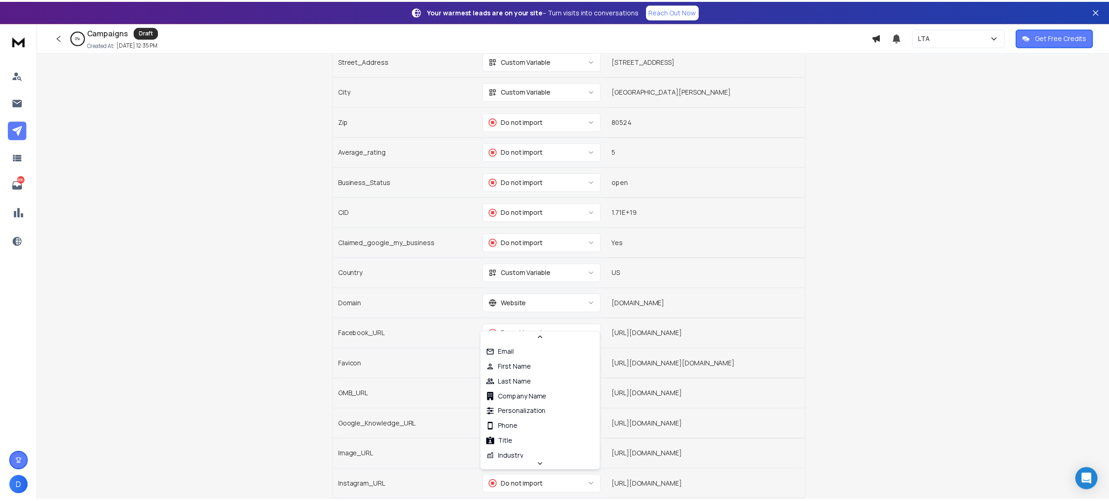
scroll to position [94, 0]
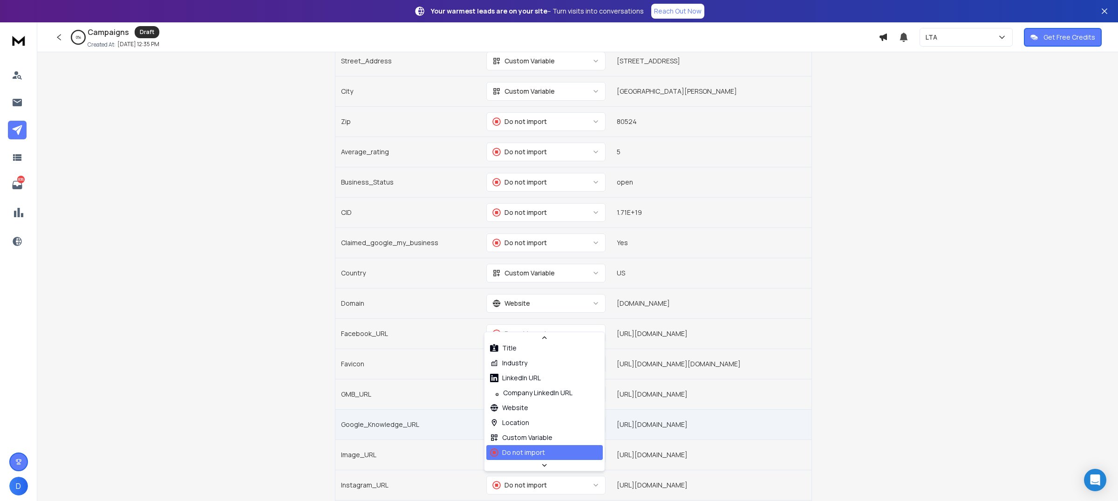
drag, startPoint x: 549, startPoint y: 433, endPoint x: 590, endPoint y: 396, distance: 56.1
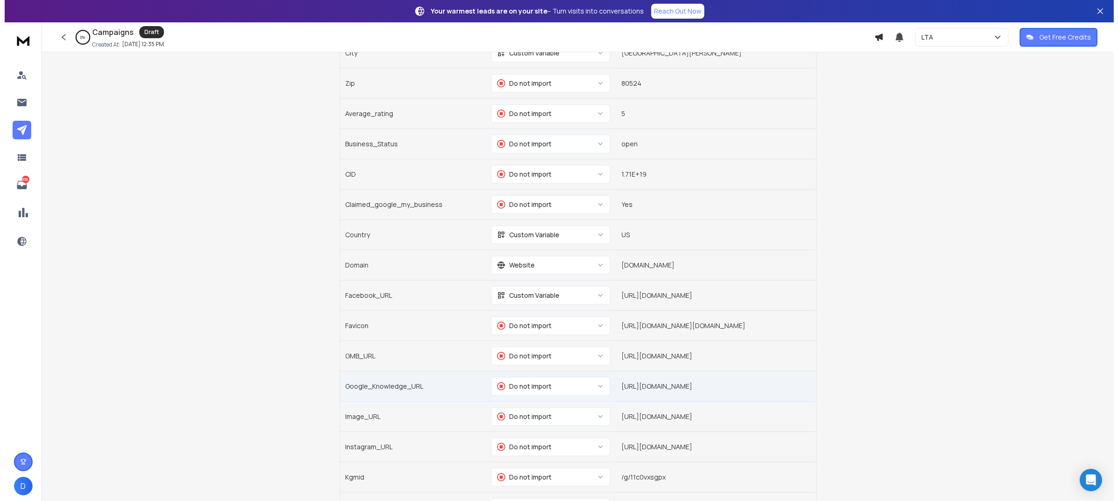
scroll to position [695, 0]
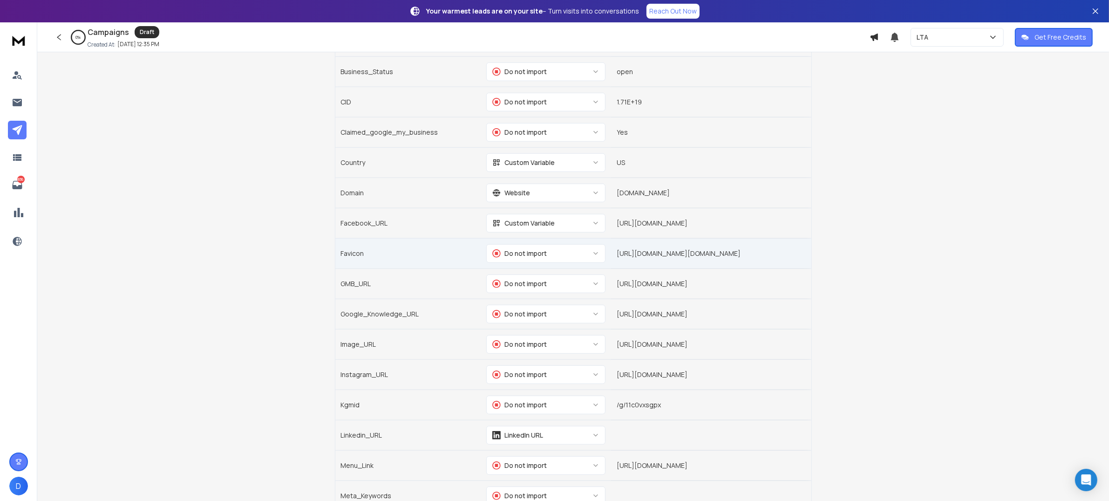
click at [566, 244] on button "Do not import" at bounding box center [545, 253] width 119 height 19
click at [570, 274] on button "Do not import" at bounding box center [545, 283] width 119 height 19
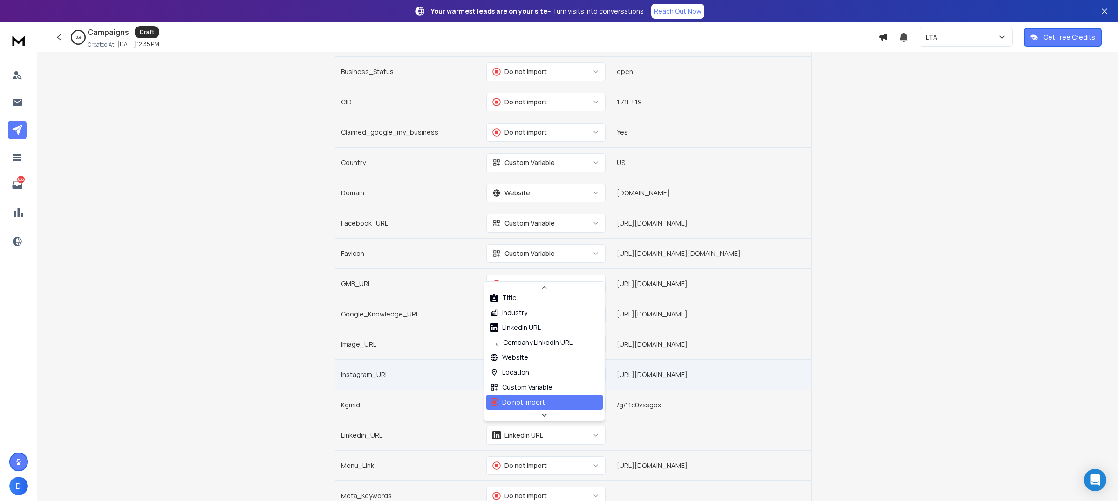
drag, startPoint x: 558, startPoint y: 382, endPoint x: 571, endPoint y: 370, distance: 17.8
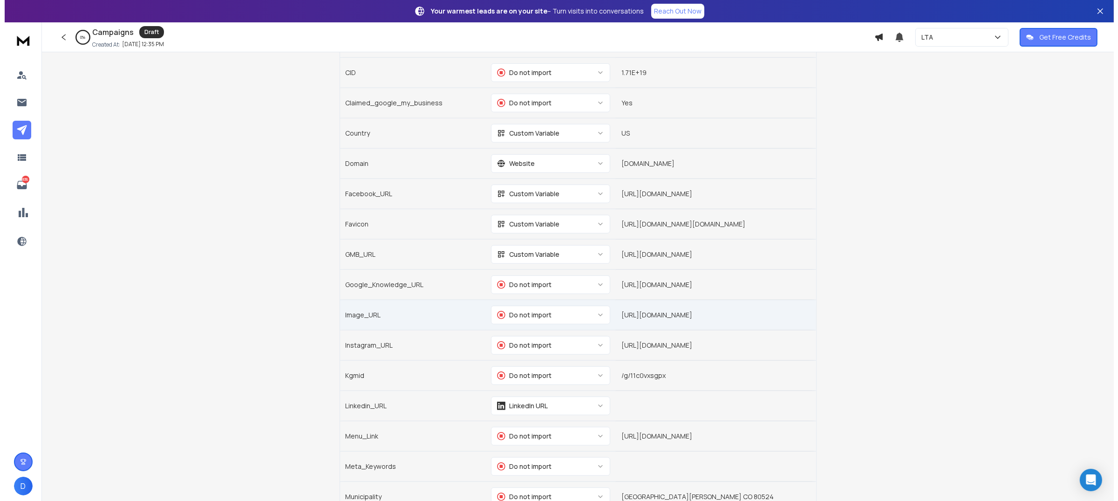
scroll to position [802, 0]
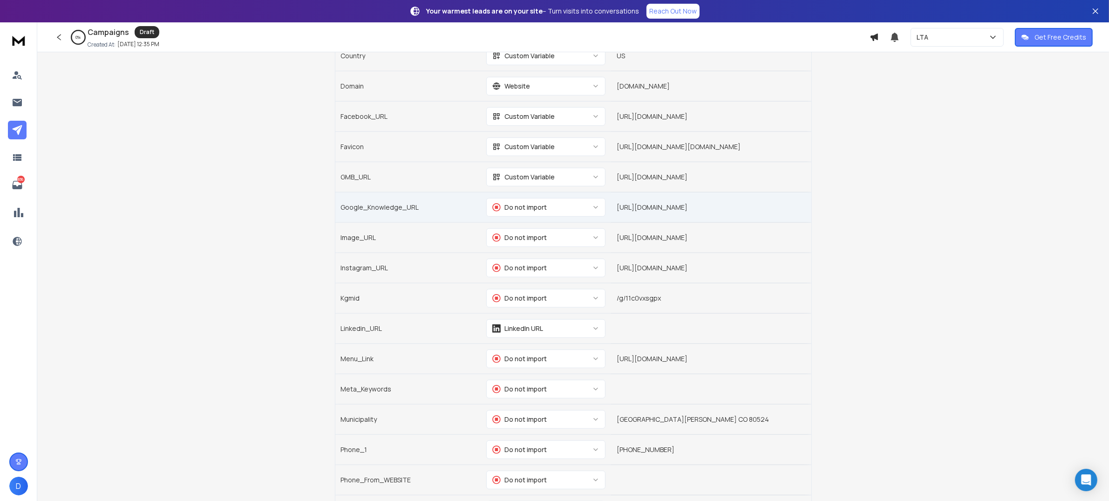
click at [578, 198] on button "Do not import" at bounding box center [545, 207] width 119 height 19
click at [582, 228] on button "Do not import" at bounding box center [545, 237] width 119 height 19
click at [564, 258] on button "Do not import" at bounding box center [545, 267] width 119 height 19
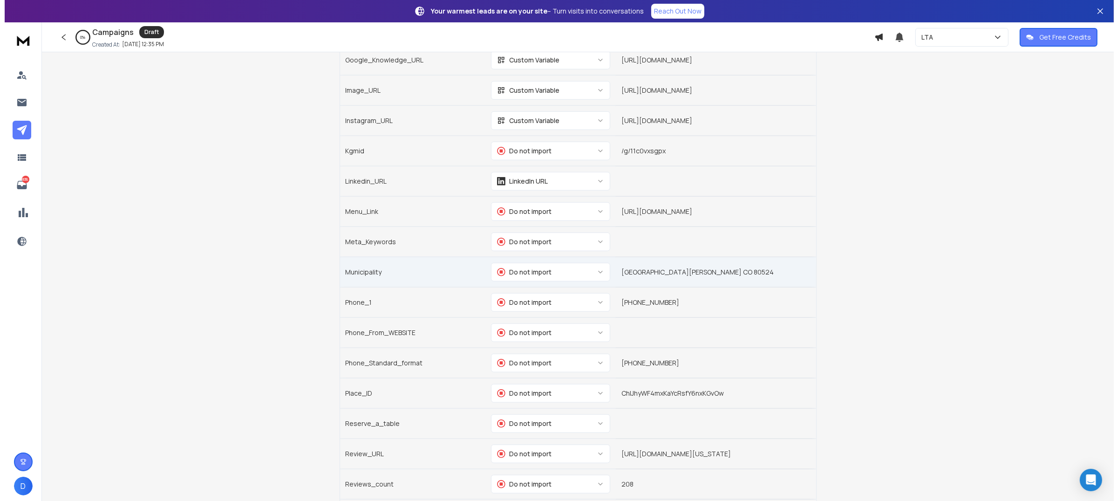
scroll to position [965, 0]
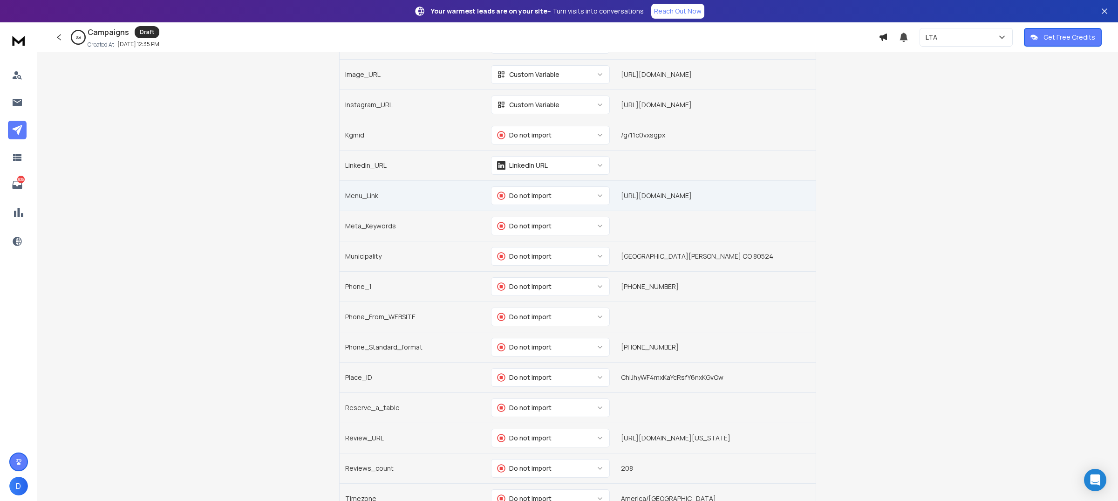
click at [561, 186] on button "Do not import" at bounding box center [550, 195] width 119 height 19
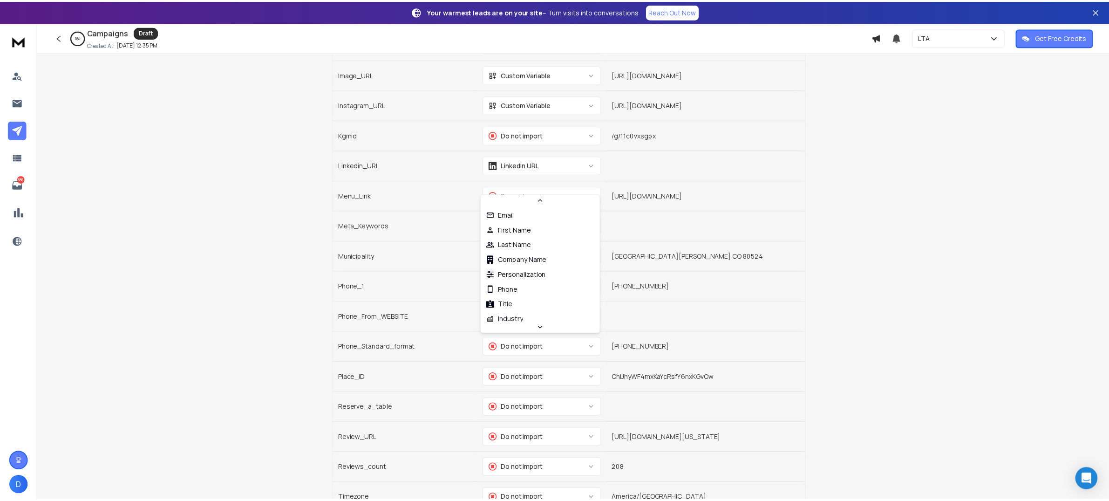
scroll to position [0, 0]
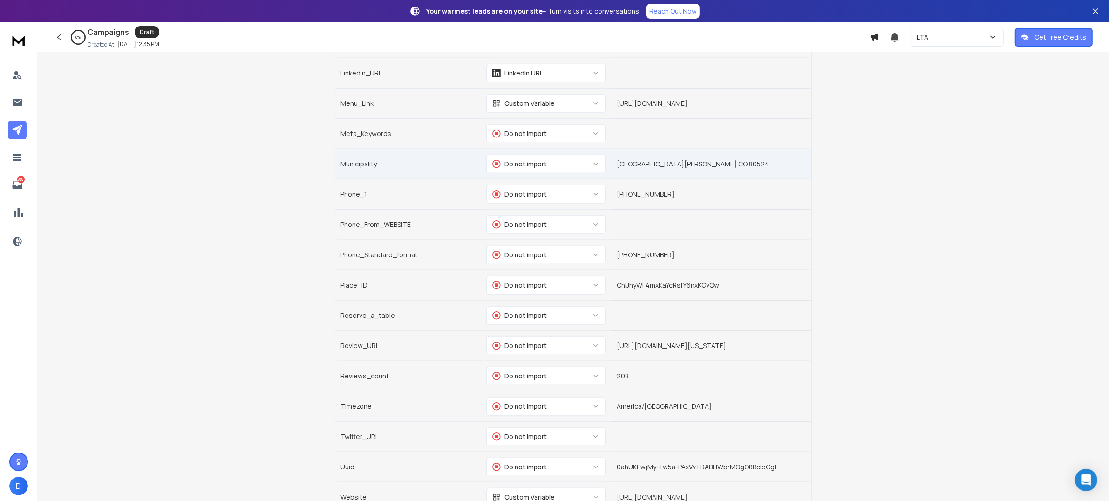
click at [579, 155] on button "Do not import" at bounding box center [545, 164] width 119 height 19
click at [552, 185] on button "Do not import" at bounding box center [545, 194] width 119 height 19
click at [541, 220] on div "Do not import" at bounding box center [515, 224] width 54 height 9
click at [558, 245] on button "Do not import" at bounding box center [545, 254] width 119 height 19
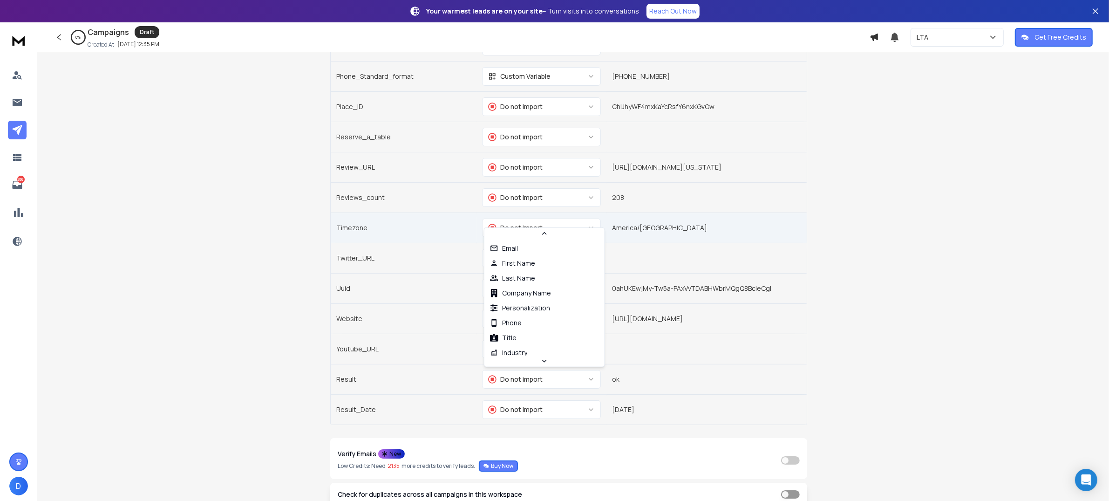
click at [568, 218] on button "Do not import" at bounding box center [541, 227] width 119 height 19
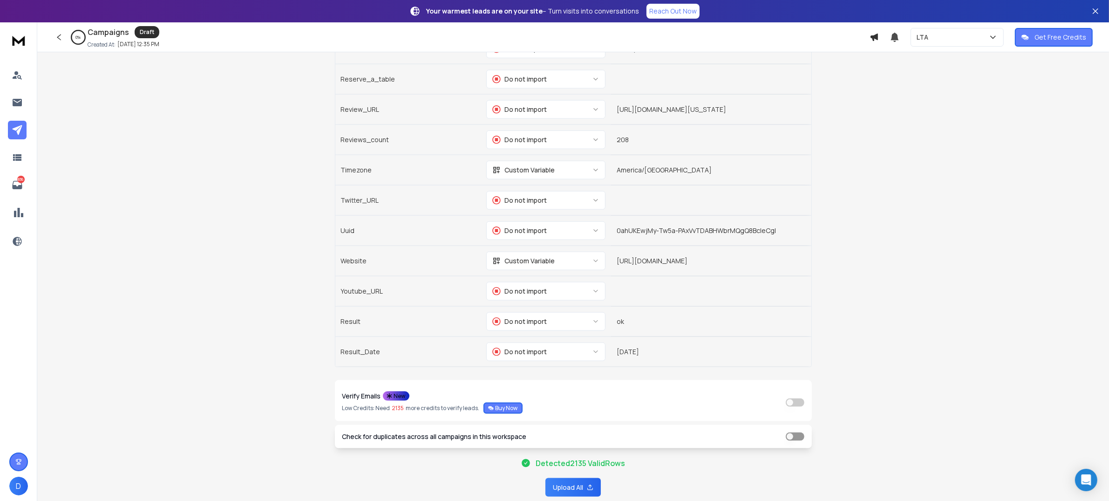
click at [795, 432] on button "Check for duplicates across all campaigns in this workspace" at bounding box center [795, 436] width 19 height 8
click at [569, 478] on button "Upload All" at bounding box center [572, 487] width 55 height 19
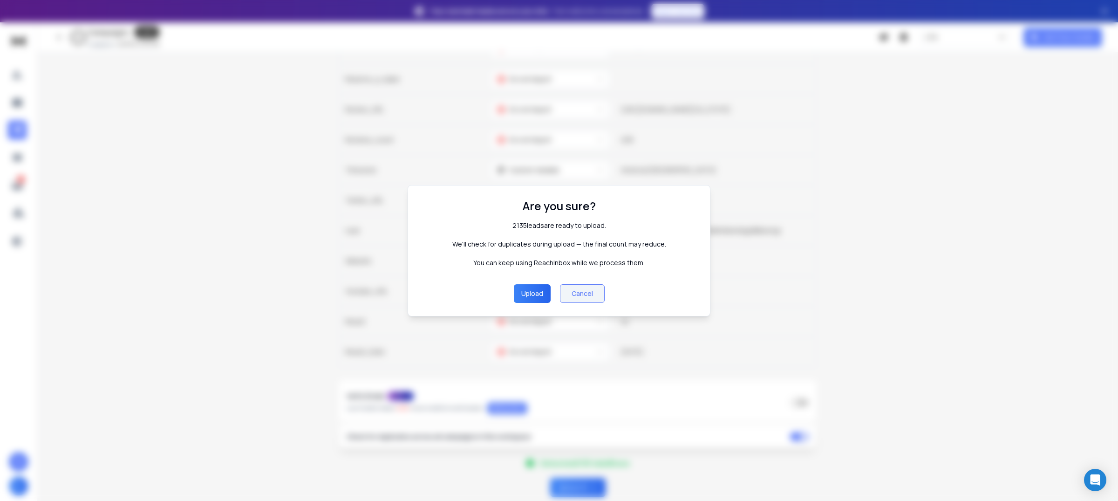
click at [535, 291] on button "Upload" at bounding box center [532, 293] width 37 height 19
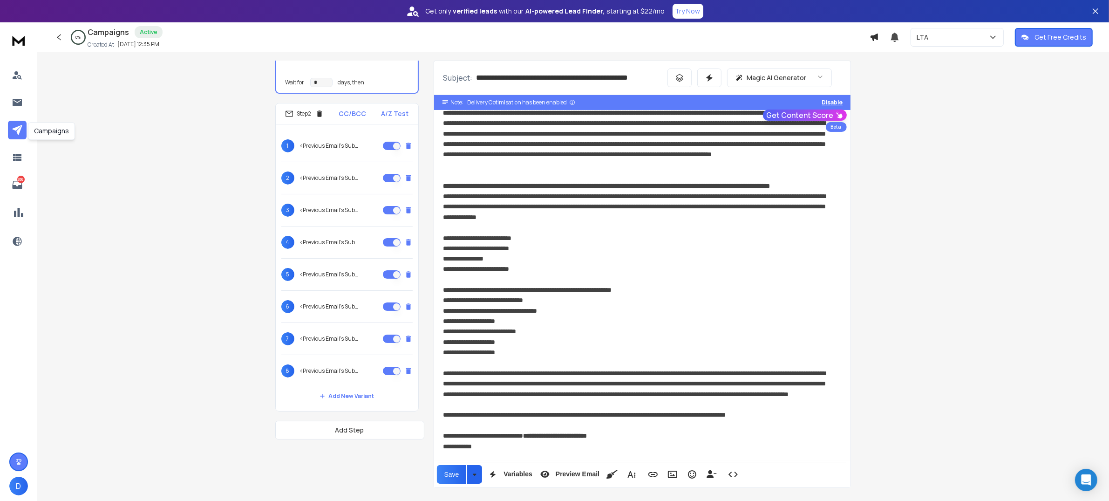
click at [18, 128] on icon at bounding box center [17, 130] width 10 height 10
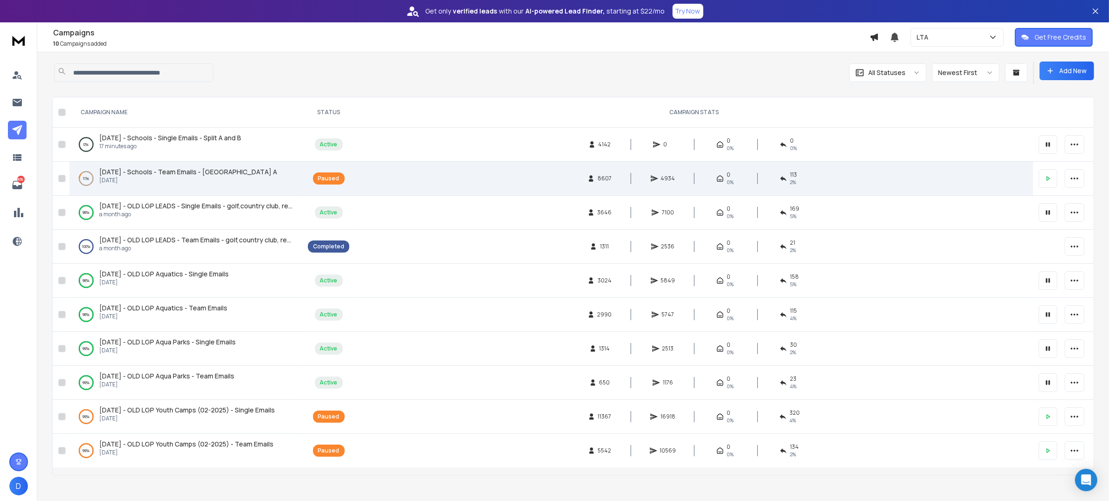
click at [242, 181] on div "11 % 9-05-2025 - Schools - Team Emails - Split A 7 days ago" at bounding box center [186, 178] width 214 height 22
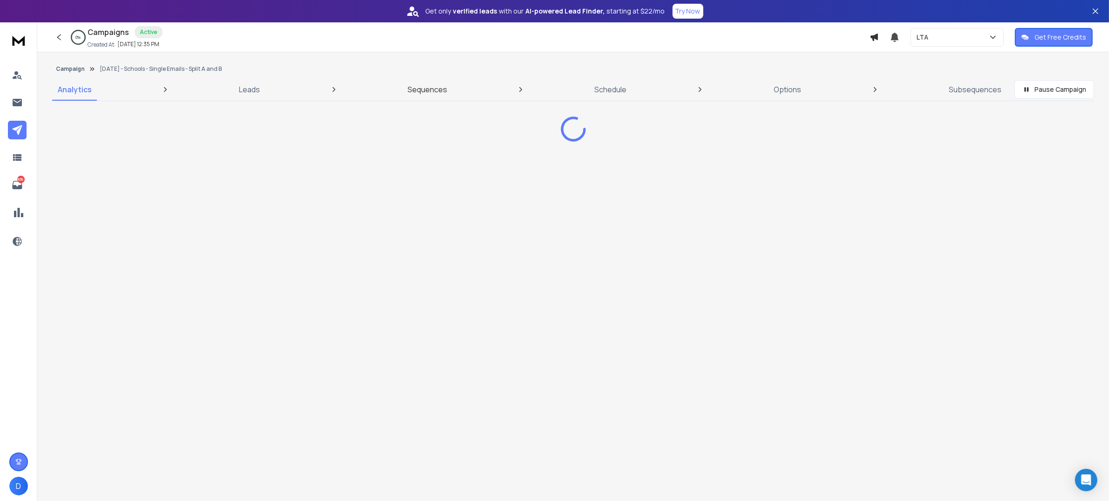
click at [424, 90] on p "Sequences" at bounding box center [427, 89] width 40 height 11
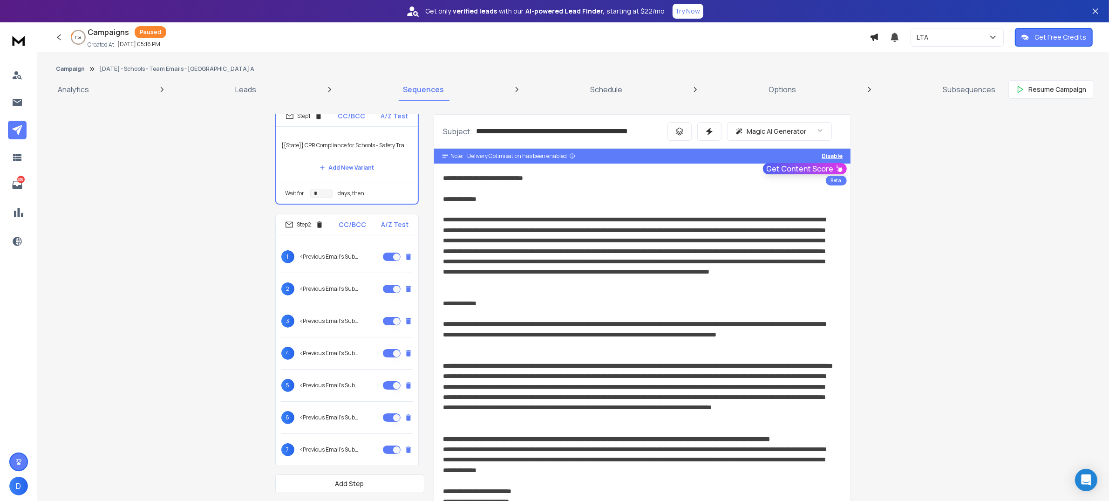
scroll to position [20, 0]
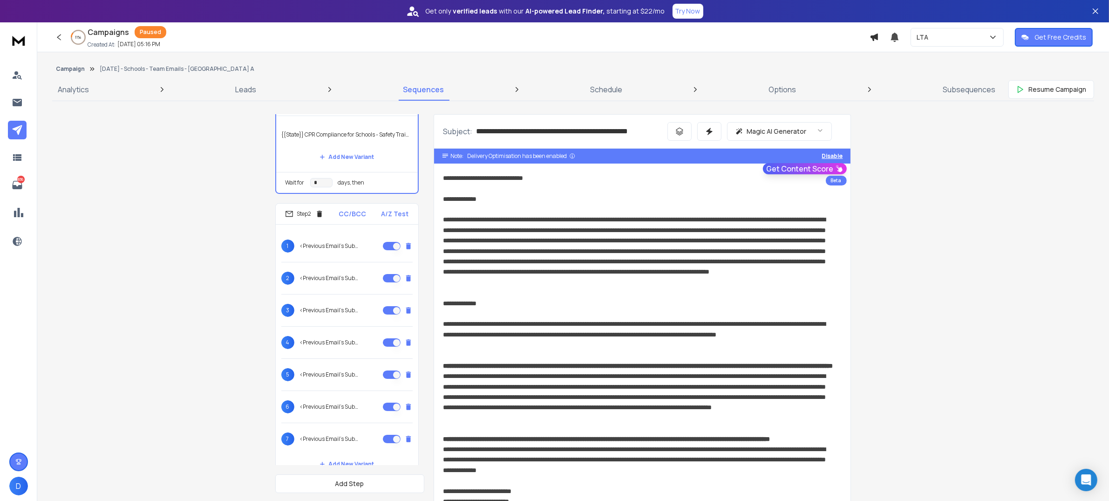
click at [321, 368] on div "5 <Previous Email's Subject>" at bounding box center [320, 374] width 78 height 13
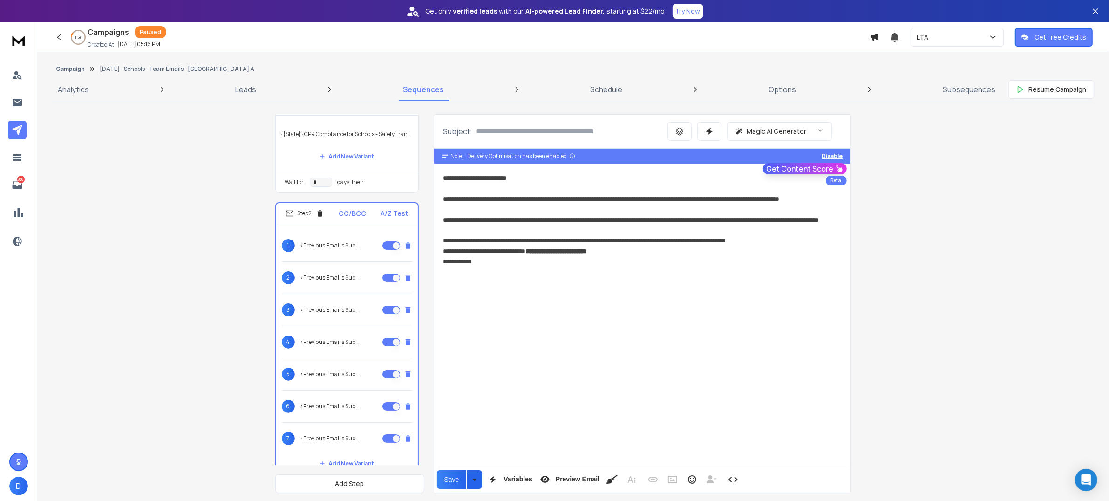
click at [335, 244] on p "<Previous Email's Subject>" at bounding box center [330, 245] width 60 height 7
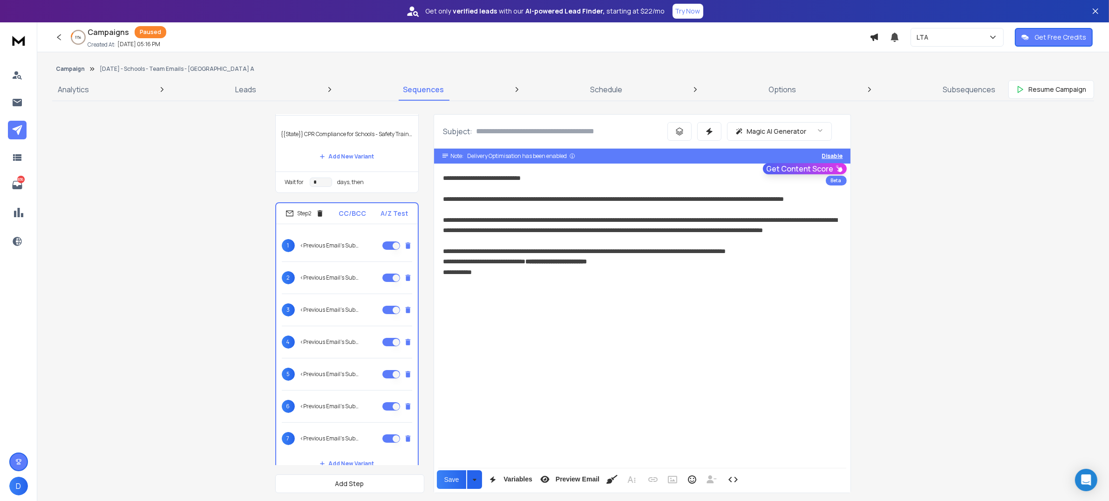
click at [322, 278] on p "<Previous Email's Subject>" at bounding box center [330, 277] width 60 height 7
click at [332, 309] on p "<Previous Email's Subject>" at bounding box center [330, 309] width 60 height 7
click at [321, 339] on p "<Previous Email's Subject>" at bounding box center [330, 341] width 60 height 7
click at [331, 346] on div "4 <Previous Email's Subject>" at bounding box center [321, 341] width 78 height 13
click at [325, 372] on p "<Previous Email's Subject>" at bounding box center [330, 373] width 60 height 7
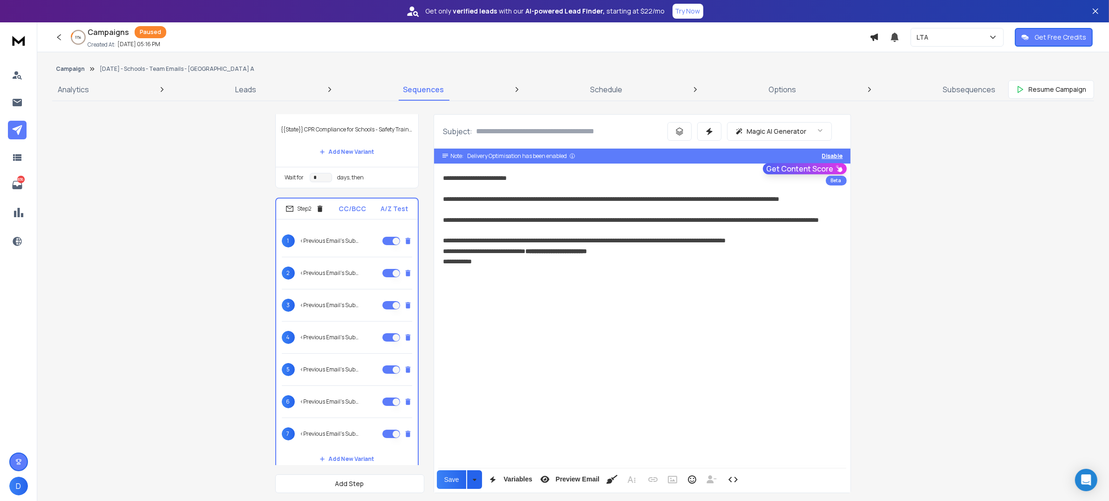
scroll to position [30, 0]
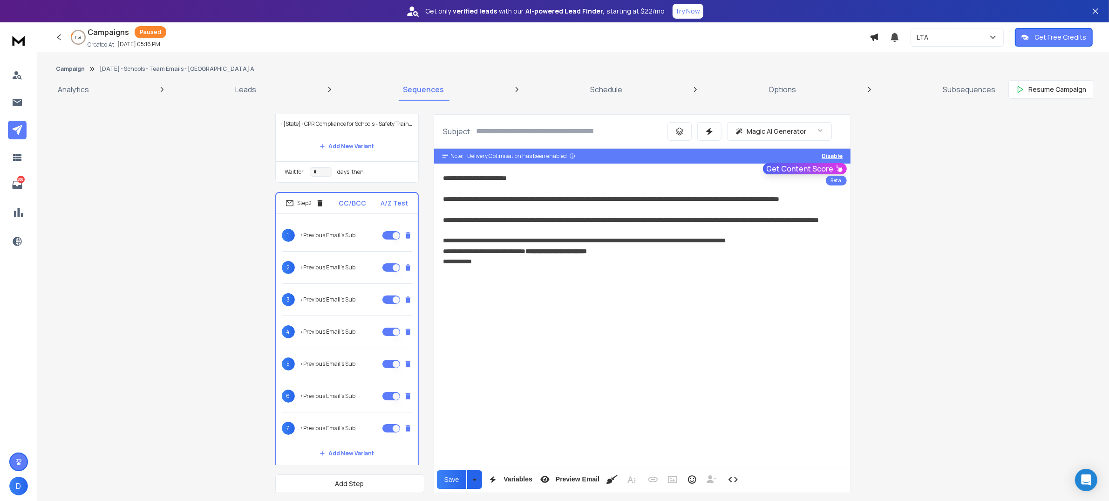
click at [318, 396] on p "<Previous Email's Subject>" at bounding box center [330, 395] width 60 height 7
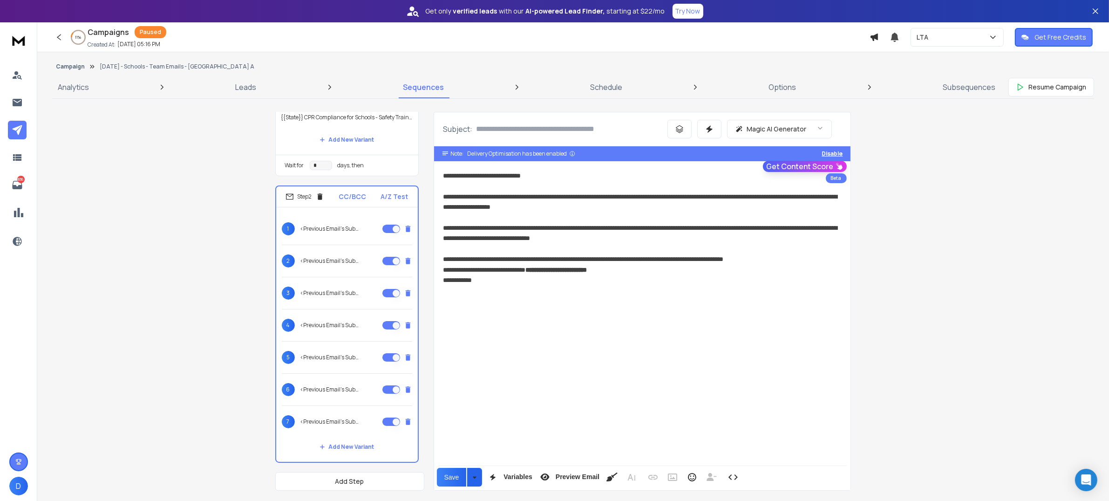
scroll to position [5, 0]
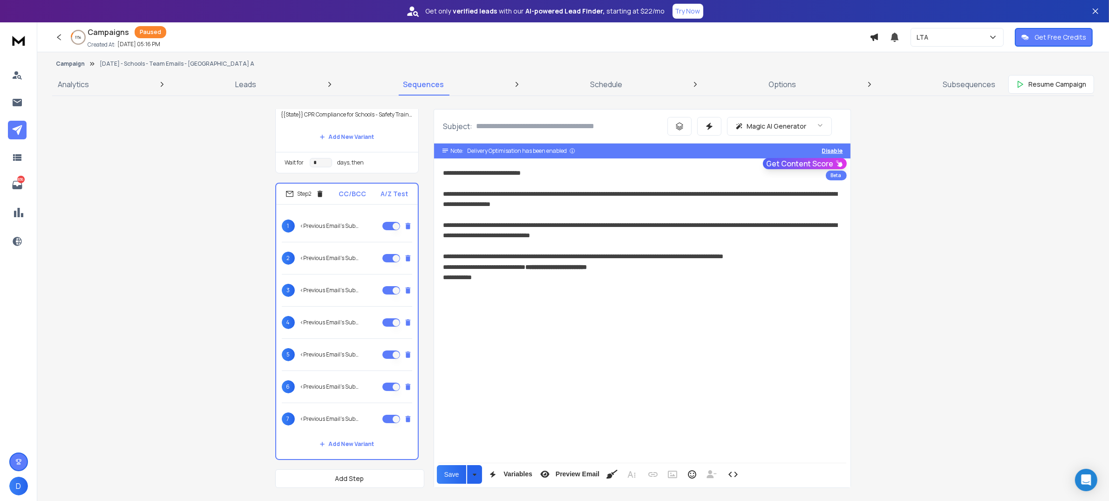
click at [322, 416] on p "<Previous Email's Subject>" at bounding box center [330, 418] width 60 height 7
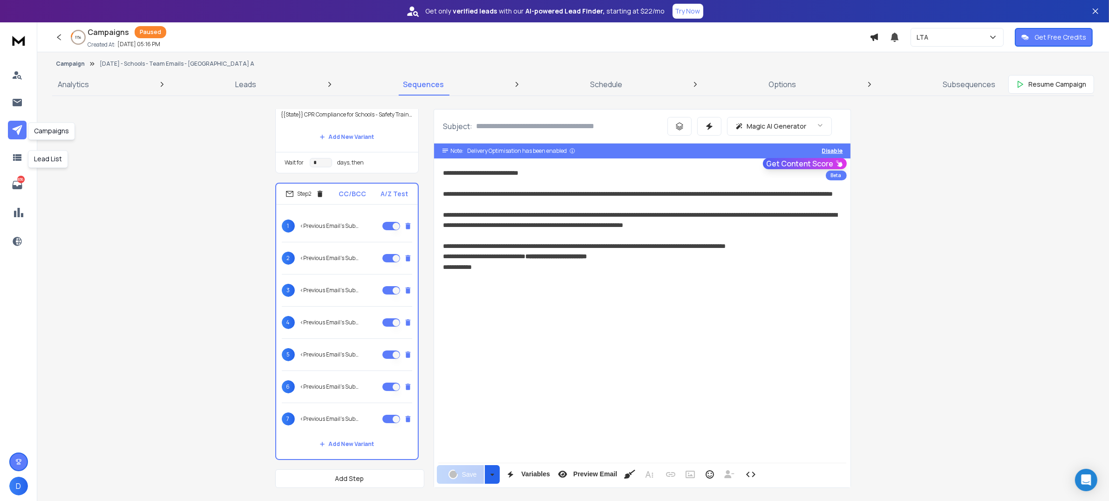
click at [21, 123] on link at bounding box center [17, 130] width 19 height 19
